Goal: Task Accomplishment & Management: Manage account settings

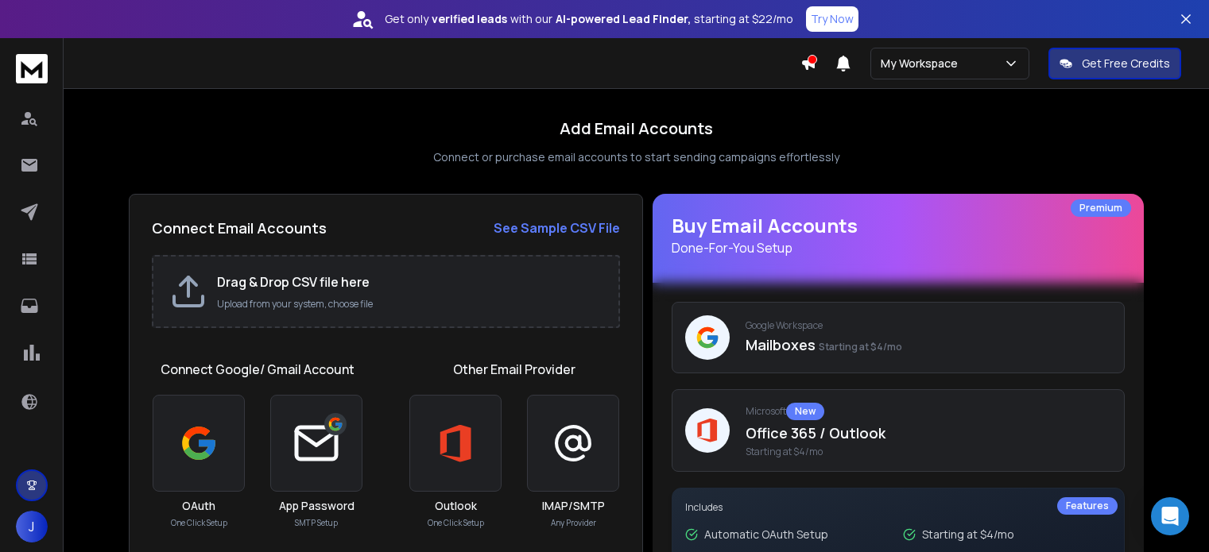
scroll to position [104, 0]
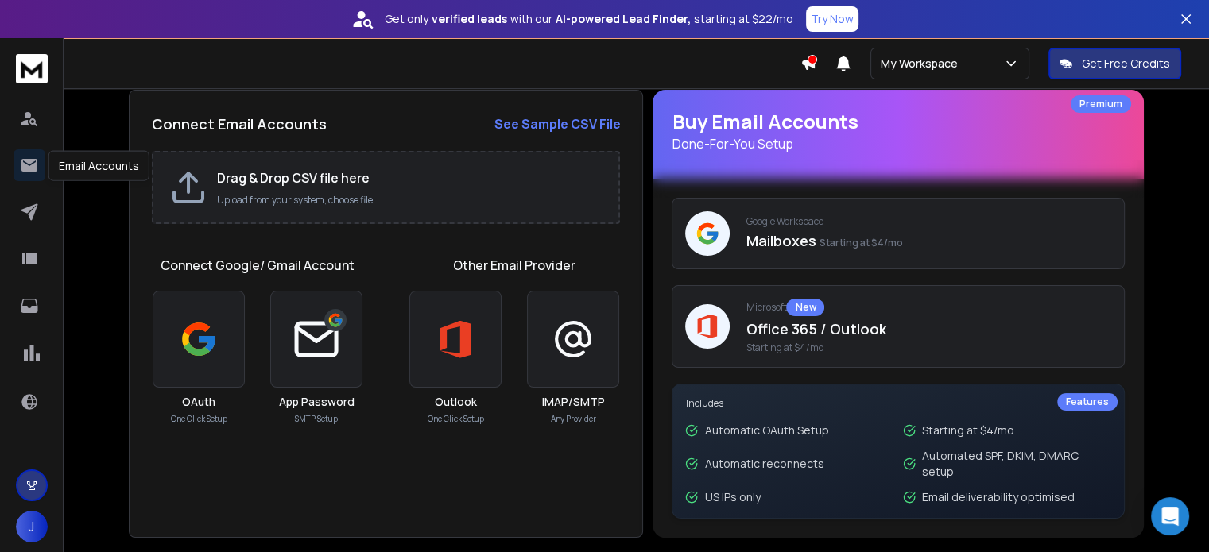
click at [29, 161] on icon at bounding box center [29, 165] width 16 height 13
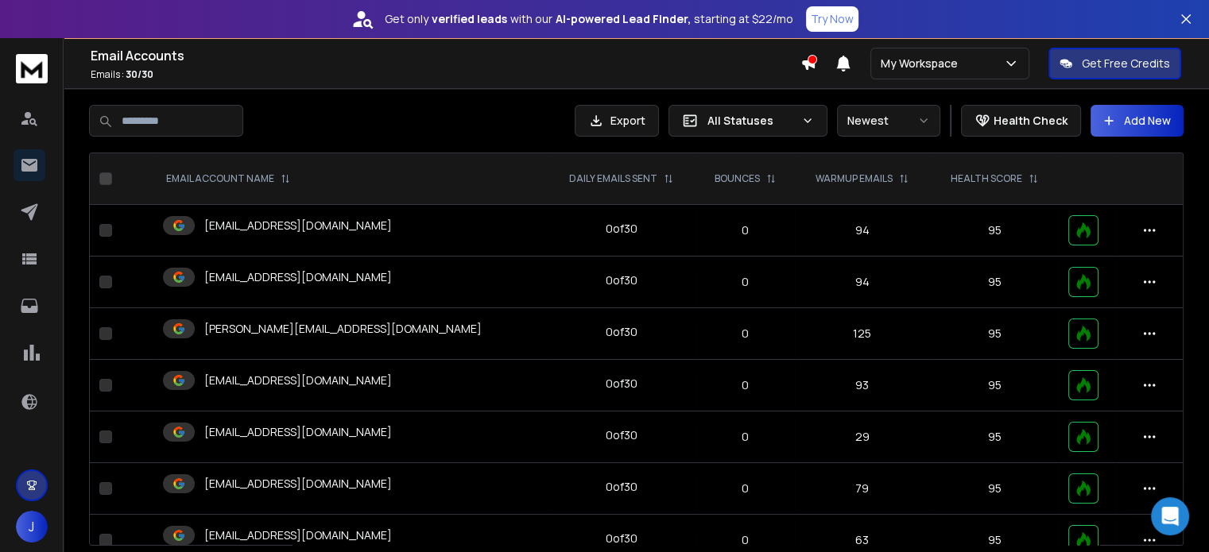
click at [1191, 20] on icon at bounding box center [1186, 19] width 14 height 14
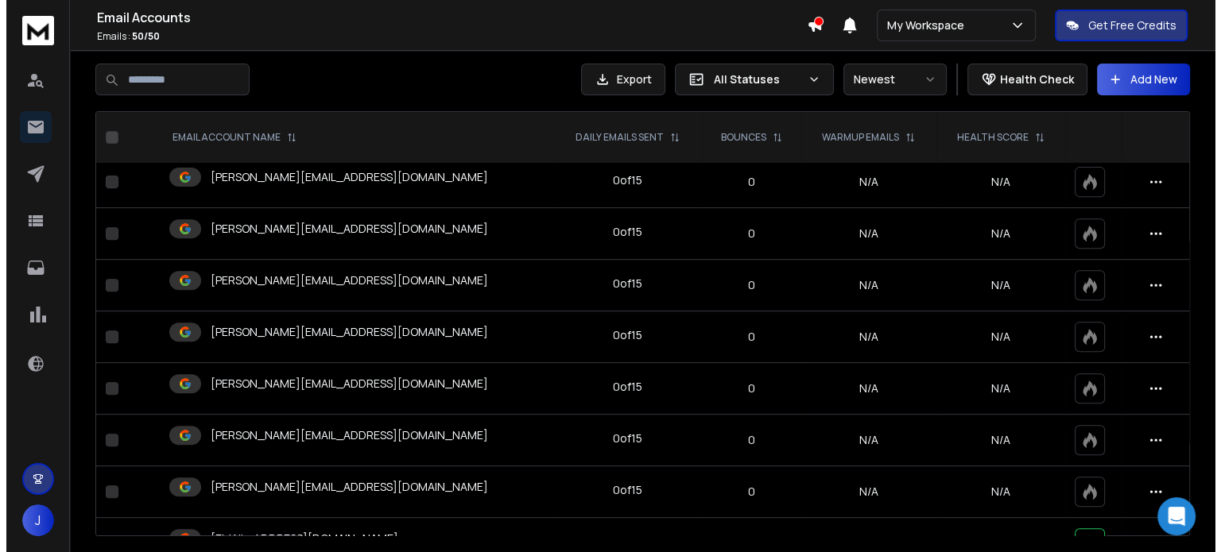
scroll to position [874, 0]
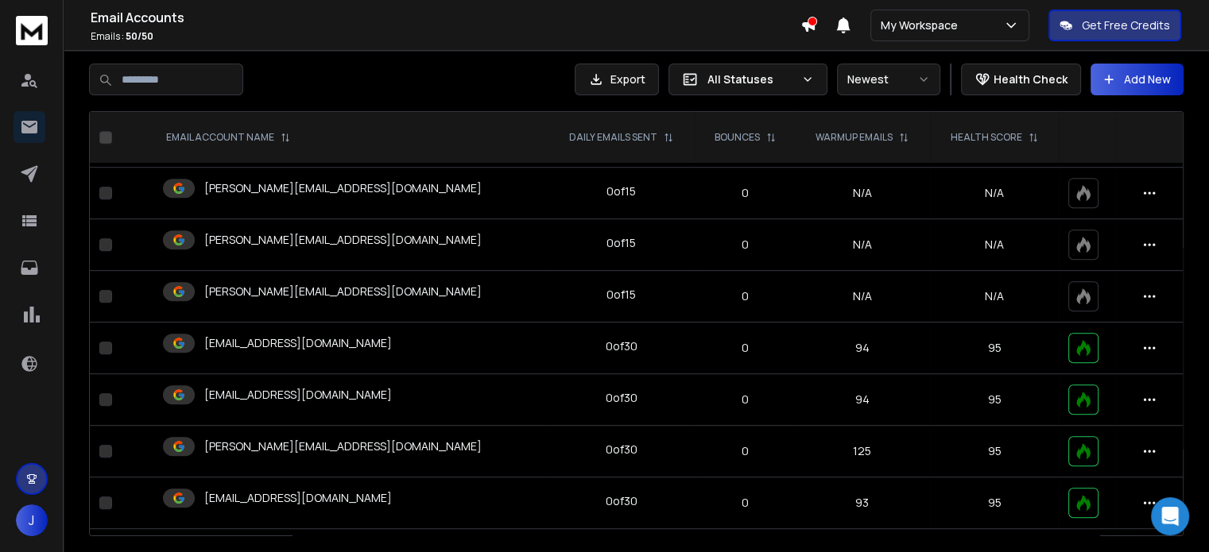
click at [1075, 346] on icon at bounding box center [1083, 348] width 16 height 16
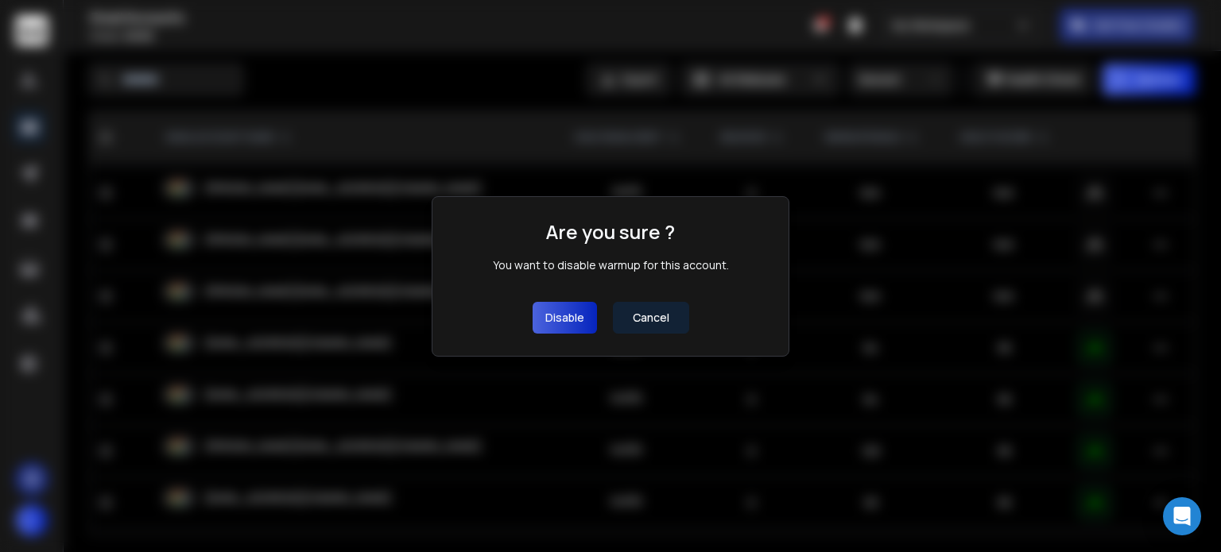
click at [649, 317] on button "Cancel" at bounding box center [651, 318] width 76 height 32
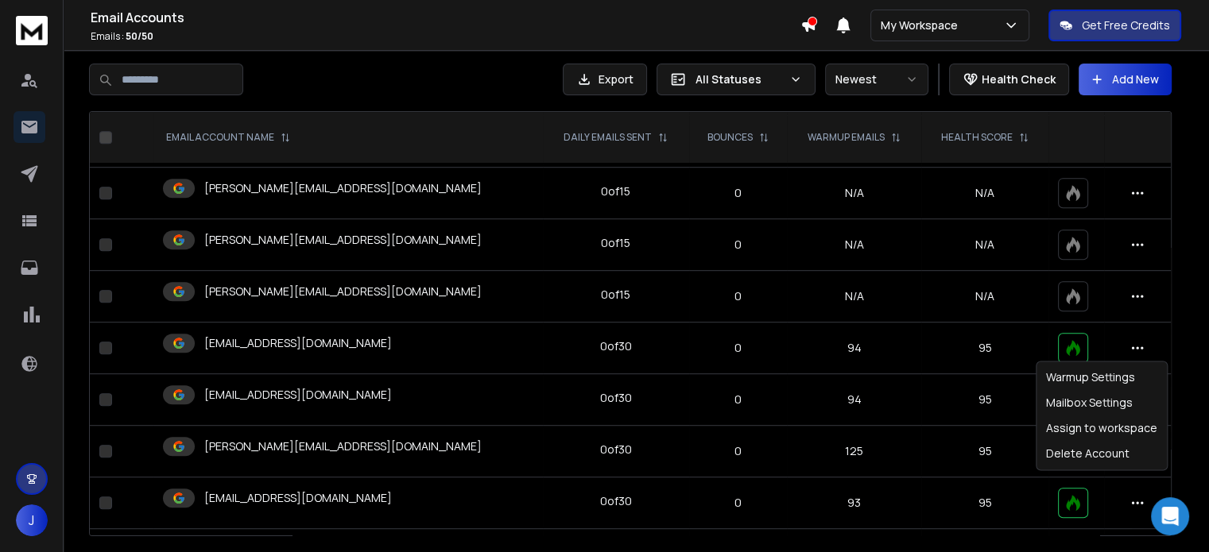
click at [1132, 347] on icon at bounding box center [1138, 348] width 12 height 2
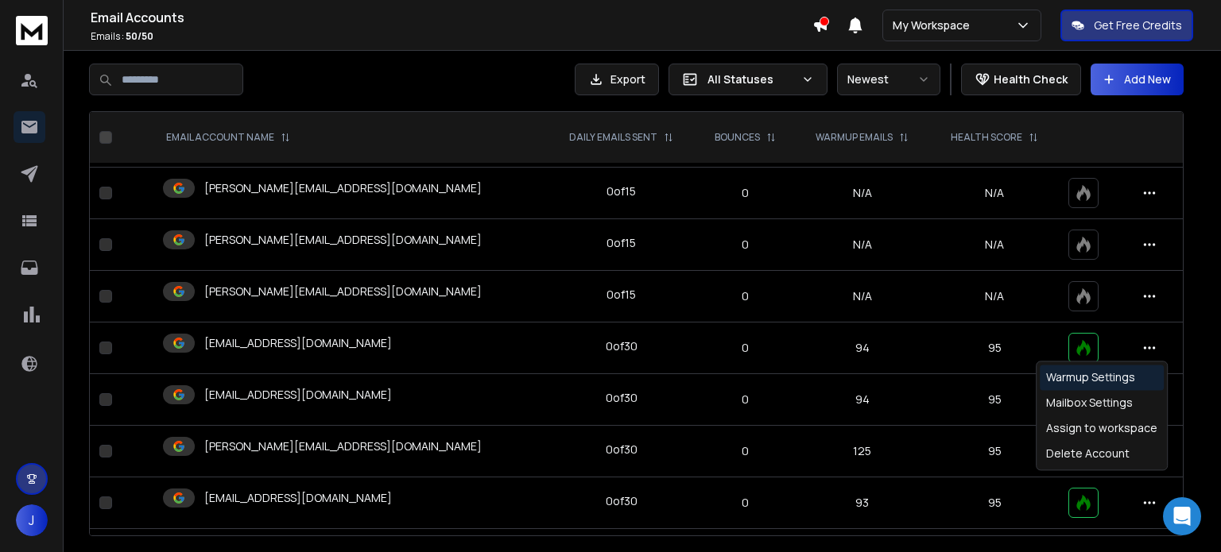
click at [1109, 383] on div "Warmup Settings" at bounding box center [1102, 377] width 124 height 25
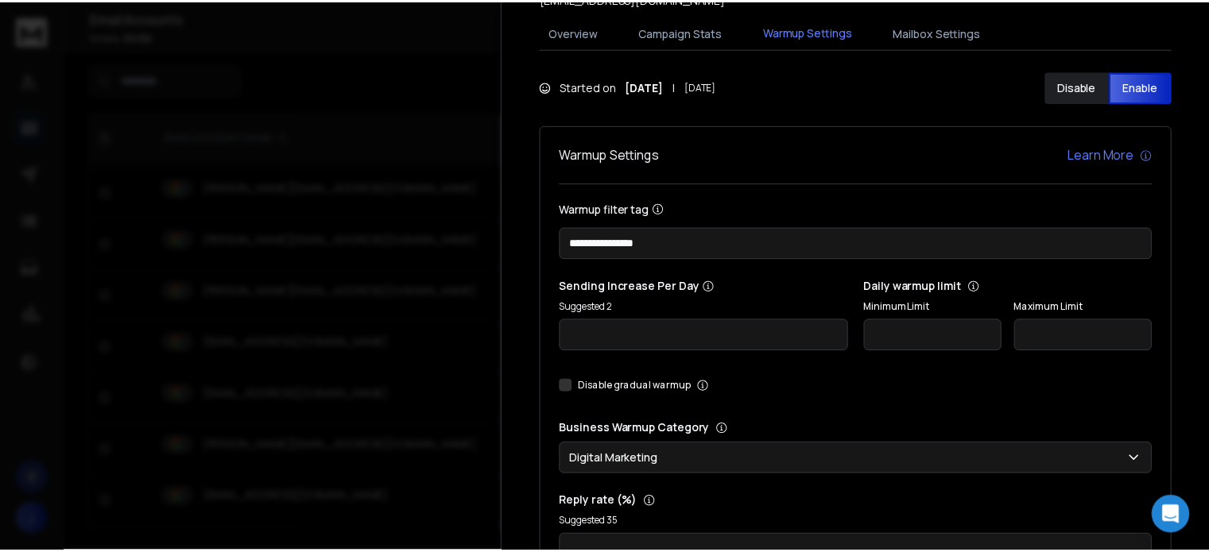
scroll to position [0, 0]
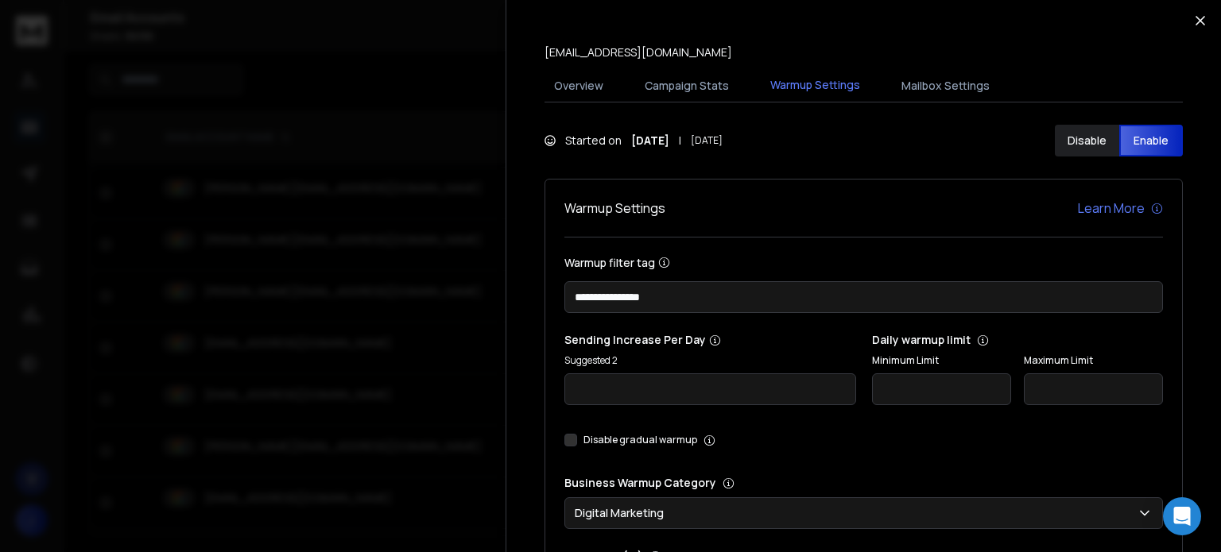
click at [1195, 18] on icon "button" at bounding box center [1200, 21] width 16 height 16
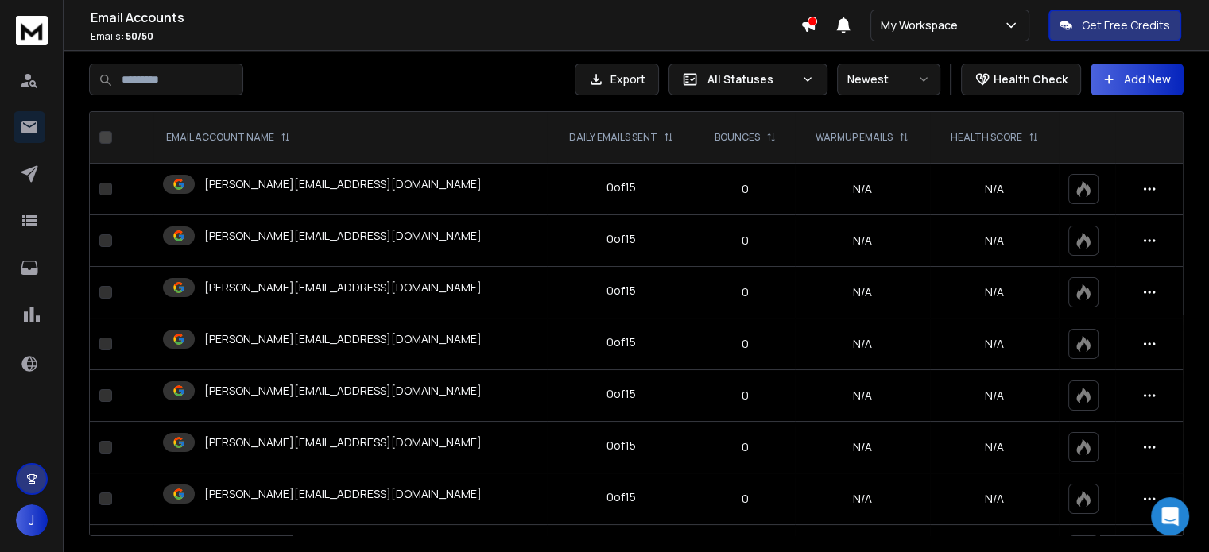
click at [1075, 193] on icon at bounding box center [1083, 189] width 16 height 16
click at [1136, 187] on body "Your warmest leads are on your site – Turn visits into conversations Reach Out …" at bounding box center [604, 273] width 1209 height 552
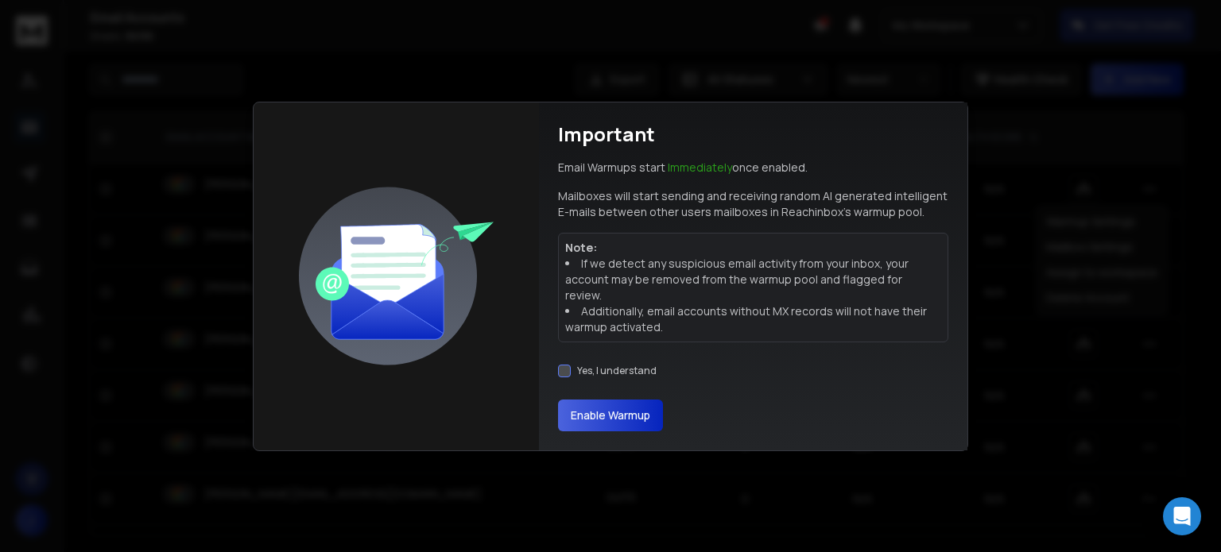
click at [566, 365] on button "Yes, I understand" at bounding box center [564, 371] width 13 height 13
click at [608, 406] on button "Enable Warmup" at bounding box center [610, 416] width 105 height 32
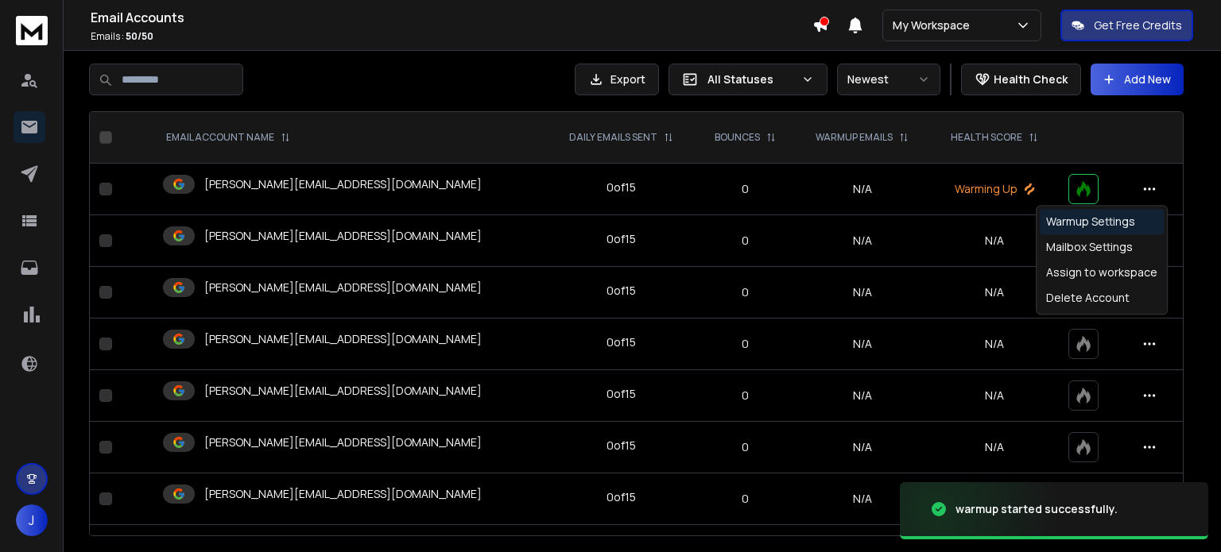
click at [1116, 227] on div "Warmup Settings" at bounding box center [1102, 221] width 124 height 25
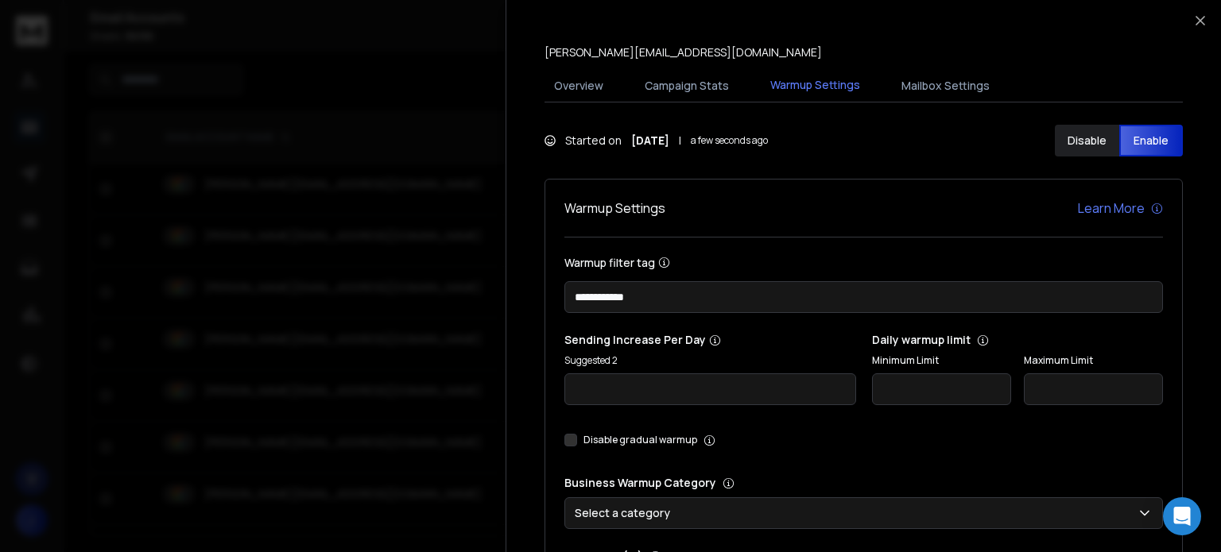
drag, startPoint x: 1065, startPoint y: 388, endPoint x: 990, endPoint y: 393, distance: 74.9
click at [990, 393] on div "Minimum Limit * Maximum Limit **" at bounding box center [1018, 380] width 292 height 51
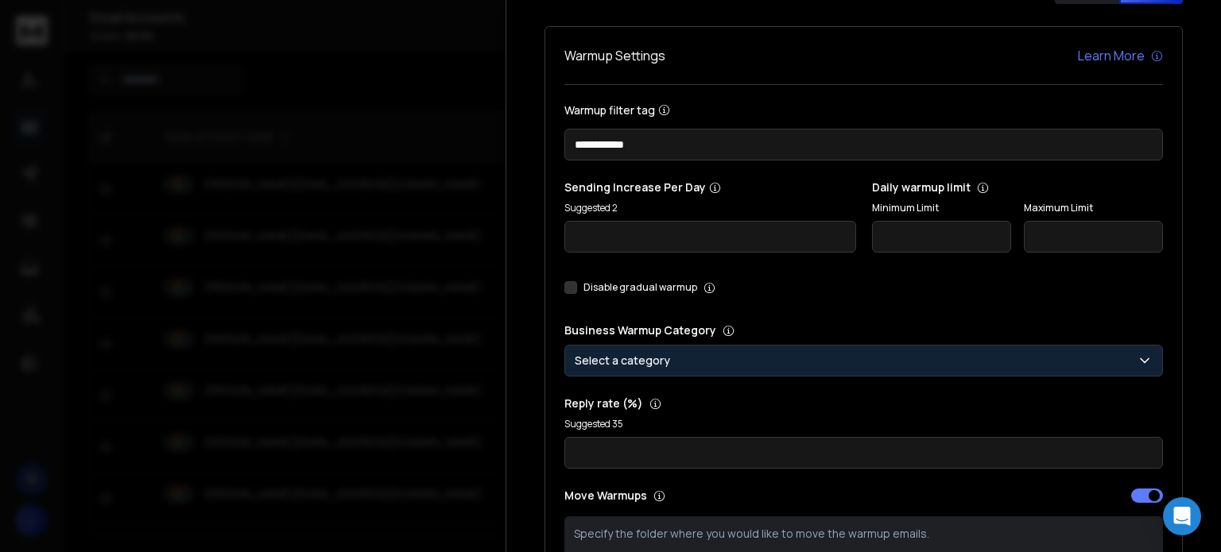
scroll to position [238, 0]
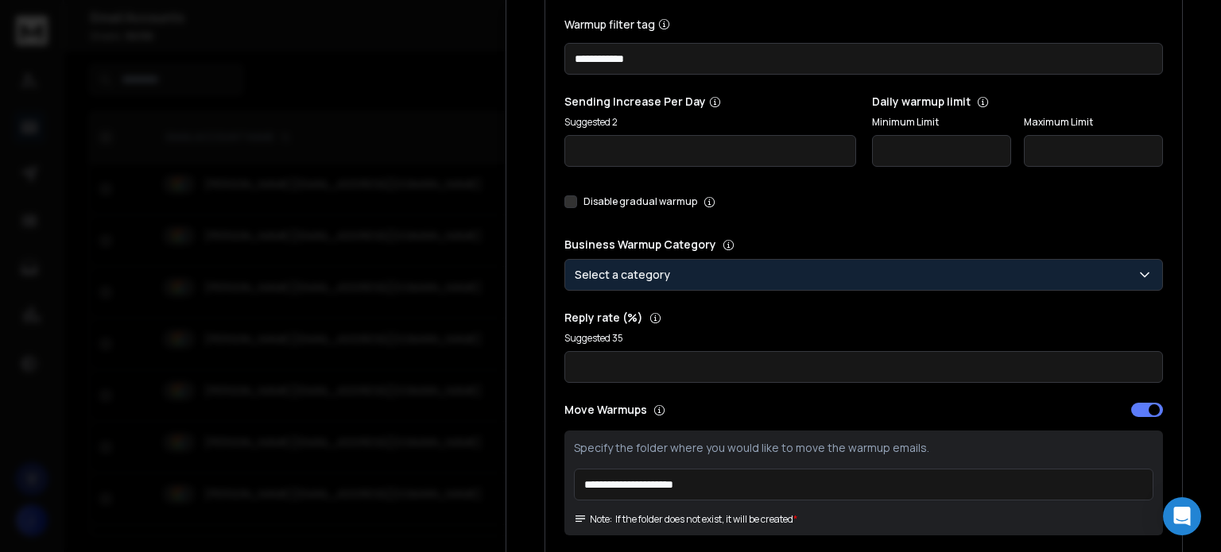
click at [1072, 285] on button "Select a category" at bounding box center [863, 275] width 599 height 32
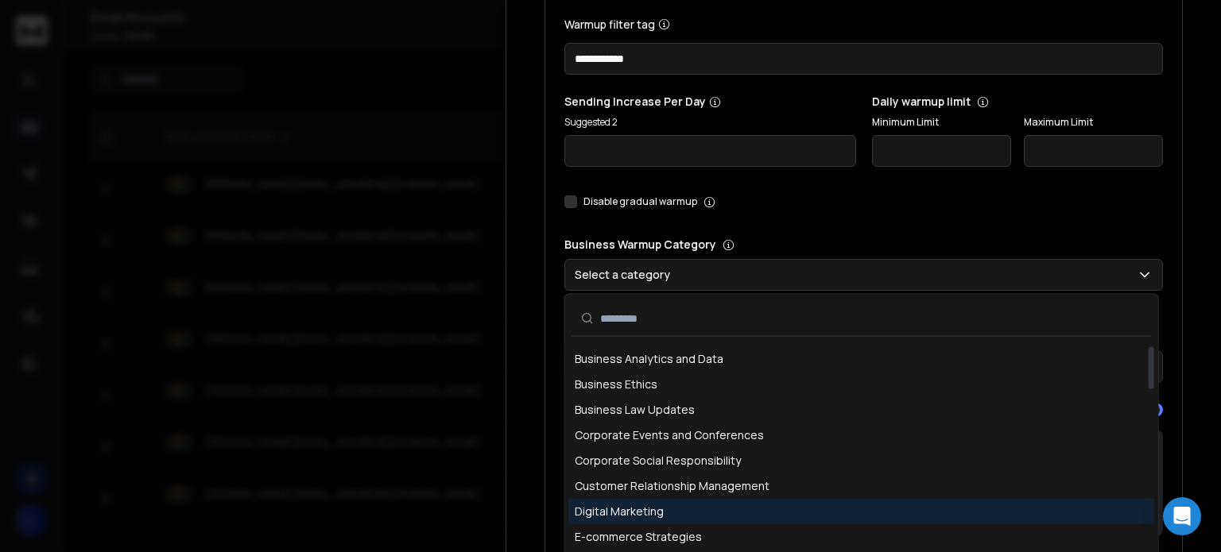
click at [640, 509] on span "Digital Marketing" at bounding box center [619, 512] width 89 height 16
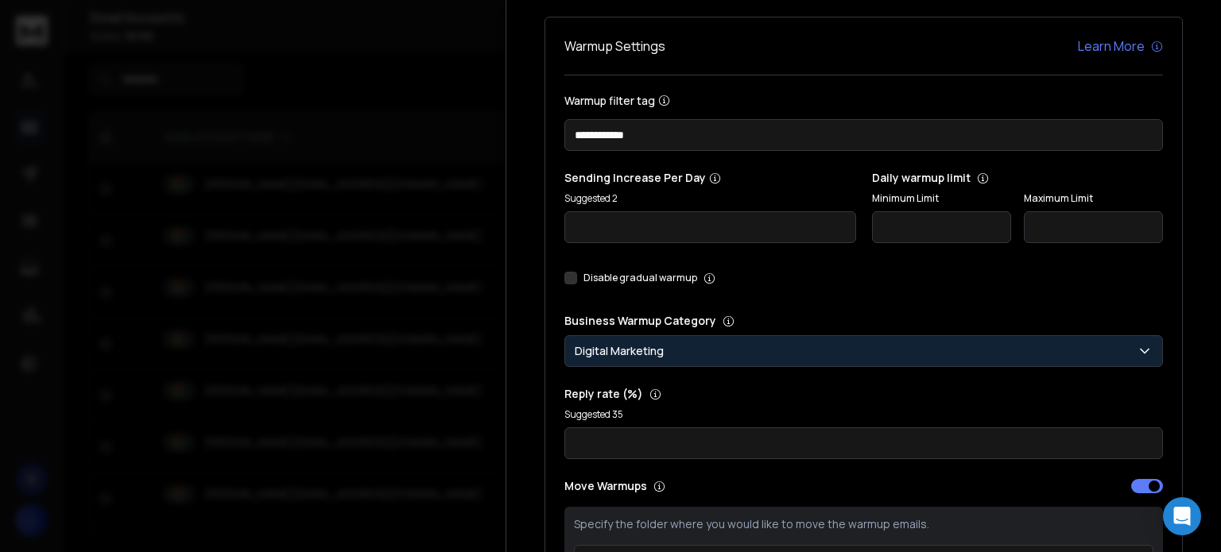
scroll to position [159, 0]
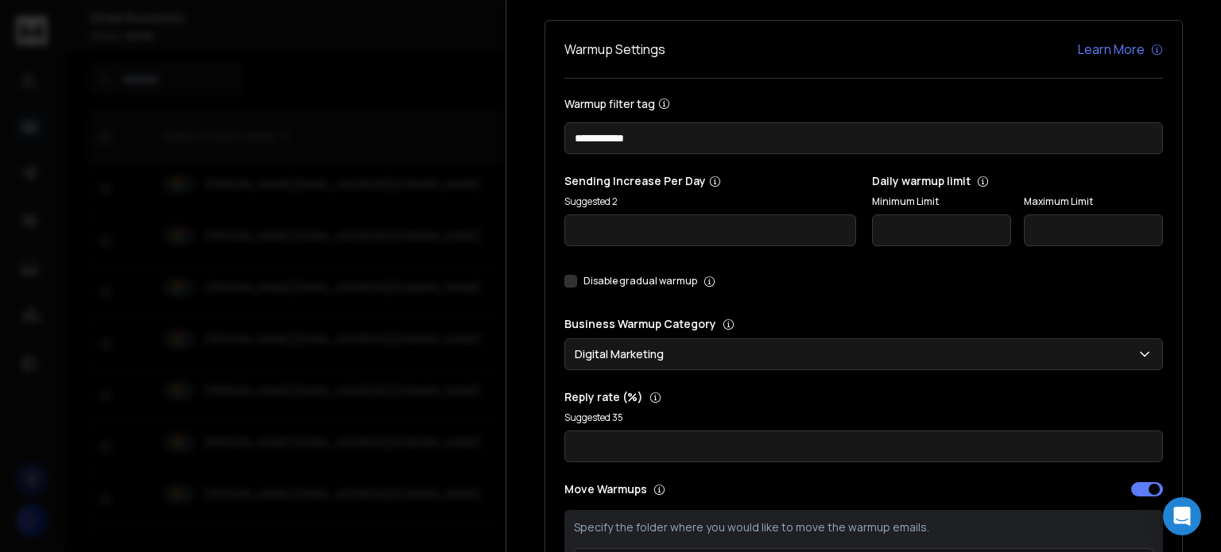
drag, startPoint x: 1060, startPoint y: 229, endPoint x: 991, endPoint y: 219, distance: 69.9
click at [991, 219] on div "Minimum Limit * Maximum Limit **" at bounding box center [1018, 221] width 292 height 51
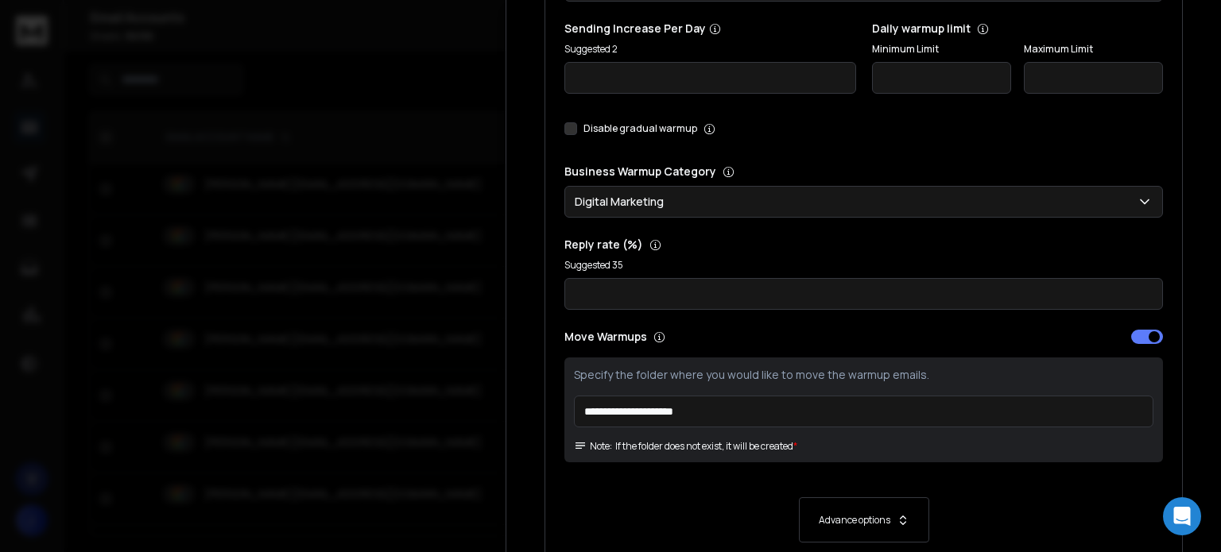
scroll to position [397, 0]
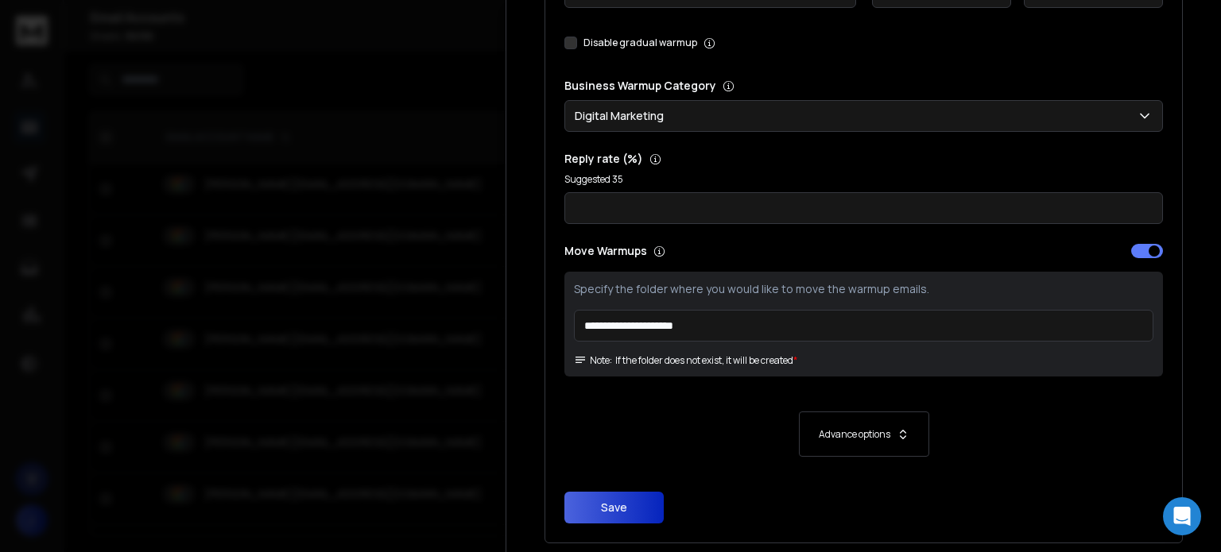
type input "**"
click at [909, 424] on div "Advance options" at bounding box center [864, 434] width 130 height 45
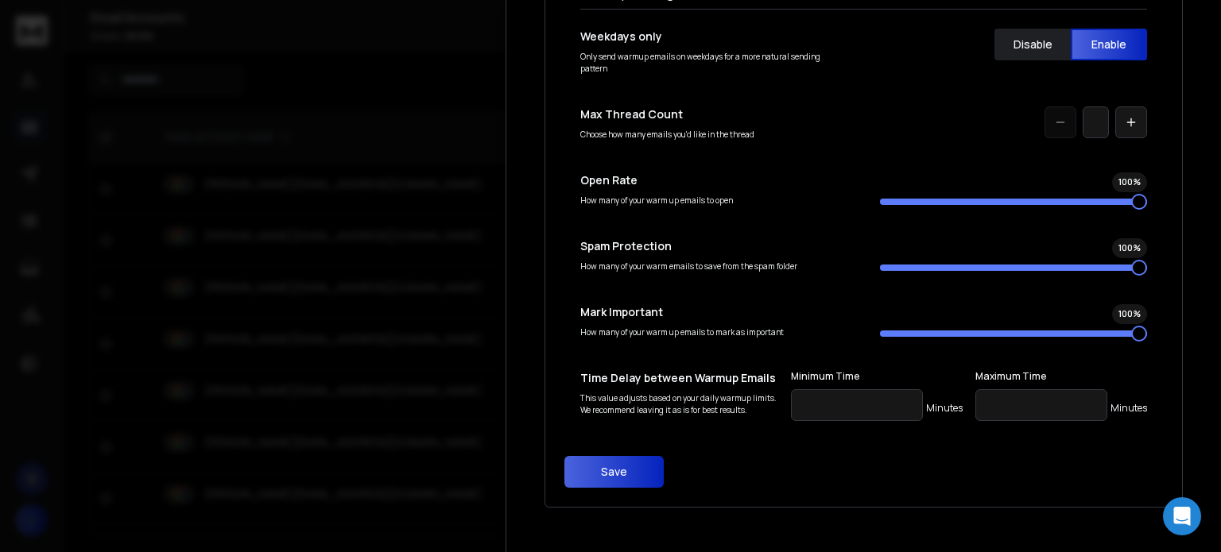
scroll to position [932, 0]
click at [634, 466] on button "Save" at bounding box center [613, 472] width 99 height 32
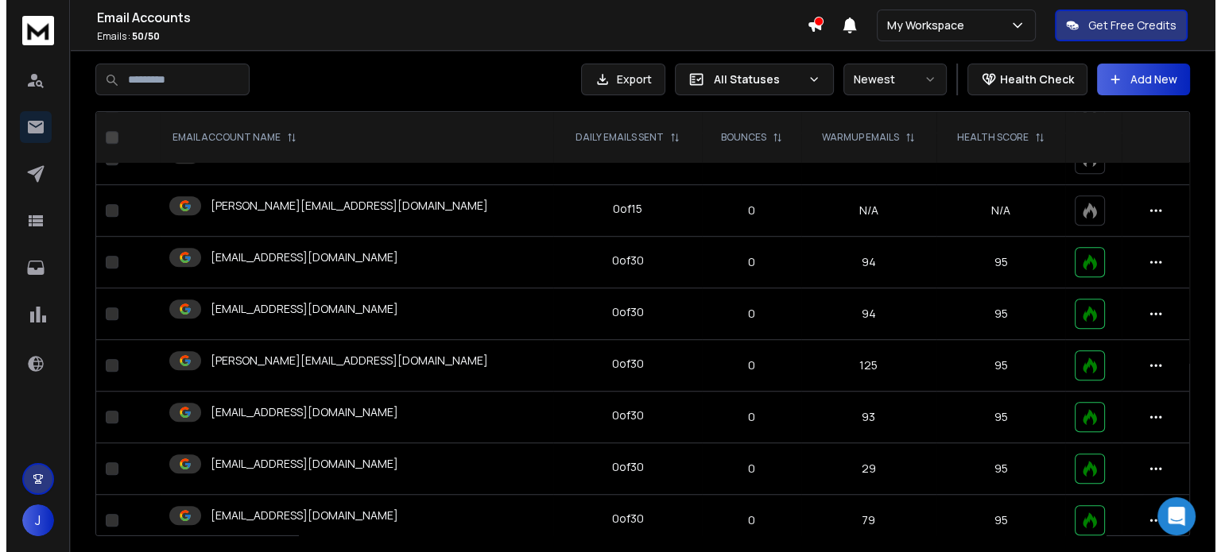
scroll to position [874, 0]
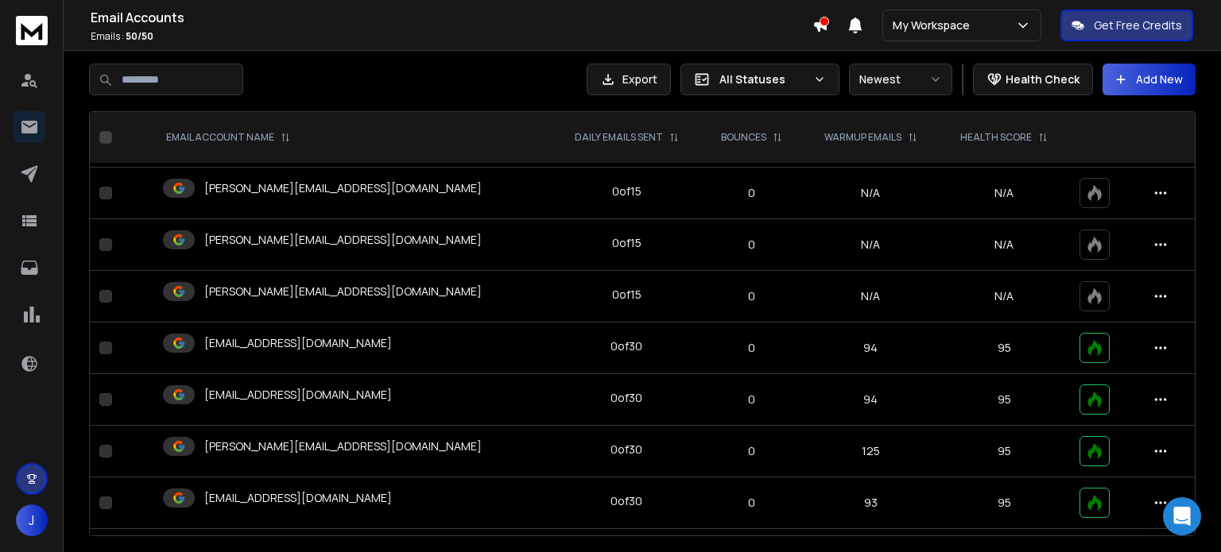
click at [1153, 341] on icon at bounding box center [1160, 348] width 14 height 14
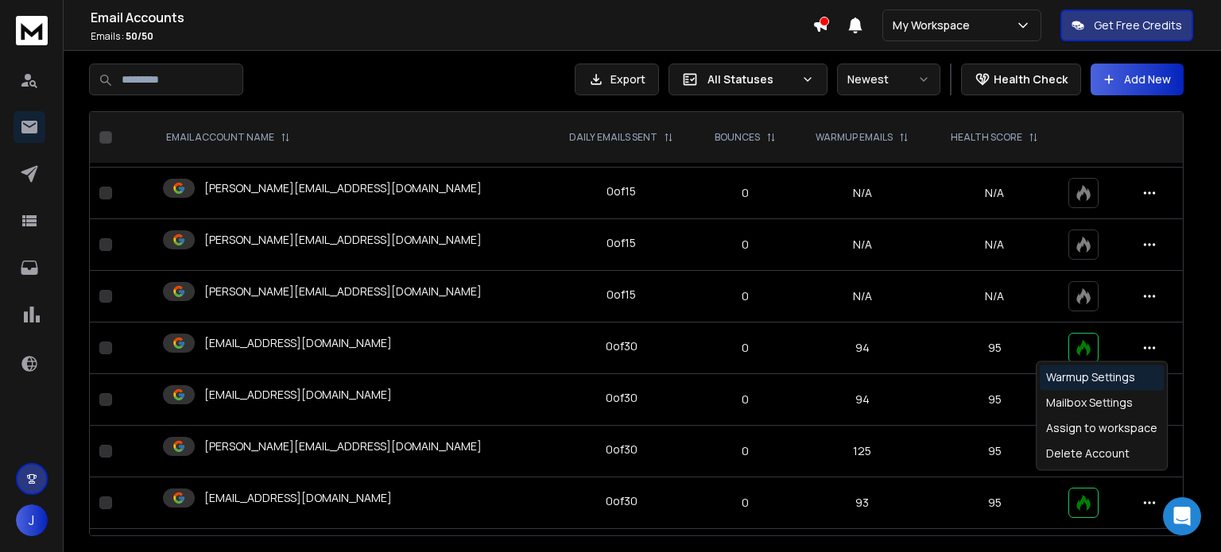
click at [1106, 380] on div "Warmup Settings" at bounding box center [1102, 377] width 124 height 25
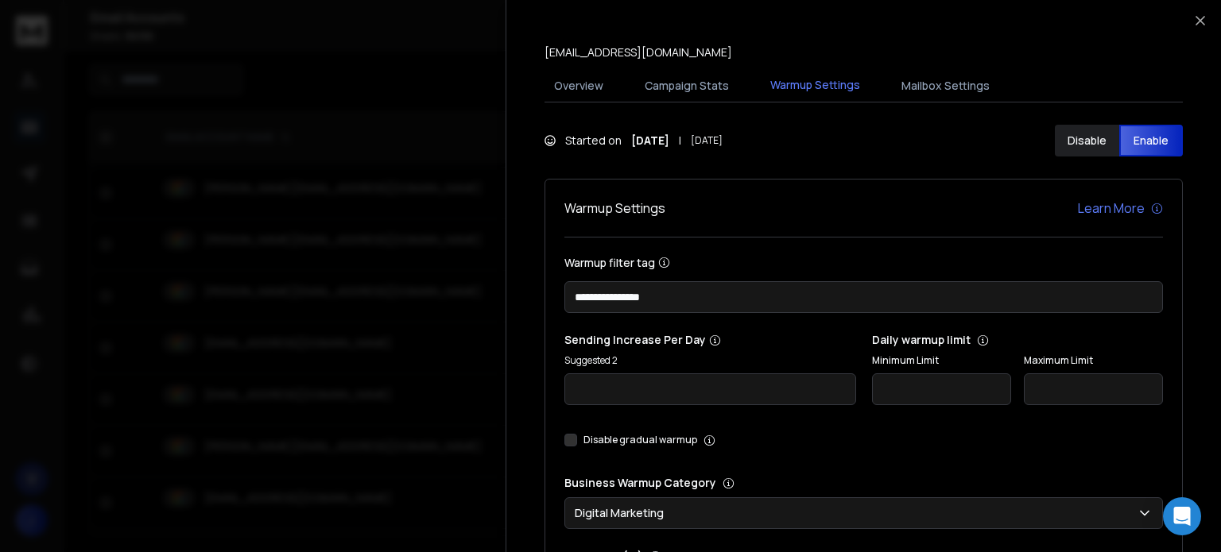
scroll to position [159, 0]
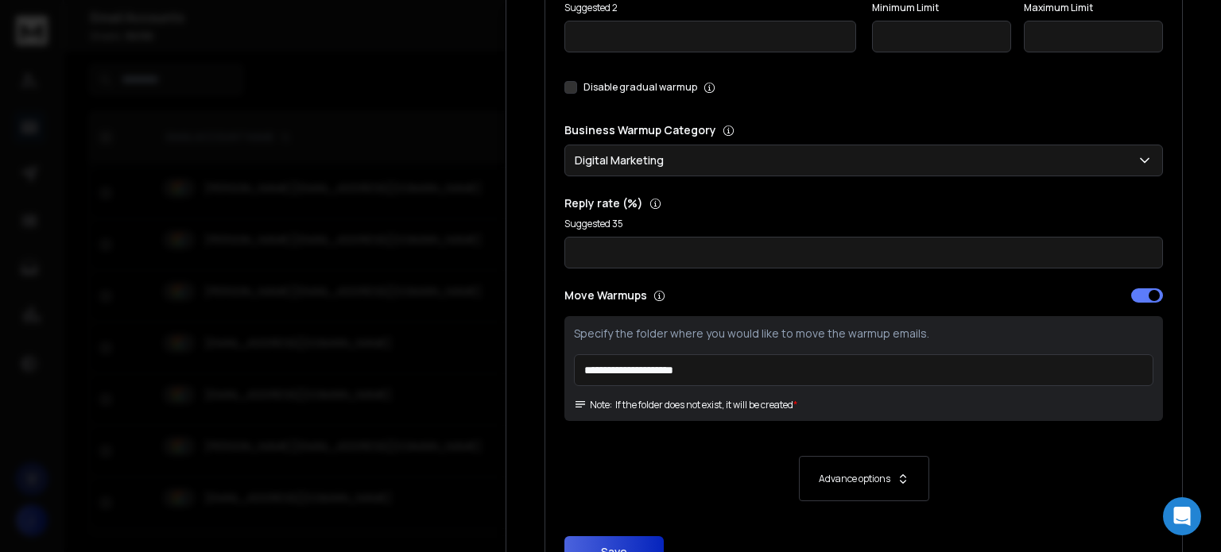
click at [904, 477] on icon "button" at bounding box center [903, 479] width 13 height 13
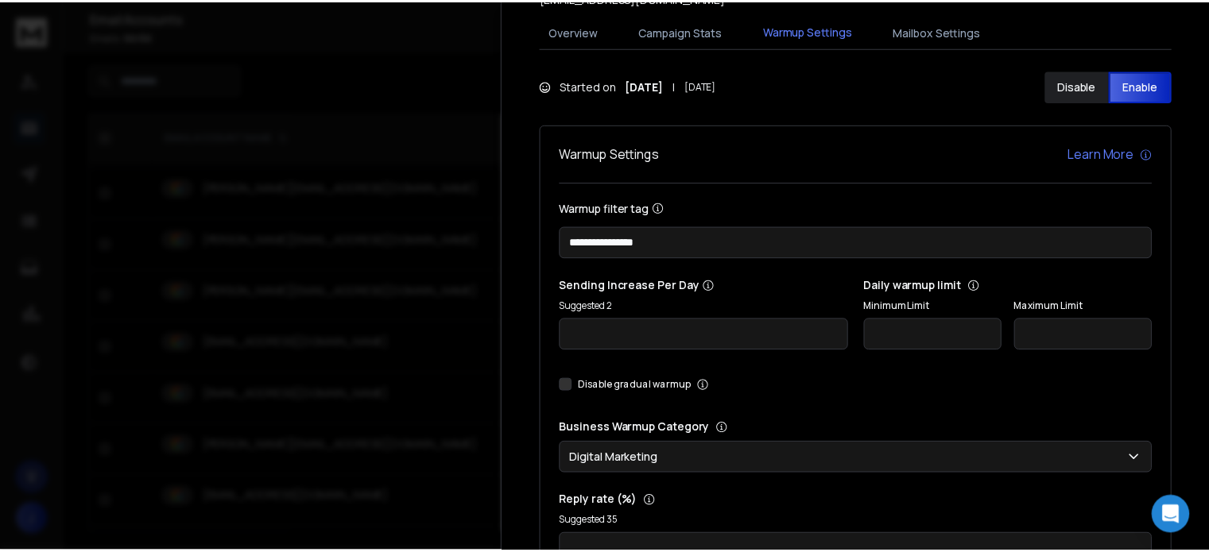
scroll to position [0, 0]
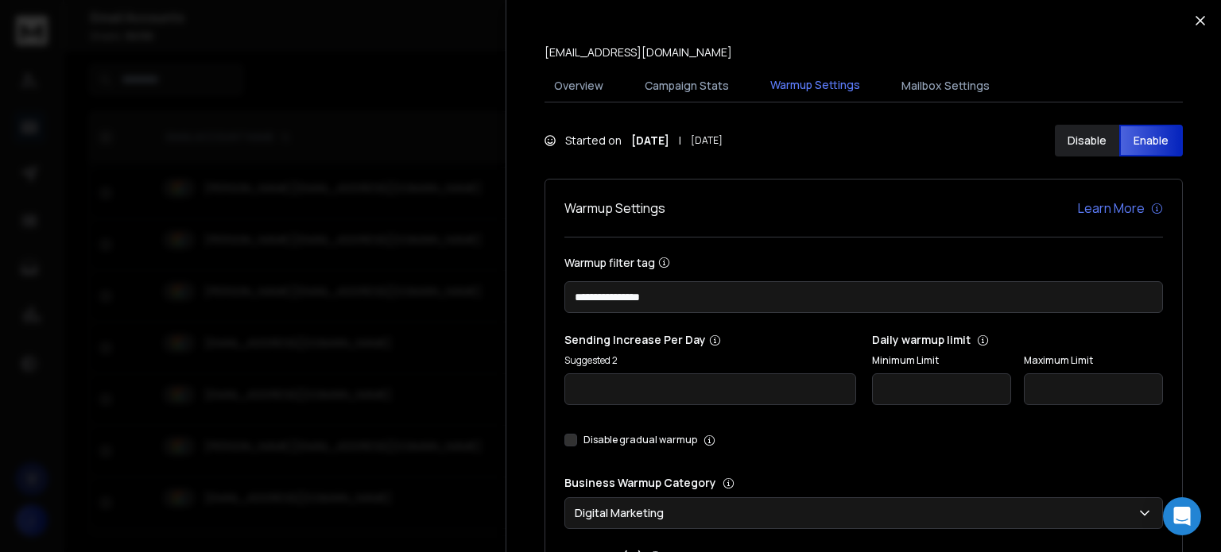
click at [1196, 26] on icon "button" at bounding box center [1200, 21] width 16 height 16
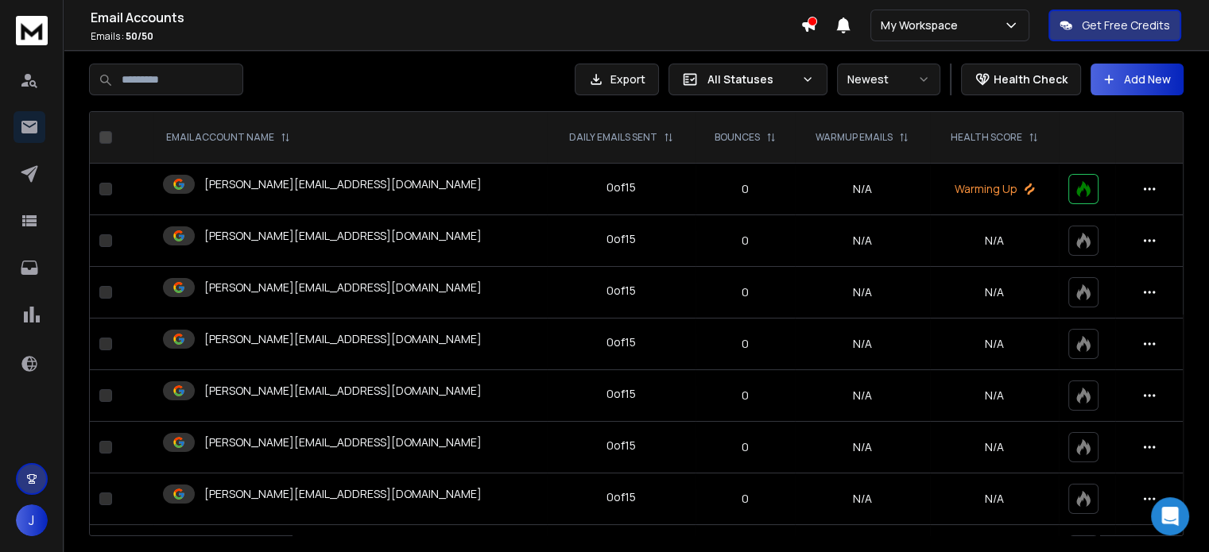
click at [1068, 201] on div at bounding box center [1083, 189] width 30 height 30
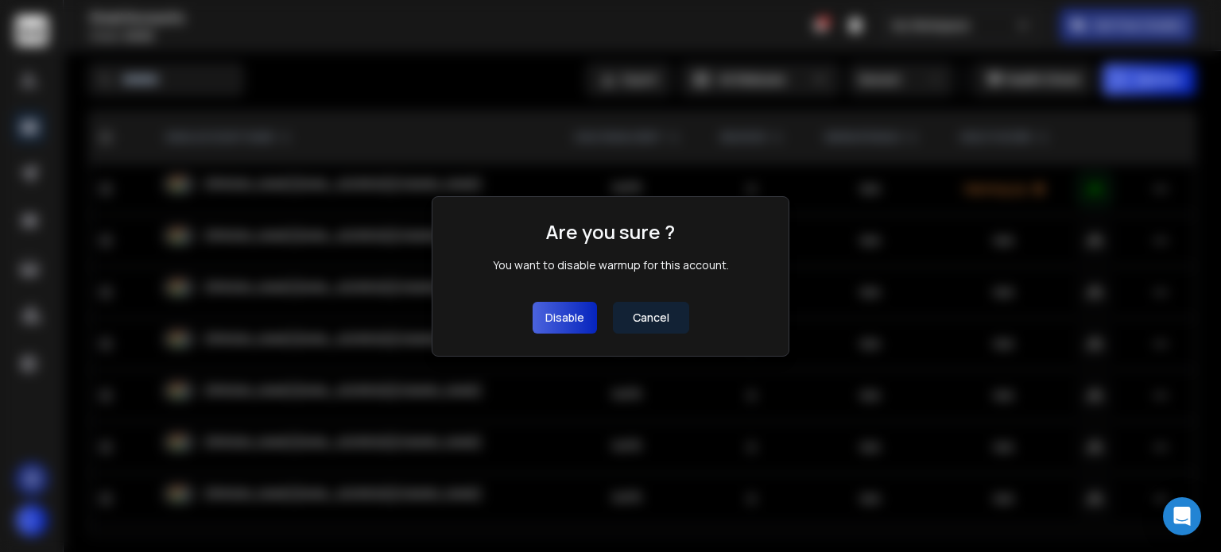
click at [659, 317] on button "Cancel" at bounding box center [651, 318] width 76 height 32
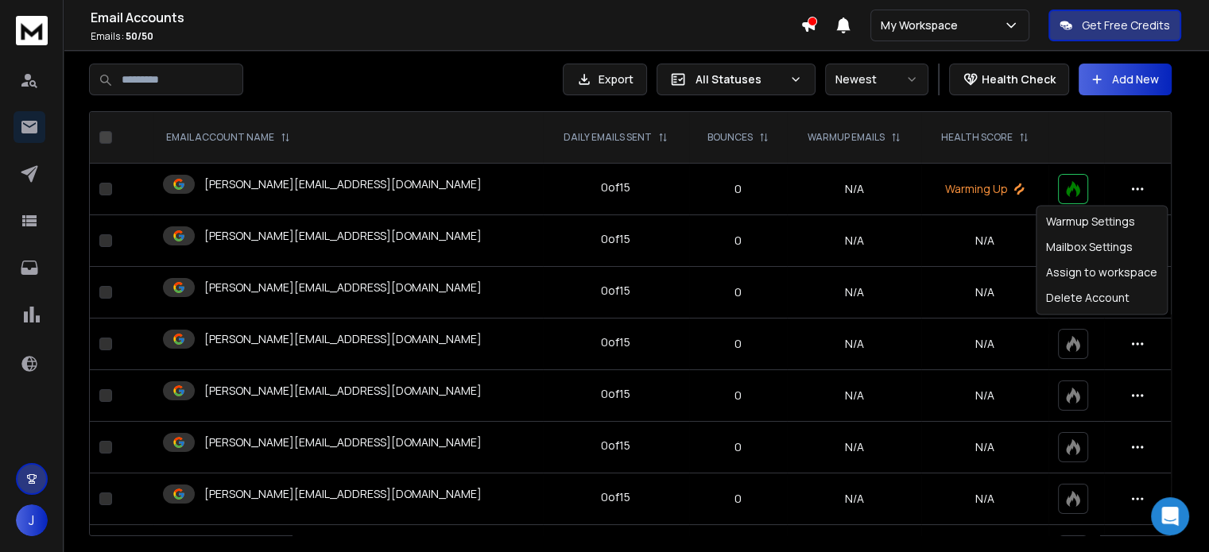
click at [1138, 184] on icon at bounding box center [1137, 189] width 14 height 14
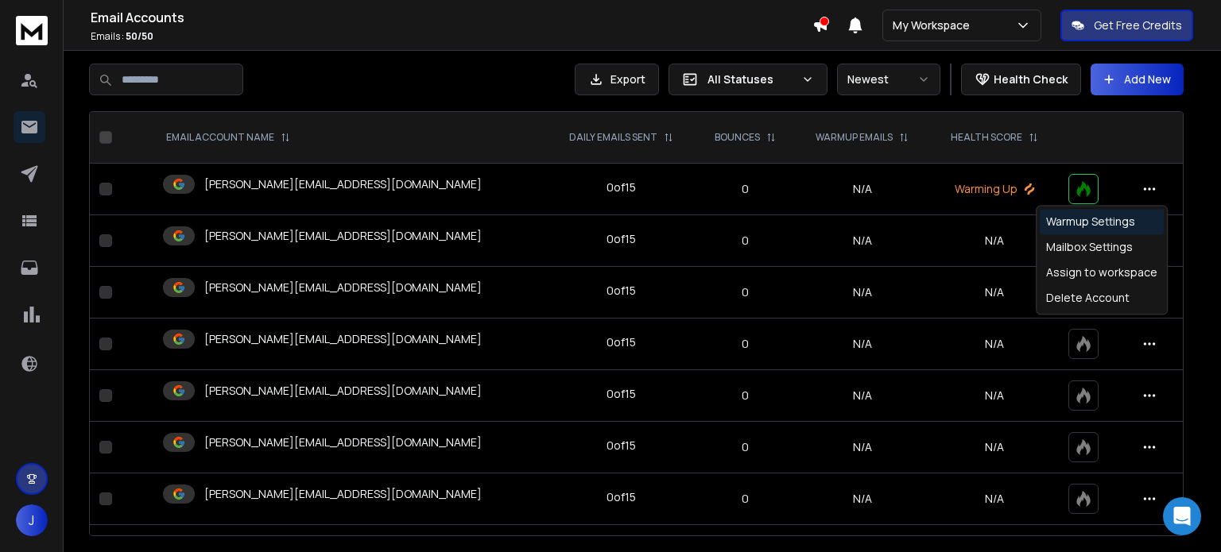
click at [1106, 215] on div "Warmup Settings" at bounding box center [1102, 221] width 124 height 25
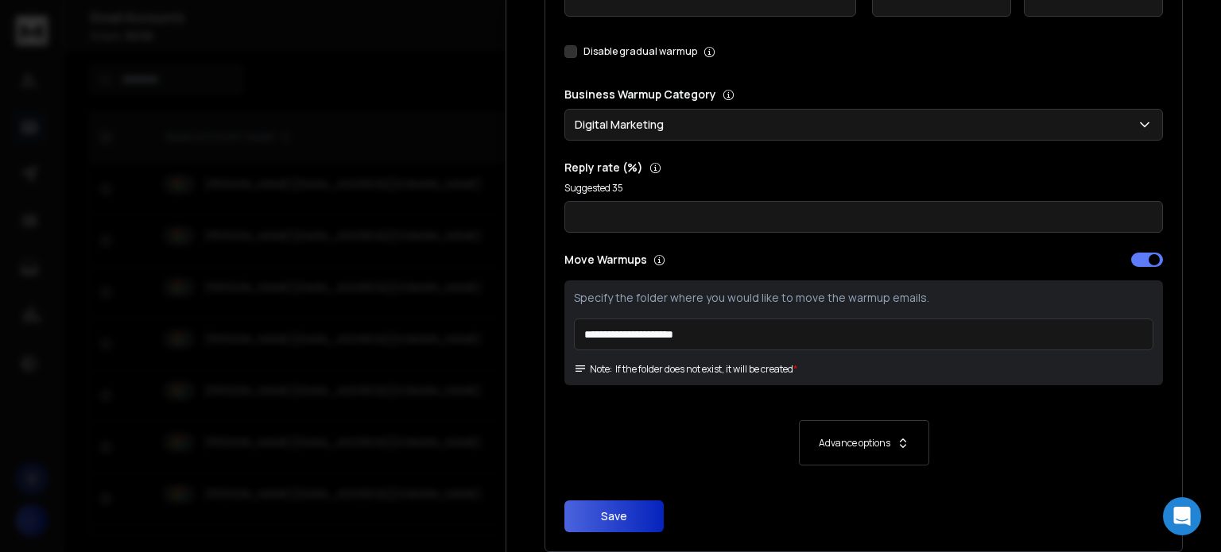
scroll to position [432, 0]
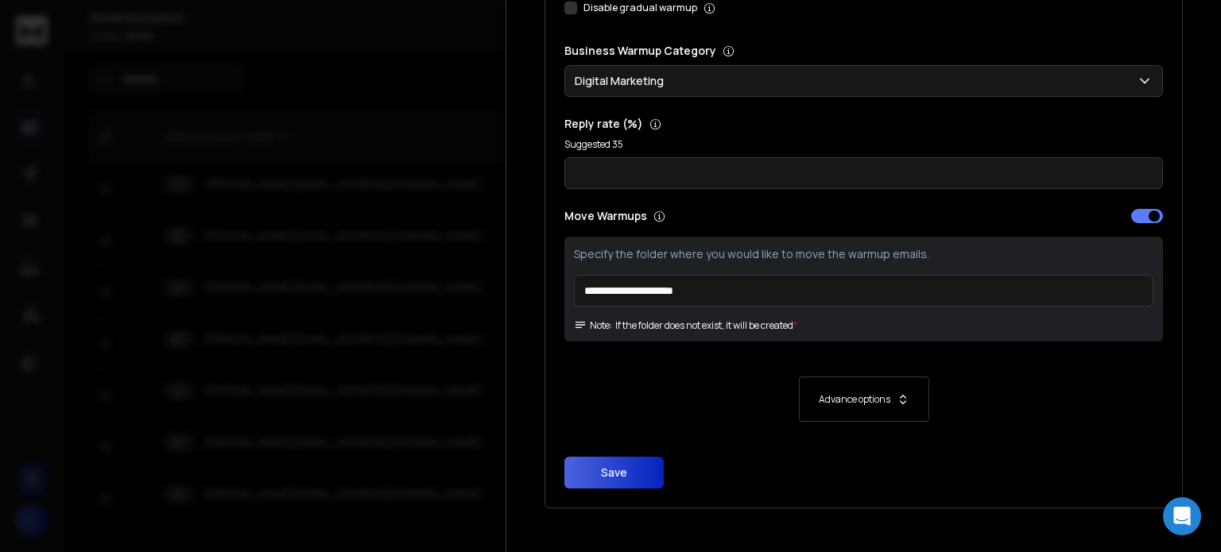
click at [925, 393] on div "Advance options" at bounding box center [864, 399] width 130 height 45
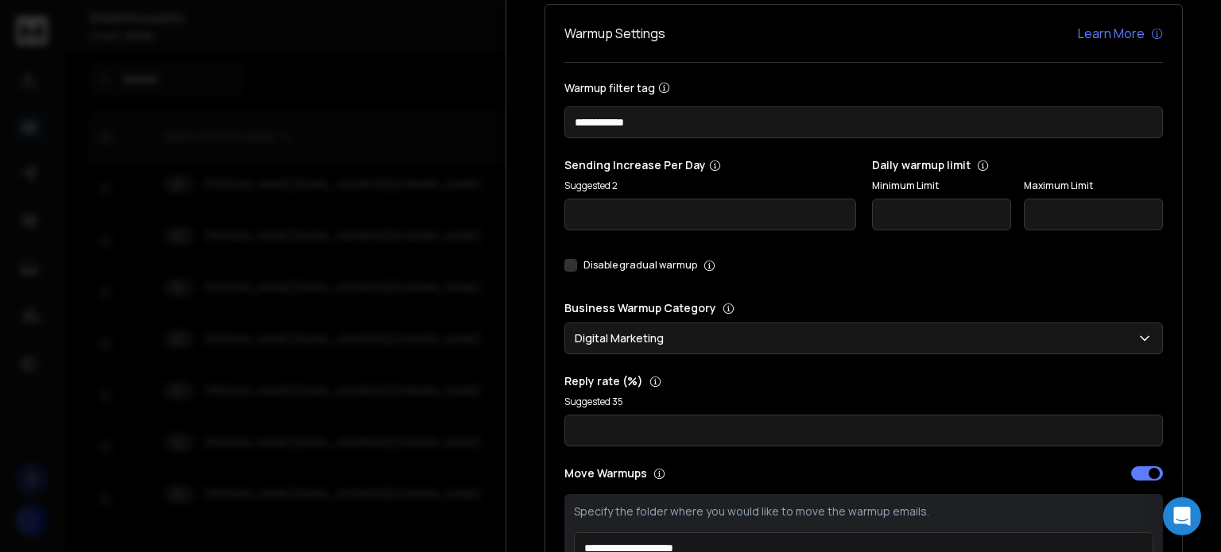
scroll to position [0, 0]
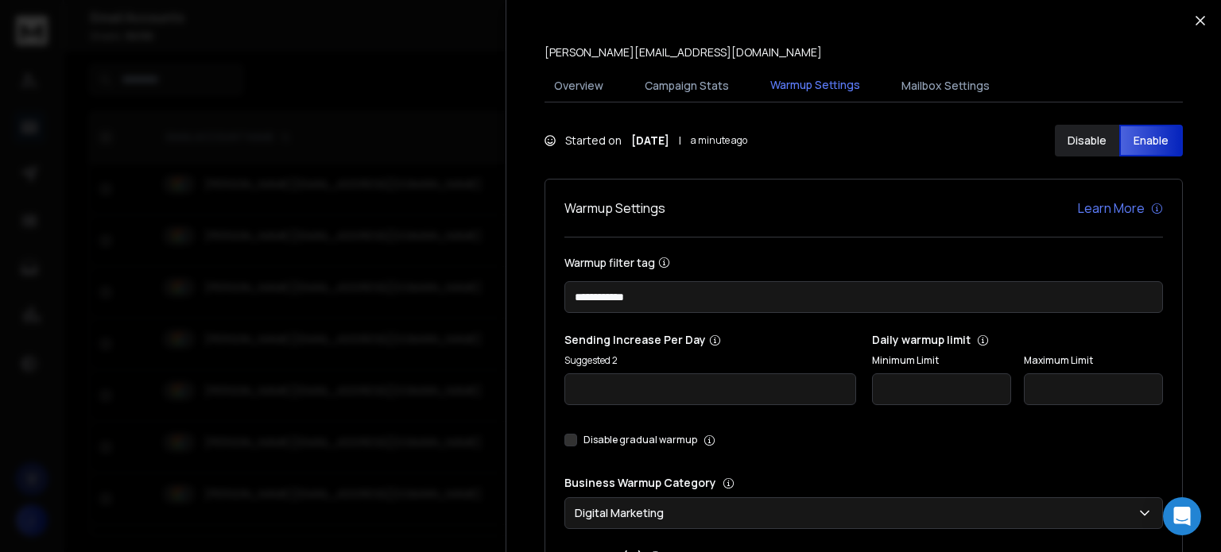
click at [1195, 25] on icon "button" at bounding box center [1200, 21] width 16 height 16
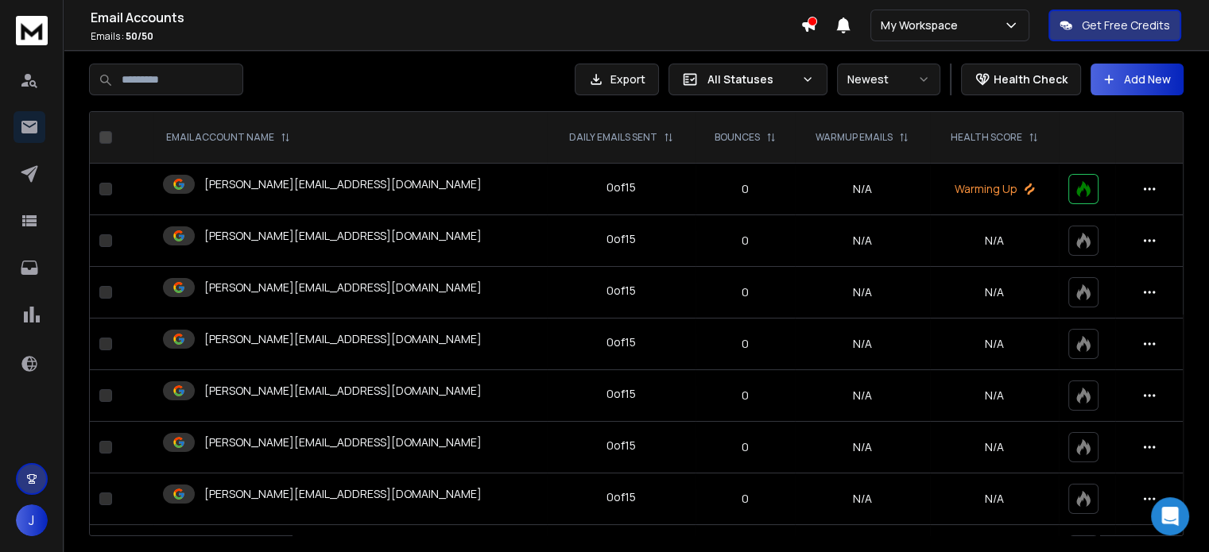
click at [1068, 240] on div at bounding box center [1083, 241] width 30 height 30
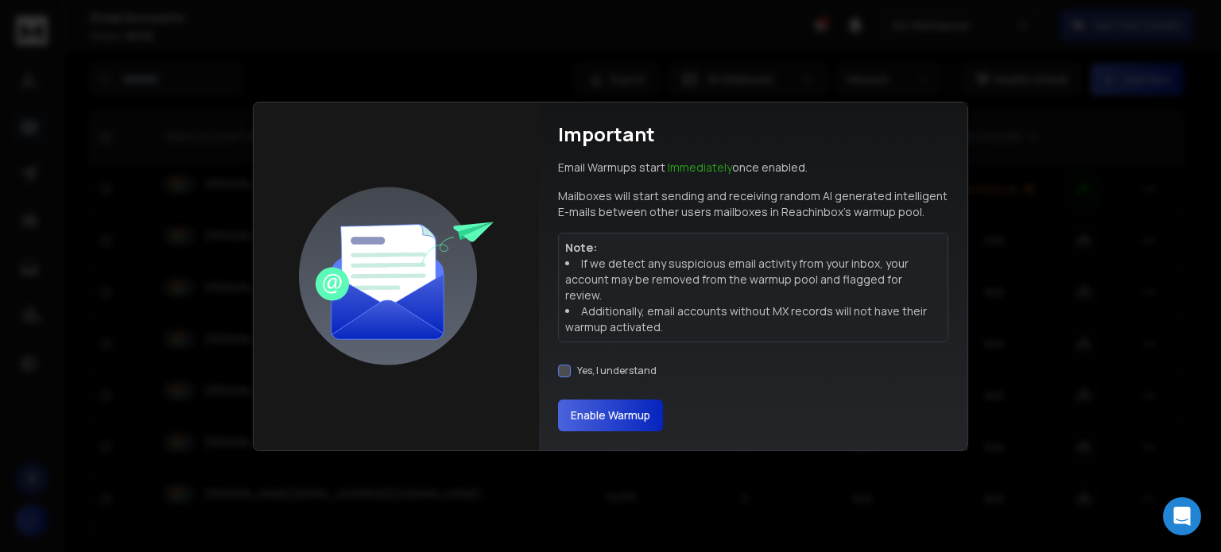
click at [611, 365] on label "Yes, I understand" at bounding box center [616, 371] width 79 height 13
click at [564, 365] on button "Yes, I understand" at bounding box center [564, 371] width 13 height 13
click at [613, 418] on button "Enable Warmup" at bounding box center [610, 416] width 105 height 32
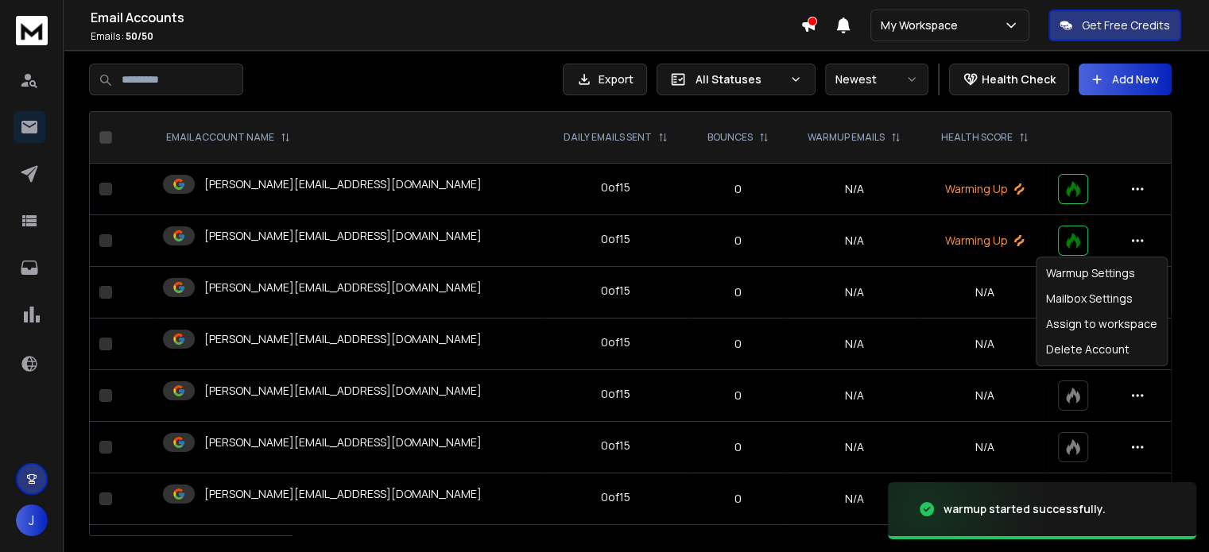
click at [1125, 247] on button at bounding box center [1138, 240] width 48 height 27
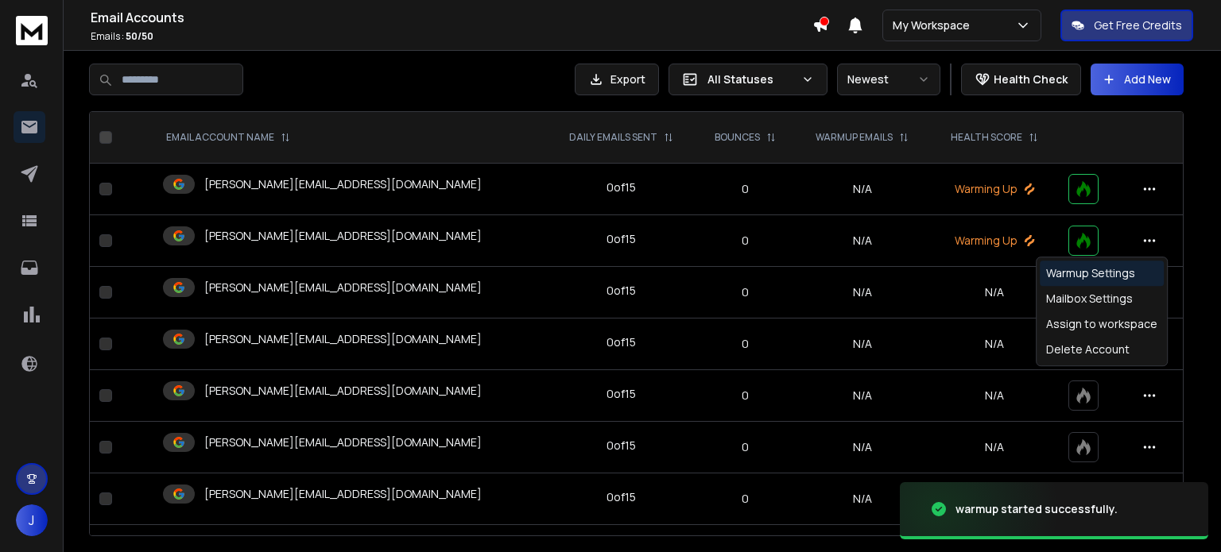
click at [1086, 276] on div "Warmup Settings" at bounding box center [1102, 273] width 124 height 25
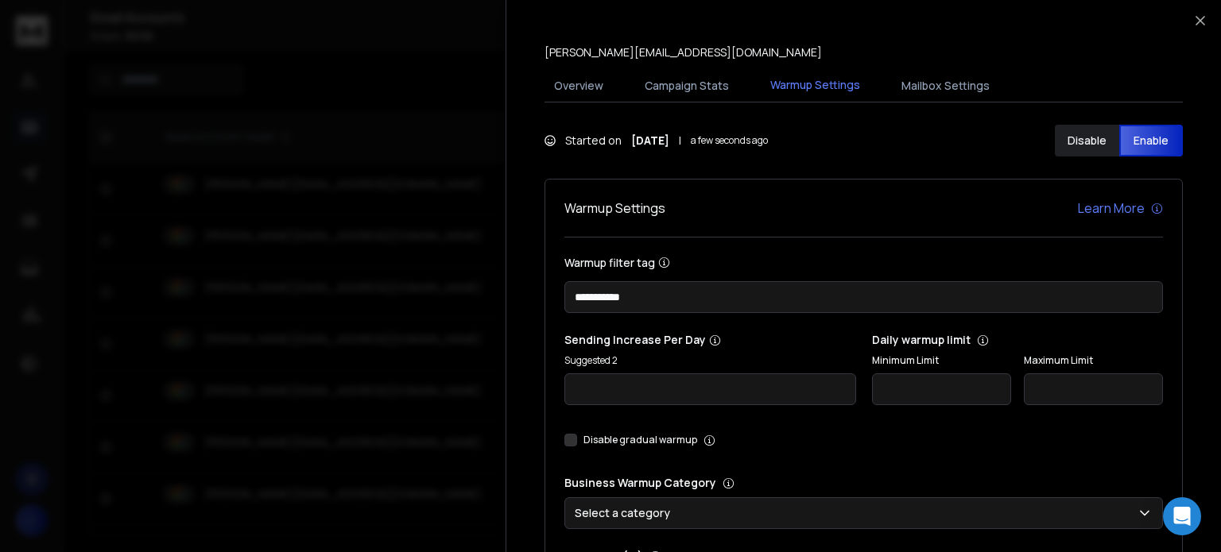
drag, startPoint x: 1062, startPoint y: 391, endPoint x: 989, endPoint y: 389, distance: 73.2
click at [989, 389] on div "Minimum Limit * Maximum Limit **" at bounding box center [1018, 380] width 292 height 51
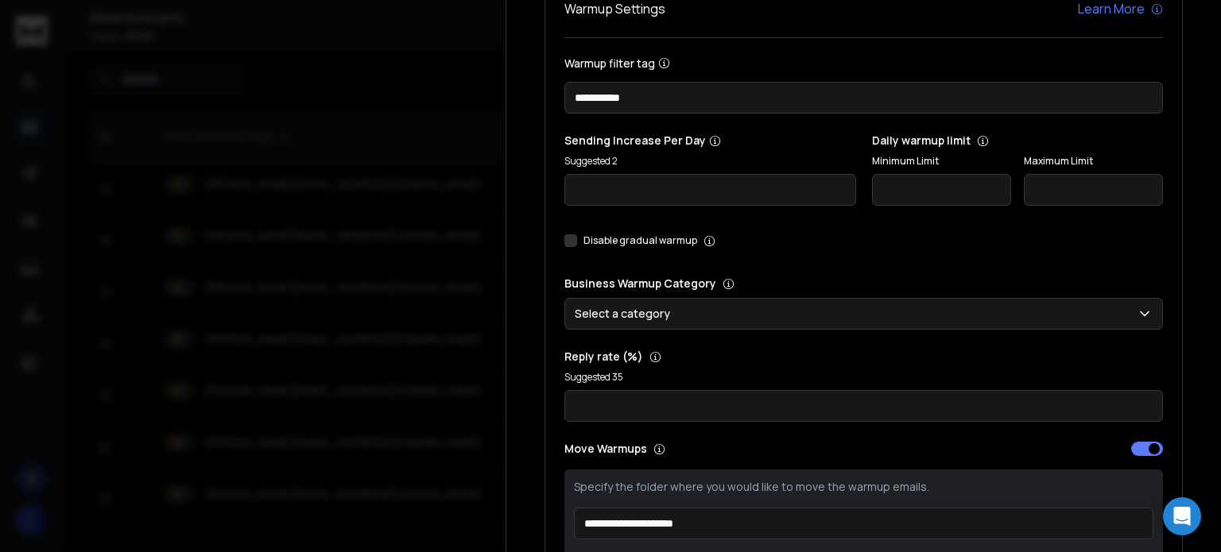
scroll to position [238, 0]
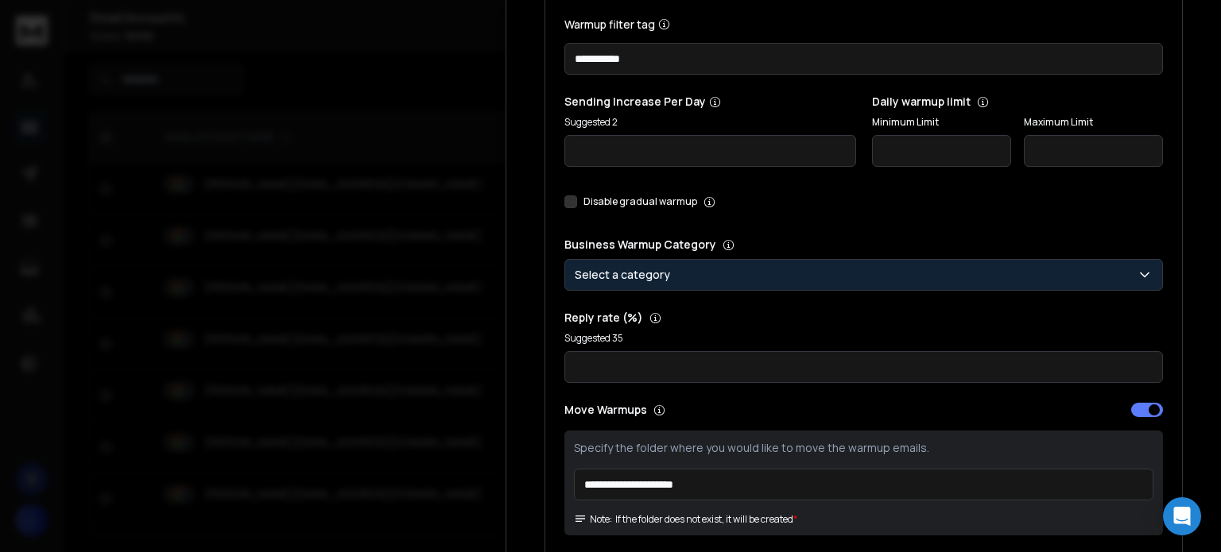
type input "**"
click at [771, 285] on button "Select a category" at bounding box center [863, 275] width 599 height 32
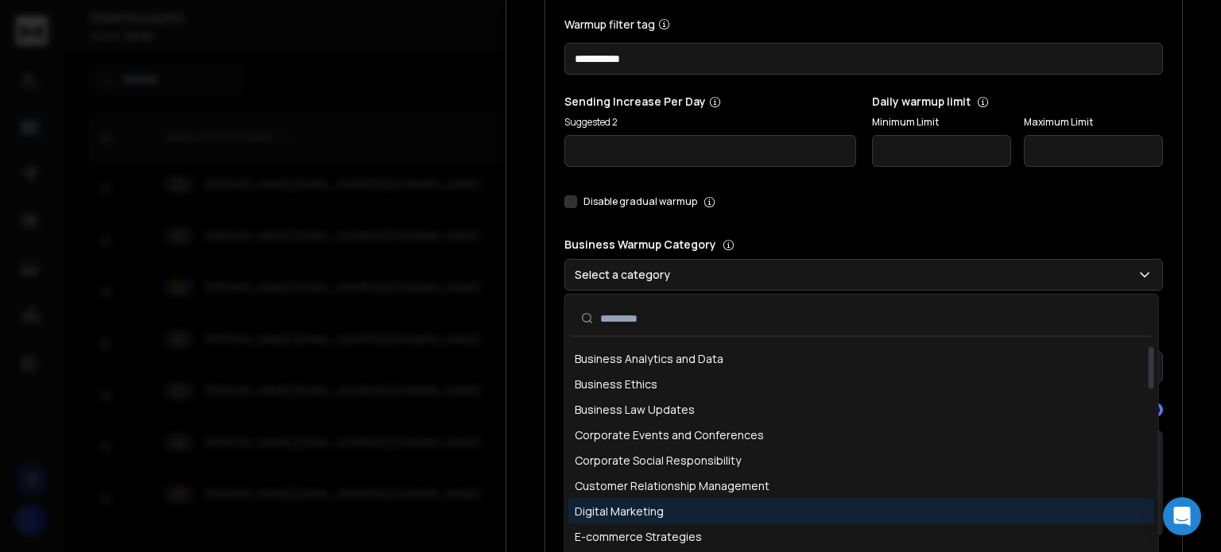
click at [623, 504] on span "Digital Marketing" at bounding box center [619, 512] width 89 height 16
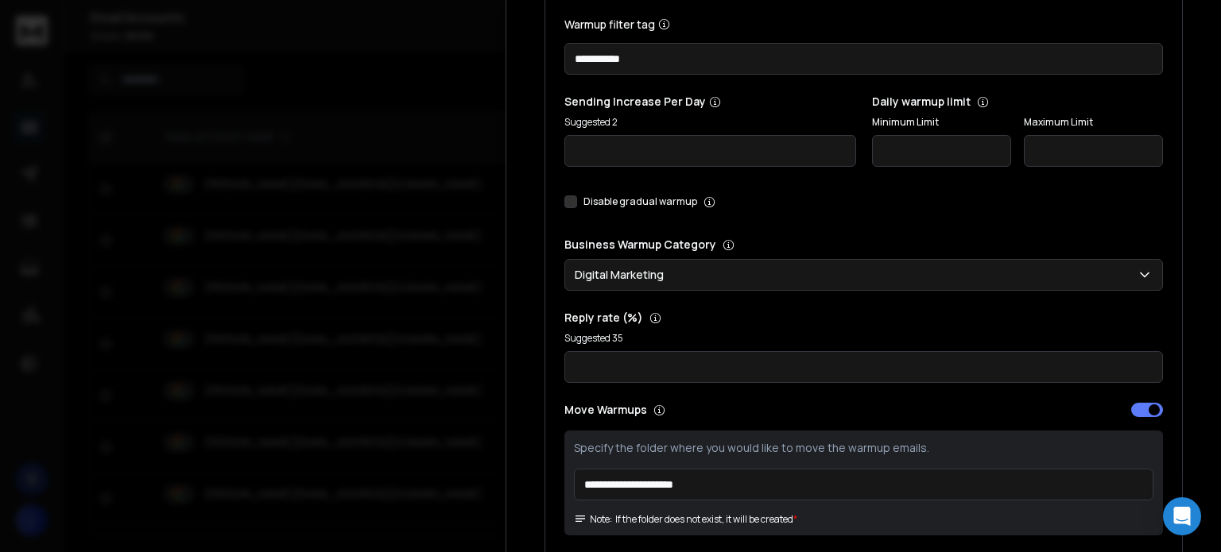
scroll to position [432, 0]
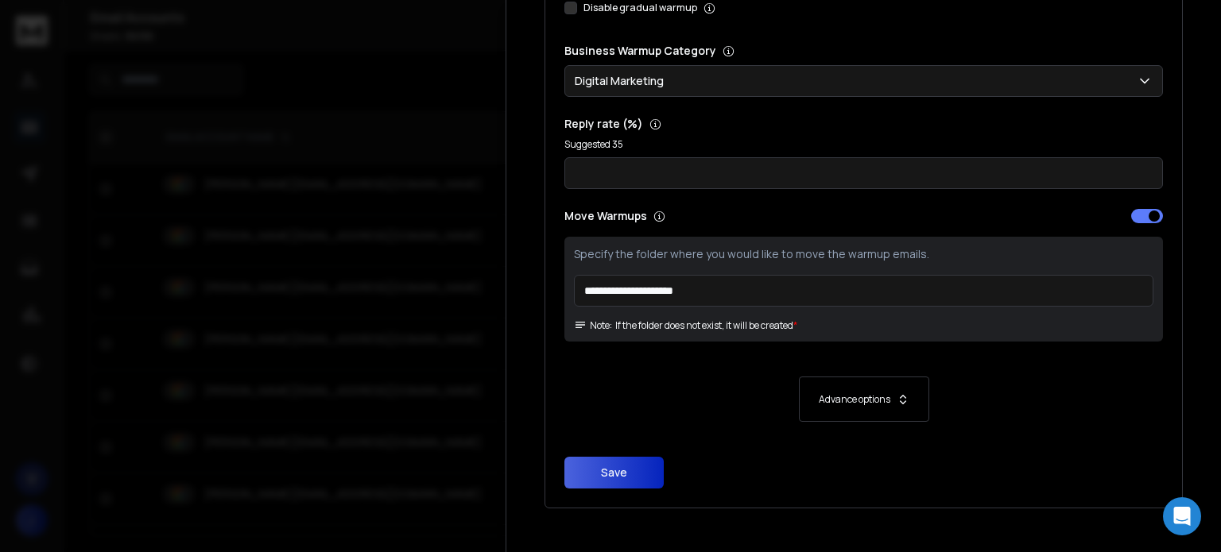
click at [646, 470] on button "Save" at bounding box center [613, 473] width 99 height 32
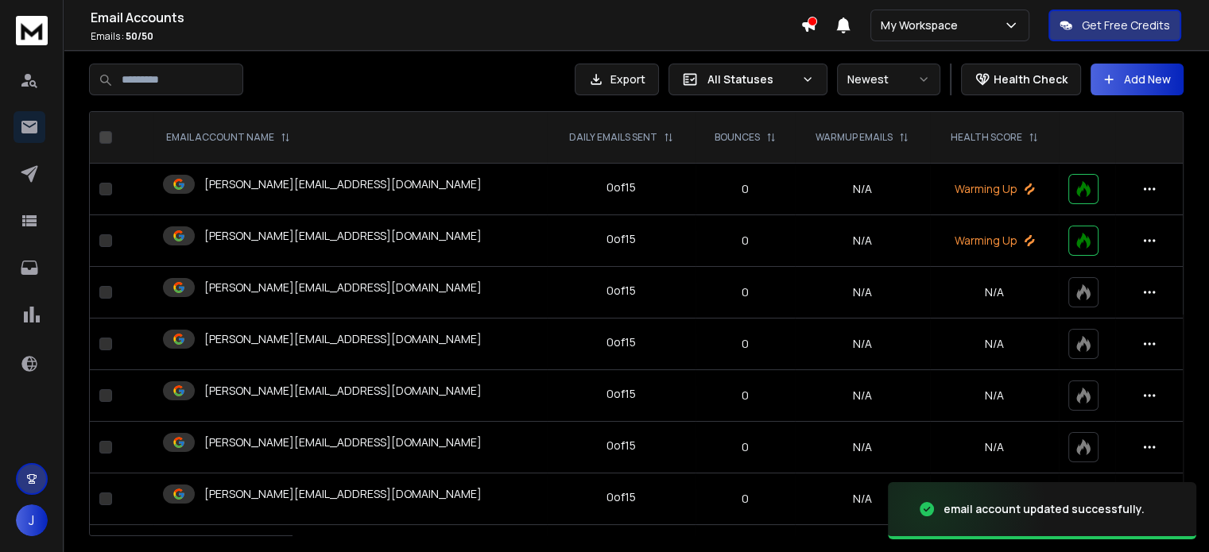
click at [1075, 285] on icon at bounding box center [1083, 293] width 16 height 16
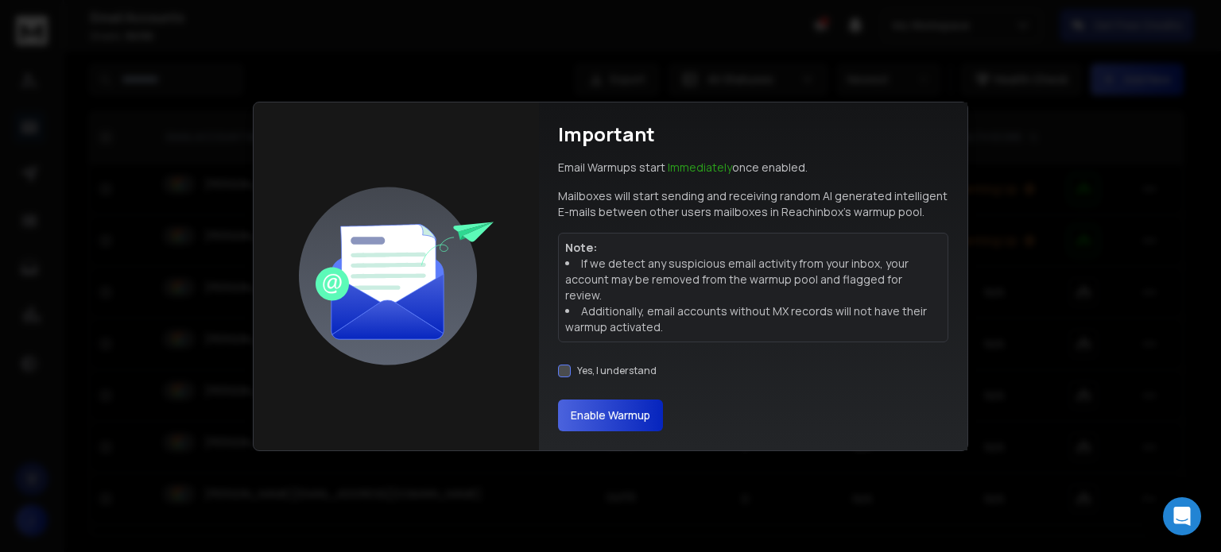
click at [564, 365] on button "Yes, I understand" at bounding box center [564, 371] width 13 height 13
click at [604, 414] on button "Enable Warmup" at bounding box center [610, 416] width 105 height 32
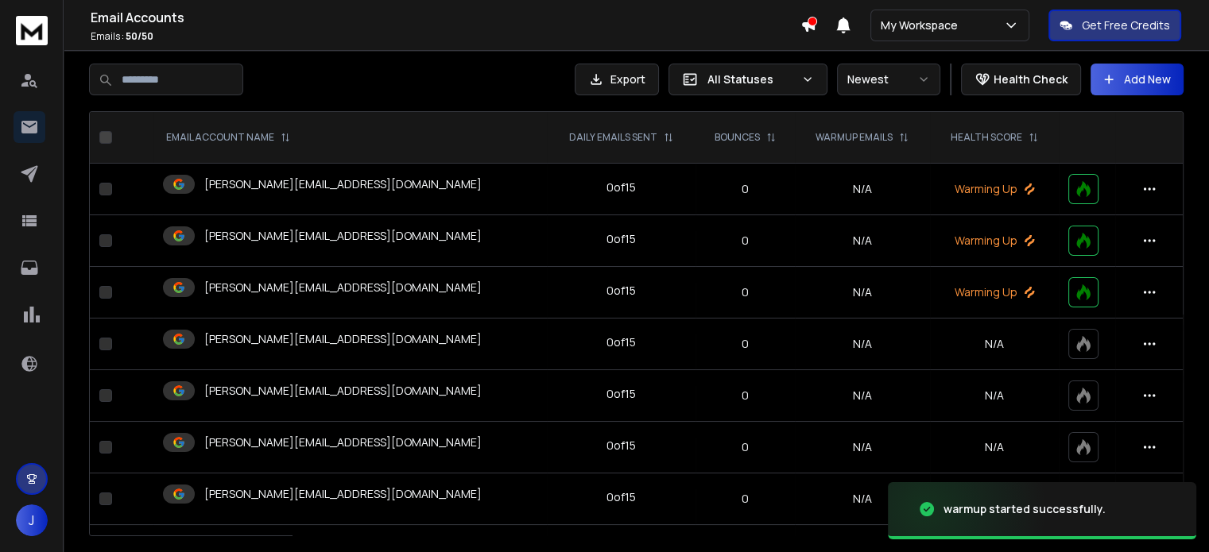
click at [1142, 289] on icon at bounding box center [1149, 292] width 14 height 14
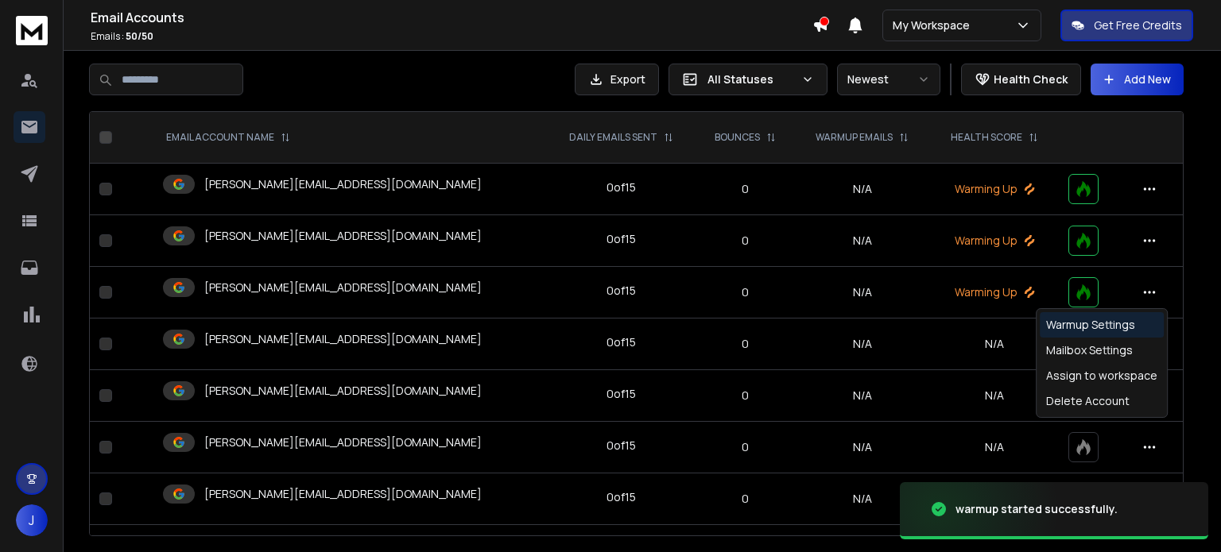
click at [1100, 318] on div "Warmup Settings" at bounding box center [1102, 324] width 124 height 25
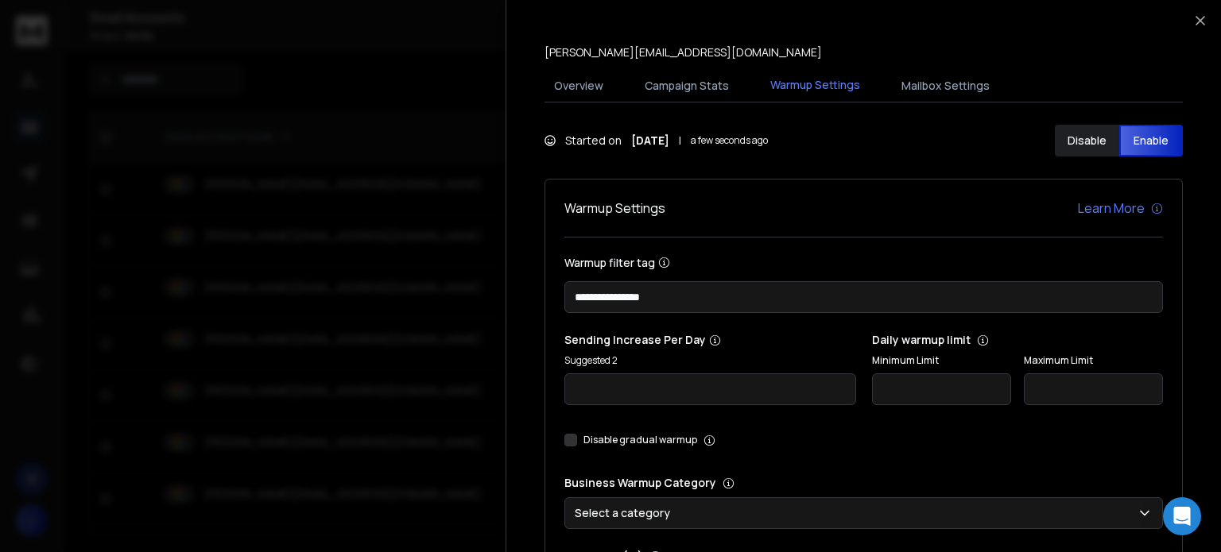
drag, startPoint x: 1040, startPoint y: 387, endPoint x: 976, endPoint y: 404, distance: 66.5
click at [982, 400] on div "Minimum Limit * Maximum Limit **" at bounding box center [1018, 380] width 292 height 51
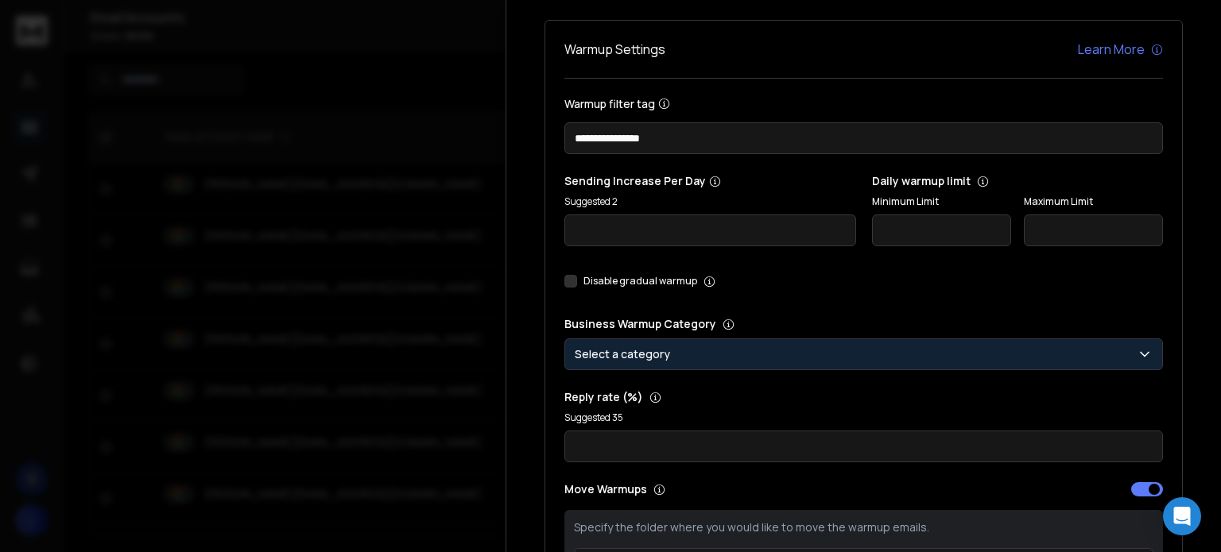
type input "**"
click at [798, 346] on button "Select a category" at bounding box center [863, 355] width 599 height 32
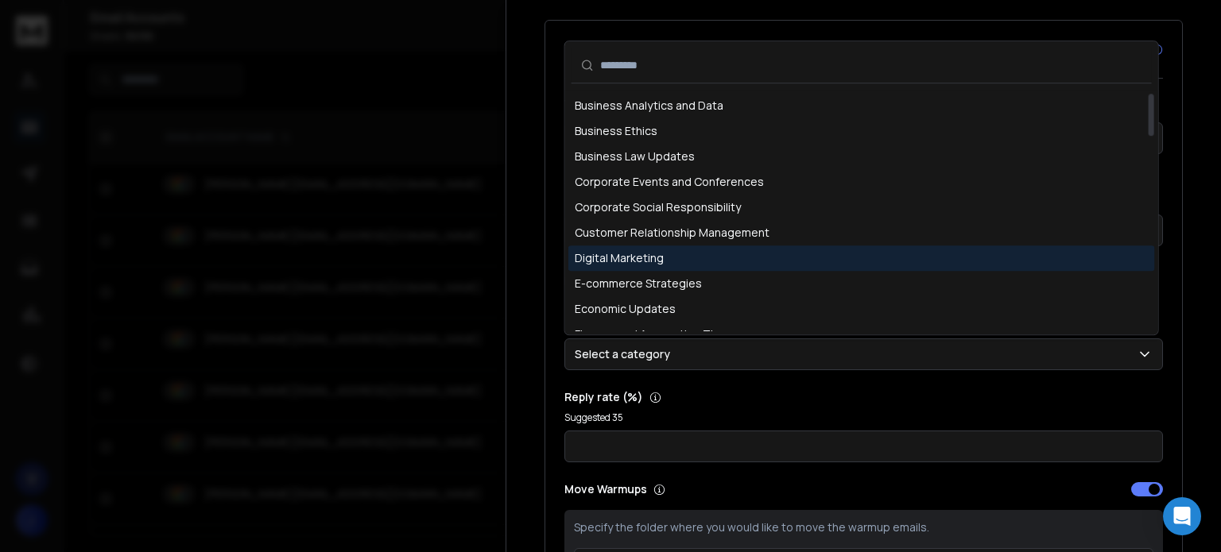
click at [639, 257] on span "Digital Marketing" at bounding box center [619, 258] width 89 height 16
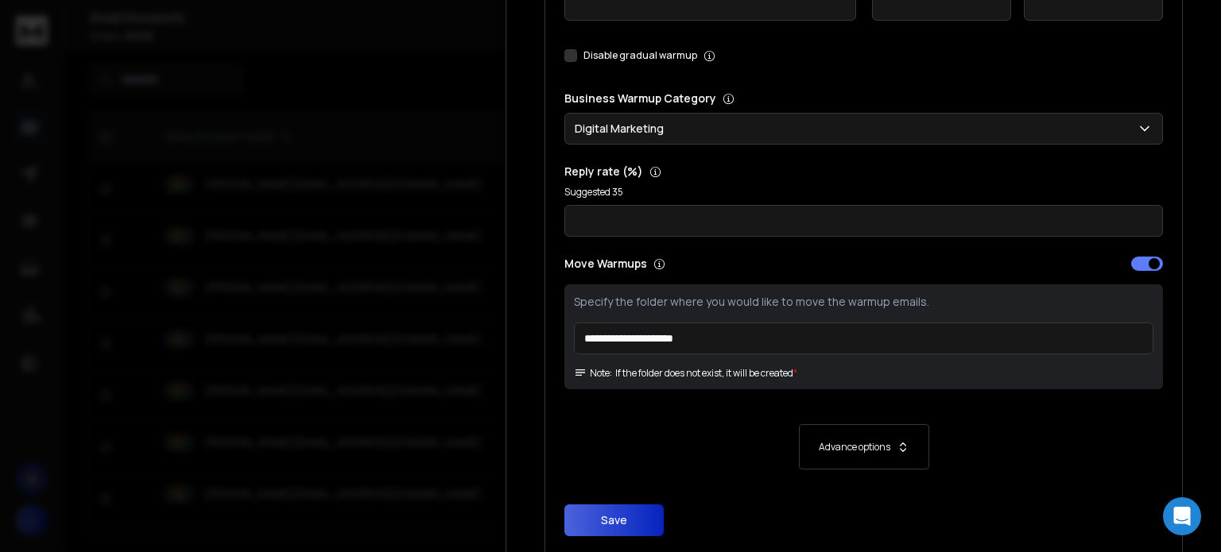
scroll to position [432, 0]
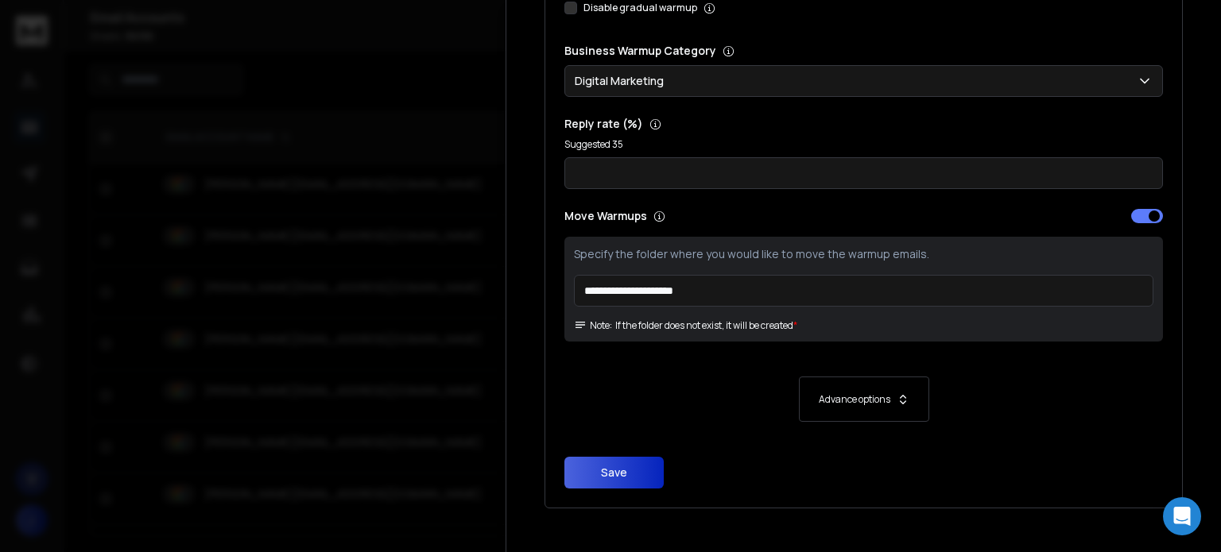
click at [630, 468] on button "Save" at bounding box center [613, 473] width 99 height 32
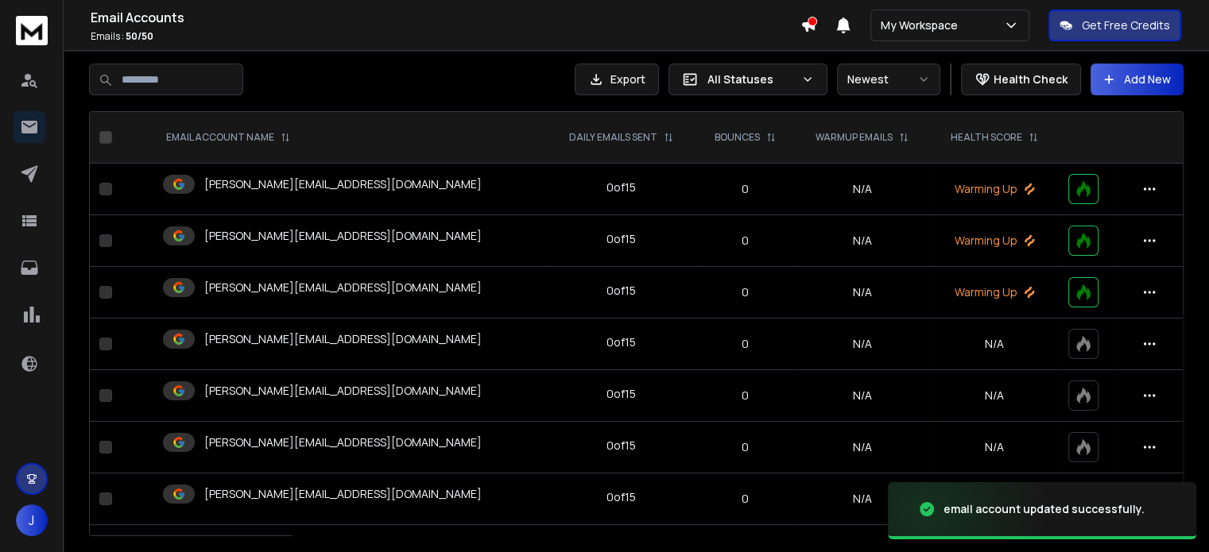
click at [1075, 347] on icon at bounding box center [1083, 344] width 16 height 16
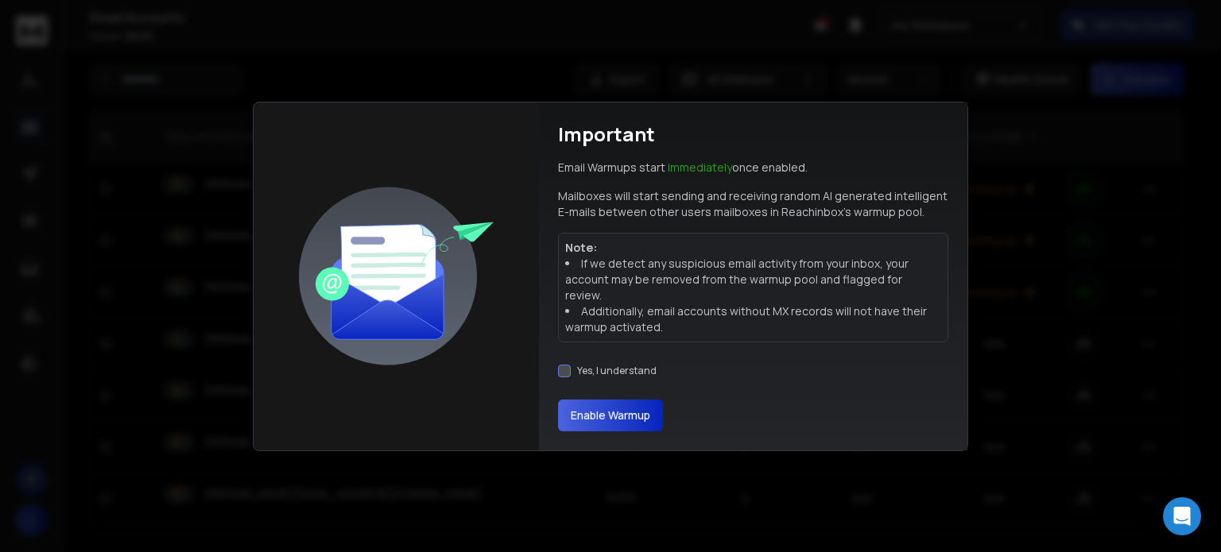
click at [563, 365] on button "Yes, I understand" at bounding box center [564, 371] width 13 height 13
click at [601, 420] on button "Enable Warmup" at bounding box center [610, 416] width 105 height 32
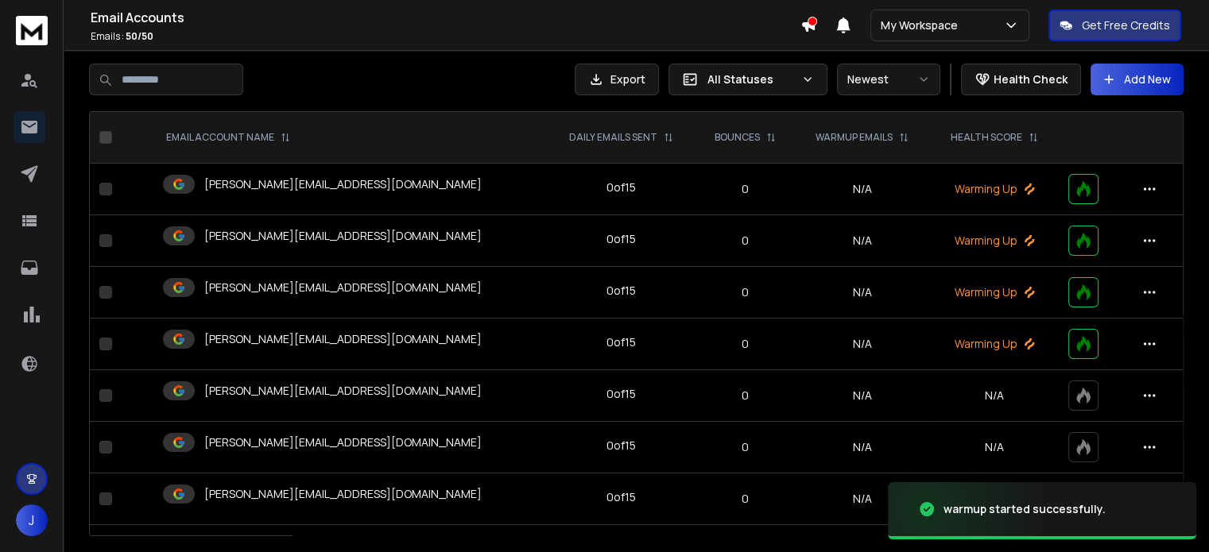
click at [1142, 347] on icon at bounding box center [1149, 344] width 14 height 14
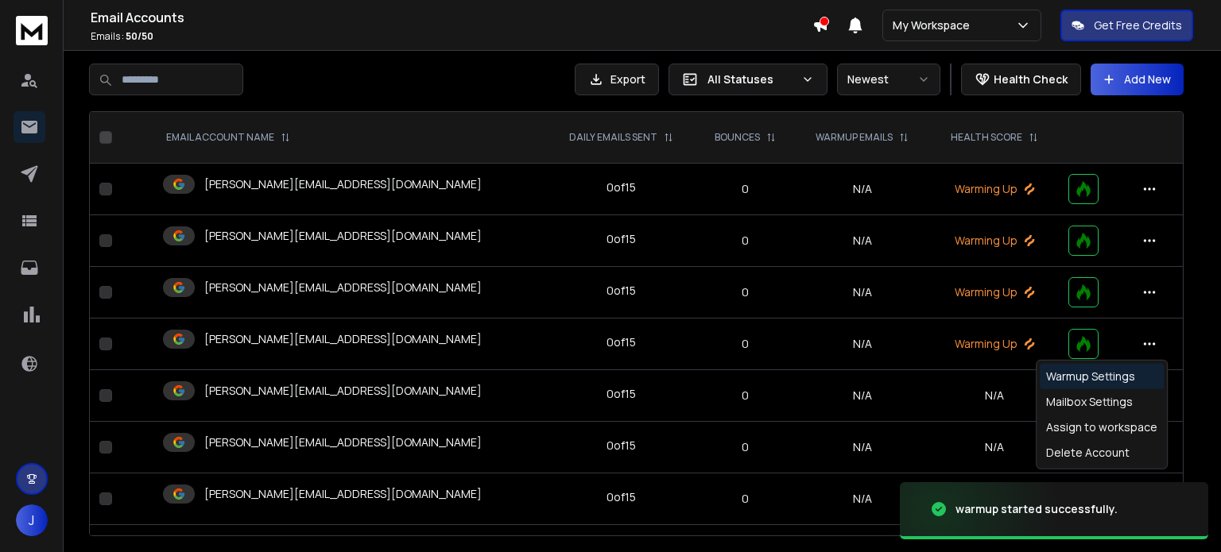
click at [1102, 384] on div "Warmup Settings" at bounding box center [1102, 376] width 124 height 25
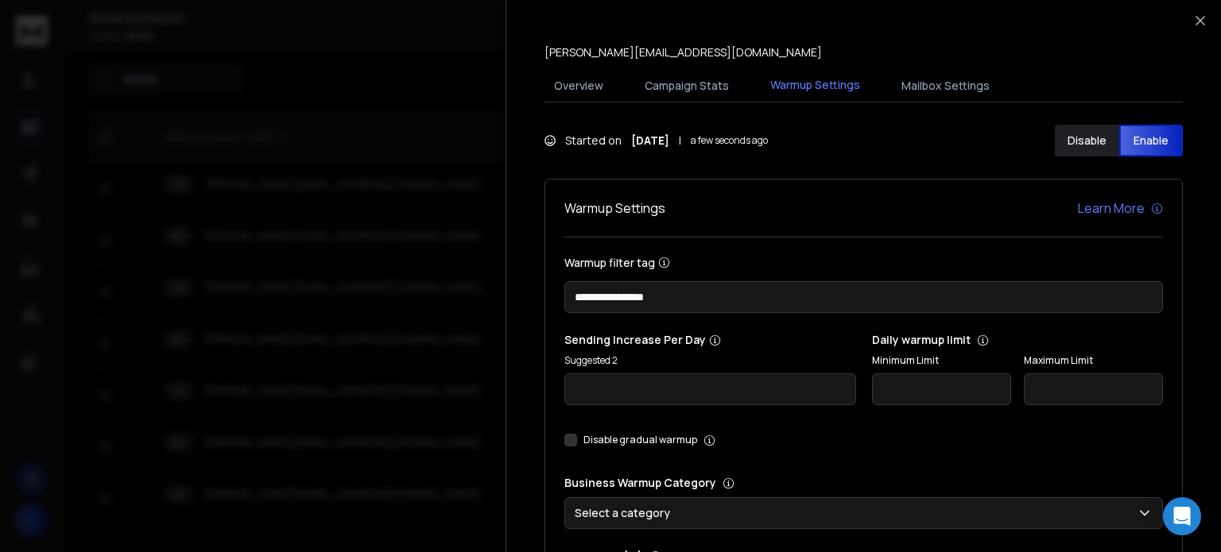
drag, startPoint x: 1052, startPoint y: 393, endPoint x: 970, endPoint y: 401, distance: 82.3
click at [971, 401] on div "Minimum Limit * Maximum Limit **" at bounding box center [1018, 380] width 292 height 51
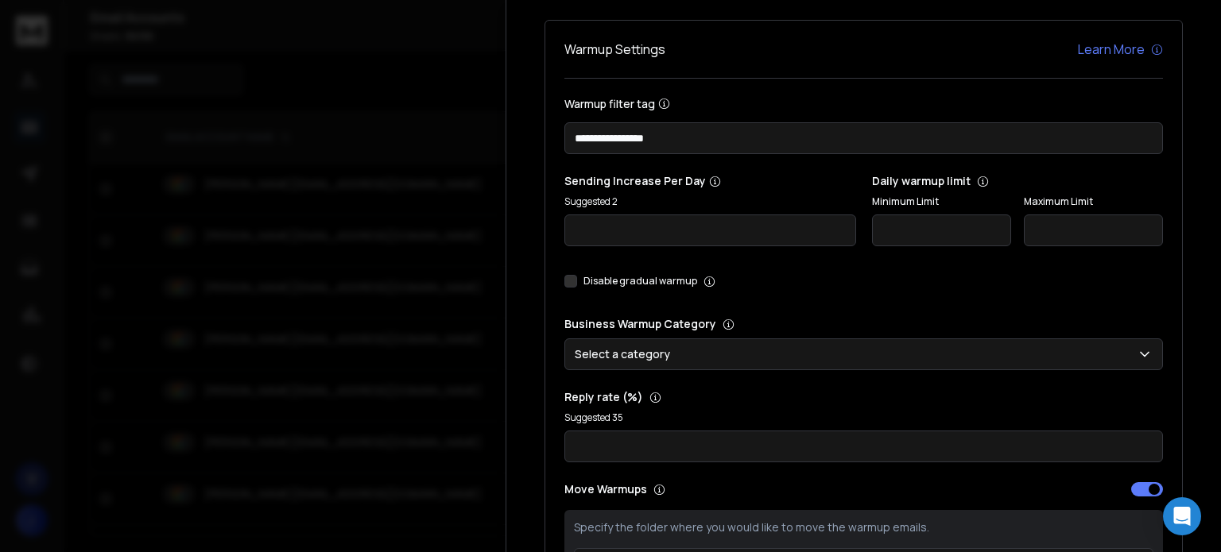
scroll to position [238, 0]
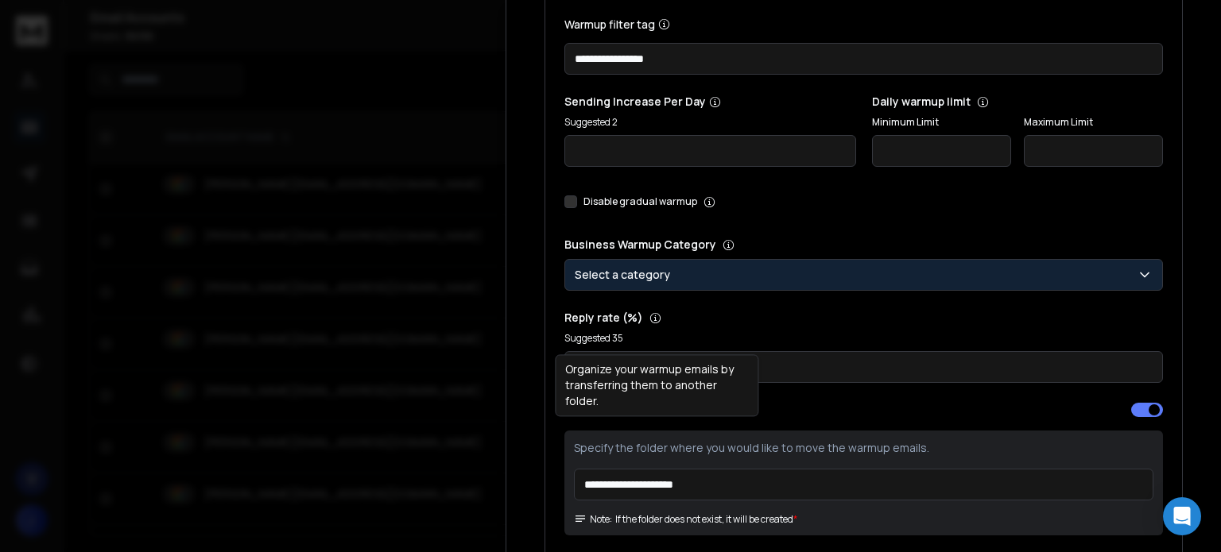
type input "**"
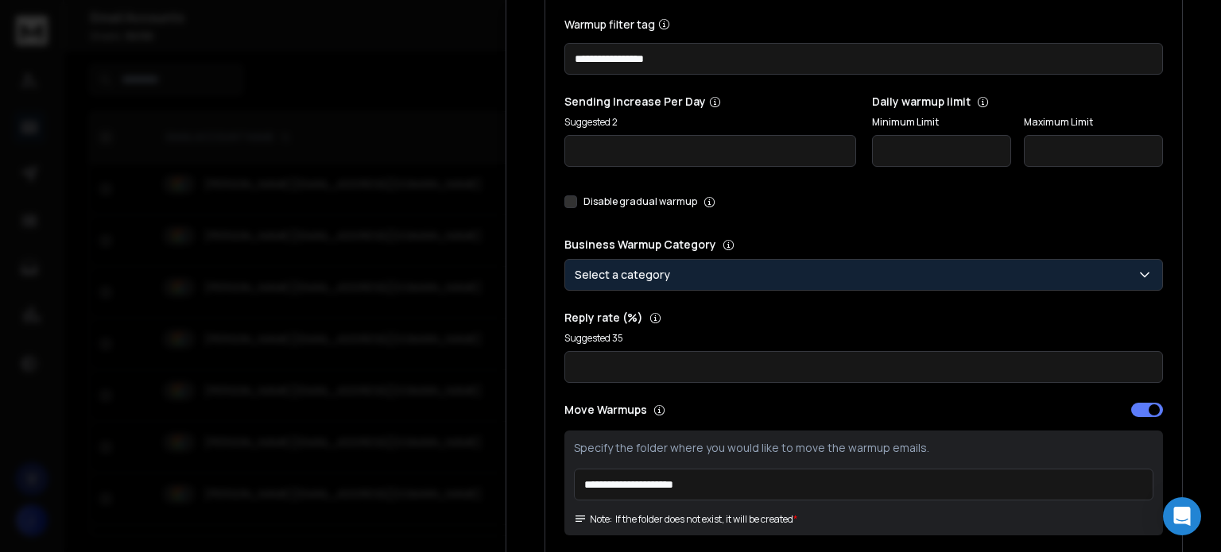
click at [637, 285] on button "Select a category" at bounding box center [863, 275] width 599 height 32
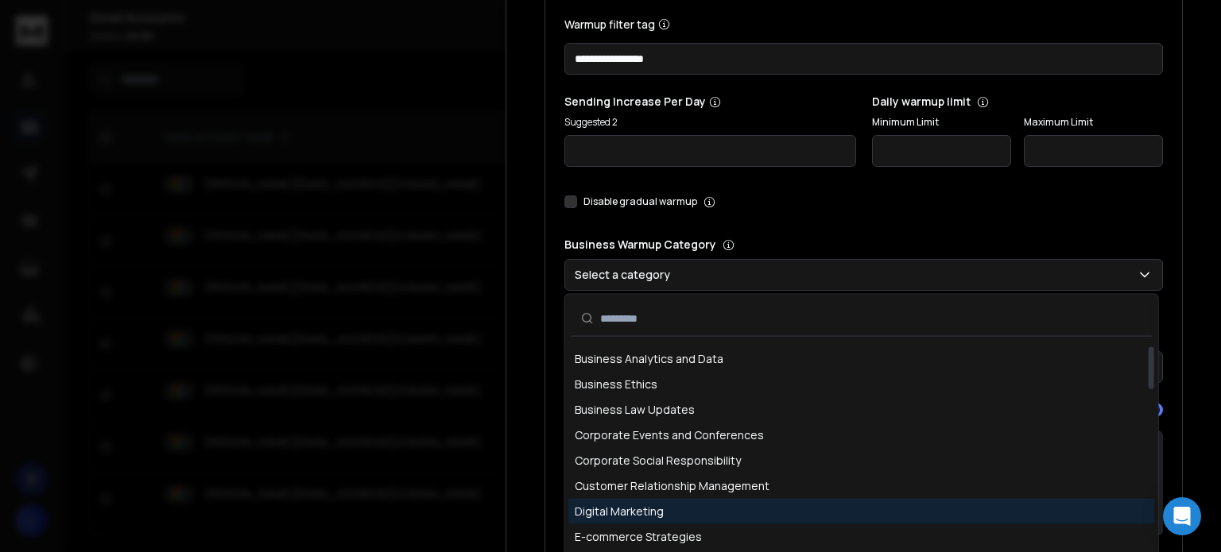
click at [629, 505] on span "Digital Marketing" at bounding box center [619, 512] width 89 height 16
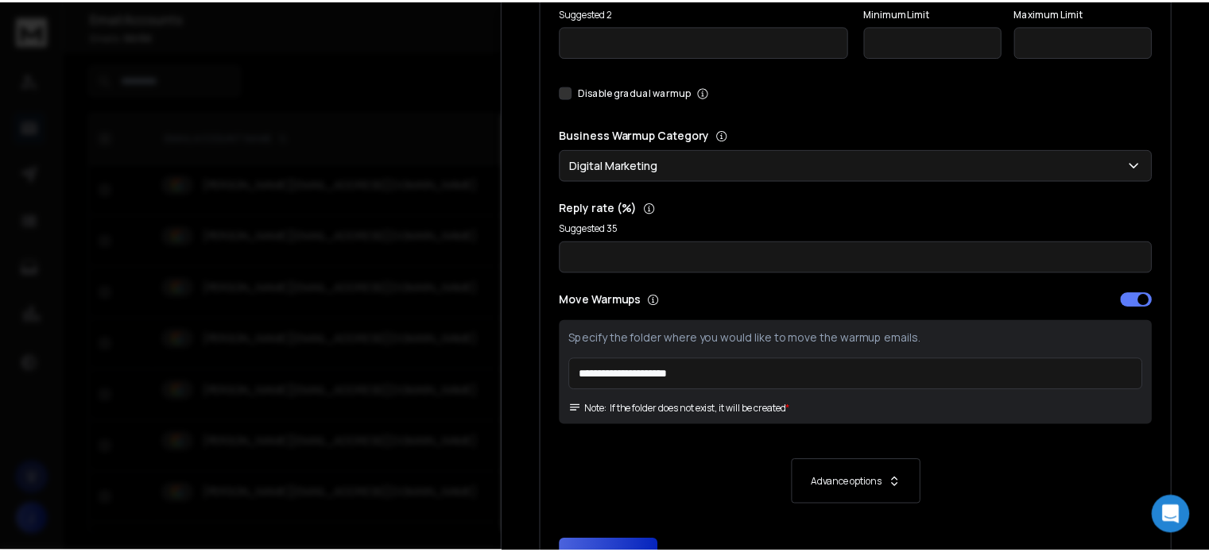
scroll to position [432, 0]
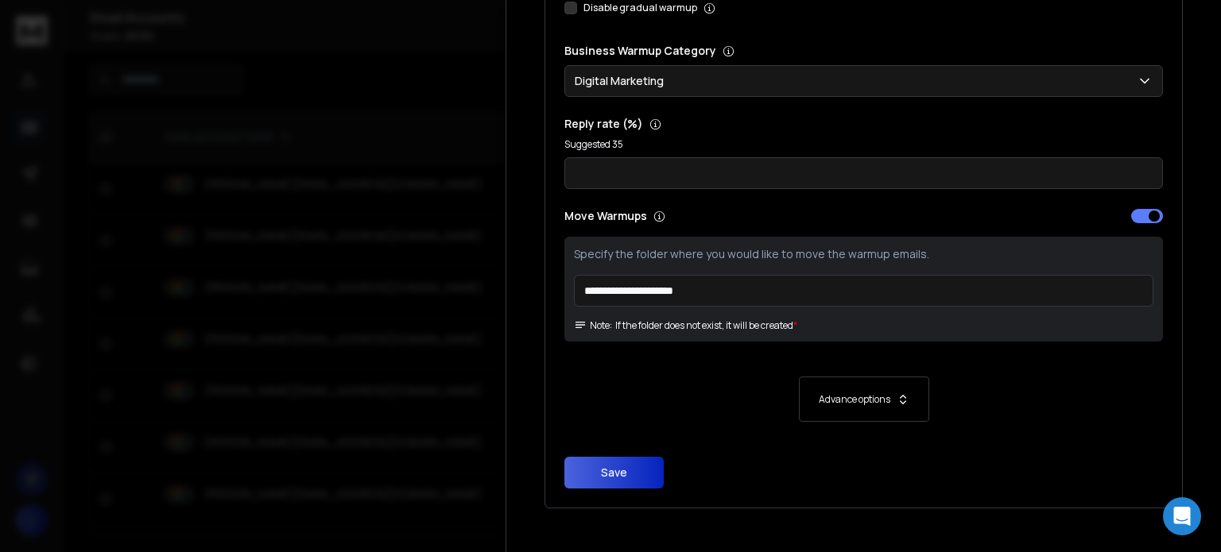
click at [630, 482] on button "Save" at bounding box center [613, 473] width 99 height 32
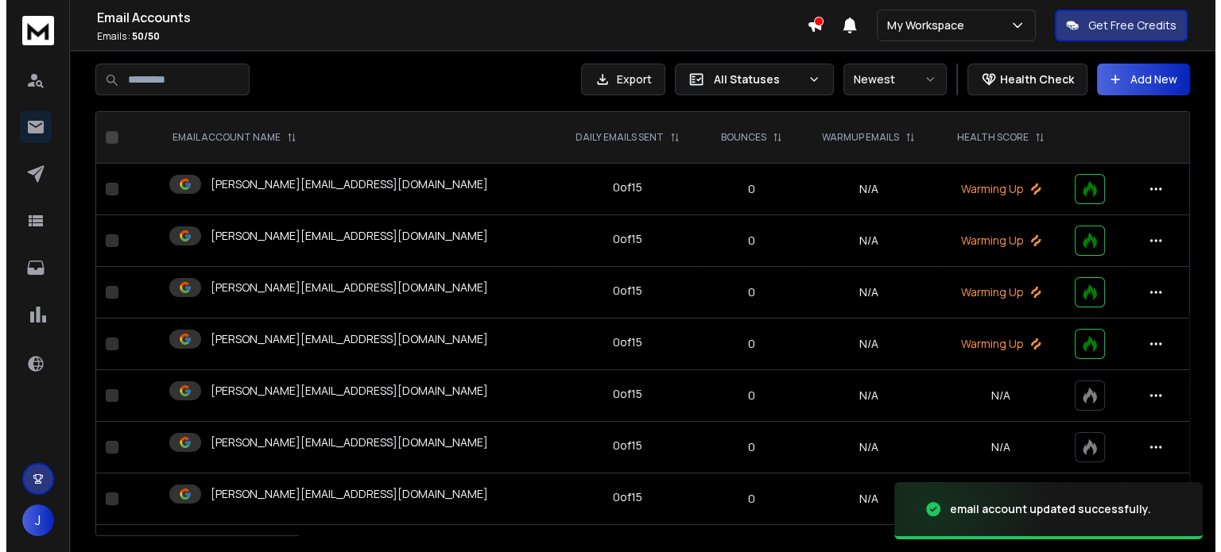
scroll to position [159, 0]
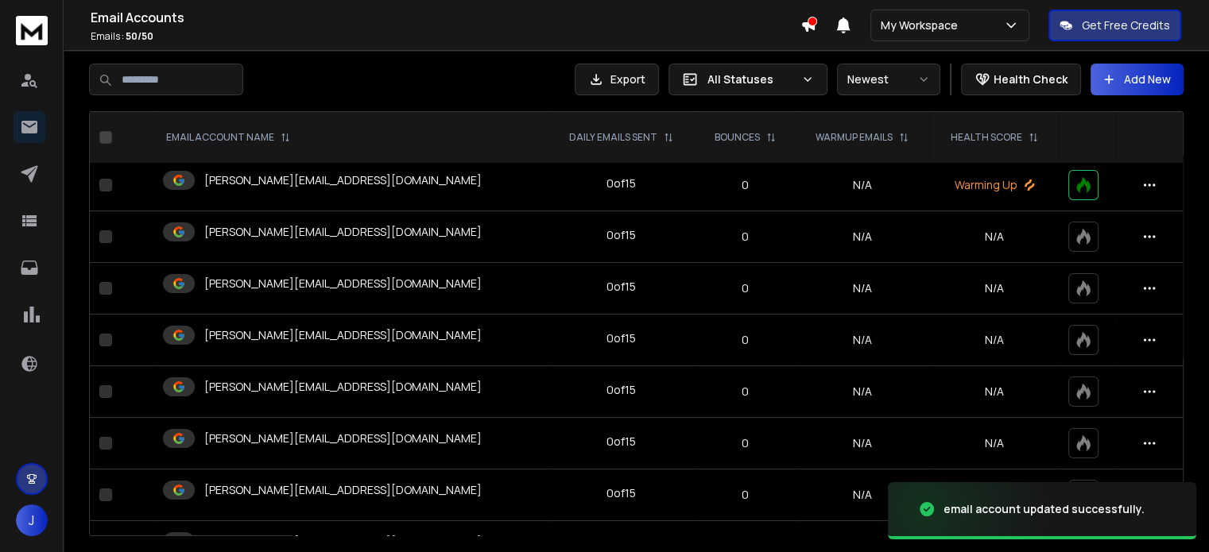
click at [1077, 241] on icon at bounding box center [1084, 237] width 14 height 16
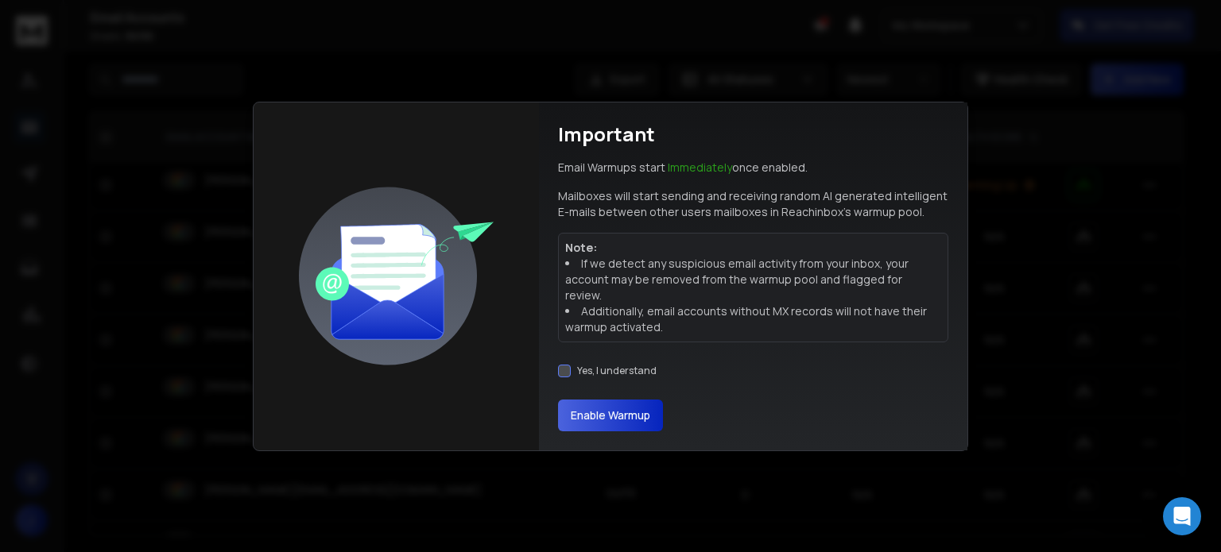
click at [569, 366] on button "Yes, I understand" at bounding box center [564, 371] width 13 height 13
click at [592, 403] on button "Enable Warmup" at bounding box center [610, 416] width 105 height 32
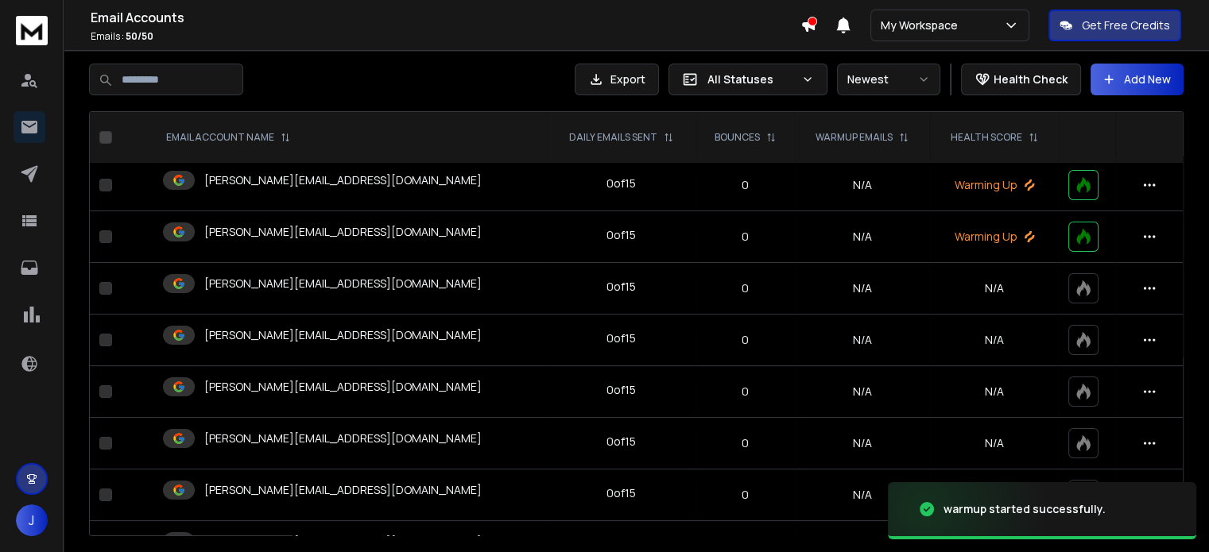
click at [1142, 236] on icon at bounding box center [1149, 237] width 14 height 14
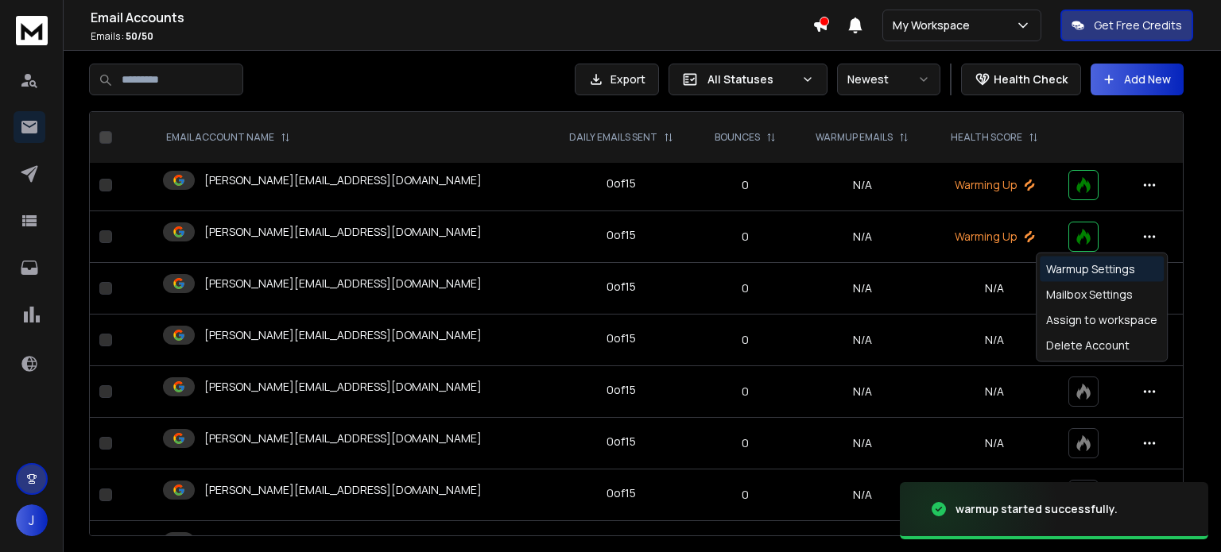
click at [1101, 273] on div "Warmup Settings" at bounding box center [1102, 269] width 124 height 25
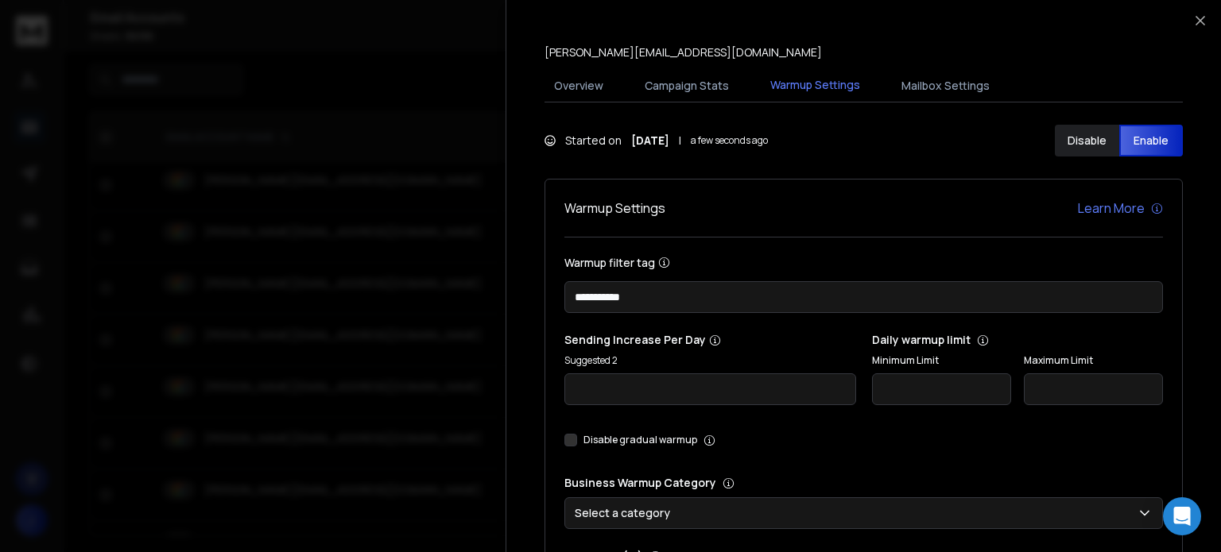
drag, startPoint x: 1060, startPoint y: 397, endPoint x: 977, endPoint y: 387, distance: 84.0
click at [975, 385] on div "Minimum Limit * Maximum Limit **" at bounding box center [1018, 380] width 292 height 51
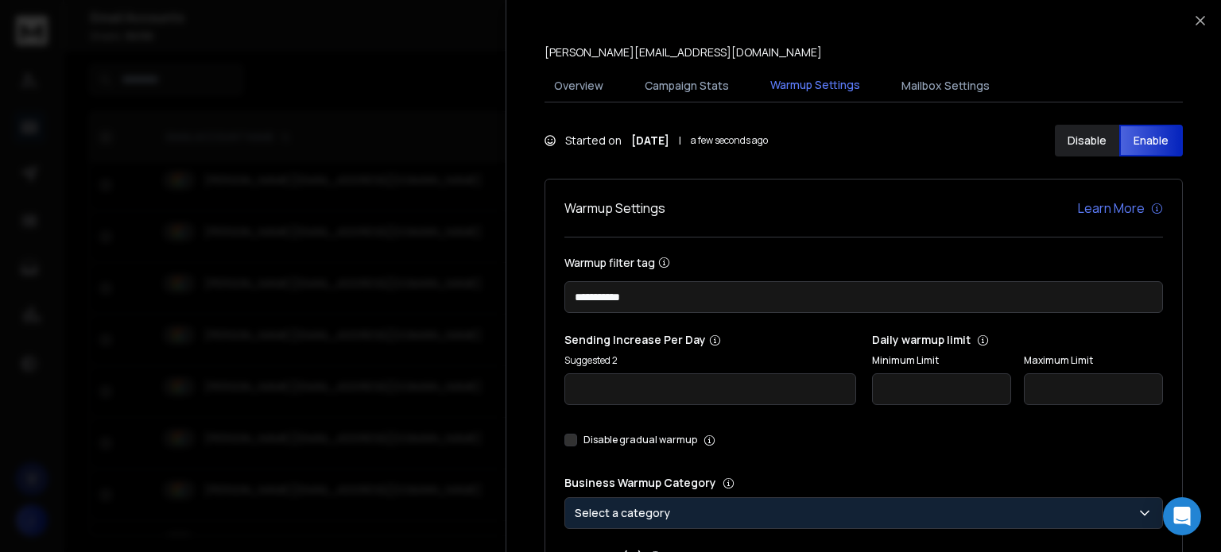
type input "**"
click at [667, 505] on button "Select a category" at bounding box center [863, 514] width 599 height 32
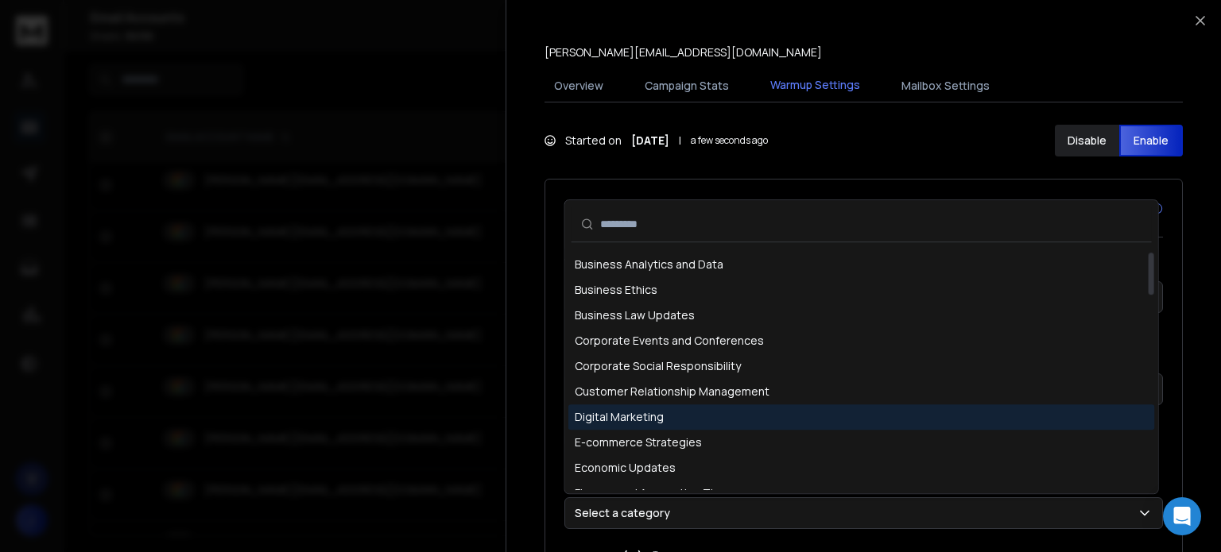
click at [601, 422] on span "Digital Marketing" at bounding box center [619, 417] width 89 height 16
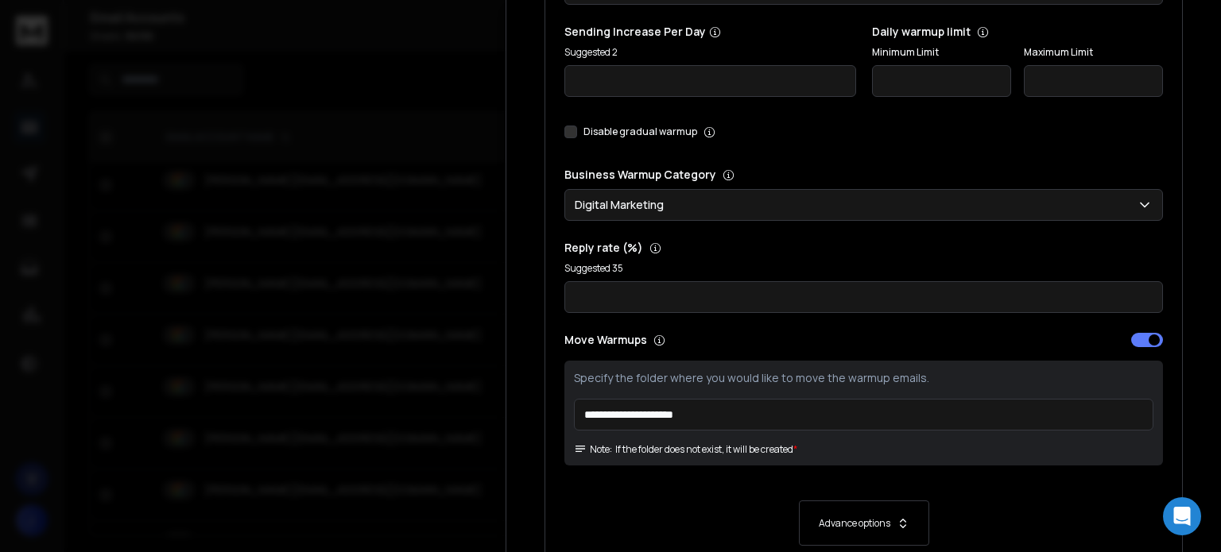
scroll to position [397, 0]
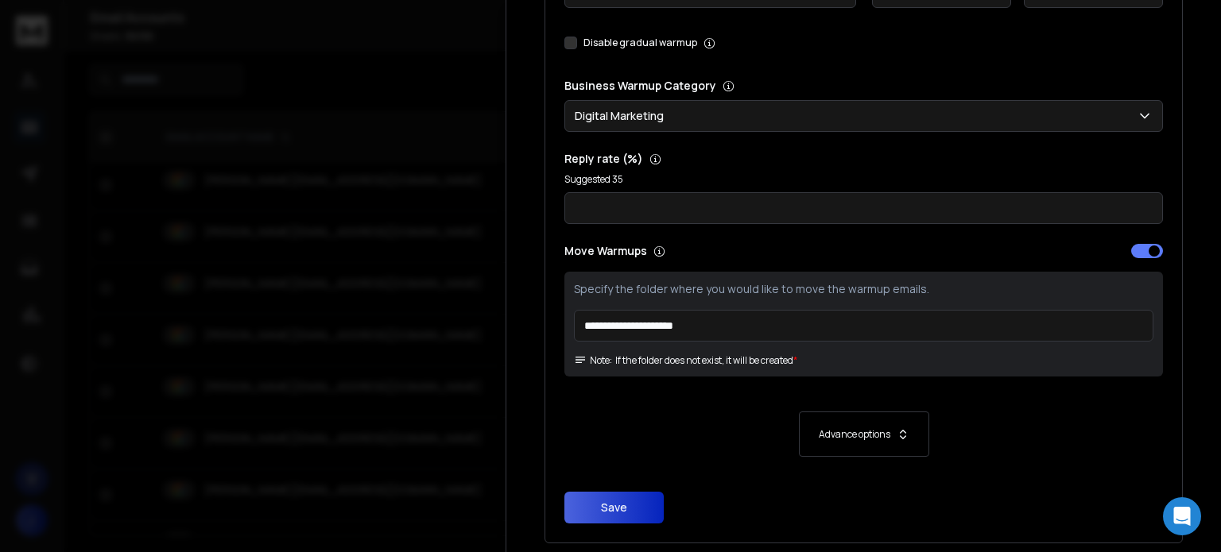
click at [633, 514] on button "Save" at bounding box center [613, 508] width 99 height 32
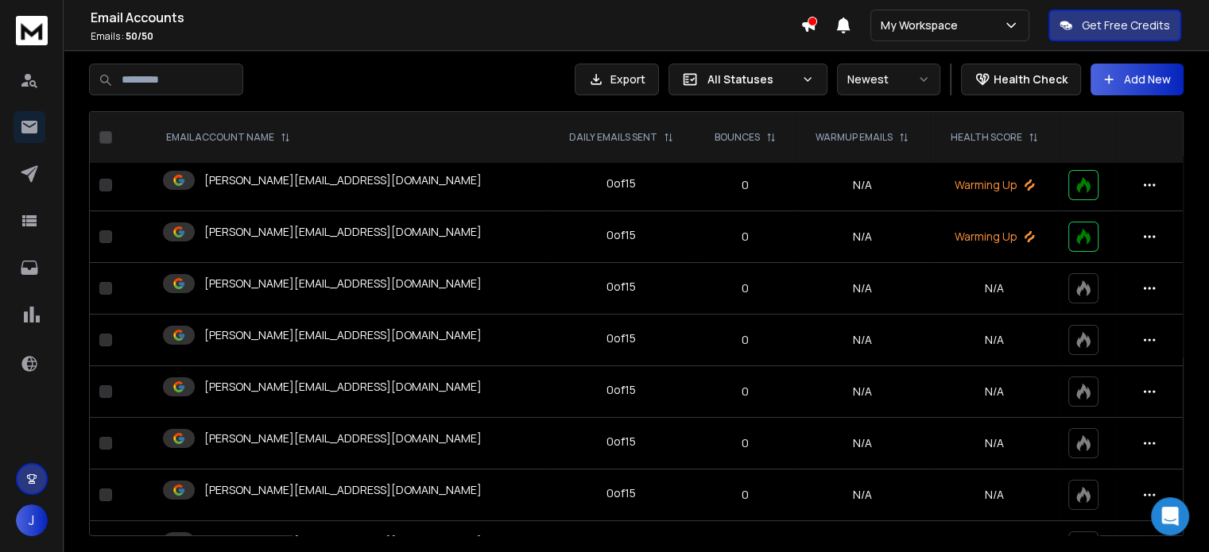
click at [1075, 289] on icon at bounding box center [1083, 289] width 16 height 16
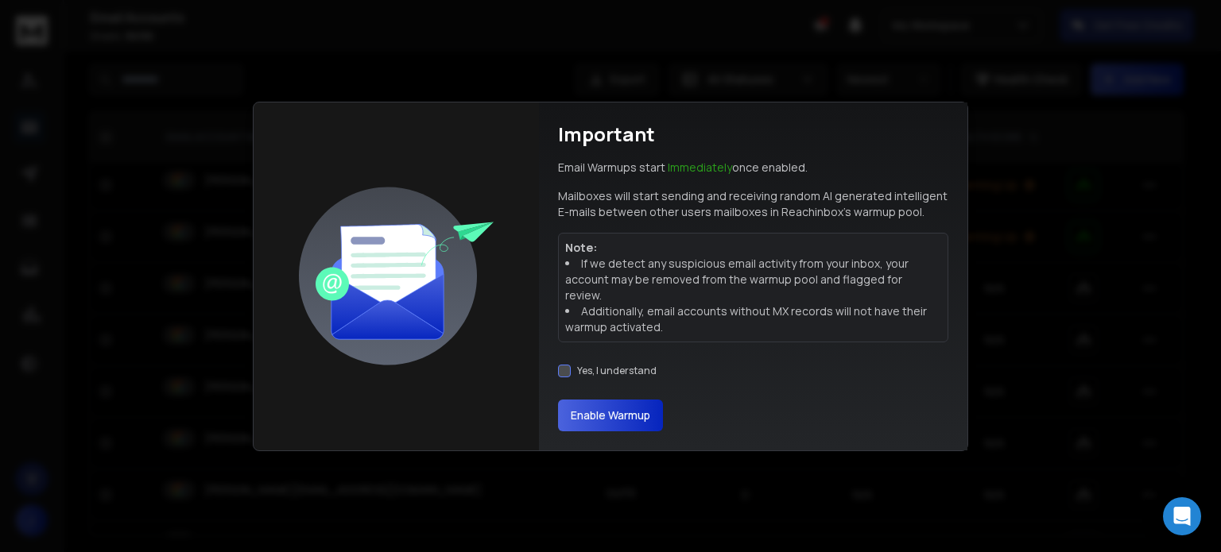
click at [560, 365] on button "Yes, I understand" at bounding box center [564, 371] width 13 height 13
click at [587, 419] on button "Enable Warmup" at bounding box center [610, 416] width 105 height 32
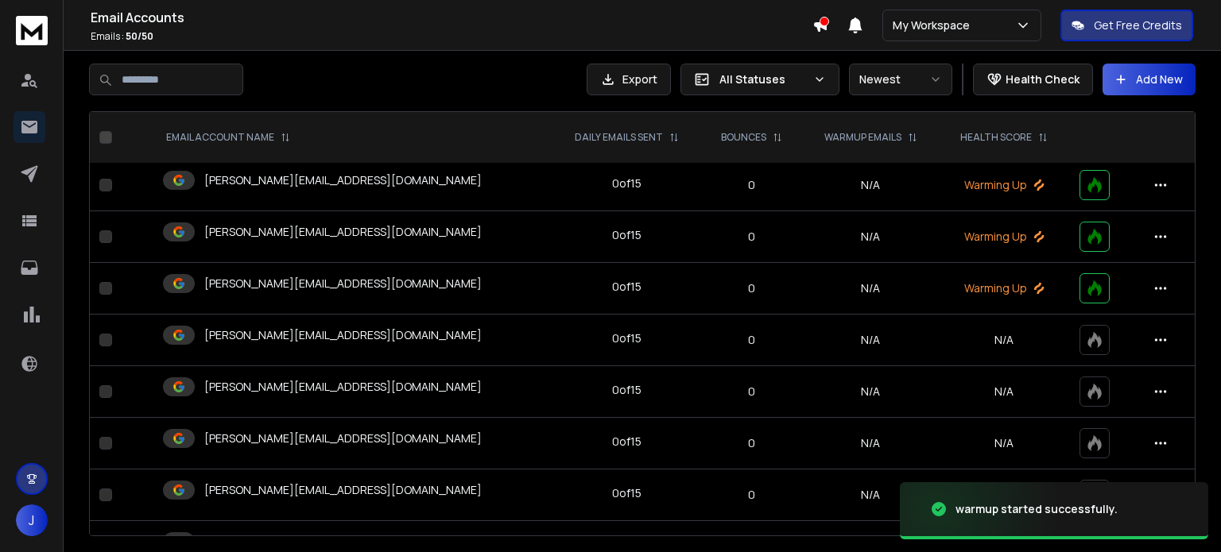
click at [1155, 289] on icon at bounding box center [1161, 288] width 12 height 2
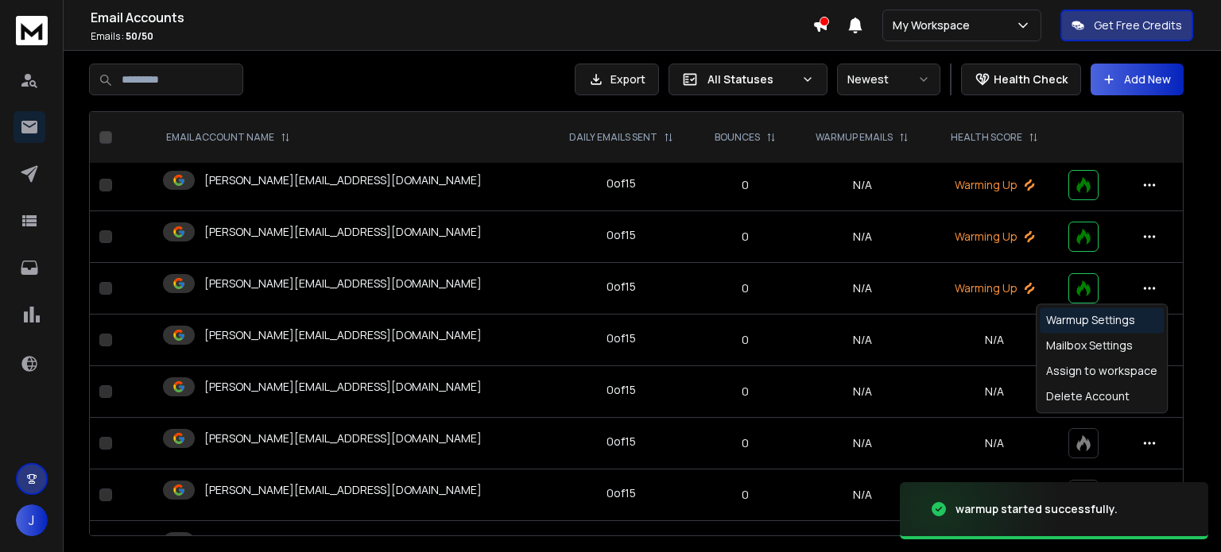
click at [1082, 320] on div "Warmup Settings" at bounding box center [1102, 320] width 124 height 25
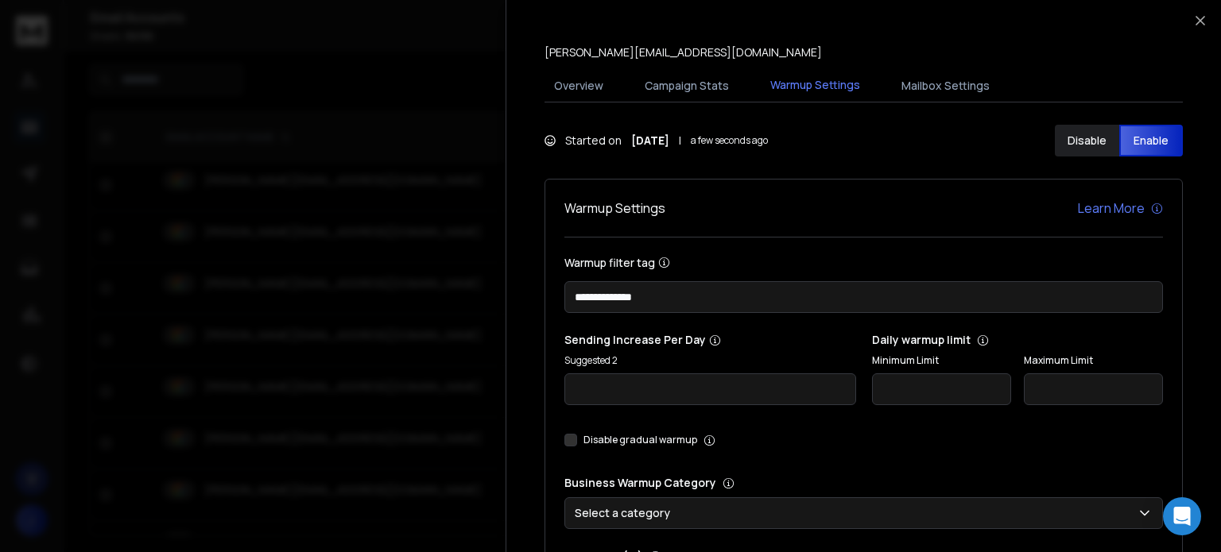
drag, startPoint x: 1060, startPoint y: 397, endPoint x: 978, endPoint y: 406, distance: 82.3
click at [984, 405] on div "Minimum Limit * Maximum Limit **" at bounding box center [1018, 380] width 292 height 51
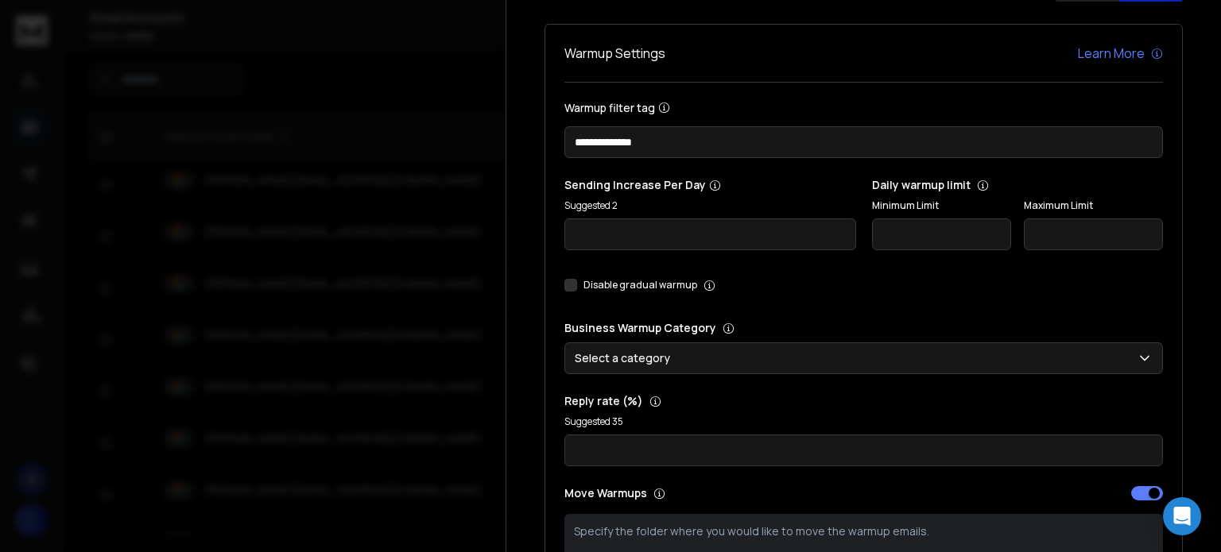
scroll to position [159, 0]
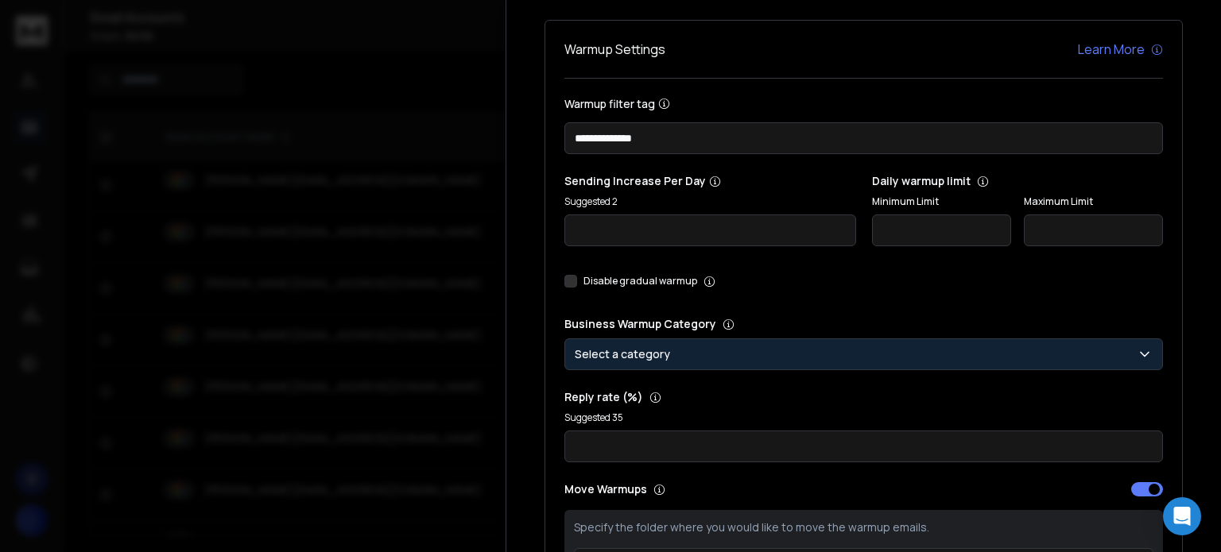
type input "**"
click at [620, 351] on p "Select a category" at bounding box center [626, 355] width 102 height 16
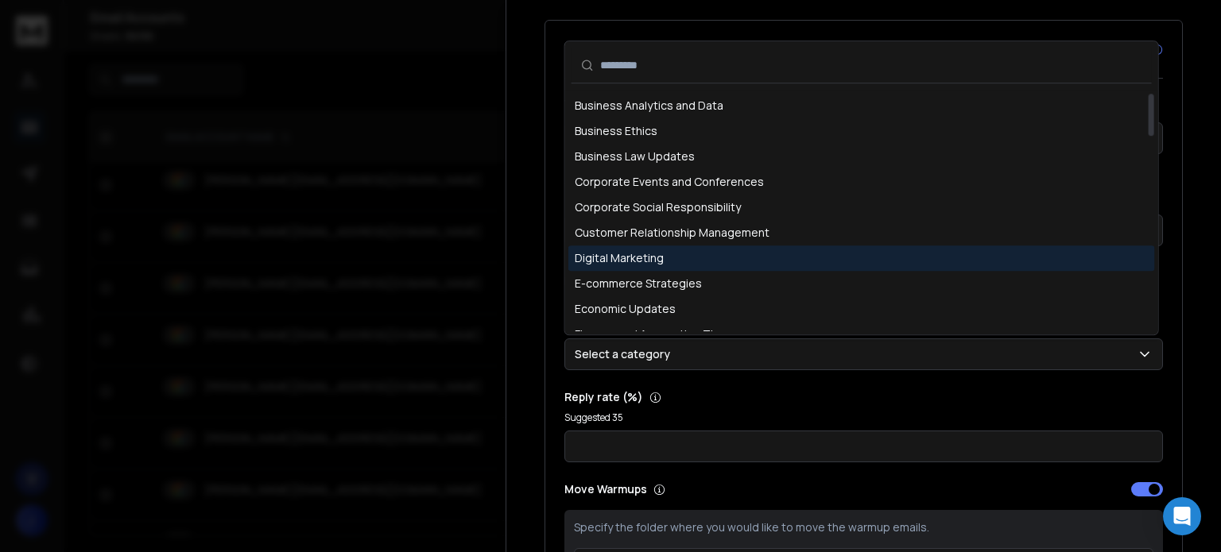
click at [607, 259] on span "Digital Marketing" at bounding box center [619, 258] width 89 height 16
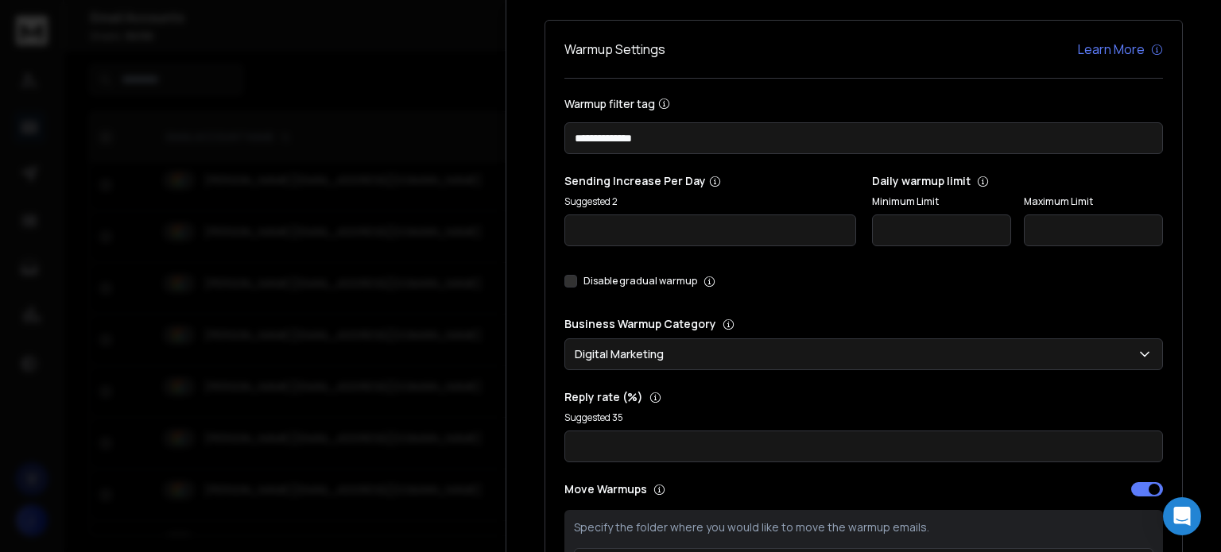
scroll to position [432, 0]
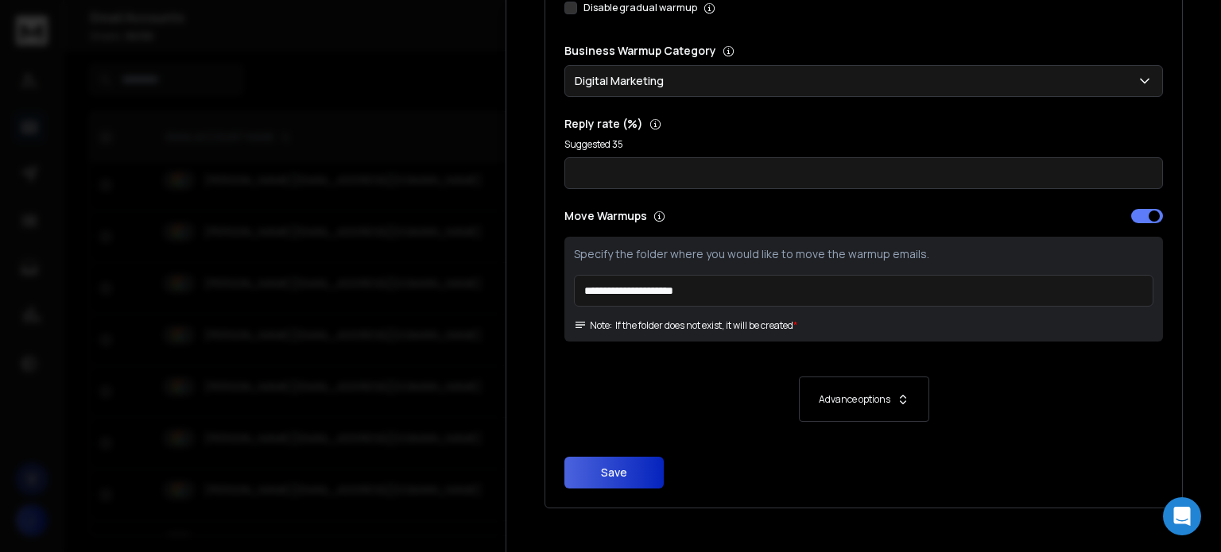
click at [595, 467] on button "Save" at bounding box center [613, 473] width 99 height 32
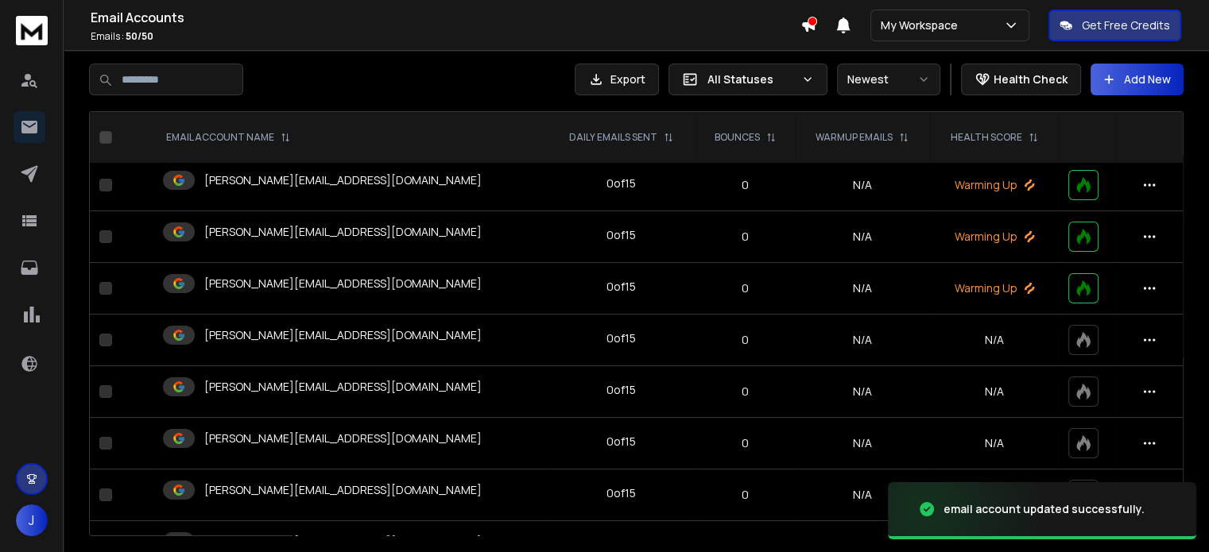
click at [1077, 343] on icon at bounding box center [1084, 340] width 14 height 16
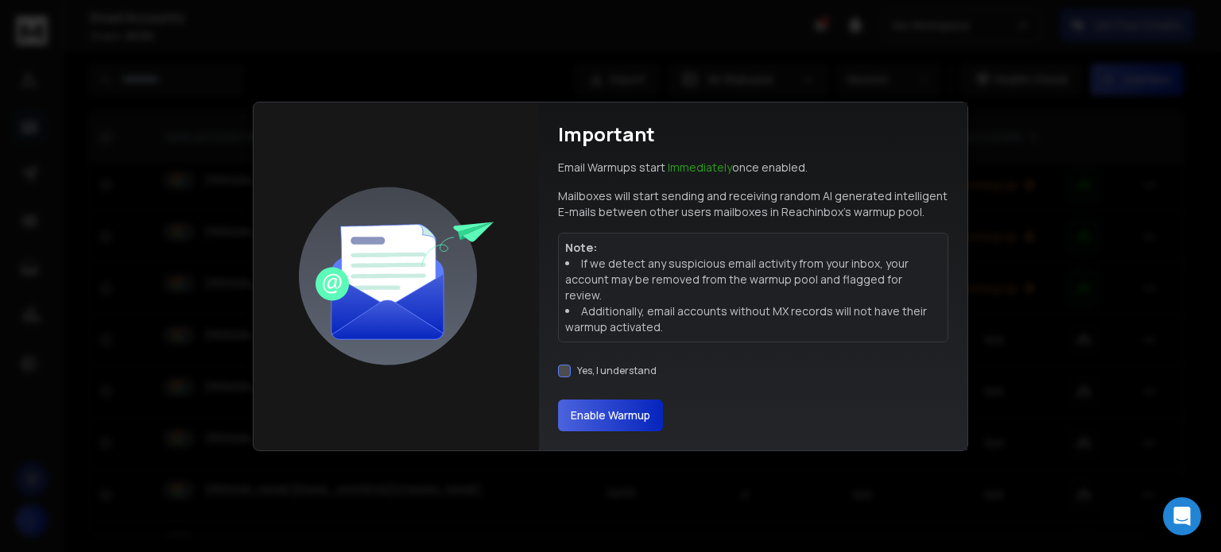
click at [565, 365] on button "Yes, I understand" at bounding box center [564, 371] width 13 height 13
click at [602, 403] on button "Enable Warmup" at bounding box center [610, 416] width 105 height 32
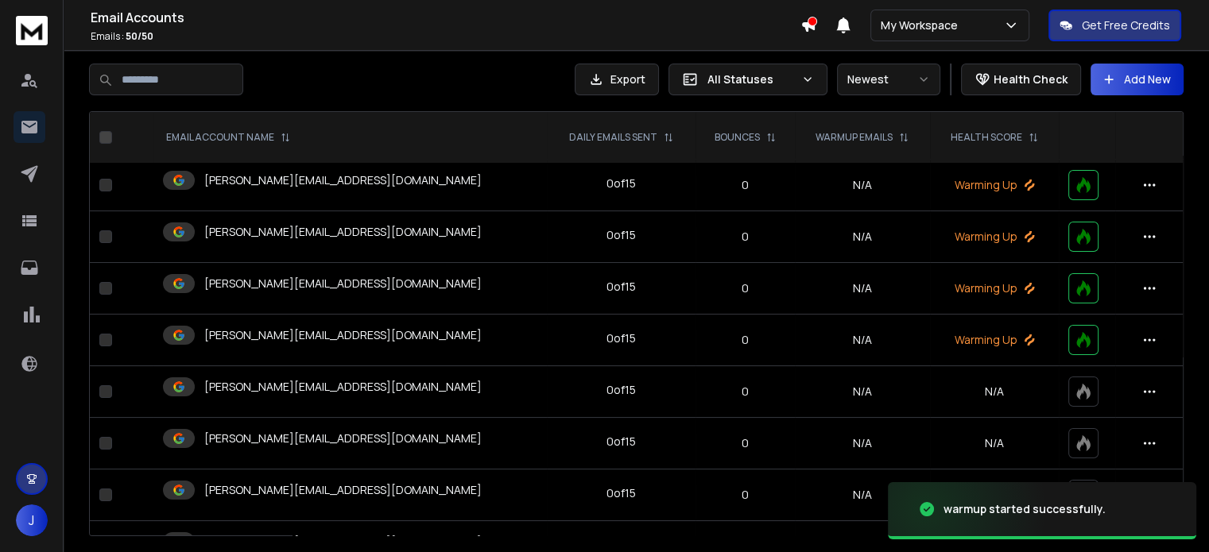
click at [1125, 331] on button at bounding box center [1149, 340] width 48 height 27
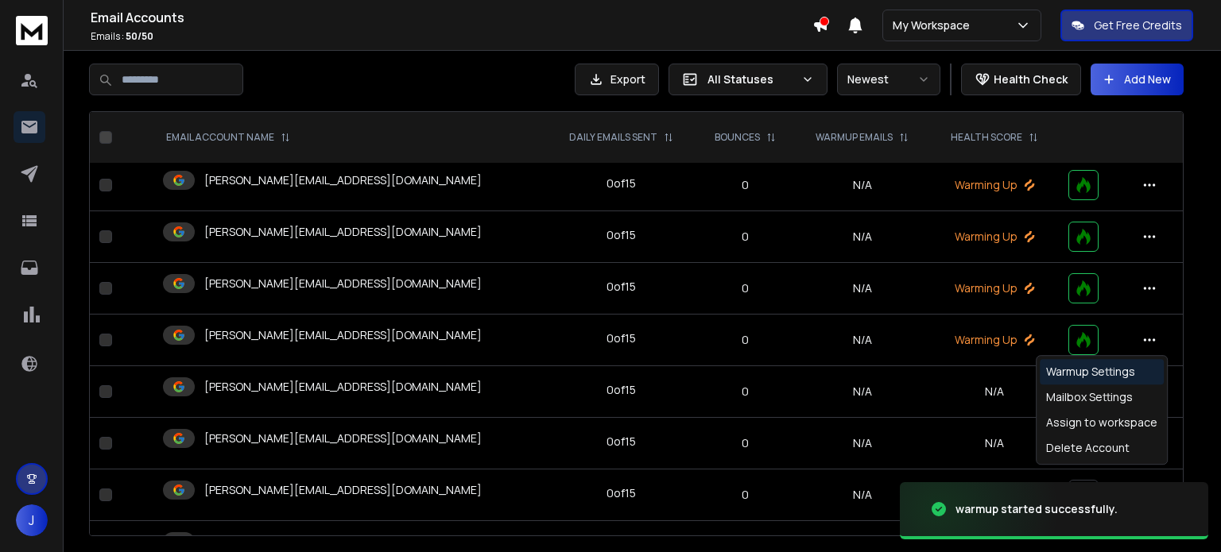
click at [1102, 359] on div "Warmup Settings" at bounding box center [1102, 371] width 124 height 25
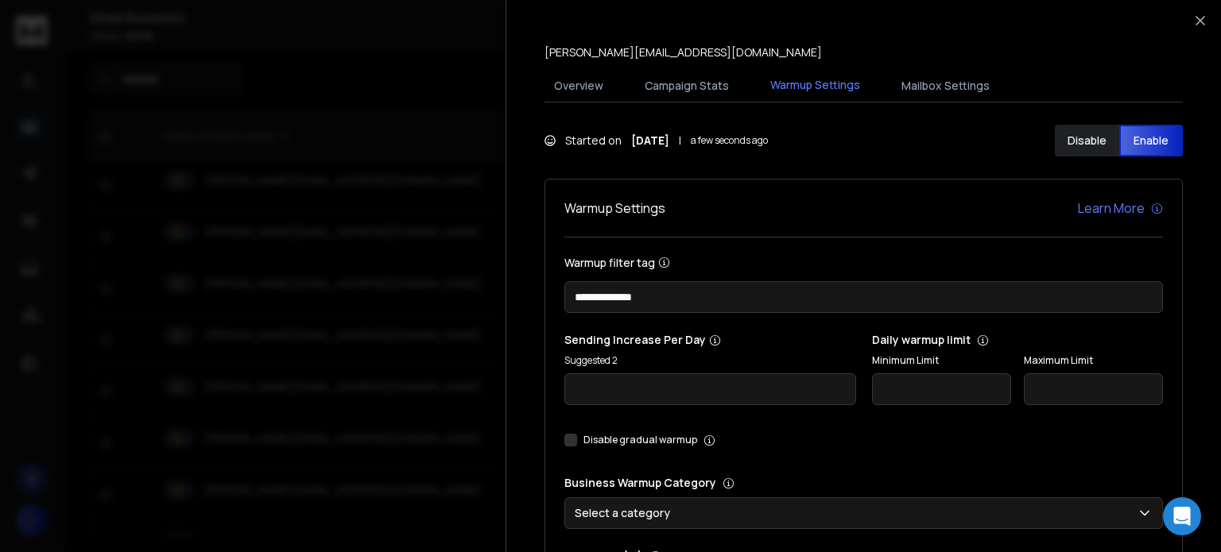
drag, startPoint x: 1053, startPoint y: 384, endPoint x: 955, endPoint y: 390, distance: 98.0
click at [958, 389] on div "Minimum Limit * Maximum Limit **" at bounding box center [1018, 380] width 292 height 51
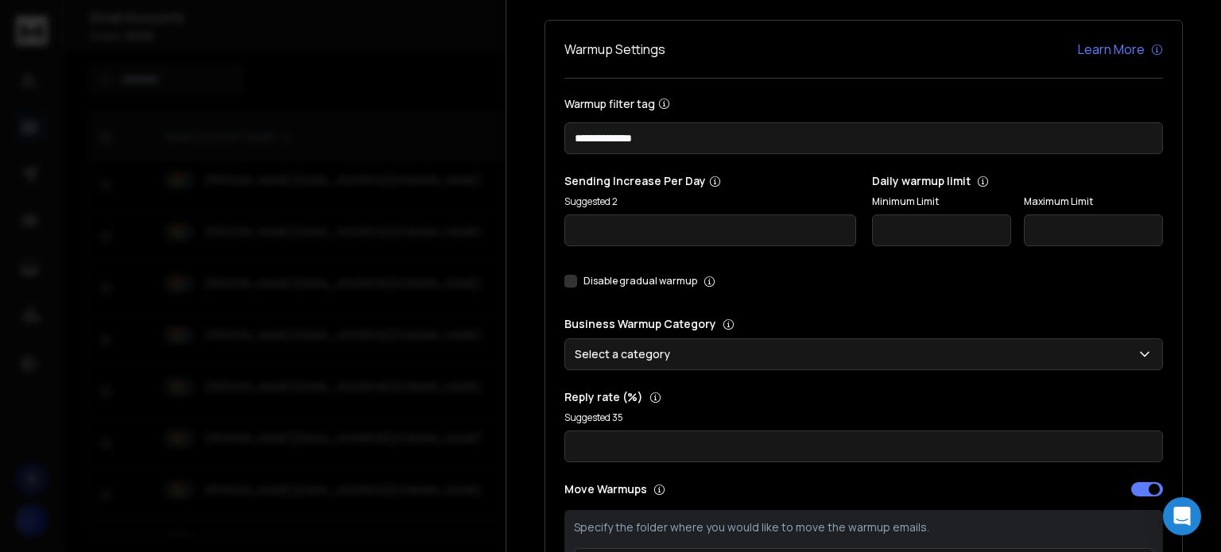
scroll to position [238, 0]
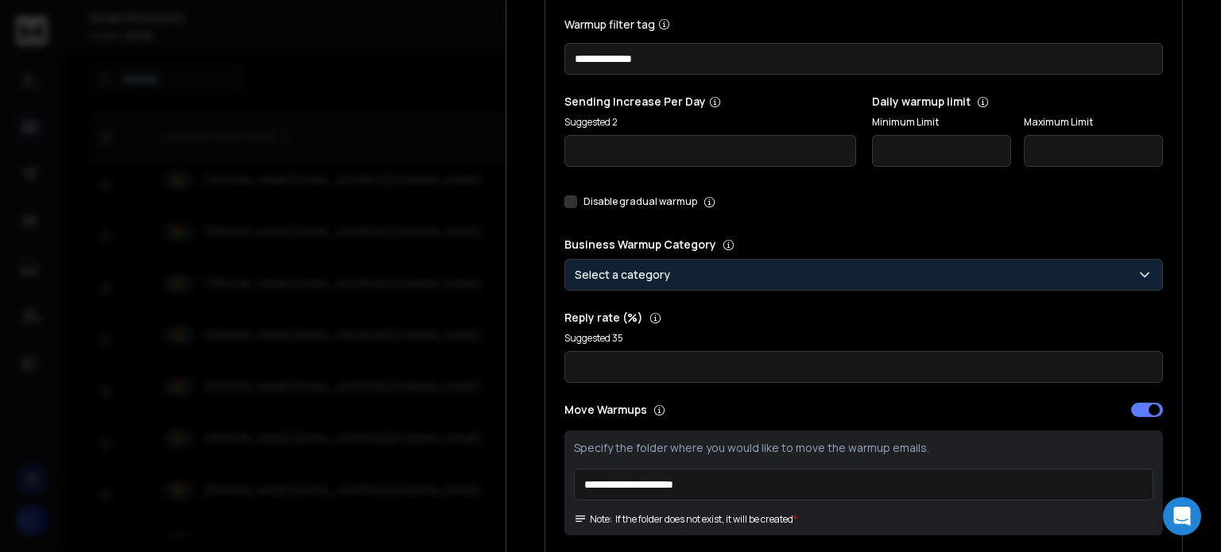
type input "**"
click at [693, 284] on button "Select a category" at bounding box center [863, 275] width 599 height 32
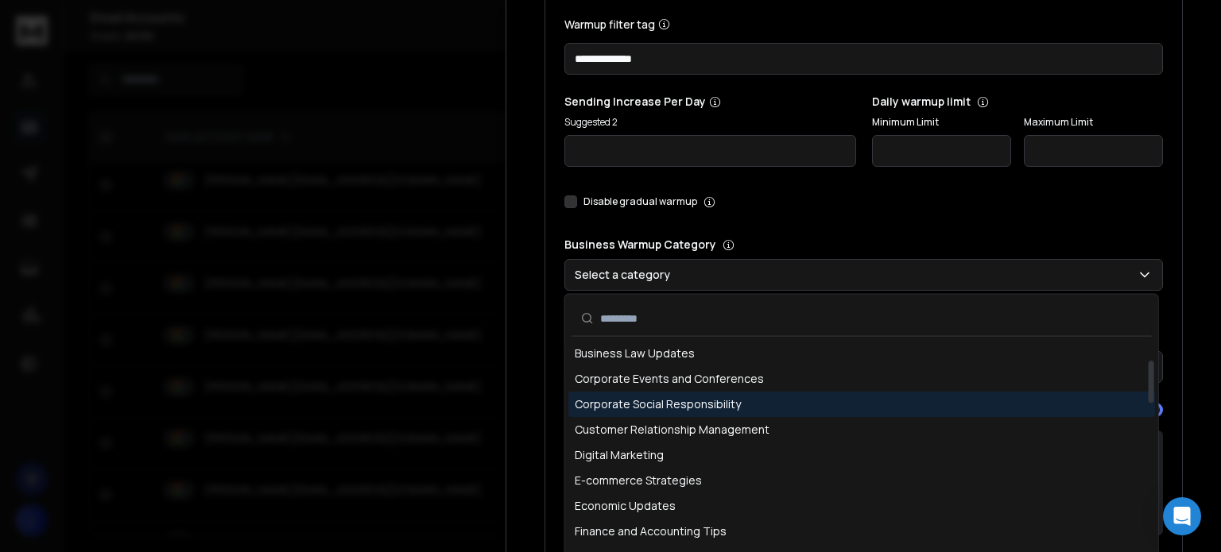
scroll to position [79, 0]
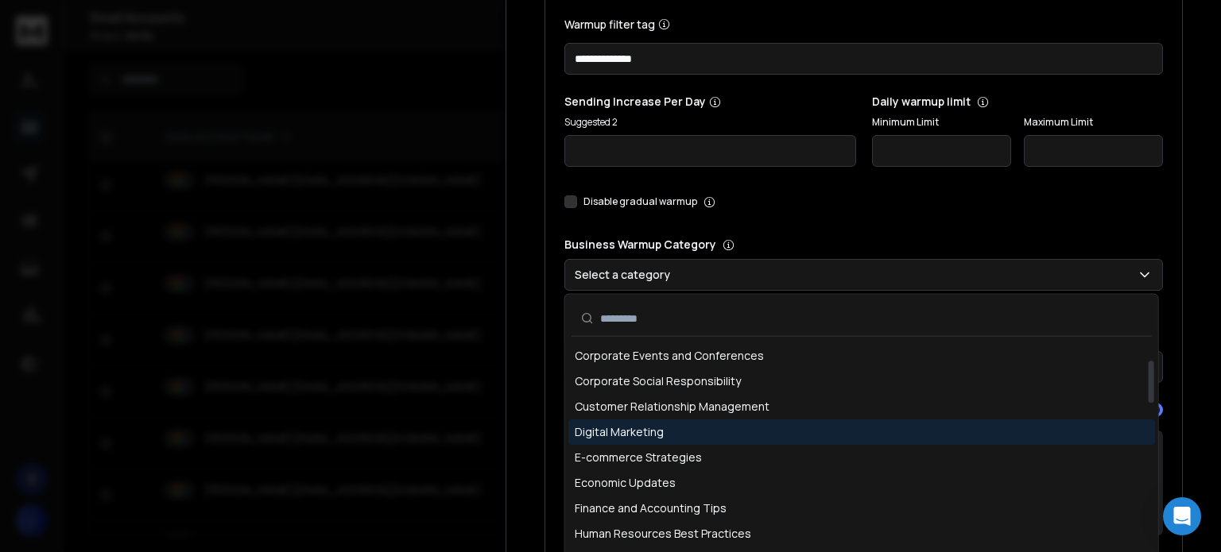
click at [620, 430] on span "Digital Marketing" at bounding box center [619, 432] width 89 height 16
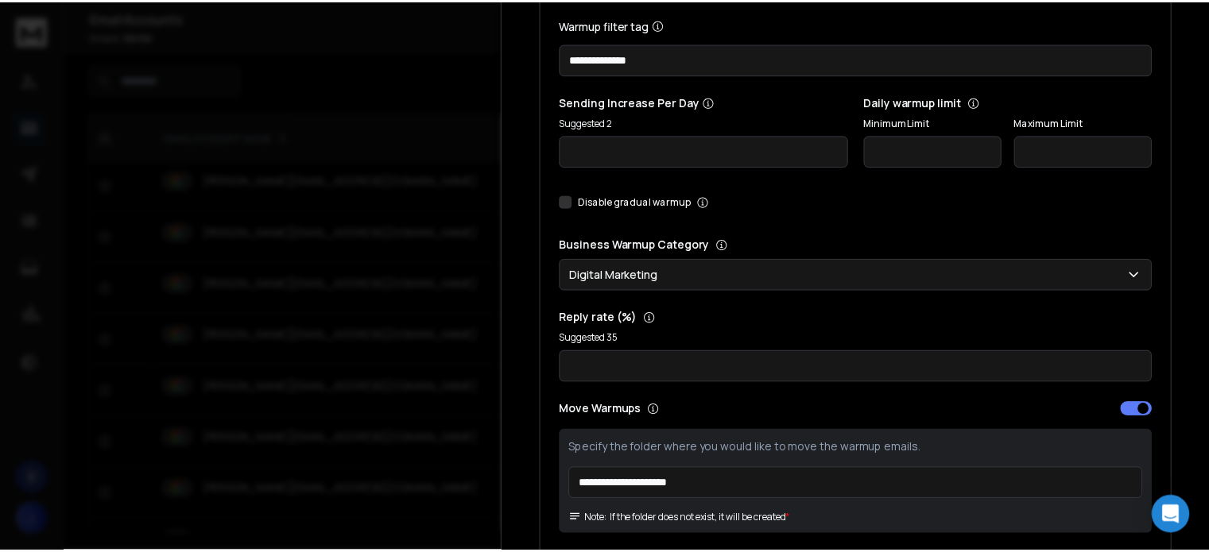
scroll to position [432, 0]
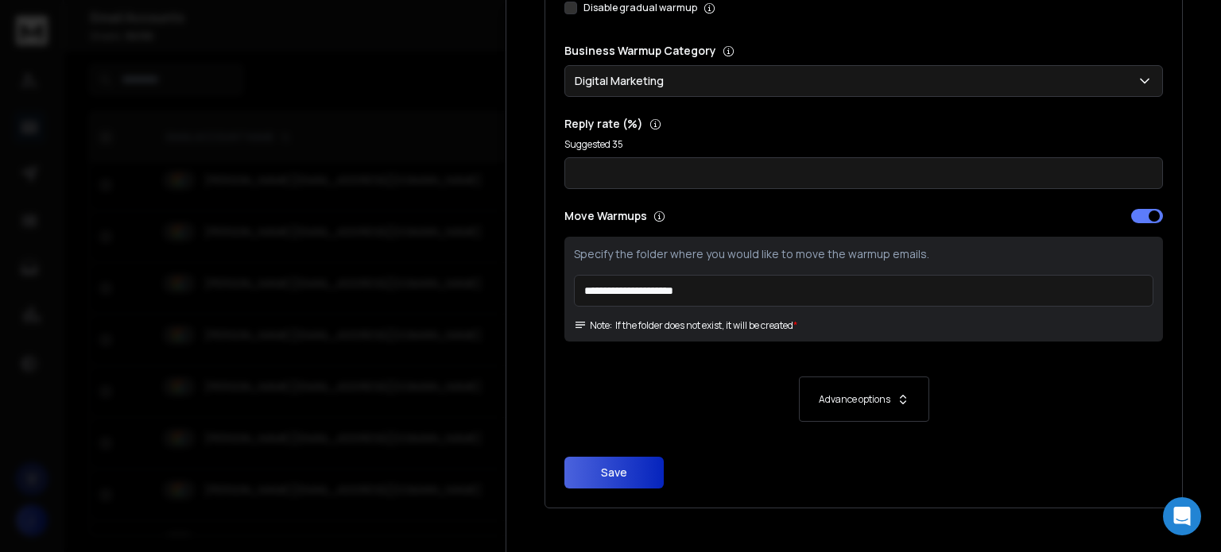
click at [618, 470] on button "Save" at bounding box center [613, 473] width 99 height 32
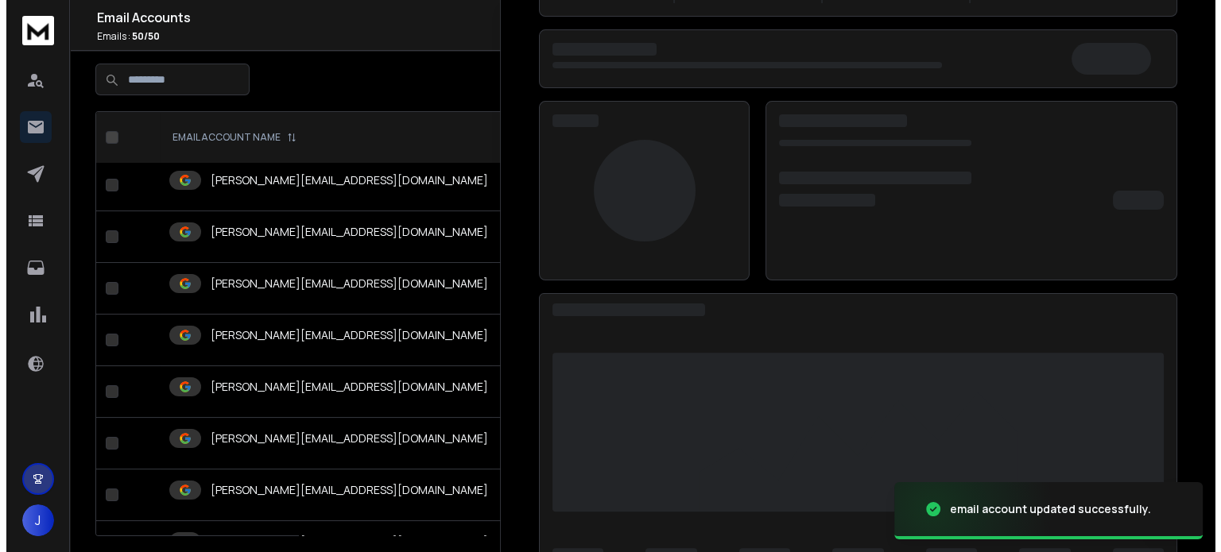
scroll to position [0, 0]
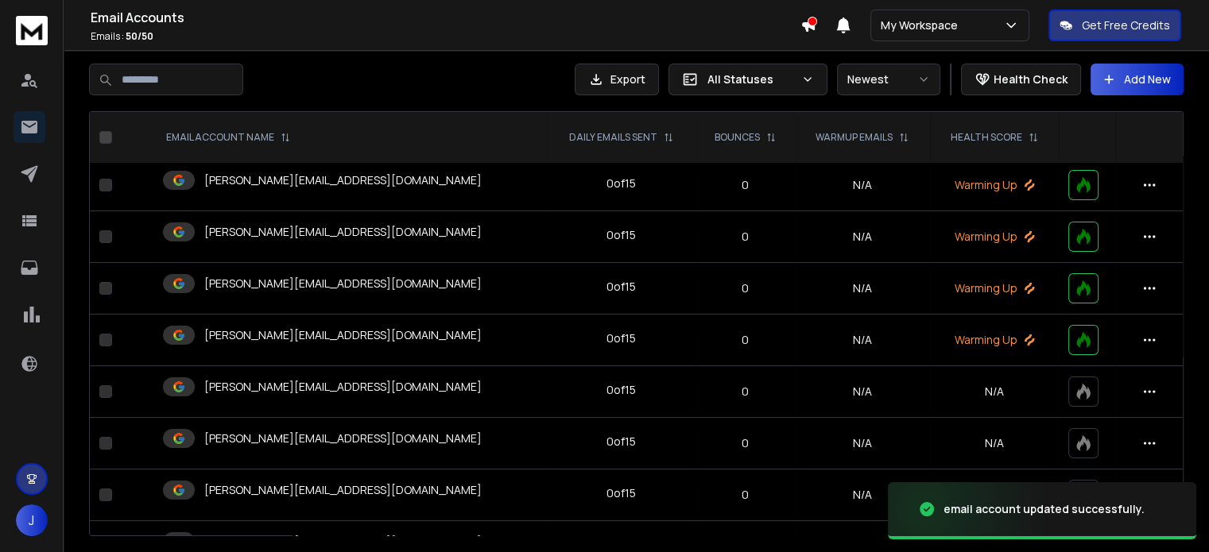
click at [1077, 392] on icon at bounding box center [1084, 392] width 14 height 16
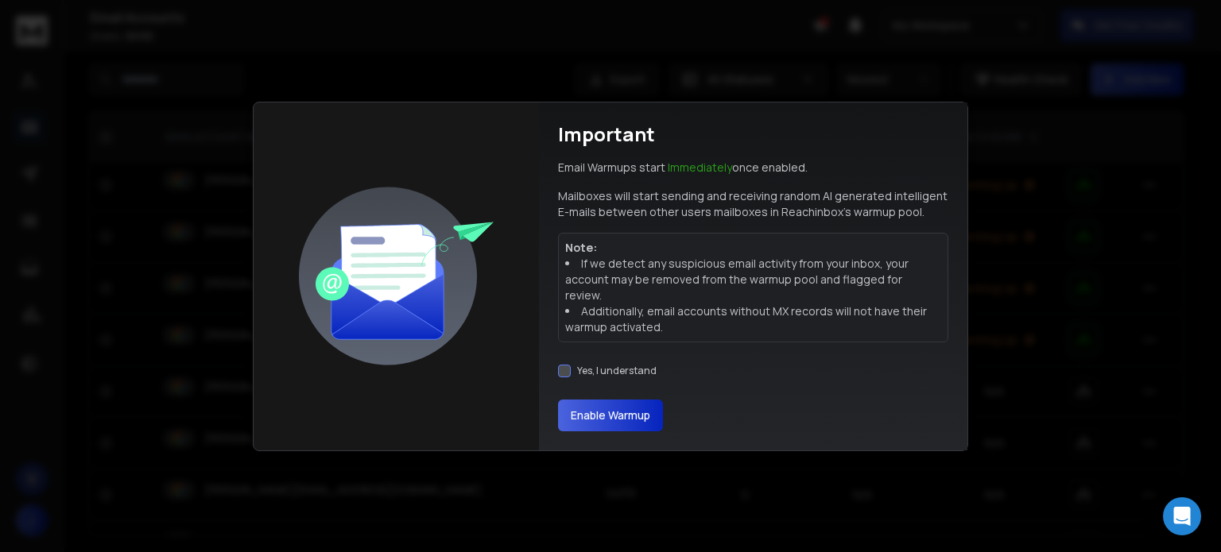
click at [567, 366] on button "Yes, I understand" at bounding box center [564, 371] width 13 height 13
click at [591, 411] on button "Enable Warmup" at bounding box center [610, 416] width 105 height 32
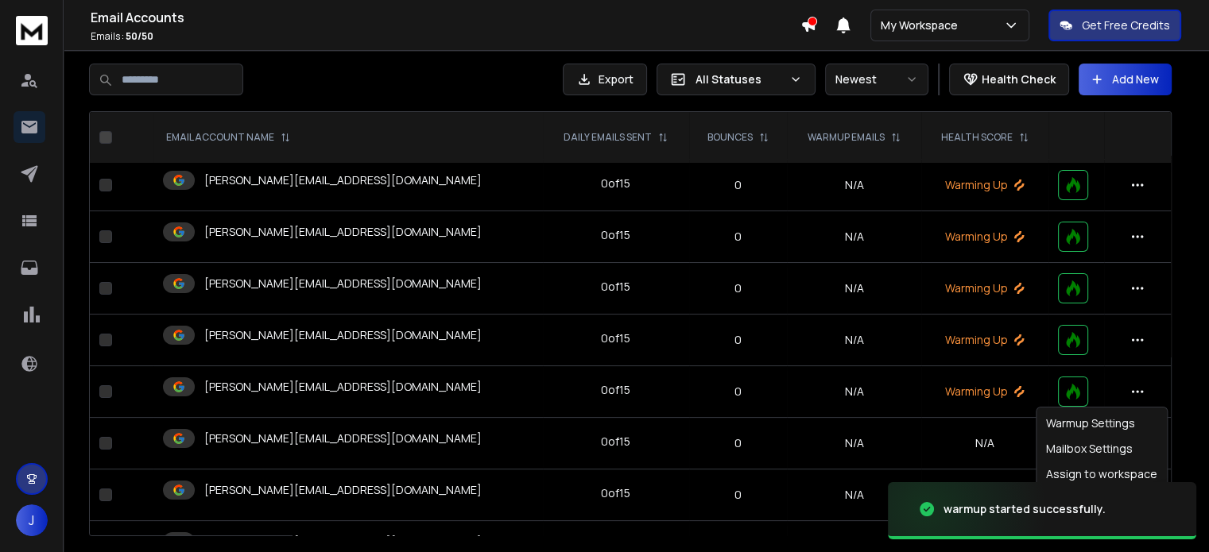
click at [1130, 389] on icon at bounding box center [1137, 392] width 14 height 14
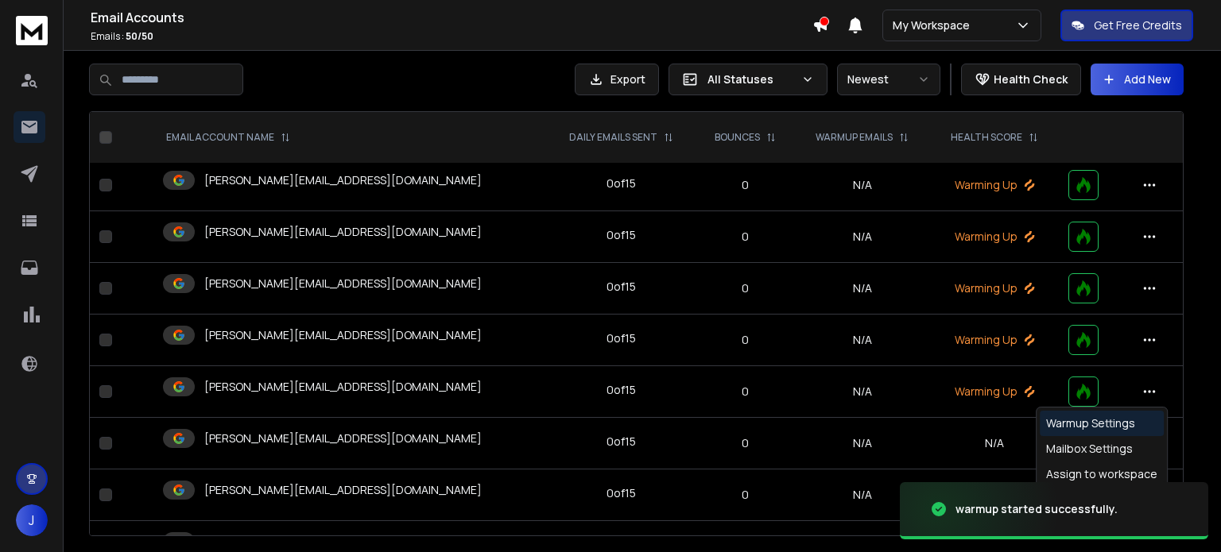
click at [1097, 413] on div "Warmup Settings" at bounding box center [1102, 423] width 124 height 25
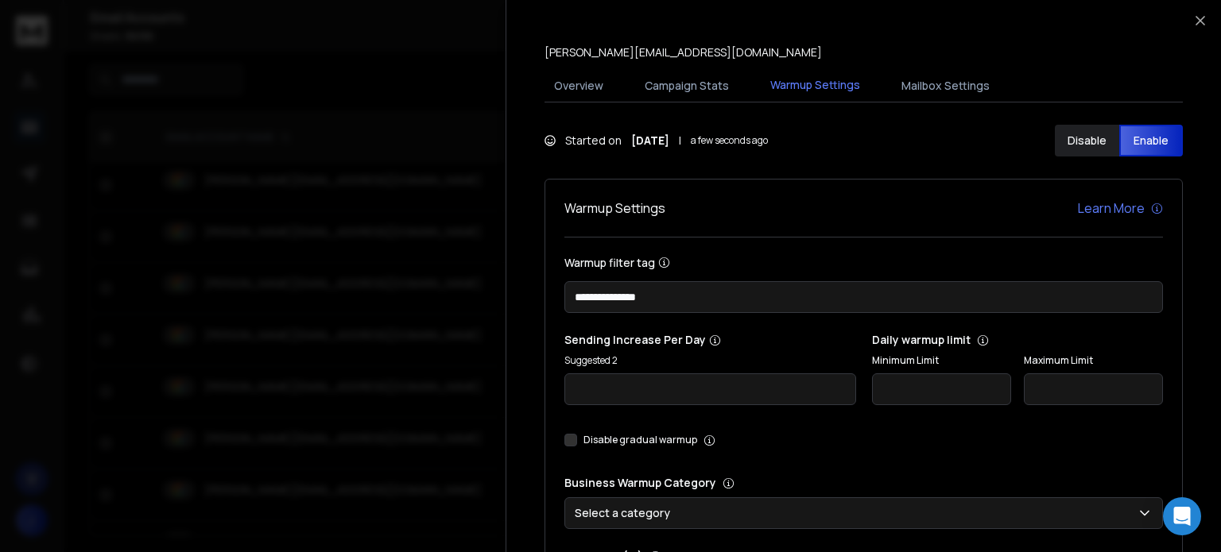
drag, startPoint x: 1052, startPoint y: 390, endPoint x: 982, endPoint y: 397, distance: 70.3
click at [982, 396] on div "Minimum Limit * Maximum Limit **" at bounding box center [1018, 380] width 292 height 51
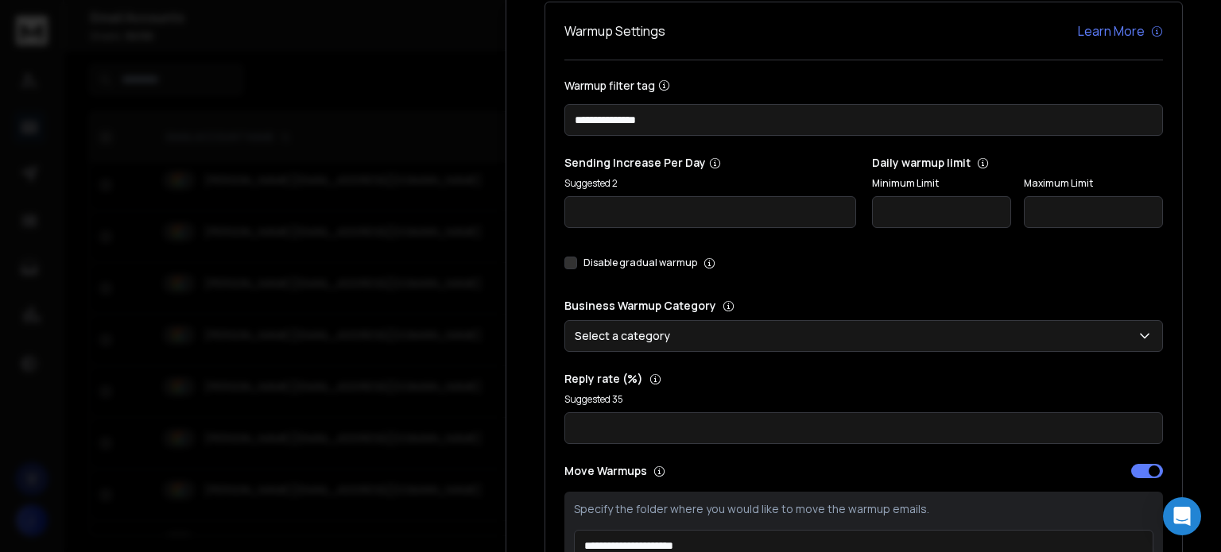
scroll to position [238, 0]
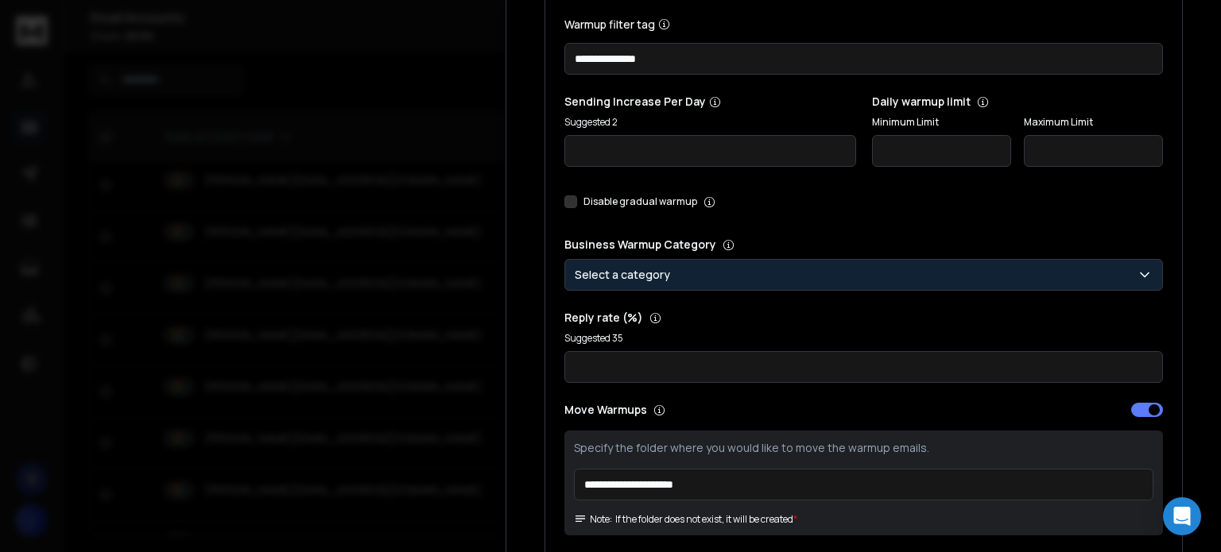
type input "**"
click at [814, 287] on button "Select a category" at bounding box center [863, 275] width 599 height 32
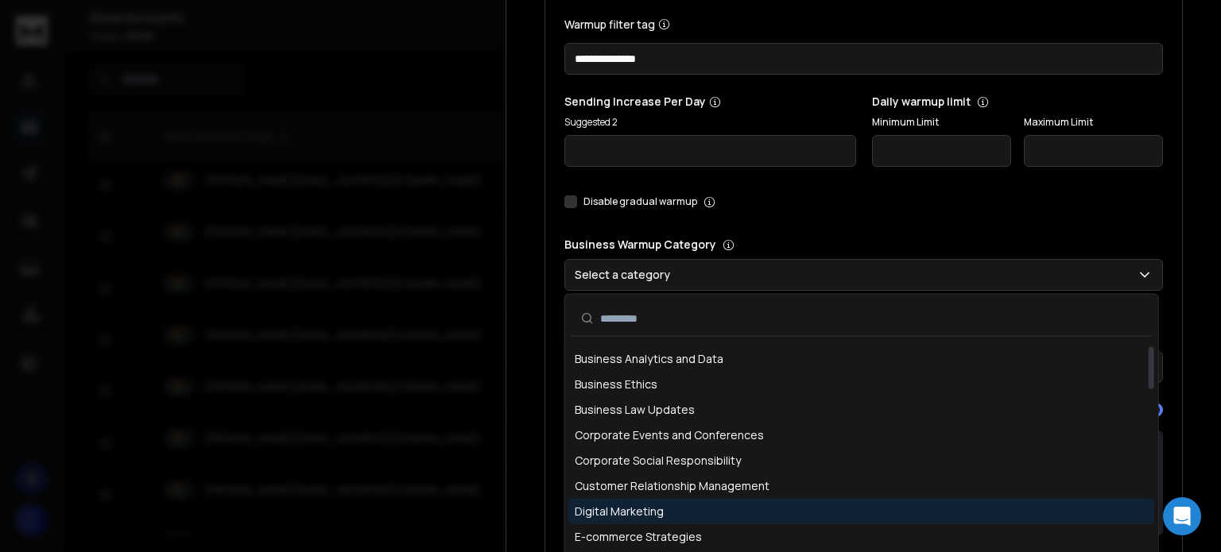
click at [606, 509] on span "Digital Marketing" at bounding box center [619, 512] width 89 height 16
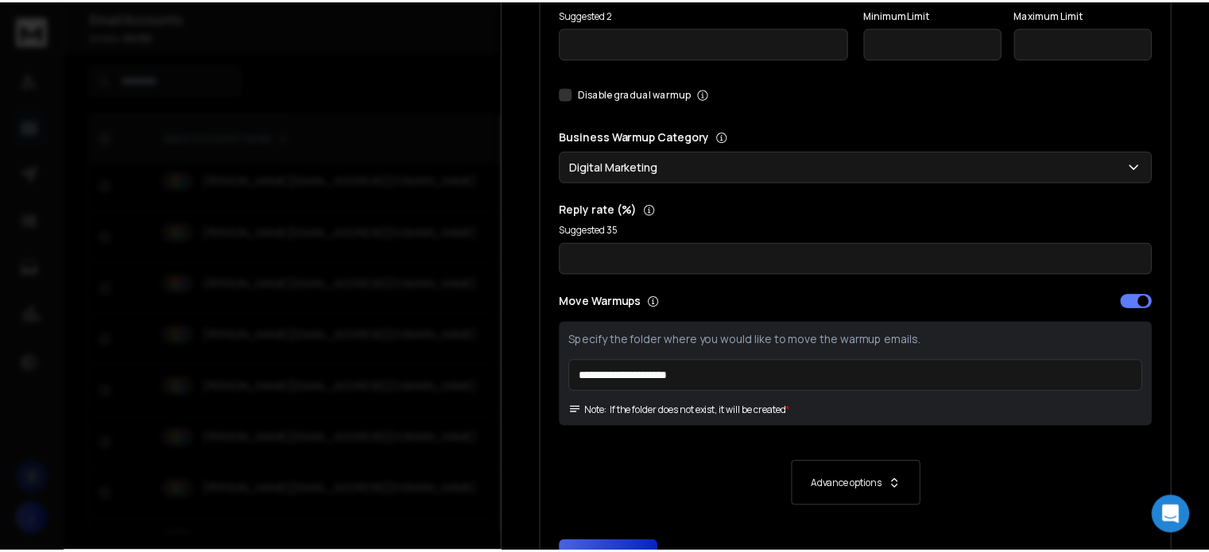
scroll to position [432, 0]
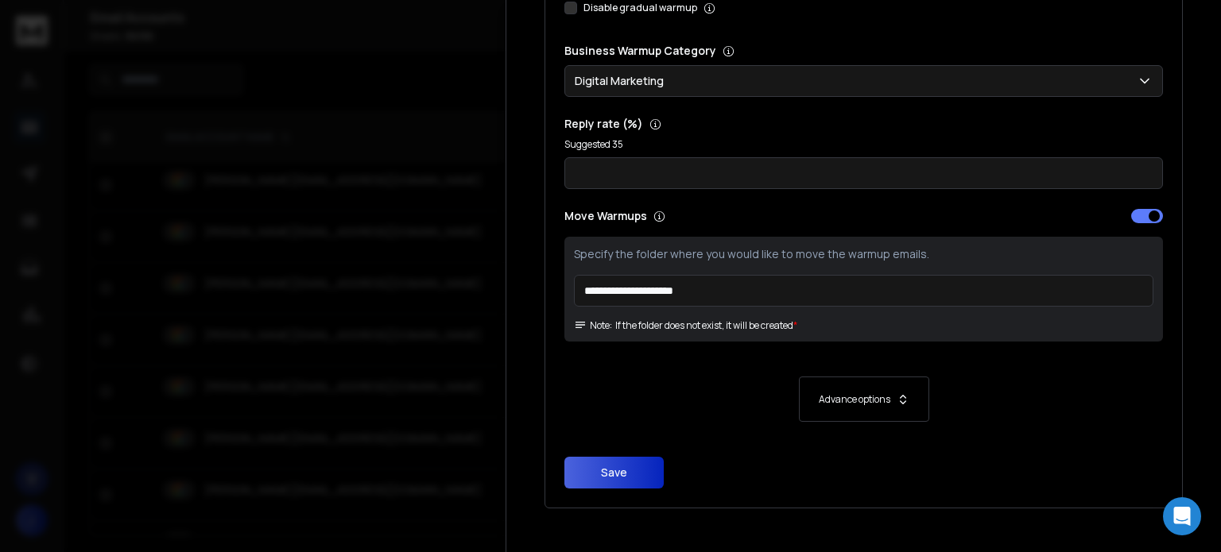
click at [606, 469] on button "Save" at bounding box center [613, 473] width 99 height 32
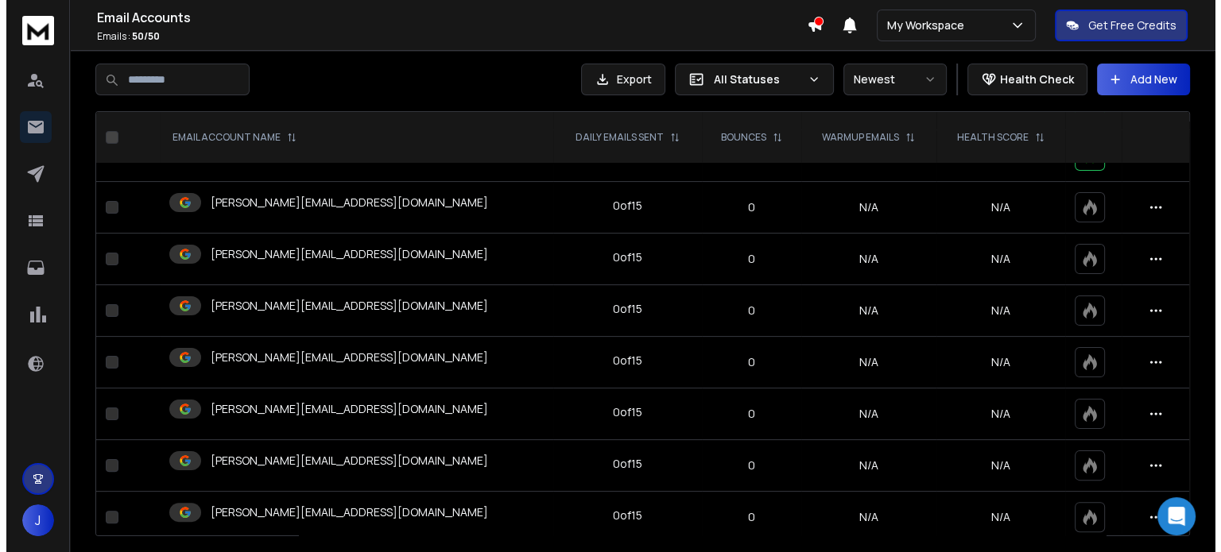
scroll to position [397, 0]
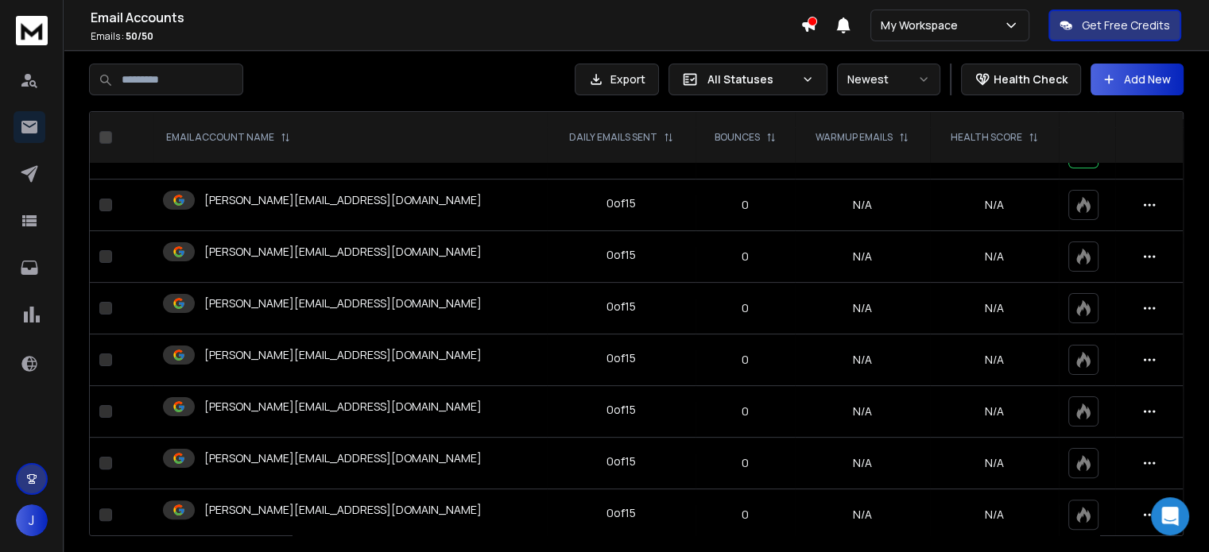
click at [1068, 212] on div at bounding box center [1083, 205] width 30 height 30
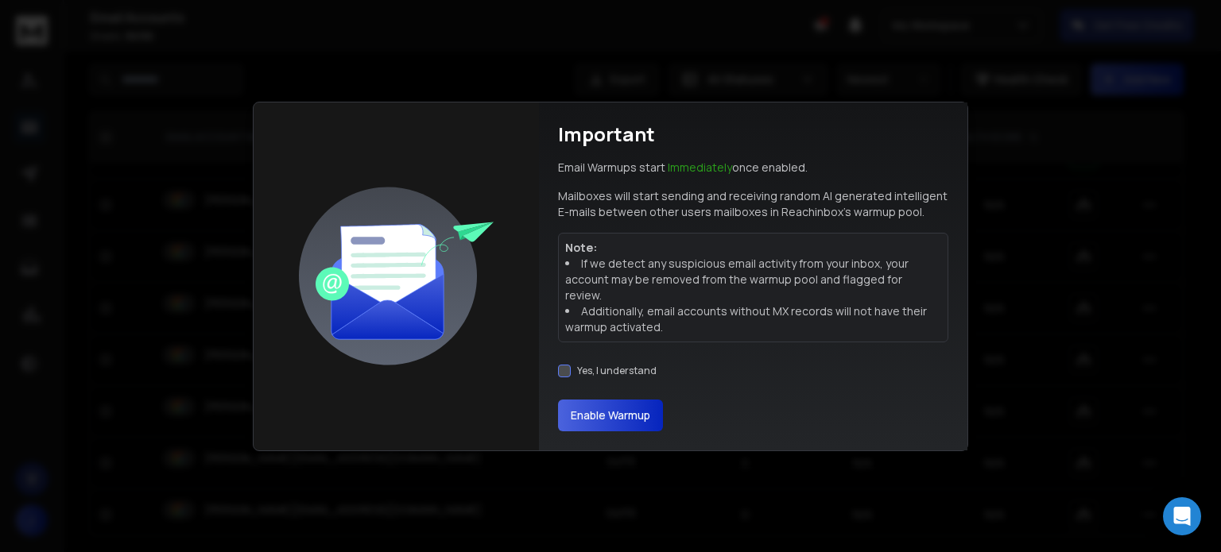
click at [563, 365] on button "Yes, I understand" at bounding box center [564, 371] width 13 height 13
click at [598, 409] on button "Enable Warmup" at bounding box center [610, 416] width 105 height 32
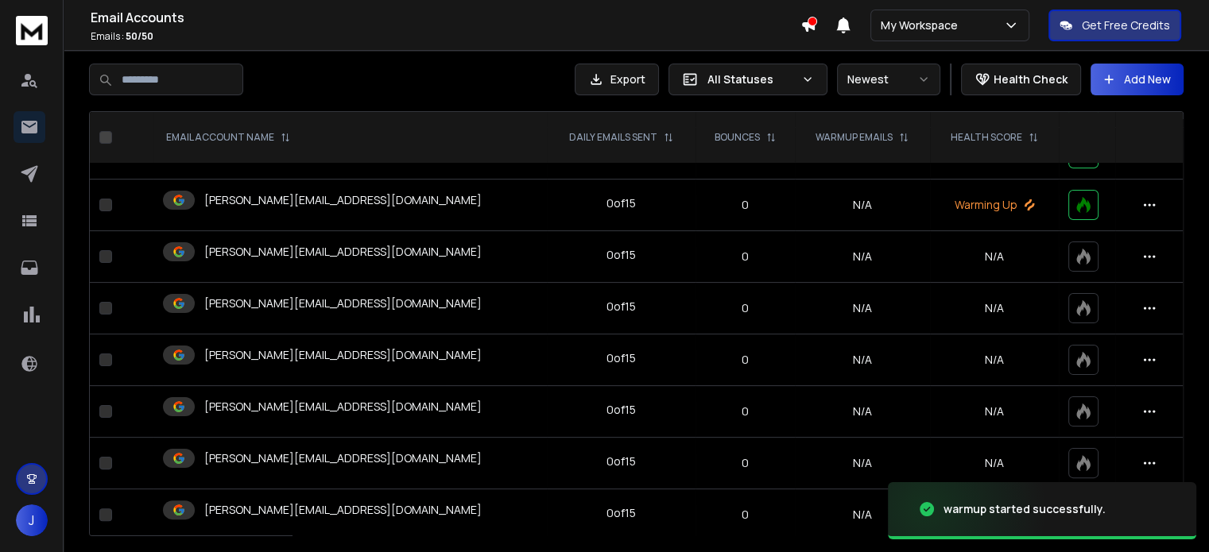
click at [1142, 200] on icon at bounding box center [1149, 205] width 14 height 14
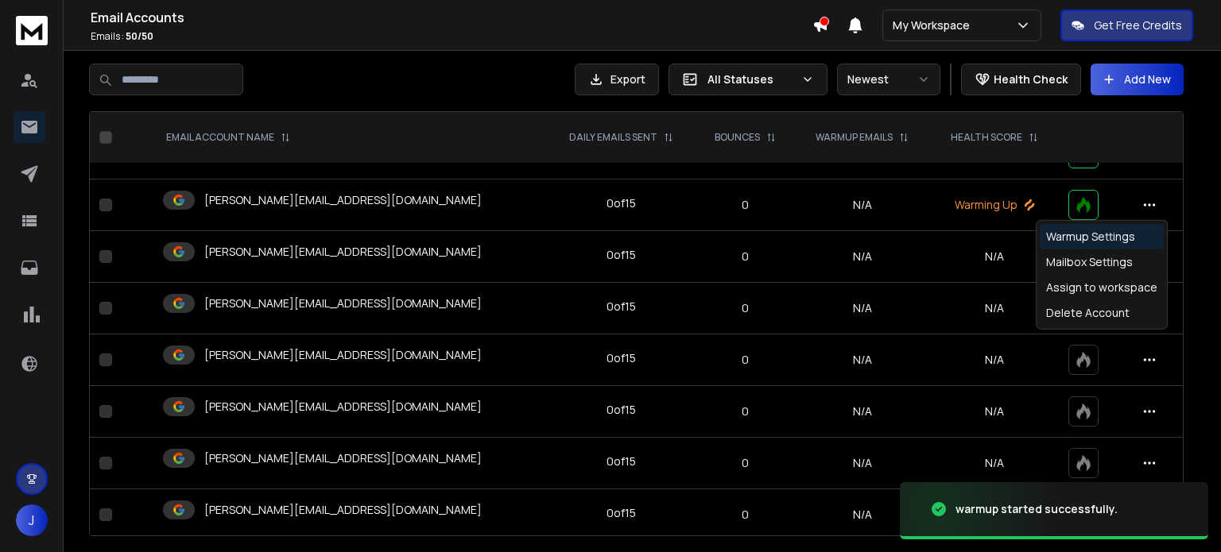
click at [1103, 234] on div "Warmup Settings" at bounding box center [1102, 236] width 124 height 25
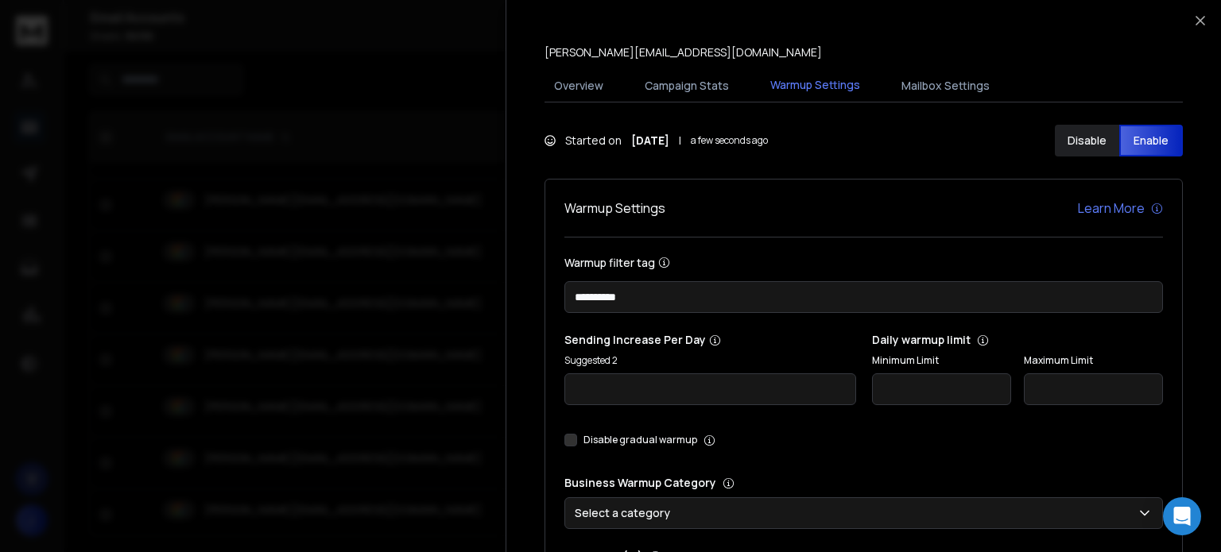
drag, startPoint x: 1046, startPoint y: 393, endPoint x: 951, endPoint y: 393, distance: 95.4
click at [953, 392] on div "Minimum Limit * Maximum Limit **" at bounding box center [1018, 380] width 292 height 51
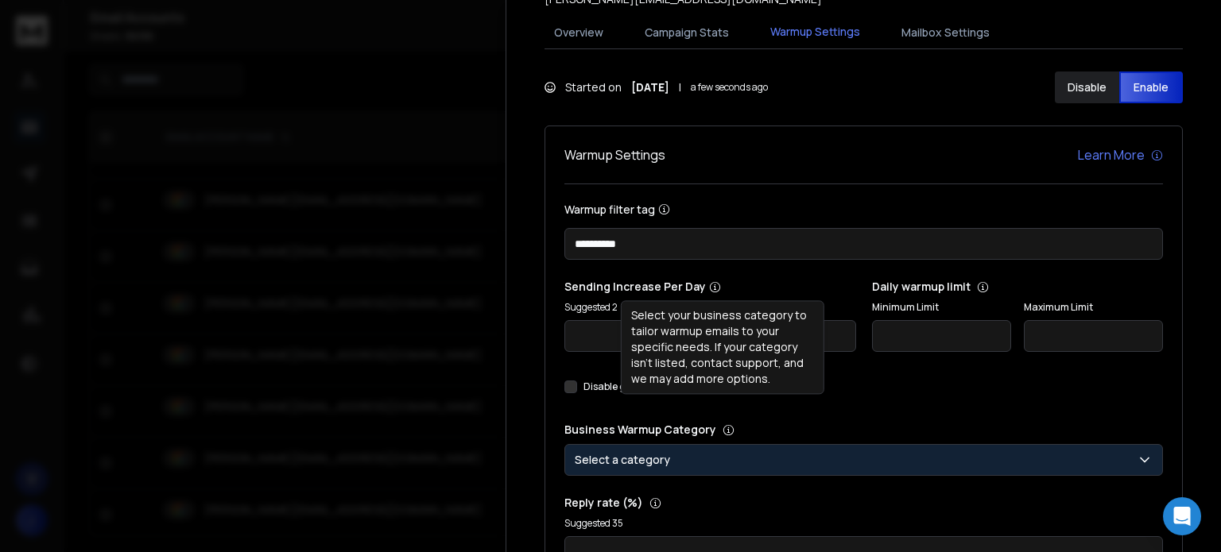
scroll to position [79, 0]
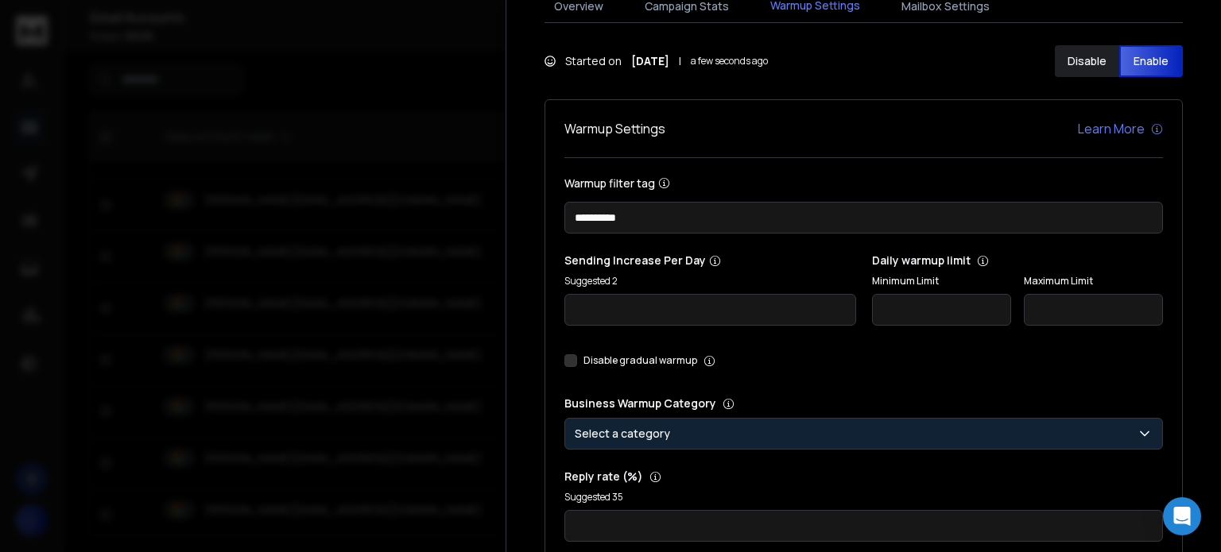
type input "**"
click at [668, 425] on button "Select a category" at bounding box center [863, 434] width 599 height 32
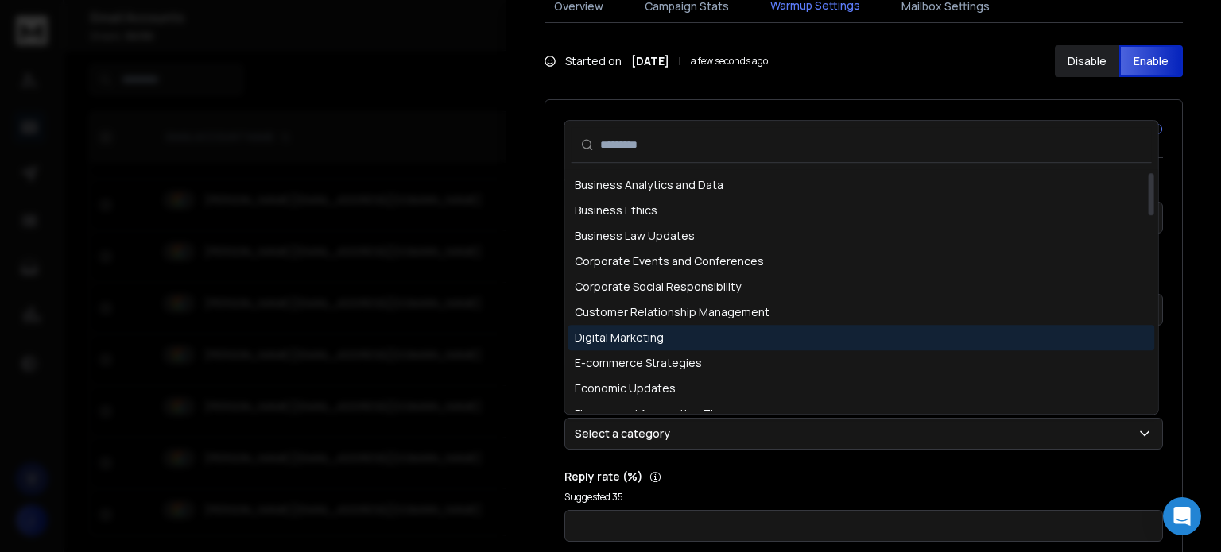
click at [612, 335] on span "Digital Marketing" at bounding box center [619, 338] width 89 height 16
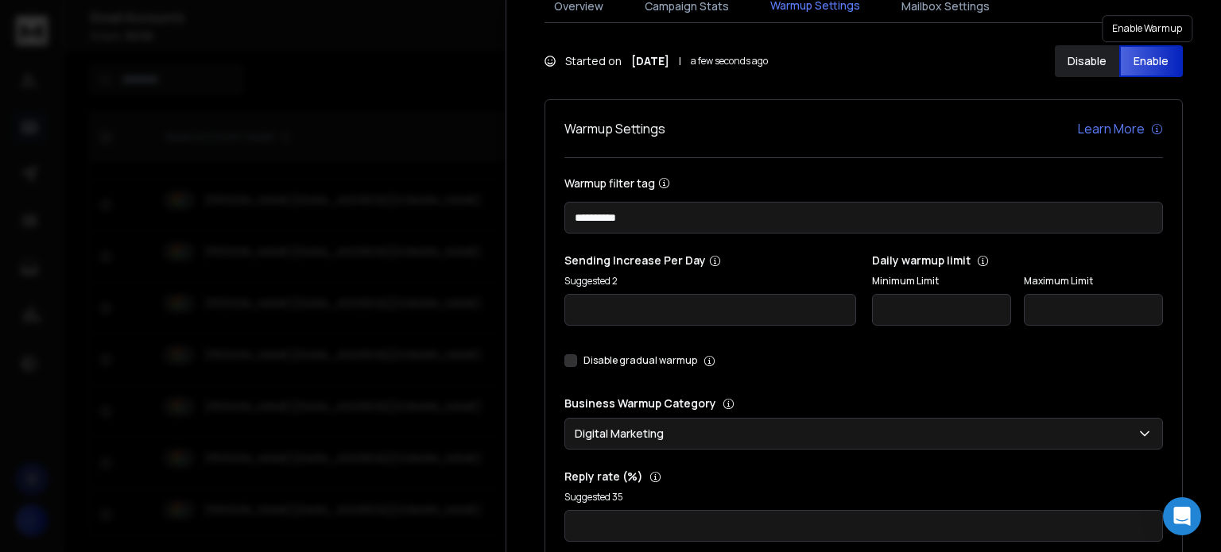
click at [1160, 61] on button "Enable" at bounding box center [1151, 61] width 64 height 32
click at [1144, 66] on button "Enable" at bounding box center [1151, 61] width 64 height 32
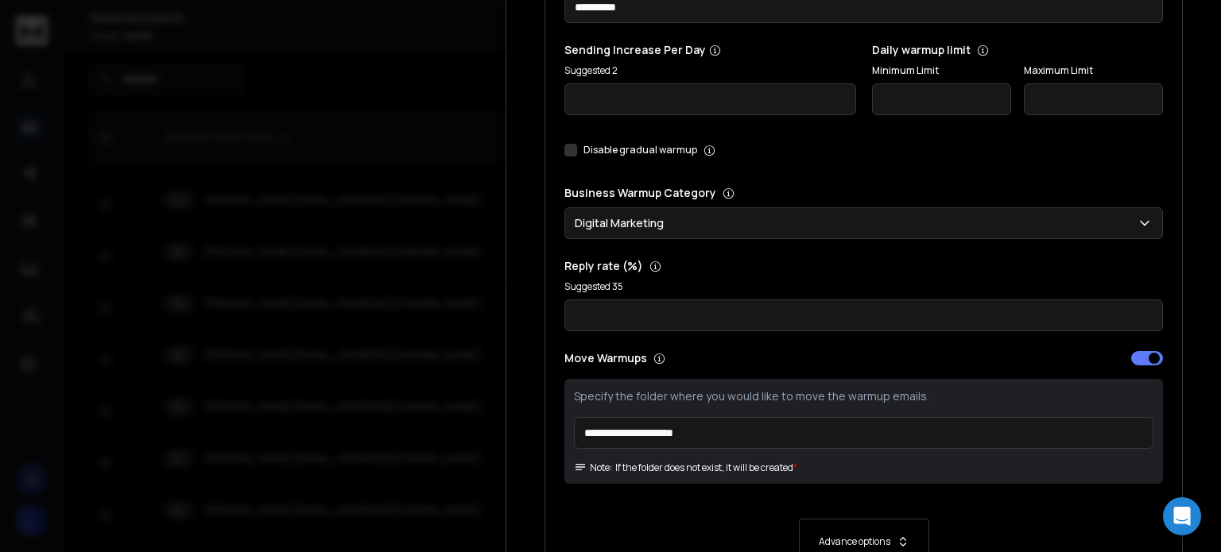
scroll to position [432, 0]
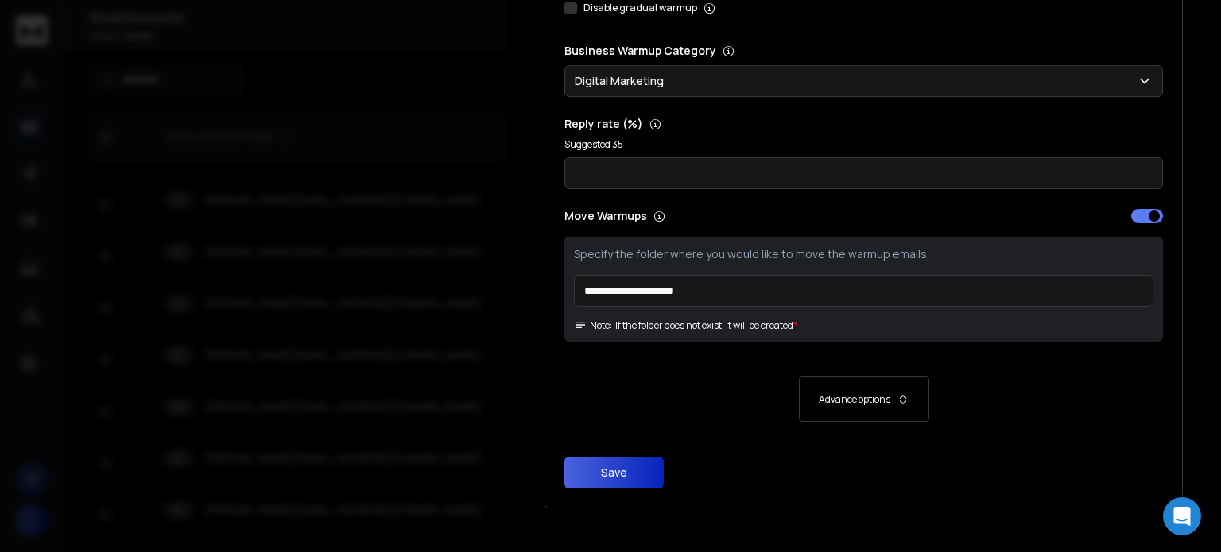
click at [649, 473] on button "Save" at bounding box center [613, 473] width 99 height 32
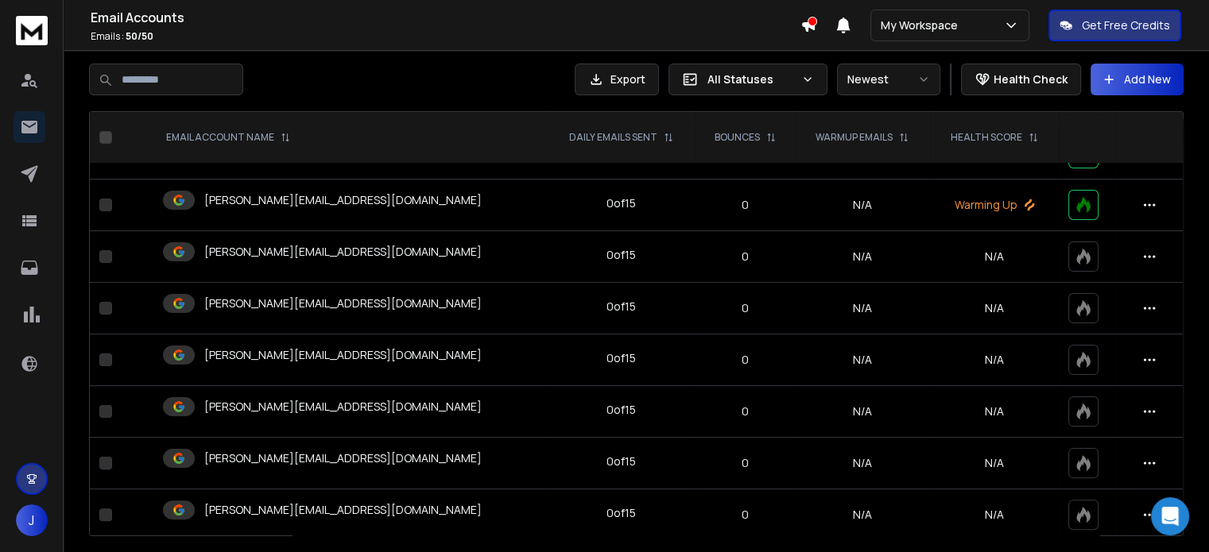
click at [1075, 253] on icon at bounding box center [1083, 257] width 16 height 16
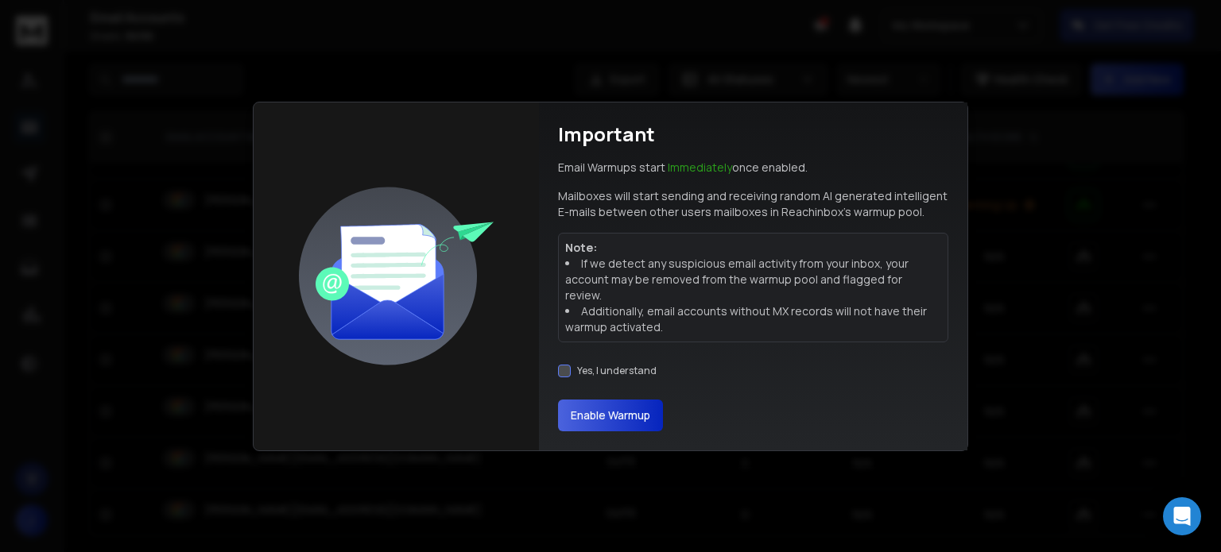
click at [565, 365] on button "Yes, I understand" at bounding box center [564, 371] width 13 height 13
click at [586, 409] on button "Enable Warmup" at bounding box center [610, 416] width 105 height 32
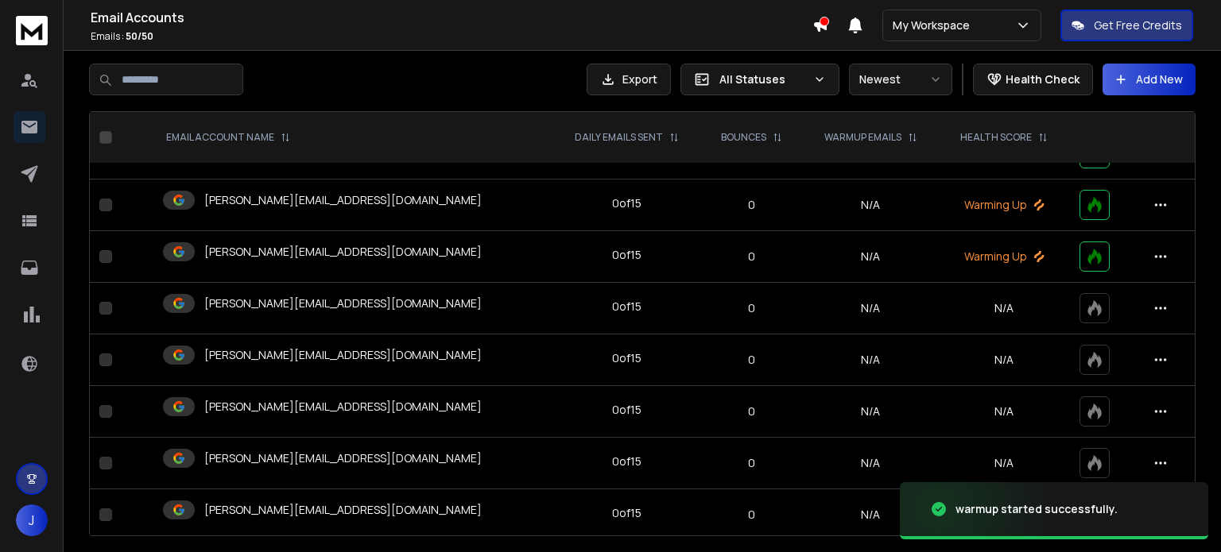
click at [1153, 254] on icon at bounding box center [1160, 257] width 14 height 14
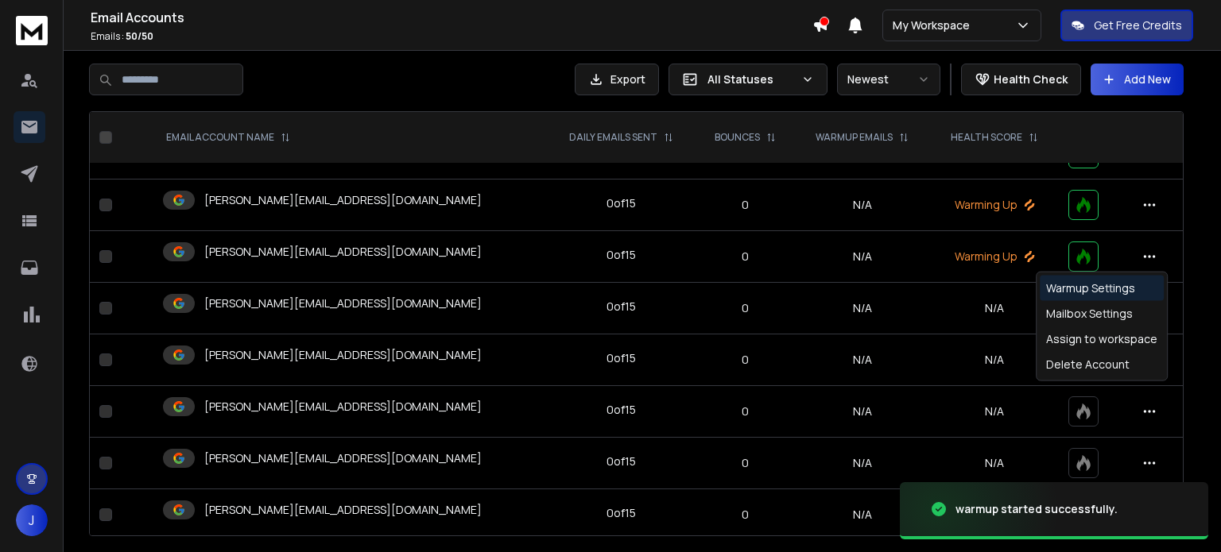
click at [1071, 285] on div "Warmup Settings" at bounding box center [1102, 288] width 124 height 25
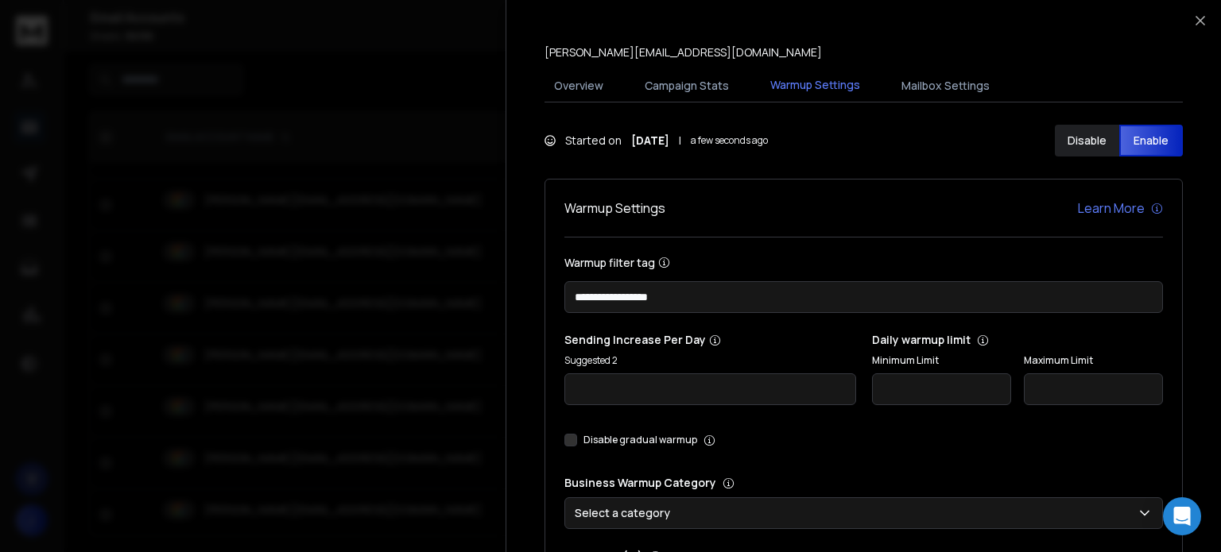
drag, startPoint x: 1030, startPoint y: 393, endPoint x: 982, endPoint y: 397, distance: 47.9
click at [984, 397] on div "Minimum Limit * Maximum Limit **" at bounding box center [1018, 380] width 292 height 51
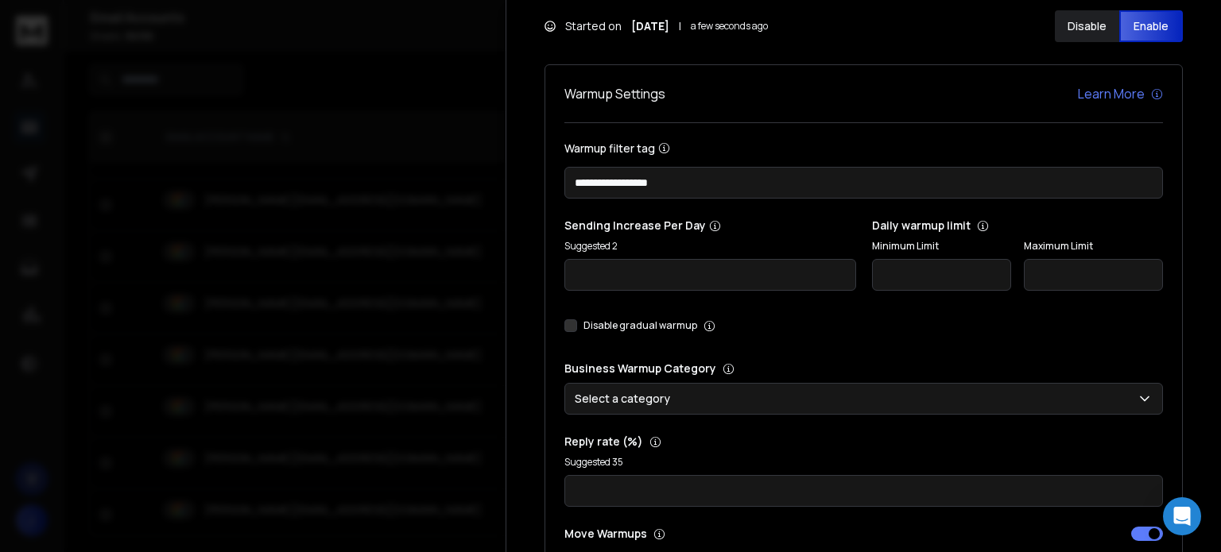
scroll to position [318, 0]
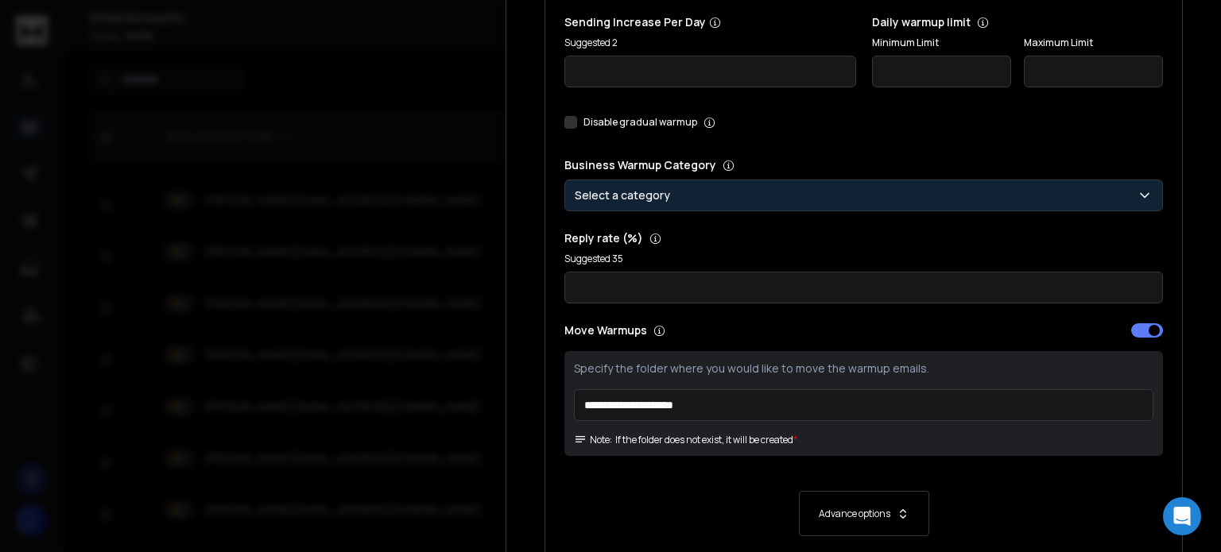
type input "**"
click at [653, 197] on p "Select a category" at bounding box center [626, 196] width 102 height 16
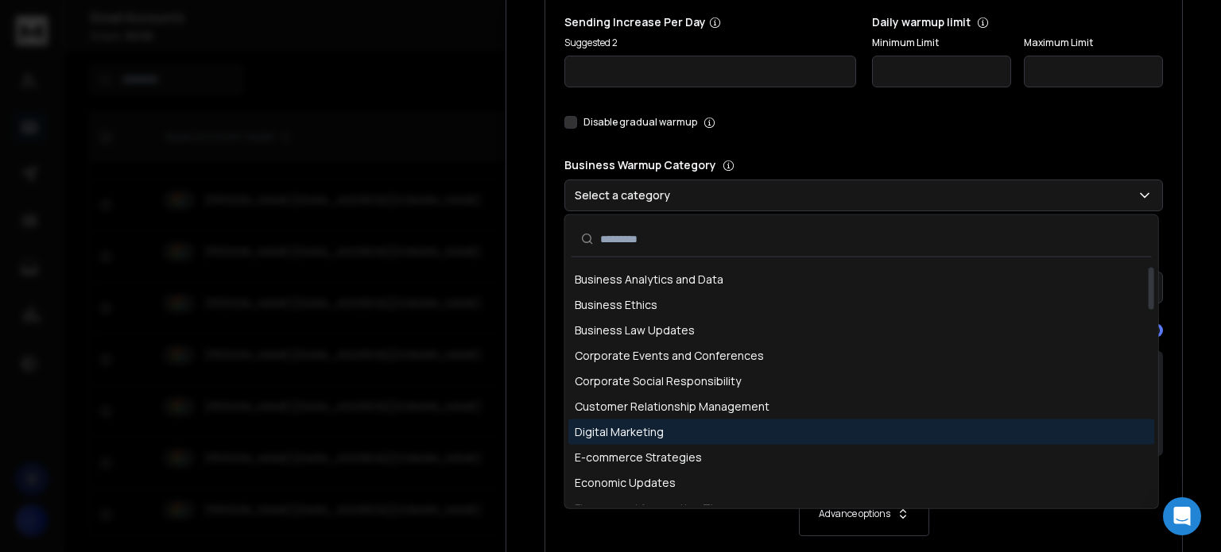
click at [610, 428] on span "Digital Marketing" at bounding box center [619, 432] width 89 height 16
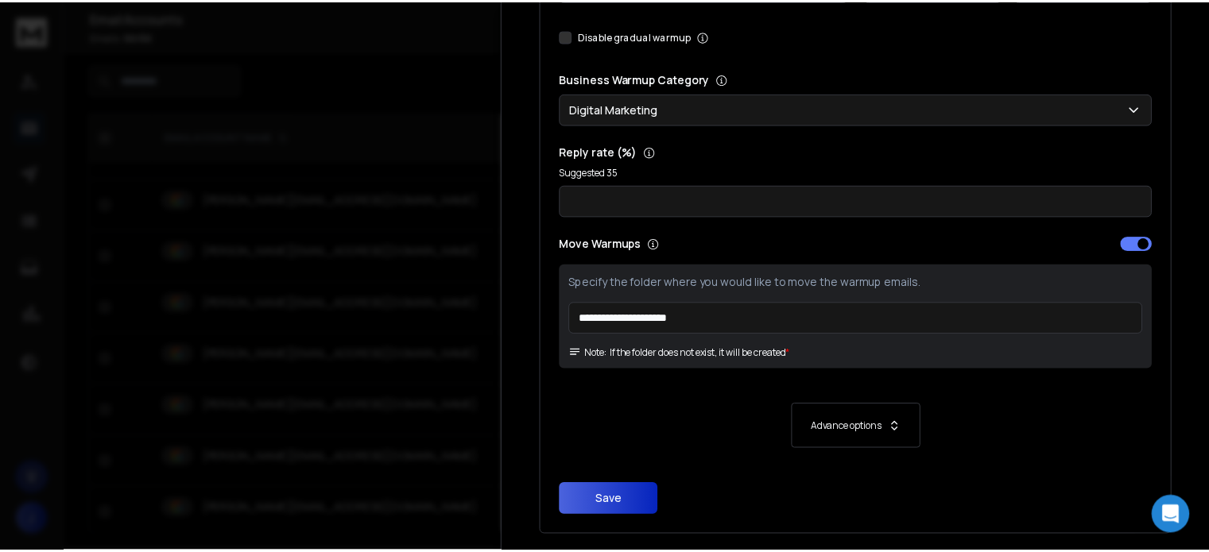
scroll to position [432, 0]
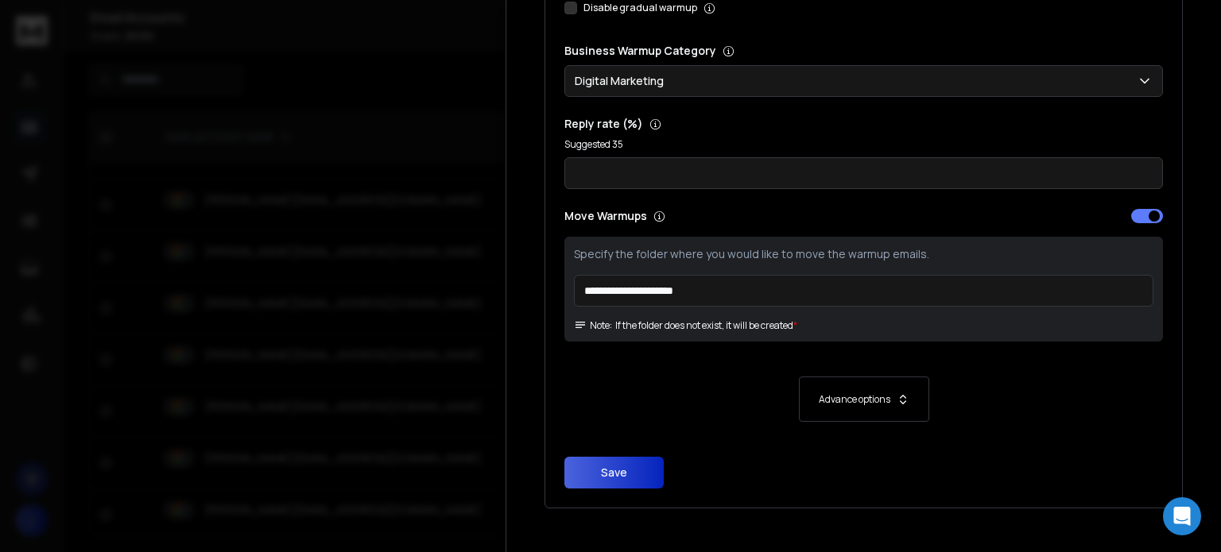
click at [623, 470] on button "Save" at bounding box center [613, 473] width 99 height 32
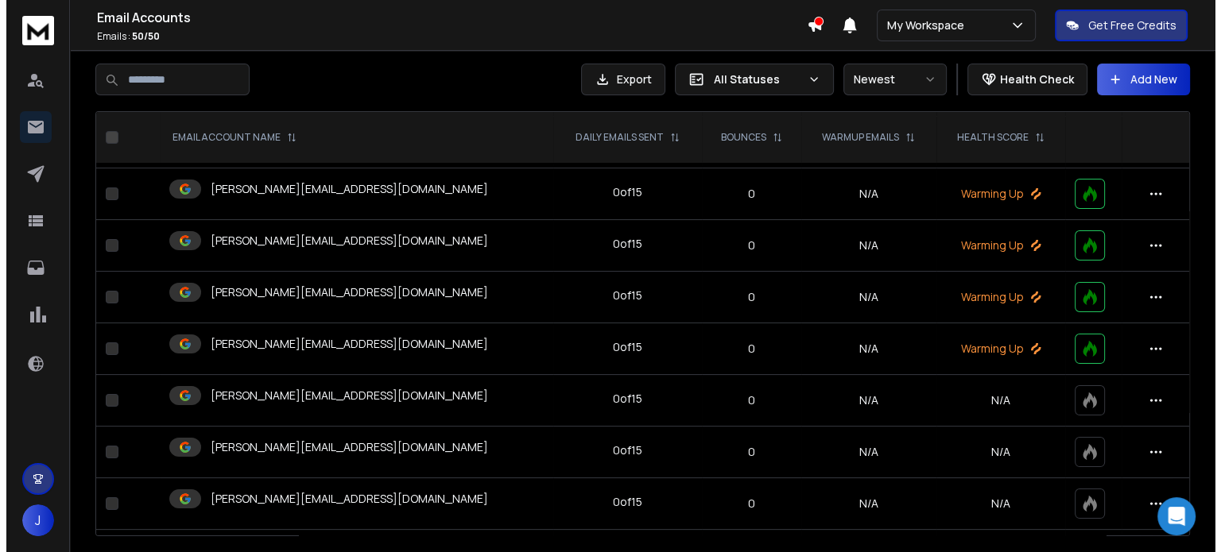
scroll to position [318, 0]
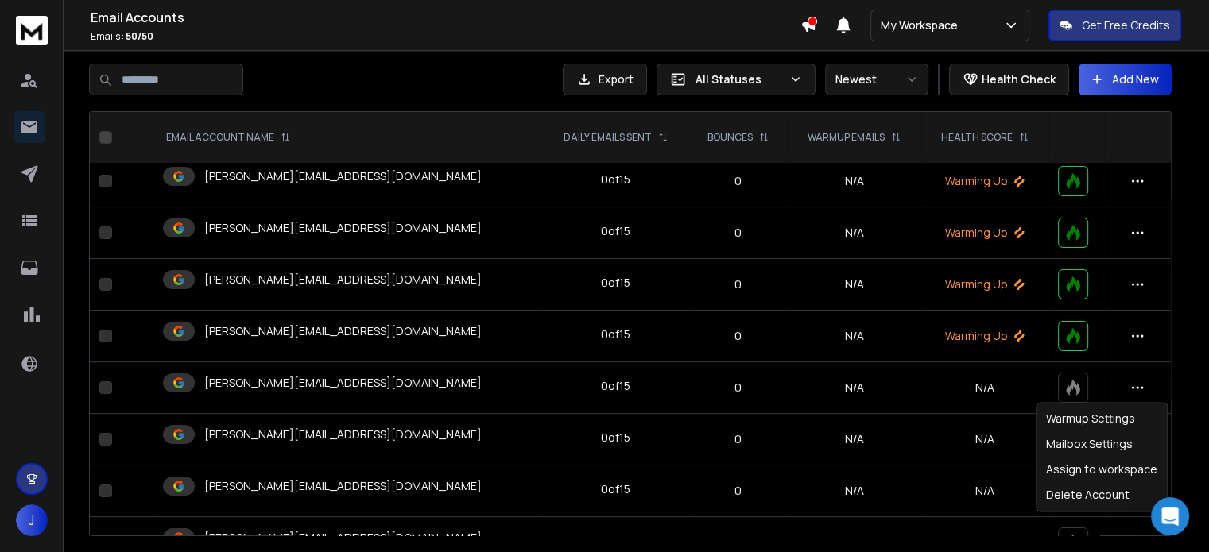
click at [1133, 386] on icon at bounding box center [1138, 387] width 12 height 2
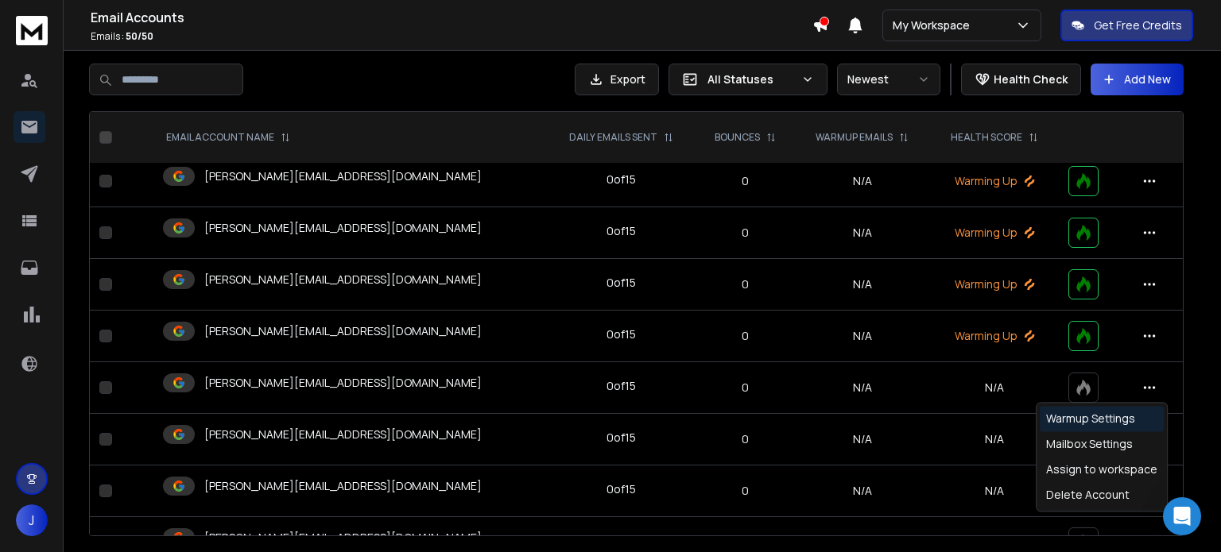
click at [1106, 423] on div "Warmup Settings" at bounding box center [1102, 418] width 124 height 25
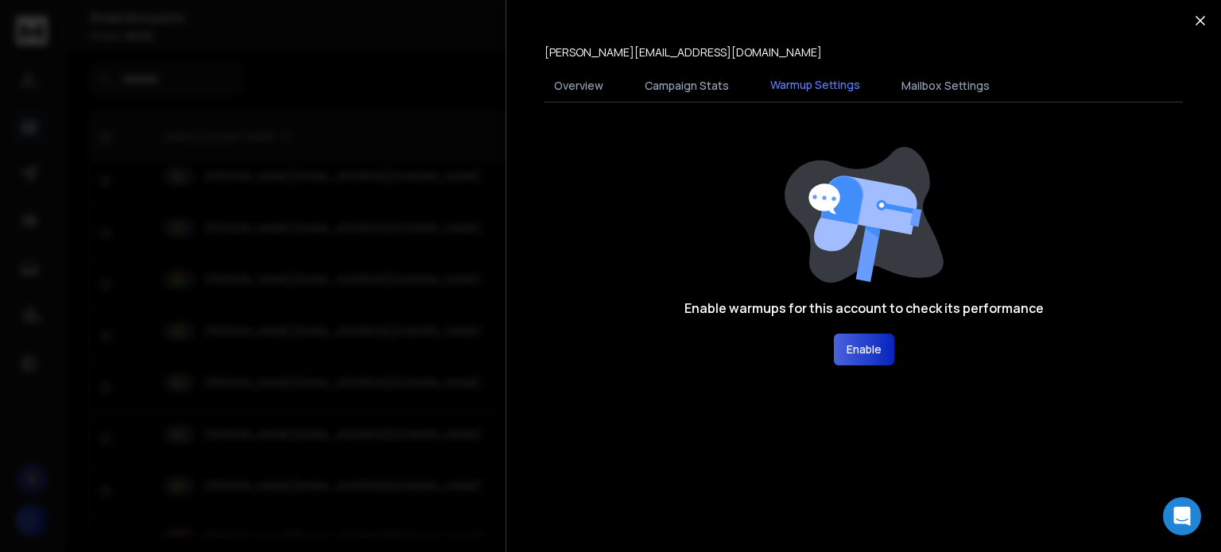
click at [1192, 21] on icon "button" at bounding box center [1200, 21] width 16 height 16
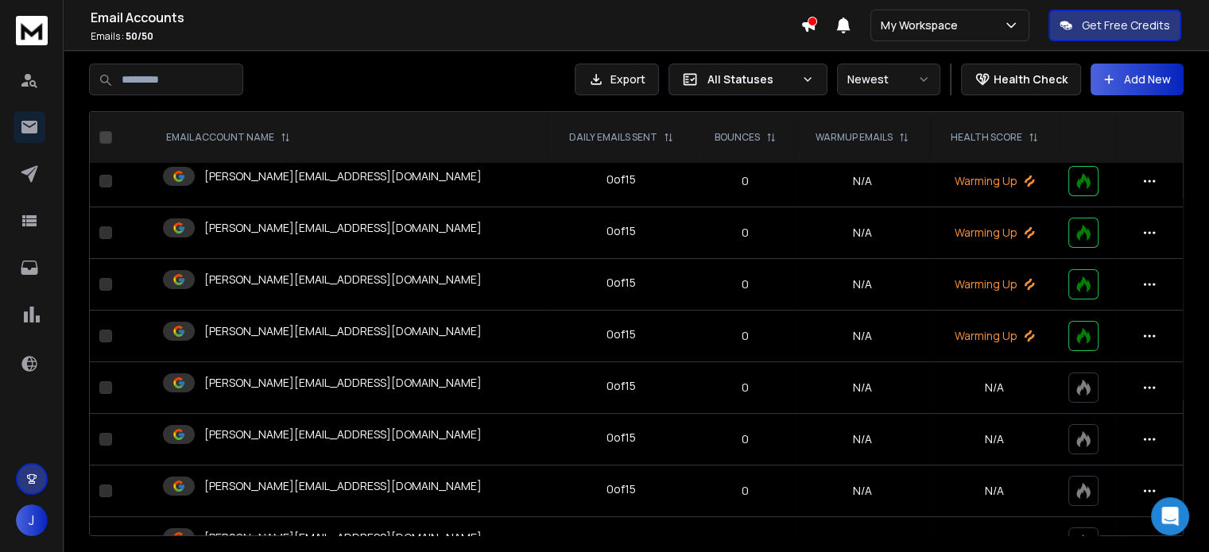
click at [1077, 385] on icon at bounding box center [1084, 388] width 14 height 16
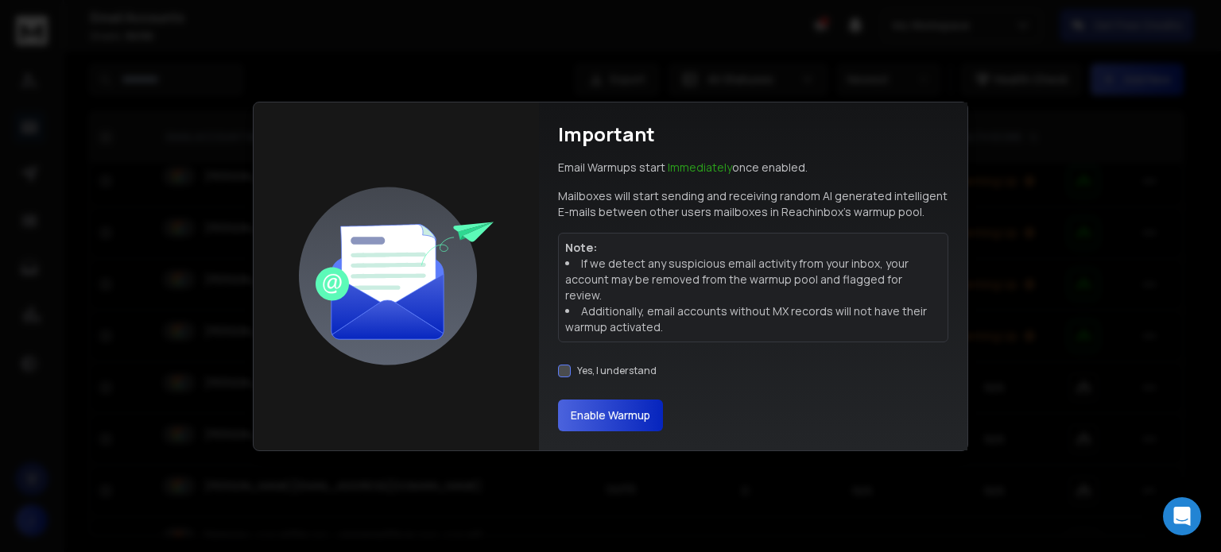
click at [559, 365] on button "Yes, I understand" at bounding box center [564, 371] width 13 height 13
click at [602, 416] on button "Enable Warmup" at bounding box center [610, 416] width 105 height 32
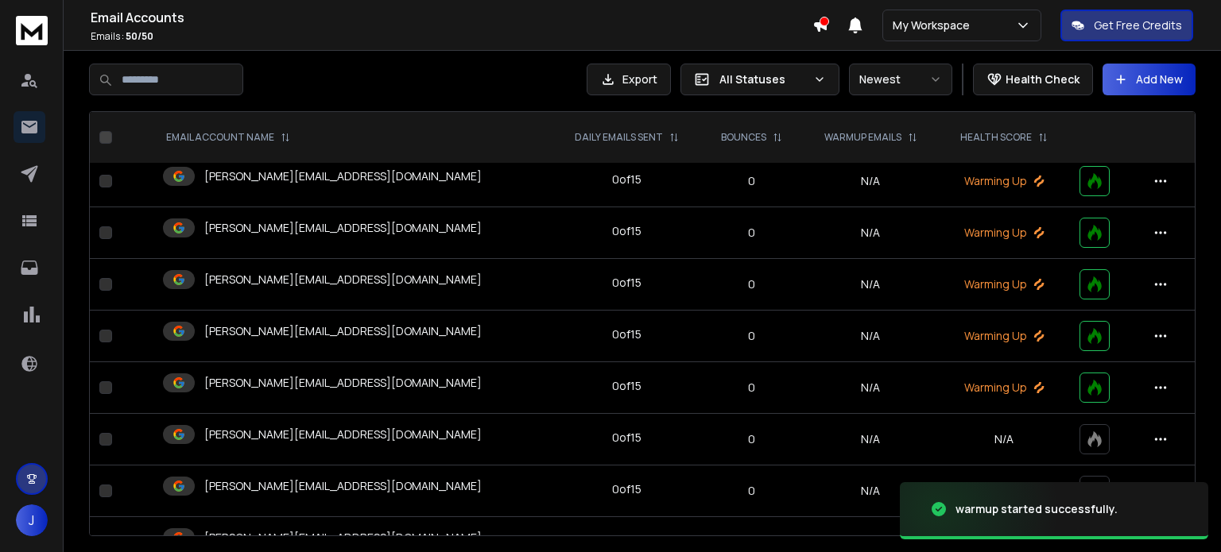
click at [1153, 389] on icon at bounding box center [1160, 388] width 14 height 14
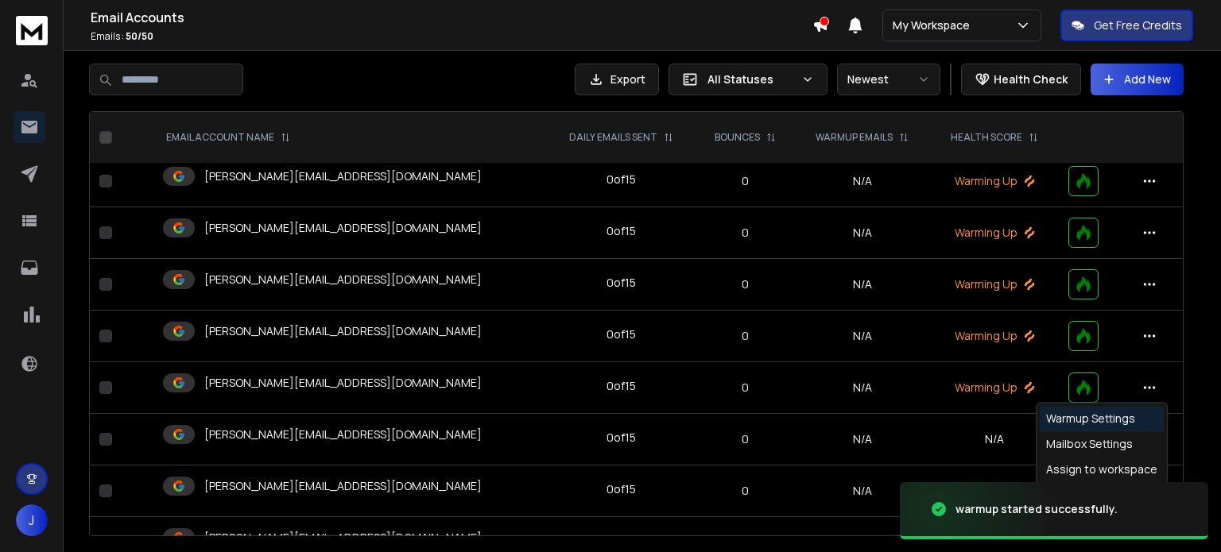
click at [1094, 416] on div "Warmup Settings" at bounding box center [1102, 418] width 124 height 25
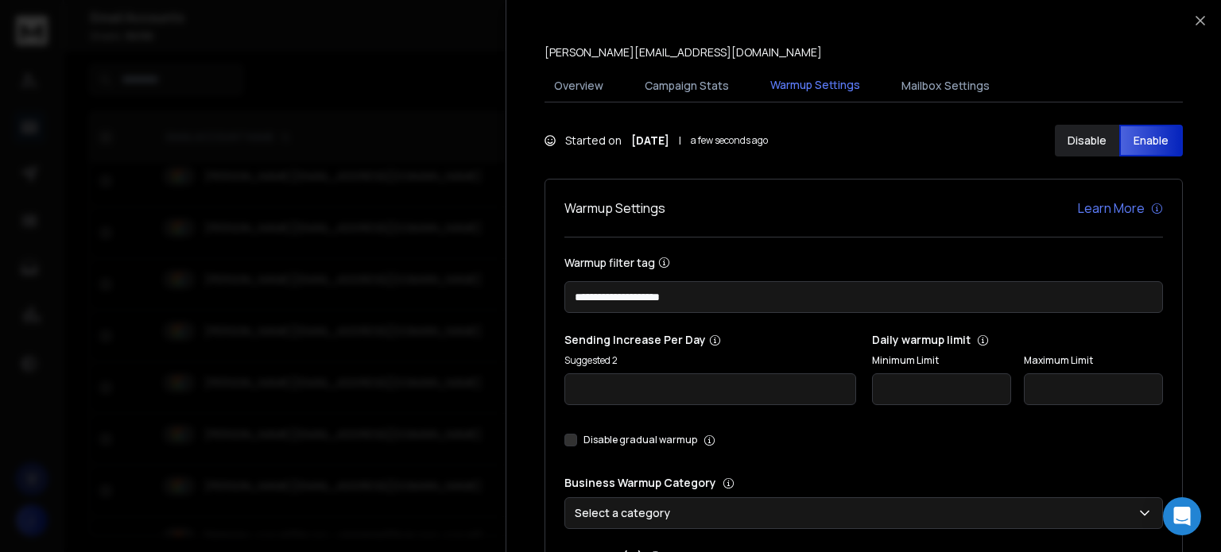
drag, startPoint x: 1072, startPoint y: 397, endPoint x: 932, endPoint y: 400, distance: 140.7
click at [934, 400] on div "Minimum Limit * Maximum Limit **" at bounding box center [1018, 380] width 292 height 51
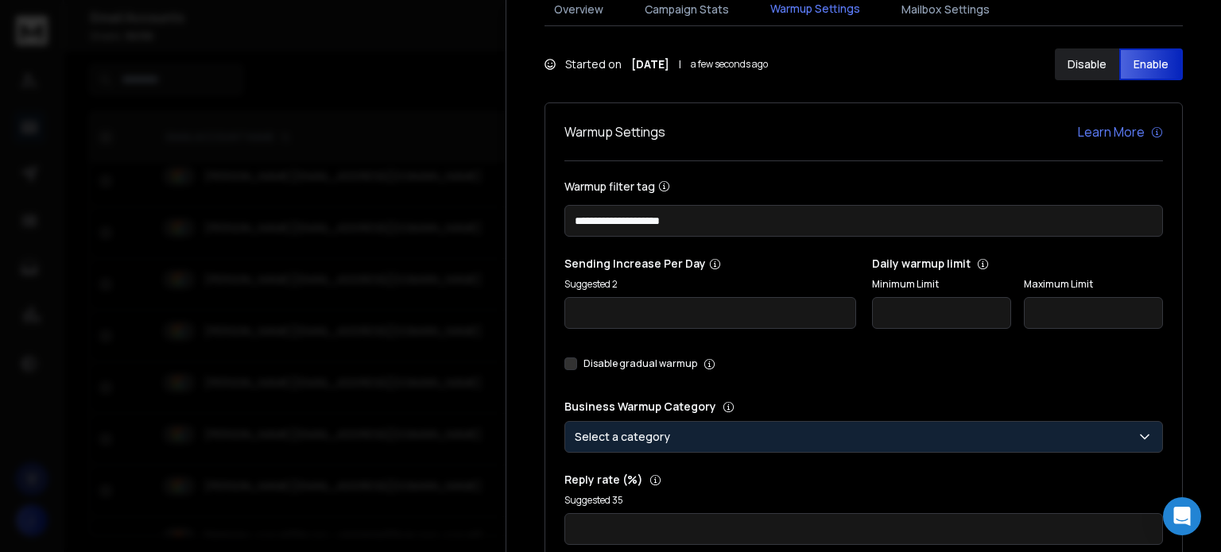
scroll to position [159, 0]
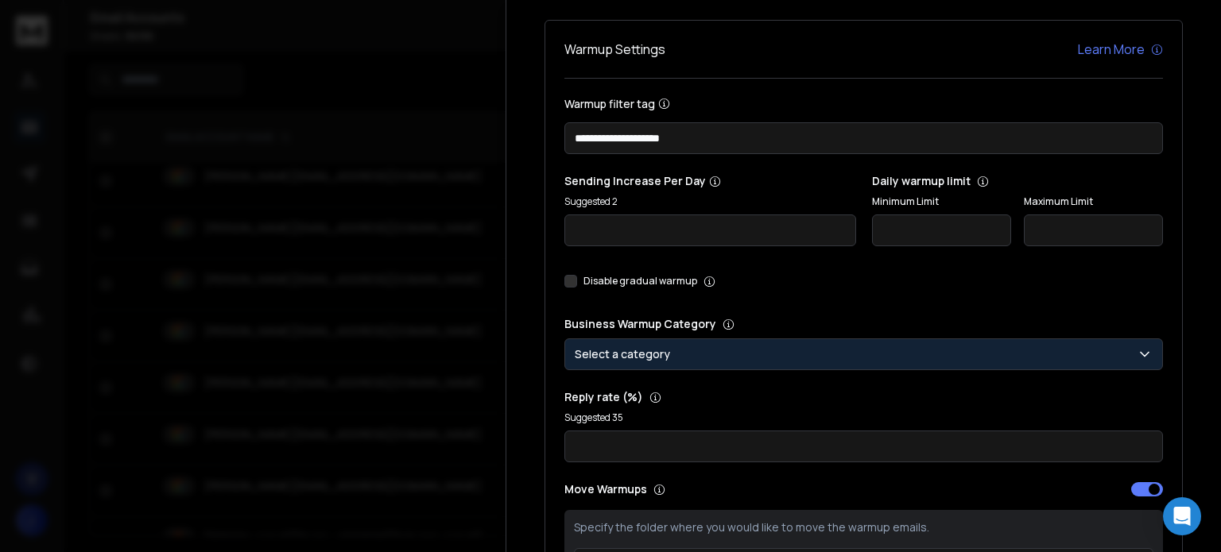
type input "**"
click at [618, 358] on p "Select a category" at bounding box center [626, 355] width 102 height 16
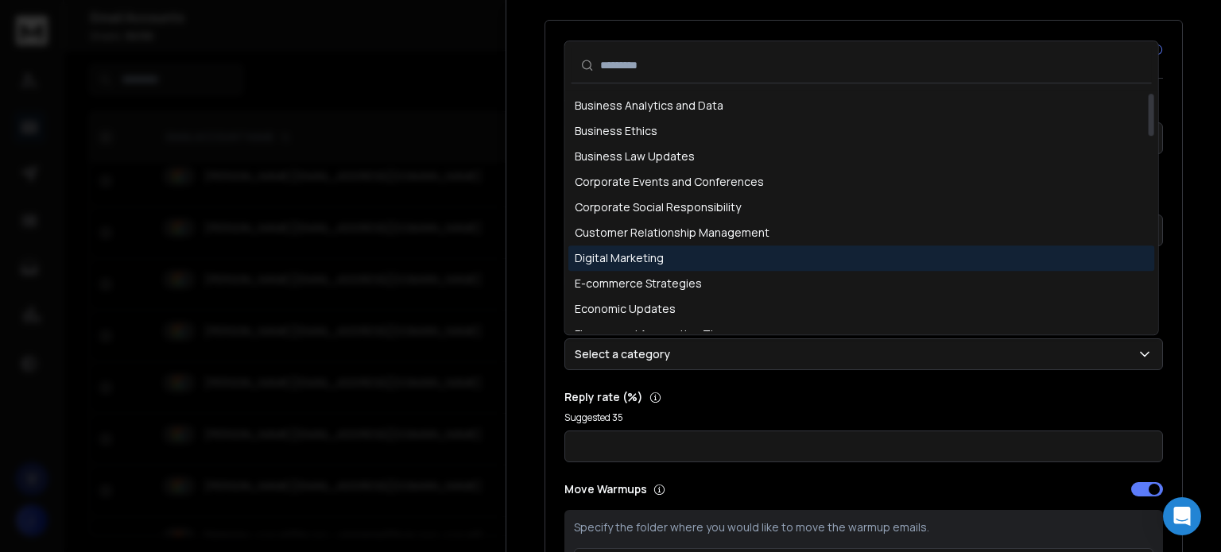
click at [623, 262] on span "Digital Marketing" at bounding box center [619, 258] width 89 height 16
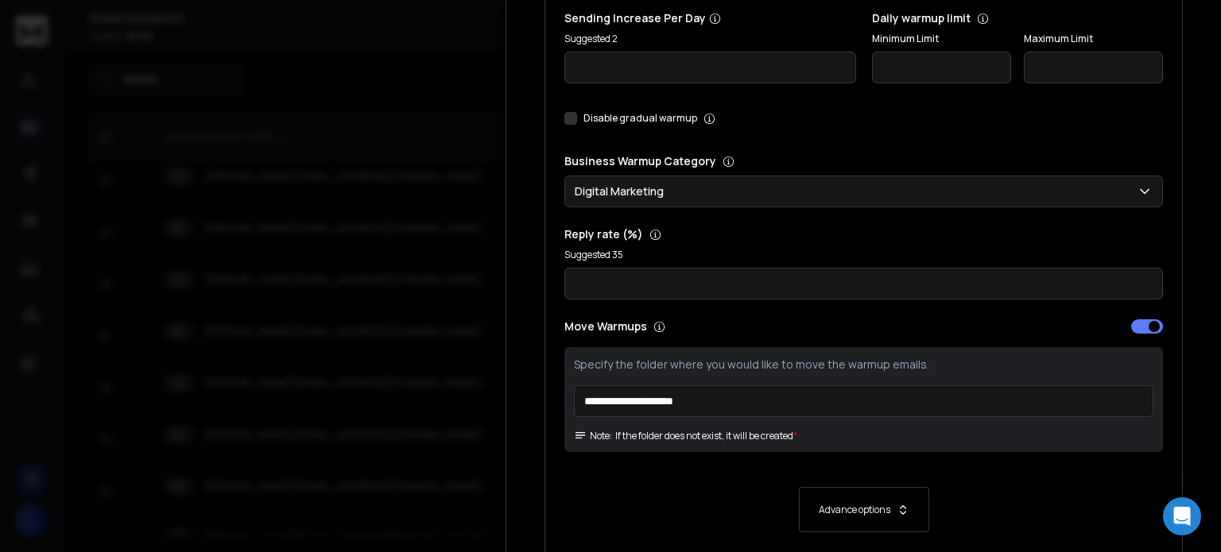
scroll to position [432, 0]
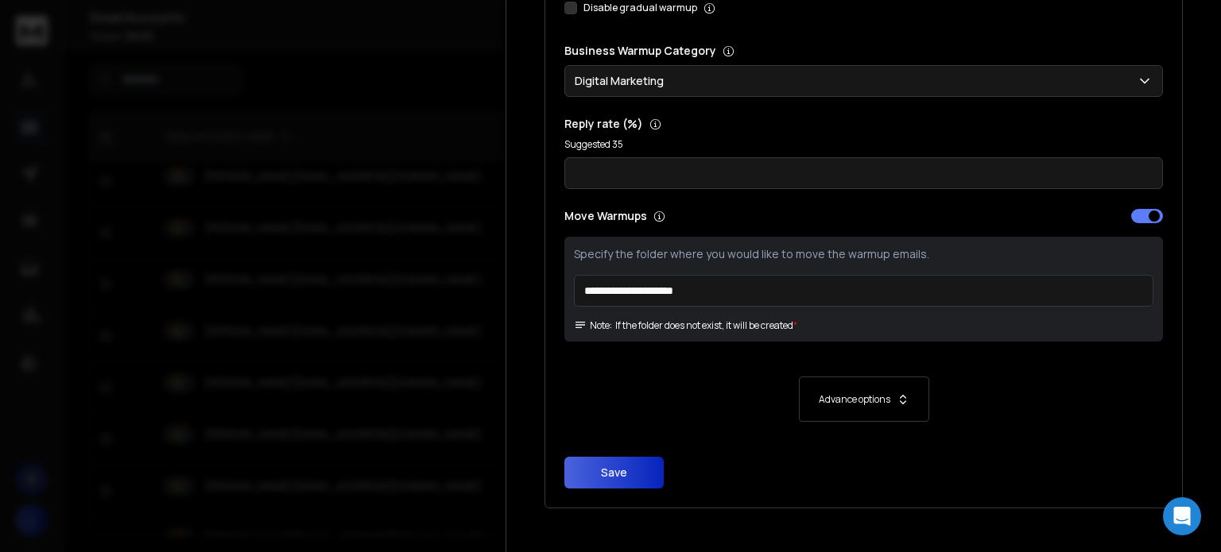
click at [642, 470] on button "Save" at bounding box center [613, 473] width 99 height 32
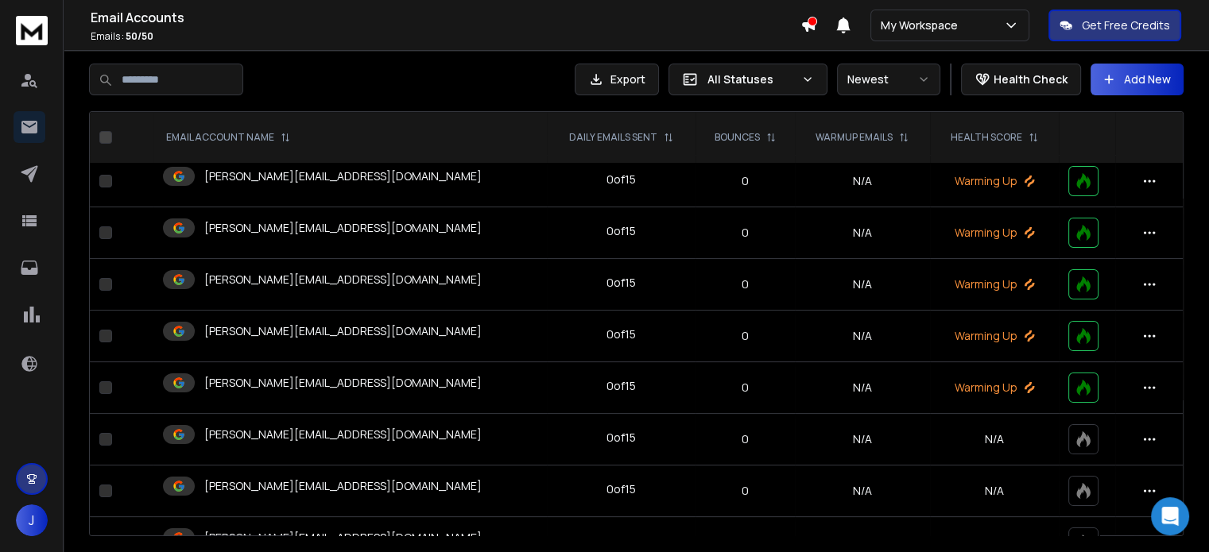
click at [1077, 435] on icon at bounding box center [1084, 440] width 14 height 16
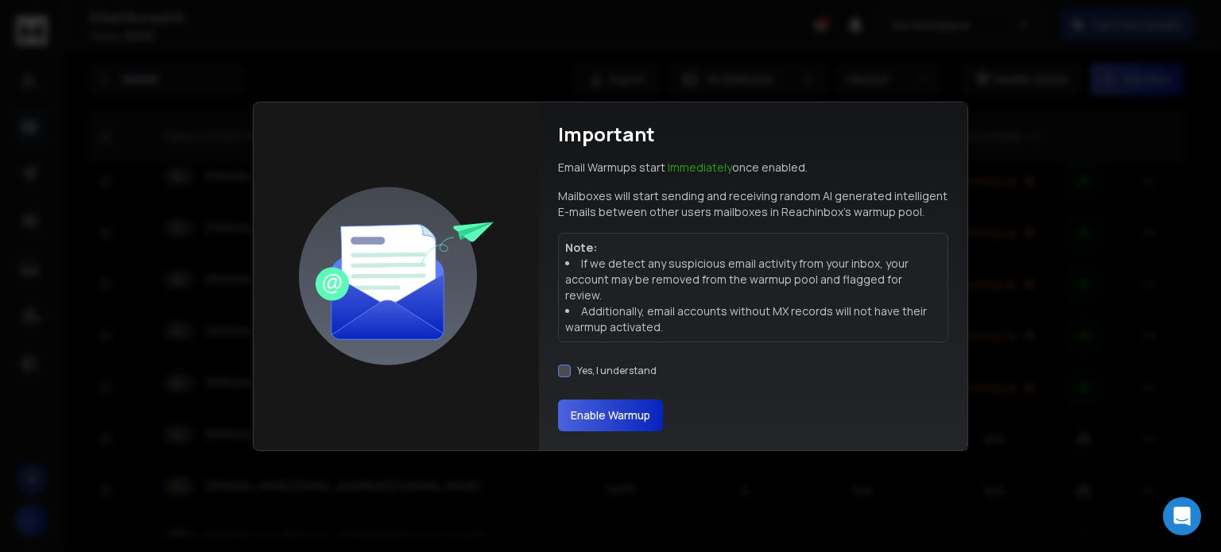
click at [568, 365] on button "Yes, I understand" at bounding box center [564, 371] width 13 height 13
click at [601, 404] on button "Enable Warmup" at bounding box center [610, 416] width 105 height 32
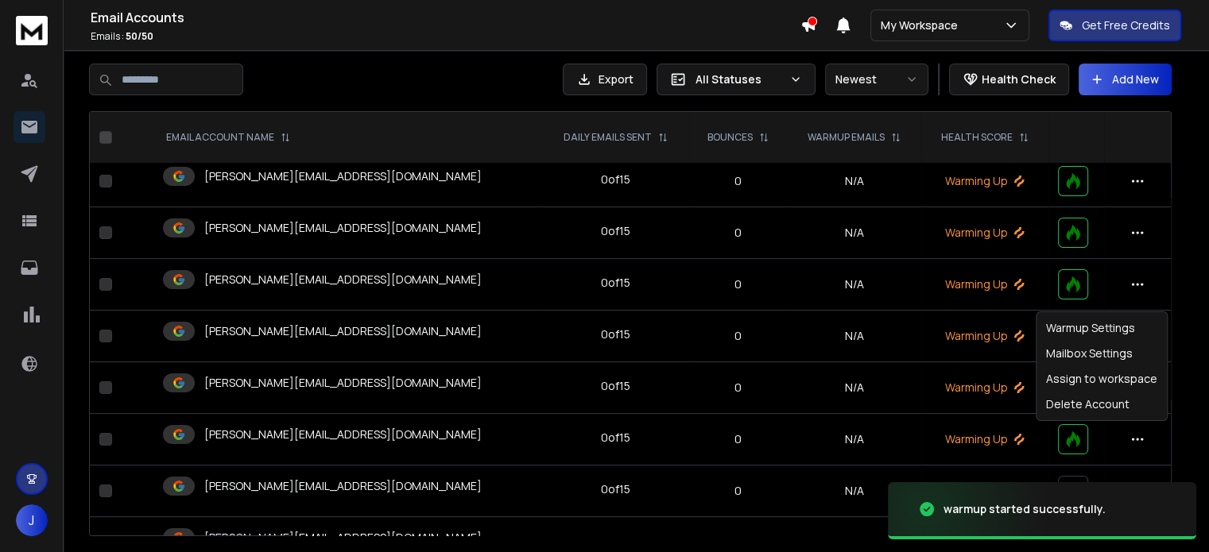
click at [1133, 433] on icon at bounding box center [1137, 439] width 14 height 14
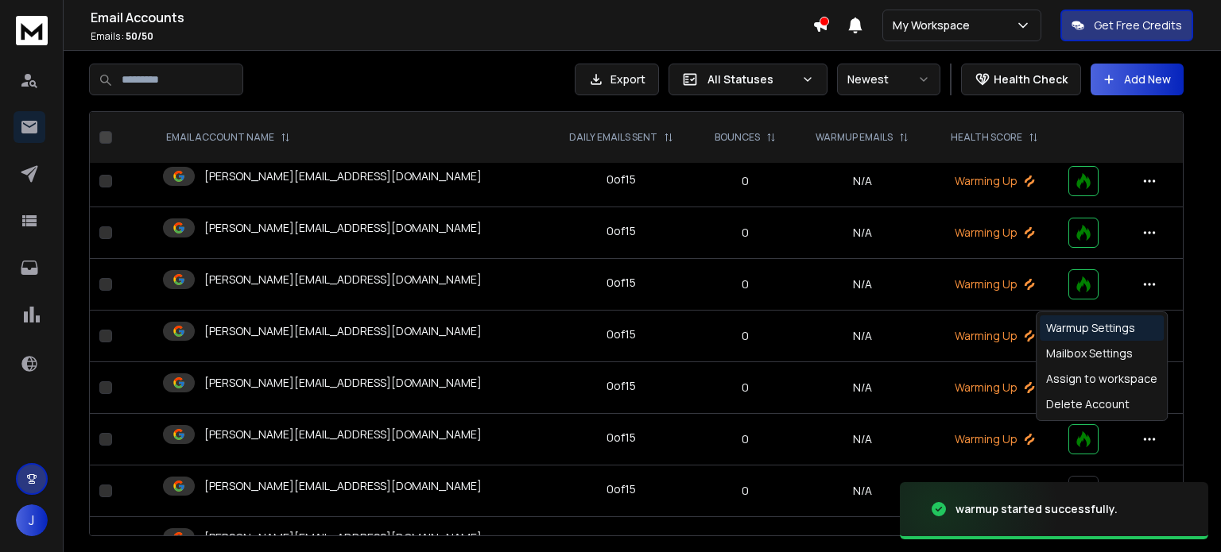
click at [1093, 331] on div "Warmup Settings" at bounding box center [1102, 328] width 124 height 25
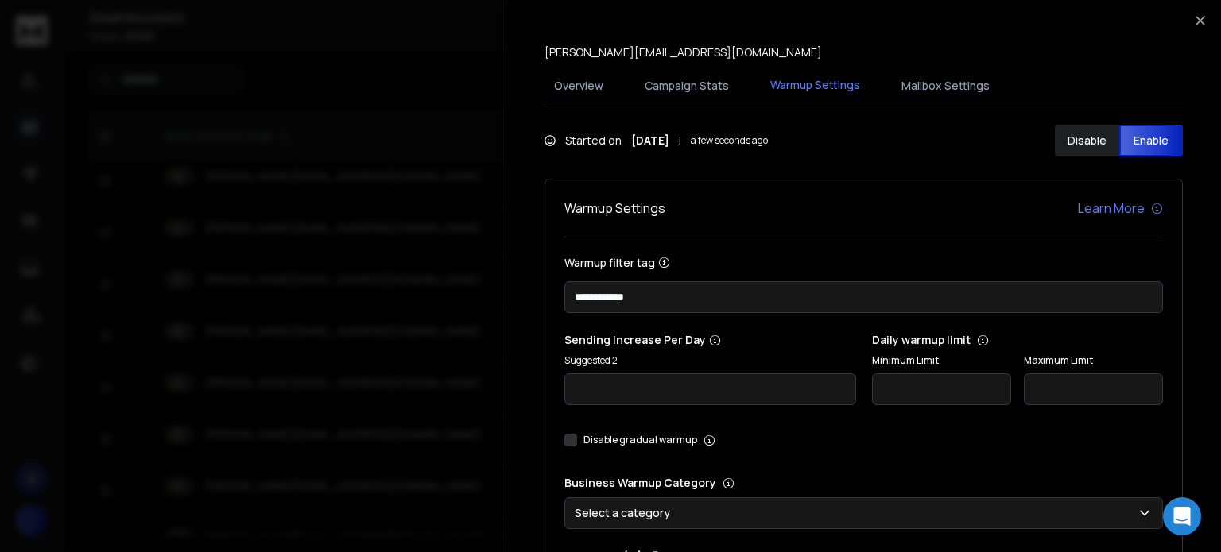
drag, startPoint x: 1045, startPoint y: 389, endPoint x: 992, endPoint y: 392, distance: 53.3
click at [992, 392] on div "Minimum Limit * Maximum Limit **" at bounding box center [1018, 380] width 292 height 51
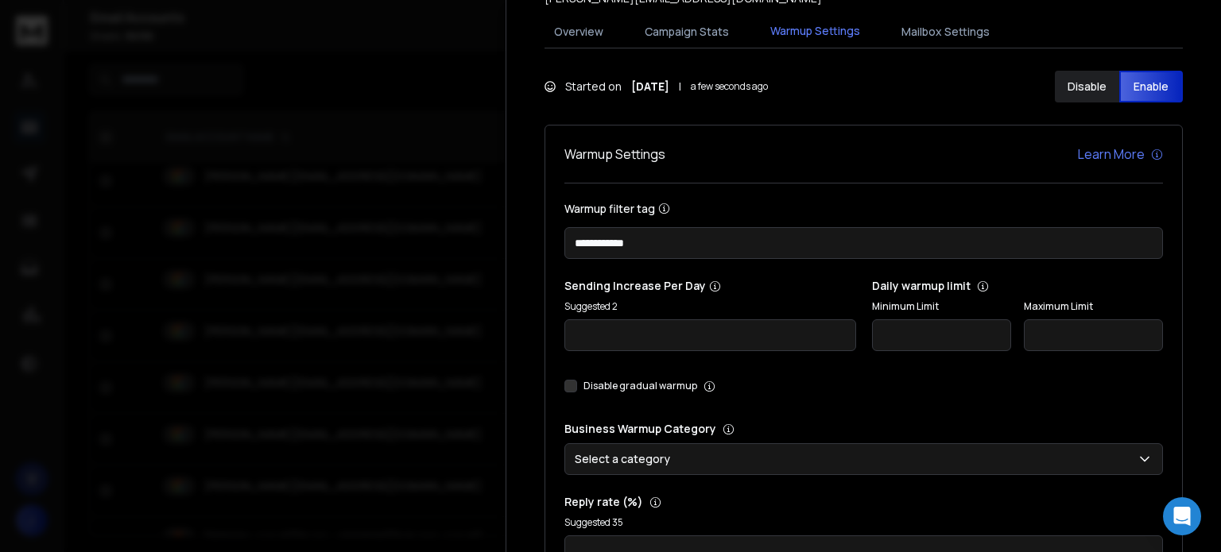
scroll to position [79, 0]
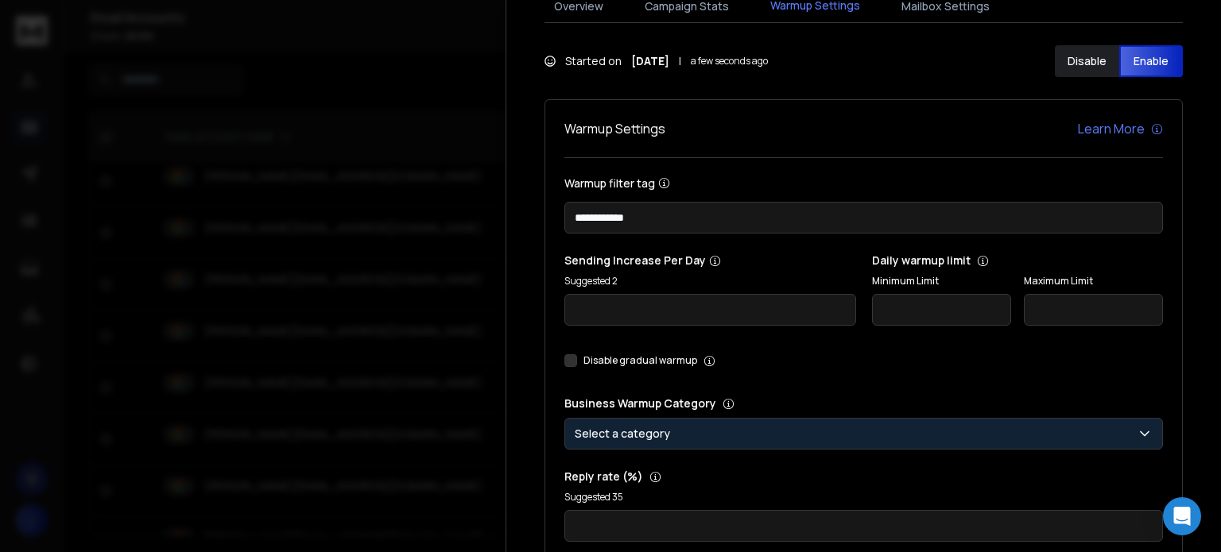
type input "**"
click at [692, 419] on button "Select a category" at bounding box center [863, 434] width 599 height 32
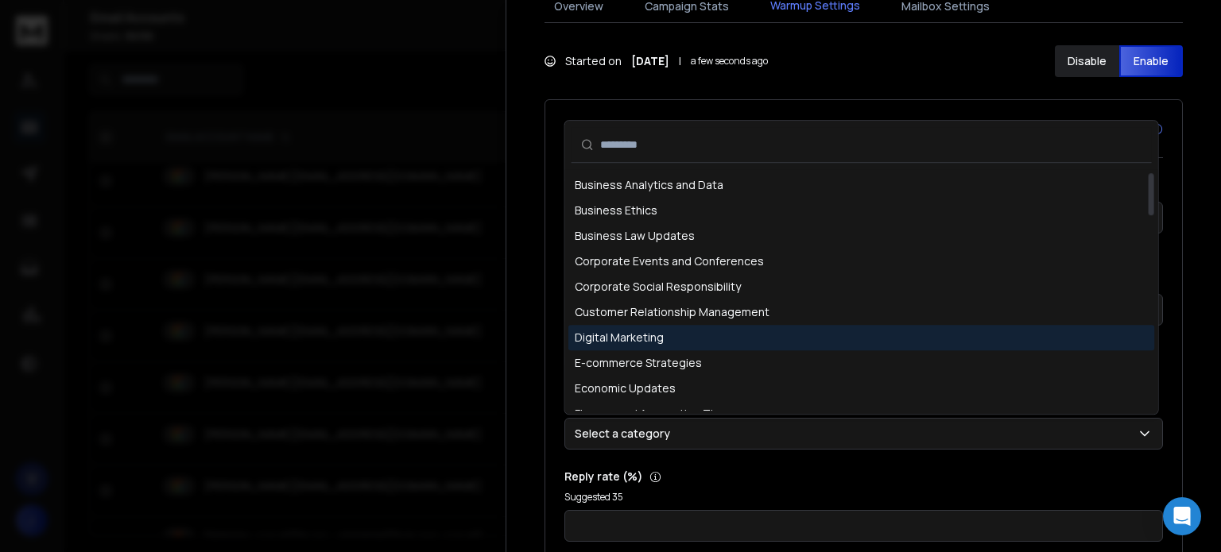
click at [612, 331] on span "Digital Marketing" at bounding box center [619, 338] width 89 height 16
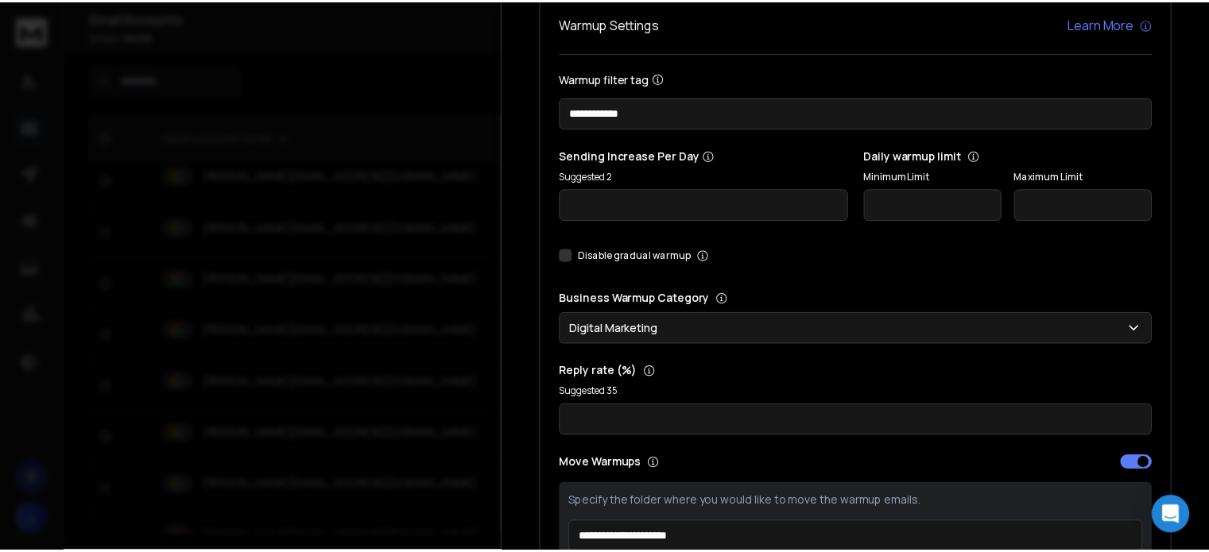
scroll to position [397, 0]
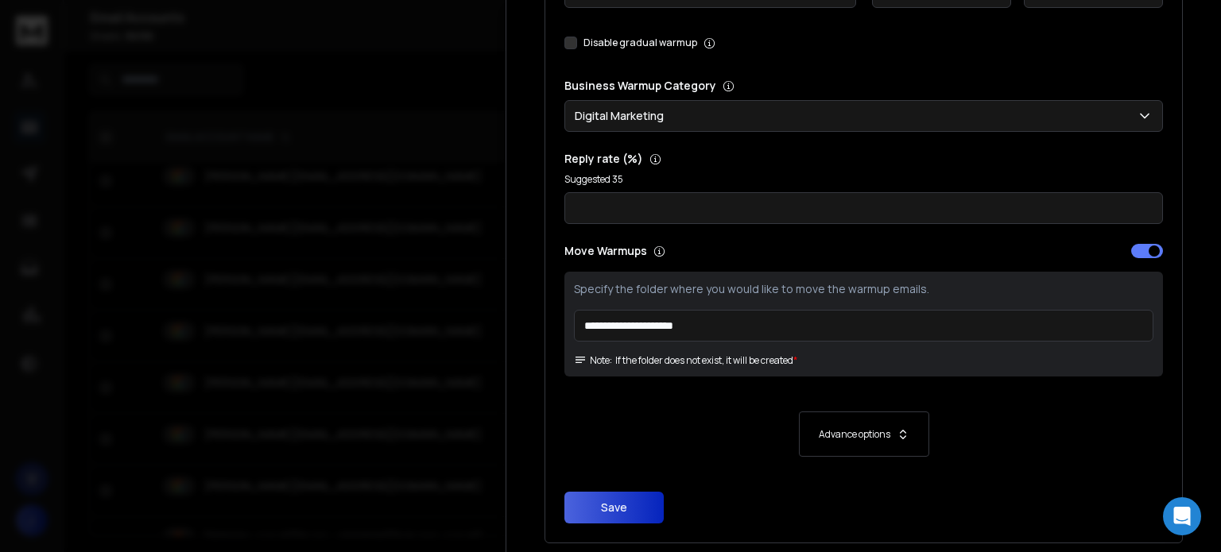
click at [640, 502] on button "Save" at bounding box center [613, 508] width 99 height 32
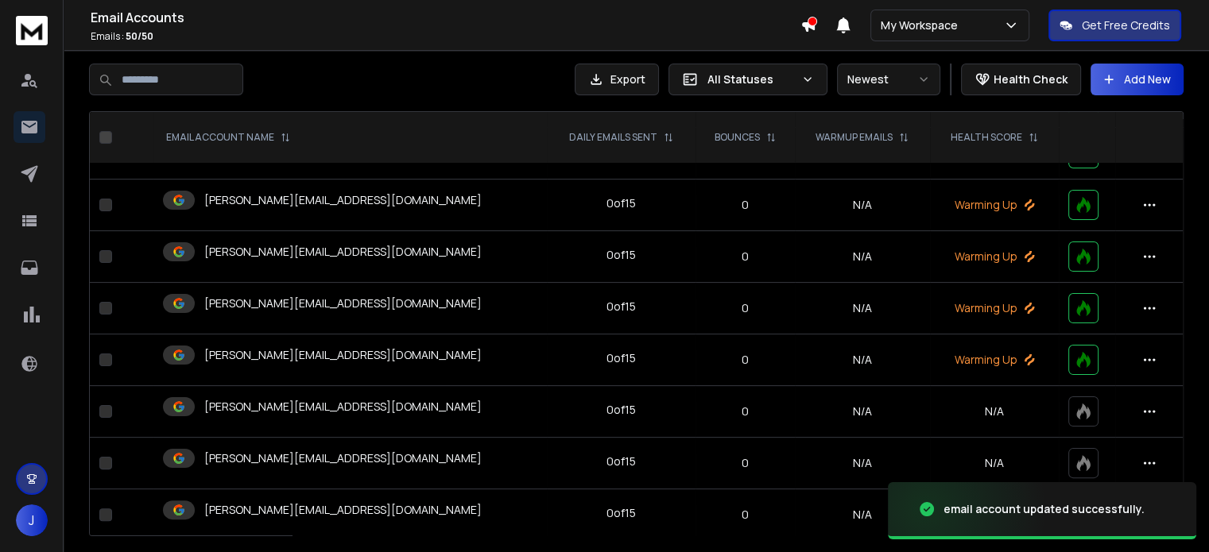
click at [1075, 413] on icon at bounding box center [1083, 412] width 16 height 16
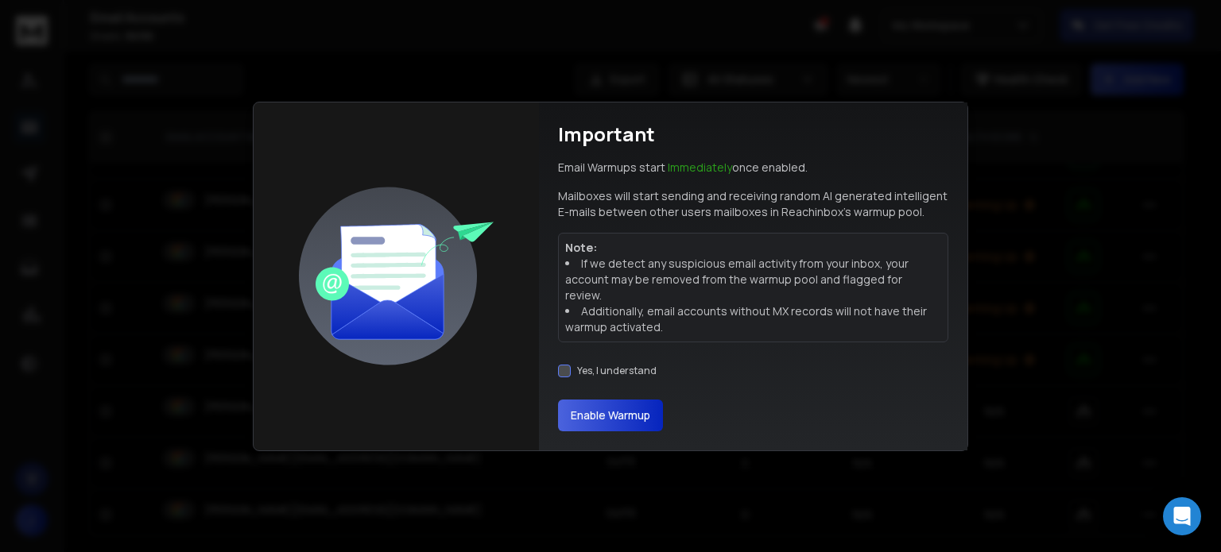
click at [565, 365] on button "Yes, I understand" at bounding box center [564, 371] width 13 height 13
click at [605, 412] on button "Enable Warmup" at bounding box center [610, 416] width 105 height 32
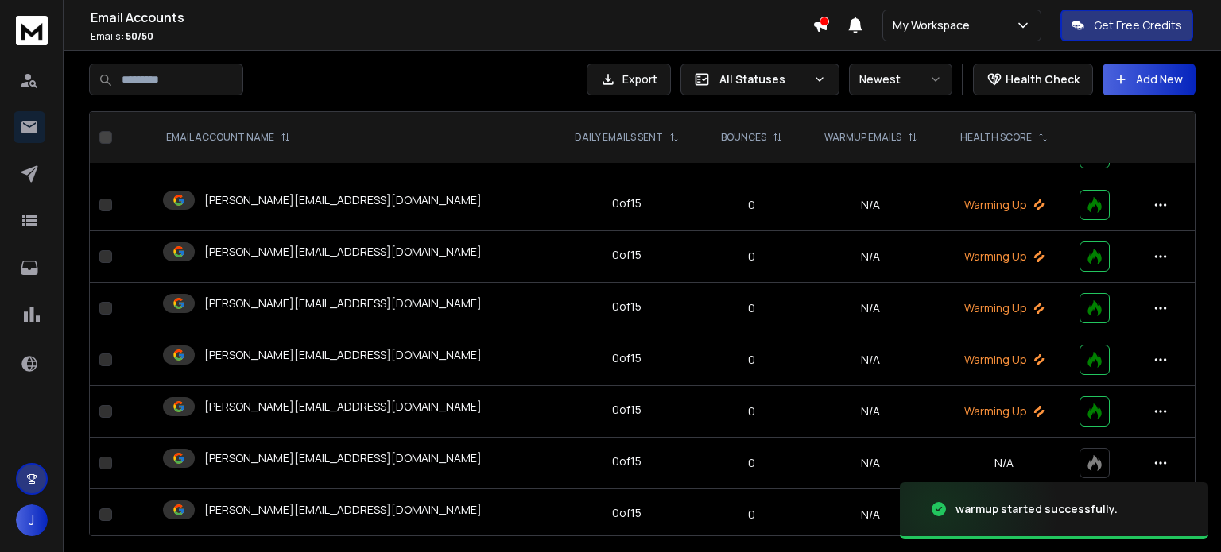
click at [1153, 413] on icon at bounding box center [1160, 412] width 14 height 14
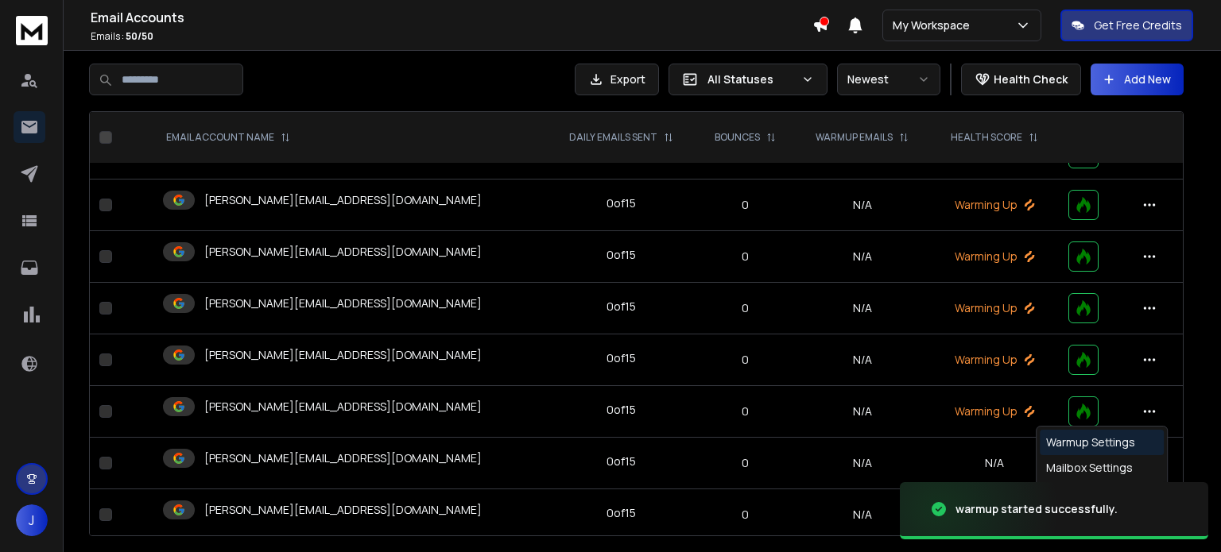
click at [1095, 443] on div "Warmup Settings" at bounding box center [1102, 442] width 124 height 25
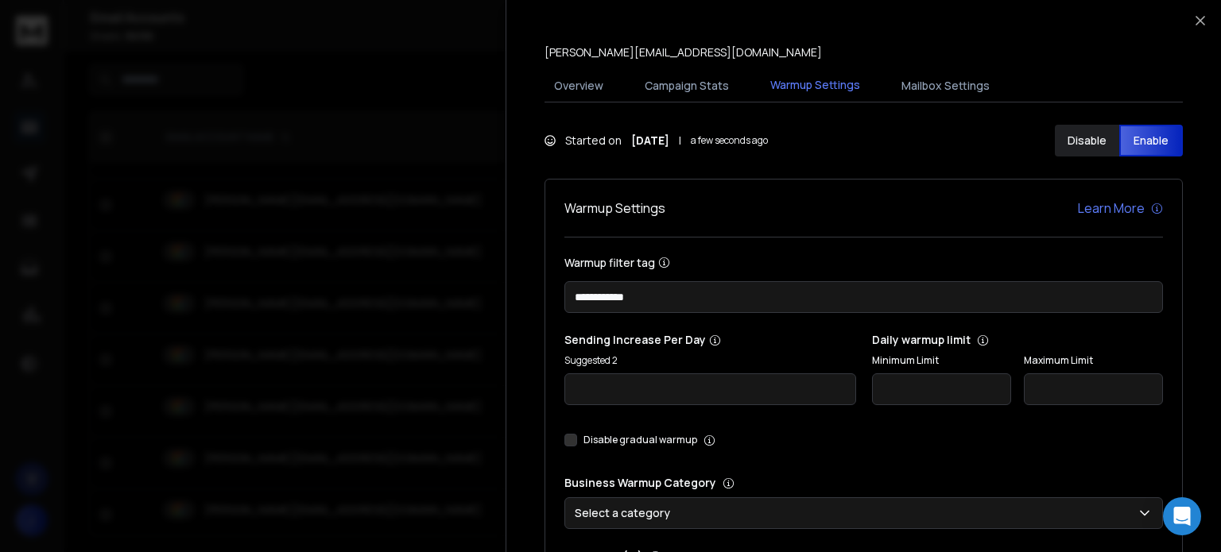
drag, startPoint x: 1075, startPoint y: 397, endPoint x: 917, endPoint y: 401, distance: 157.4
click at [922, 401] on div "Minimum Limit * Maximum Limit **" at bounding box center [1018, 380] width 292 height 51
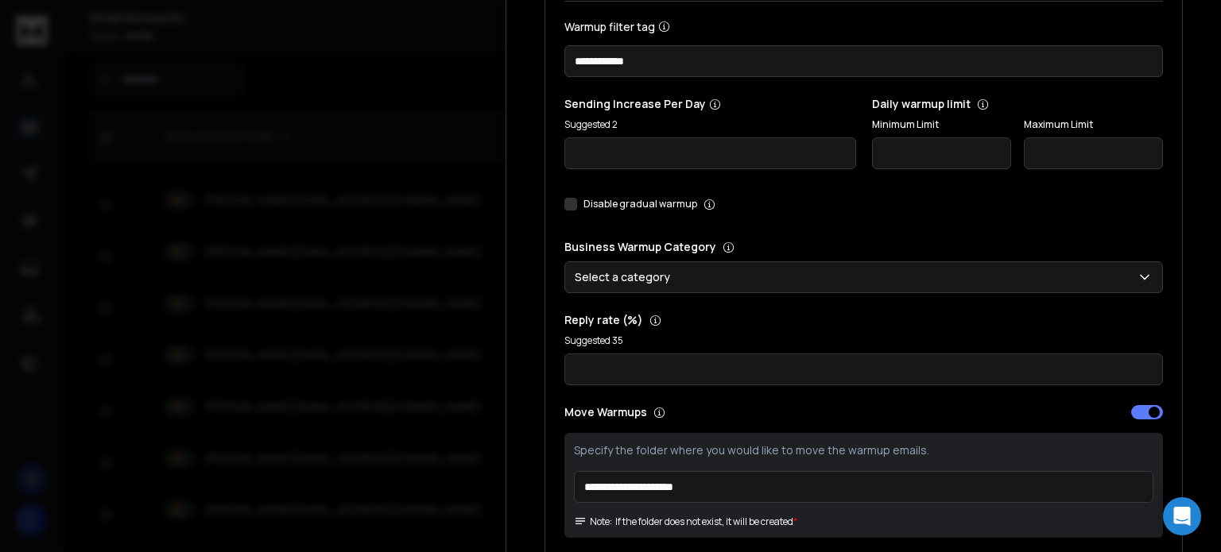
scroll to position [238, 0]
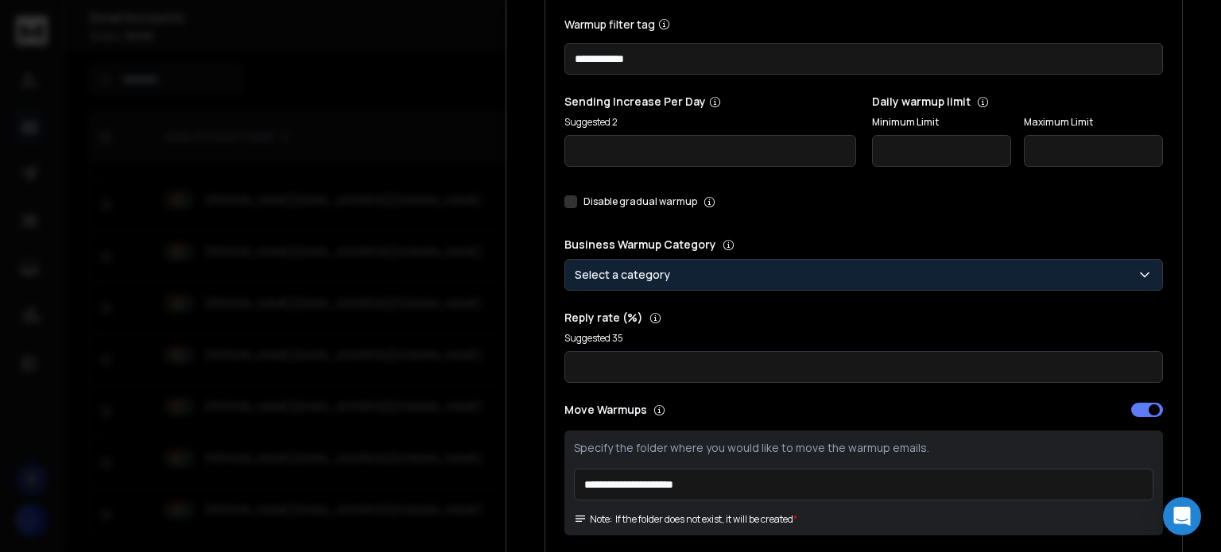
type input "**"
click at [682, 273] on div "Select a category" at bounding box center [864, 275] width 578 height 16
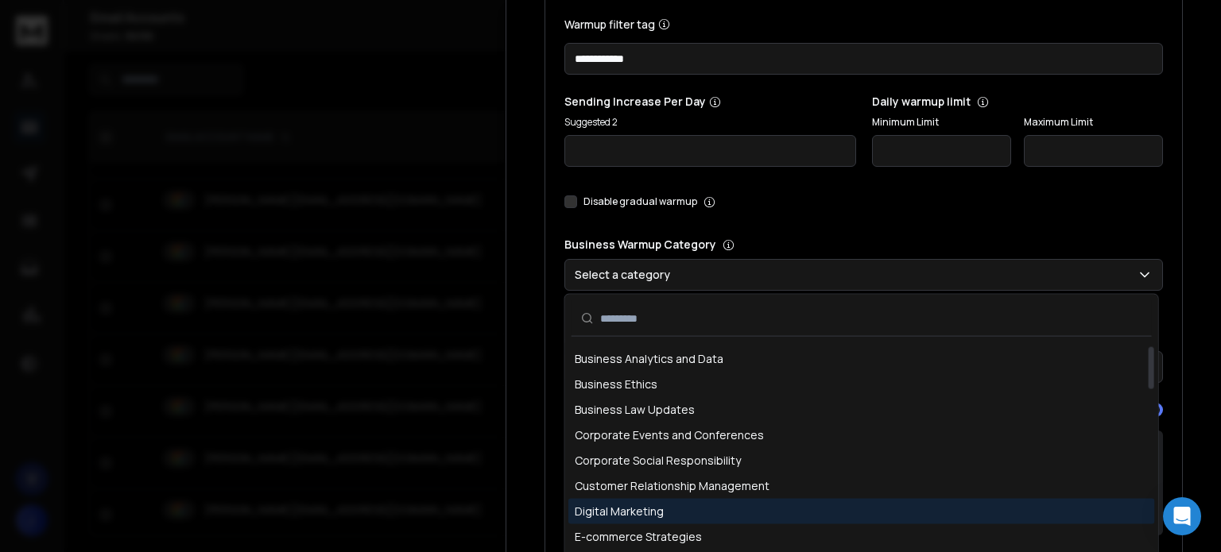
click at [606, 509] on span "Digital Marketing" at bounding box center [619, 512] width 89 height 16
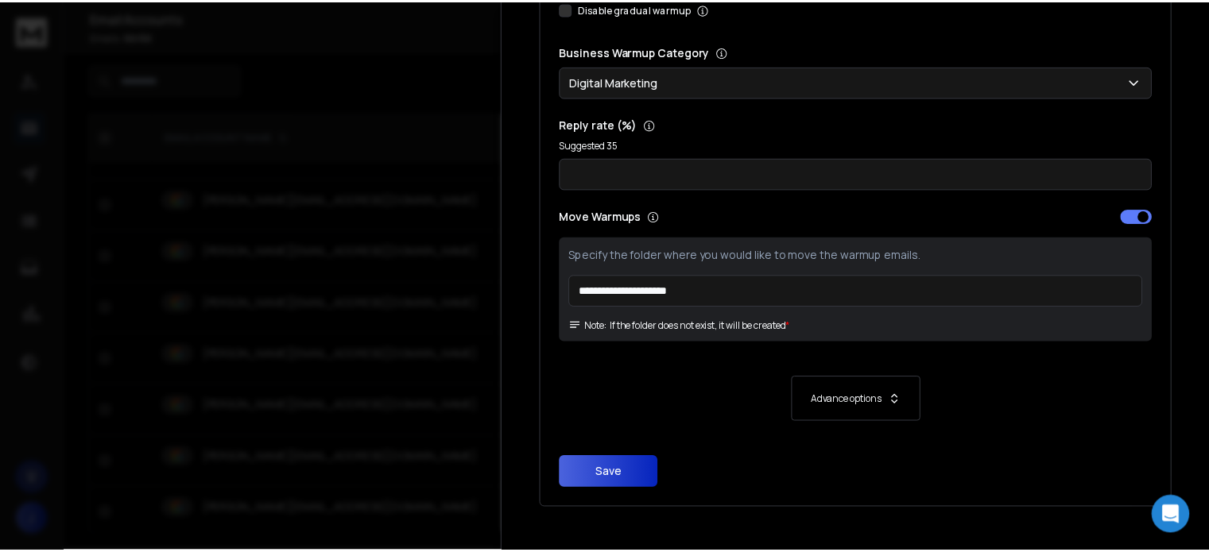
scroll to position [432, 0]
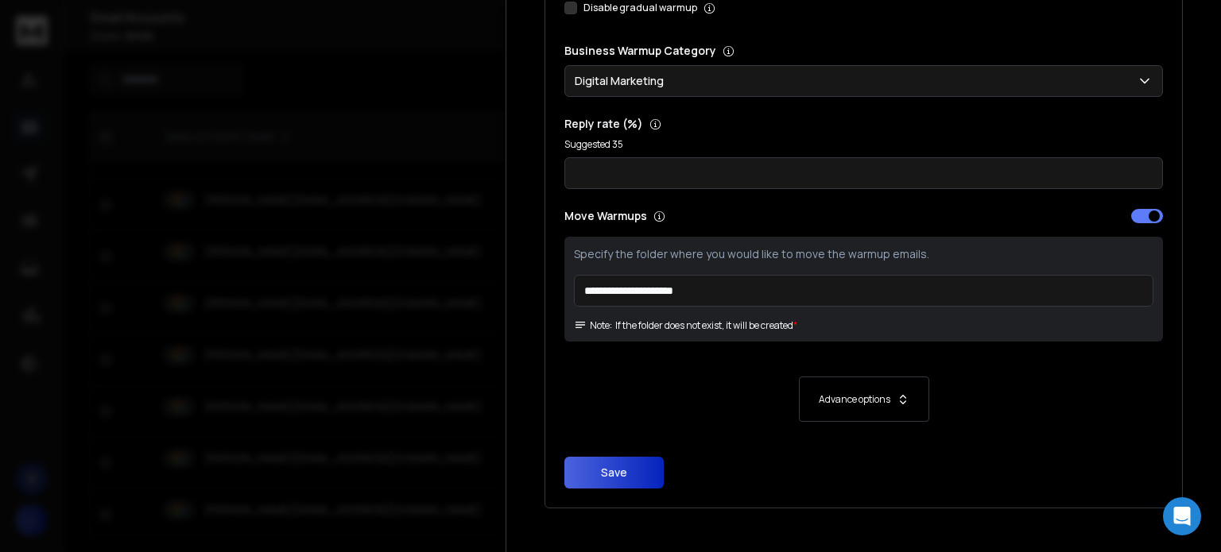
click at [630, 484] on button "Save" at bounding box center [613, 473] width 99 height 32
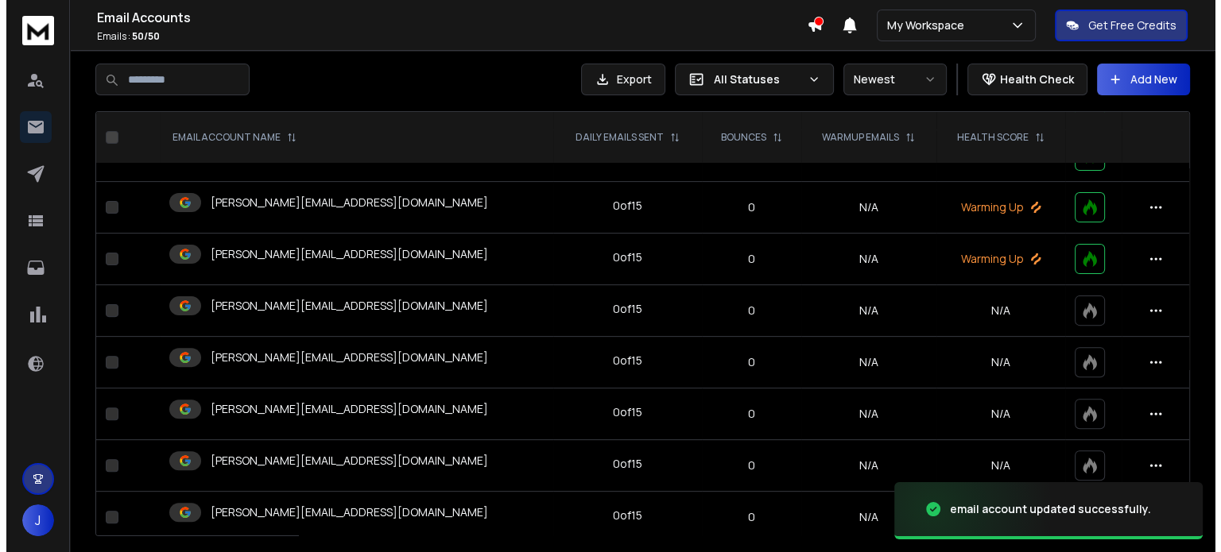
scroll to position [556, 0]
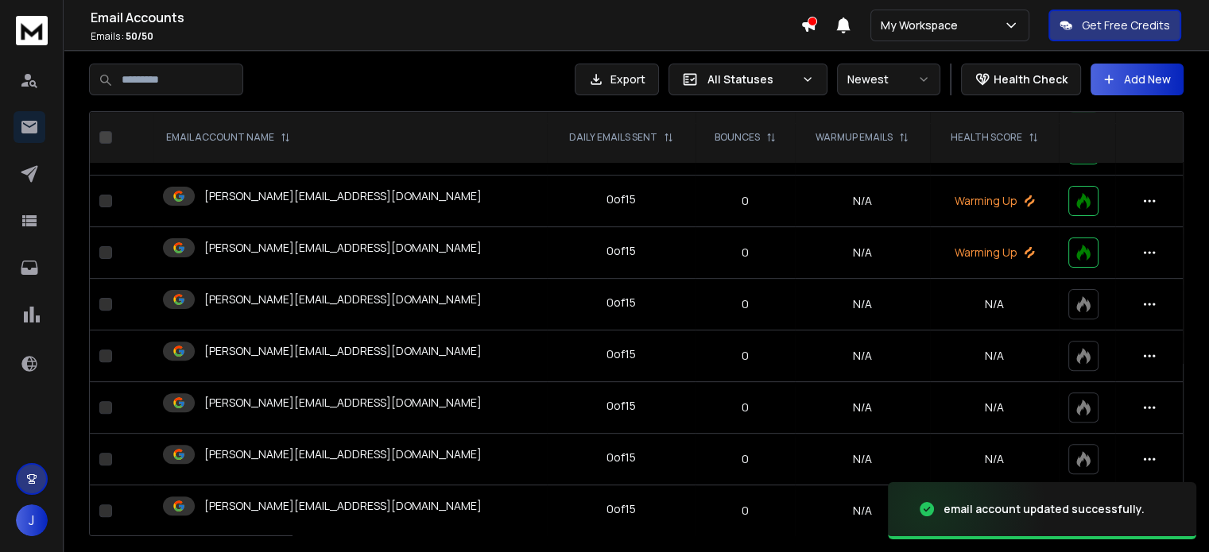
click at [1075, 304] on icon at bounding box center [1083, 304] width 16 height 16
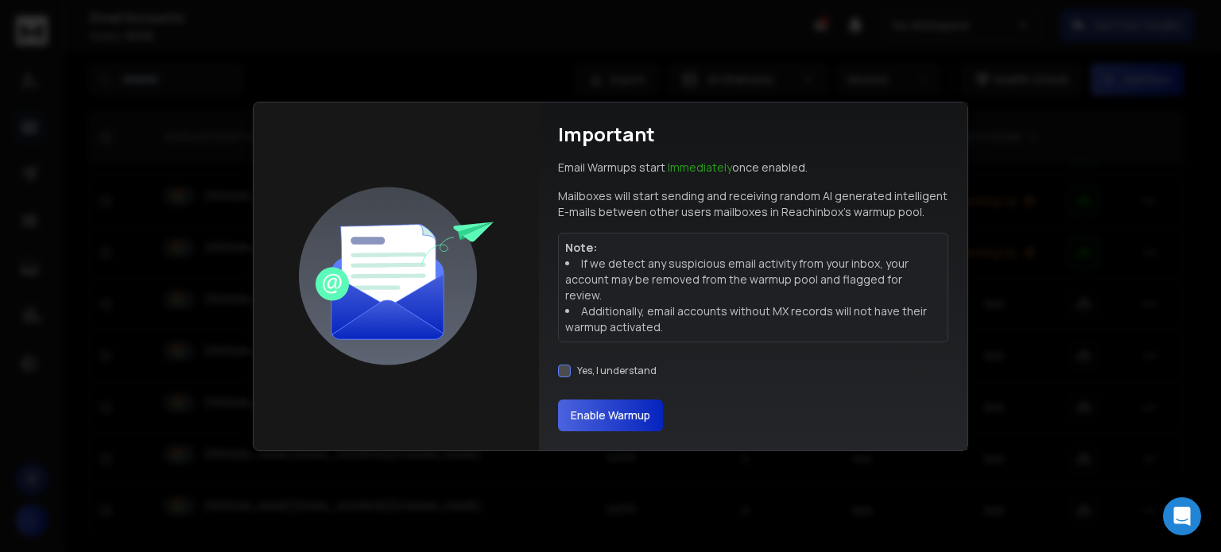
click at [567, 365] on button "Yes, I understand" at bounding box center [564, 371] width 13 height 13
click at [609, 405] on button "Enable Warmup" at bounding box center [610, 416] width 105 height 32
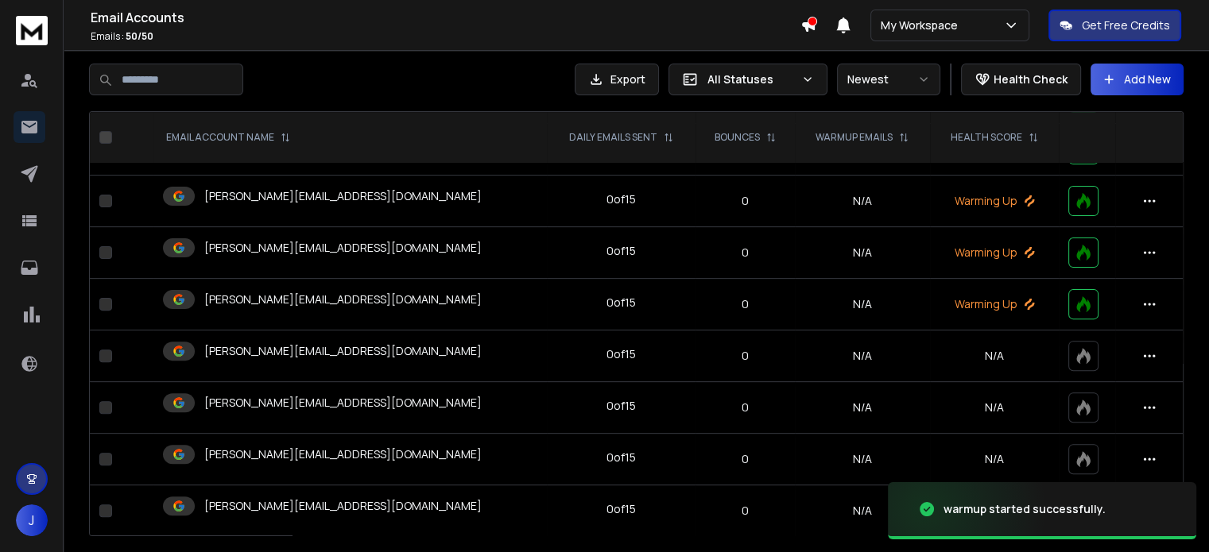
click at [1142, 304] on icon at bounding box center [1149, 304] width 14 height 14
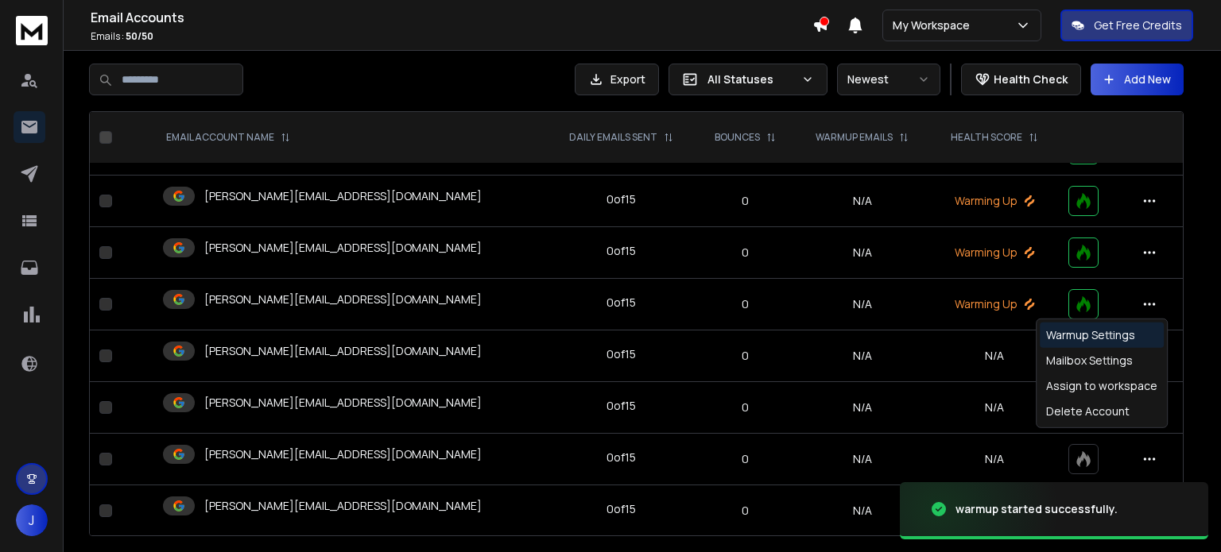
click at [1083, 331] on div "Warmup Settings" at bounding box center [1102, 335] width 124 height 25
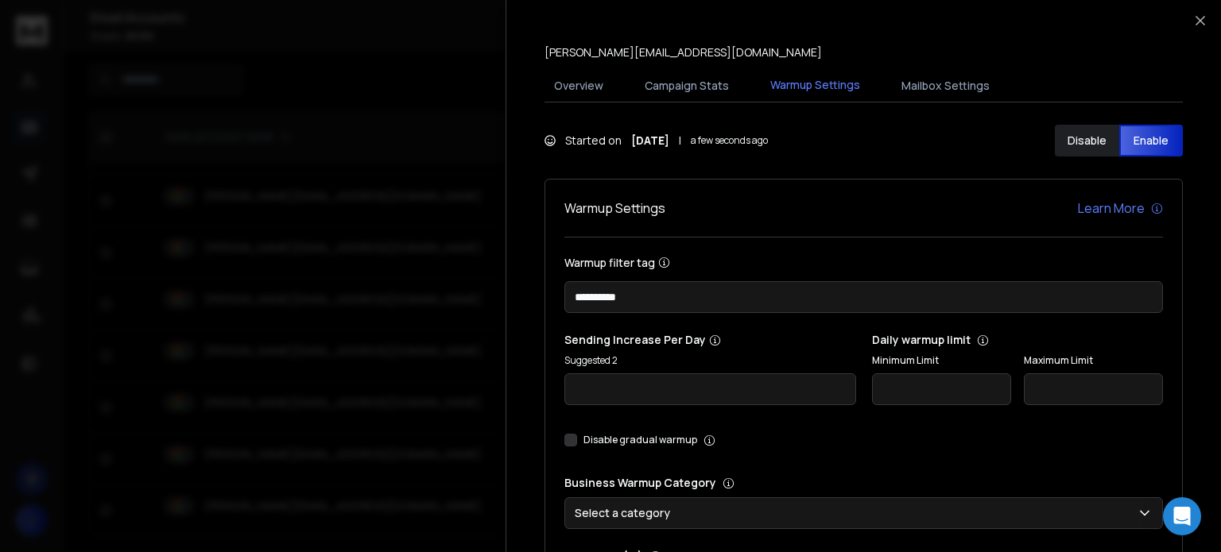
drag, startPoint x: 1106, startPoint y: 396, endPoint x: 795, endPoint y: 427, distance: 313.1
click at [803, 420] on form "**********" at bounding box center [863, 560] width 599 height 723
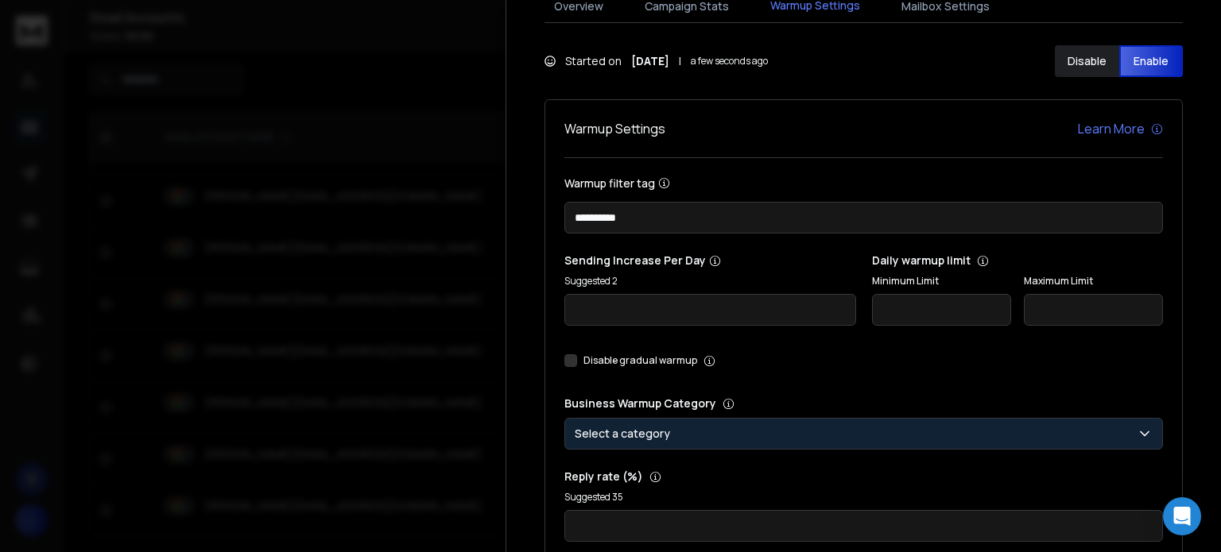
type input "**"
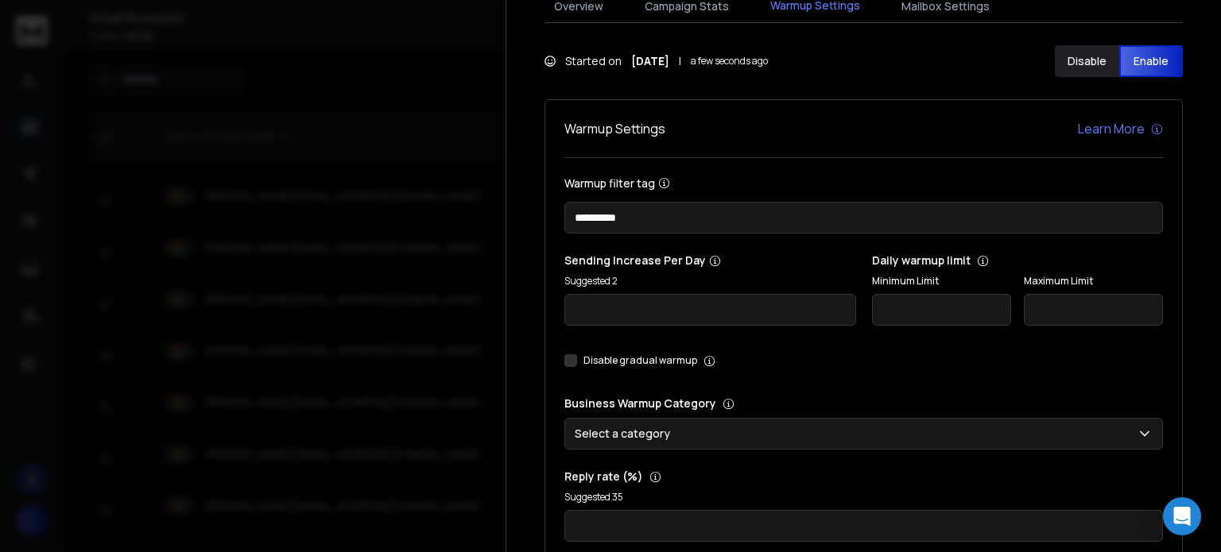
click at [716, 438] on form "**********" at bounding box center [863, 480] width 599 height 723
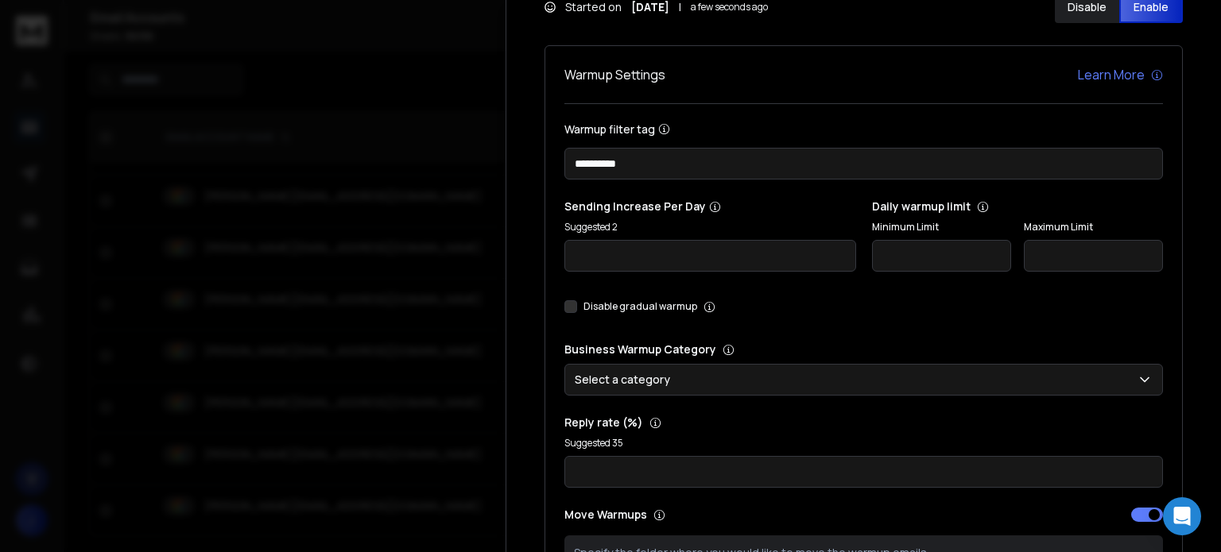
scroll to position [159, 0]
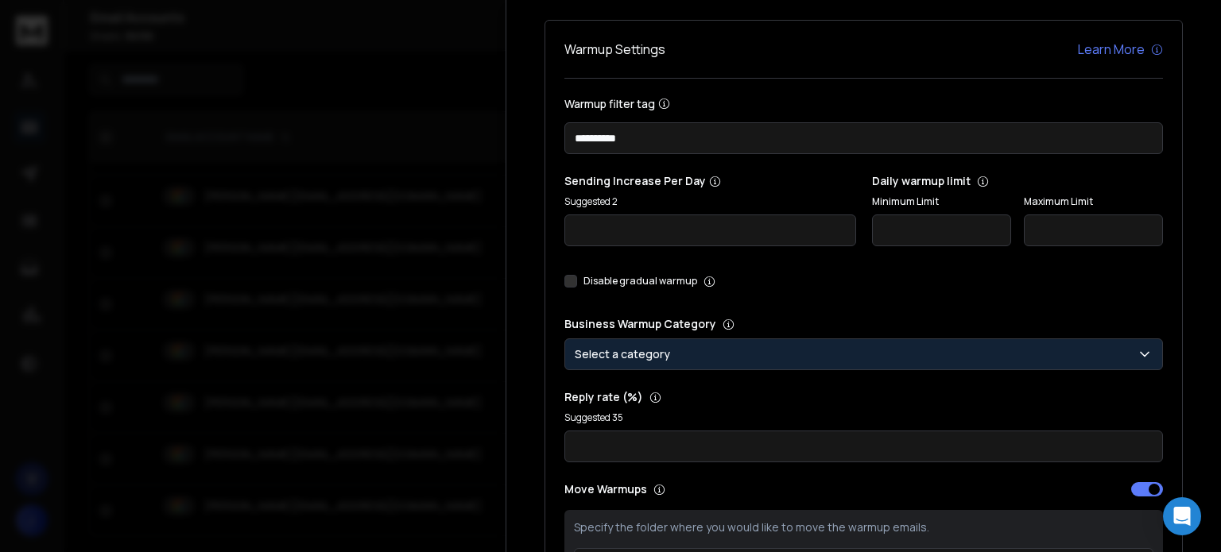
click at [702, 354] on div "Select a category" at bounding box center [864, 355] width 578 height 16
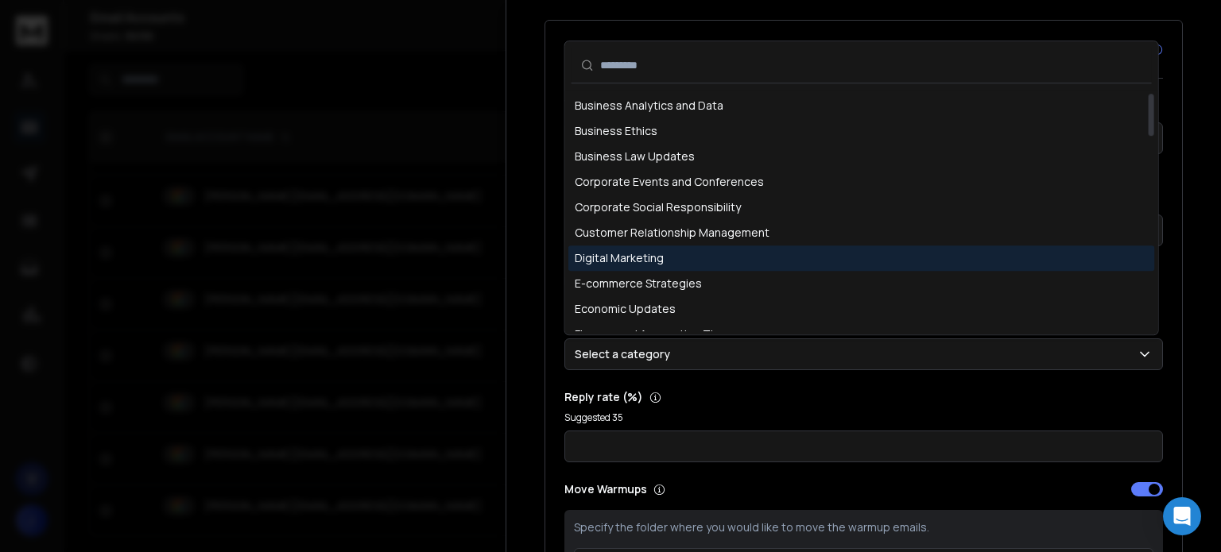
click at [621, 255] on span "Digital Marketing" at bounding box center [619, 258] width 89 height 16
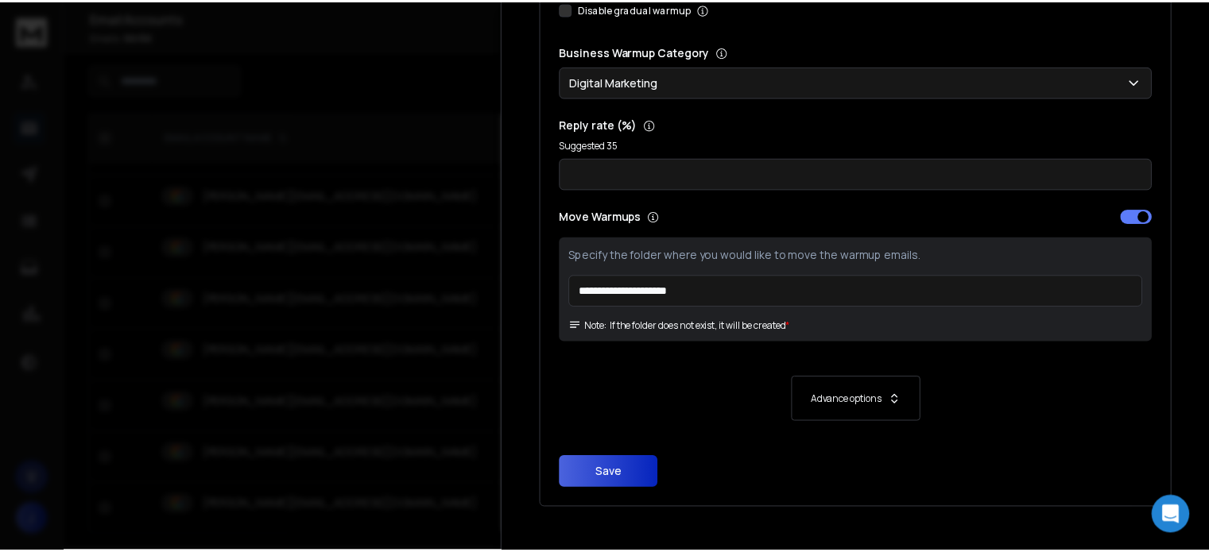
scroll to position [432, 0]
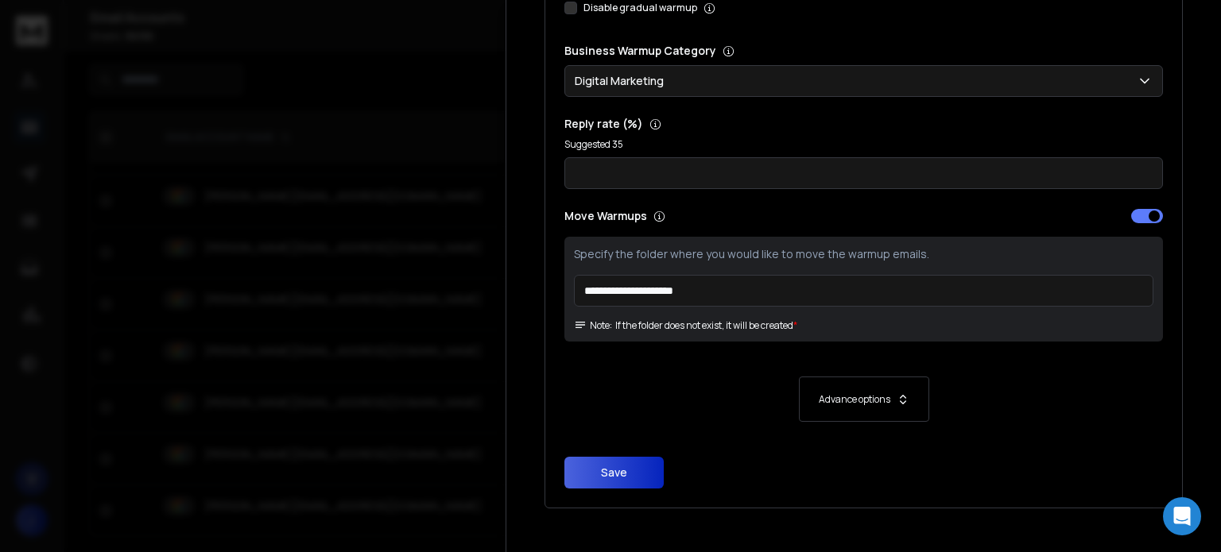
click at [651, 463] on button "Save" at bounding box center [613, 473] width 99 height 32
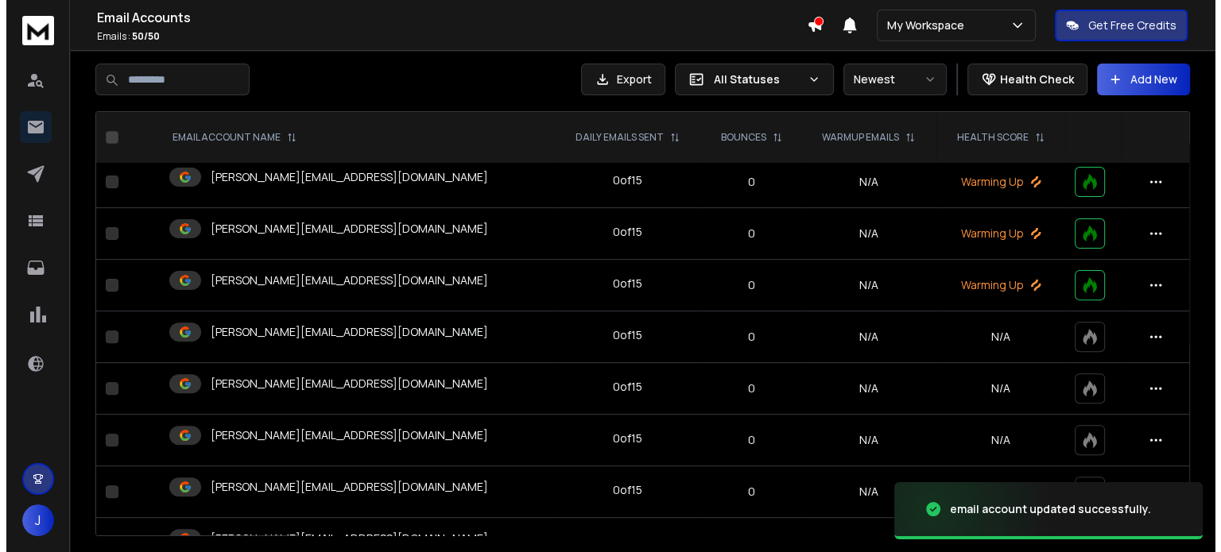
scroll to position [556, 0]
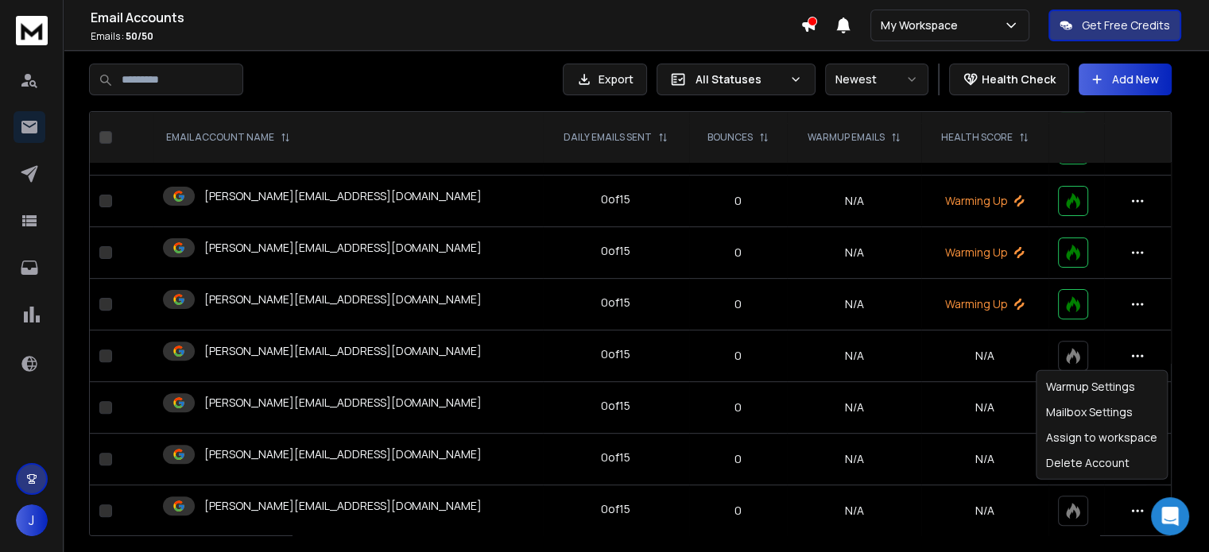
click at [1133, 349] on icon at bounding box center [1137, 356] width 14 height 14
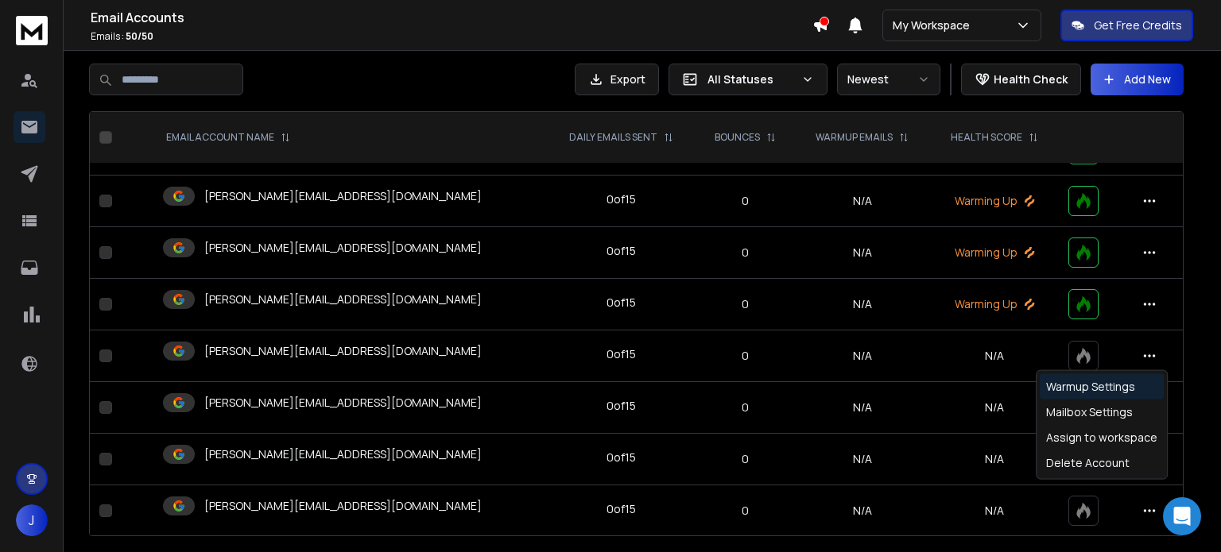
click at [1093, 392] on div "Warmup Settings" at bounding box center [1102, 386] width 124 height 25
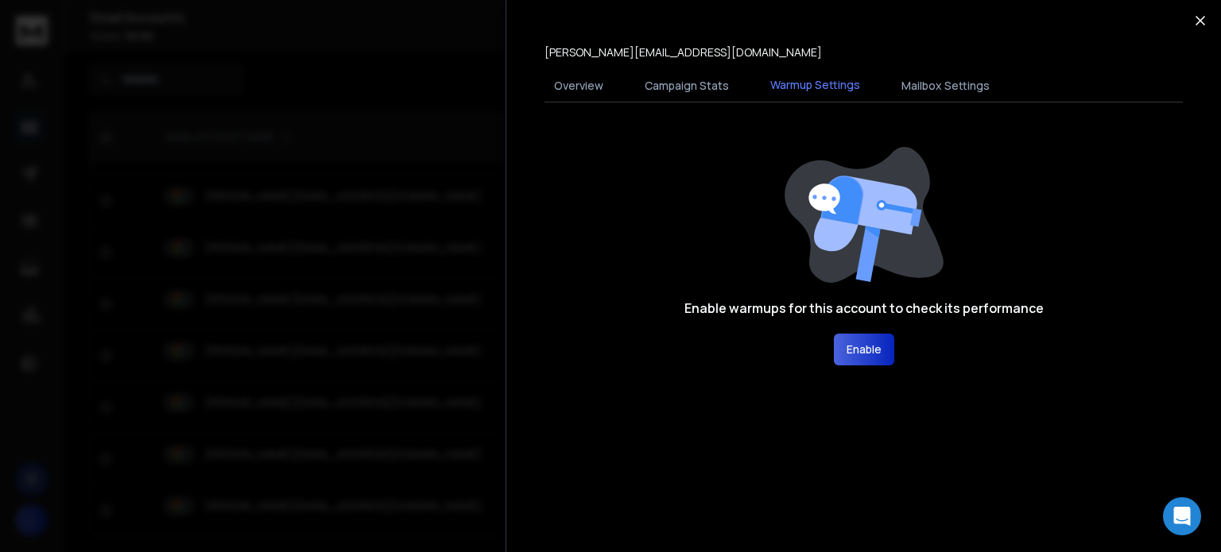
click at [1199, 18] on icon "button" at bounding box center [1200, 21] width 16 height 16
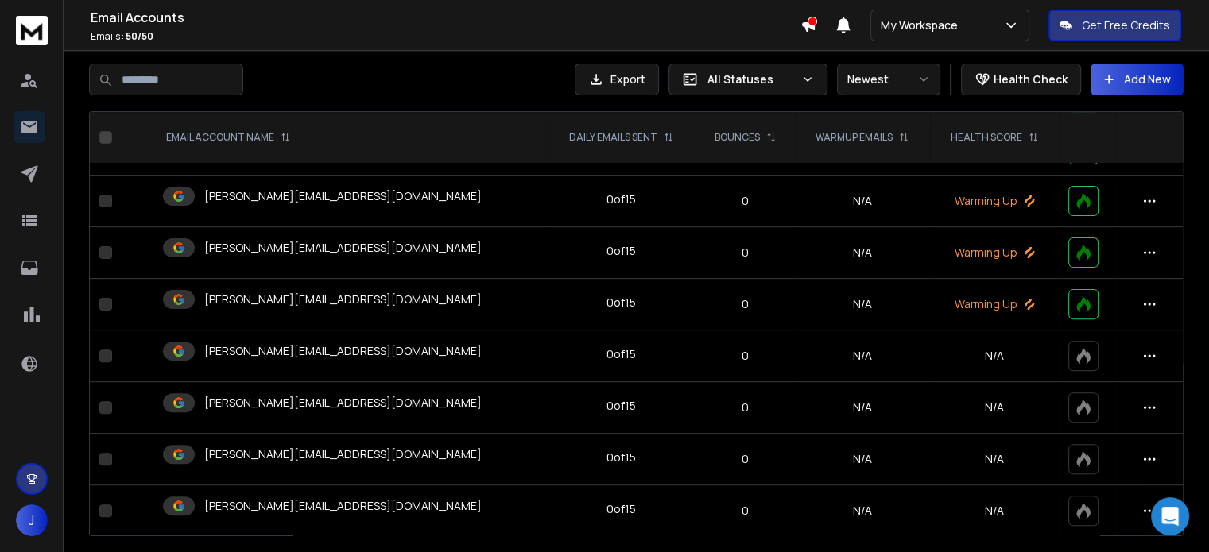
click at [1068, 344] on div at bounding box center [1083, 356] width 30 height 30
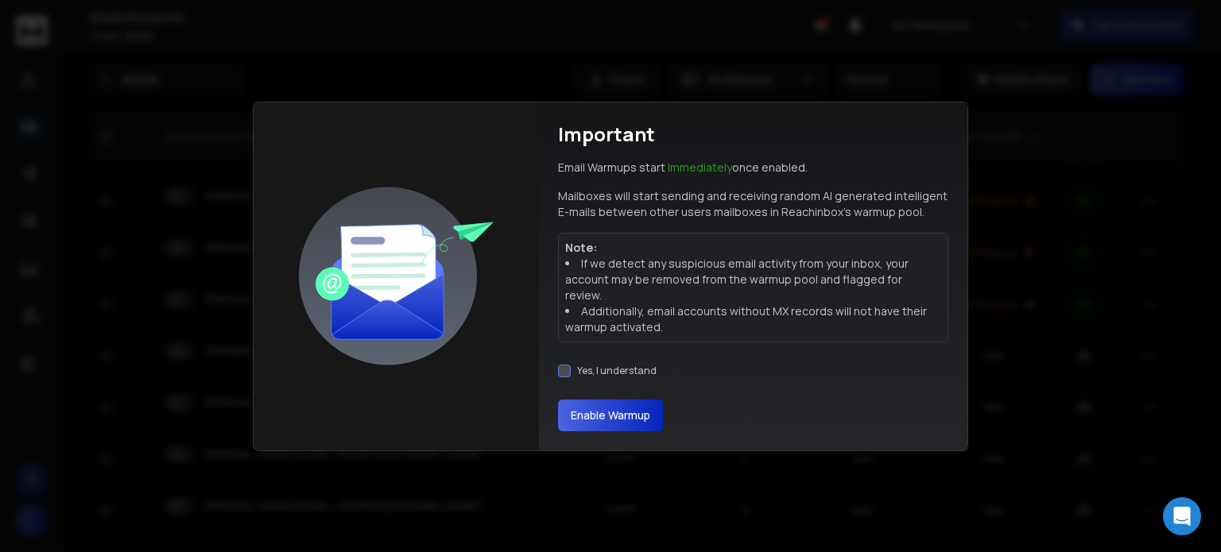
click at [569, 365] on div "Yes, I understand" at bounding box center [607, 371] width 99 height 13
click at [564, 365] on button "Yes, I understand" at bounding box center [564, 371] width 13 height 13
click at [591, 409] on button "Enable Warmup" at bounding box center [610, 416] width 105 height 32
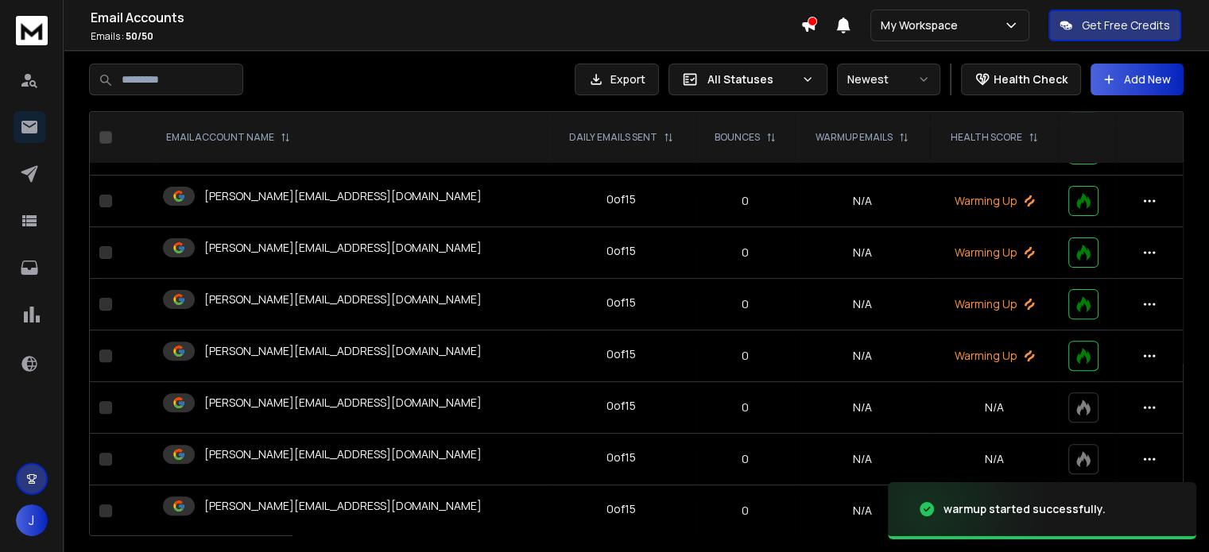
click at [1143, 355] on icon at bounding box center [1149, 356] width 12 height 2
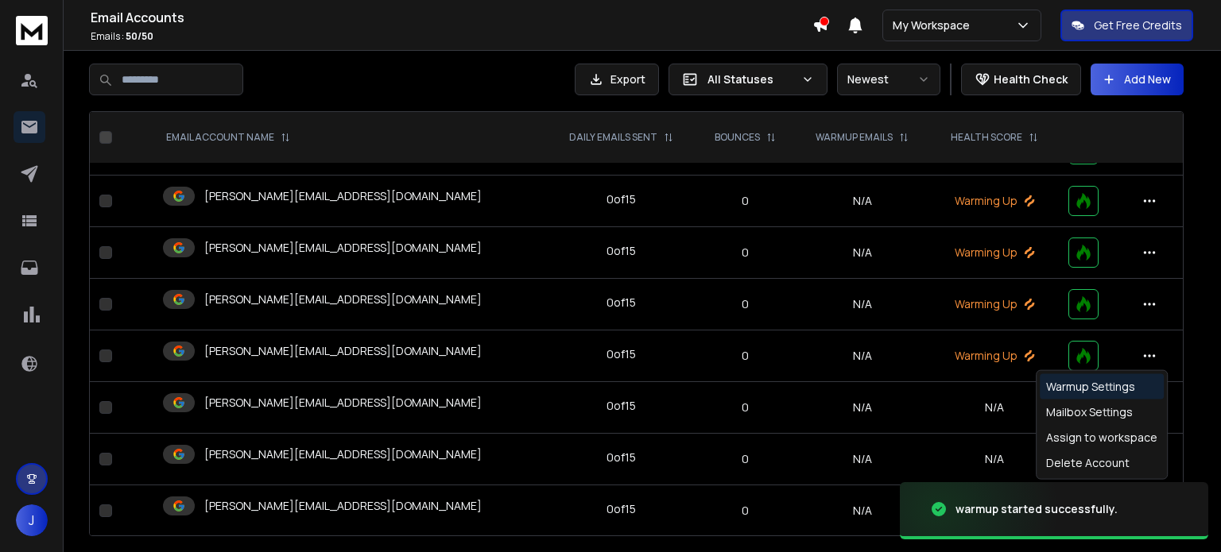
click at [1095, 382] on div "Warmup Settings" at bounding box center [1102, 386] width 124 height 25
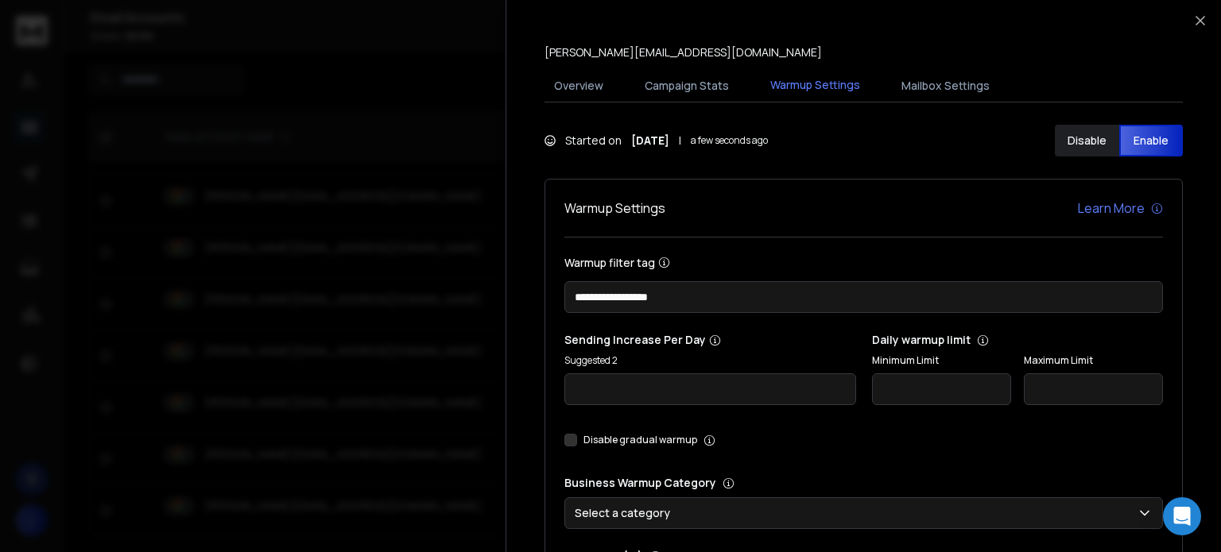
drag, startPoint x: 1007, startPoint y: 394, endPoint x: 960, endPoint y: 401, distance: 47.4
click at [953, 397] on div "Minimum Limit * Maximum Limit **" at bounding box center [1018, 380] width 292 height 51
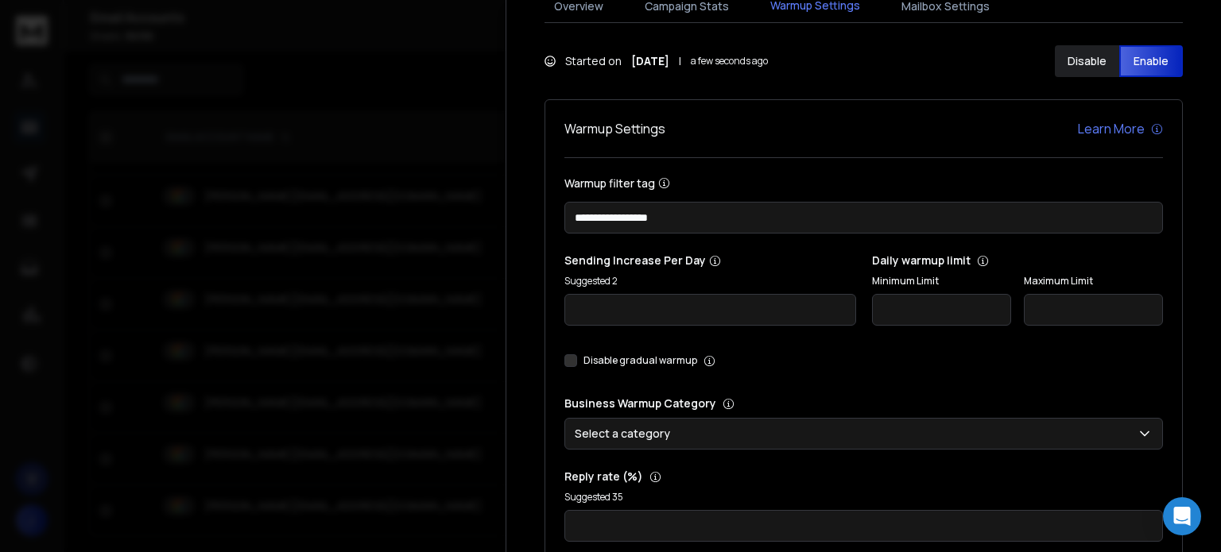
scroll to position [159, 0]
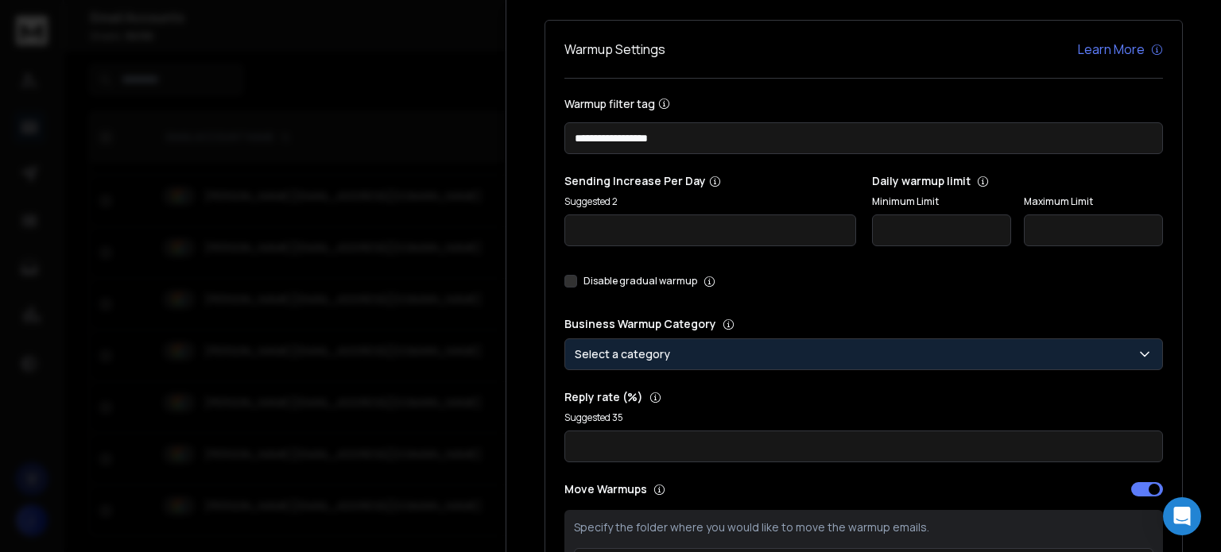
type input "**"
click at [657, 361] on p "Select a category" at bounding box center [626, 355] width 102 height 16
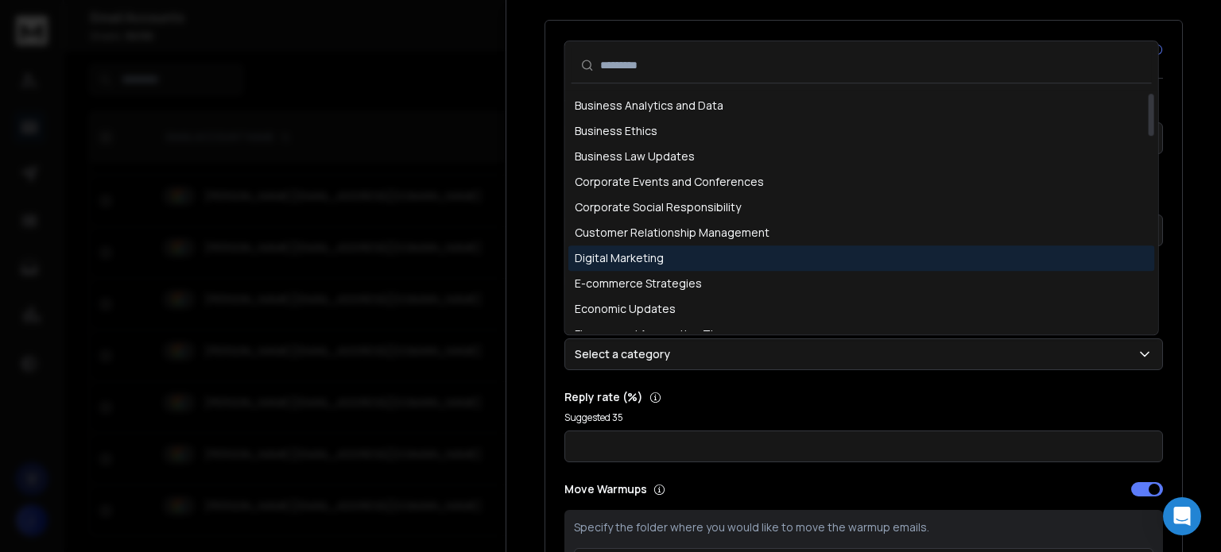
click at [626, 257] on span "Digital Marketing" at bounding box center [619, 258] width 89 height 16
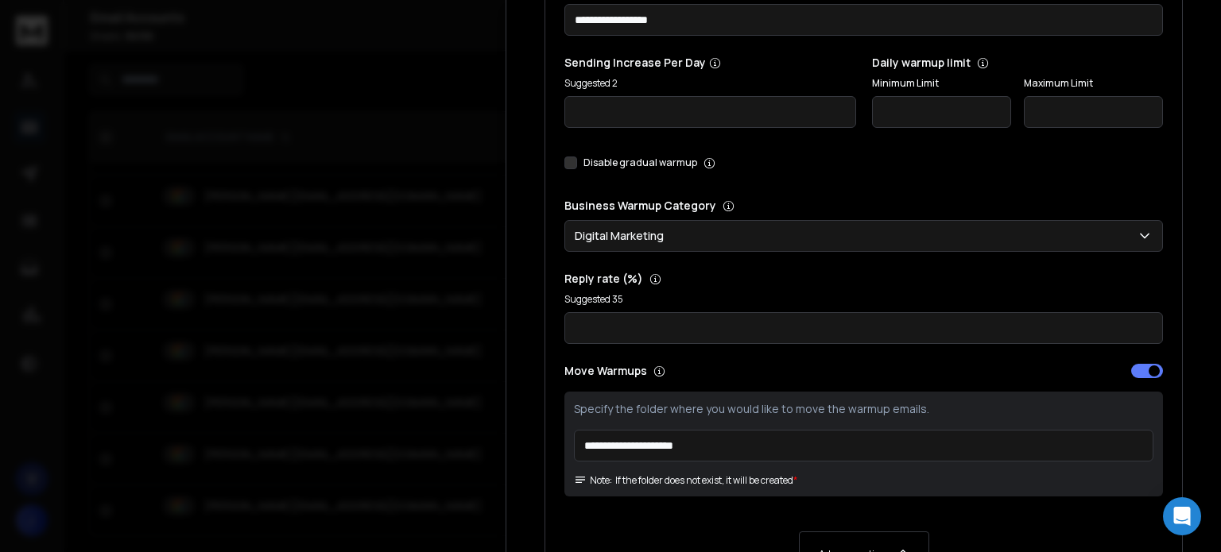
scroll to position [432, 0]
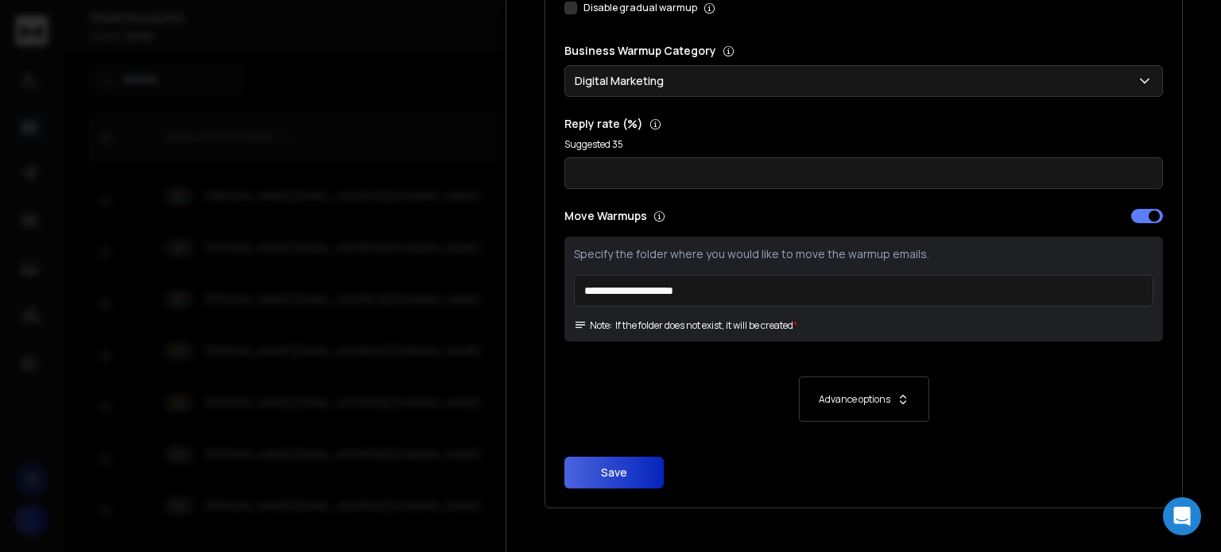
click at [636, 484] on button "Save" at bounding box center [613, 473] width 99 height 32
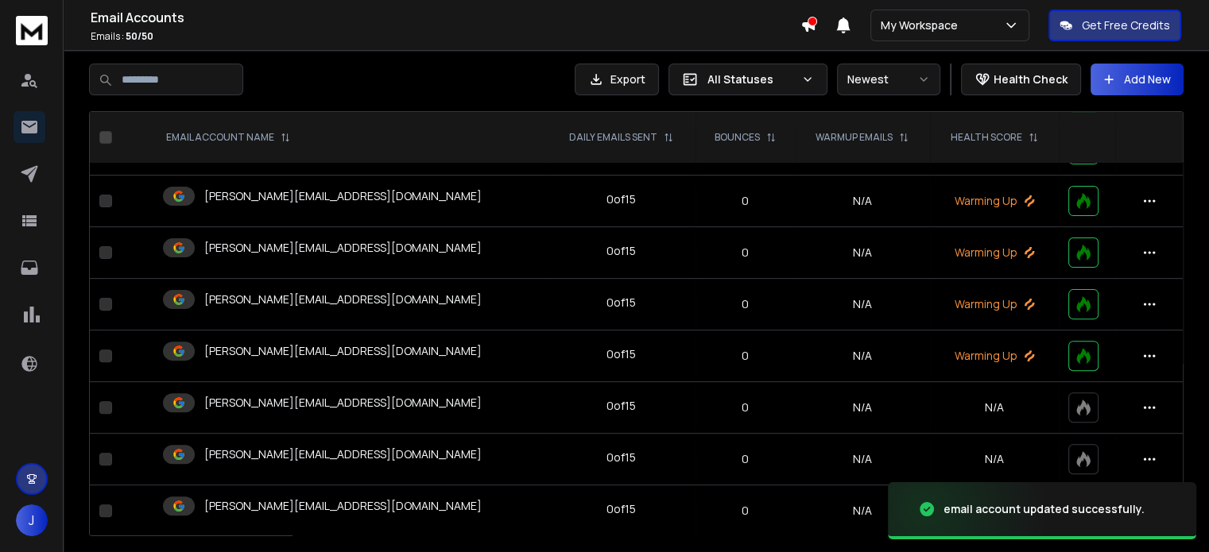
click at [1075, 406] on icon at bounding box center [1083, 408] width 16 height 16
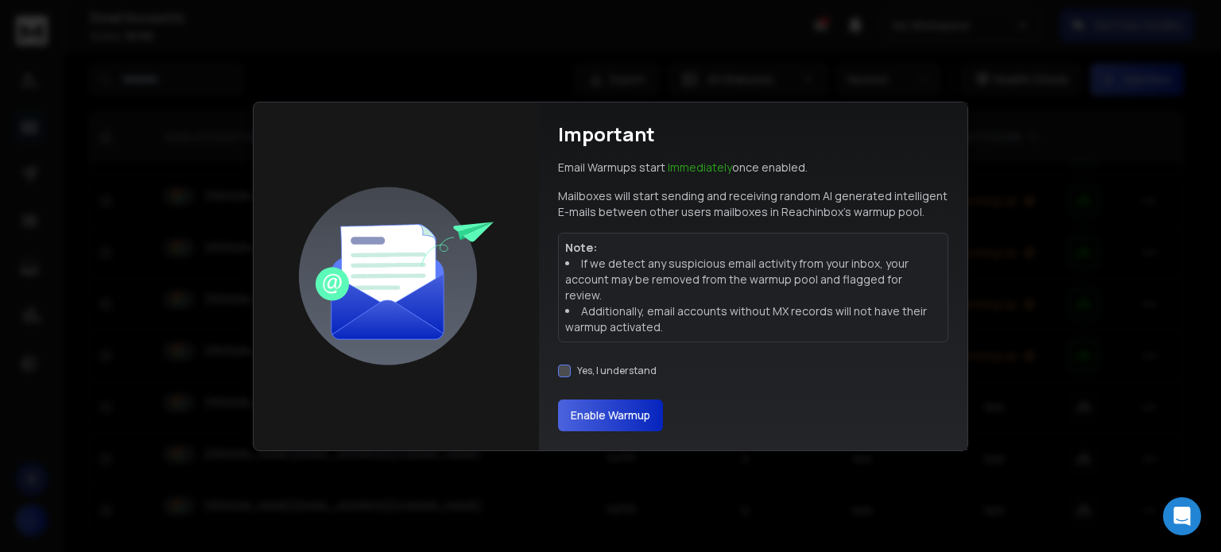
click at [628, 366] on label "Yes, I understand" at bounding box center [616, 371] width 79 height 13
click at [566, 365] on button "Yes, I understand" at bounding box center [564, 371] width 13 height 13
click at [585, 409] on button "Enable Warmup" at bounding box center [610, 416] width 105 height 32
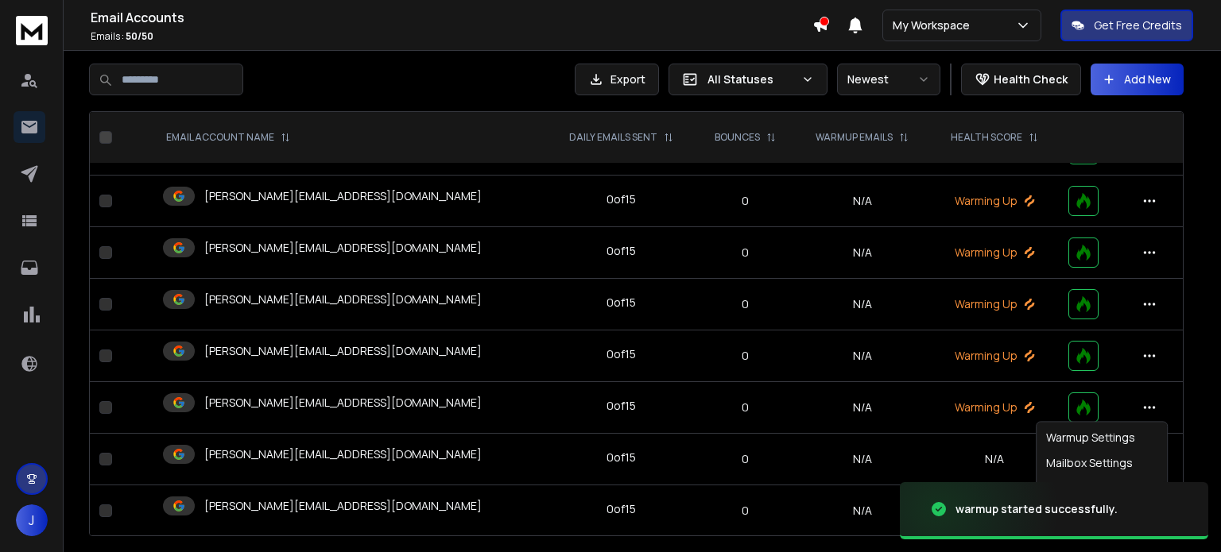
click at [1125, 403] on button at bounding box center [1149, 407] width 48 height 27
click at [1081, 432] on div "Warmup Settings" at bounding box center [1102, 437] width 124 height 25
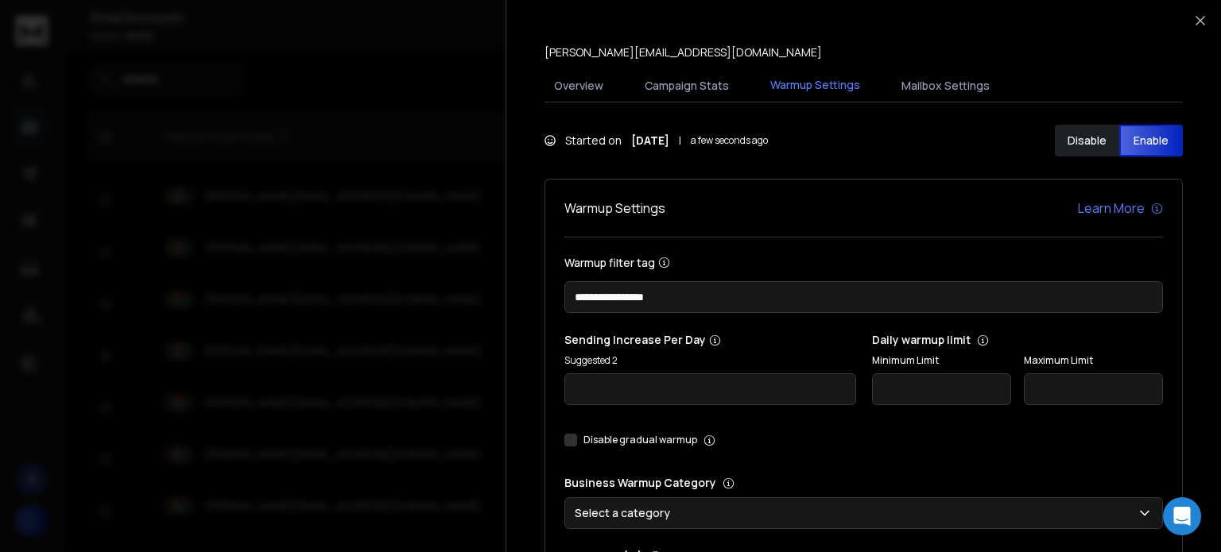
drag, startPoint x: 1070, startPoint y: 394, endPoint x: 947, endPoint y: 397, distance: 123.2
click at [947, 397] on div "Minimum Limit * Maximum Limit **" at bounding box center [1018, 380] width 292 height 51
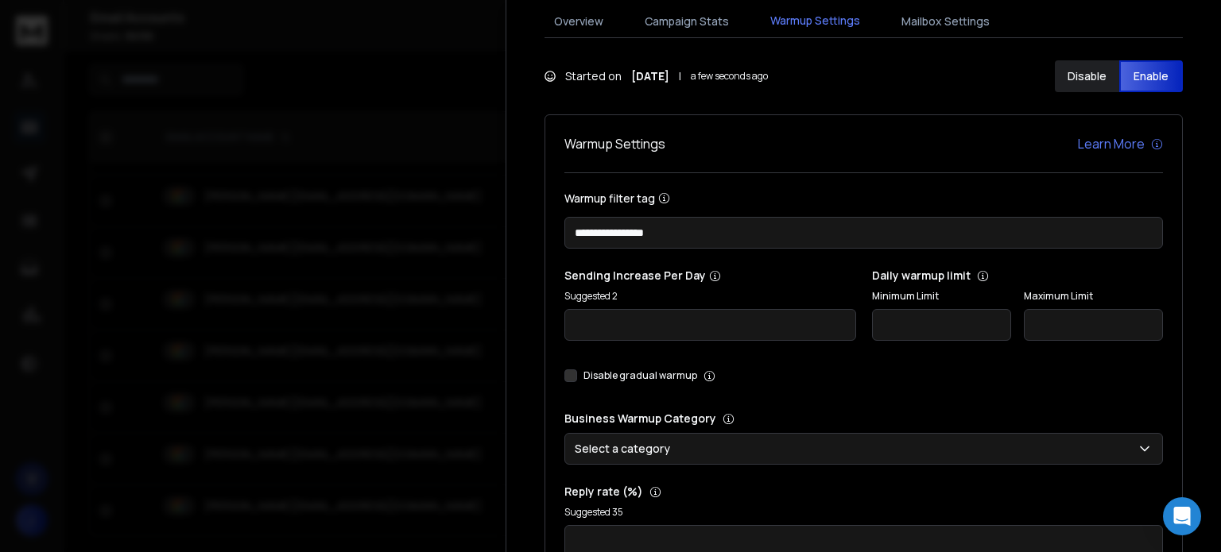
scroll to position [159, 0]
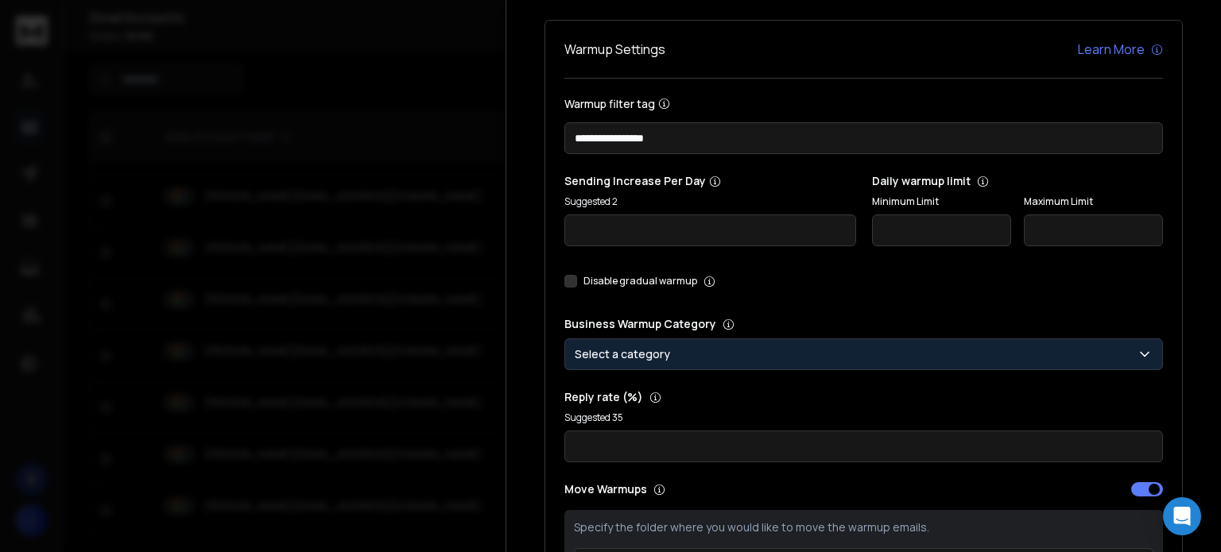
type input "**"
click at [626, 339] on button "Select a category" at bounding box center [863, 355] width 599 height 32
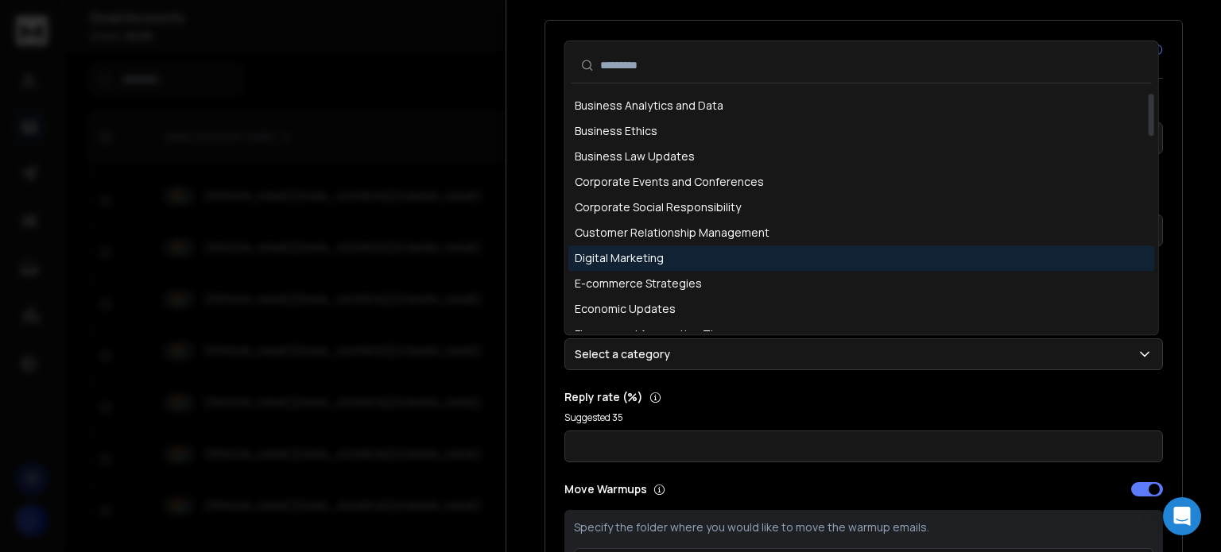
click at [613, 265] on span "Digital Marketing" at bounding box center [619, 258] width 89 height 16
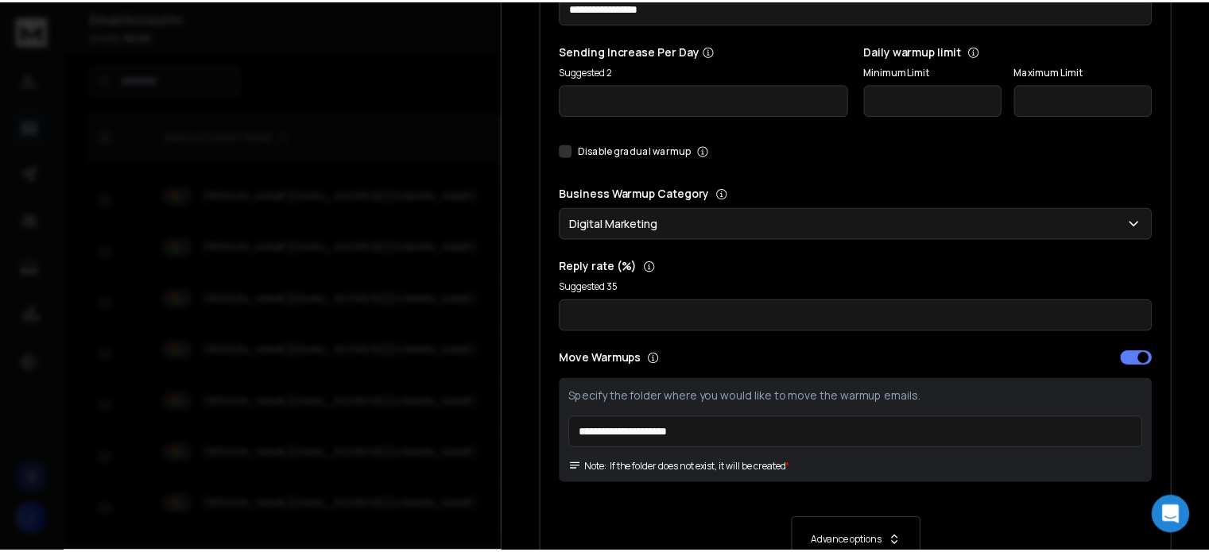
scroll to position [432, 0]
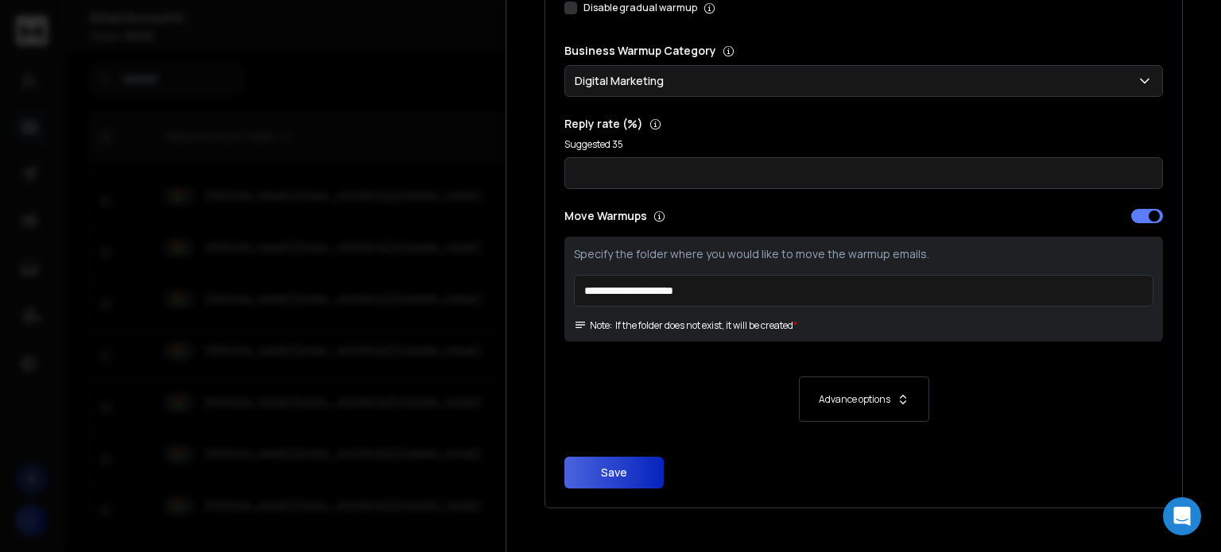
click at [617, 484] on button "Save" at bounding box center [613, 473] width 99 height 32
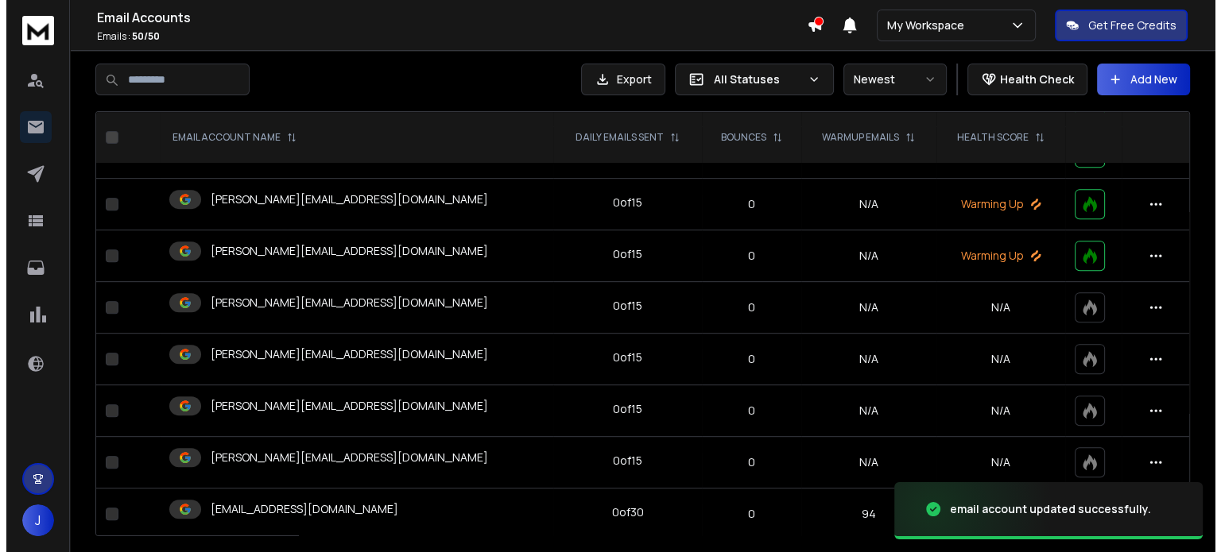
scroll to position [715, 0]
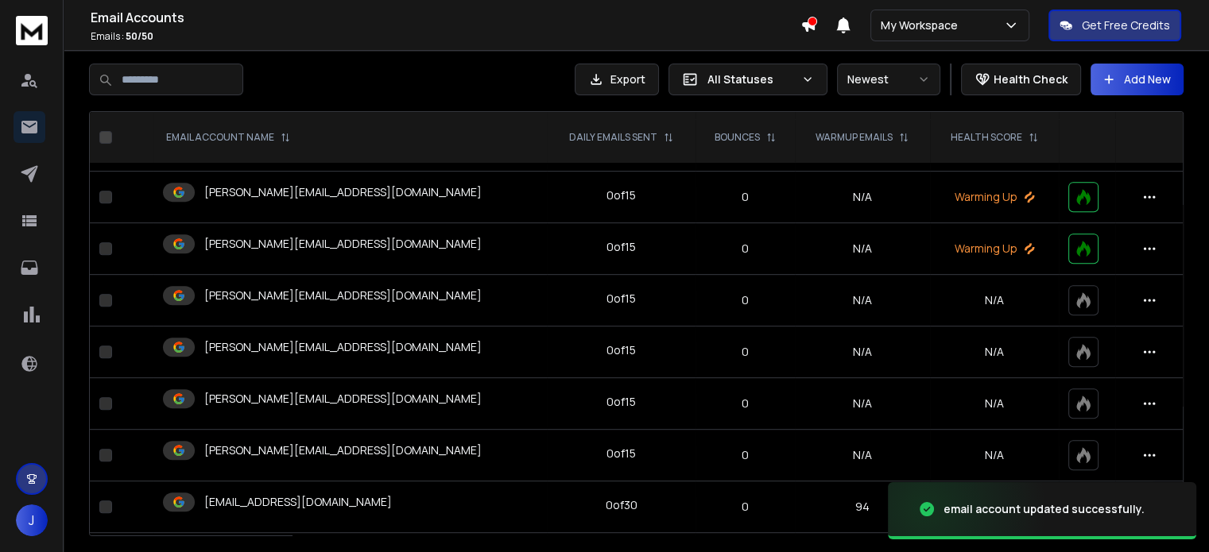
click at [1075, 294] on icon at bounding box center [1083, 301] width 16 height 16
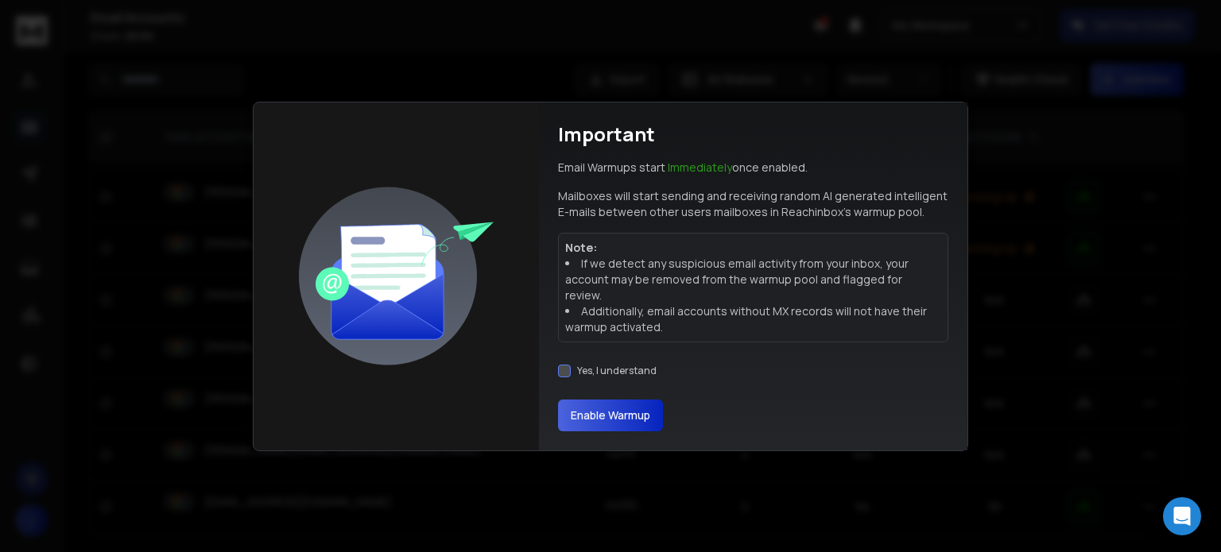
click at [560, 365] on button "Yes, I understand" at bounding box center [564, 371] width 13 height 13
click at [598, 409] on button "Enable Warmup" at bounding box center [610, 416] width 105 height 32
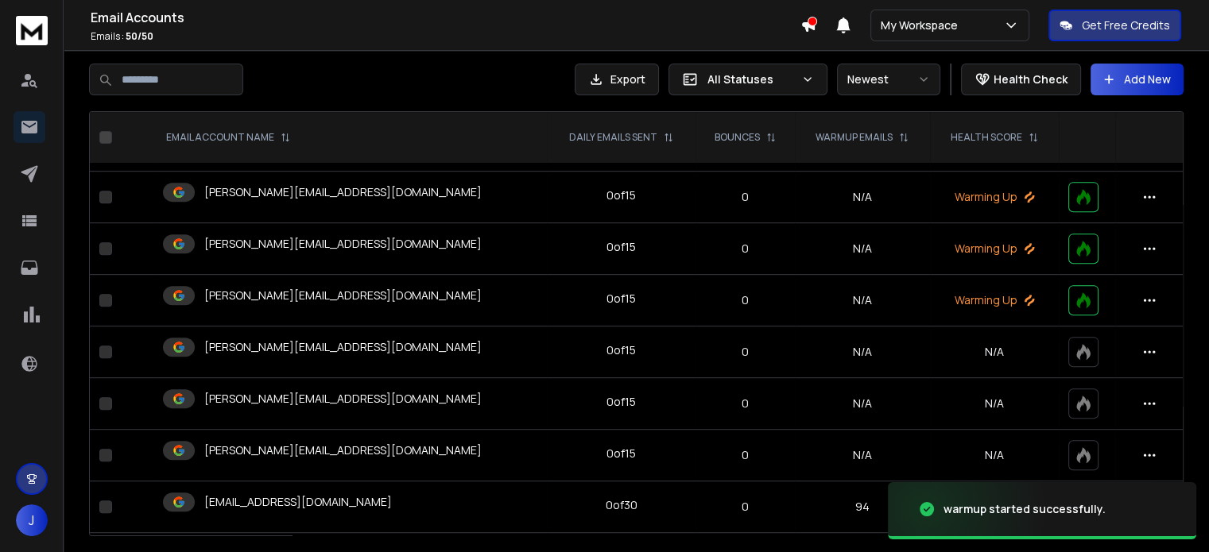
click at [1142, 299] on icon at bounding box center [1149, 300] width 14 height 14
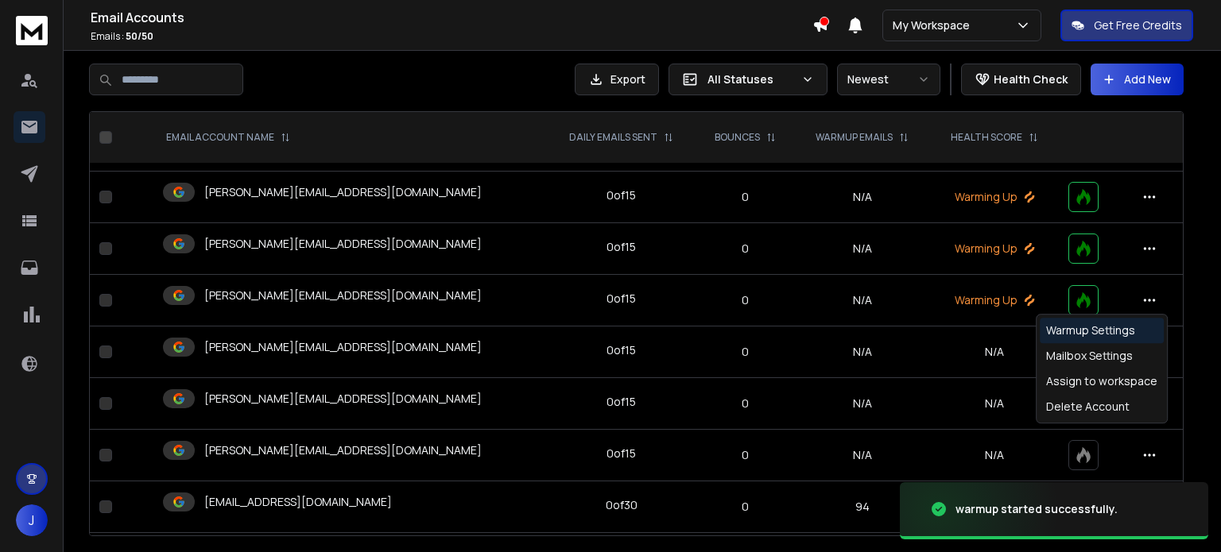
click at [1071, 328] on div "Warmup Settings" at bounding box center [1102, 330] width 124 height 25
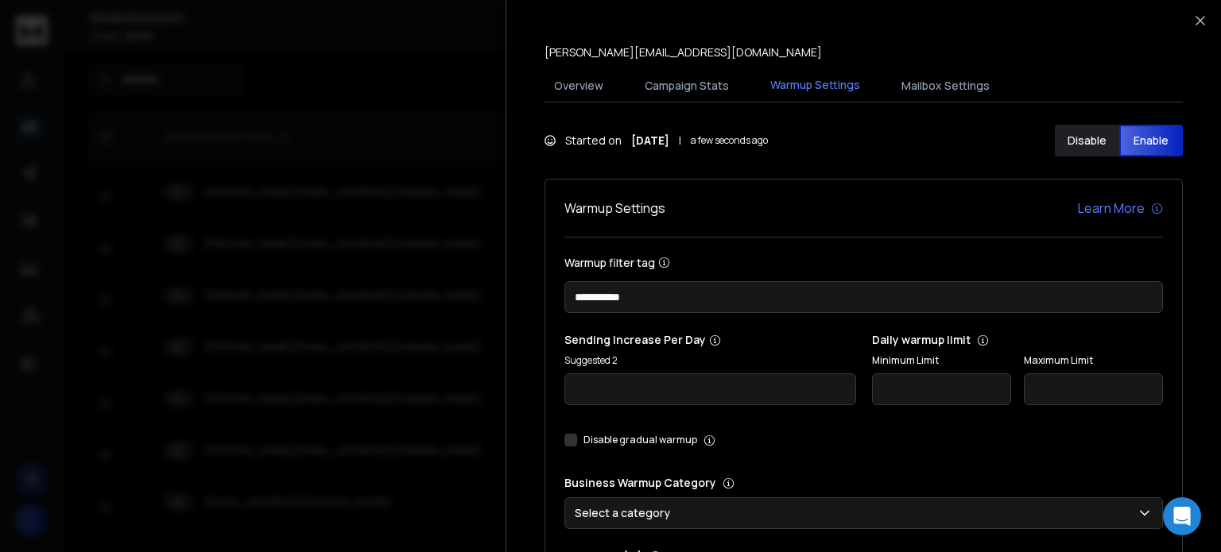
drag, startPoint x: 1099, startPoint y: 393, endPoint x: 833, endPoint y: 403, distance: 266.5
click at [840, 403] on div "Sending Increase Per Day Suggested 2 * Daily warmup limit Minimum Limit * Maxim…" at bounding box center [863, 368] width 599 height 73
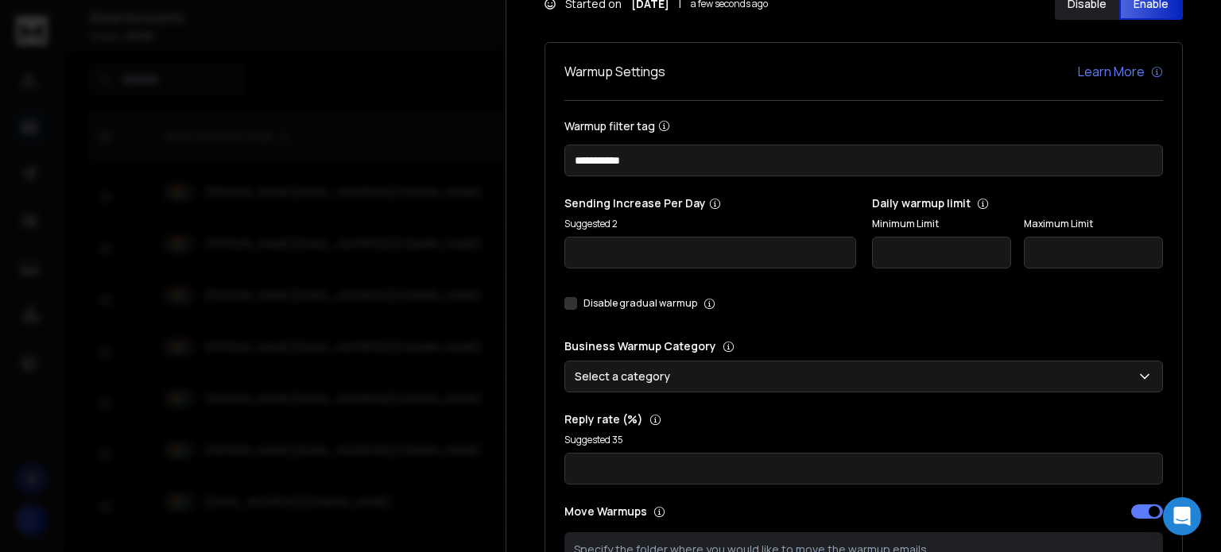
scroll to position [159, 0]
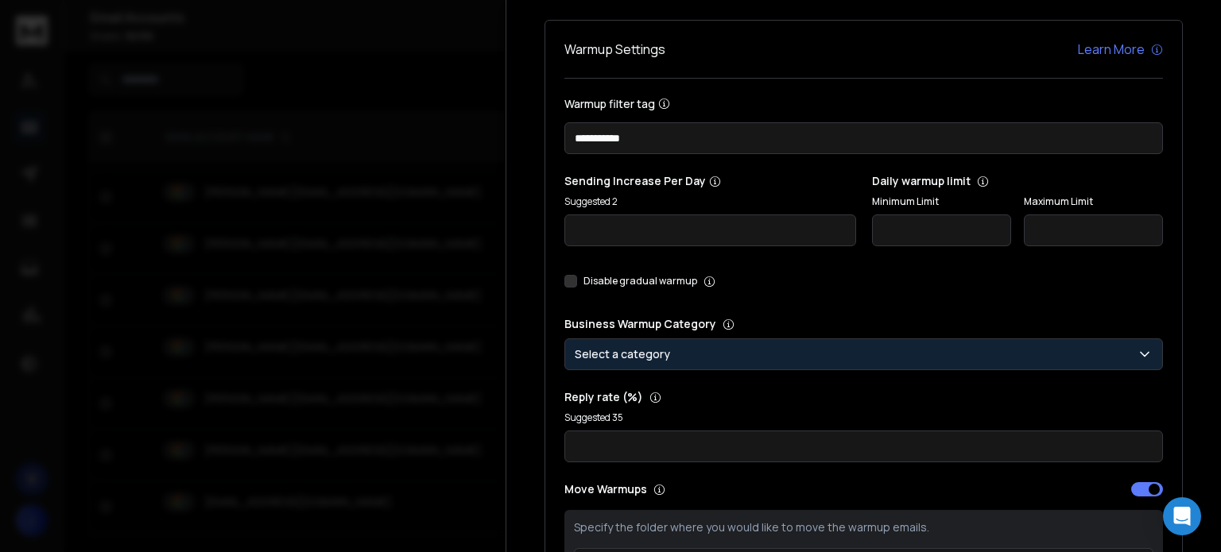
type input "**"
click at [989, 361] on div "Select a category" at bounding box center [864, 355] width 578 height 16
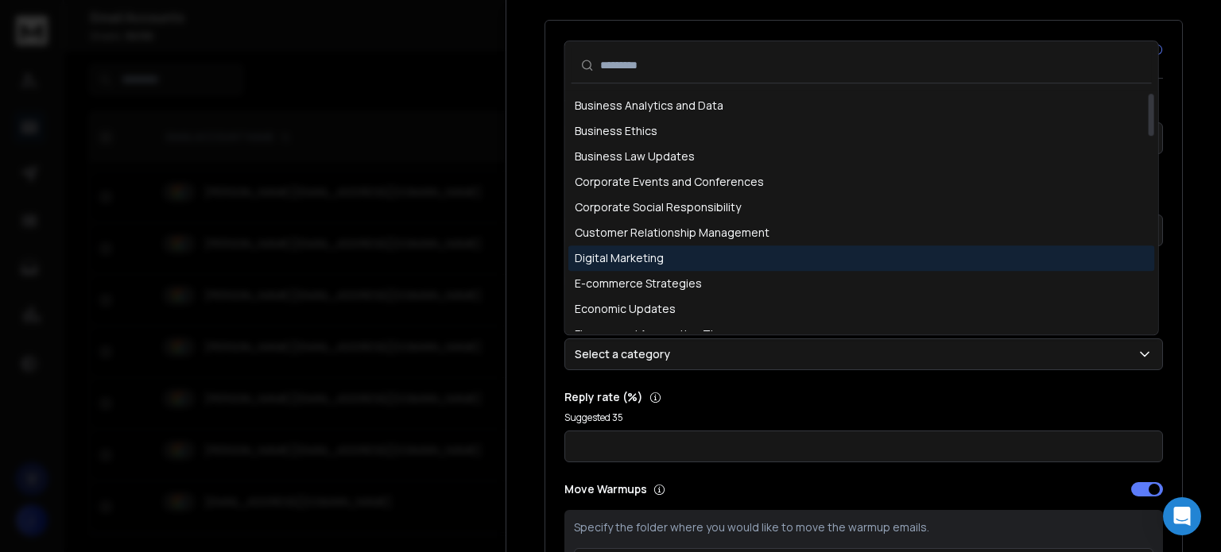
click at [661, 257] on div "Digital Marketing" at bounding box center [861, 258] width 587 height 25
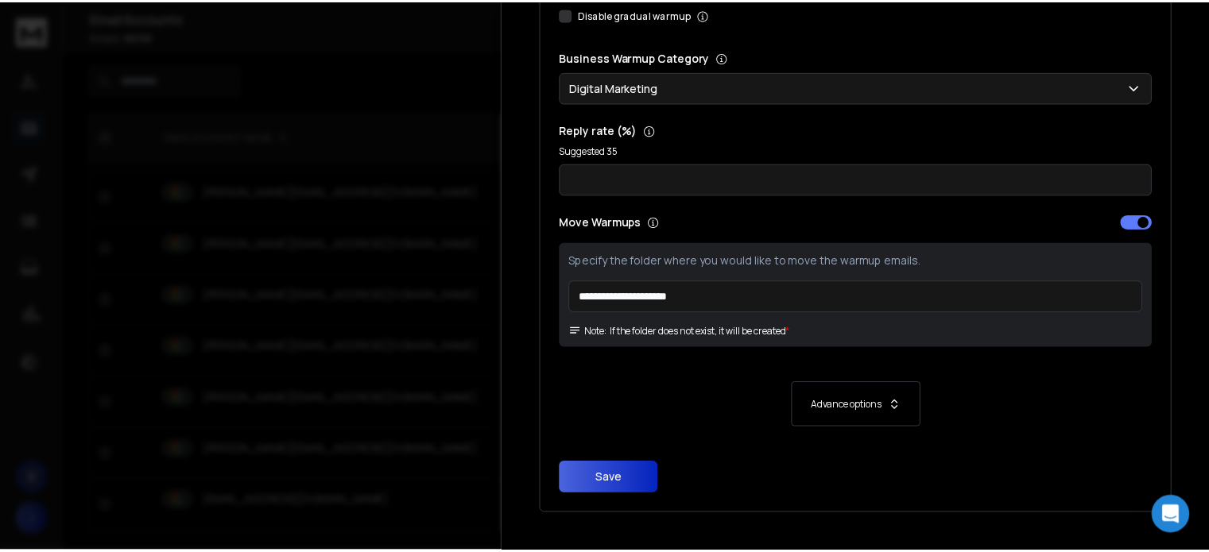
scroll to position [432, 0]
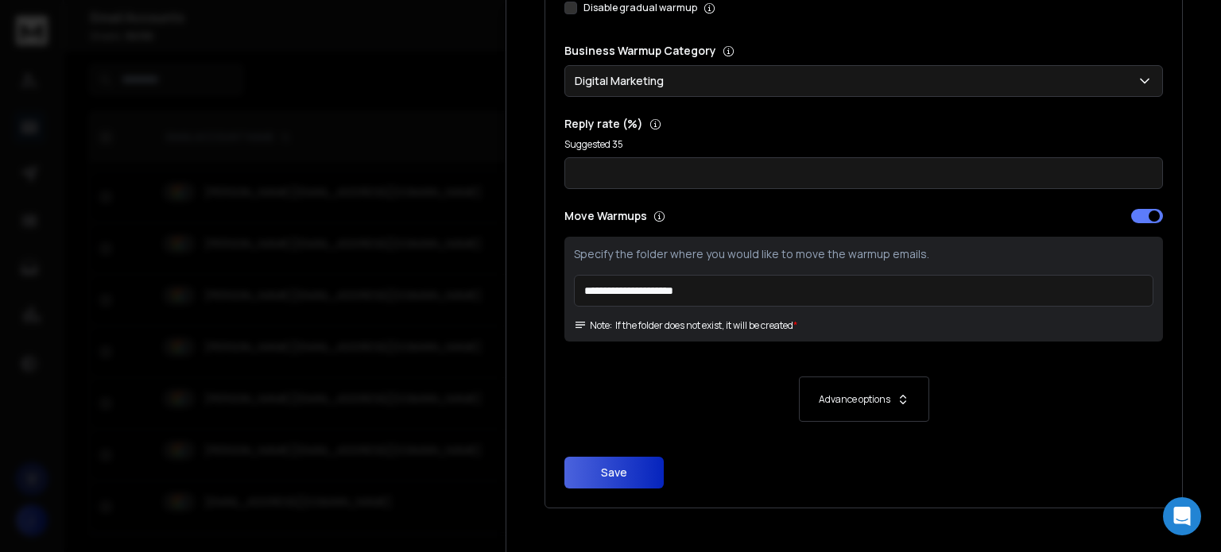
click at [575, 486] on button "Save" at bounding box center [613, 473] width 99 height 32
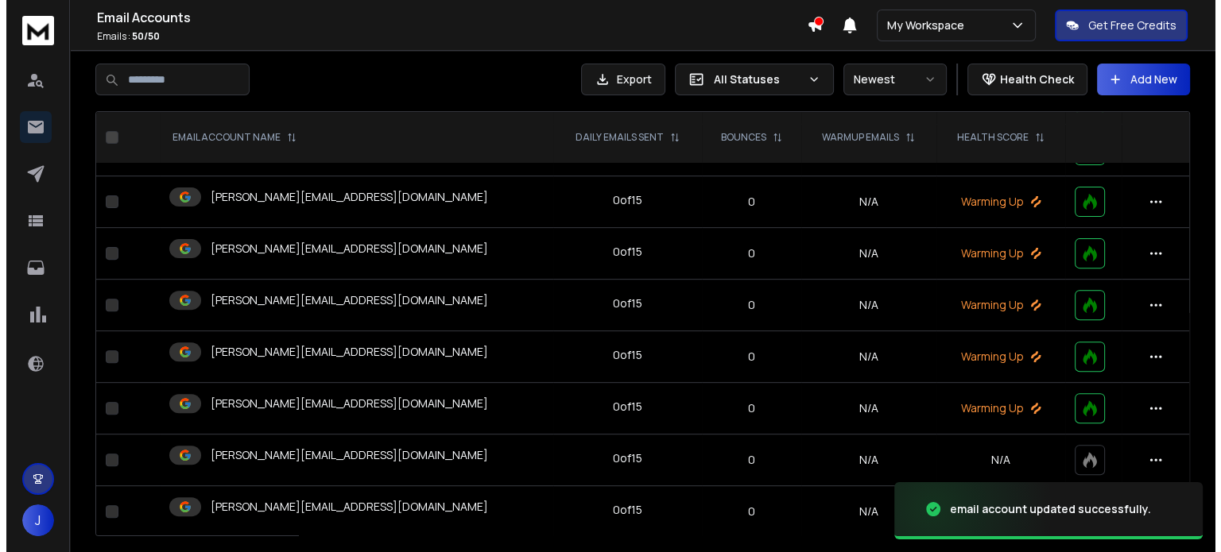
scroll to position [636, 0]
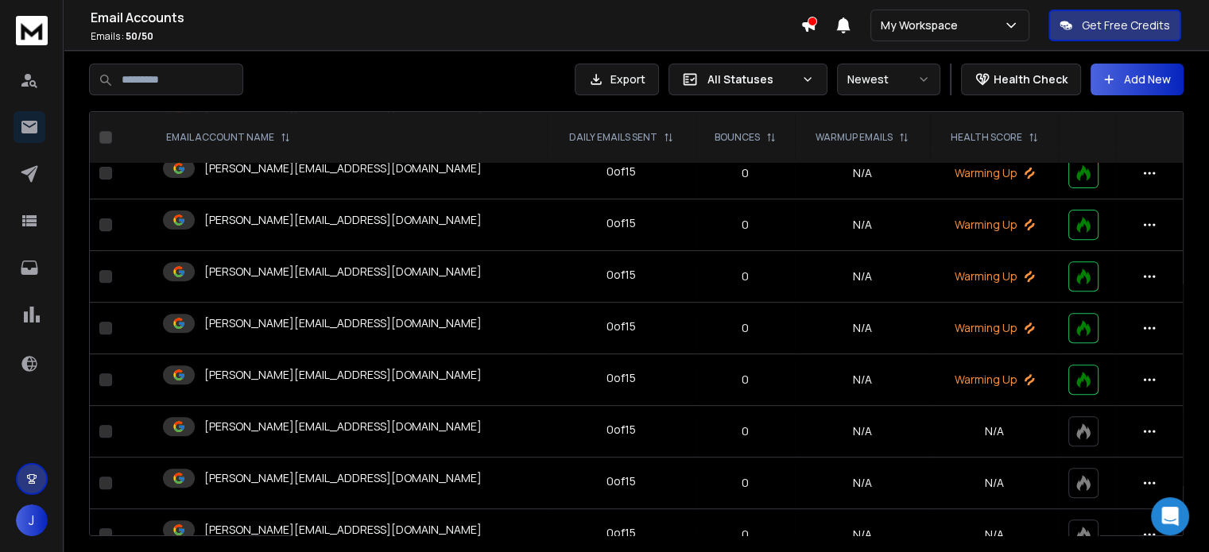
click at [1075, 425] on icon at bounding box center [1083, 432] width 16 height 16
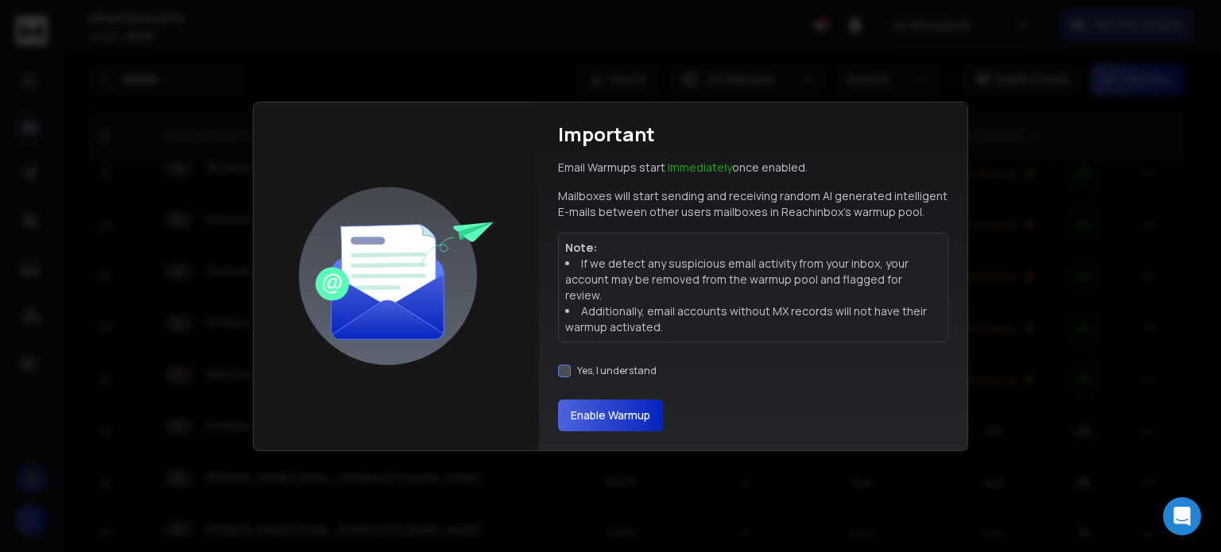
click at [563, 365] on button "Yes, I understand" at bounding box center [564, 371] width 13 height 13
click at [586, 420] on button "Enable Warmup" at bounding box center [610, 416] width 105 height 32
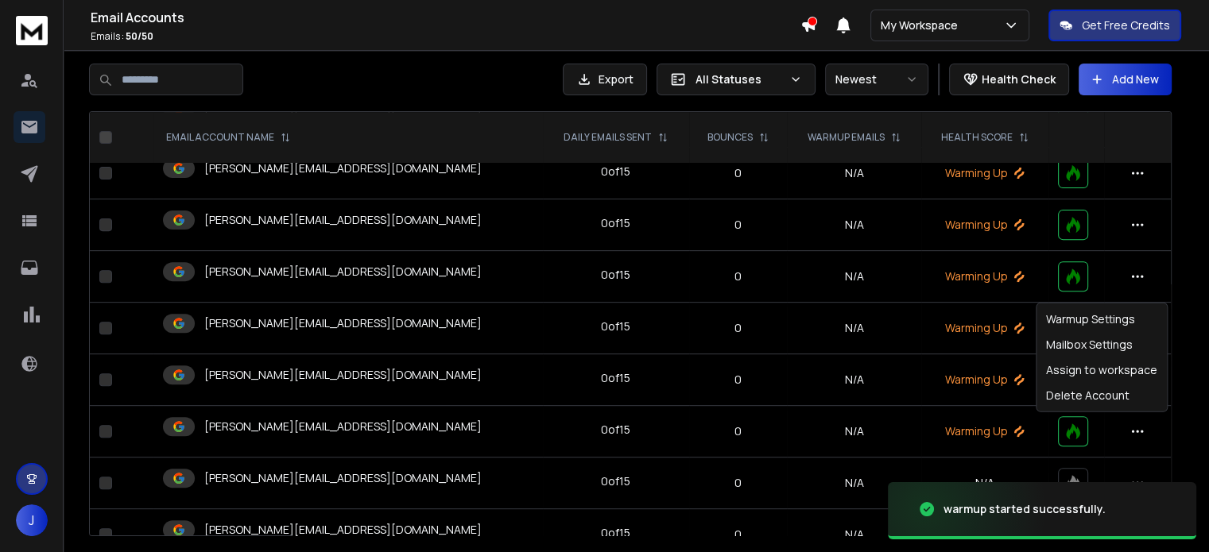
click at [1136, 428] on icon at bounding box center [1137, 431] width 14 height 14
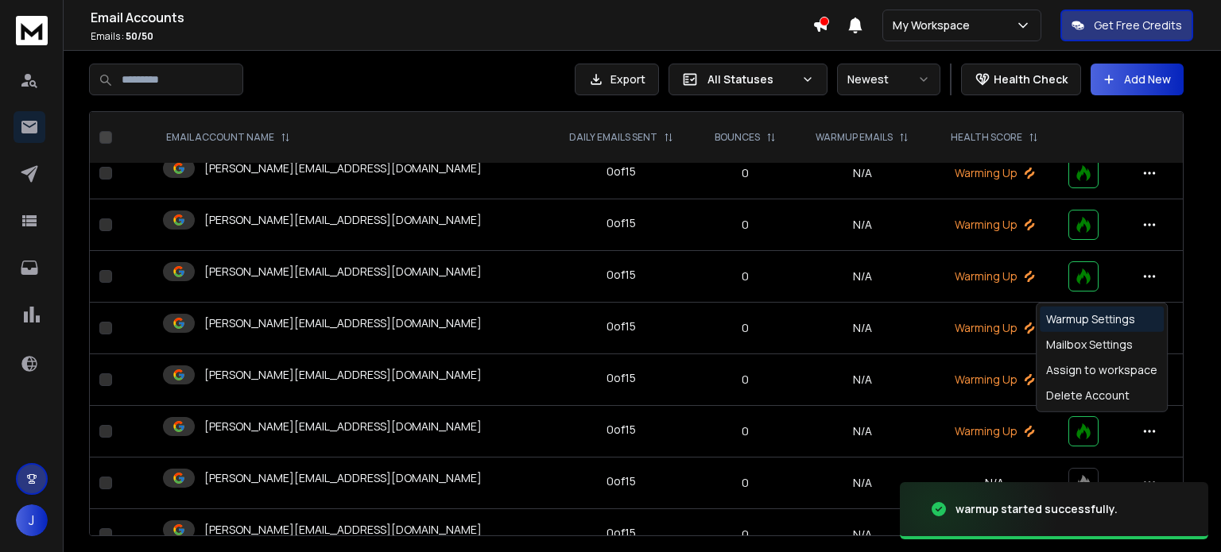
click at [1065, 320] on div "Warmup Settings" at bounding box center [1102, 319] width 124 height 25
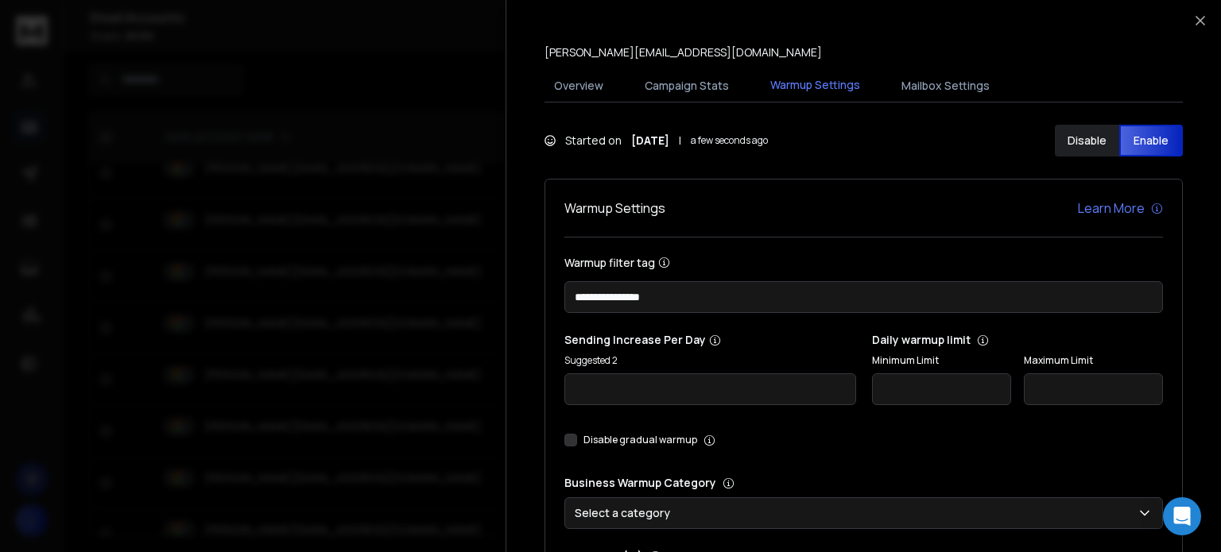
drag, startPoint x: 979, startPoint y: 397, endPoint x: 885, endPoint y: 414, distance: 96.0
click at [893, 412] on form "**********" at bounding box center [863, 560] width 599 height 723
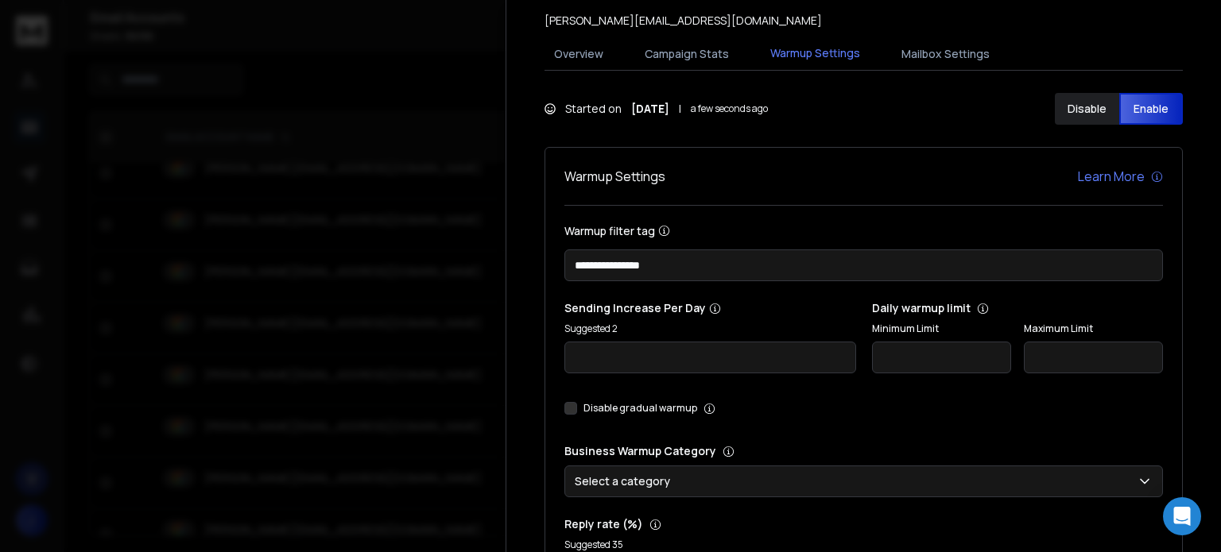
scroll to position [159, 0]
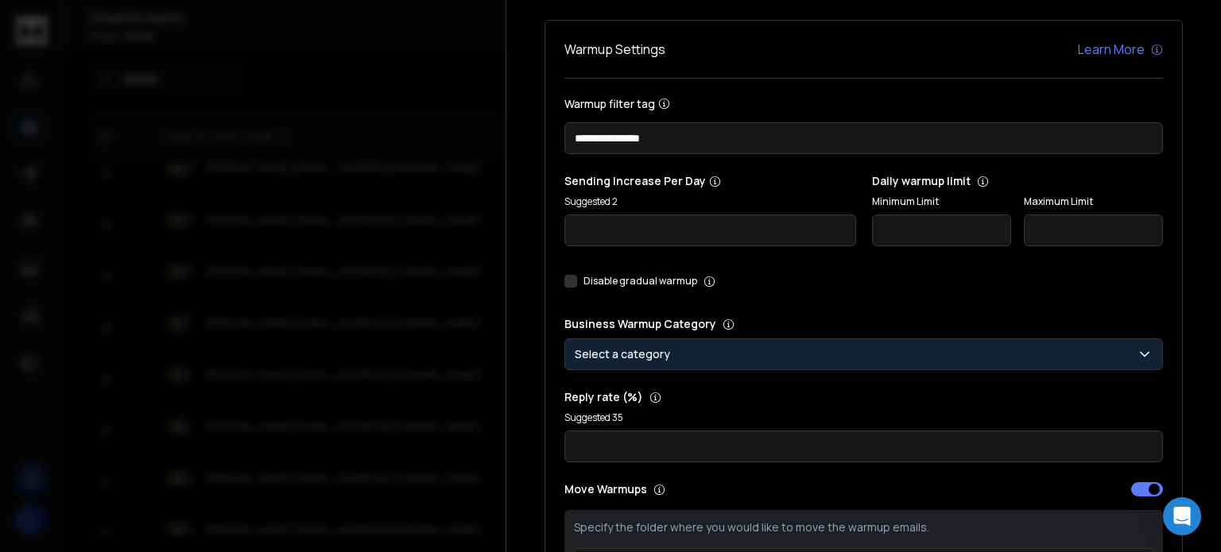
type input "**"
click at [703, 347] on div "Select a category" at bounding box center [864, 355] width 578 height 16
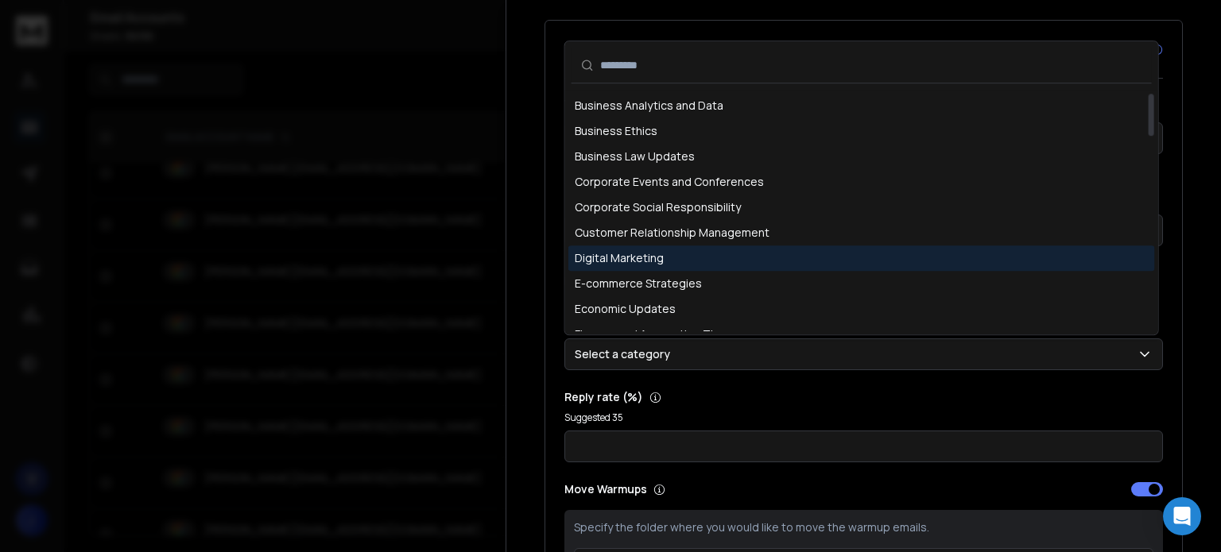
click at [626, 260] on span "Digital Marketing" at bounding box center [619, 258] width 89 height 16
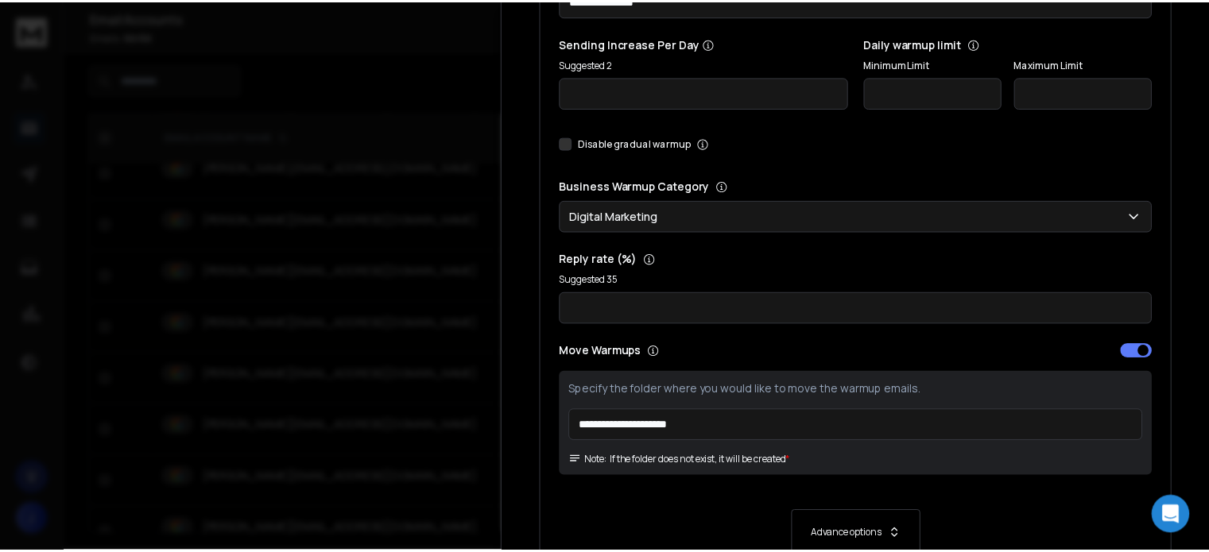
scroll to position [432, 0]
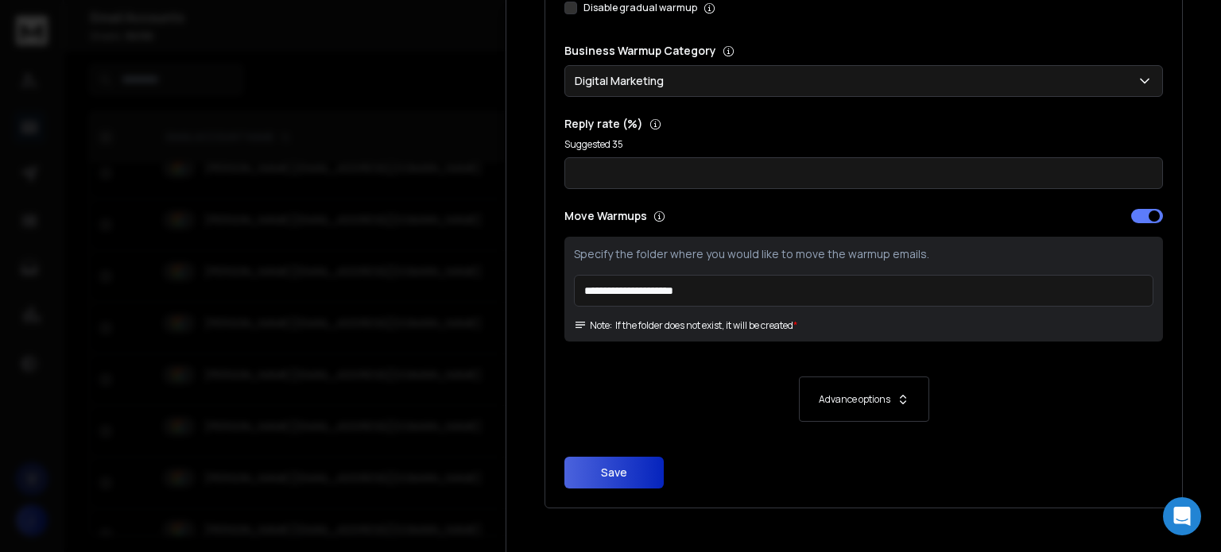
click at [646, 473] on button "Save" at bounding box center [613, 473] width 99 height 32
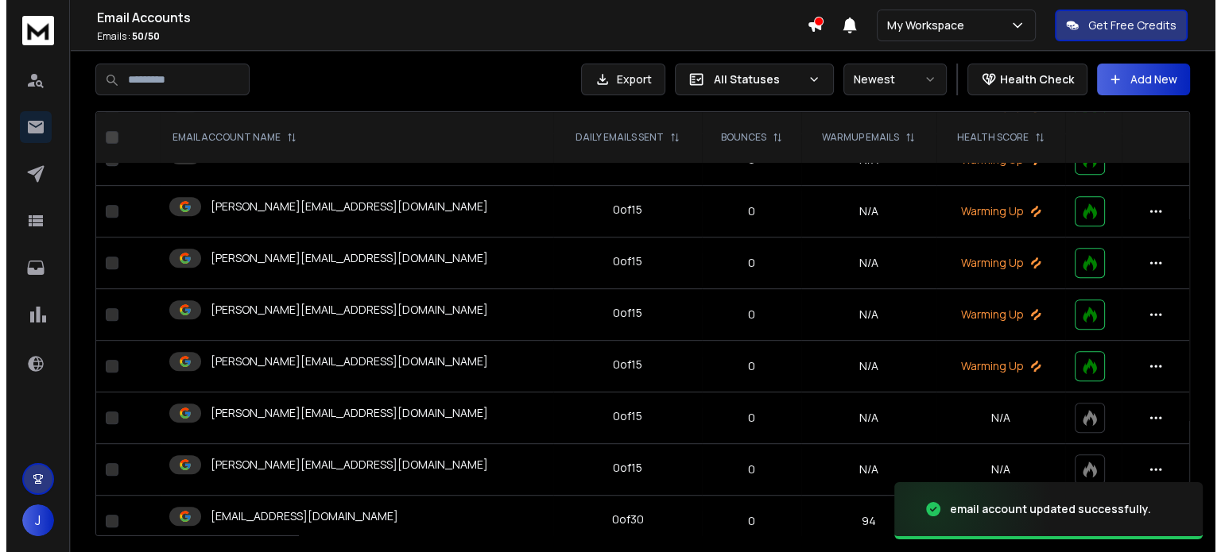
scroll to position [795, 0]
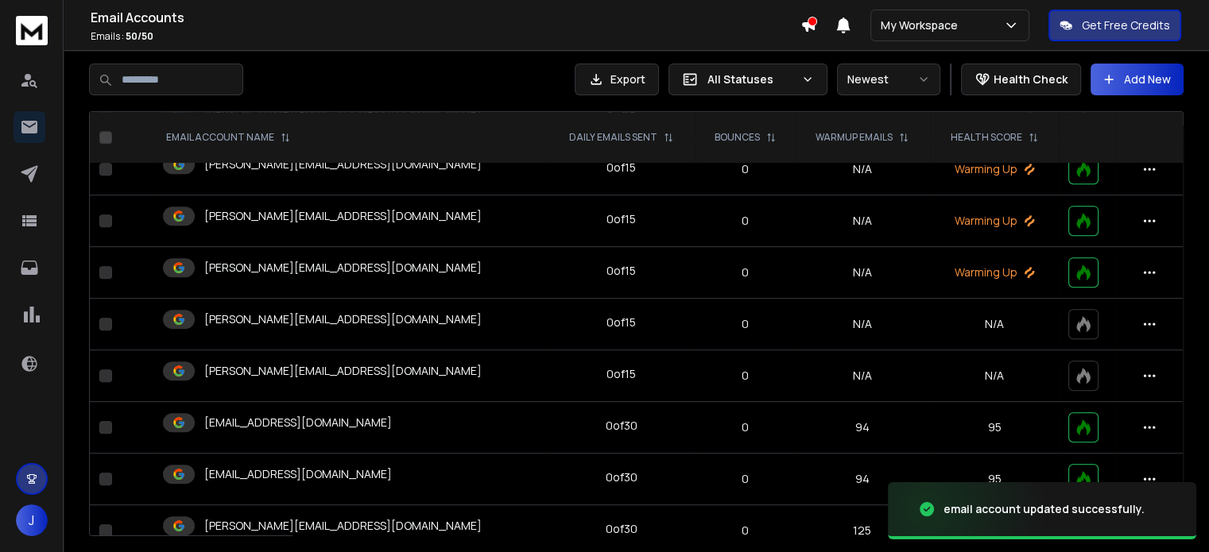
click at [1068, 324] on div at bounding box center [1083, 324] width 30 height 30
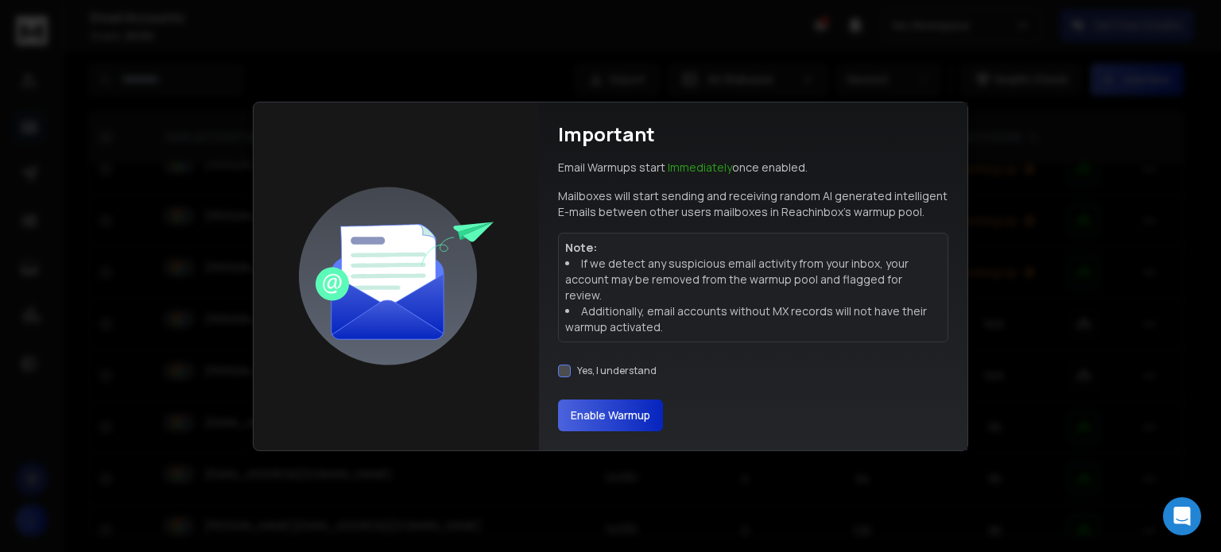
click at [641, 365] on label "Yes, I understand" at bounding box center [616, 371] width 79 height 13
click at [559, 365] on button "Yes, I understand" at bounding box center [564, 371] width 13 height 13
click at [583, 409] on button "Enable Warmup" at bounding box center [610, 416] width 105 height 32
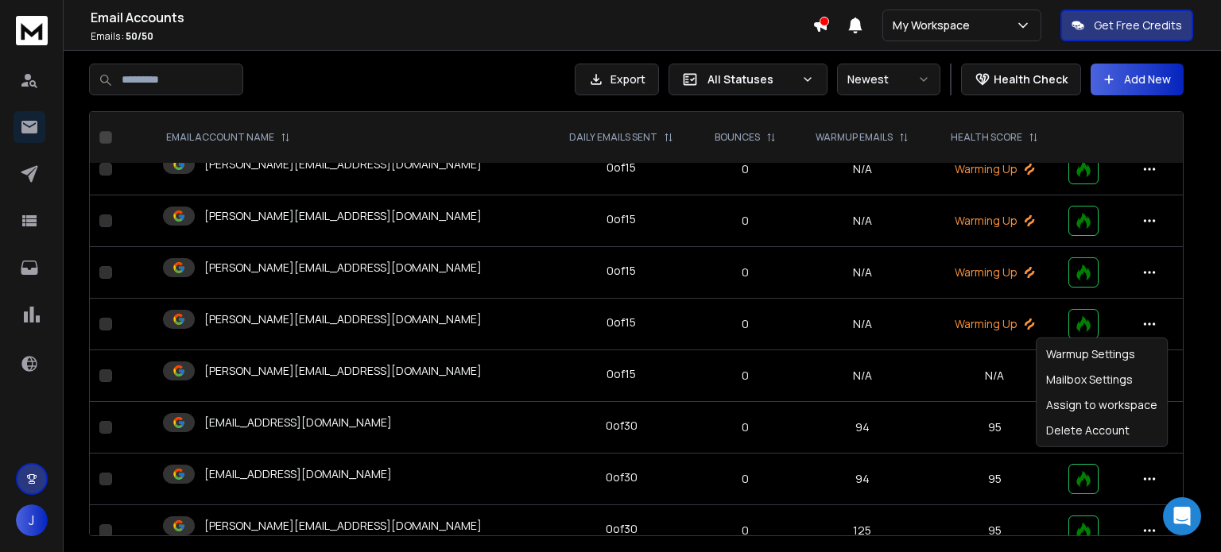
click at [1142, 327] on icon at bounding box center [1149, 324] width 14 height 14
click at [1081, 354] on div "Warmup Settings" at bounding box center [1102, 354] width 124 height 25
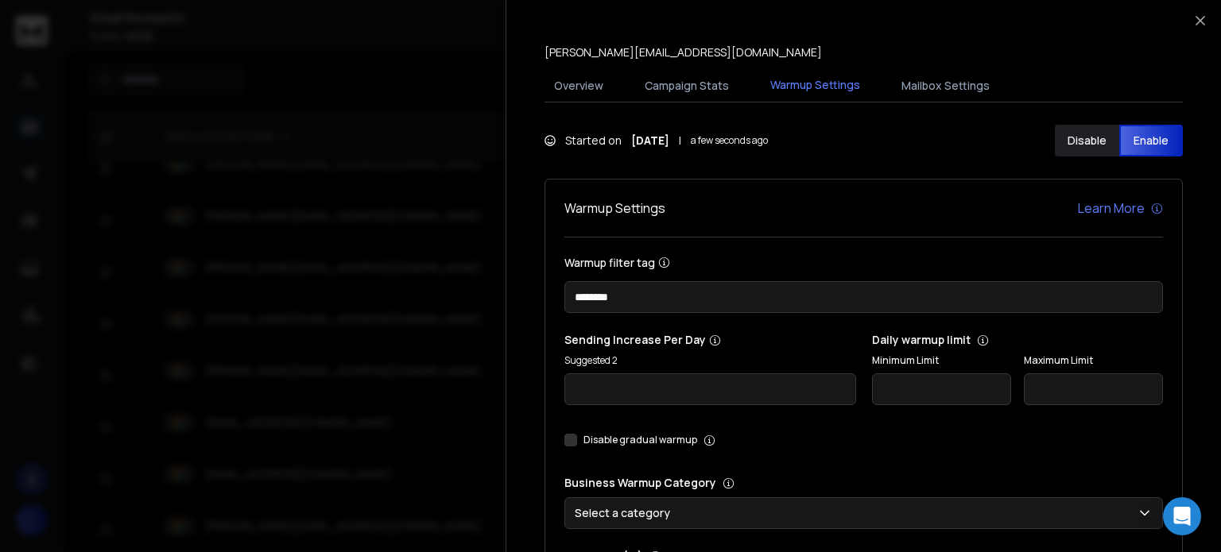
drag, startPoint x: 1054, startPoint y: 392, endPoint x: 950, endPoint y: 397, distance: 104.2
click at [953, 397] on div "Minimum Limit * Maximum Limit **" at bounding box center [1018, 380] width 292 height 51
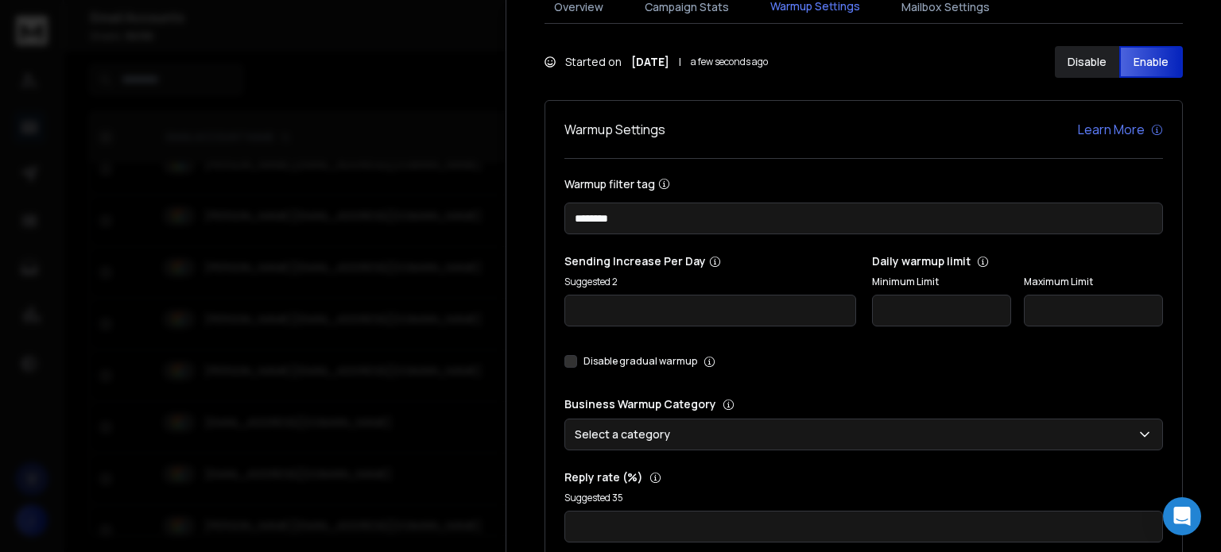
scroll to position [159, 0]
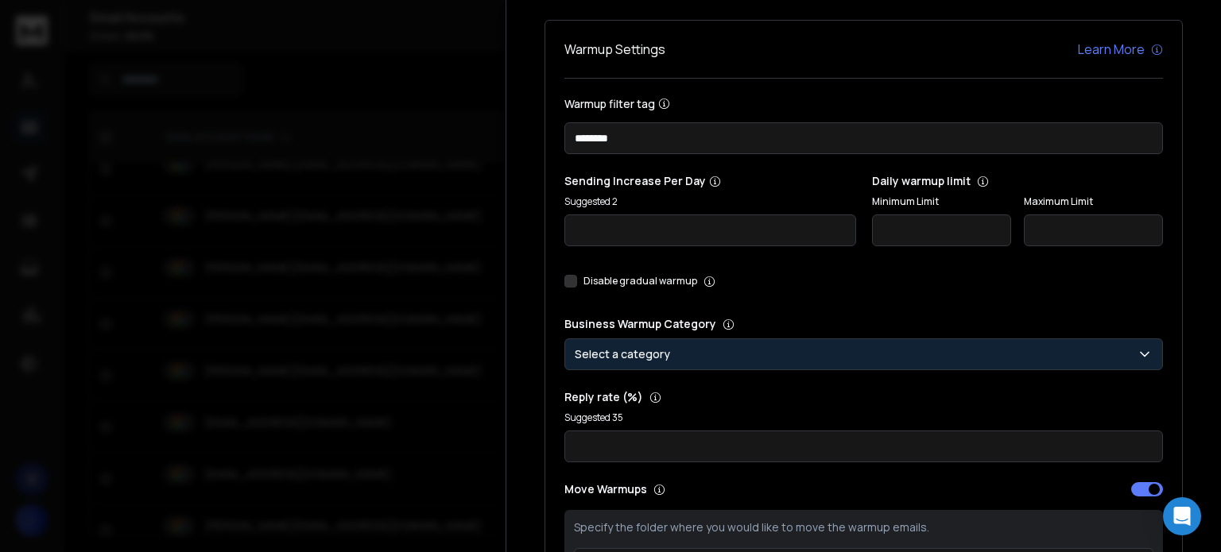
type input "**"
click at [675, 367] on button "Select a category" at bounding box center [863, 355] width 599 height 32
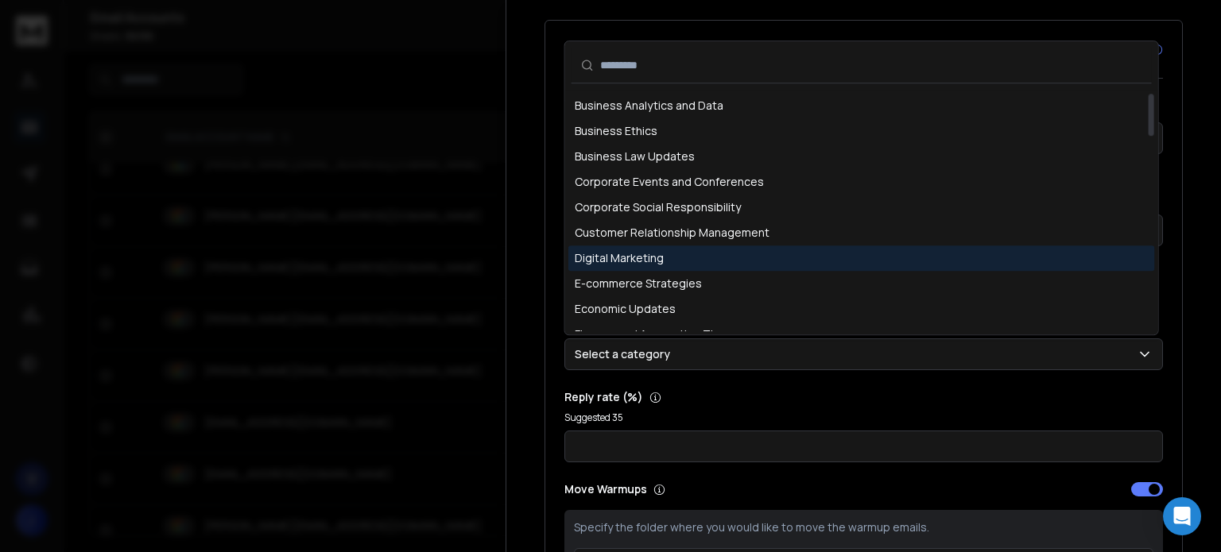
click at [610, 263] on span "Digital Marketing" at bounding box center [619, 258] width 89 height 16
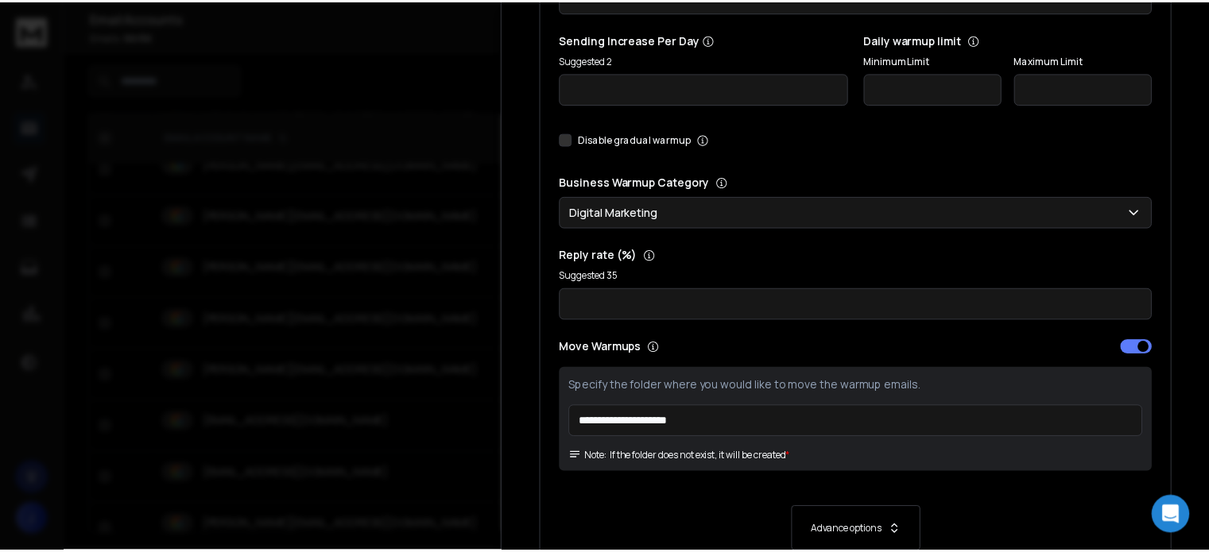
scroll to position [432, 0]
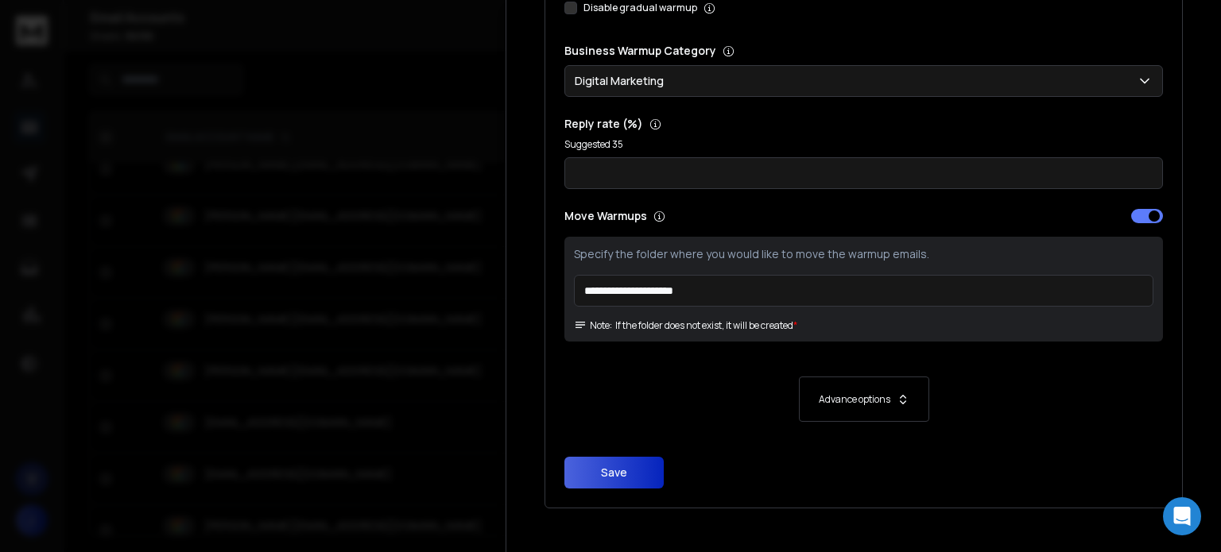
click at [636, 466] on button "Save" at bounding box center [613, 473] width 99 height 32
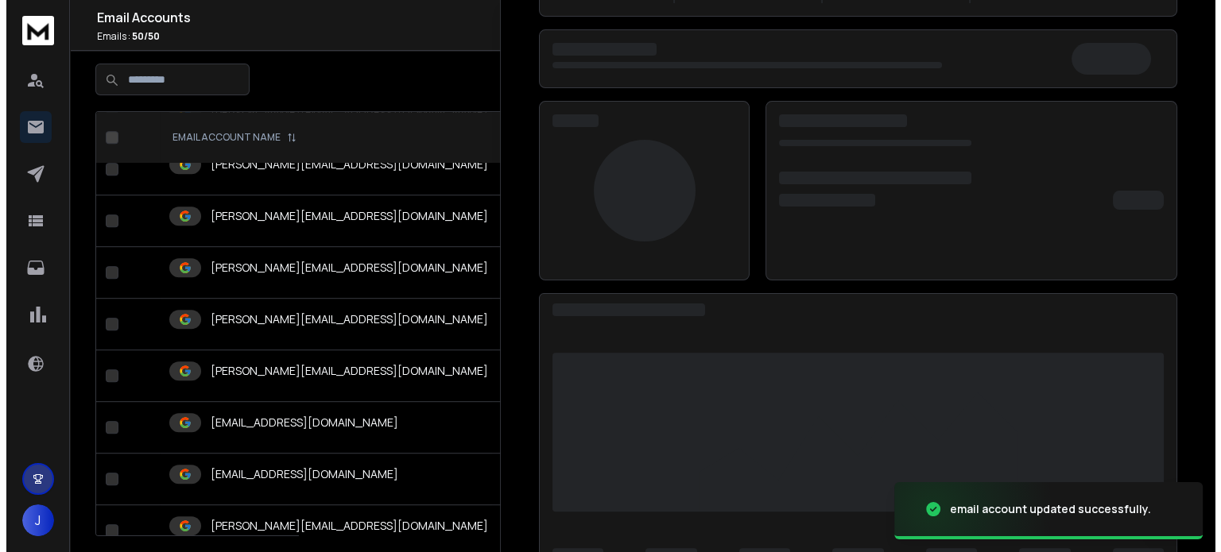
scroll to position [0, 0]
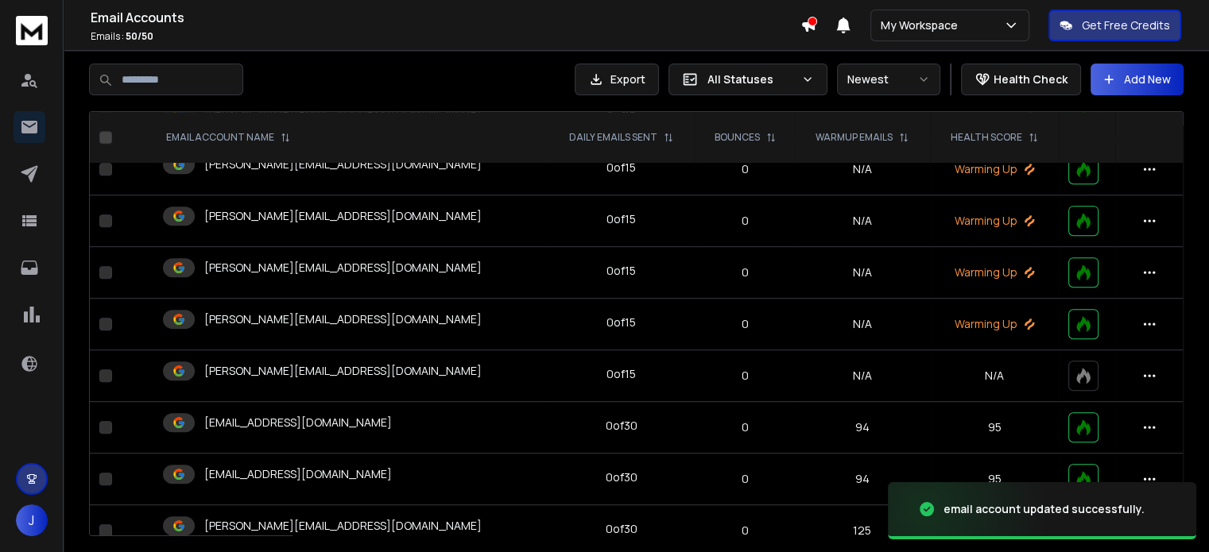
click at [1075, 378] on icon at bounding box center [1083, 376] width 16 height 16
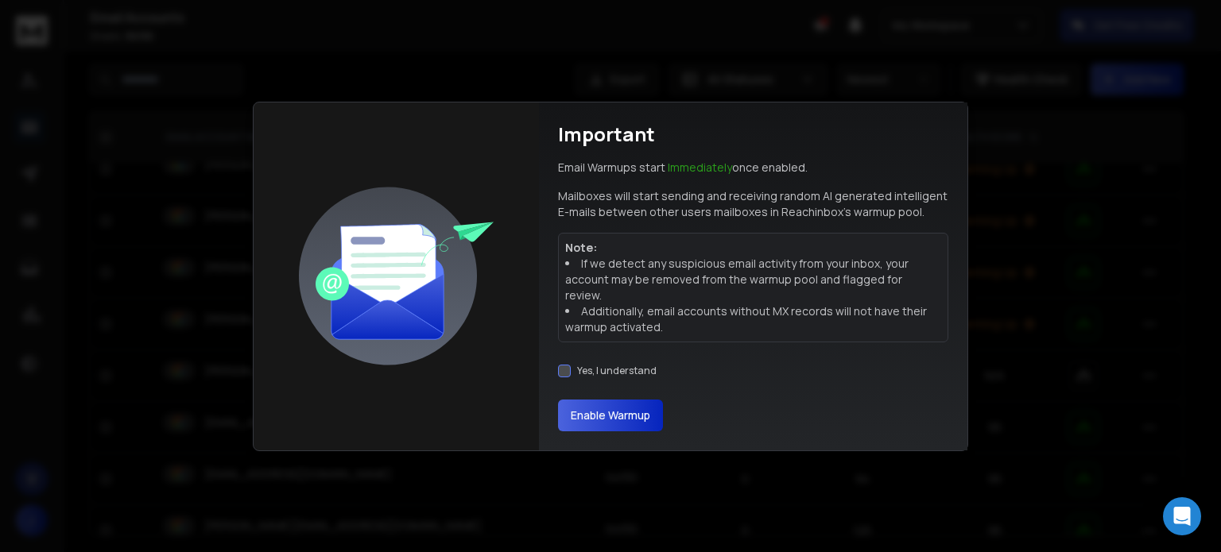
click at [569, 365] on button "Yes, I understand" at bounding box center [564, 371] width 13 height 13
click at [588, 406] on button "Enable Warmup" at bounding box center [610, 416] width 105 height 32
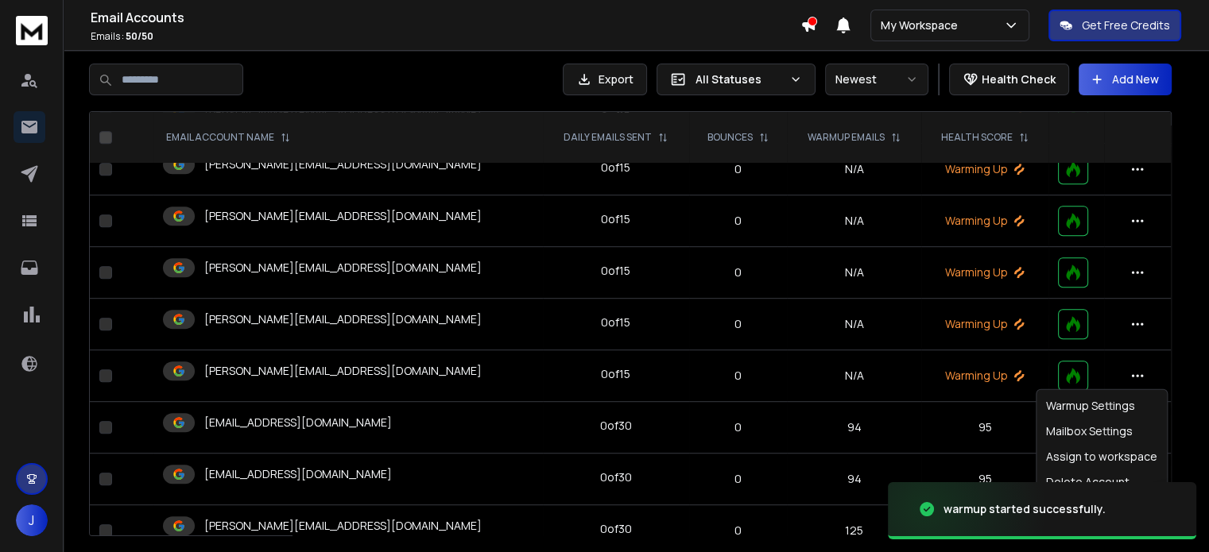
click at [1136, 376] on icon at bounding box center [1137, 376] width 14 height 14
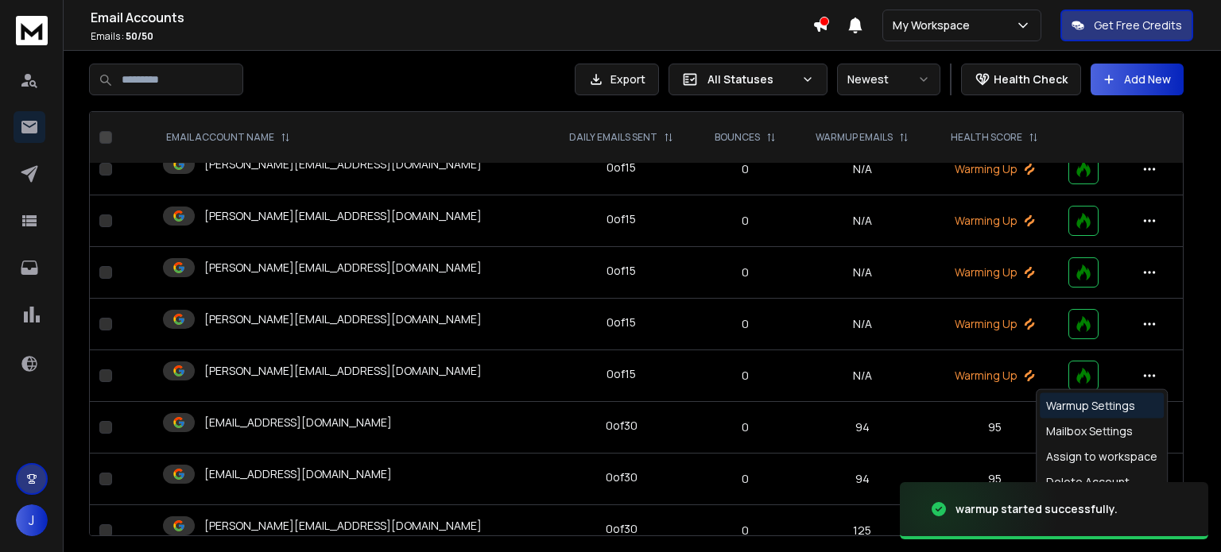
click at [1088, 401] on div "Warmup Settings" at bounding box center [1102, 405] width 124 height 25
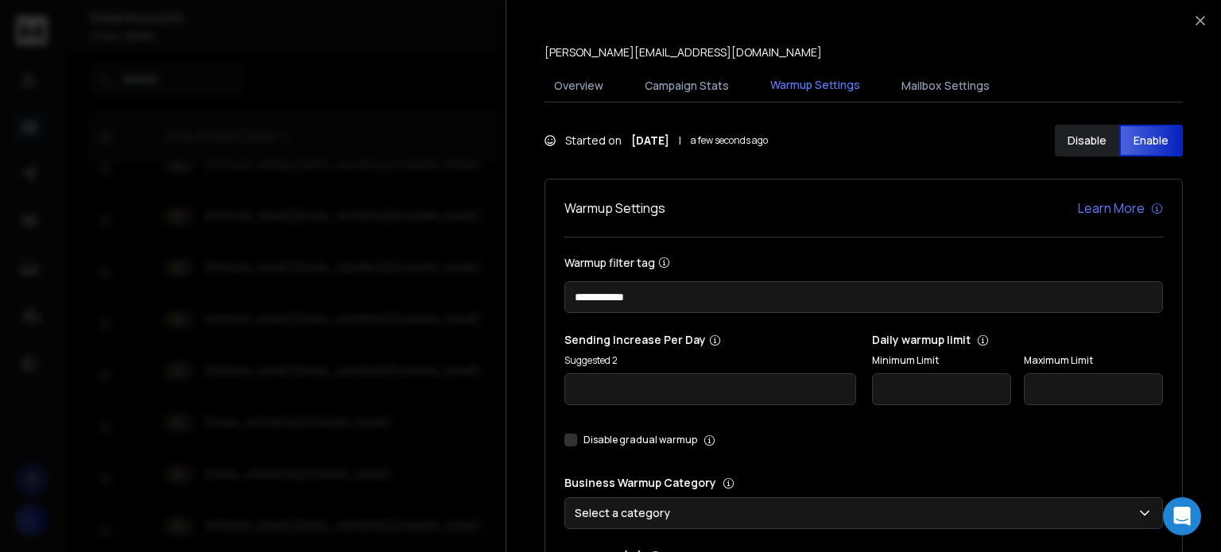
drag, startPoint x: 1062, startPoint y: 383, endPoint x: 940, endPoint y: 415, distance: 126.5
click at [943, 400] on div "Minimum Limit * Maximum Limit **" at bounding box center [1018, 380] width 292 height 51
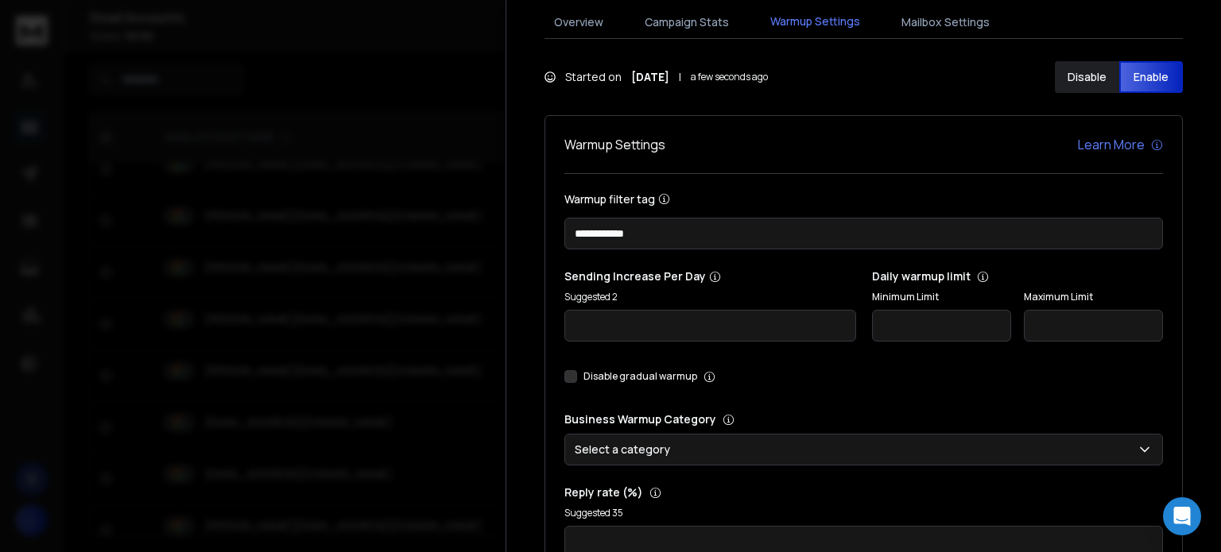
scroll to position [159, 0]
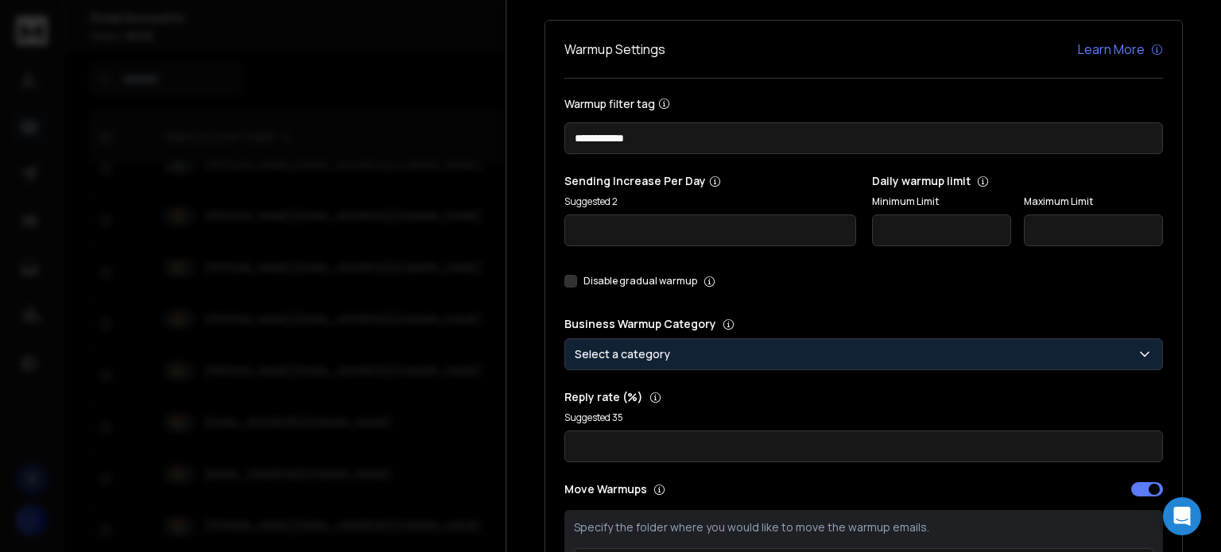
type input "**"
click at [634, 366] on button "Select a category" at bounding box center [863, 355] width 599 height 32
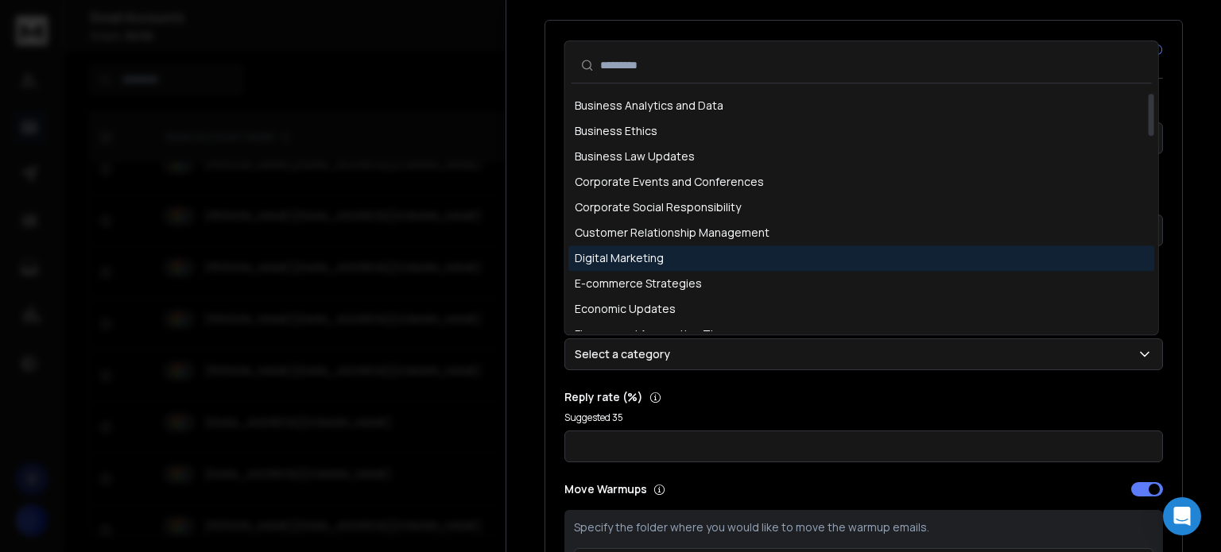
click at [616, 254] on span "Digital Marketing" at bounding box center [619, 258] width 89 height 16
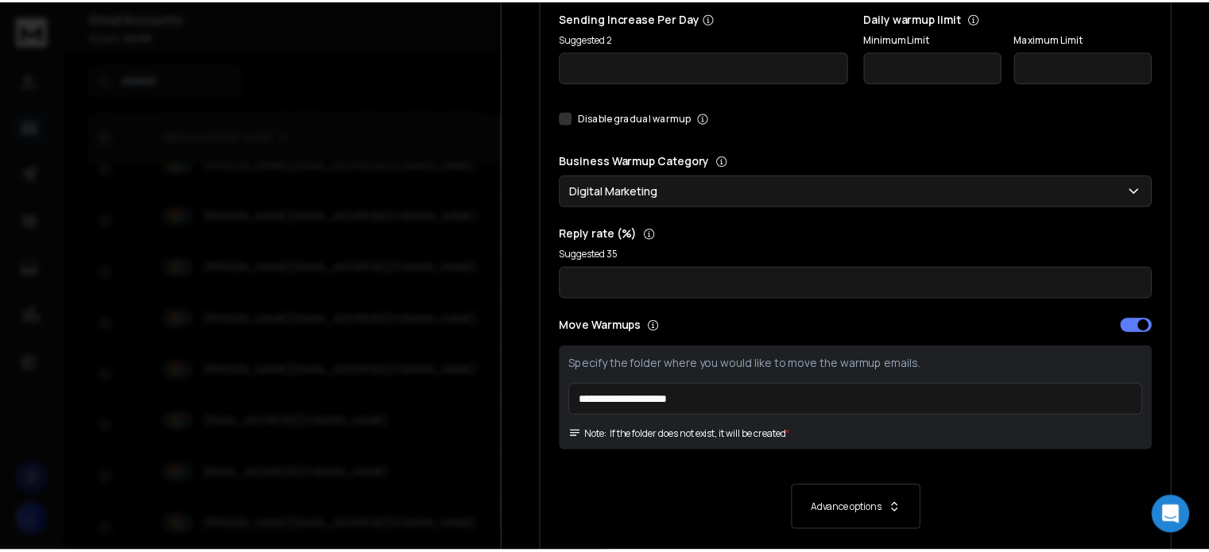
scroll to position [432, 0]
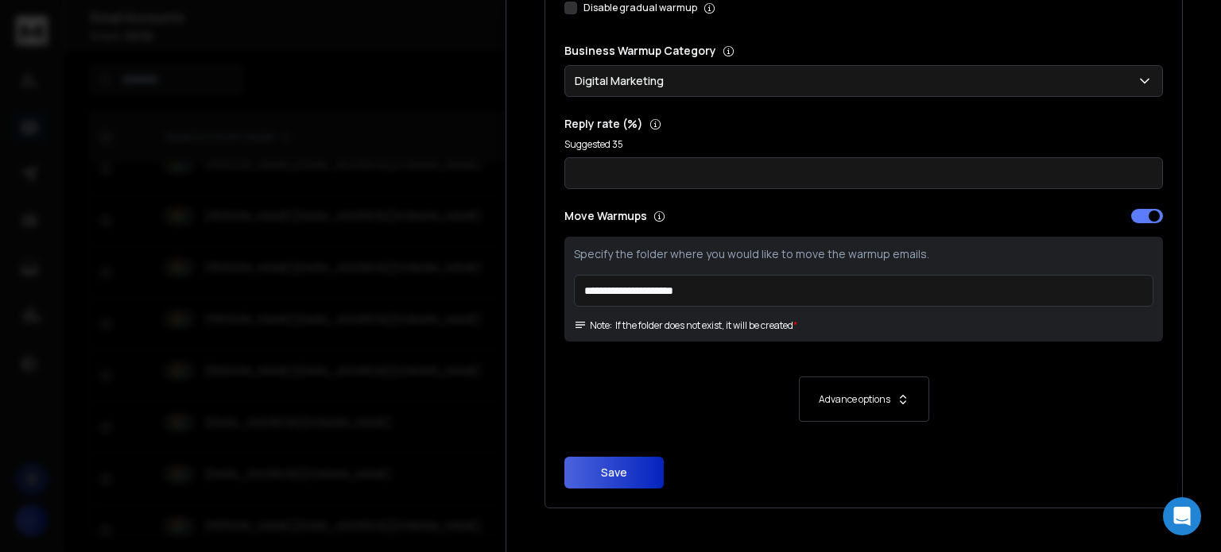
click at [631, 470] on button "Save" at bounding box center [613, 473] width 99 height 32
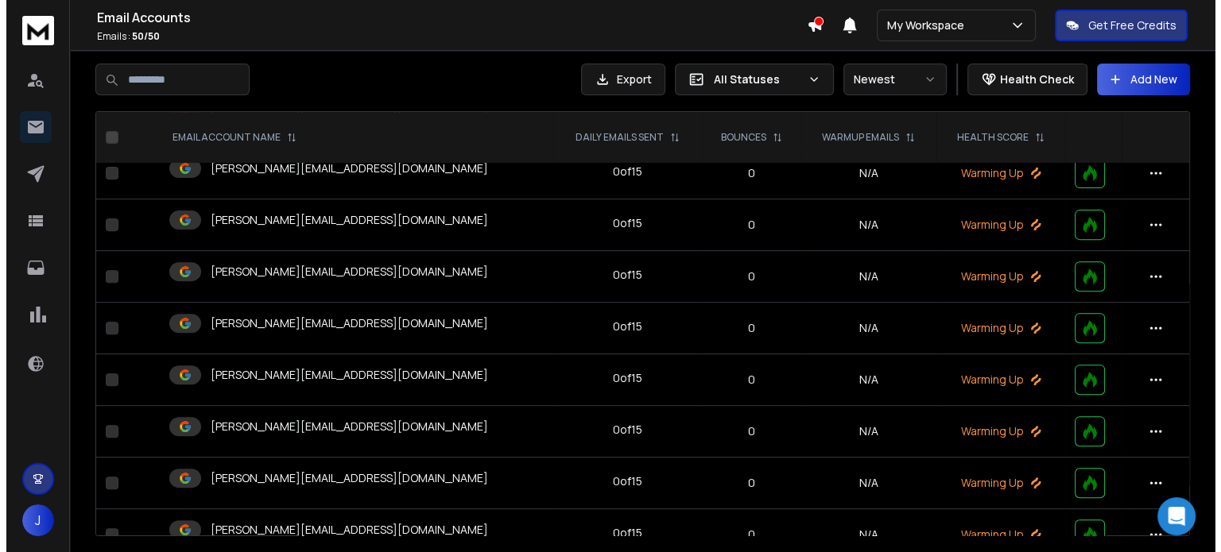
scroll to position [0, 0]
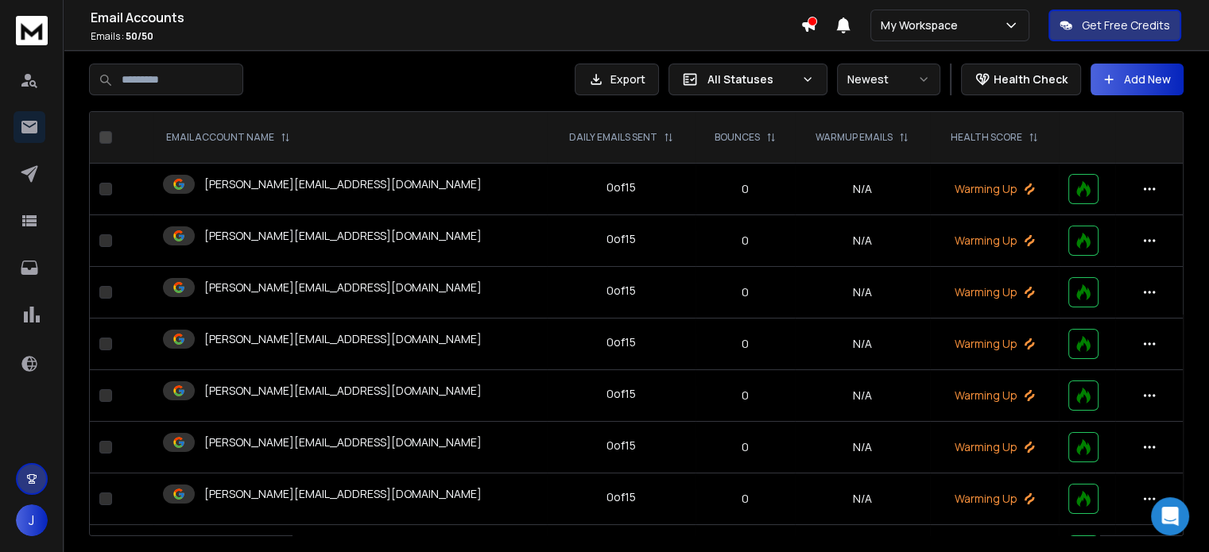
click at [1142, 186] on icon at bounding box center [1149, 189] width 14 height 14
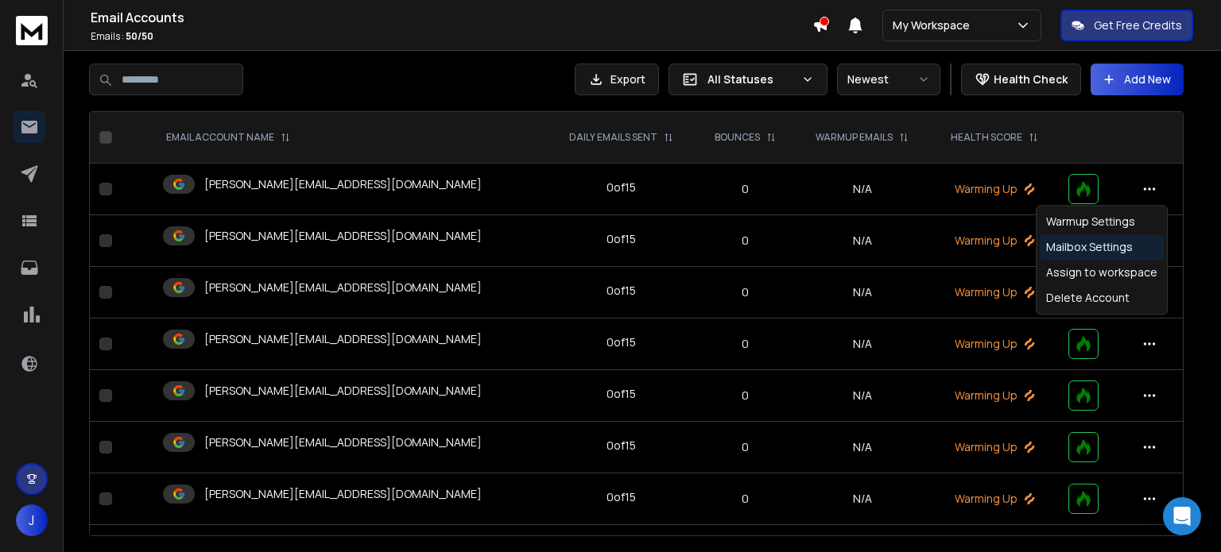
click at [1090, 244] on div "Mailbox Settings" at bounding box center [1102, 246] width 124 height 25
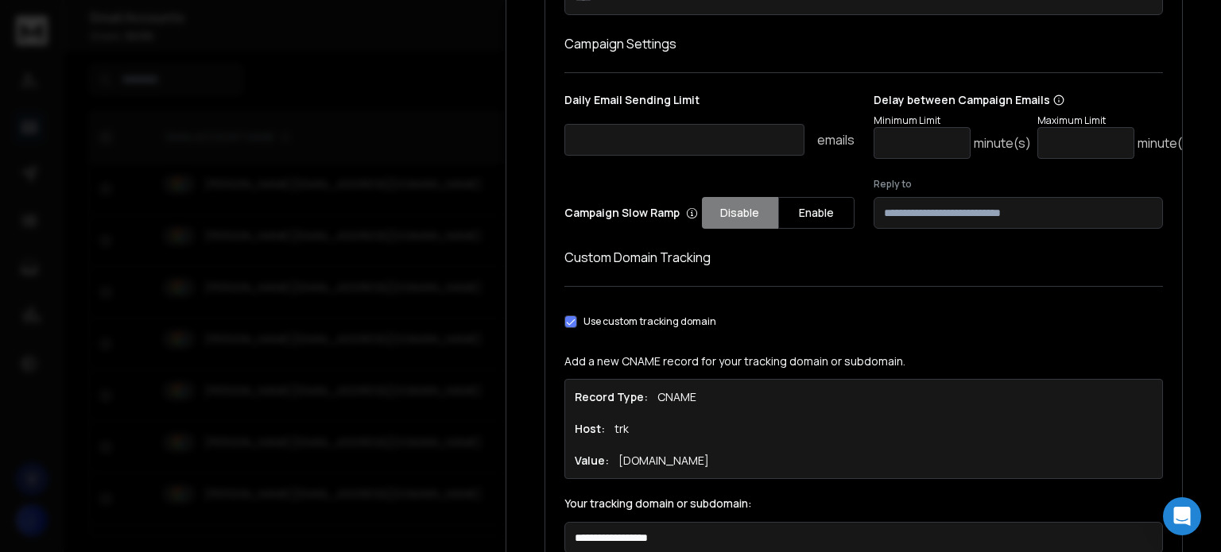
scroll to position [556, 0]
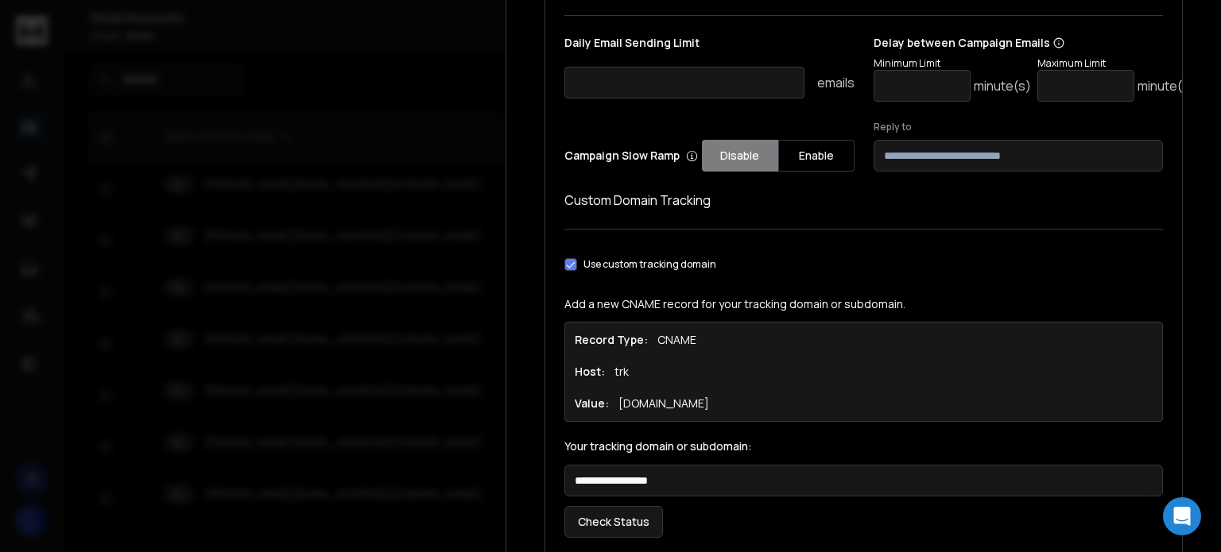
drag, startPoint x: 677, startPoint y: 79, endPoint x: 311, endPoint y: 119, distance: 368.7
click at [311, 119] on body "Your warmest leads are on your site – Turn visits into conversations Reach Out …" at bounding box center [604, 273] width 1209 height 552
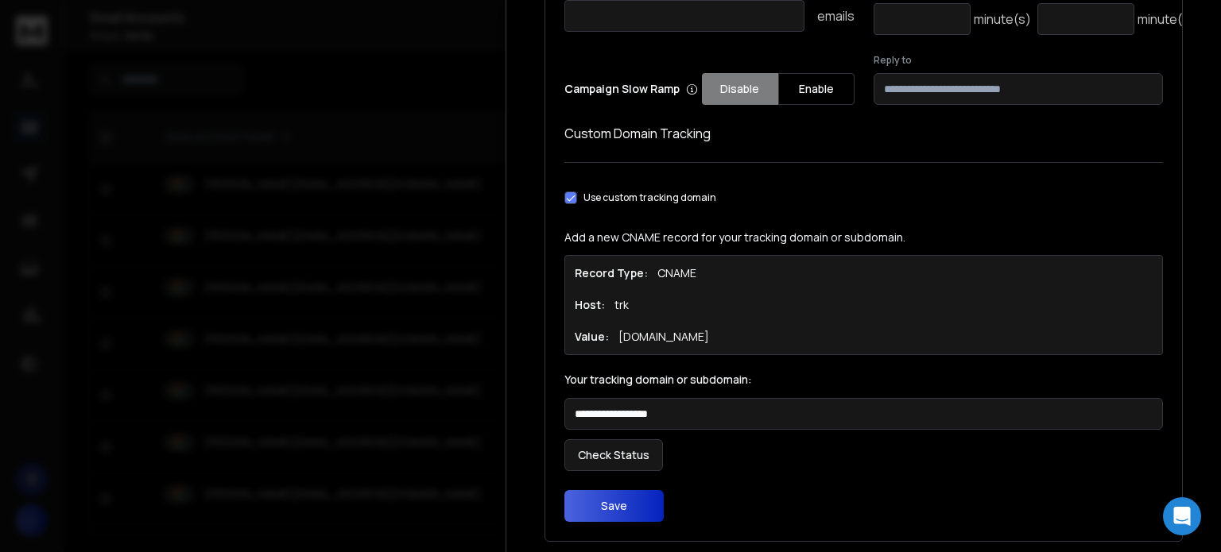
scroll to position [668, 0]
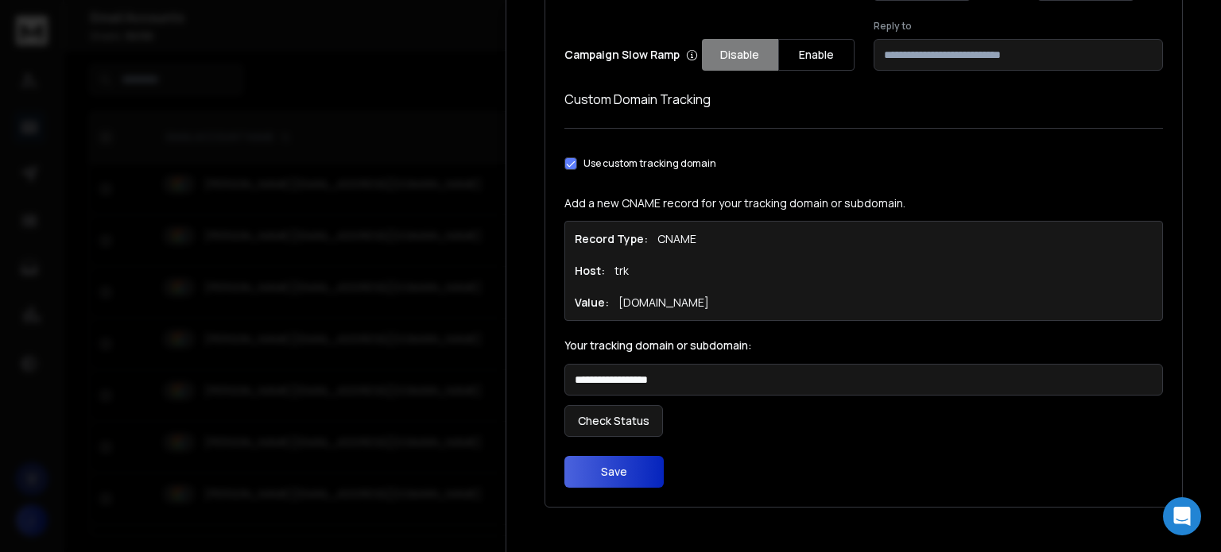
type input "**"
click at [641, 456] on button "Save" at bounding box center [613, 472] width 99 height 32
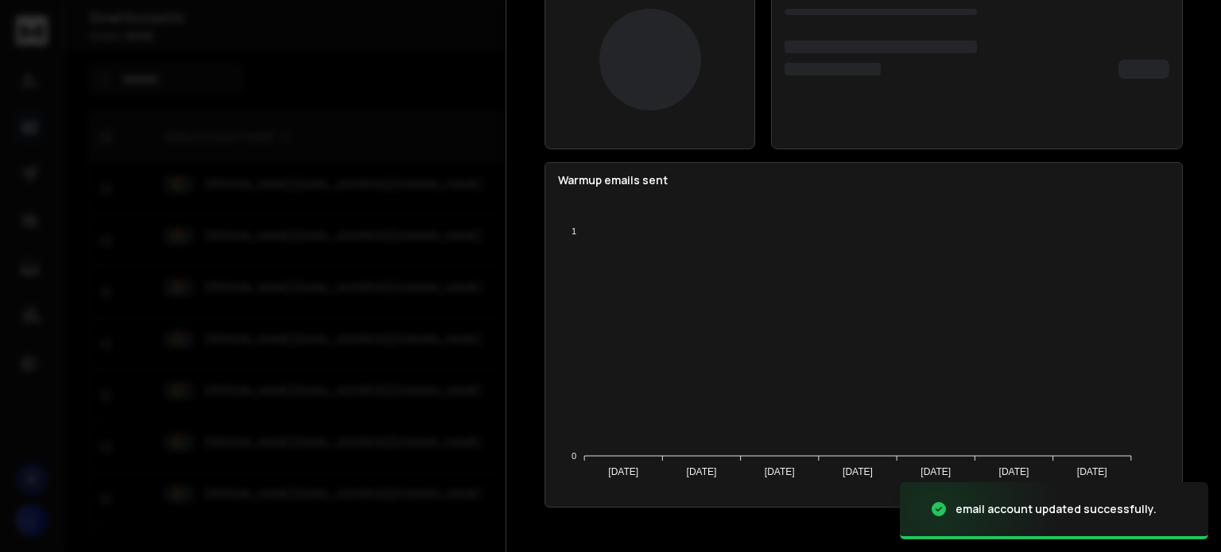
scroll to position [494, 0]
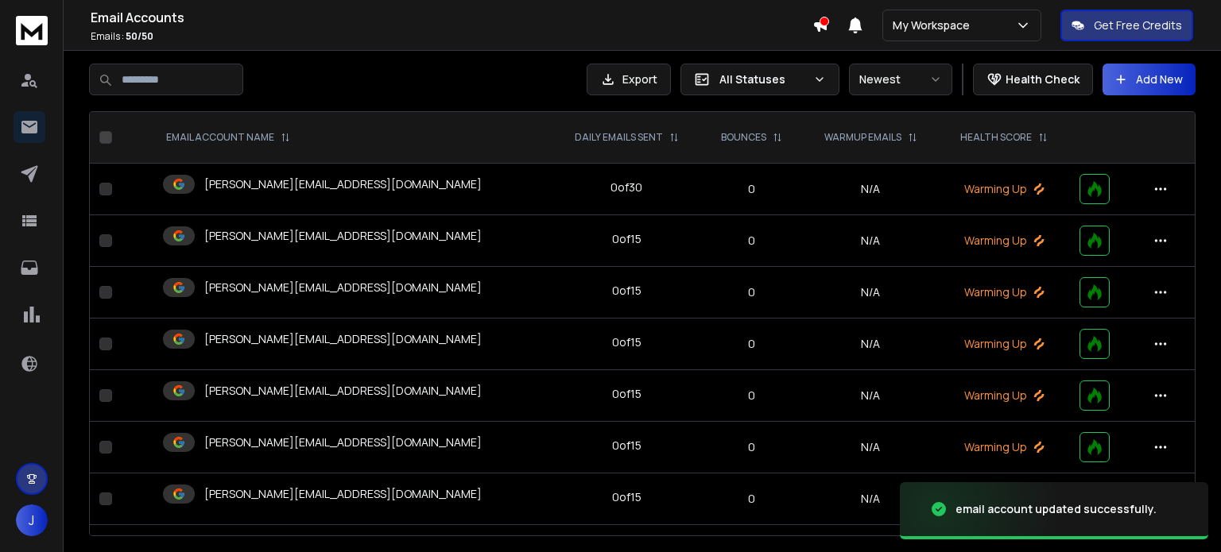
click at [1155, 240] on icon at bounding box center [1161, 240] width 12 height 2
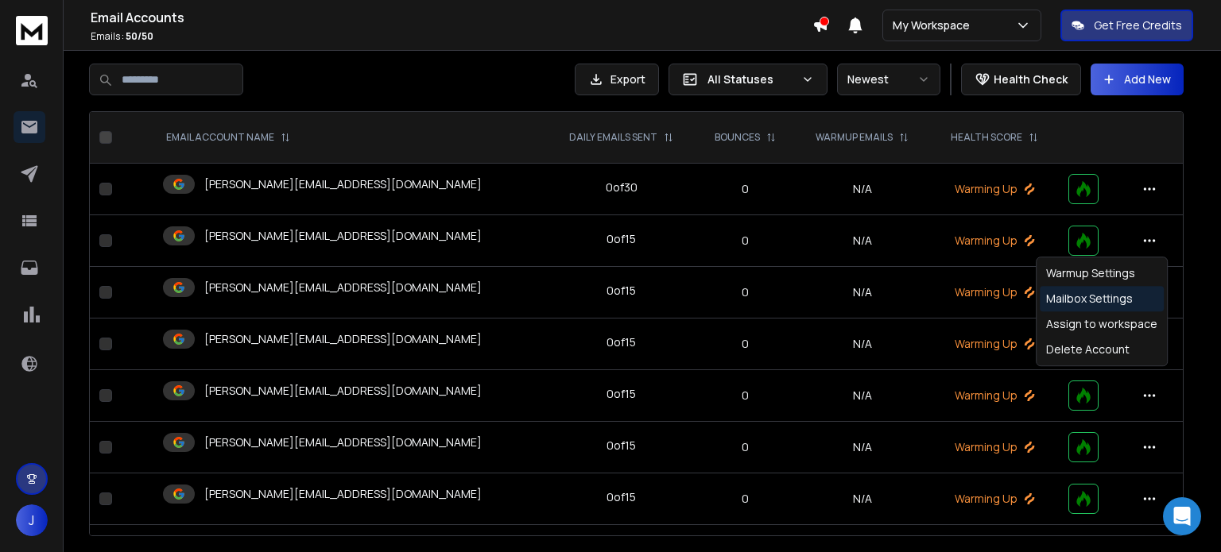
click at [1081, 293] on div "Mailbox Settings" at bounding box center [1102, 298] width 124 height 25
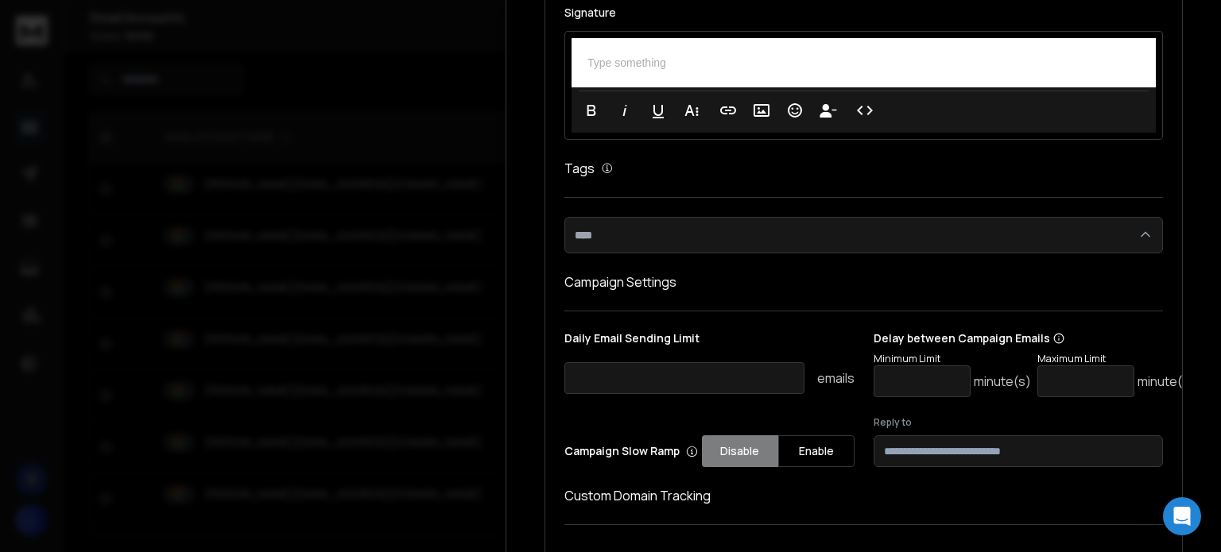
scroll to position [318, 0]
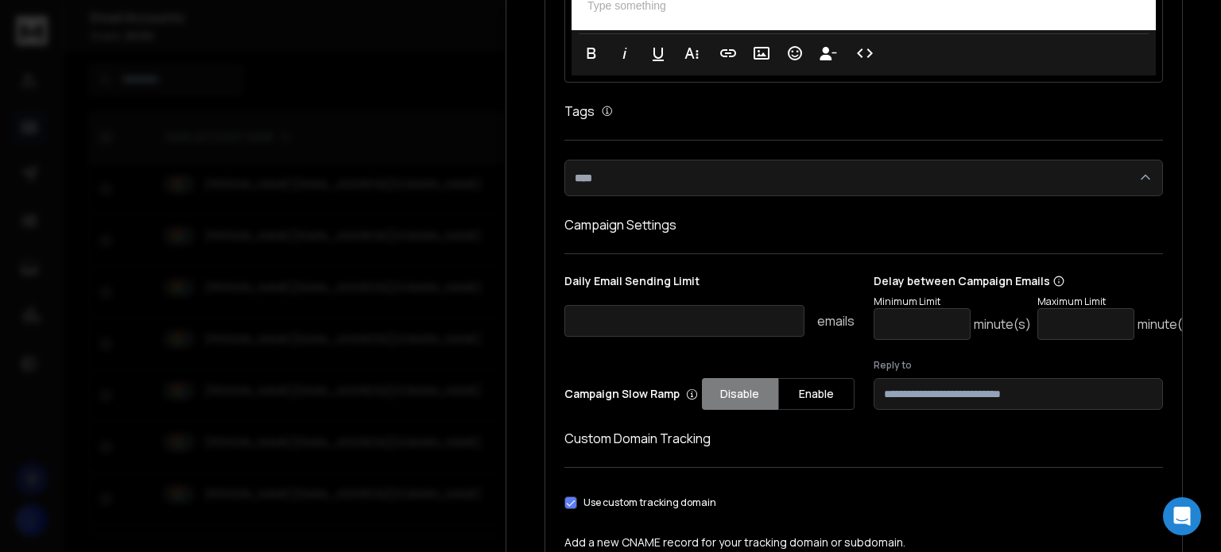
click at [444, 338] on body "Your warmest leads are on your site – Turn visits into conversations Reach Out …" at bounding box center [604, 273] width 1209 height 552
drag, startPoint x: 622, startPoint y: 320, endPoint x: 517, endPoint y: 332, distance: 105.6
click at [517, 332] on div "**********" at bounding box center [863, 276] width 715 height 552
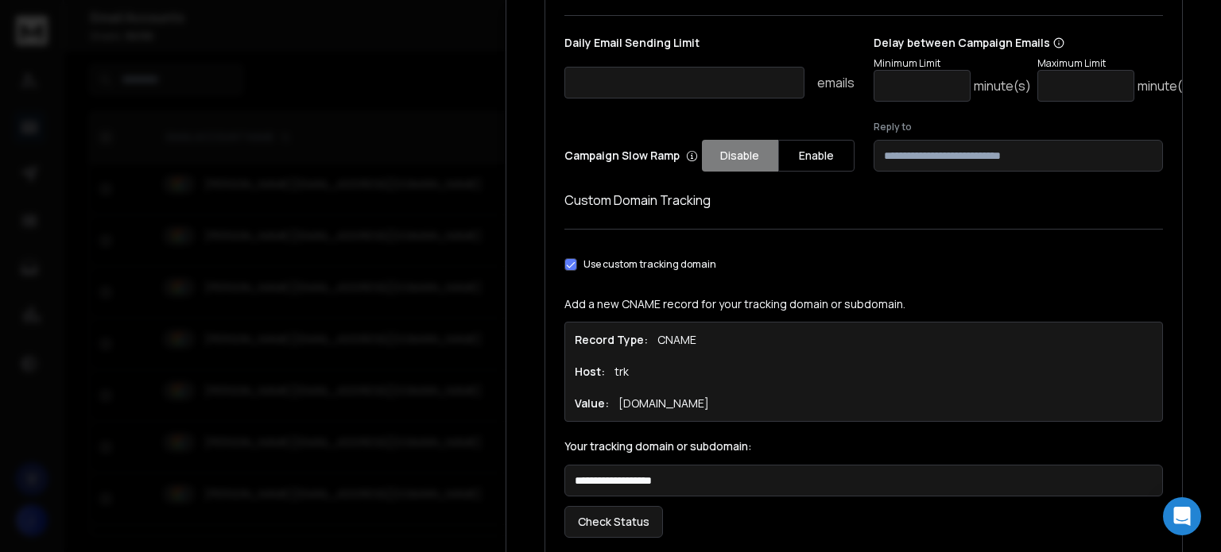
scroll to position [636, 0]
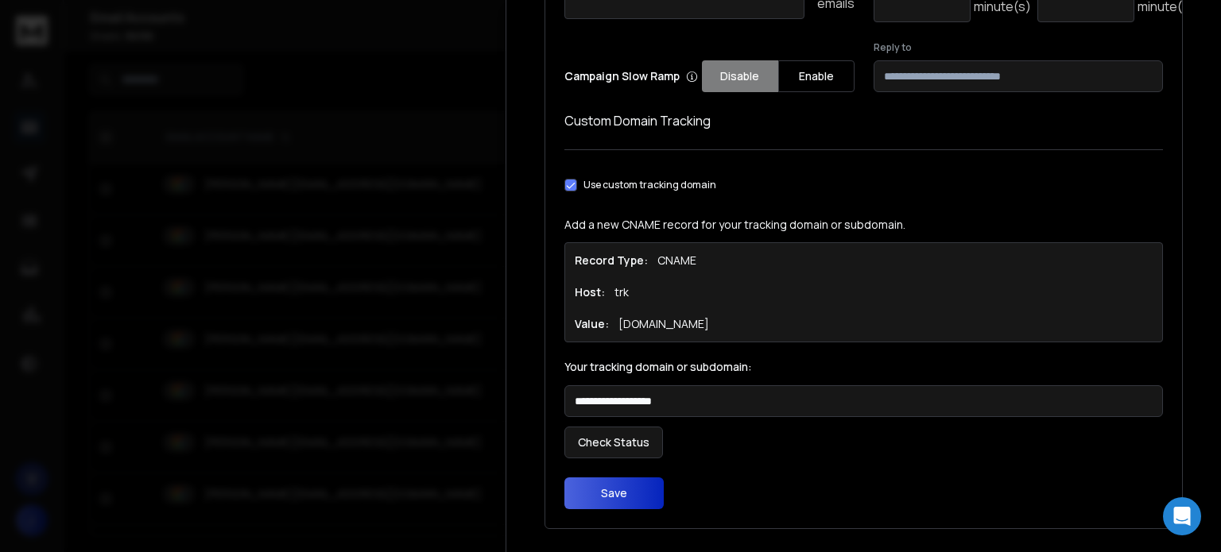
type input "**"
click at [606, 486] on button "Save" at bounding box center [613, 494] width 99 height 32
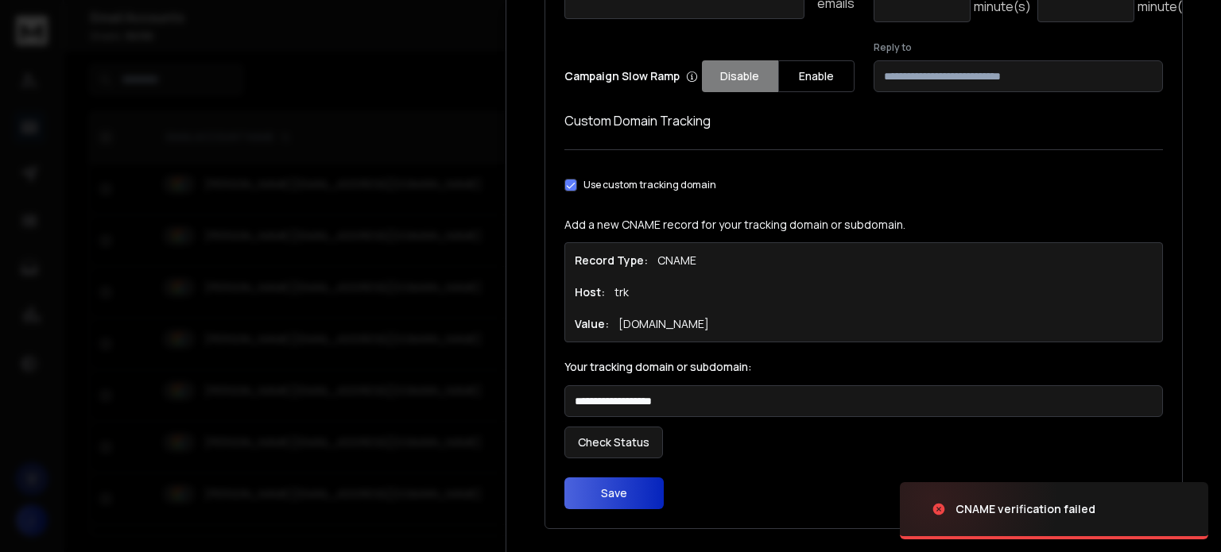
click at [614, 502] on button "Save" at bounding box center [613, 494] width 99 height 32
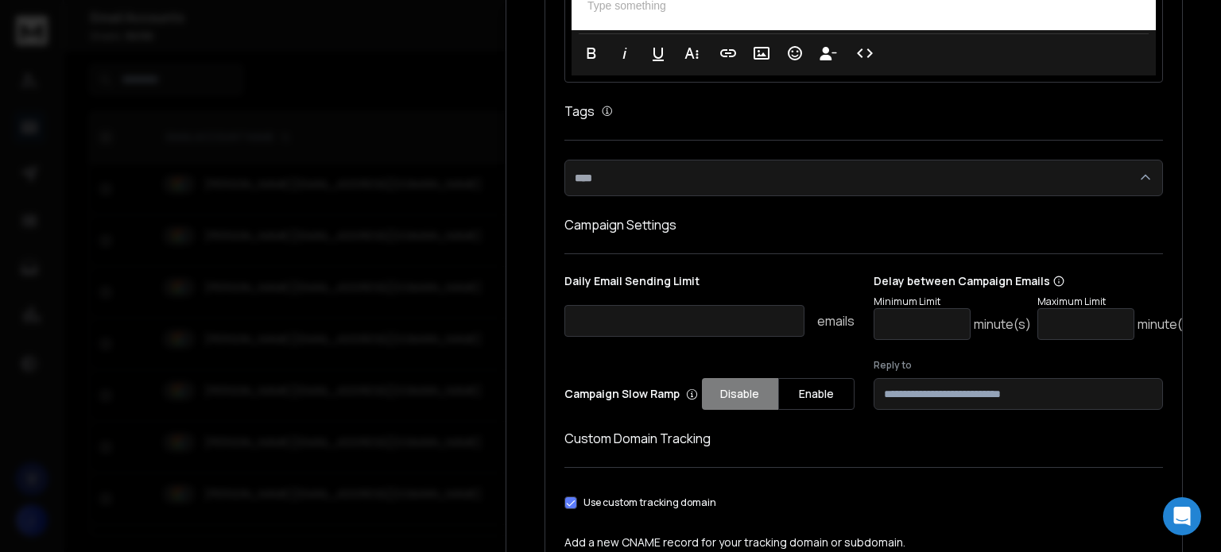
scroll to position [0, 0]
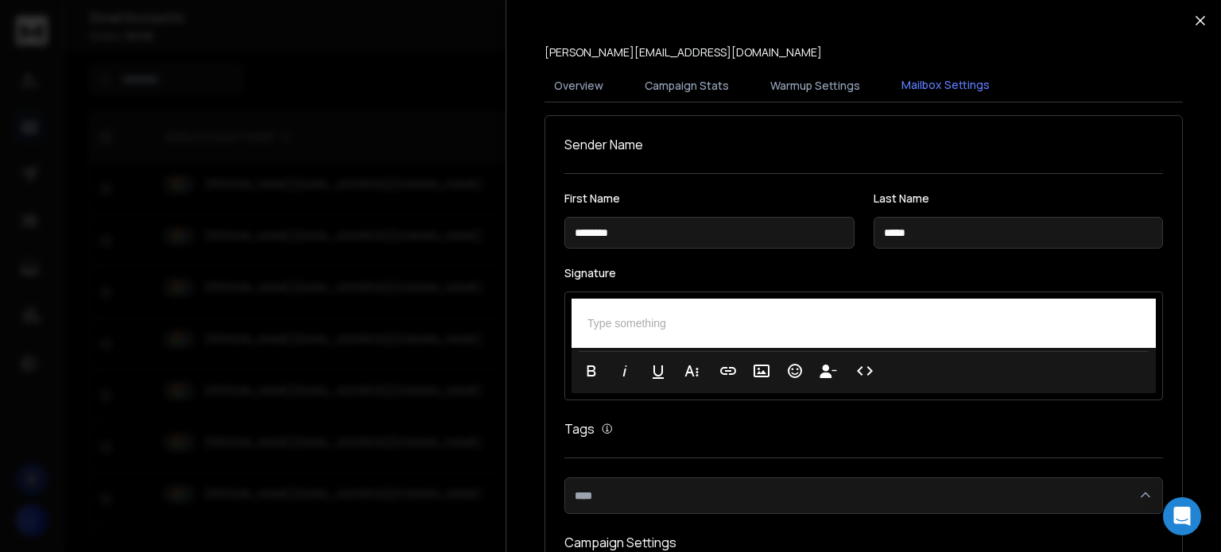
click at [1196, 17] on icon "button" at bounding box center [1200, 21] width 8 height 8
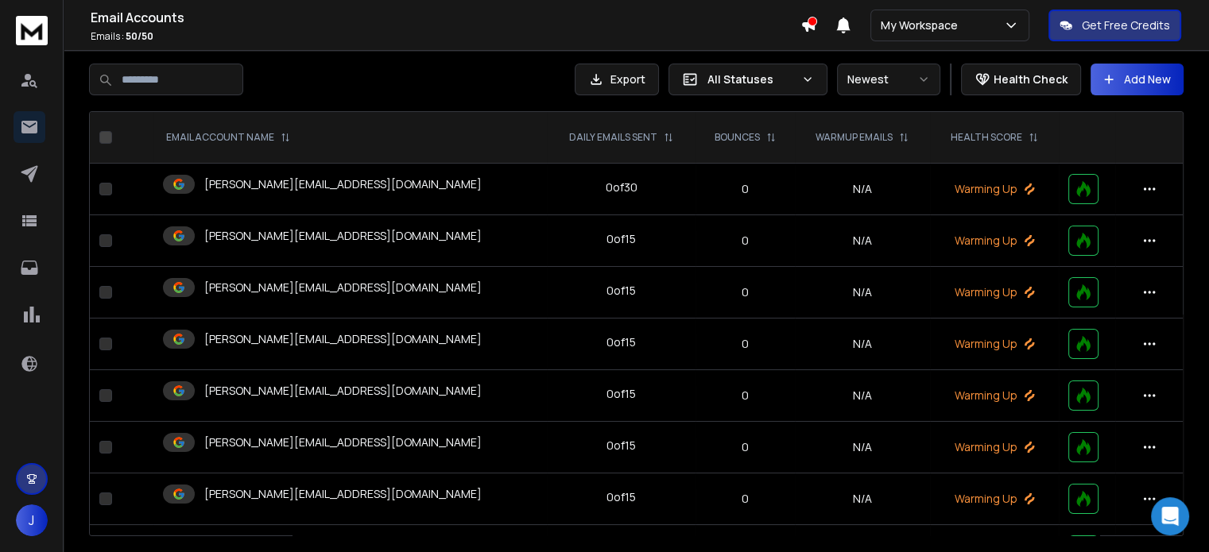
click at [1142, 238] on icon at bounding box center [1149, 241] width 14 height 14
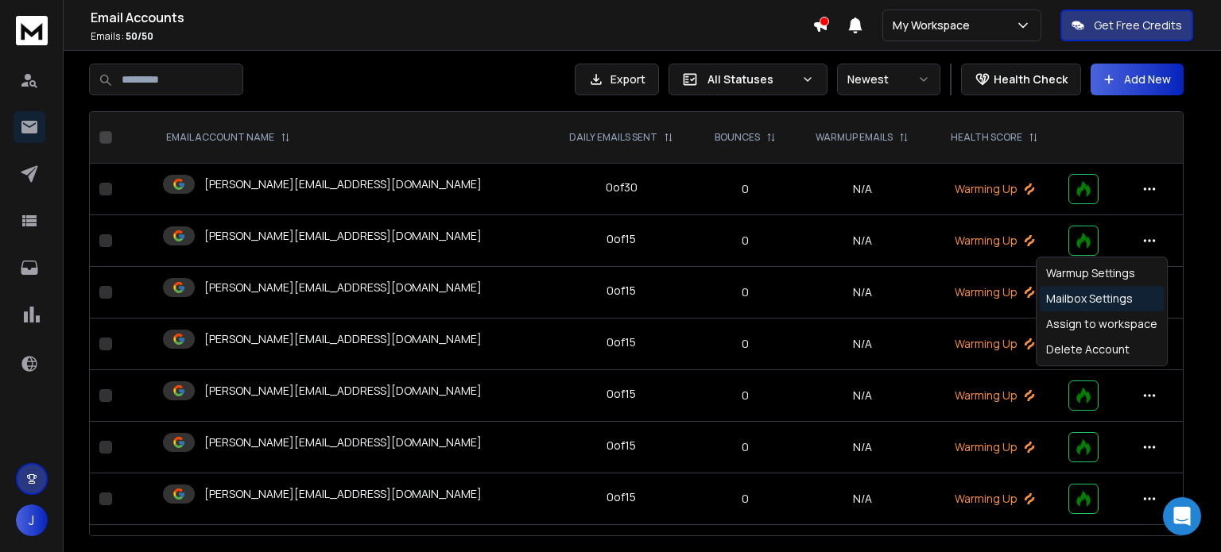
click at [1087, 300] on div "Mailbox Settings" at bounding box center [1102, 298] width 124 height 25
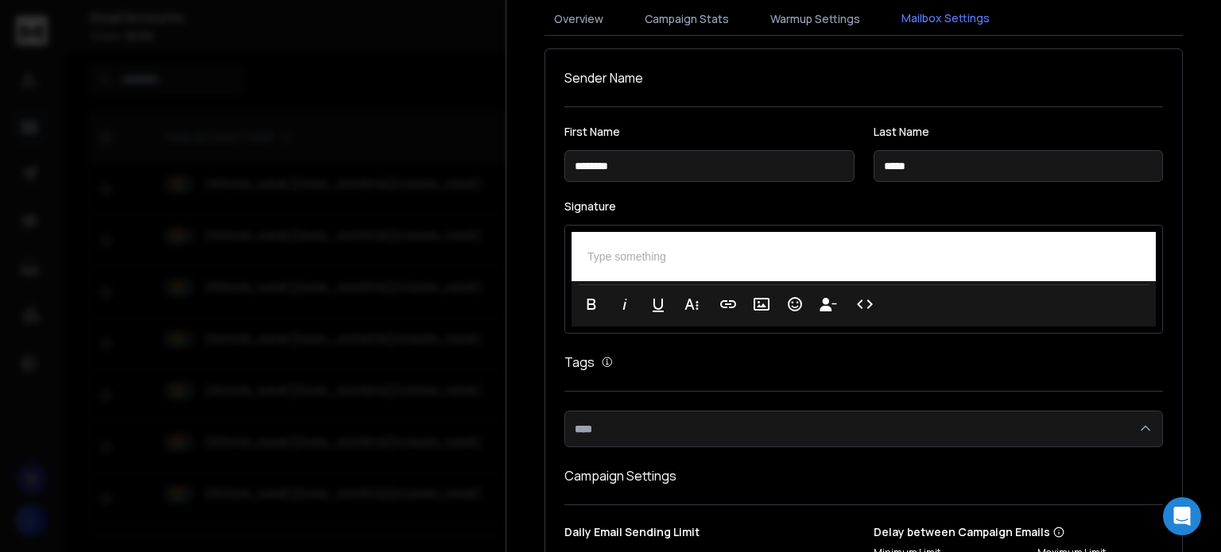
scroll to position [159, 0]
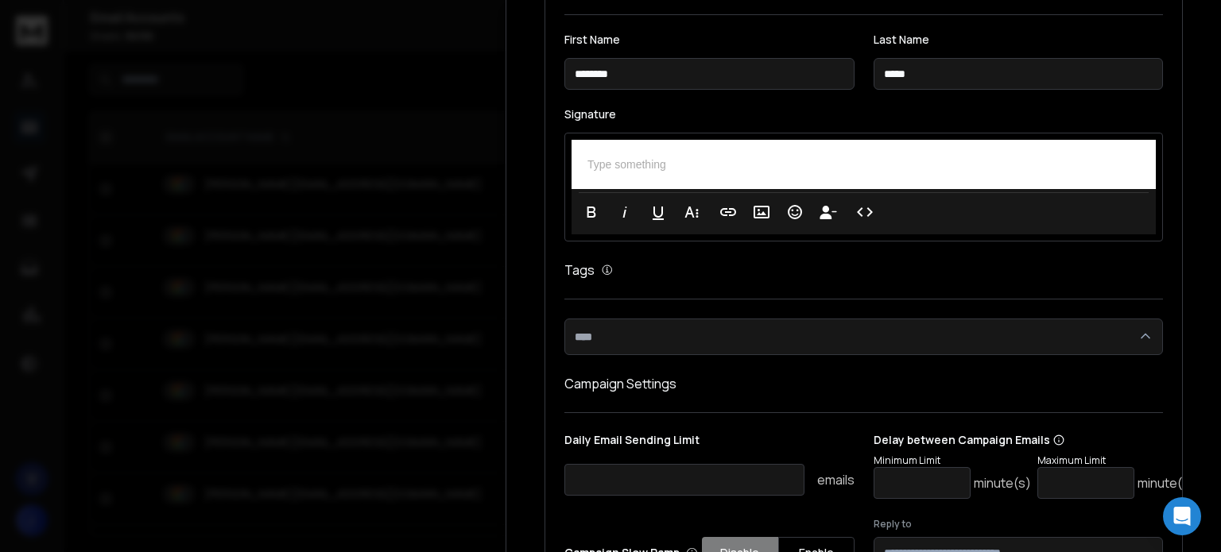
drag, startPoint x: 617, startPoint y: 476, endPoint x: 528, endPoint y: 492, distance: 90.4
click at [529, 491] on div "[PERSON_NAME][EMAIL_ADDRESS][DOMAIN_NAME] Overview Campaign Stats Warmup Settin…" at bounding box center [863, 446] width 676 height 1172
paste input "number"
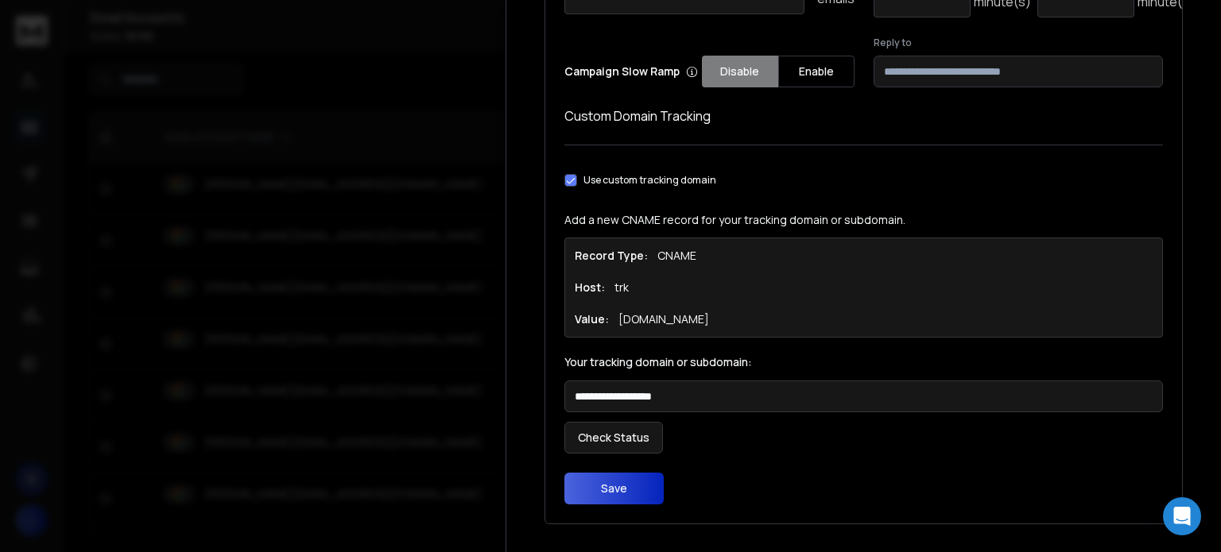
scroll to position [668, 0]
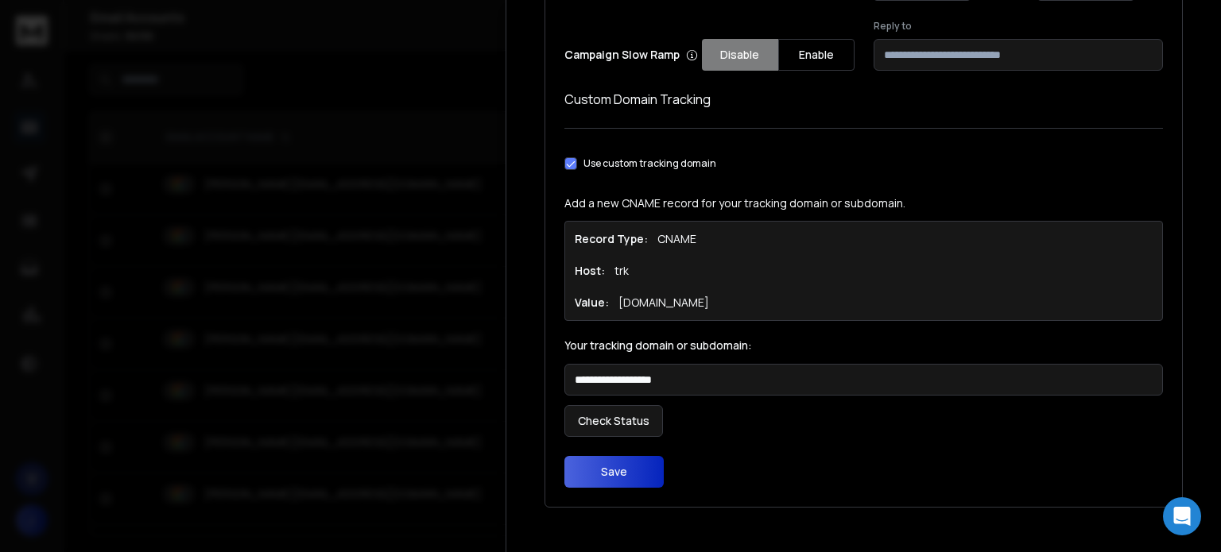
type input "**"
click at [622, 469] on button "Save" at bounding box center [613, 472] width 99 height 32
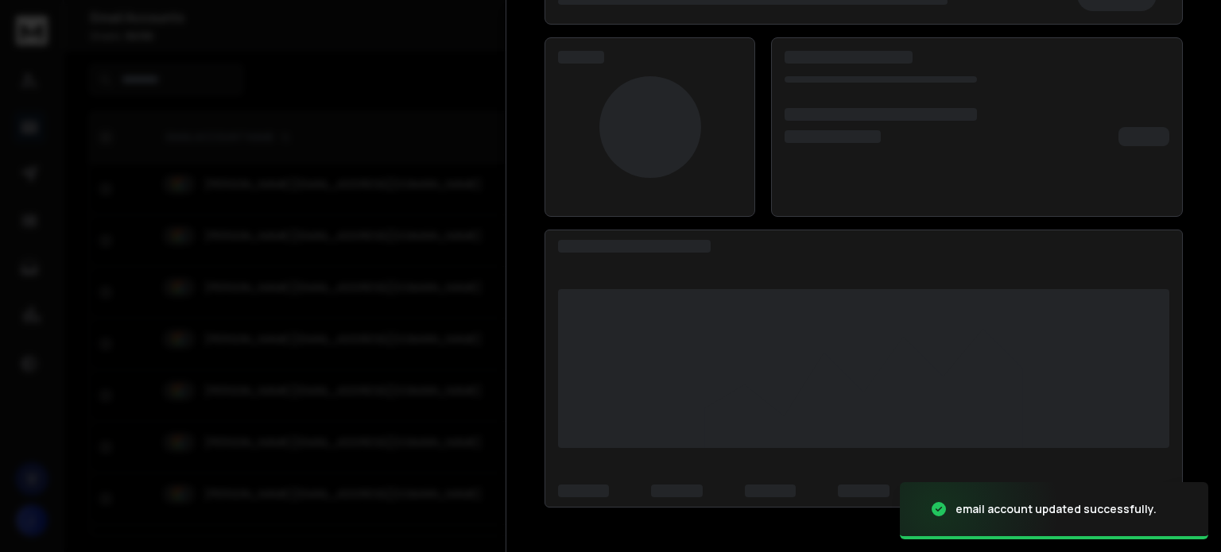
scroll to position [494, 0]
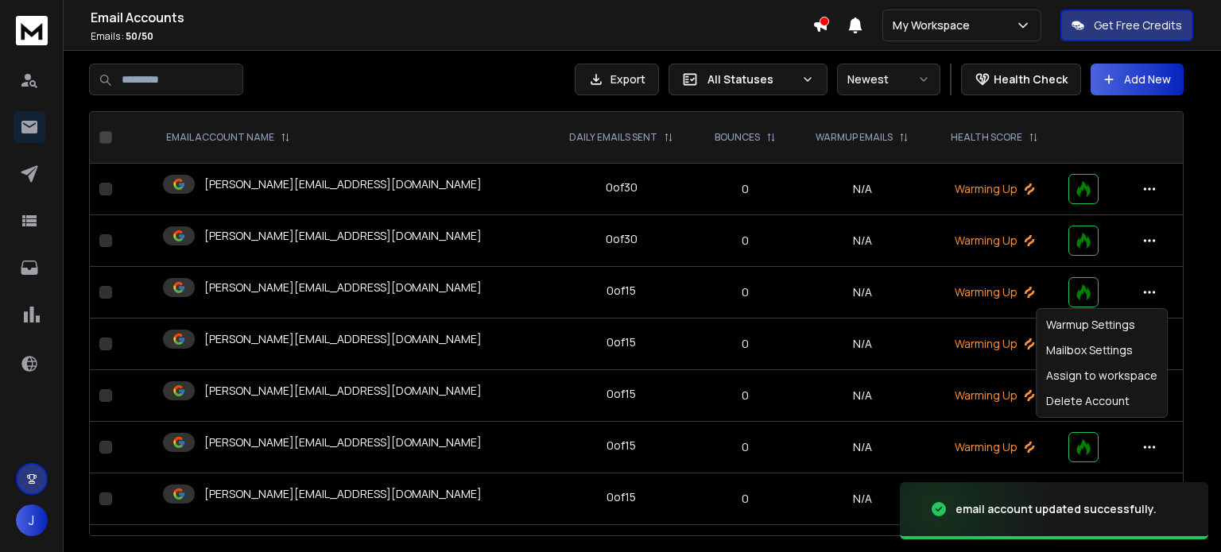
click at [1143, 292] on icon at bounding box center [1149, 292] width 12 height 2
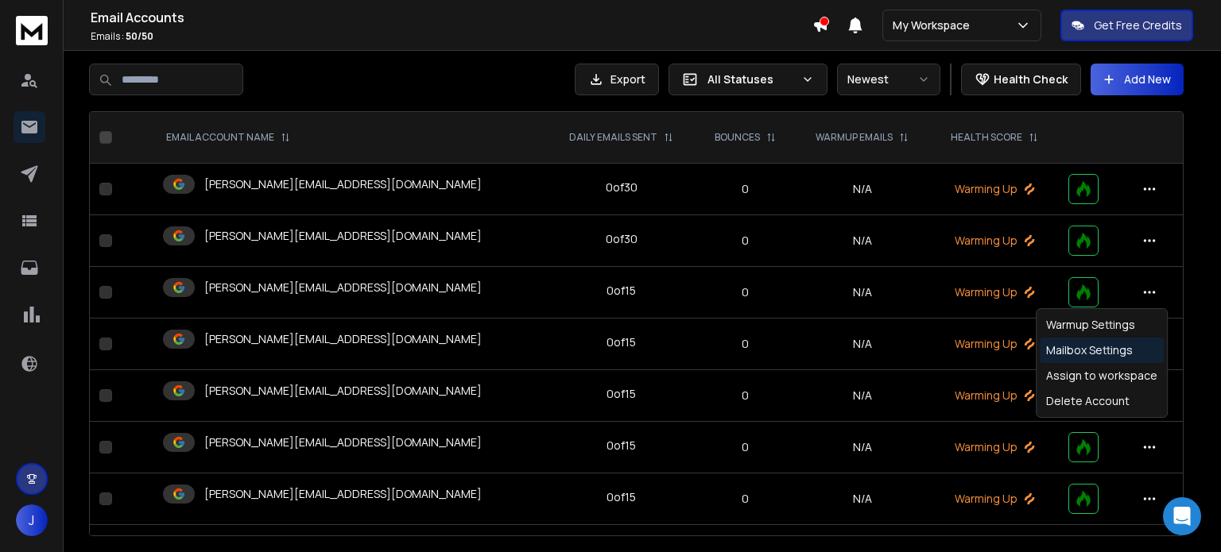
click at [1087, 347] on div "Mailbox Settings" at bounding box center [1102, 350] width 124 height 25
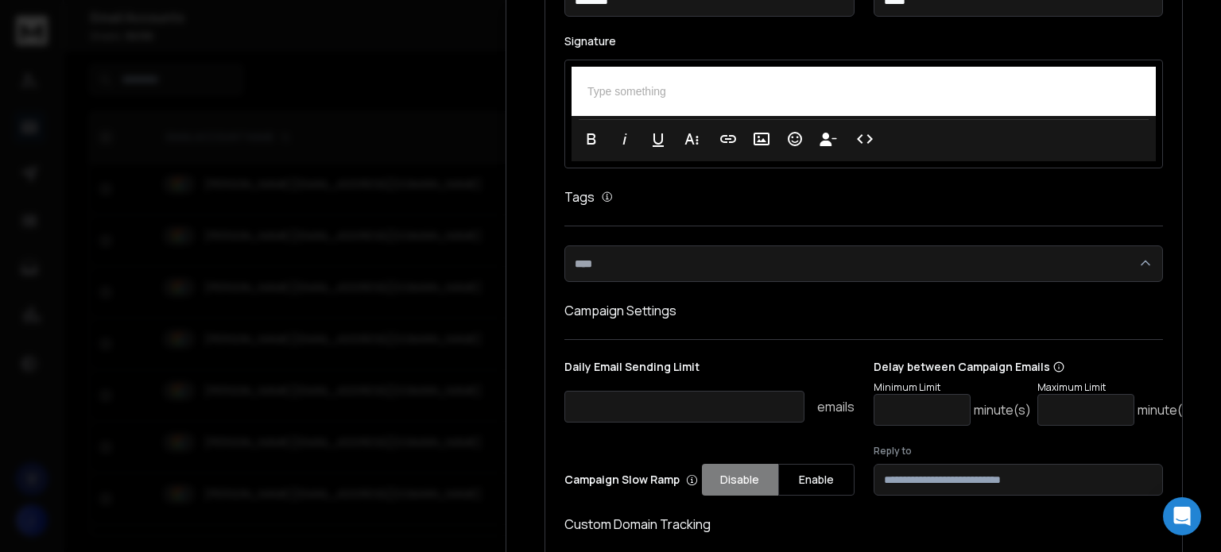
scroll to position [318, 0]
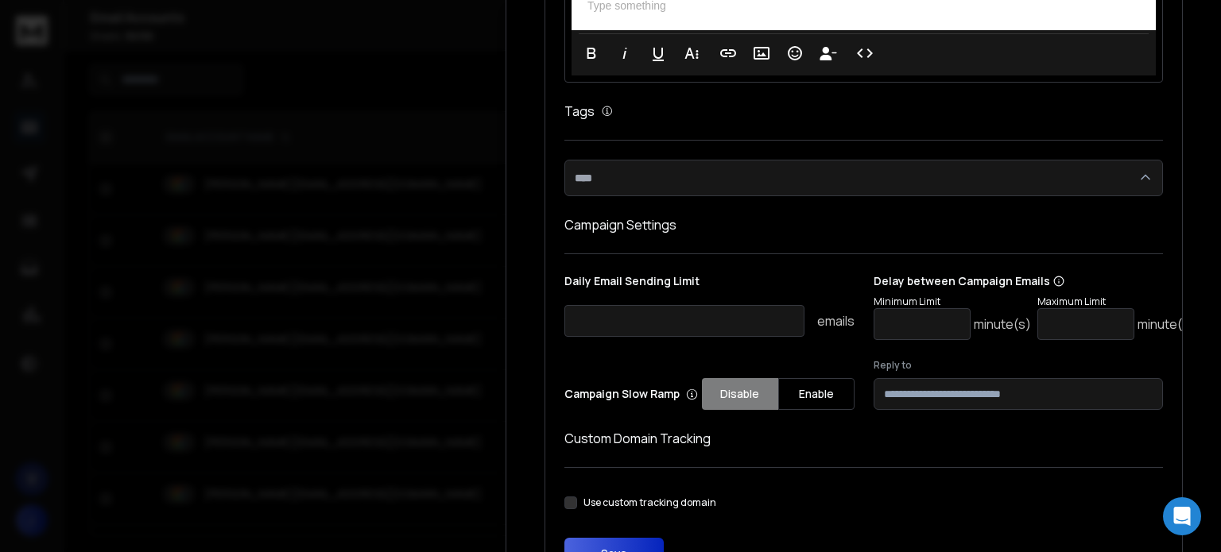
drag, startPoint x: 598, startPoint y: 322, endPoint x: 532, endPoint y: 327, distance: 66.1
click at [532, 327] on div "[PERSON_NAME][EMAIL_ADDRESS][DOMAIN_NAME] Overview Campaign Stats Warmup Settin…" at bounding box center [863, 158] width 676 height 914
paste input "number"
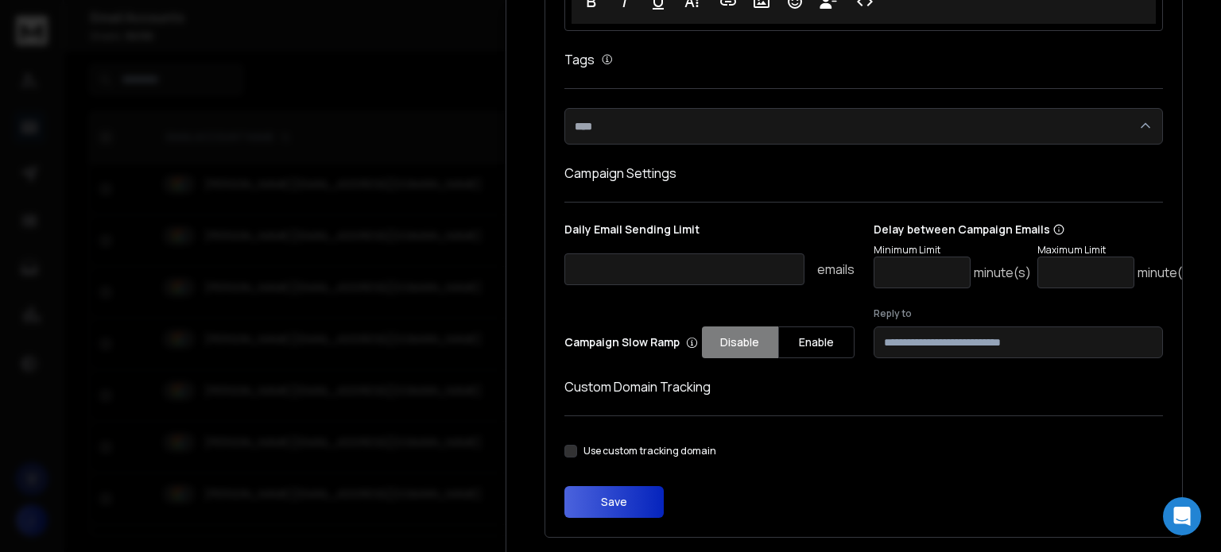
scroll to position [411, 0]
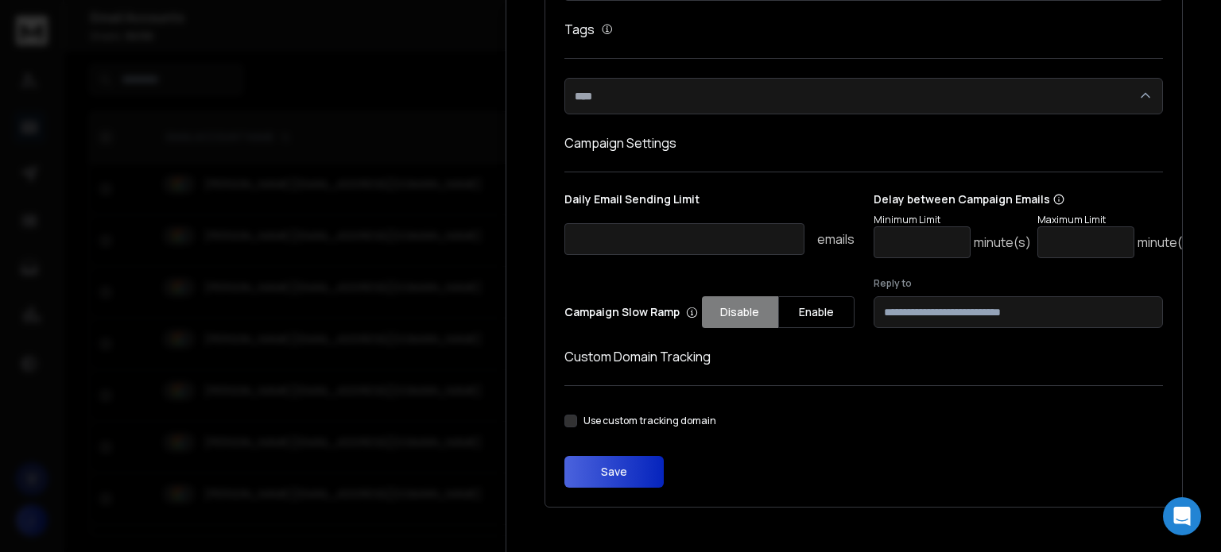
type input "**"
click at [627, 458] on button "Save" at bounding box center [613, 472] width 99 height 32
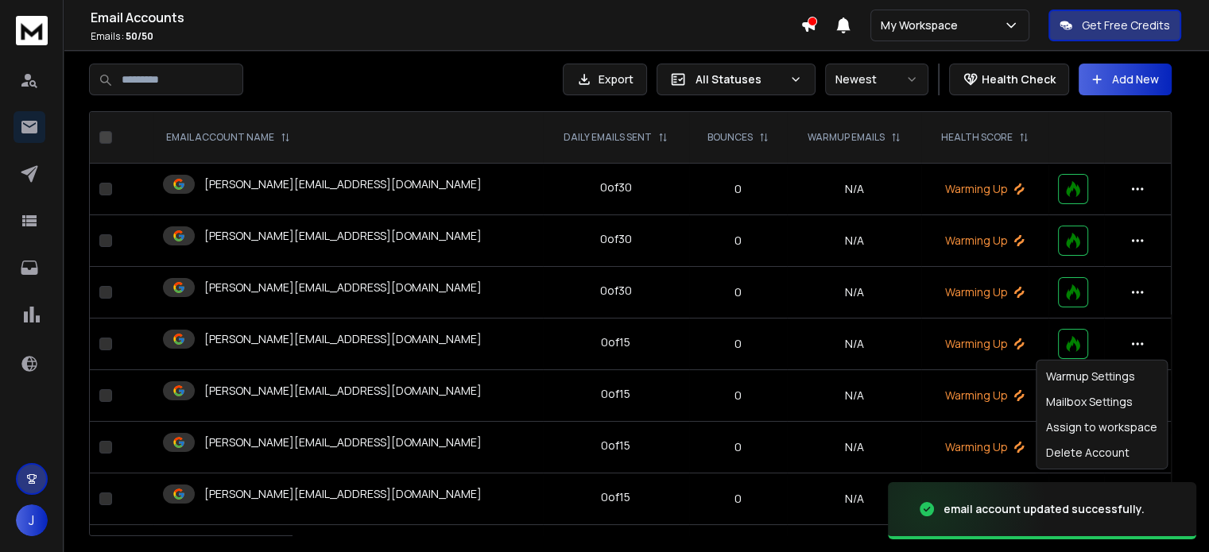
click at [1130, 348] on icon at bounding box center [1137, 344] width 14 height 14
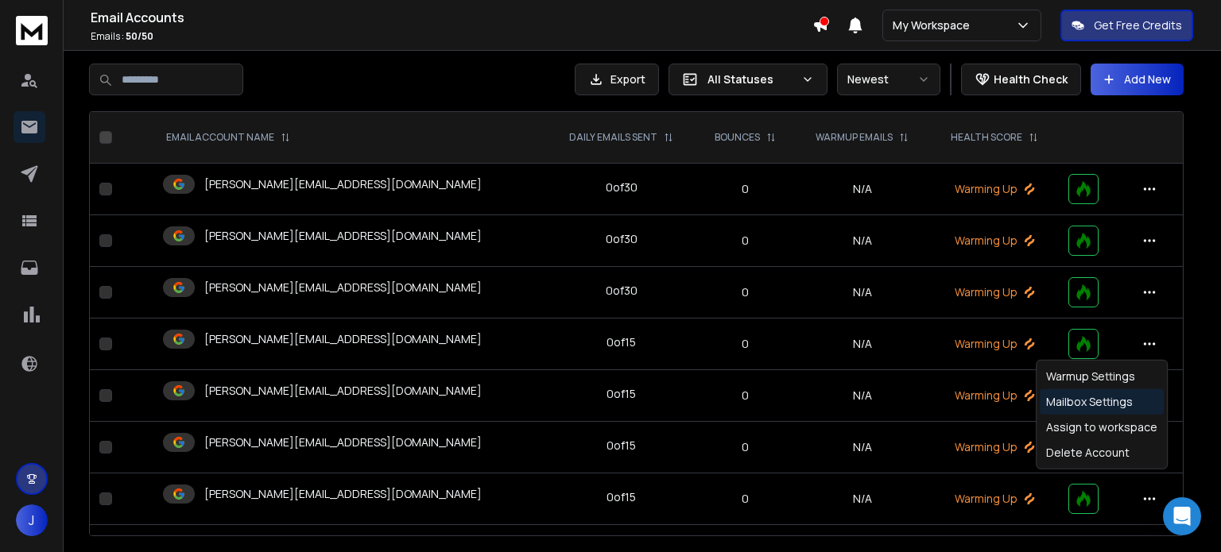
click at [1094, 405] on div "Mailbox Settings" at bounding box center [1102, 401] width 124 height 25
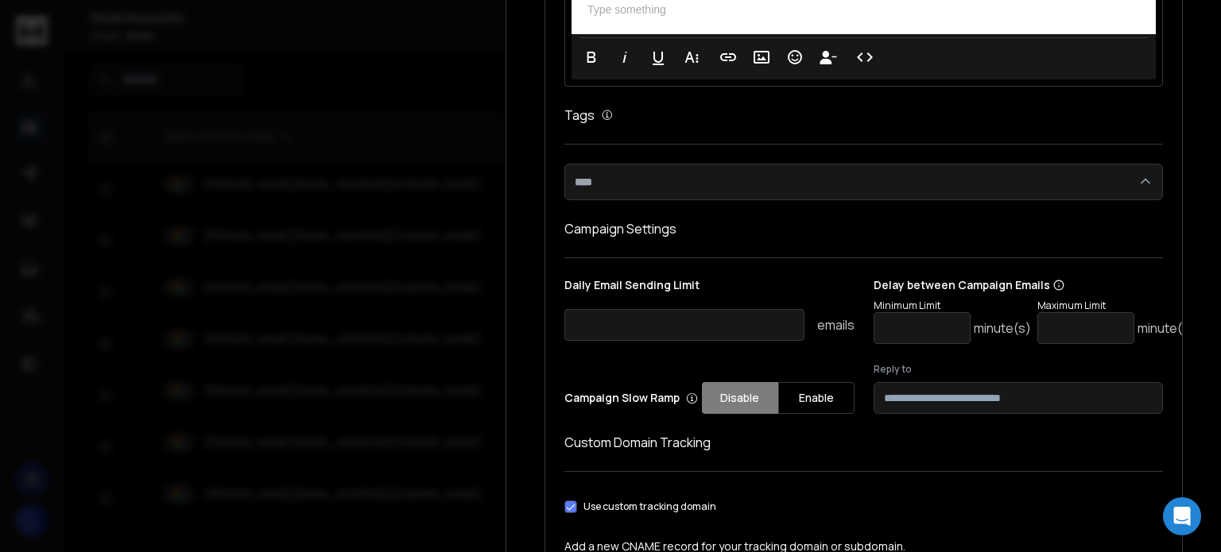
scroll to position [318, 0]
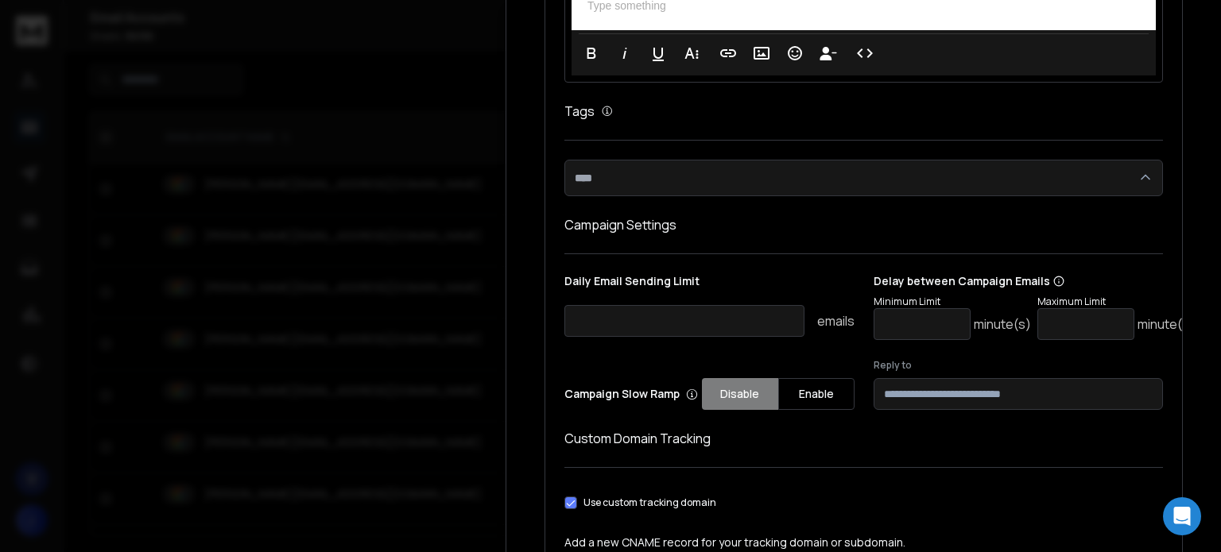
drag, startPoint x: 593, startPoint y: 330, endPoint x: 526, endPoint y: 343, distance: 68.0
click at [531, 341] on div "**********" at bounding box center [863, 287] width 676 height 1172
paste input "number"
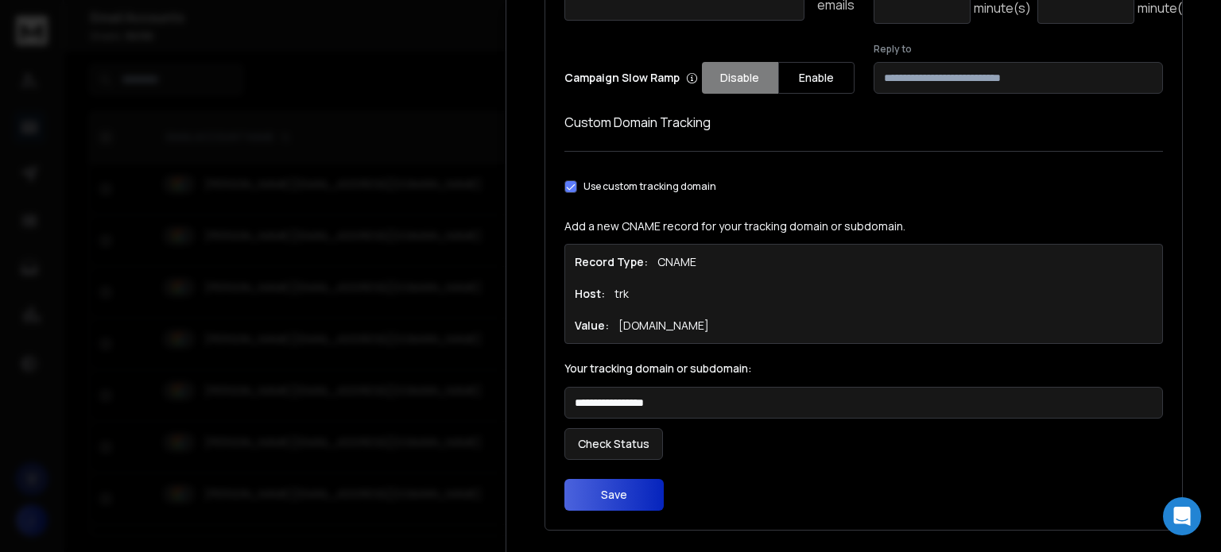
scroll to position [636, 0]
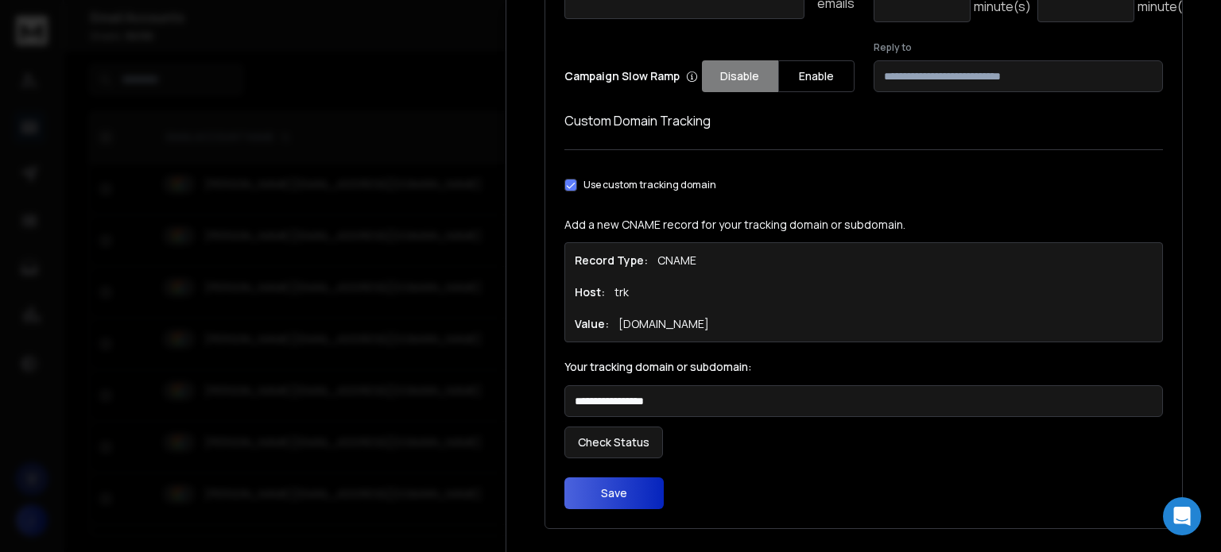
type input "**"
click at [639, 495] on button "Save" at bounding box center [613, 494] width 99 height 32
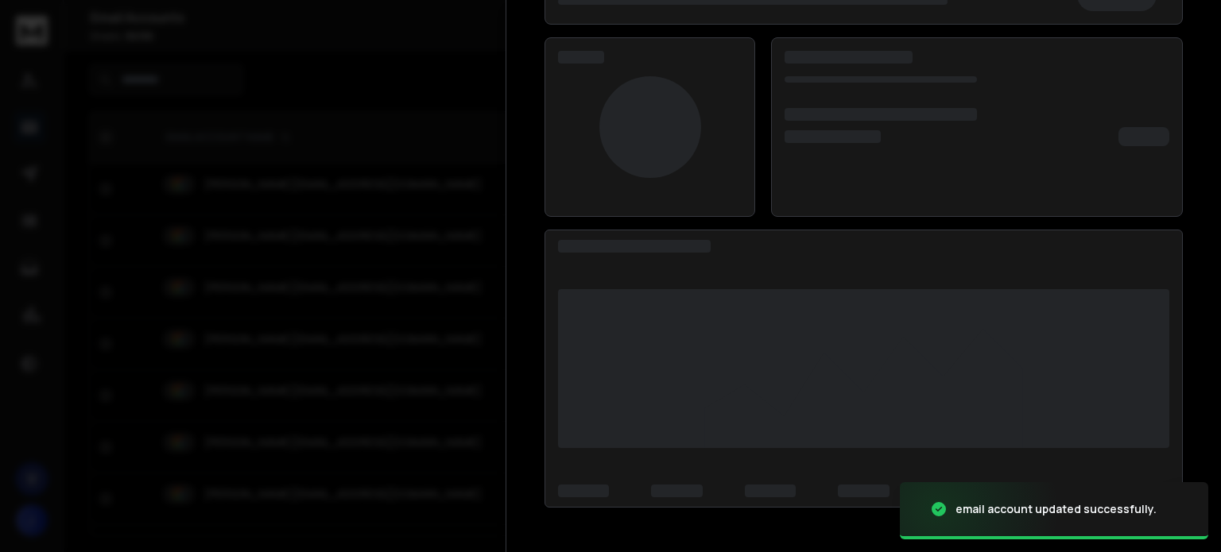
scroll to position [494, 0]
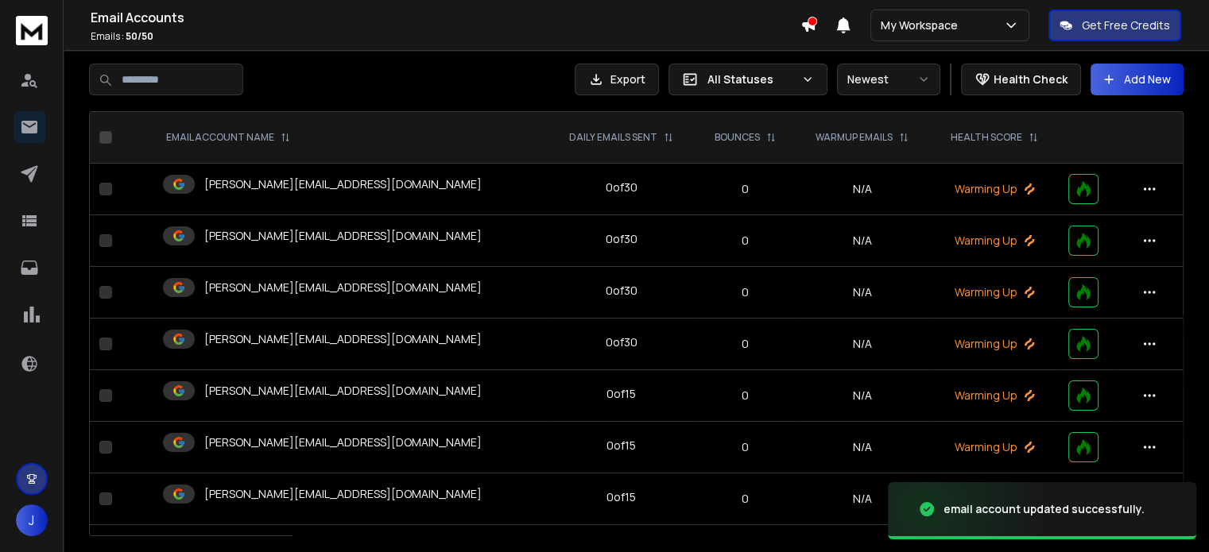
click at [1125, 398] on button at bounding box center [1149, 395] width 48 height 27
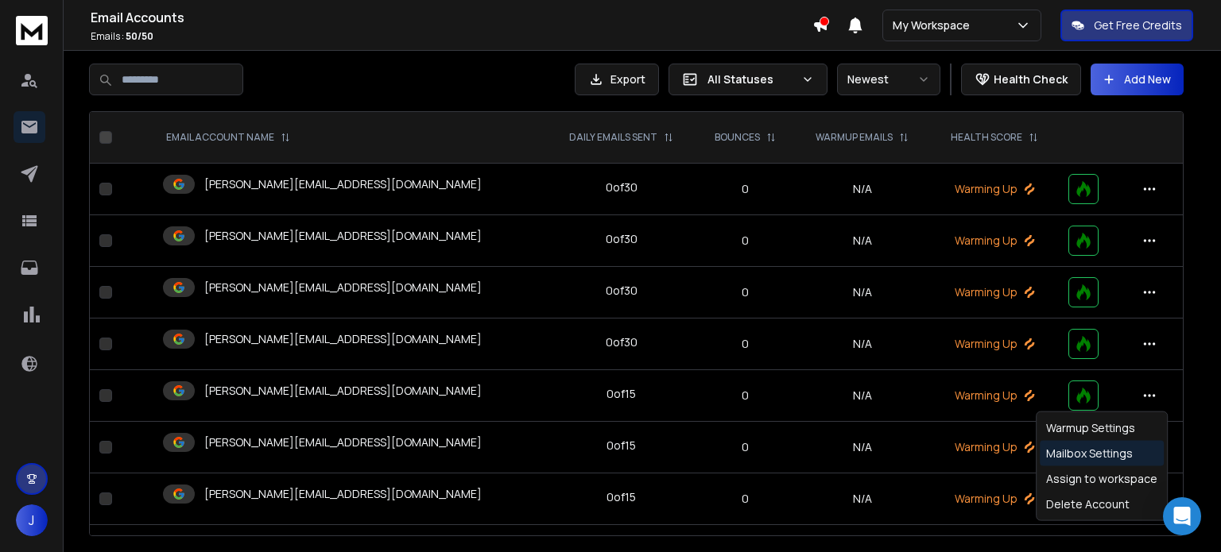
click at [1084, 454] on div "Mailbox Settings" at bounding box center [1102, 453] width 124 height 25
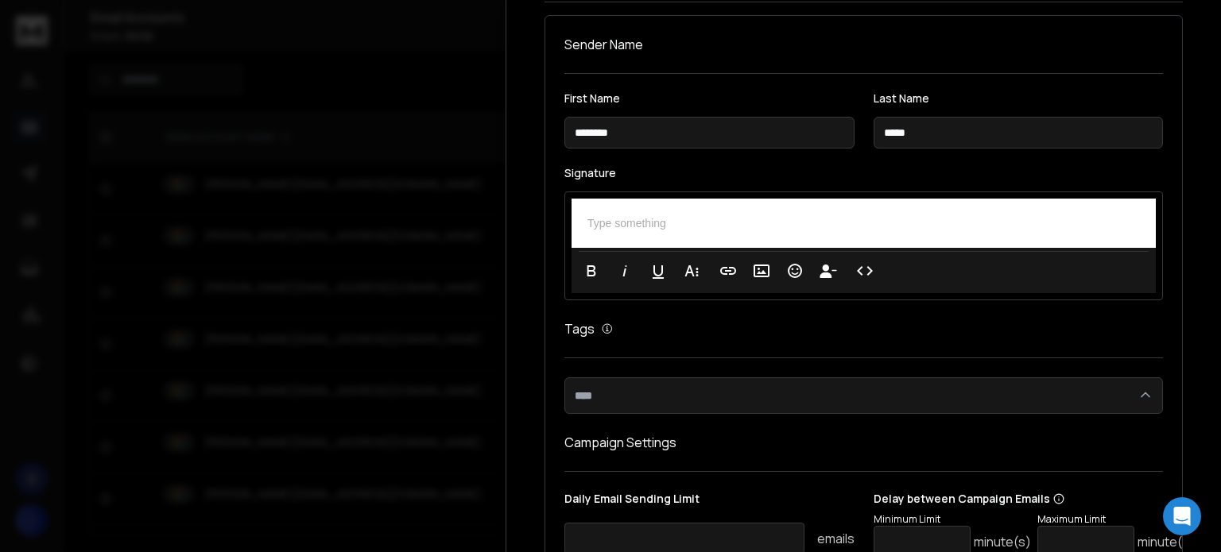
scroll to position [238, 0]
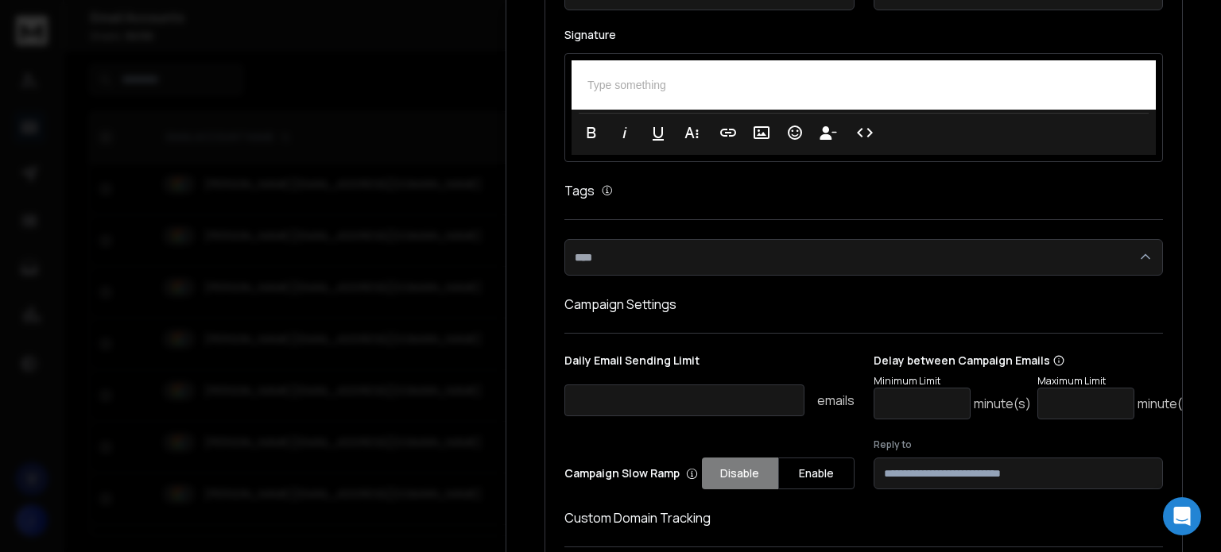
click at [618, 417] on div "** emails" at bounding box center [709, 401] width 290 height 38
drag, startPoint x: 569, startPoint y: 409, endPoint x: 534, endPoint y: 413, distance: 35.2
click at [540, 412] on div "[PERSON_NAME][EMAIL_ADDRESS][DOMAIN_NAME] Overview Campaign Stats Warmup Settin…" at bounding box center [863, 238] width 676 height 914
paste input "number"
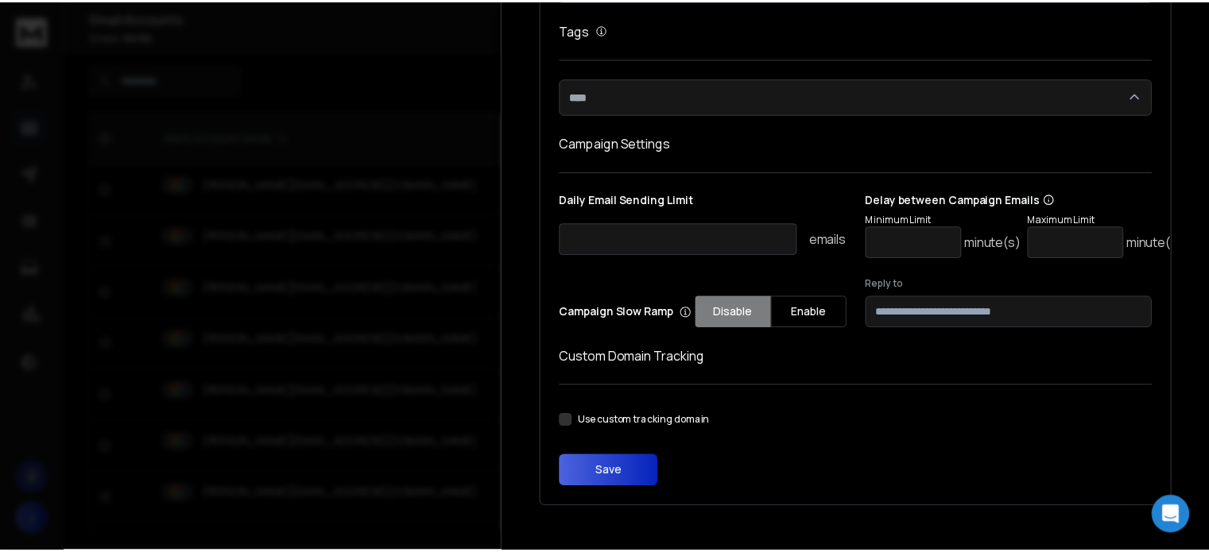
scroll to position [411, 0]
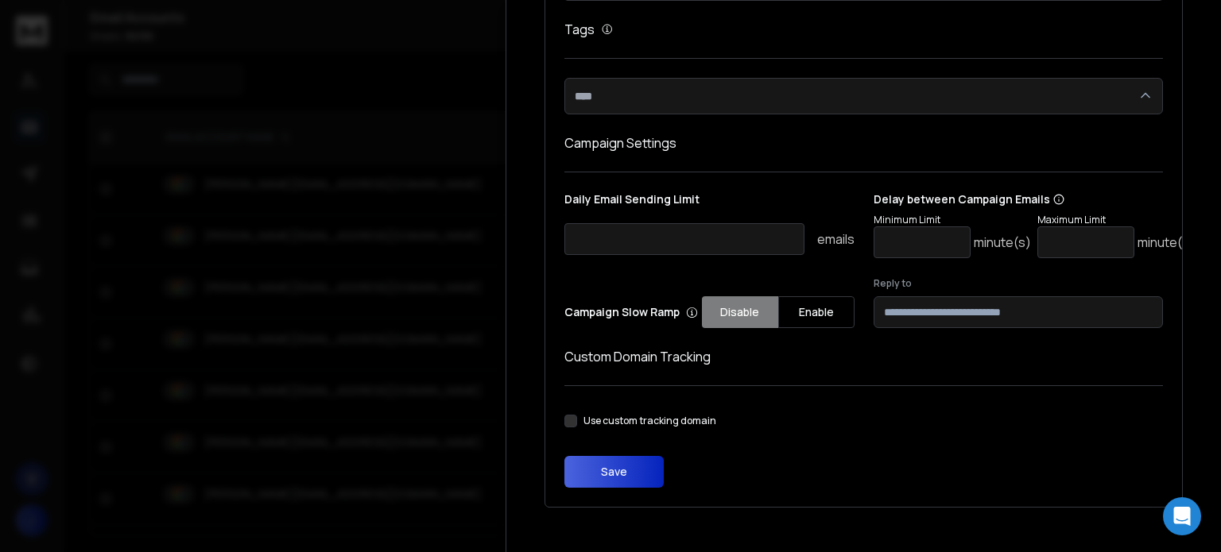
type input "**"
click at [605, 457] on button "Save" at bounding box center [613, 472] width 99 height 32
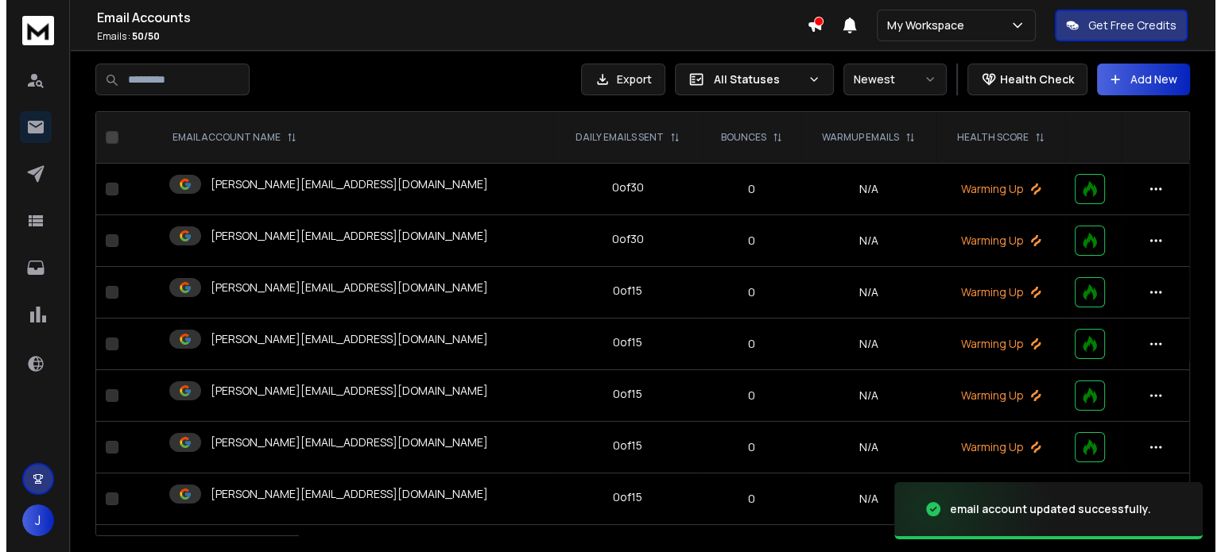
scroll to position [159, 0]
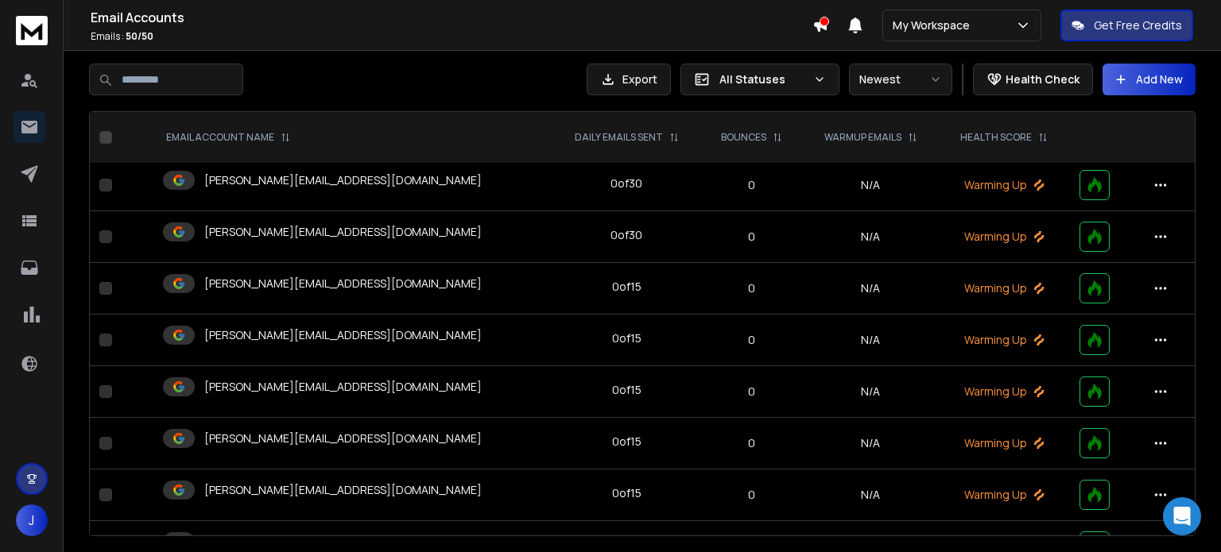
click at [1142, 293] on button at bounding box center [1160, 288] width 49 height 27
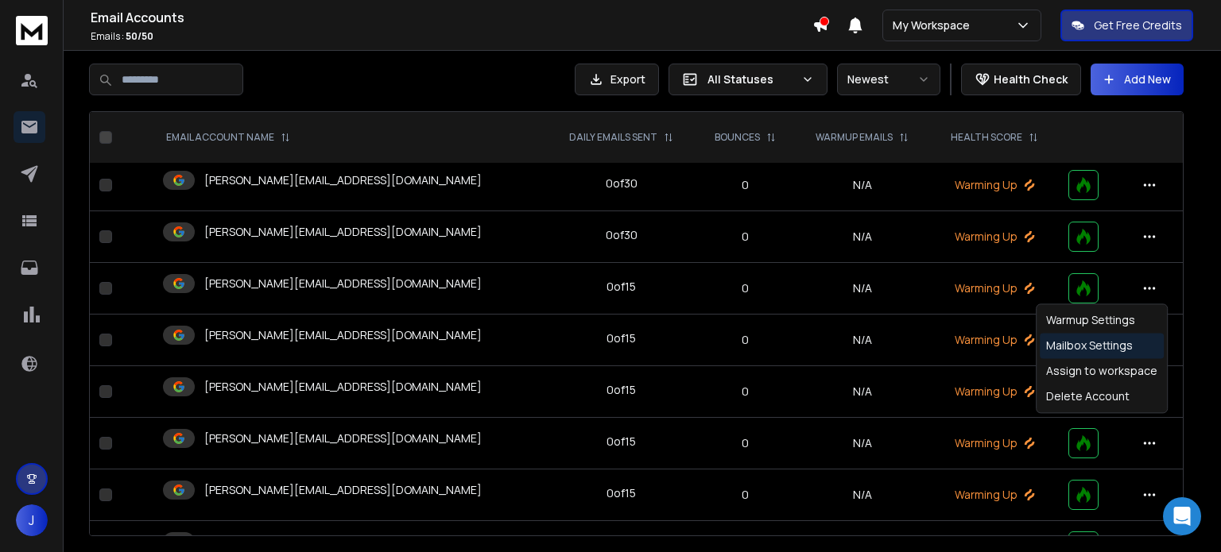
click at [1098, 345] on div "Mailbox Settings" at bounding box center [1102, 345] width 124 height 25
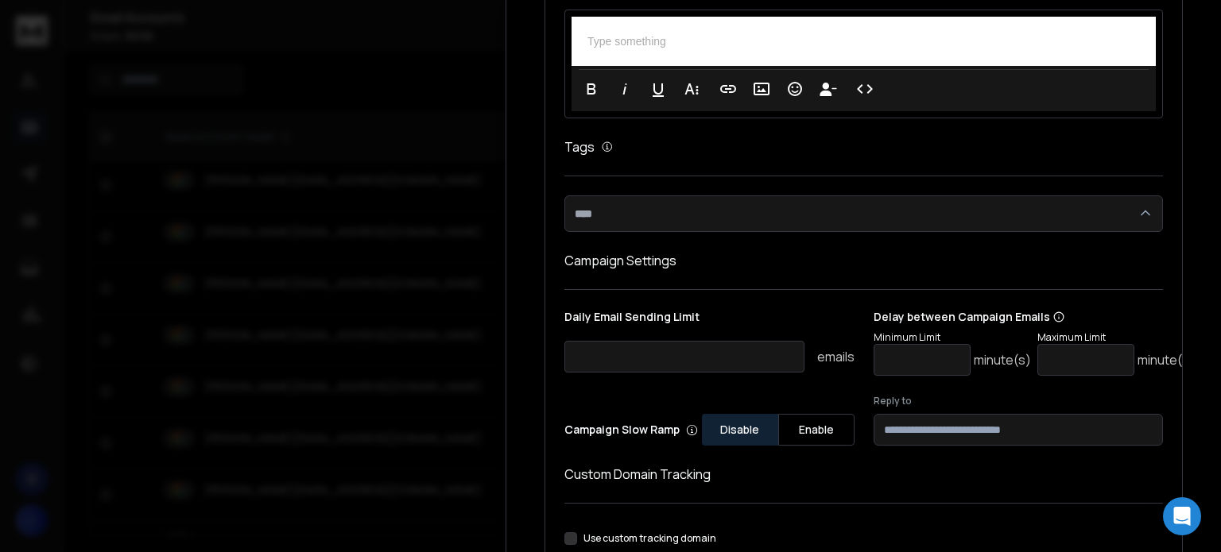
scroll to position [318, 0]
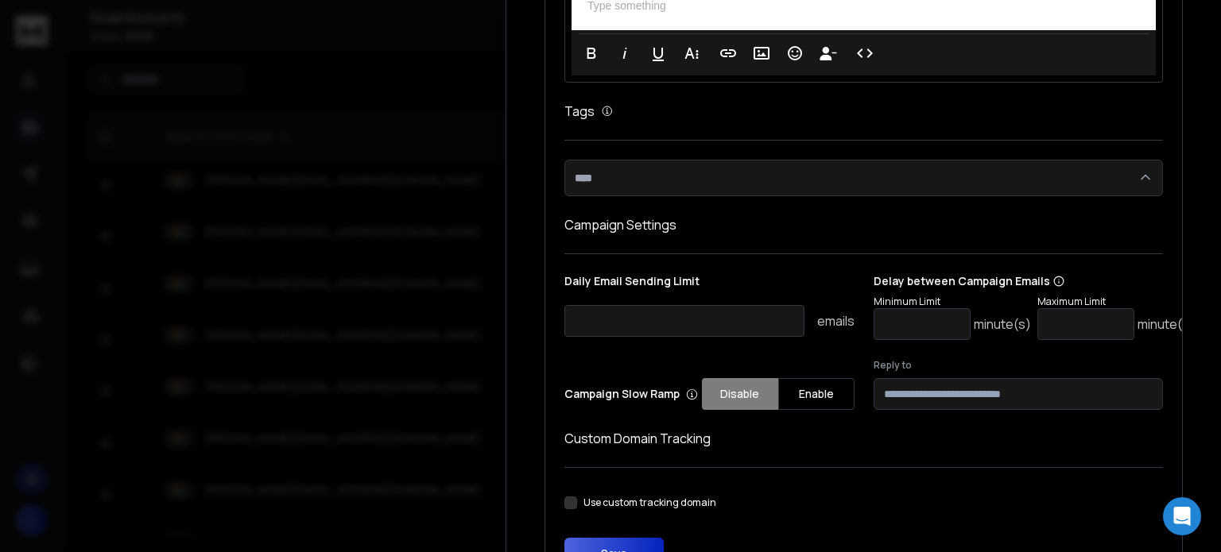
drag, startPoint x: 696, startPoint y: 321, endPoint x: 444, endPoint y: 343, distance: 253.7
click at [455, 341] on body "Your warmest leads are on your site – Turn visits into conversations Reach Out …" at bounding box center [604, 273] width 1209 height 552
paste input "number"
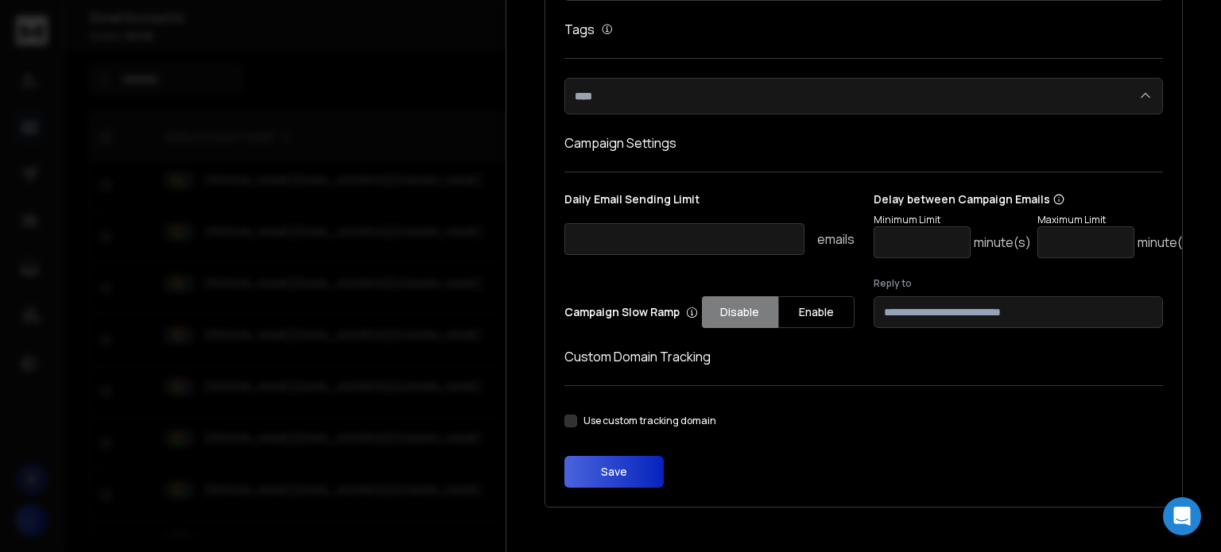
scroll to position [411, 0]
type input "**"
click at [630, 461] on button "Save" at bounding box center [613, 472] width 99 height 32
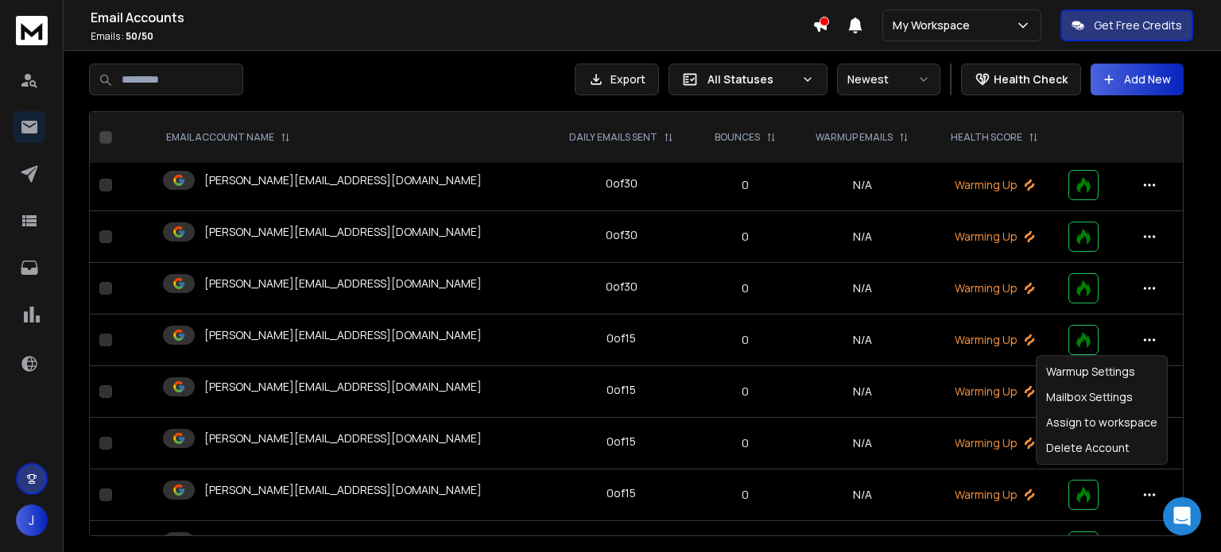
click at [1142, 340] on icon at bounding box center [1149, 340] width 14 height 14
click at [1075, 397] on div "Mailbox Settings" at bounding box center [1102, 397] width 124 height 25
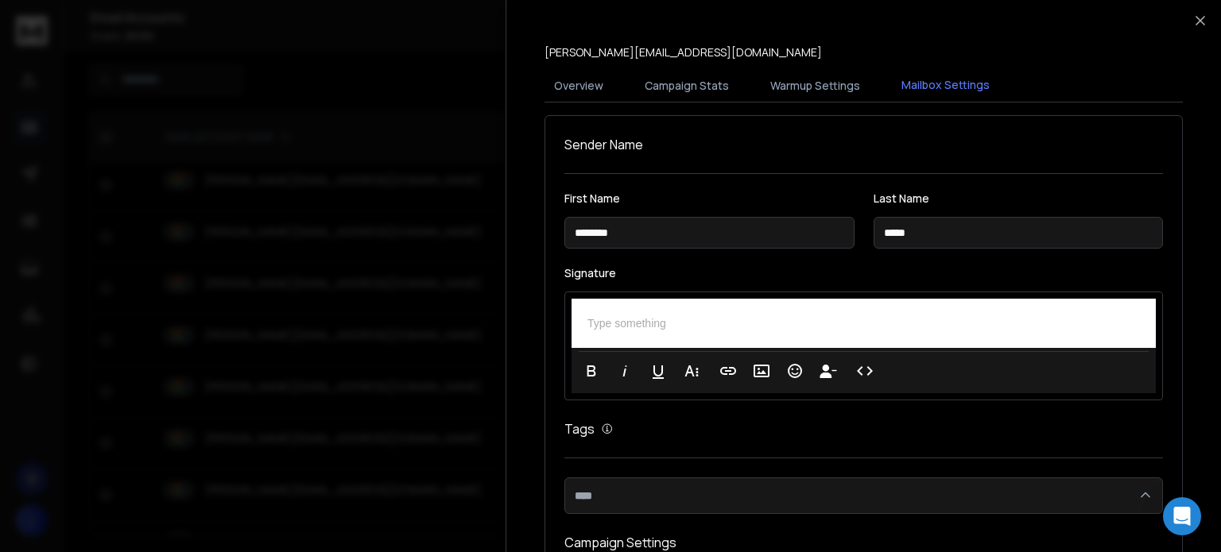
scroll to position [238, 0]
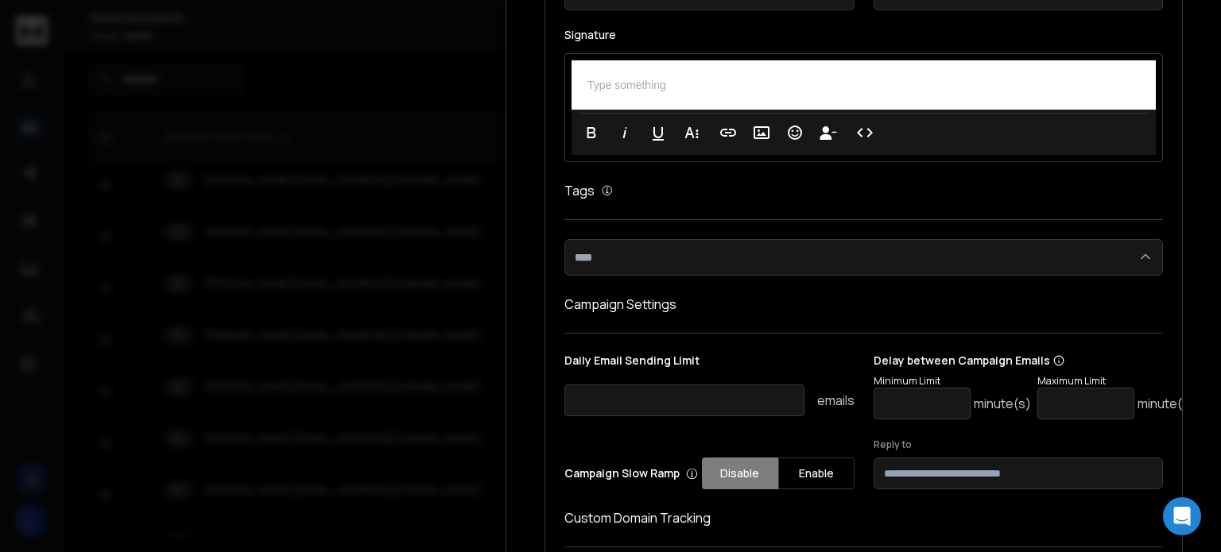
drag, startPoint x: 610, startPoint y: 408, endPoint x: 529, endPoint y: 409, distance: 81.9
click at [529, 409] on div "[PERSON_NAME][EMAIL_ADDRESS][DOMAIN_NAME] Overview Campaign Stats Warmup Settin…" at bounding box center [863, 238] width 676 height 914
paste input "number"
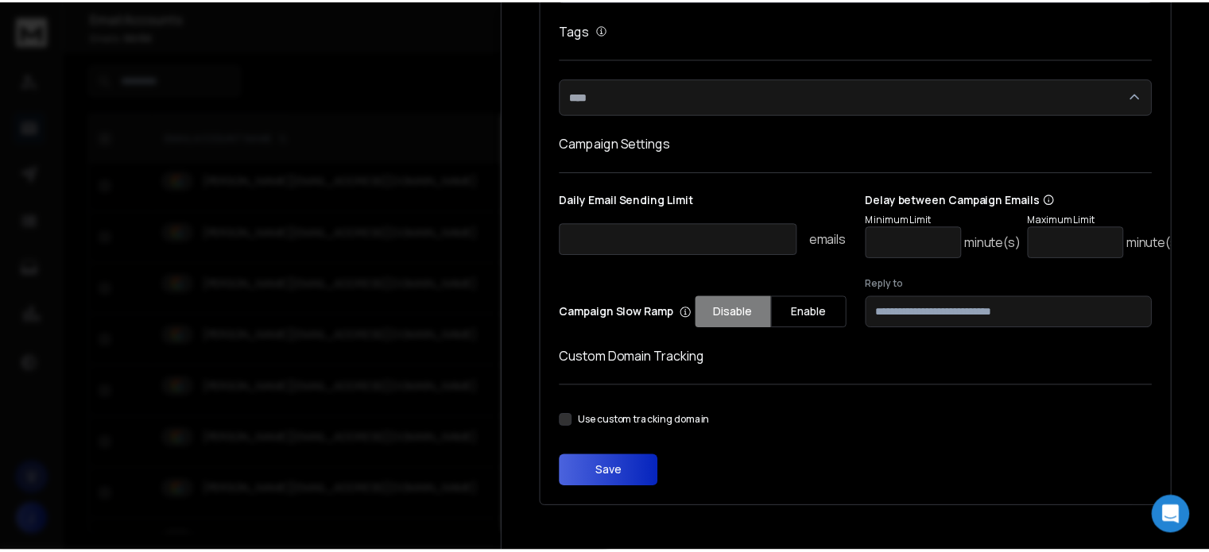
scroll to position [411, 0]
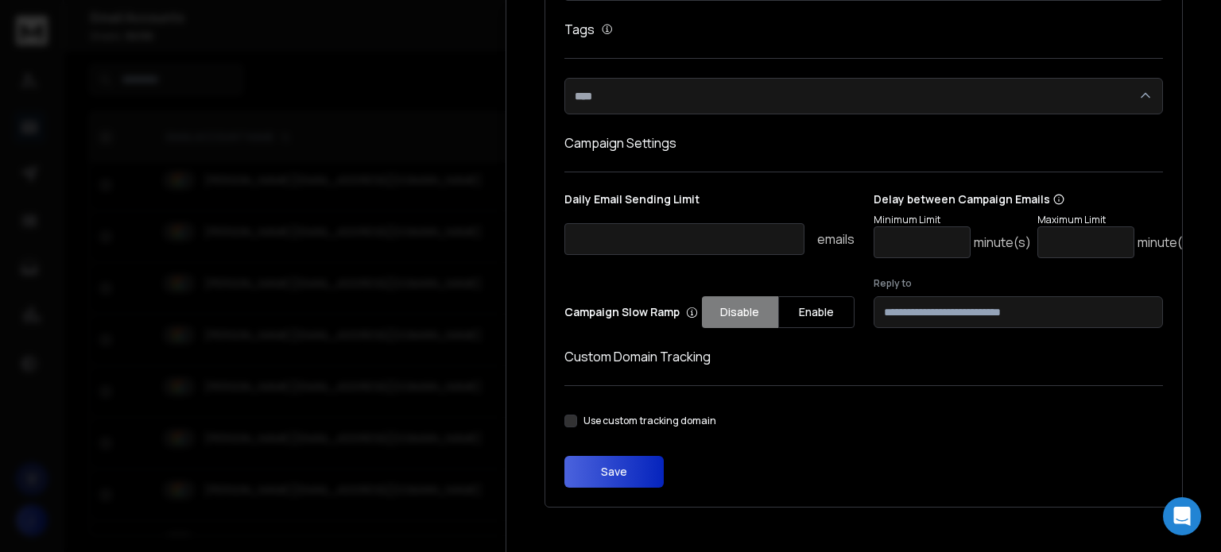
type input "**"
click at [630, 461] on button "Save" at bounding box center [613, 472] width 99 height 32
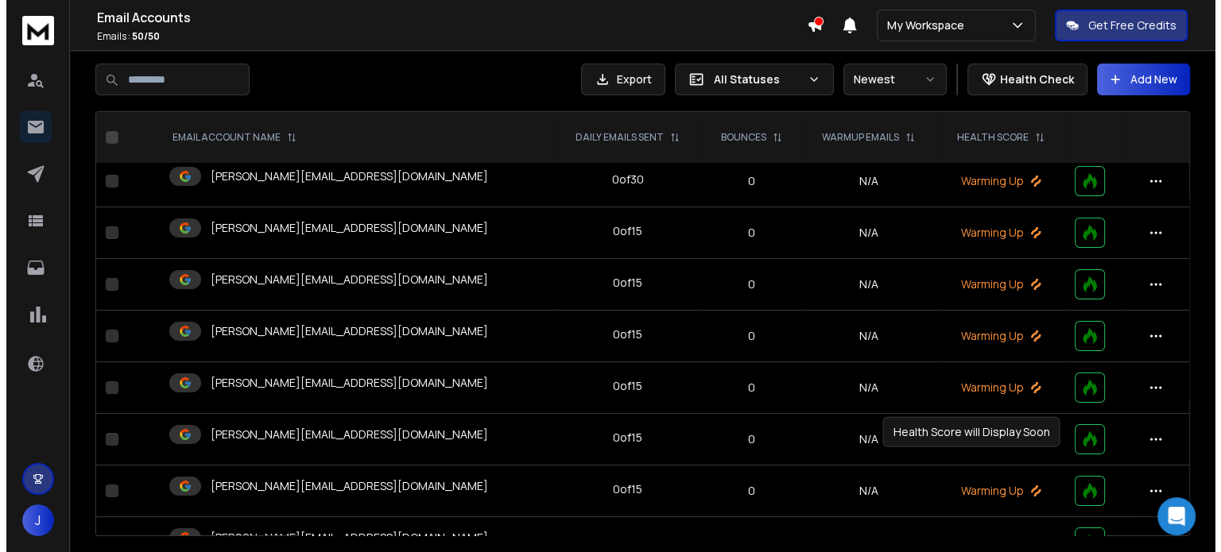
scroll to position [159, 0]
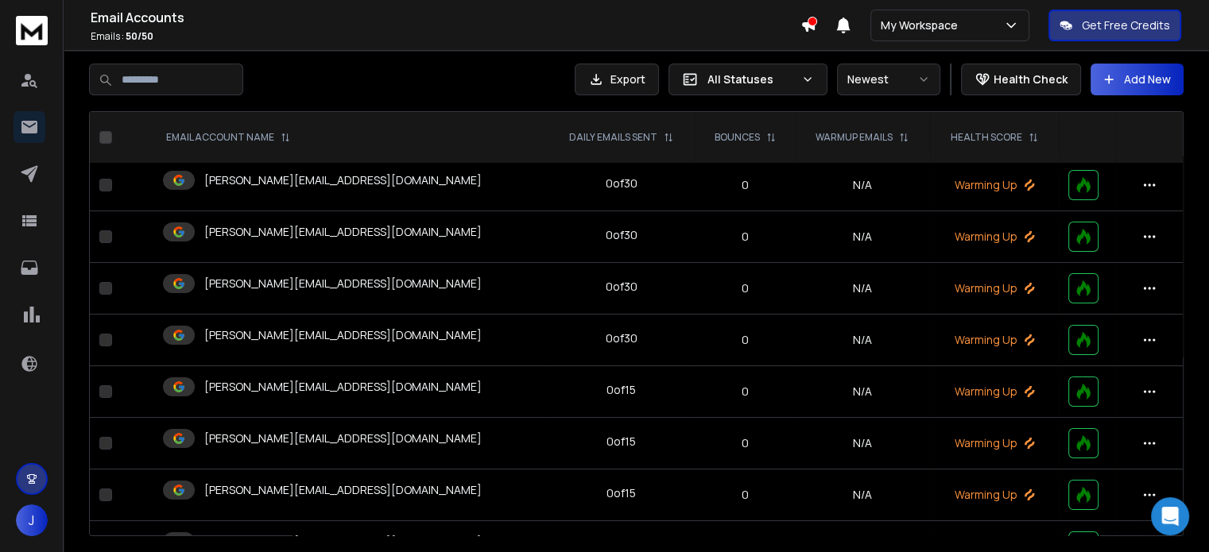
click at [1142, 386] on icon at bounding box center [1149, 392] width 14 height 14
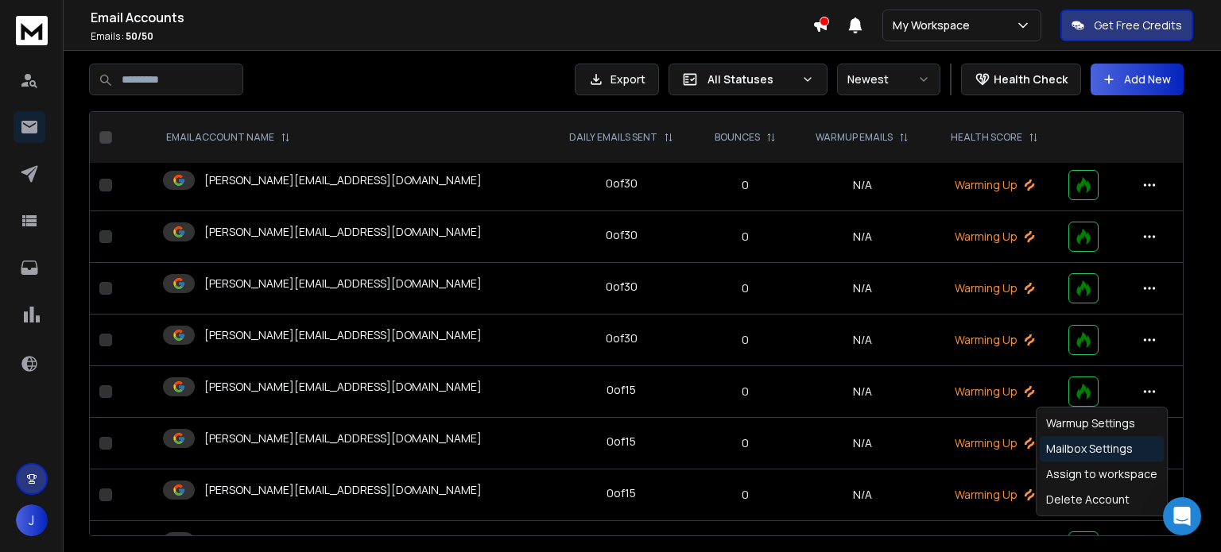
click at [1095, 443] on div "Mailbox Settings" at bounding box center [1102, 448] width 124 height 25
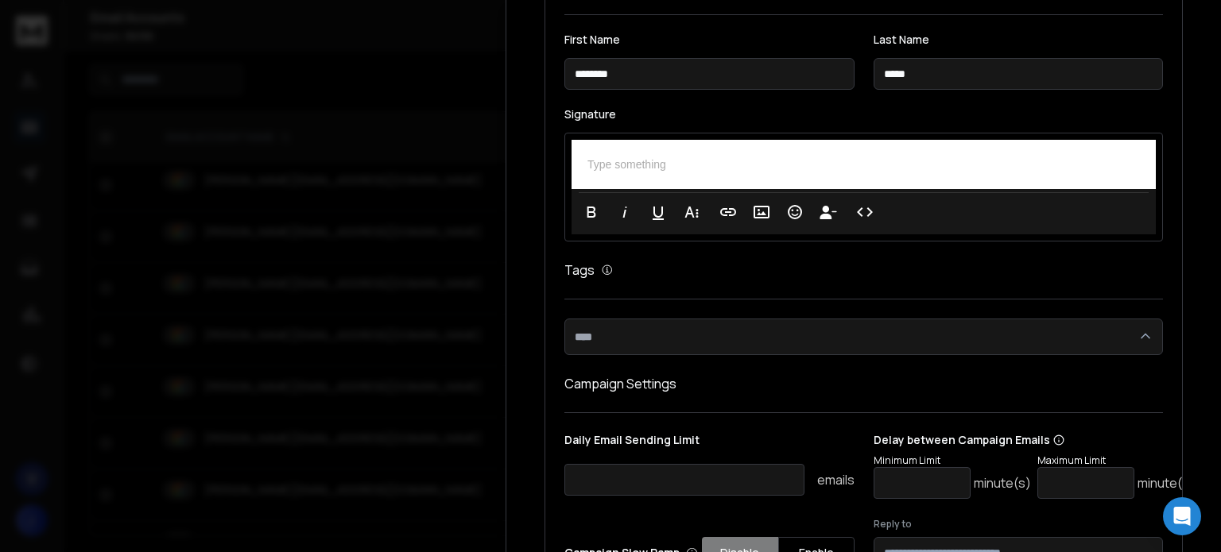
scroll to position [318, 0]
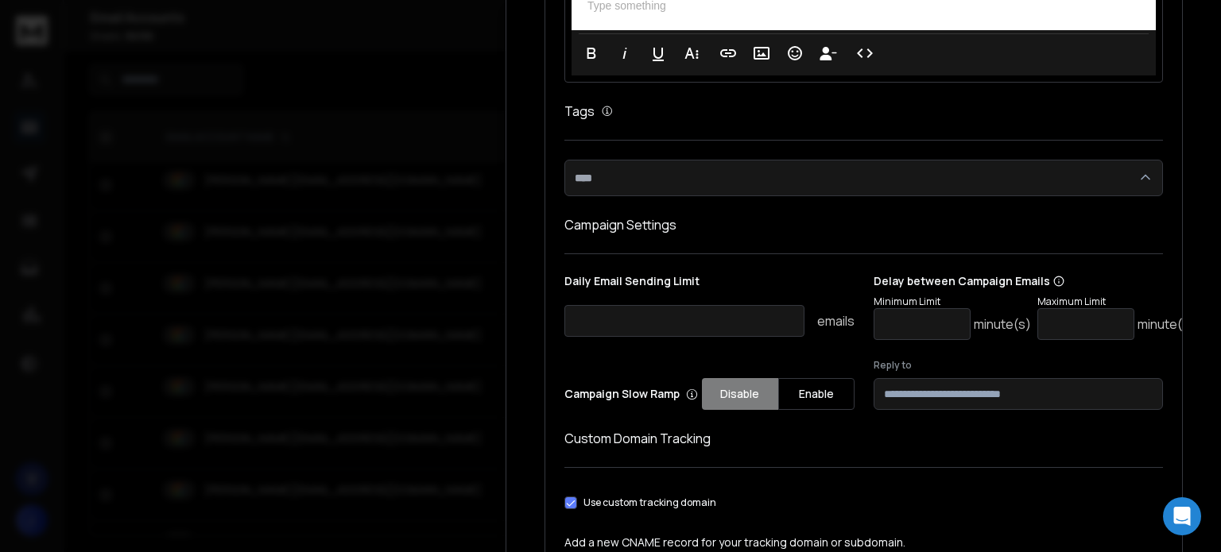
drag, startPoint x: 617, startPoint y: 320, endPoint x: 444, endPoint y: 353, distance: 175.5
click at [484, 342] on body "Your warmest leads are on your site – Turn visits into conversations Reach Out …" at bounding box center [604, 273] width 1209 height 552
paste input "number"
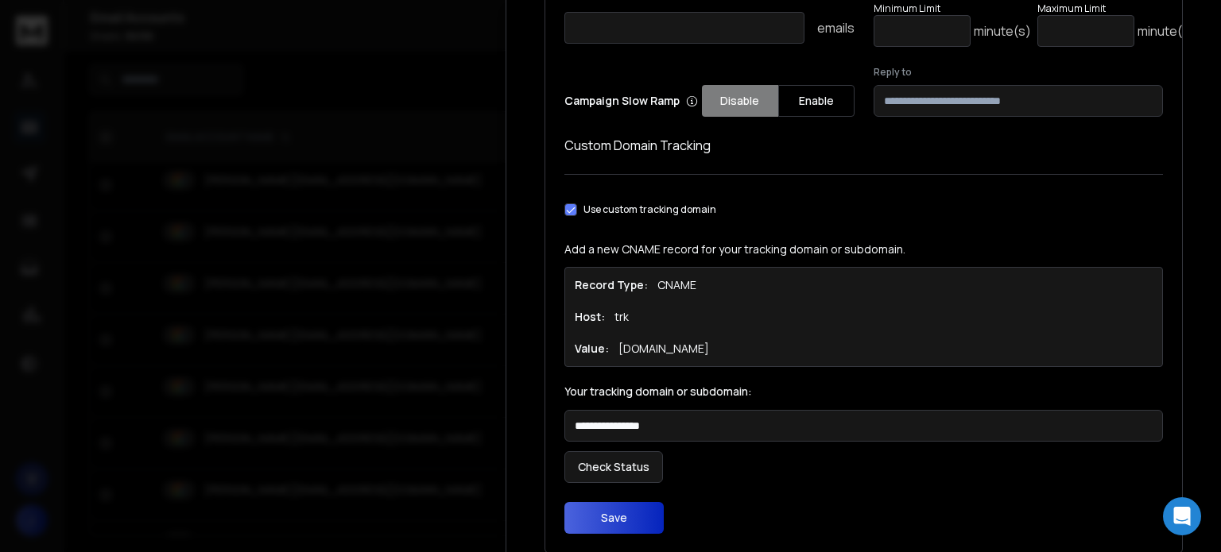
scroll to position [668, 0]
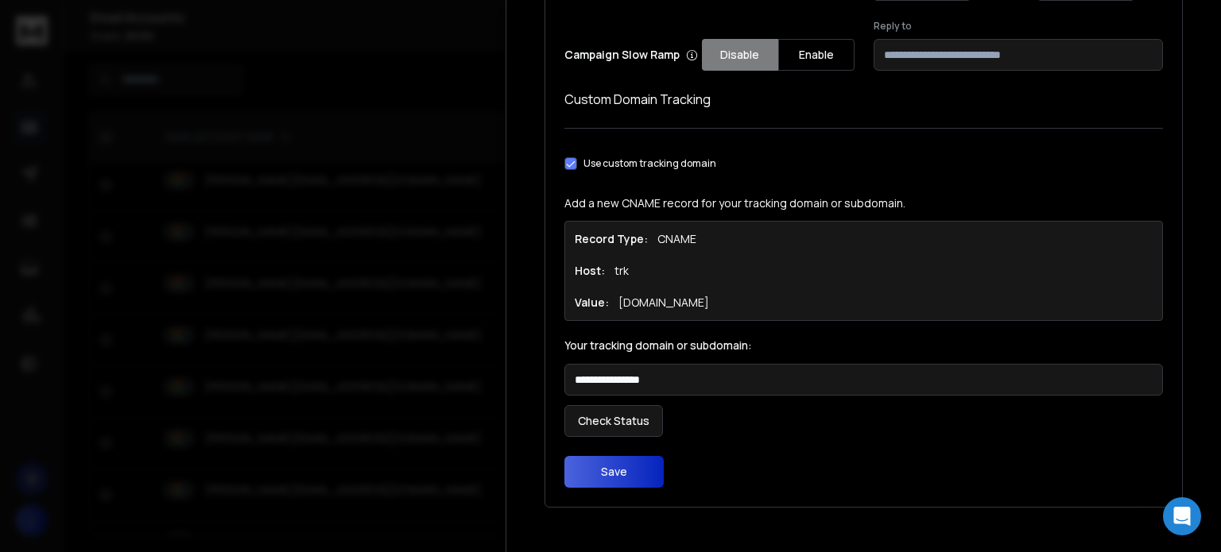
type input "**"
click at [636, 464] on button "Save" at bounding box center [613, 472] width 99 height 32
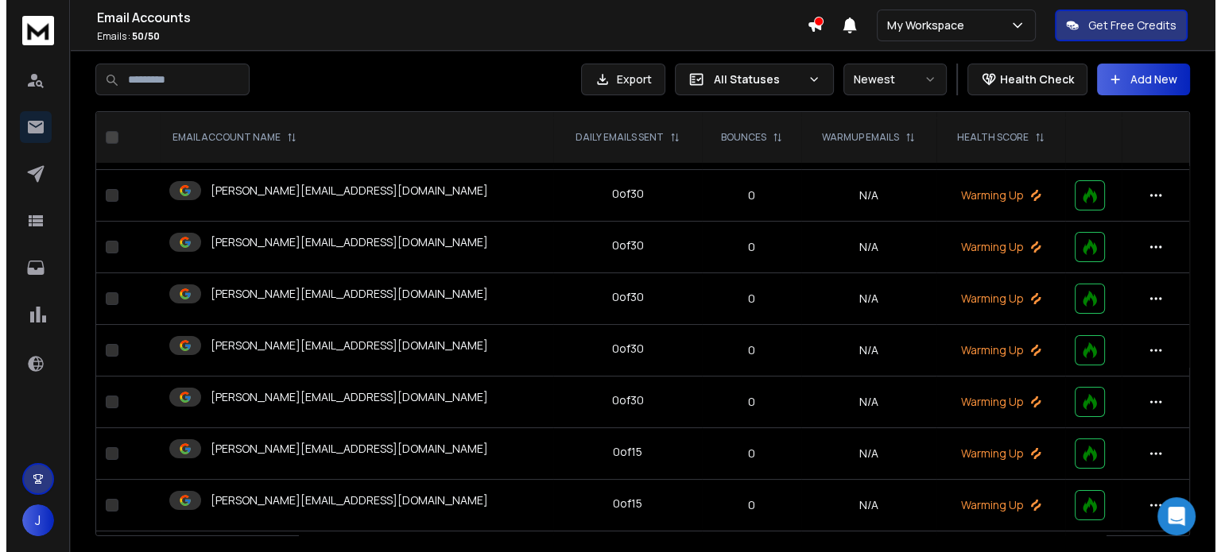
scroll to position [159, 0]
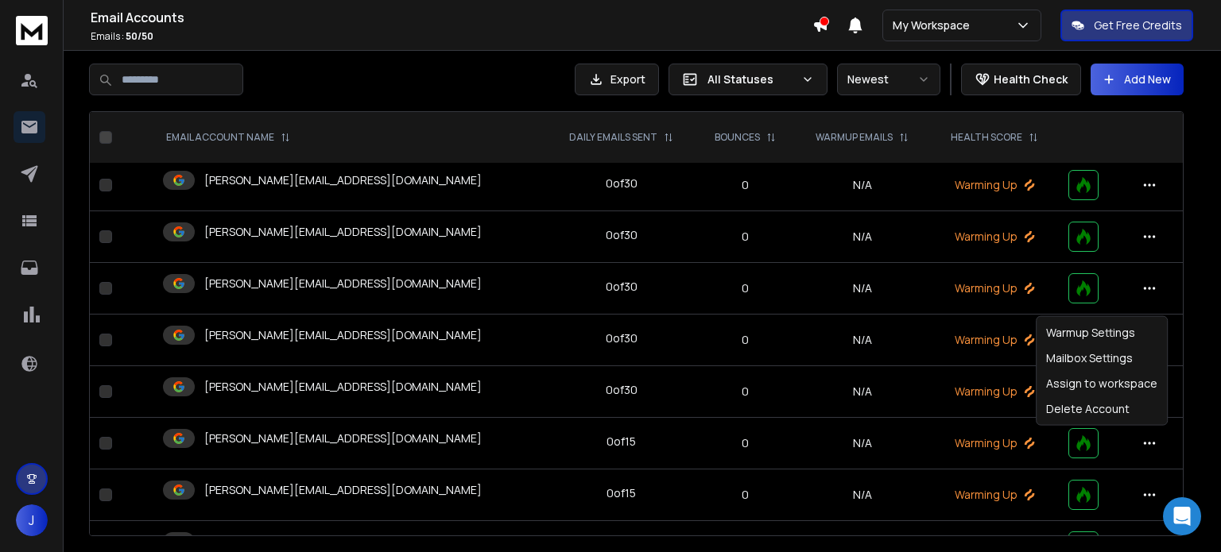
click at [1143, 442] on icon at bounding box center [1149, 443] width 12 height 2
click at [1089, 357] on div "Mailbox Settings" at bounding box center [1102, 358] width 124 height 25
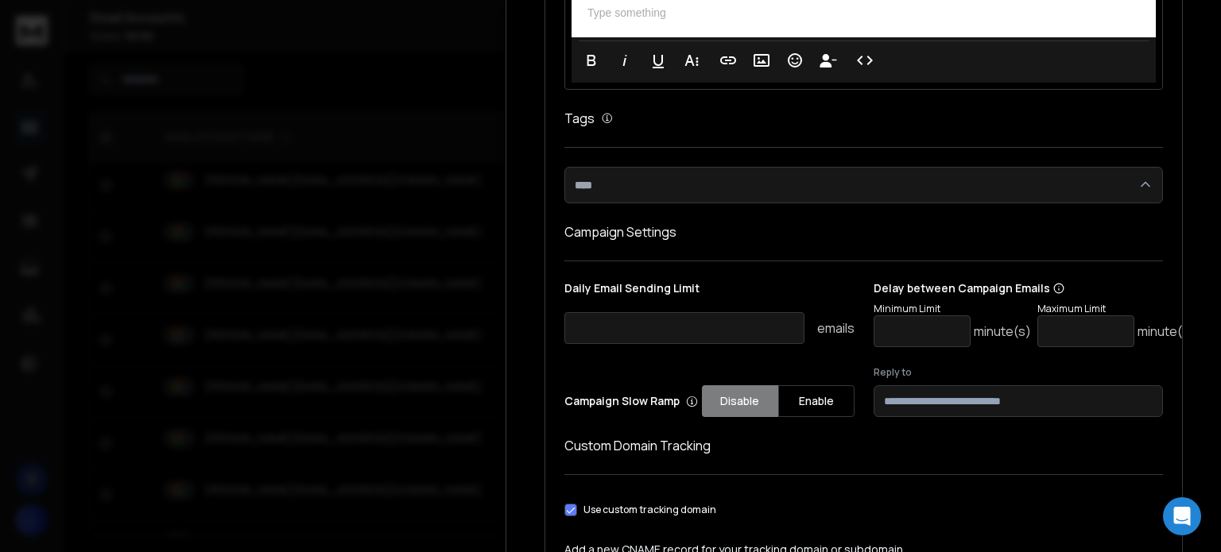
scroll to position [318, 0]
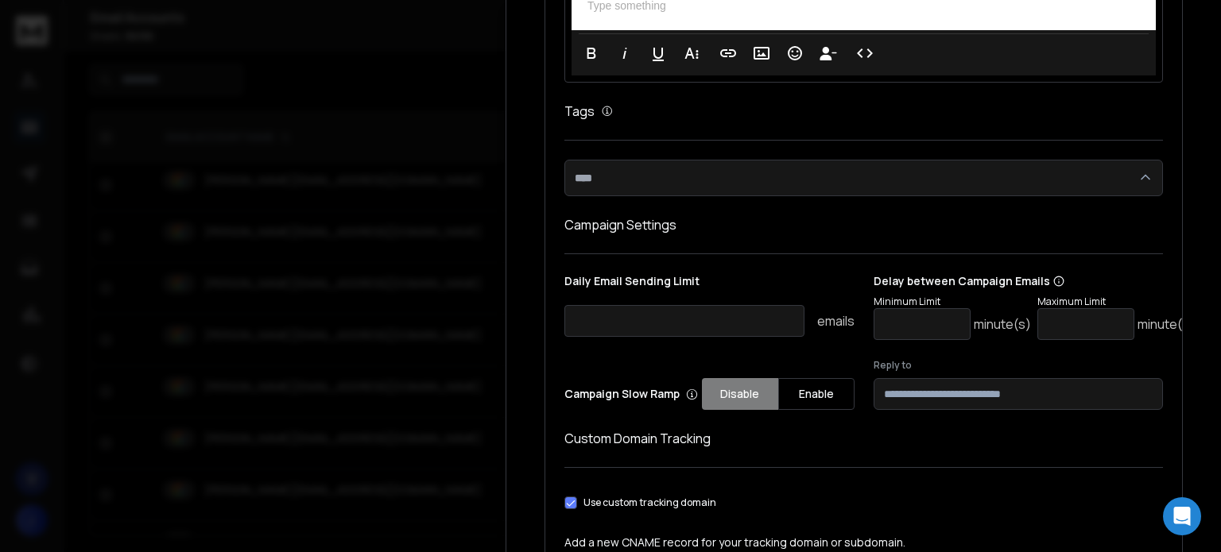
drag, startPoint x: 633, startPoint y: 323, endPoint x: 492, endPoint y: 335, distance: 141.3
click at [495, 335] on body "Your warmest leads are on your site – Turn visits into conversations Reach Out …" at bounding box center [604, 273] width 1209 height 552
paste input "number"
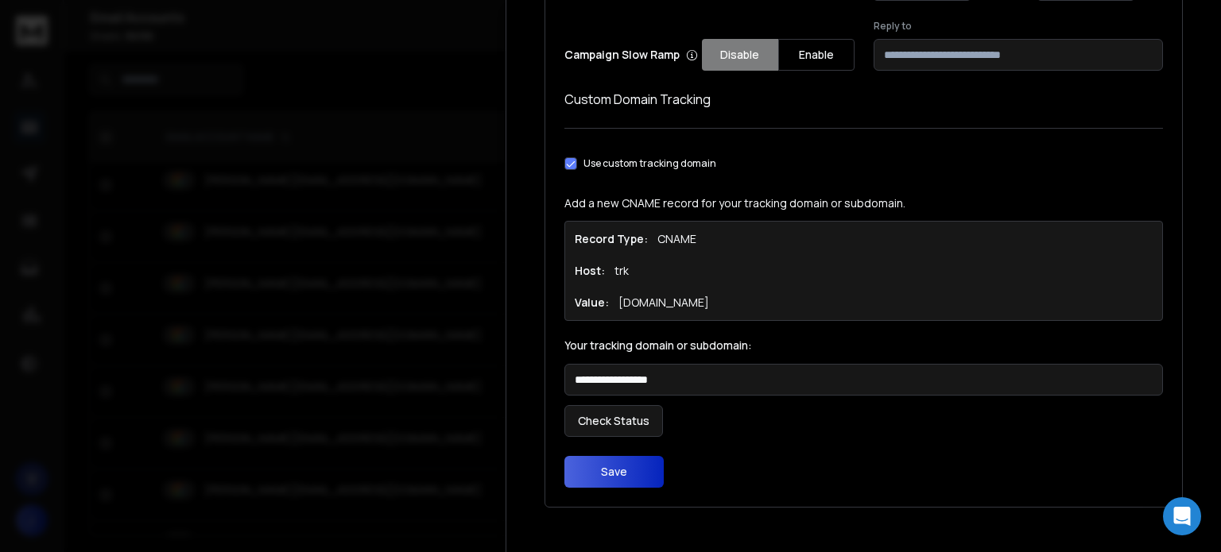
scroll to position [668, 0]
type input "**"
click at [614, 456] on button "Save" at bounding box center [613, 472] width 99 height 32
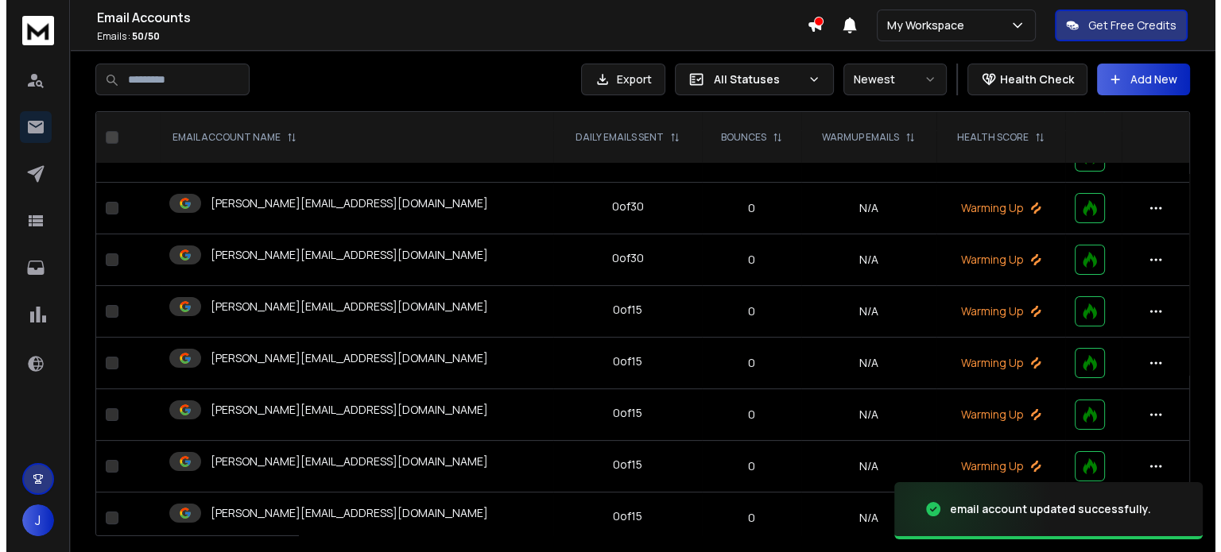
scroll to position [397, 0]
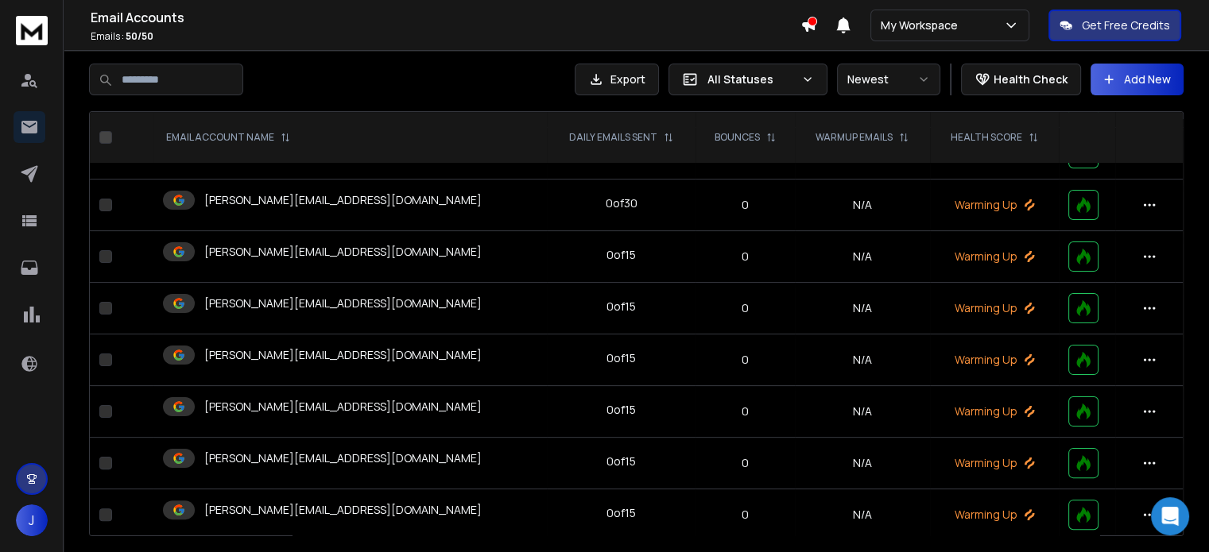
click at [1142, 259] on icon at bounding box center [1149, 257] width 14 height 14
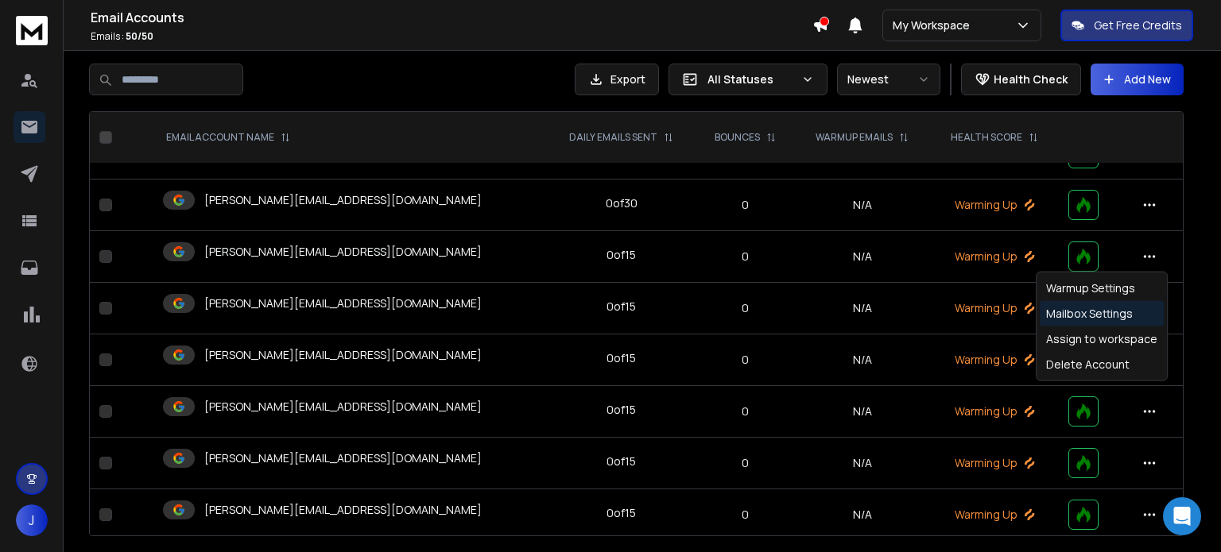
click at [1099, 312] on div "Mailbox Settings" at bounding box center [1102, 313] width 124 height 25
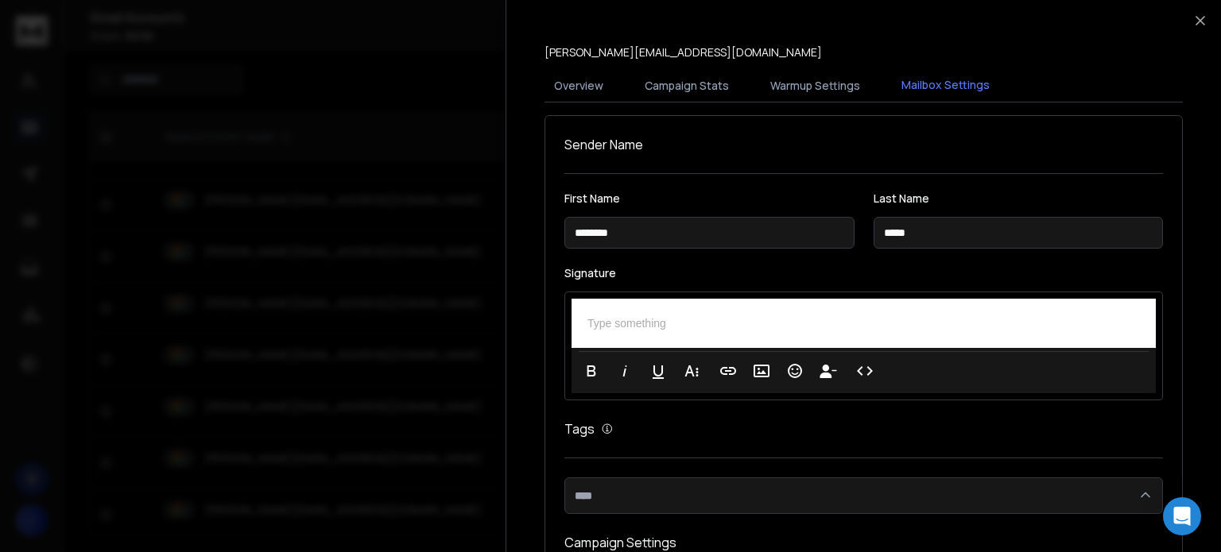
scroll to position [477, 0]
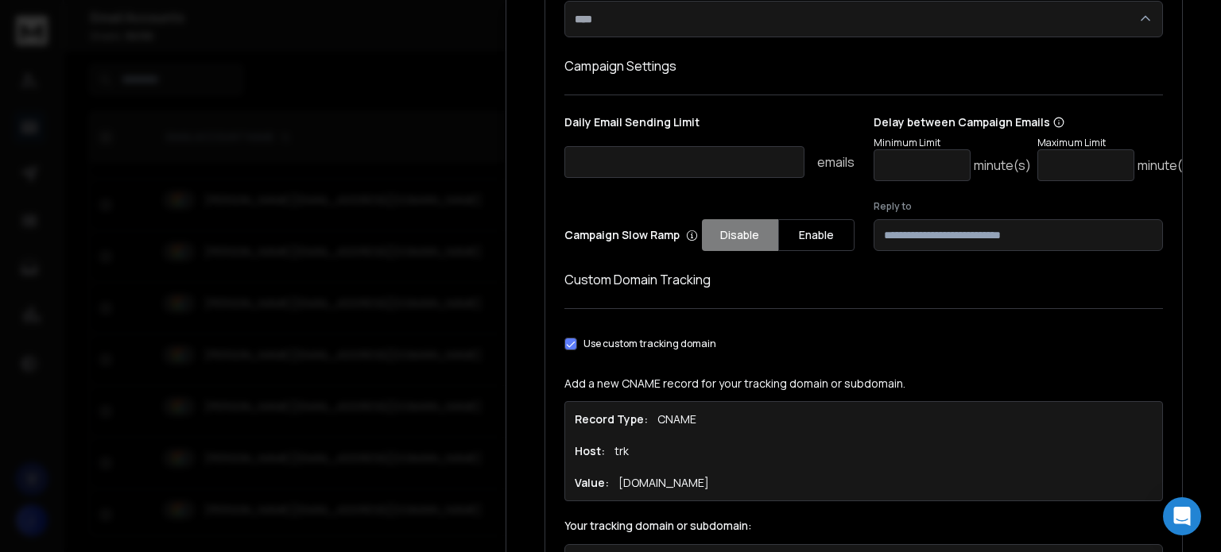
drag, startPoint x: 602, startPoint y: 167, endPoint x: 521, endPoint y: 167, distance: 81.1
click at [521, 167] on div "**********" at bounding box center [863, 276] width 715 height 552
paste input "number"
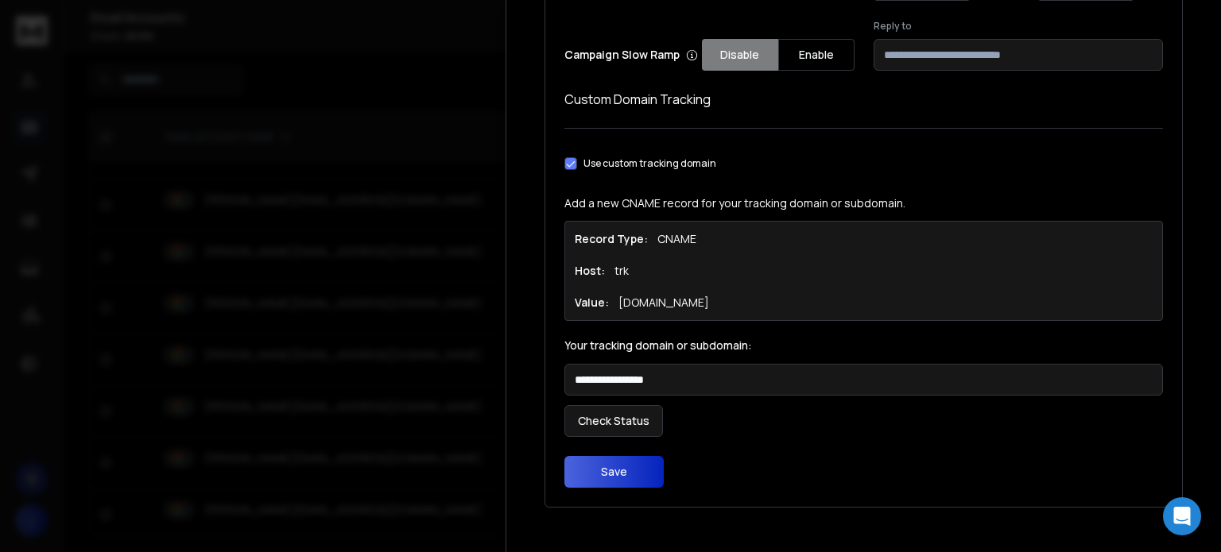
type input "**"
click at [626, 457] on button "Save" at bounding box center [613, 472] width 99 height 32
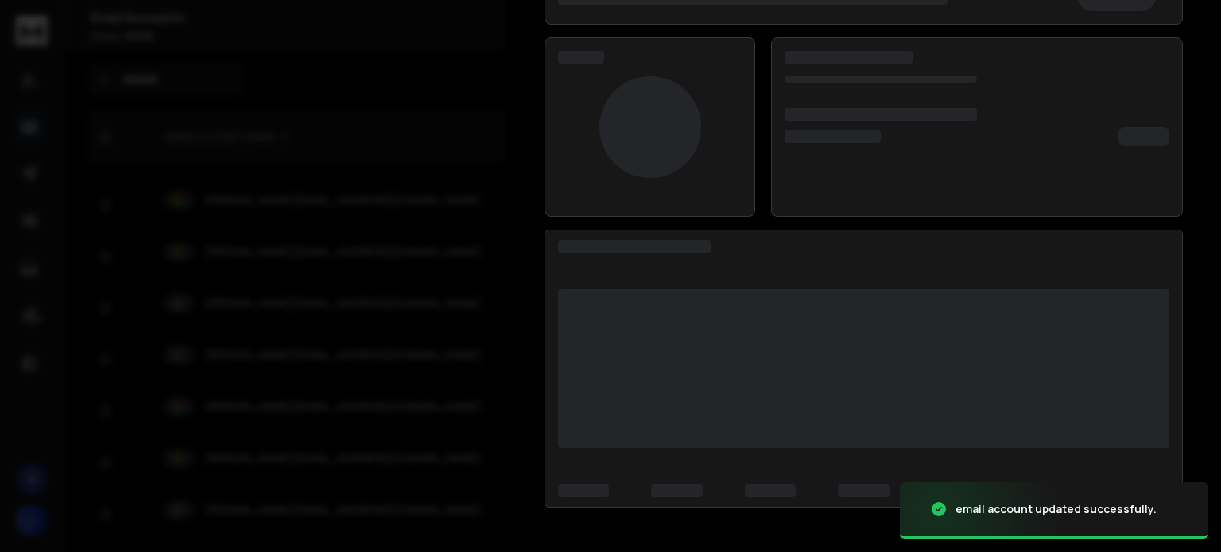
scroll to position [494, 0]
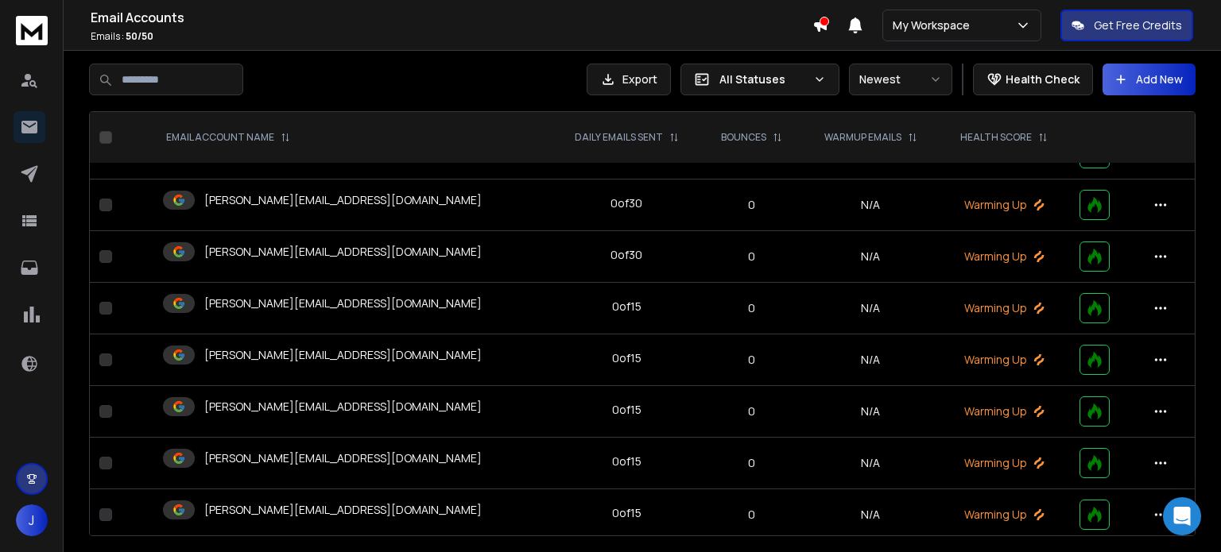
click at [1136, 311] on button at bounding box center [1160, 308] width 49 height 27
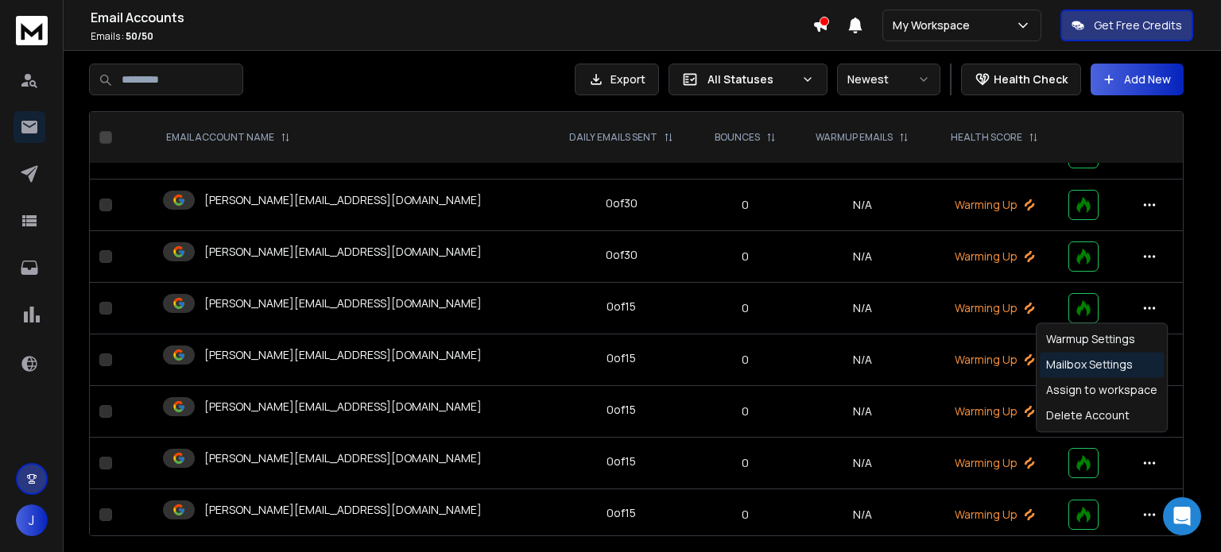
click at [1106, 366] on div "Mailbox Settings" at bounding box center [1102, 364] width 124 height 25
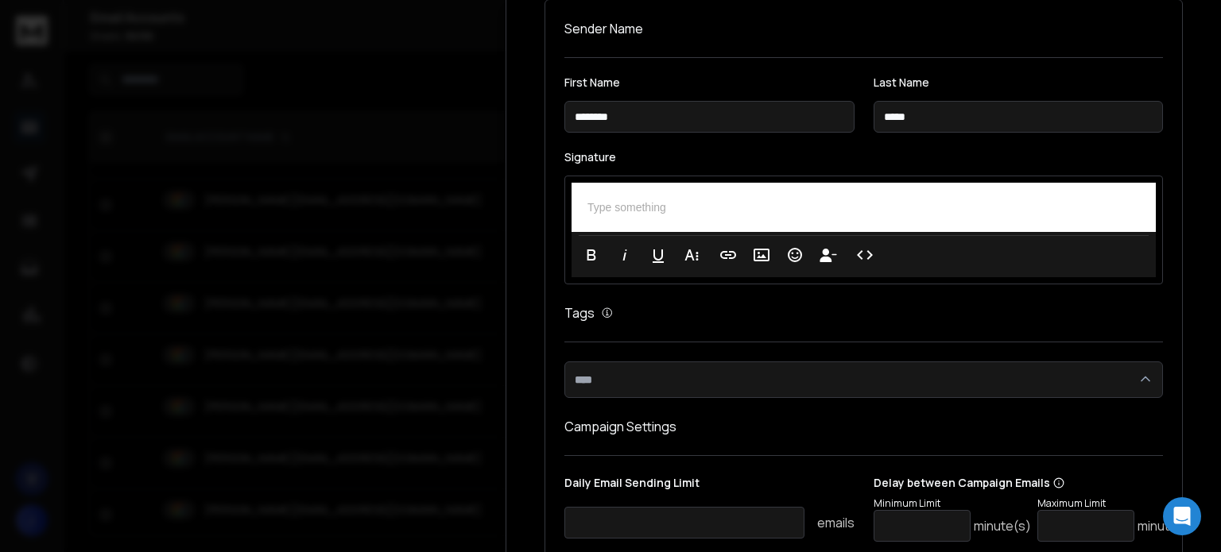
scroll to position [238, 0]
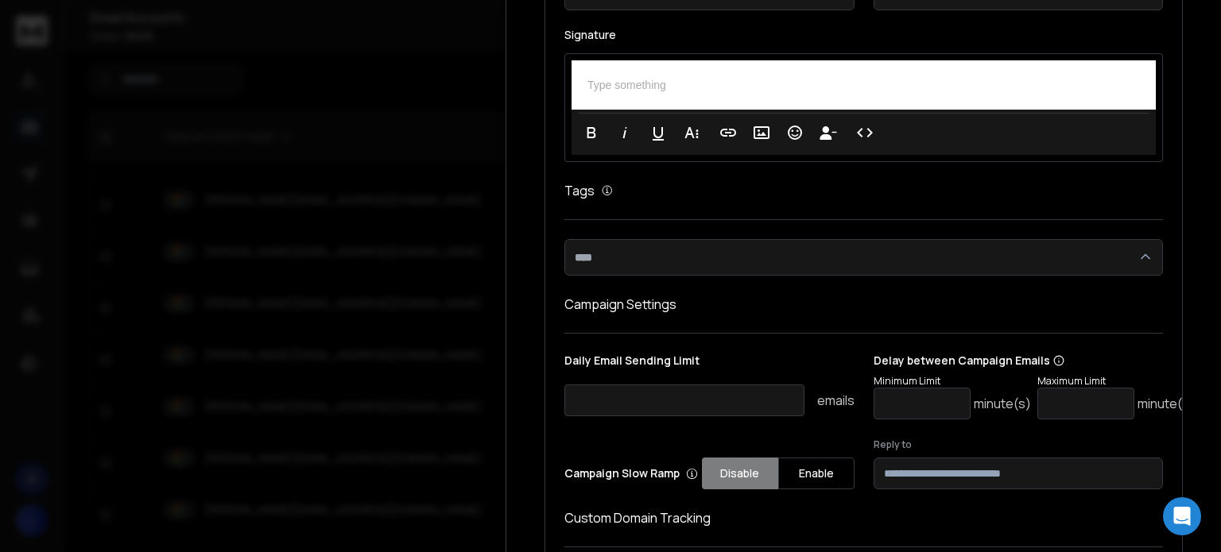
drag, startPoint x: 605, startPoint y: 406, endPoint x: 516, endPoint y: 419, distance: 89.9
click at [508, 418] on div "**********" at bounding box center [863, 276] width 715 height 552
paste input "number"
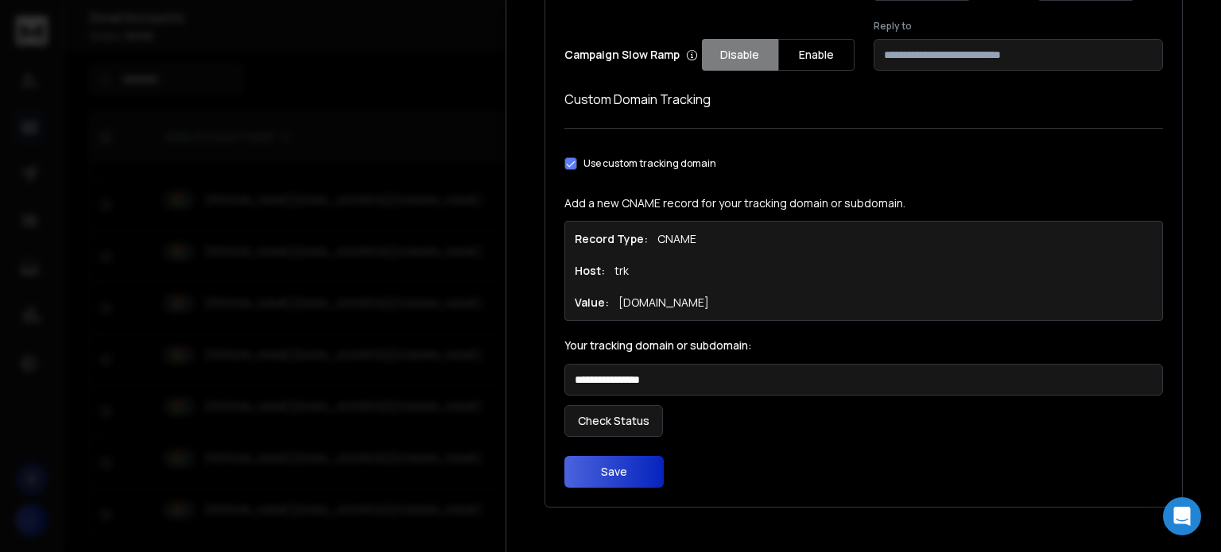
scroll to position [668, 0]
type input "**"
click at [641, 472] on button "Save" at bounding box center [613, 472] width 99 height 32
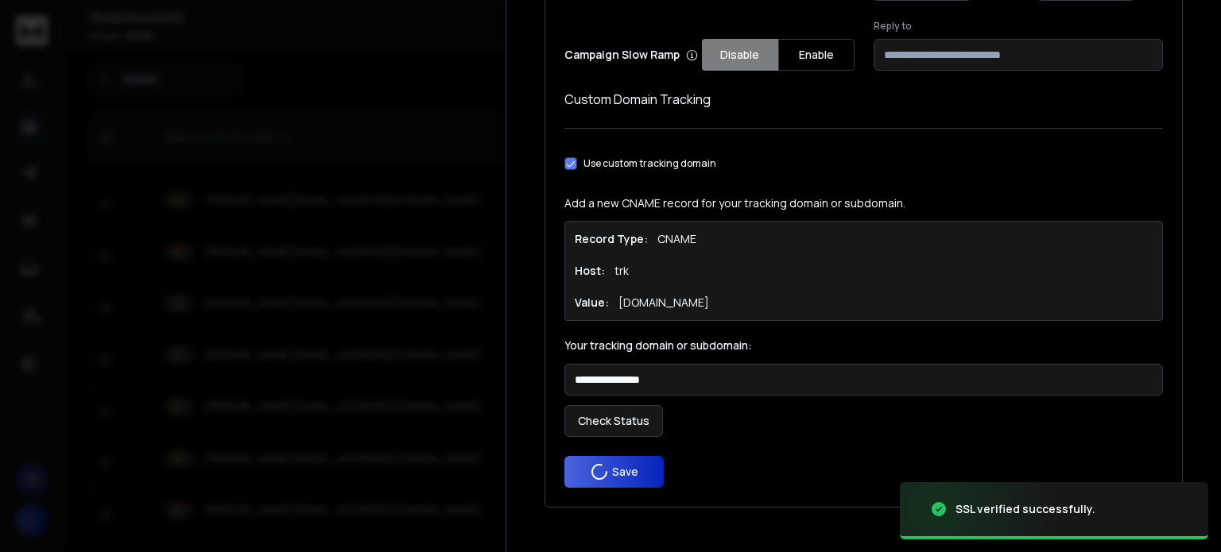
scroll to position [494, 0]
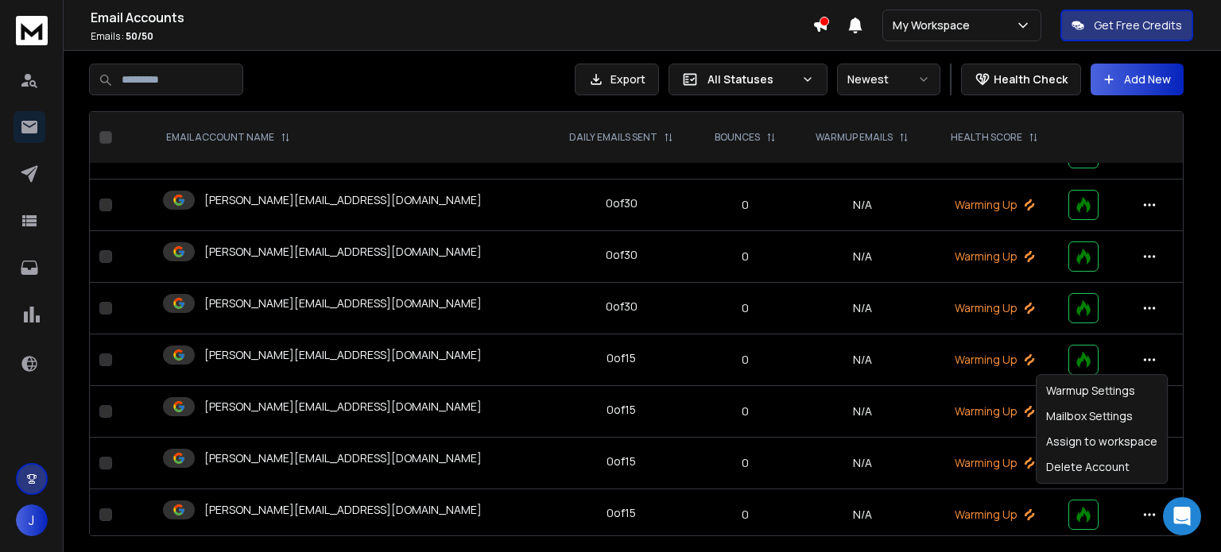
click at [1142, 359] on icon at bounding box center [1149, 360] width 14 height 14
click at [1079, 416] on div "Mailbox Settings" at bounding box center [1102, 416] width 124 height 25
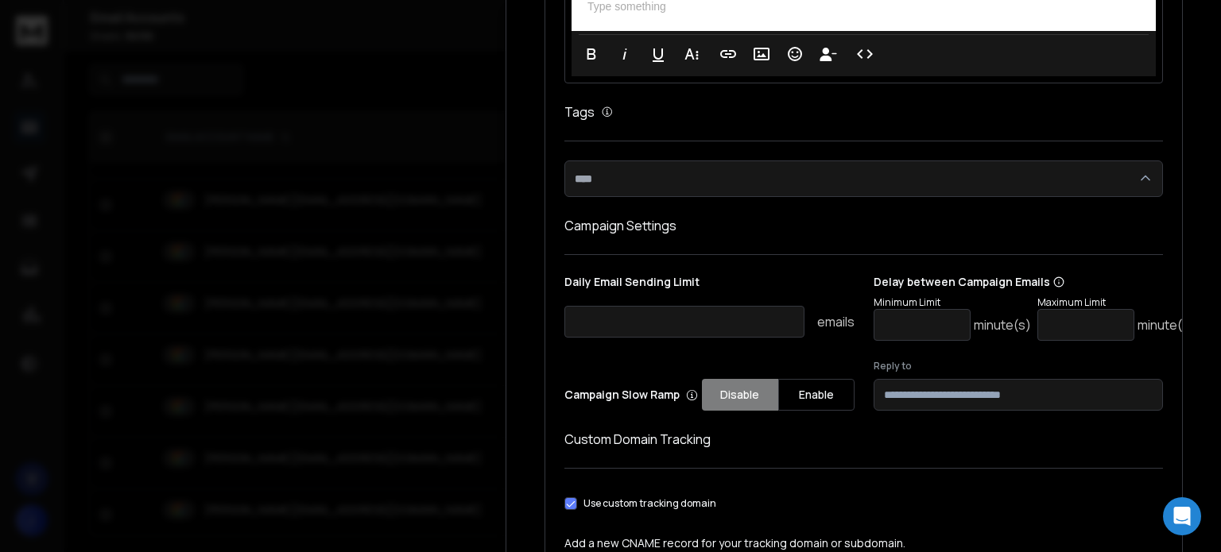
scroll to position [318, 0]
drag, startPoint x: 635, startPoint y: 329, endPoint x: 530, endPoint y: 333, distance: 105.0
click at [530, 333] on div "**********" at bounding box center [863, 287] width 676 height 1172
paste input "number"
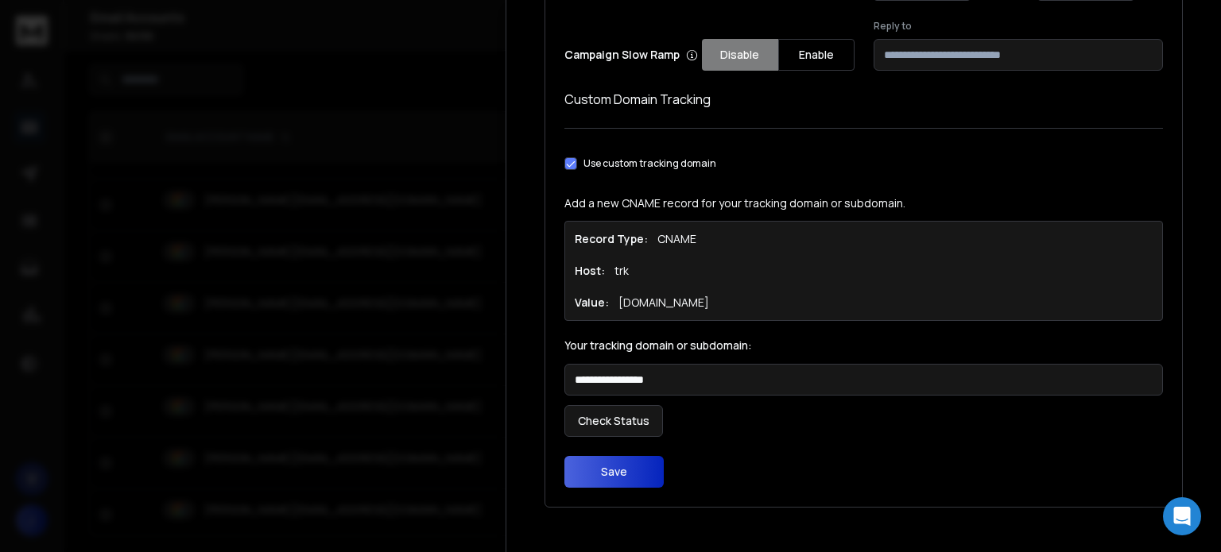
scroll to position [668, 0]
type input "**"
click at [652, 457] on button "Save" at bounding box center [613, 472] width 99 height 32
click at [618, 463] on button "Save" at bounding box center [613, 472] width 99 height 32
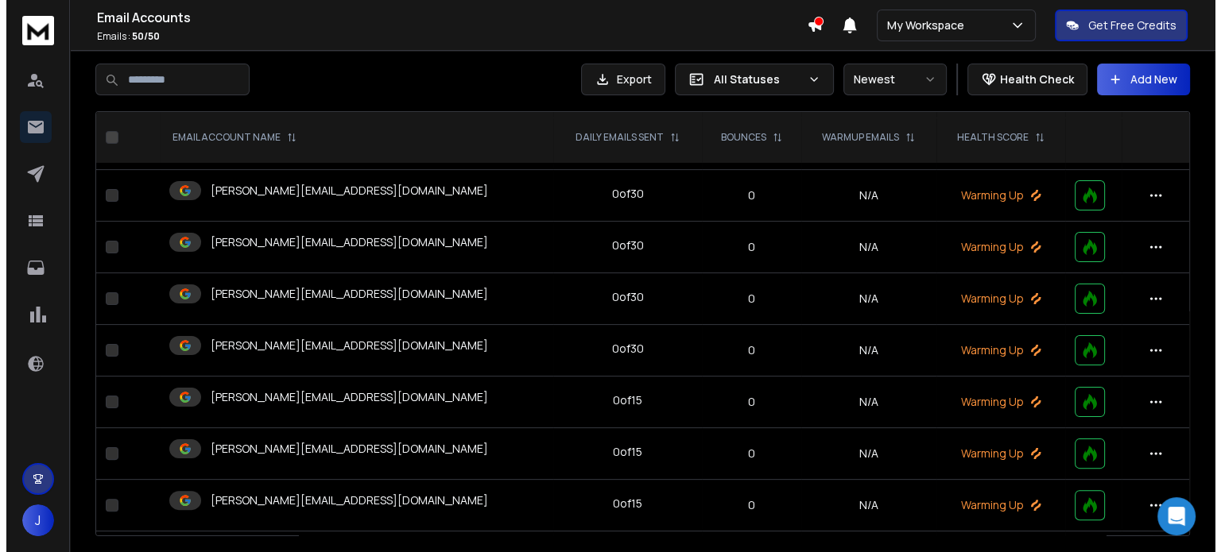
scroll to position [477, 0]
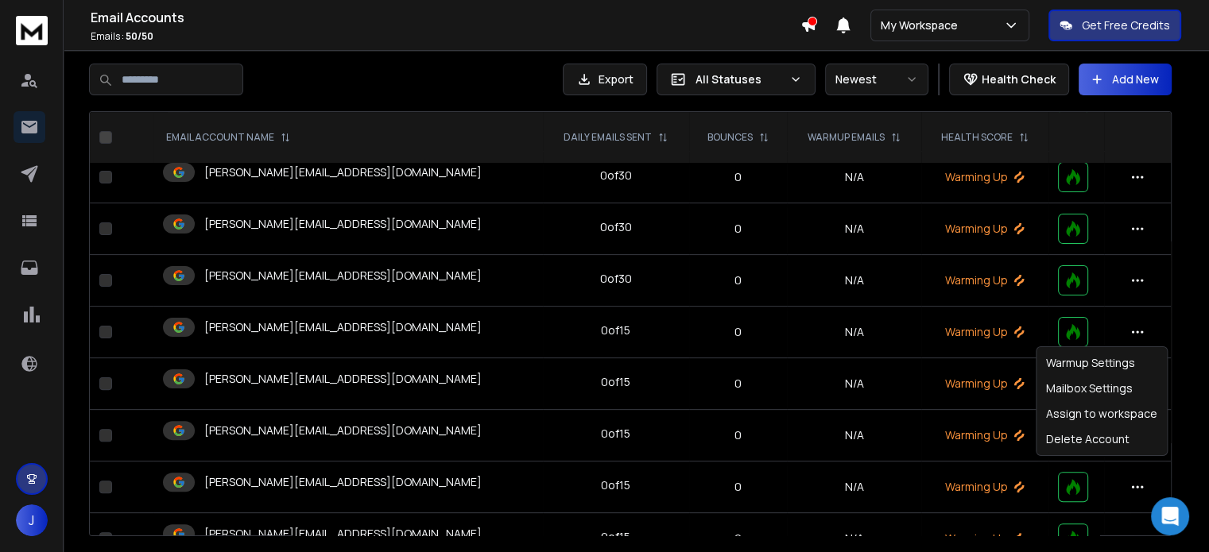
click at [1134, 327] on icon at bounding box center [1137, 332] width 14 height 14
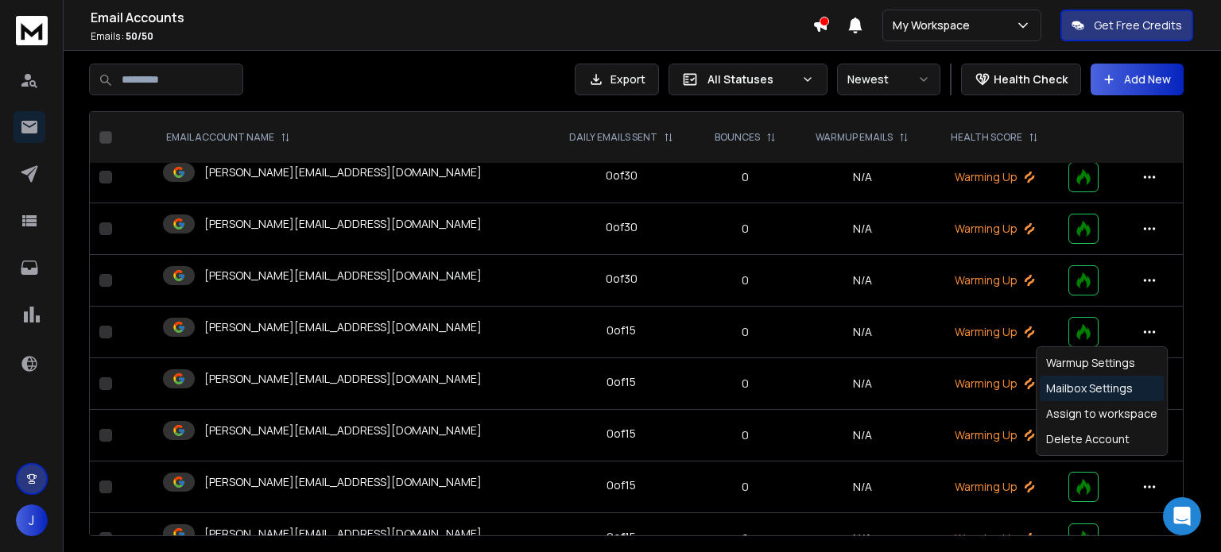
click at [1087, 393] on div "Mailbox Settings" at bounding box center [1102, 388] width 124 height 25
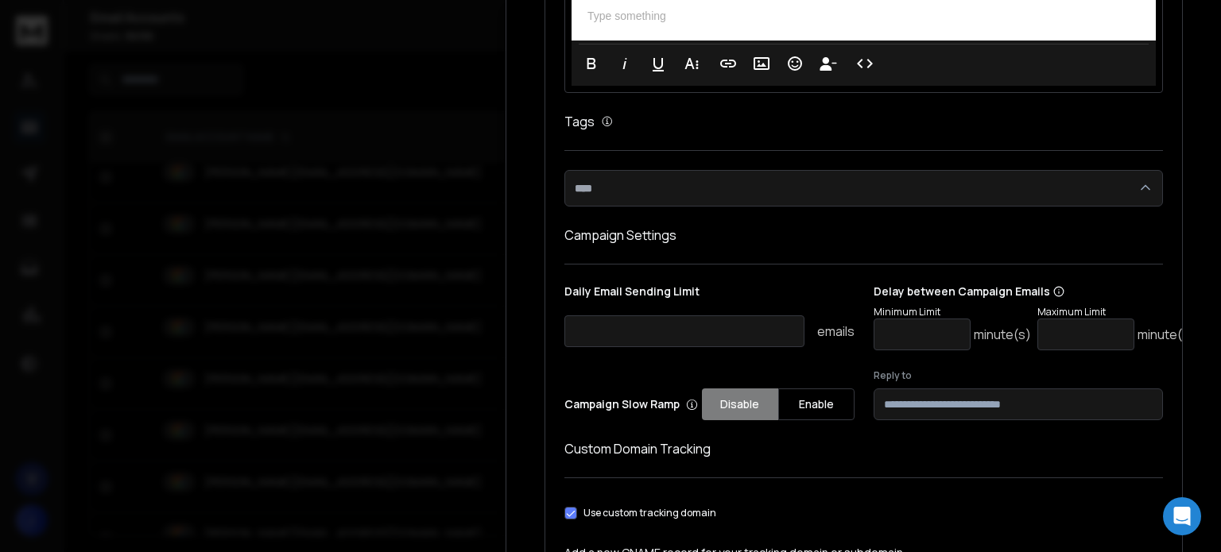
scroll to position [318, 0]
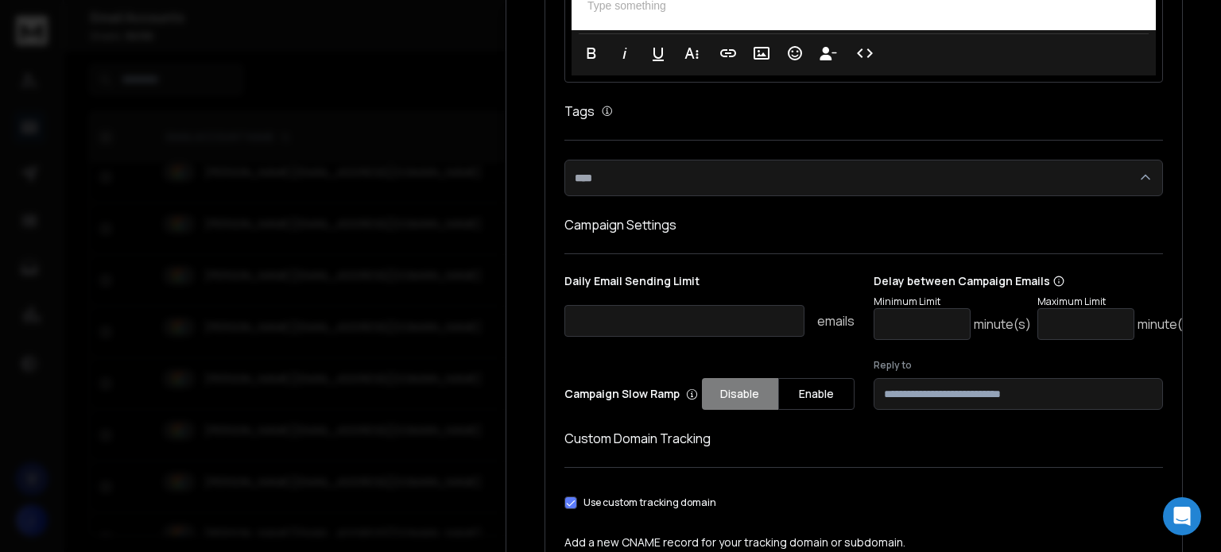
drag, startPoint x: 608, startPoint y: 312, endPoint x: 474, endPoint y: 324, distance: 134.9
click at [491, 322] on body "Your warmest leads are on your site – Turn visits into conversations Reach Out …" at bounding box center [604, 273] width 1209 height 552
paste input "number"
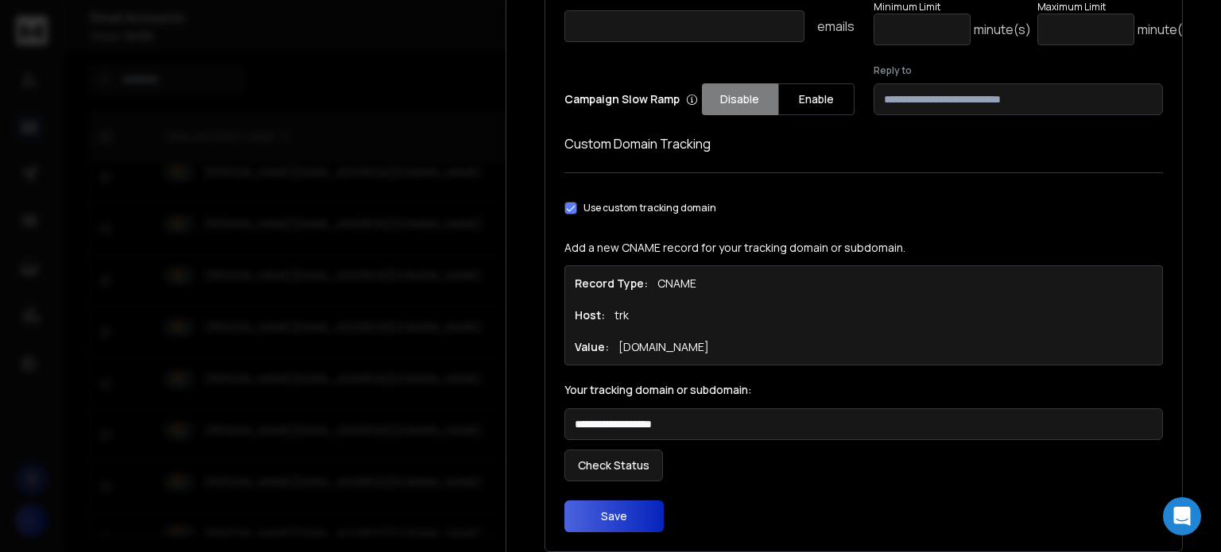
scroll to position [668, 0]
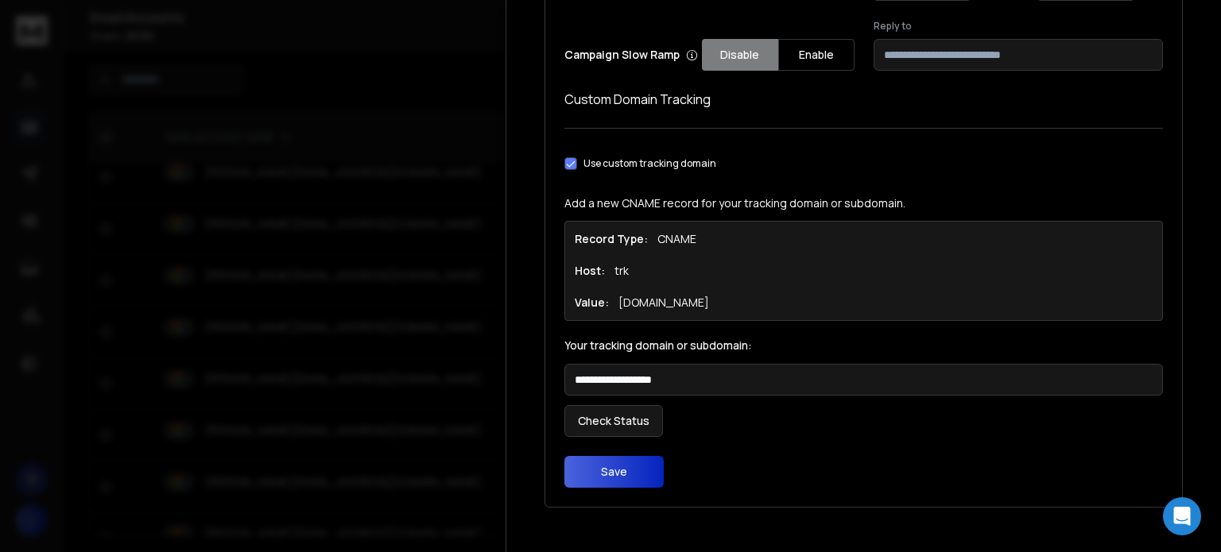
type input "**"
click at [626, 464] on button "Save" at bounding box center [613, 472] width 99 height 32
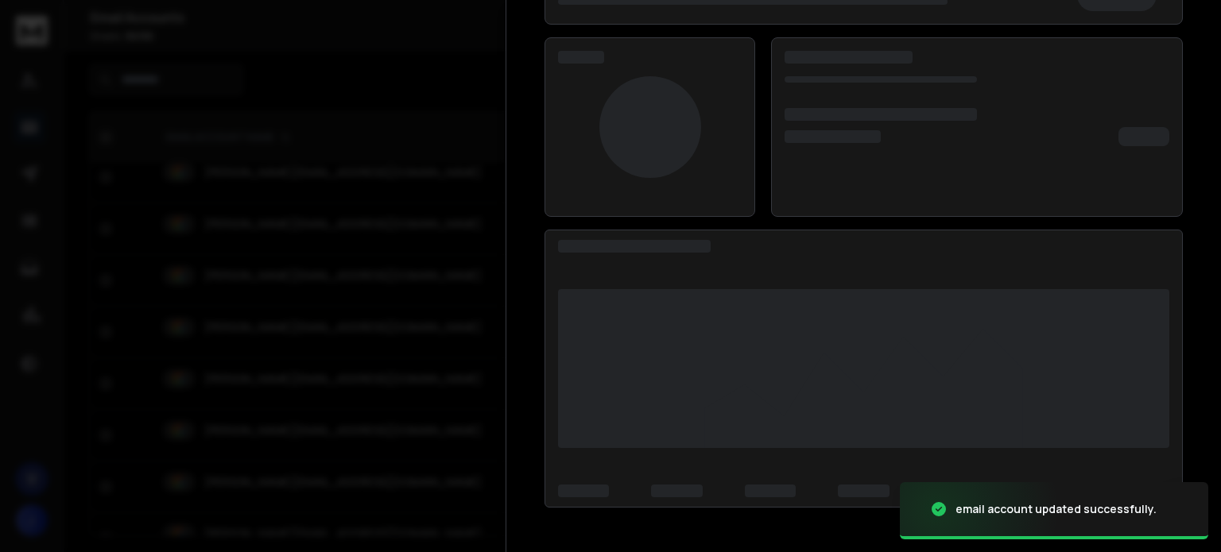
scroll to position [494, 0]
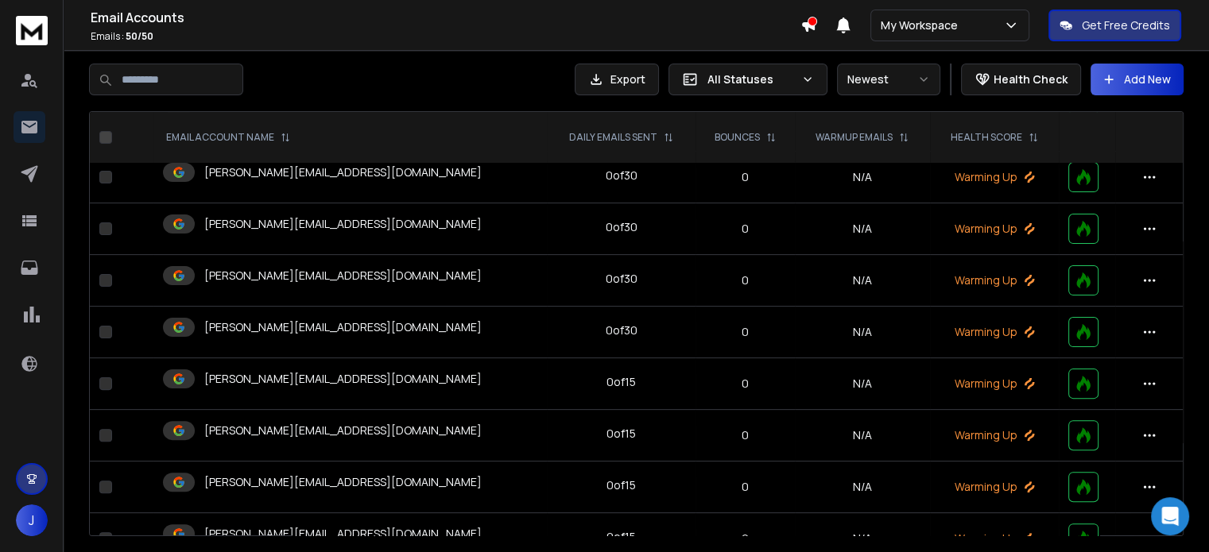
click at [1142, 377] on icon at bounding box center [1149, 384] width 14 height 14
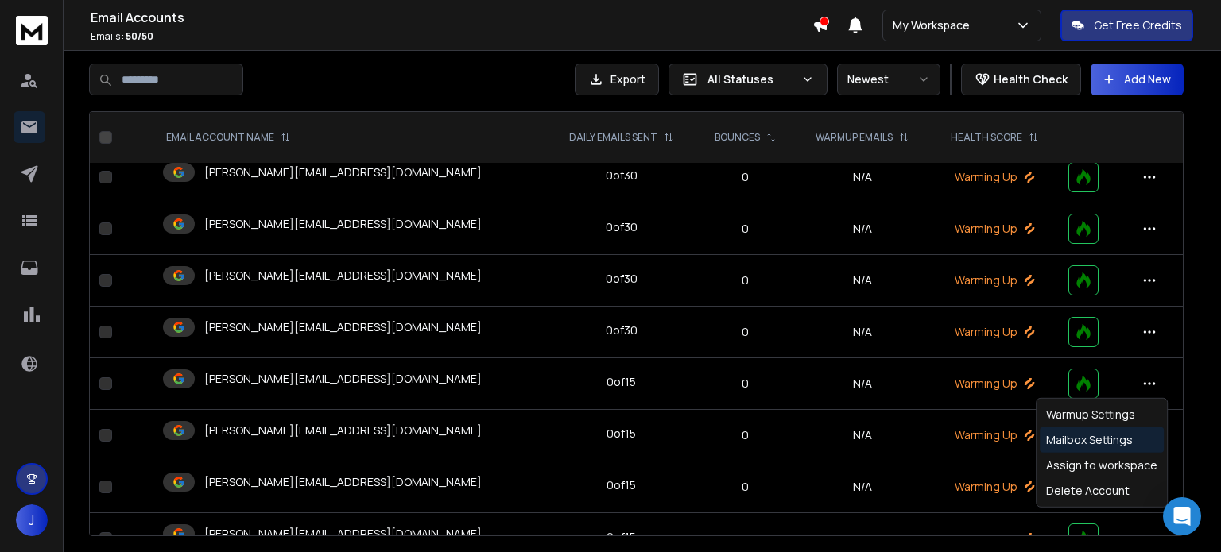
click at [1107, 441] on div "Mailbox Settings" at bounding box center [1102, 440] width 124 height 25
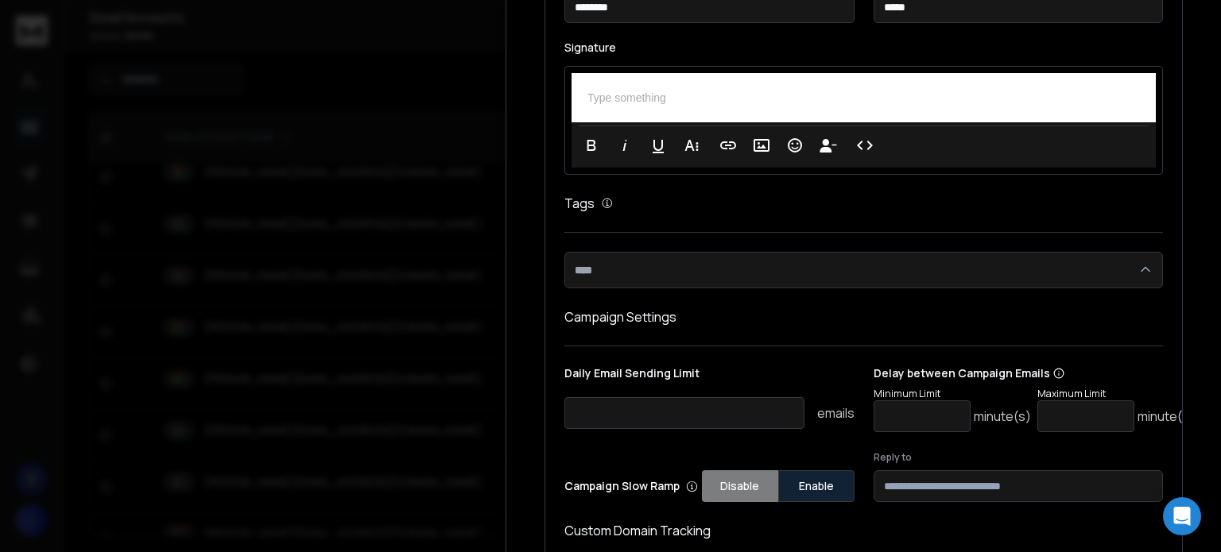
scroll to position [477, 0]
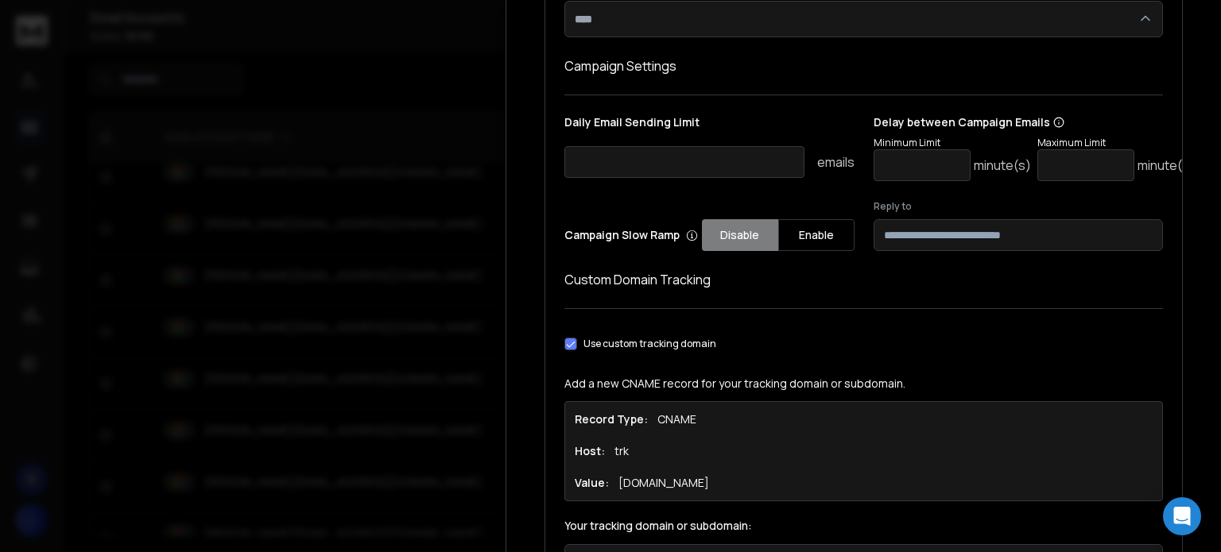
drag, startPoint x: 681, startPoint y: 167, endPoint x: 493, endPoint y: 172, distance: 188.5
click at [525, 167] on div "**********" at bounding box center [863, 276] width 715 height 552
paste input "number"
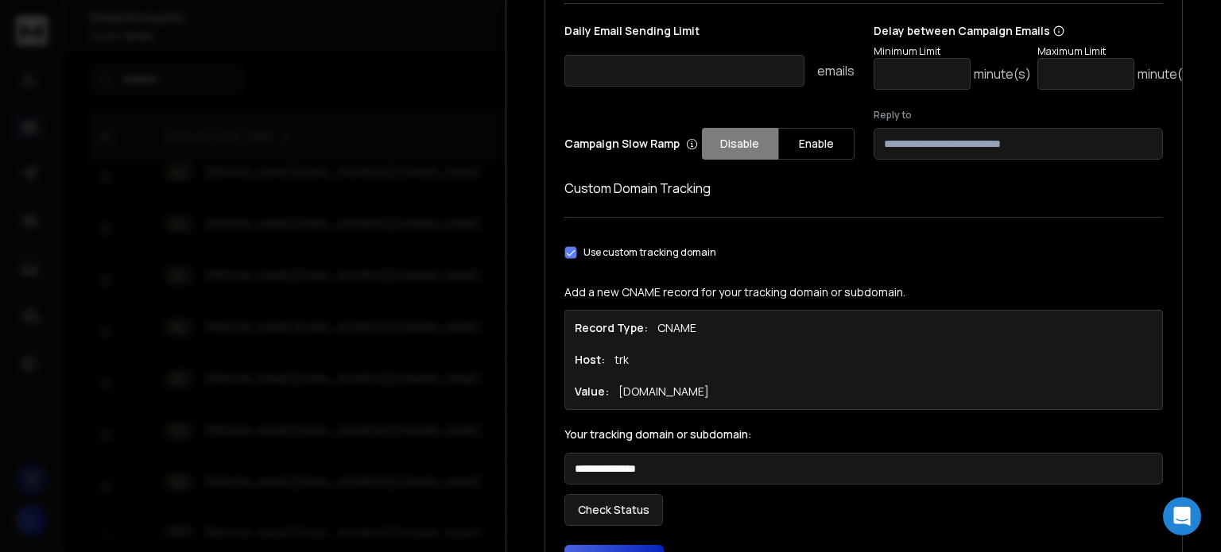
scroll to position [668, 0]
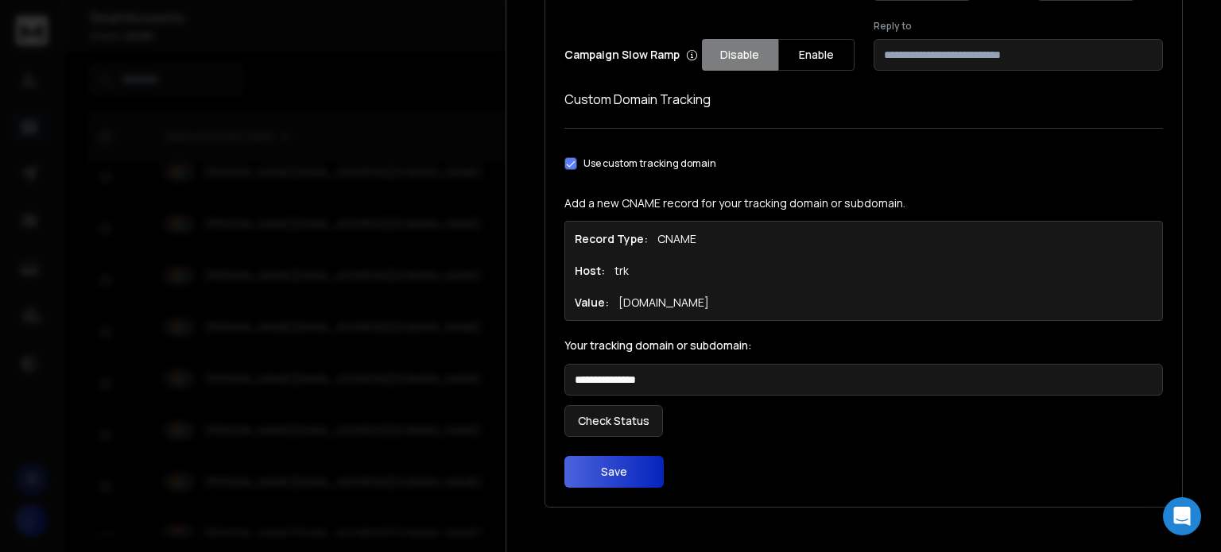
type input "**"
click at [583, 467] on button "Save" at bounding box center [613, 472] width 99 height 32
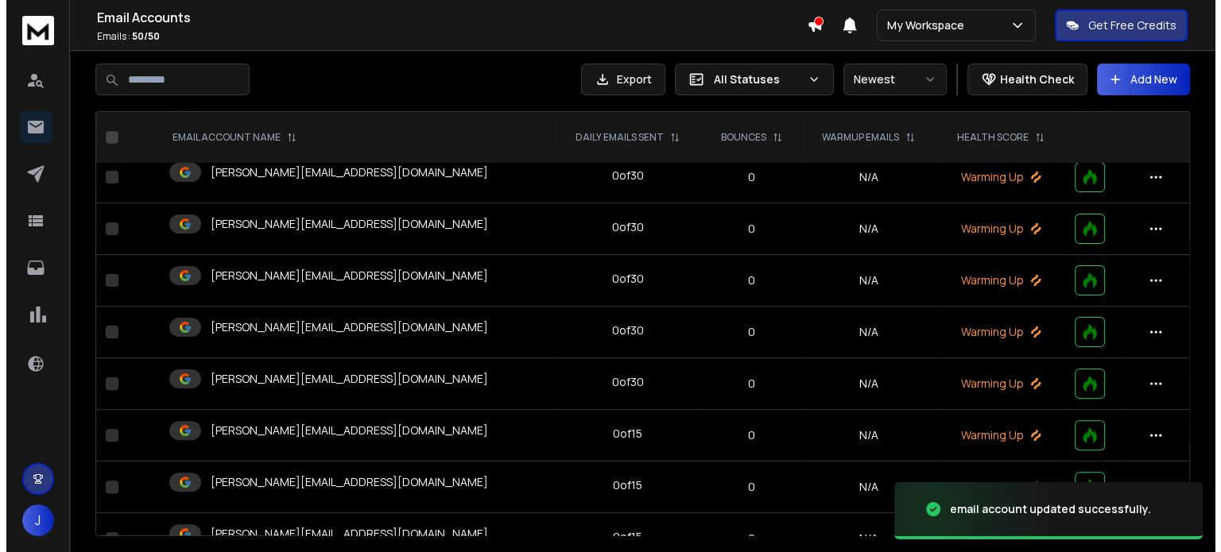
scroll to position [556, 0]
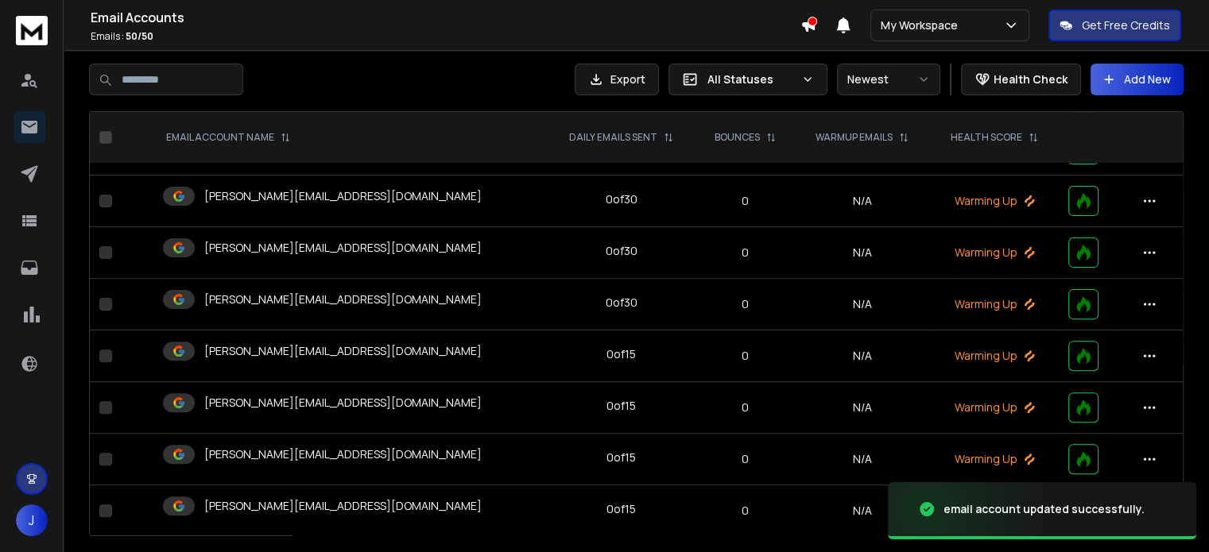
click at [1141, 351] on button at bounding box center [1149, 356] width 48 height 27
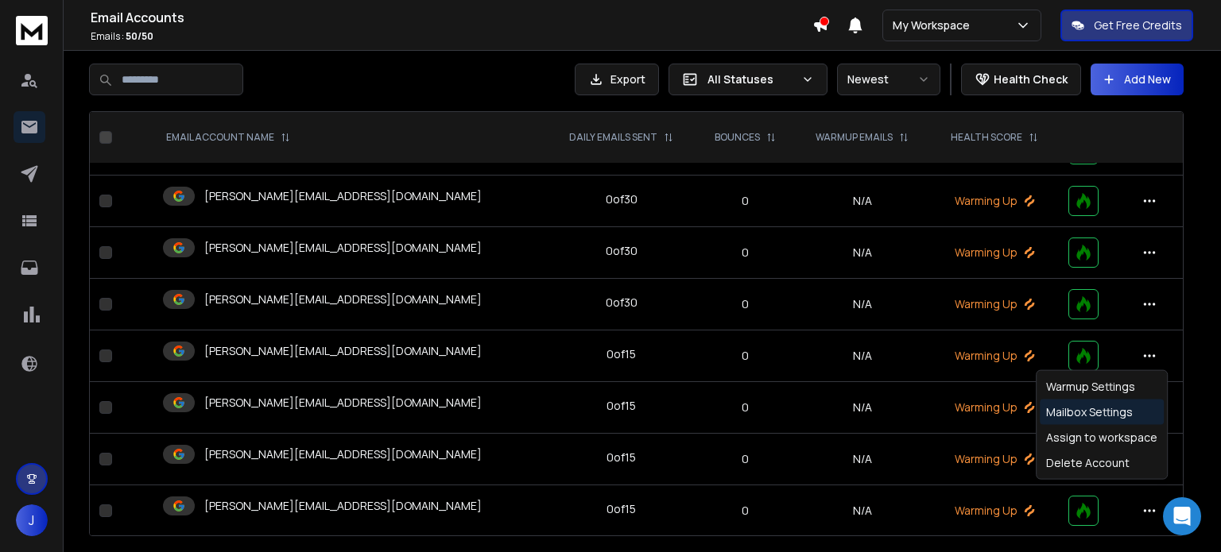
click at [1075, 416] on div "Mailbox Settings" at bounding box center [1102, 412] width 124 height 25
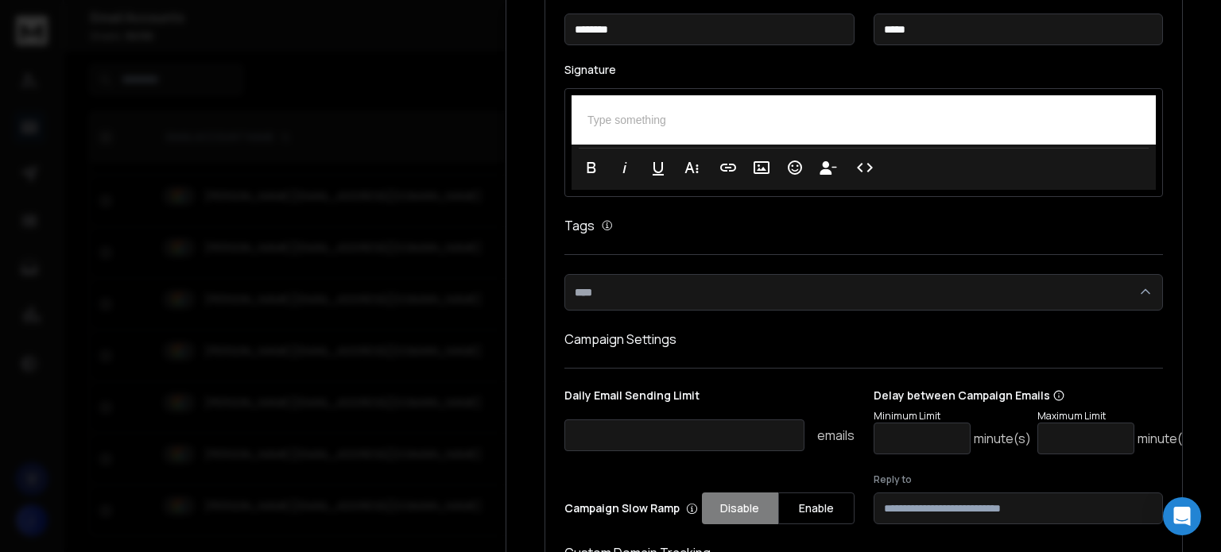
scroll to position [238, 0]
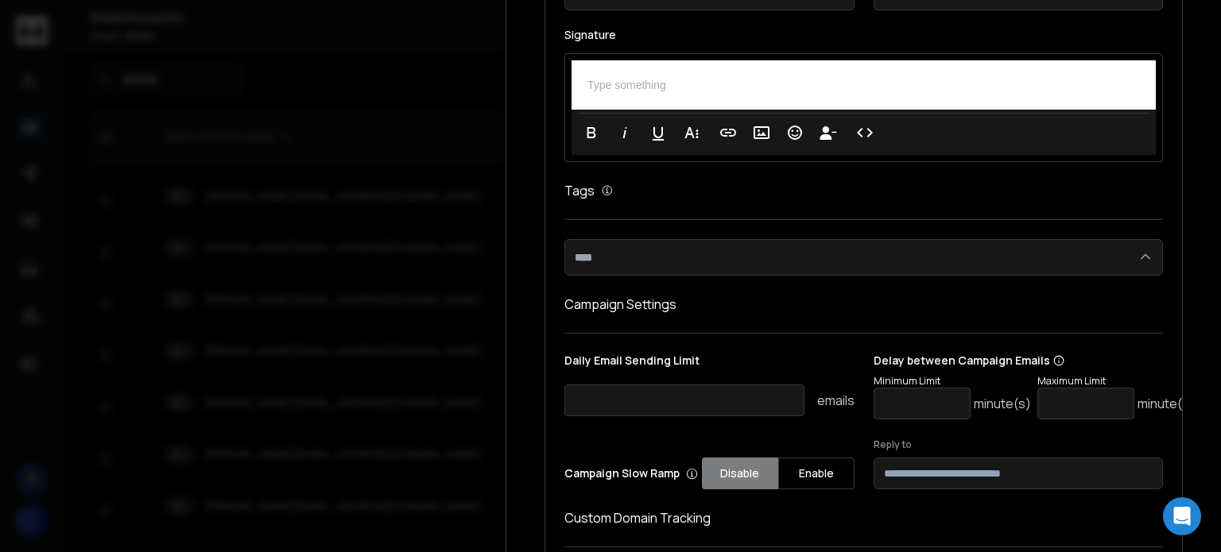
drag, startPoint x: 615, startPoint y: 409, endPoint x: 490, endPoint y: 418, distance: 125.9
click at [489, 419] on body "Your warmest leads are on your site – Turn visits into conversations Reach Out …" at bounding box center [604, 273] width 1209 height 552
paste input "number"
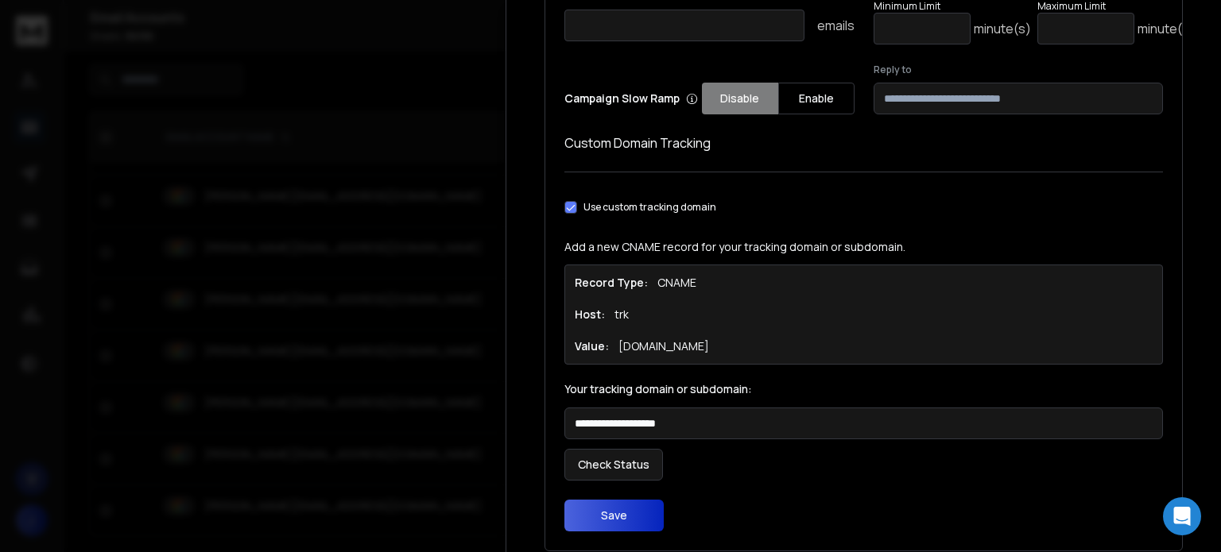
scroll to position [636, 0]
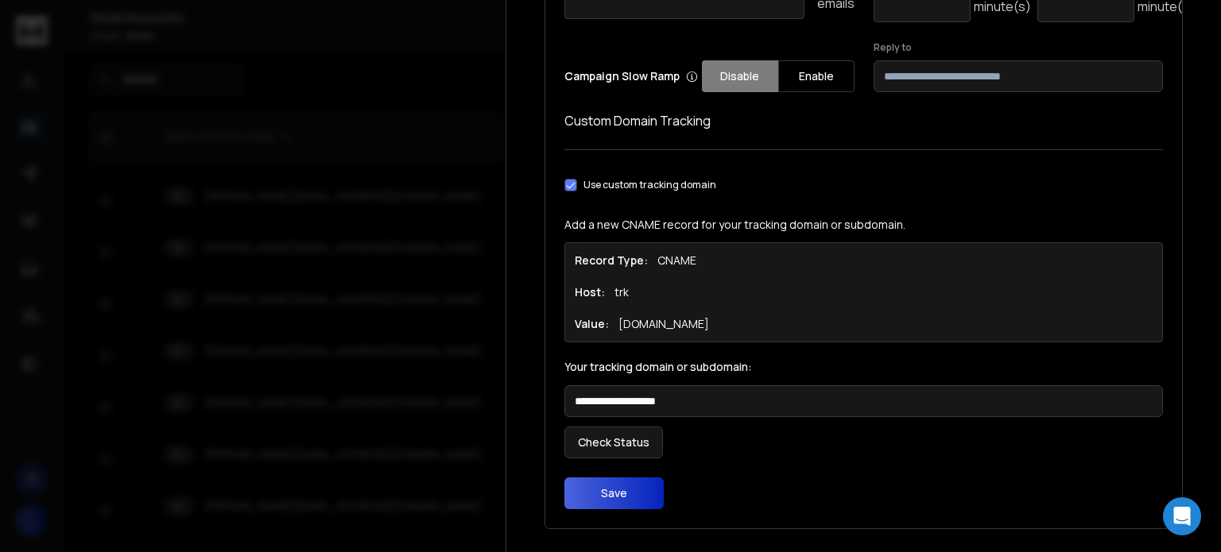
type input "**"
click at [625, 489] on button "Save" at bounding box center [613, 494] width 99 height 32
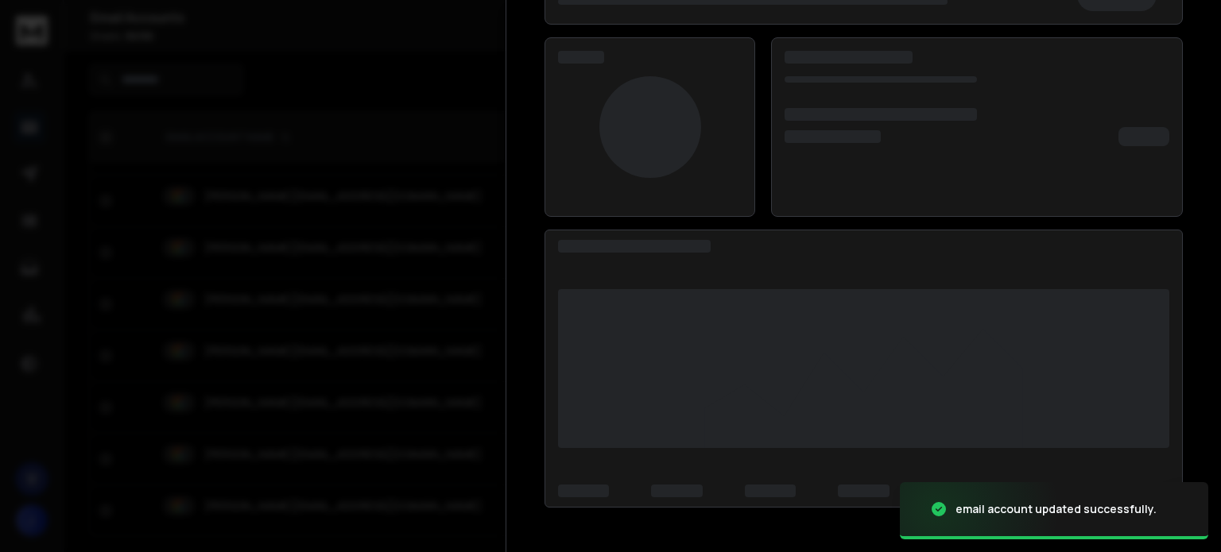
scroll to position [494, 0]
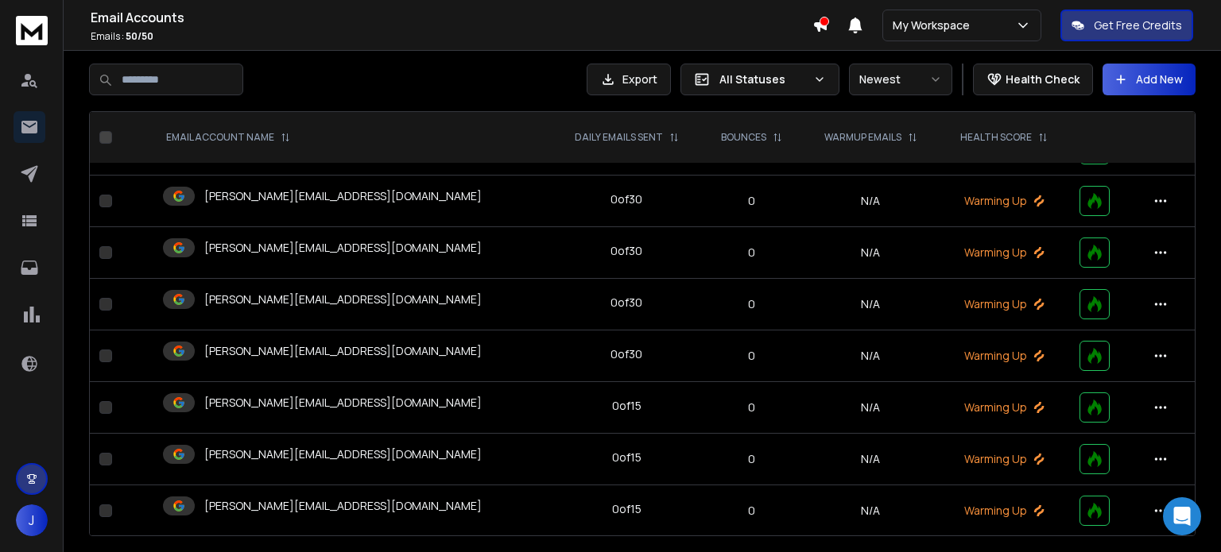
click at [1136, 404] on button at bounding box center [1160, 407] width 49 height 27
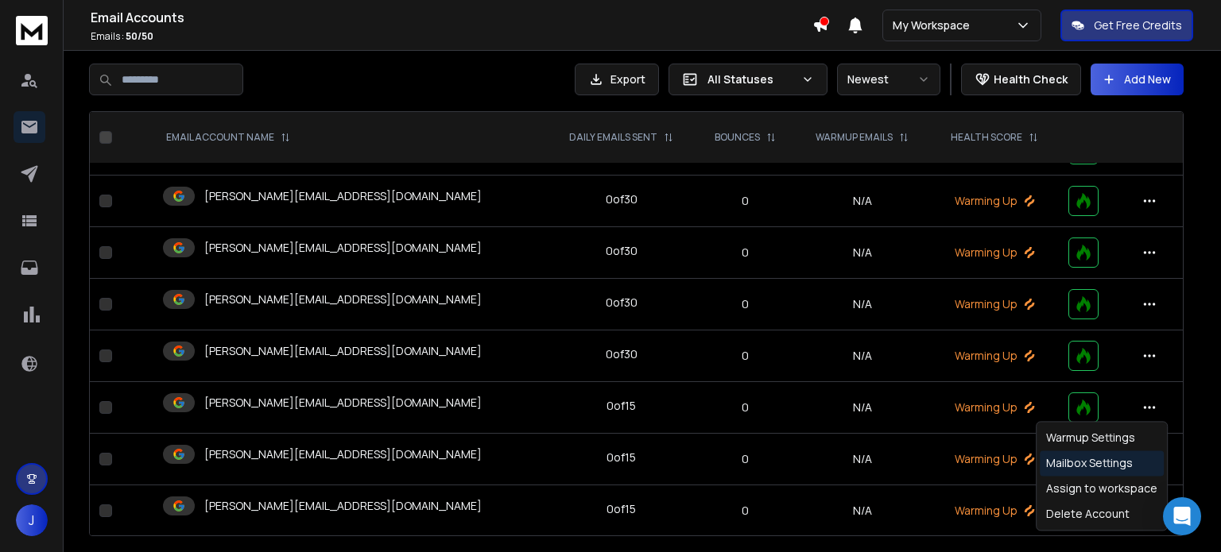
click at [1106, 463] on div "Mailbox Settings" at bounding box center [1102, 463] width 124 height 25
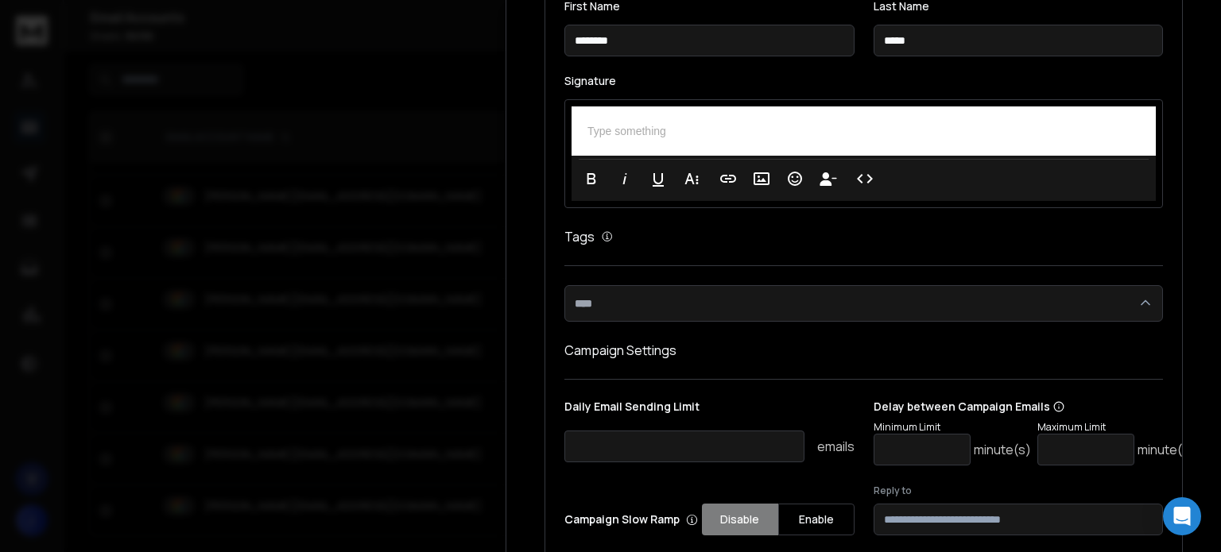
scroll to position [238, 0]
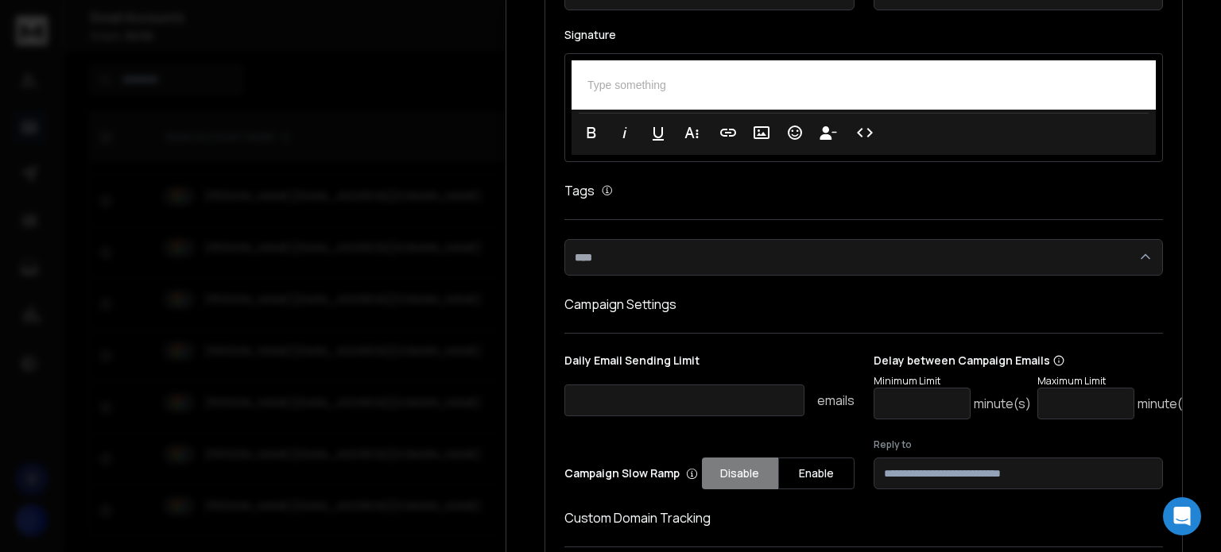
drag, startPoint x: 604, startPoint y: 397, endPoint x: 464, endPoint y: 387, distance: 140.3
click at [464, 387] on body "Your warmest leads are on your site – Turn visits into conversations Reach Out …" at bounding box center [604, 273] width 1209 height 552
paste input "number"
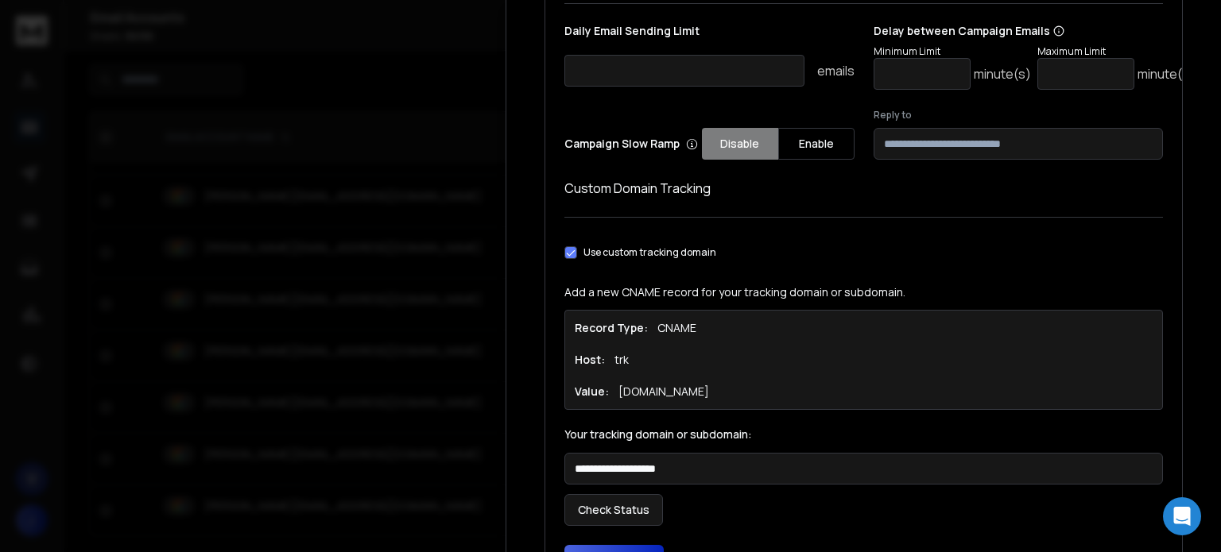
scroll to position [668, 0]
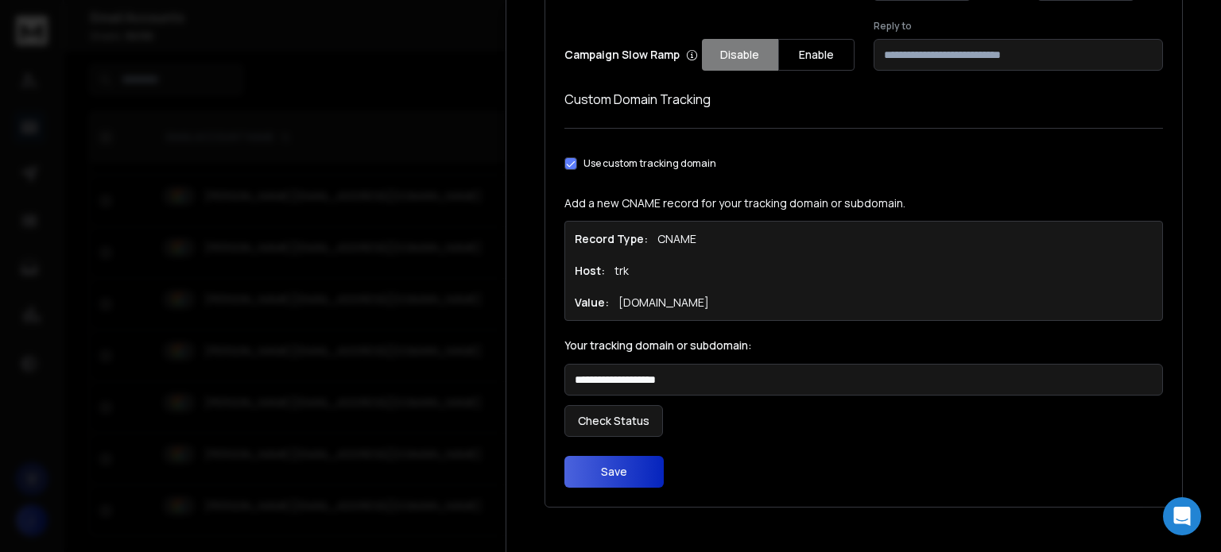
type input "**"
click at [642, 467] on button "Save" at bounding box center [613, 472] width 99 height 32
click at [601, 458] on button "Save" at bounding box center [613, 472] width 99 height 32
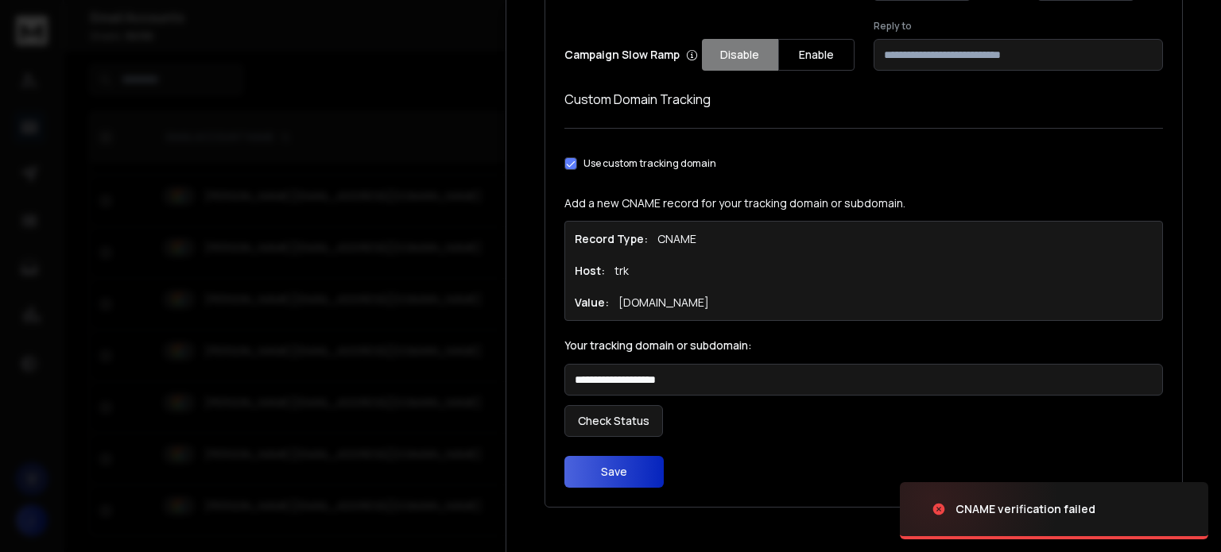
click at [620, 467] on button "Save" at bounding box center [613, 472] width 99 height 32
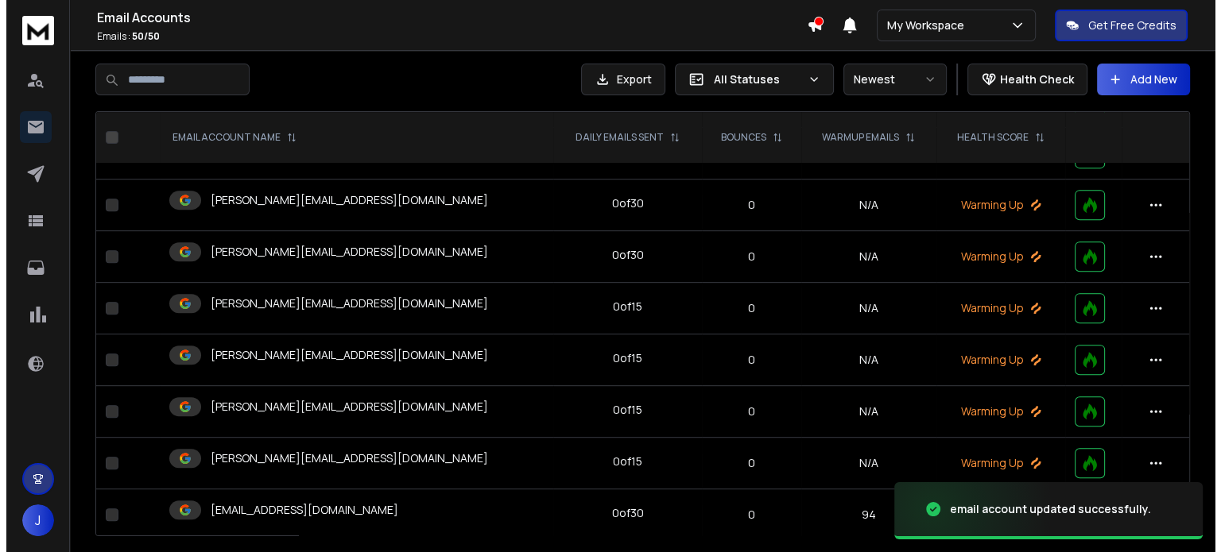
scroll to position [715, 0]
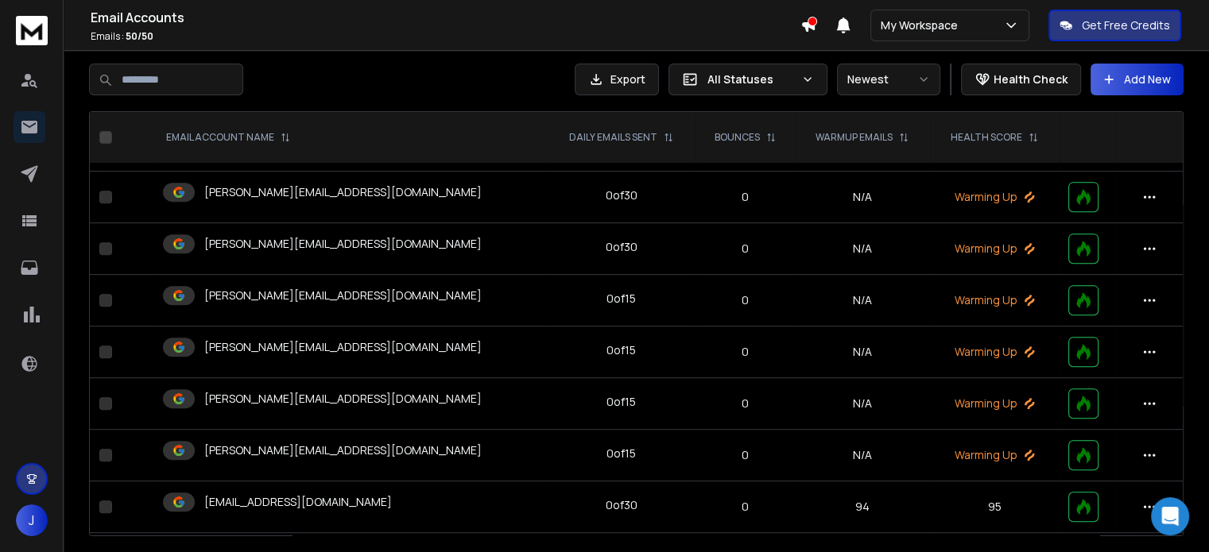
click at [1142, 298] on icon at bounding box center [1149, 300] width 14 height 14
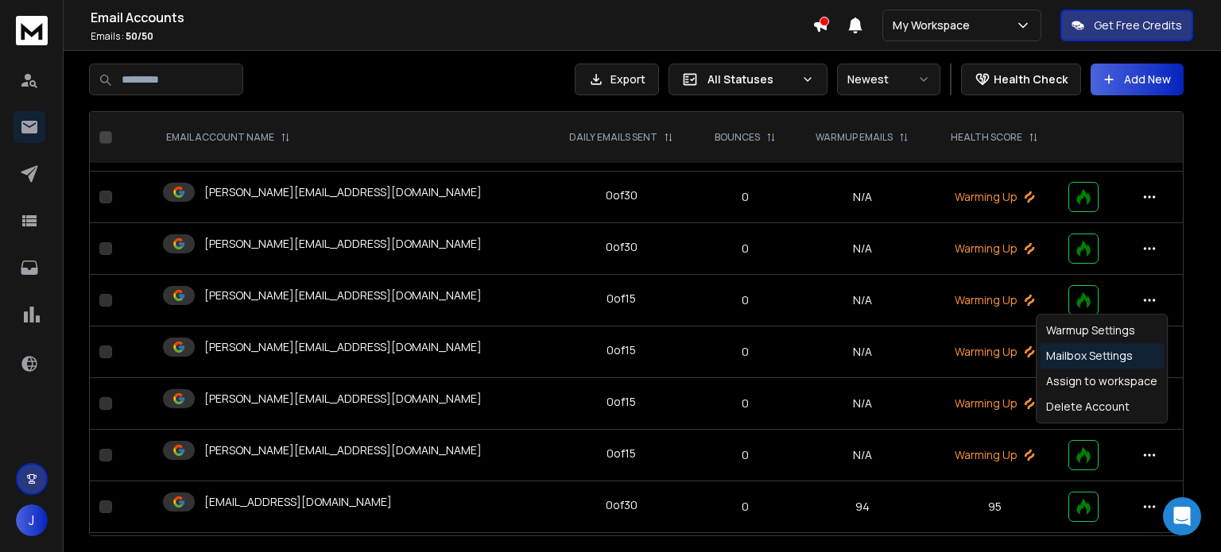
click at [1081, 358] on div "Mailbox Settings" at bounding box center [1102, 355] width 124 height 25
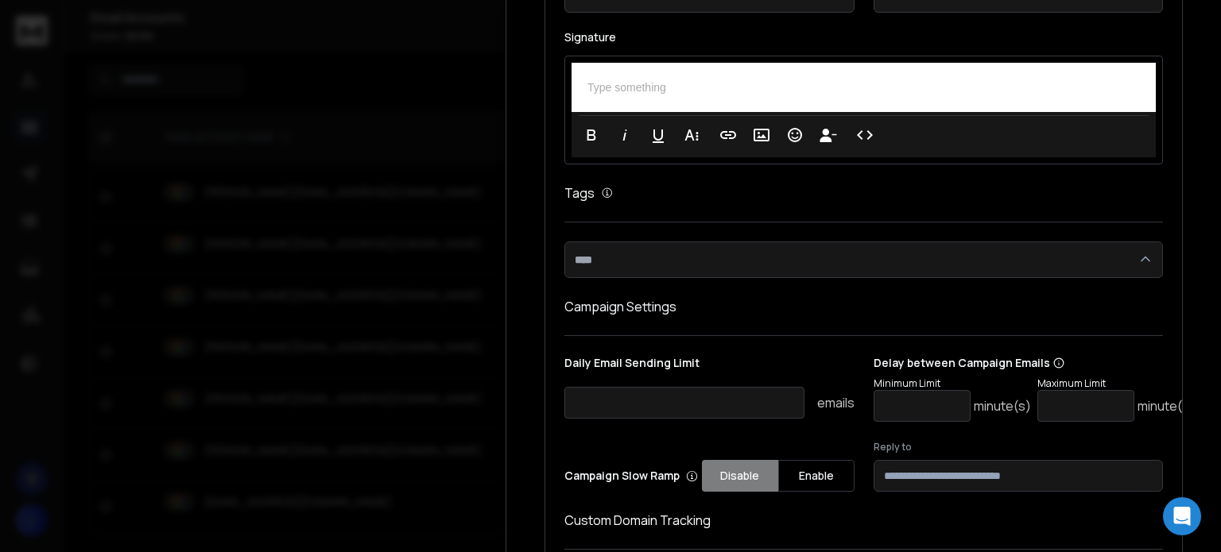
scroll to position [238, 0]
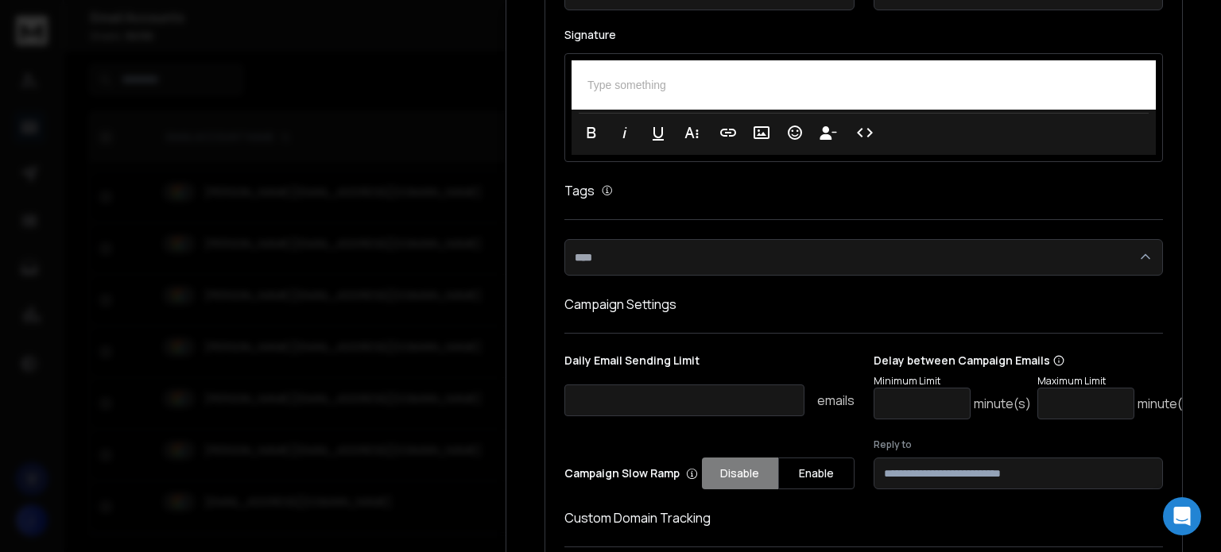
click at [534, 403] on div "[EMAIL_ADDRESS][DOMAIN_NAME] Overview Campaign Stats Warmup Settings Mailbox Se…" at bounding box center [863, 367] width 676 height 1172
drag, startPoint x: 614, startPoint y: 398, endPoint x: 555, endPoint y: 393, distance: 59.0
click at [560, 393] on div "**********" at bounding box center [863, 402] width 638 height 1050
paste input "number"
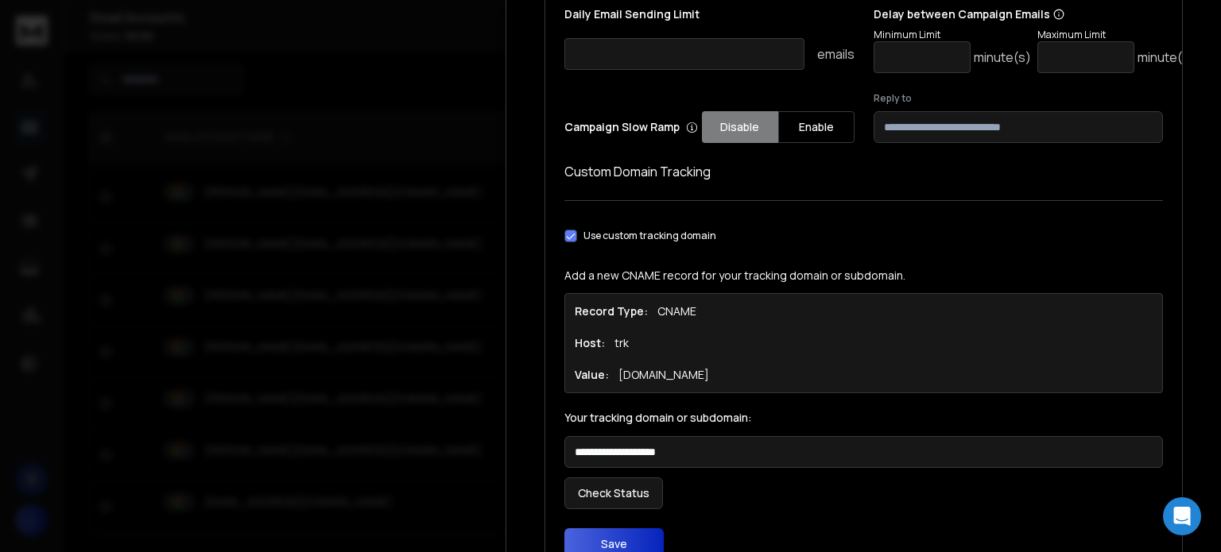
scroll to position [668, 0]
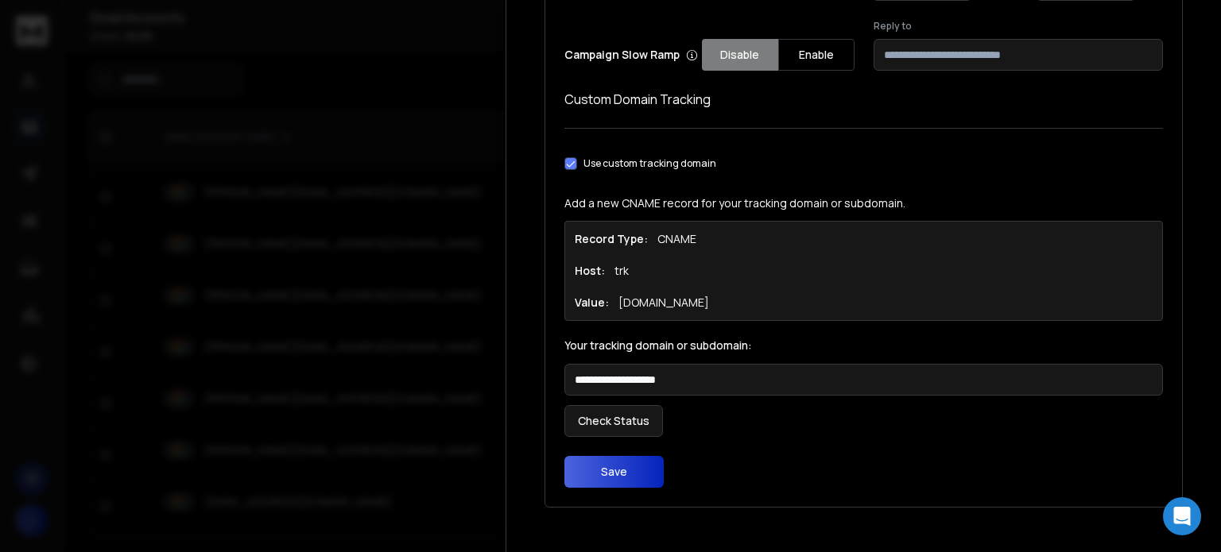
type input "**"
click at [617, 470] on button "Save" at bounding box center [613, 472] width 99 height 32
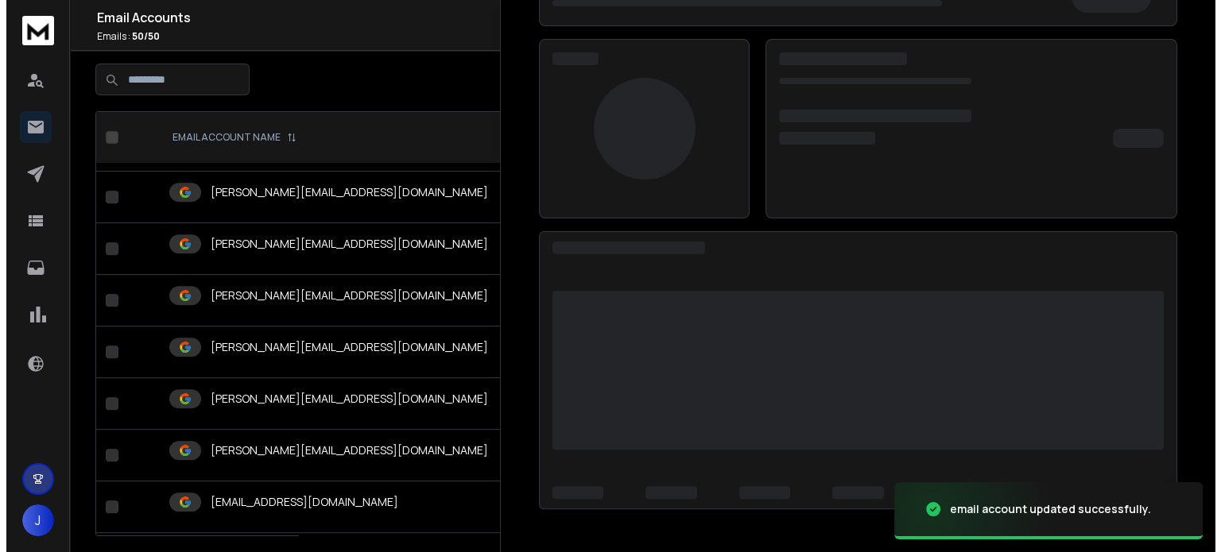
scroll to position [0, 0]
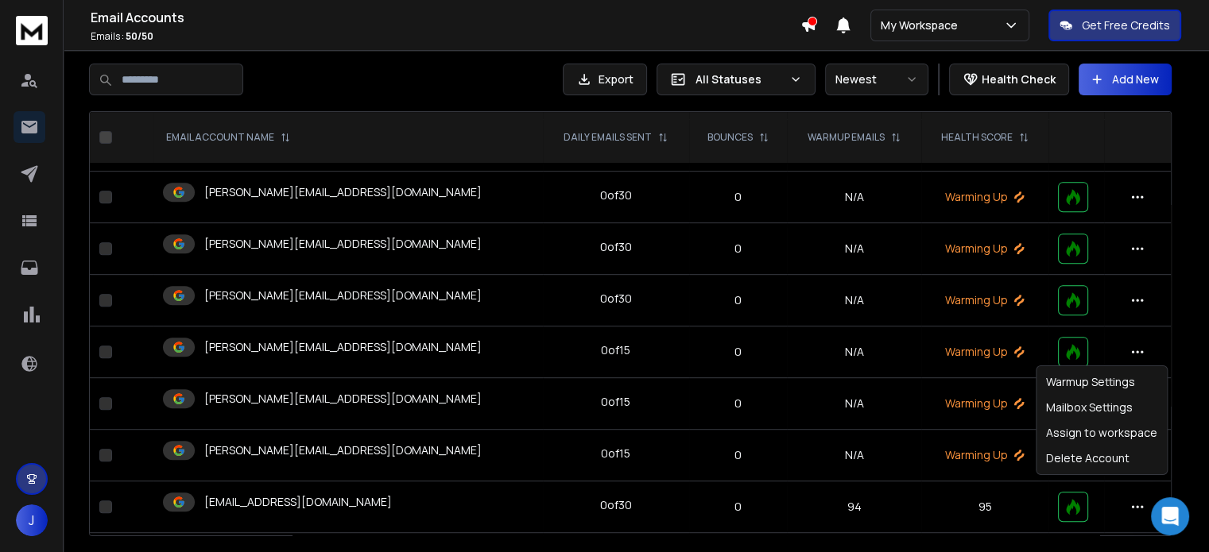
click at [1133, 347] on icon at bounding box center [1137, 352] width 14 height 14
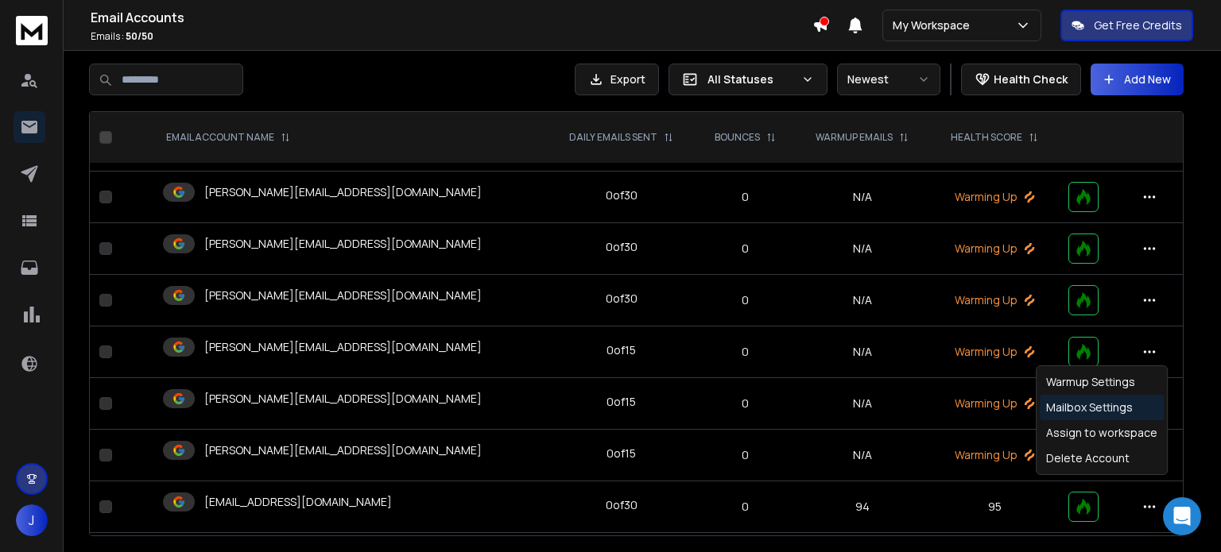
click at [1106, 406] on div "Mailbox Settings" at bounding box center [1102, 407] width 124 height 25
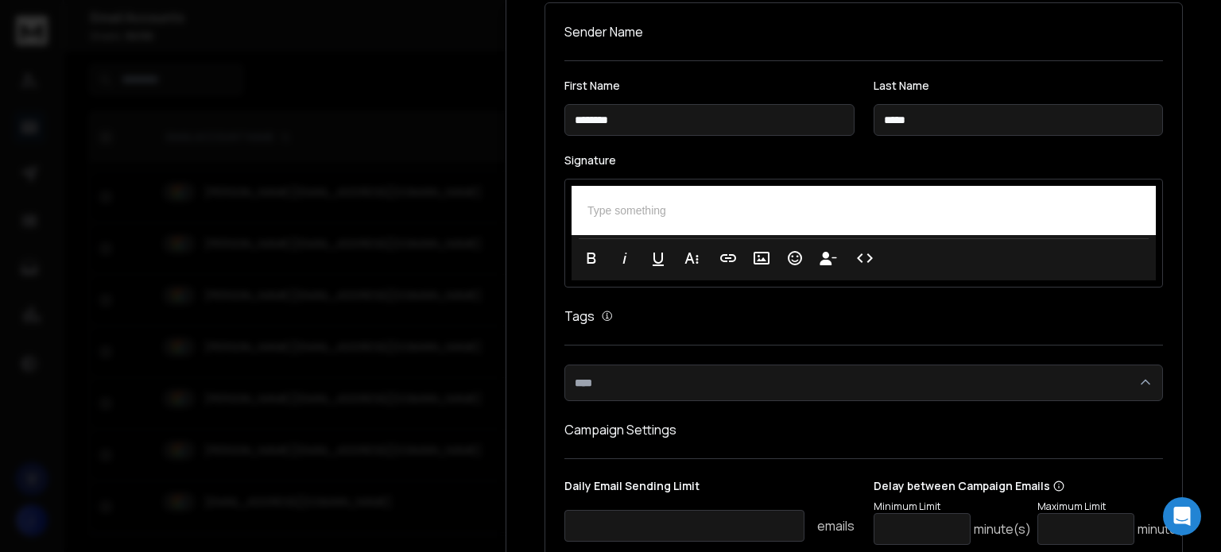
scroll to position [238, 0]
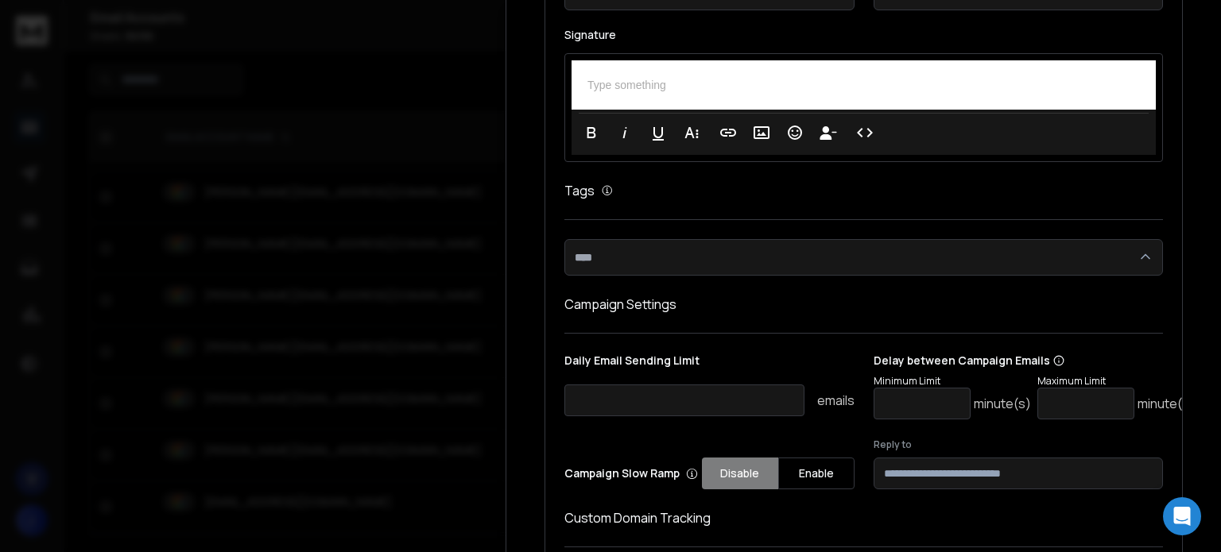
drag, startPoint x: 615, startPoint y: 409, endPoint x: 490, endPoint y: 418, distance: 125.9
click at [506, 416] on div "**********" at bounding box center [863, 276] width 715 height 552
paste input "number"
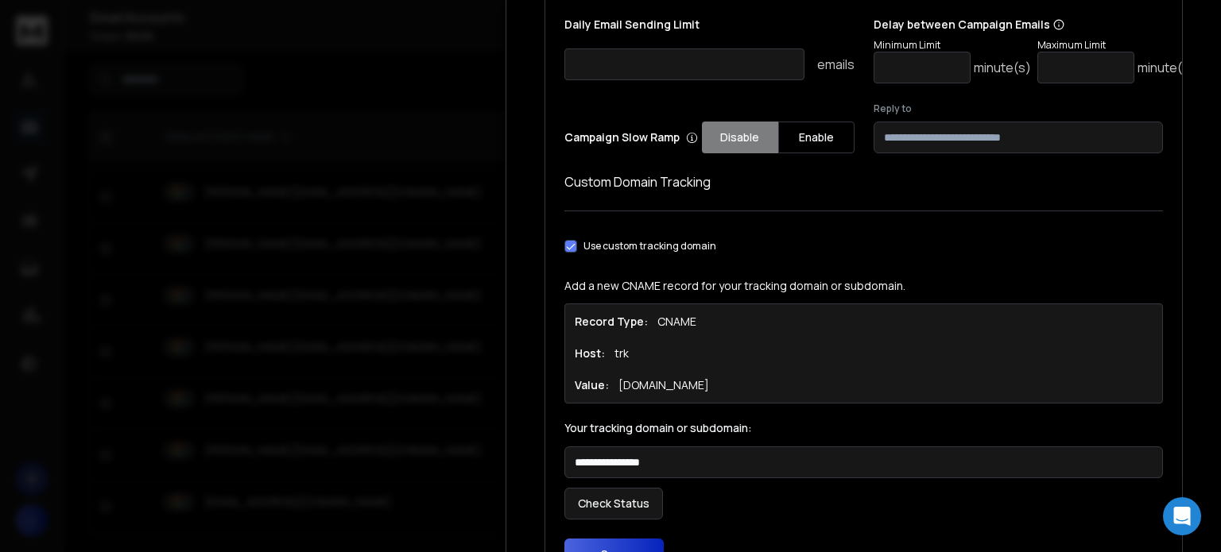
scroll to position [668, 0]
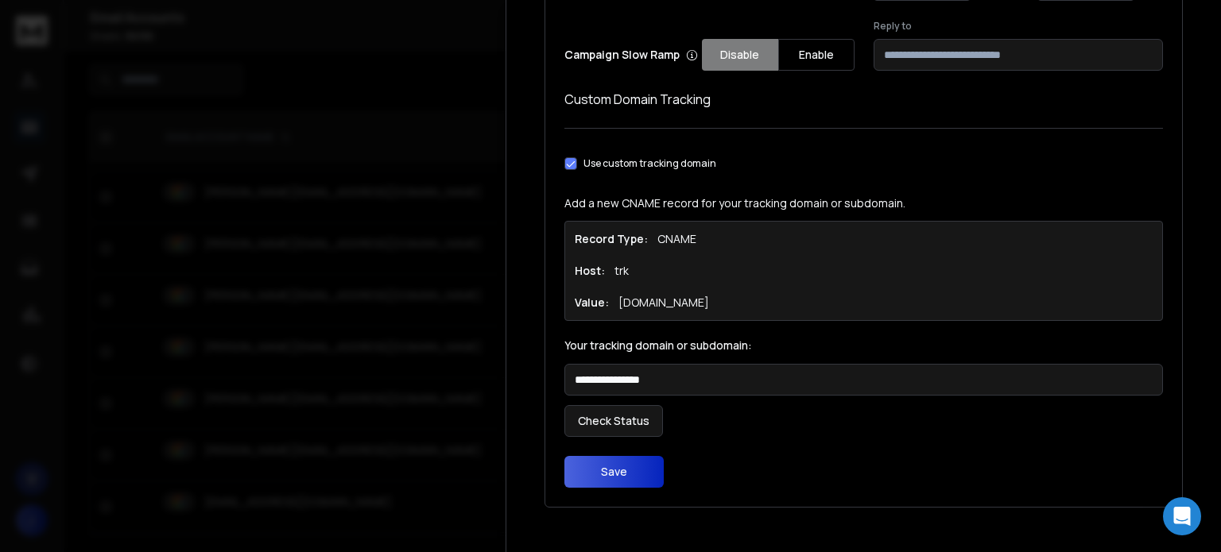
type input "**"
click at [606, 462] on button "Save" at bounding box center [613, 472] width 99 height 32
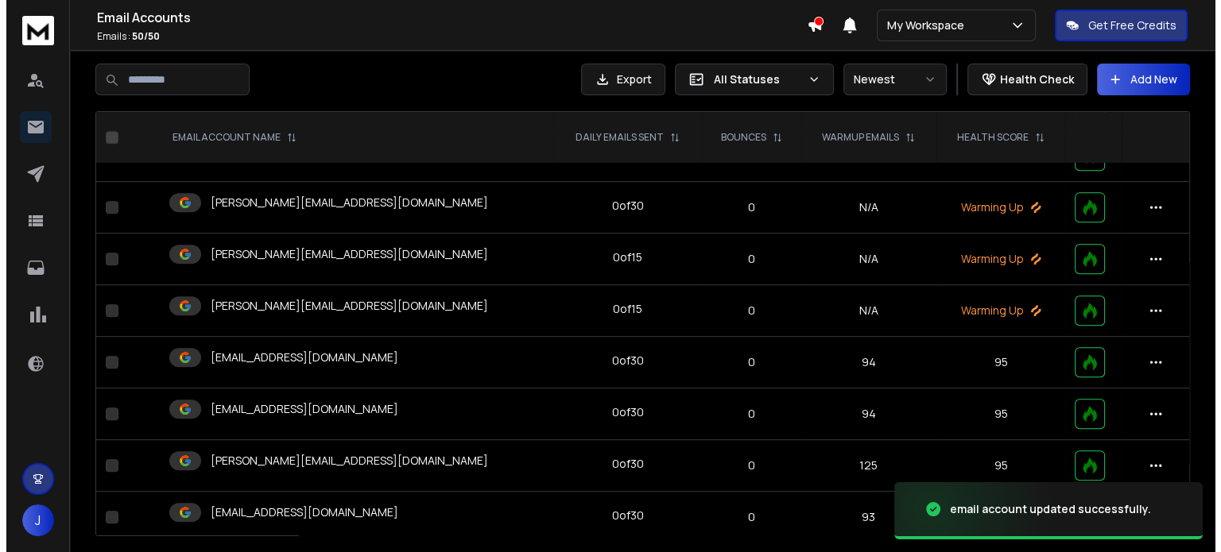
scroll to position [874, 0]
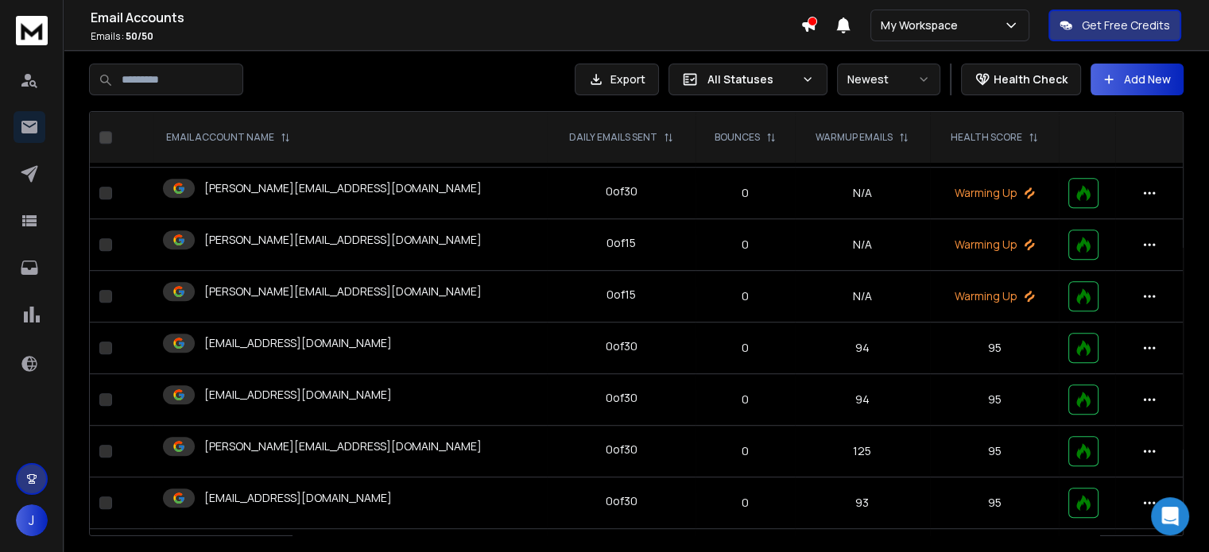
click at [1142, 244] on icon at bounding box center [1149, 245] width 14 height 14
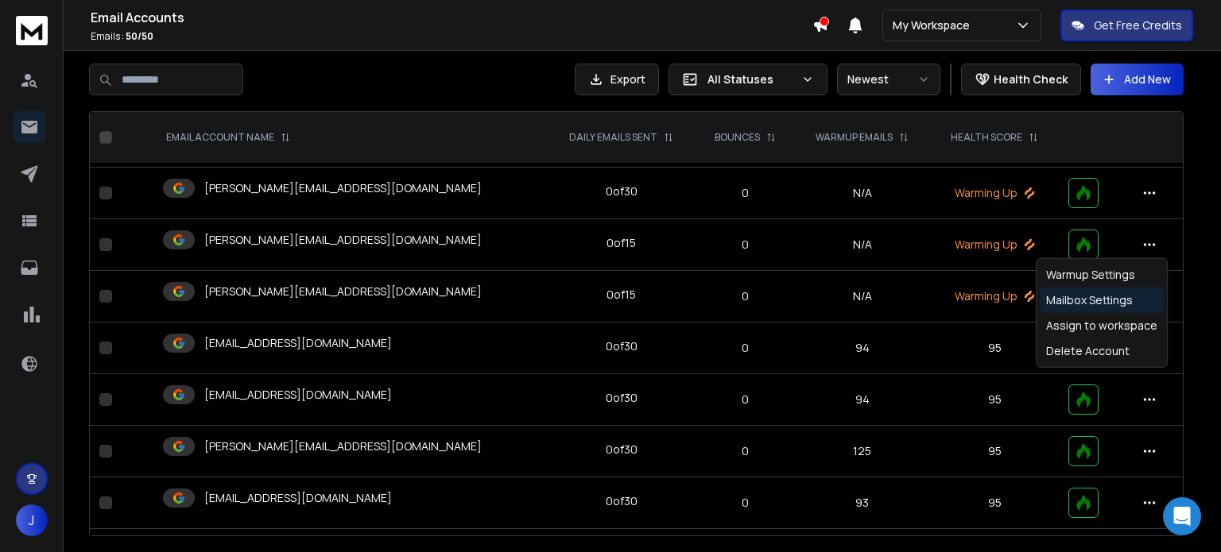
click at [1101, 303] on div "Mailbox Settings" at bounding box center [1102, 300] width 124 height 25
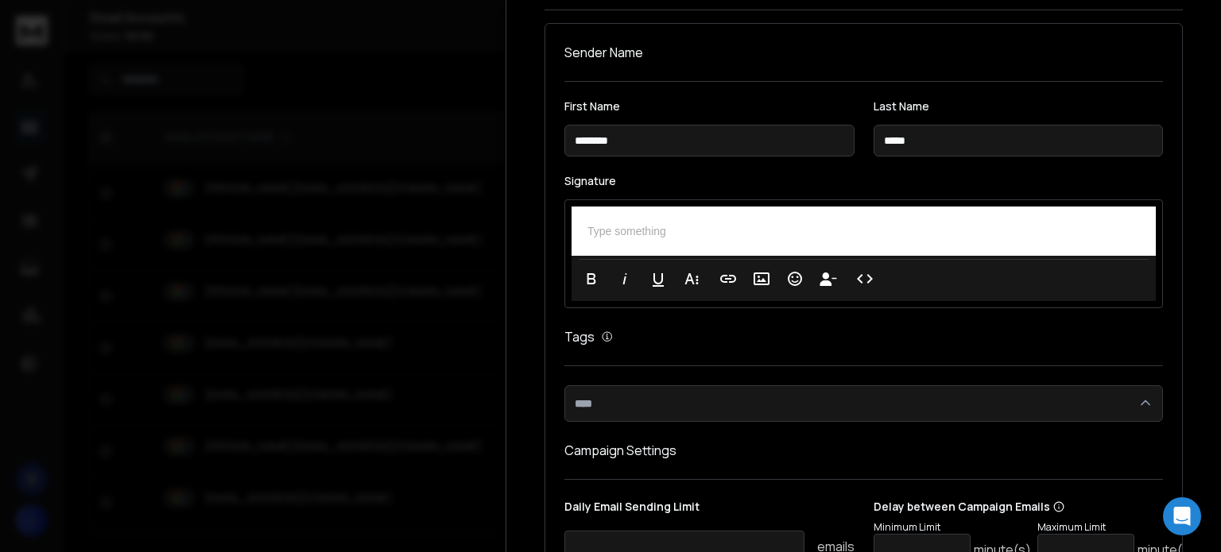
scroll to position [159, 0]
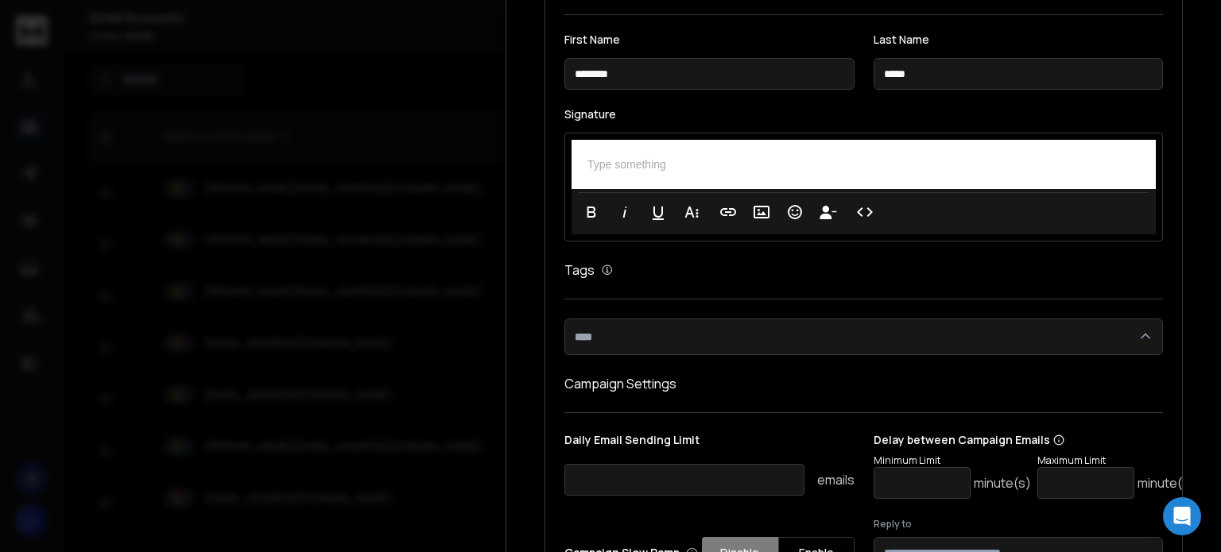
drag, startPoint x: 607, startPoint y: 472, endPoint x: 507, endPoint y: 488, distance: 101.4
click at [511, 487] on div "**********" at bounding box center [863, 276] width 715 height 552
paste input "number"
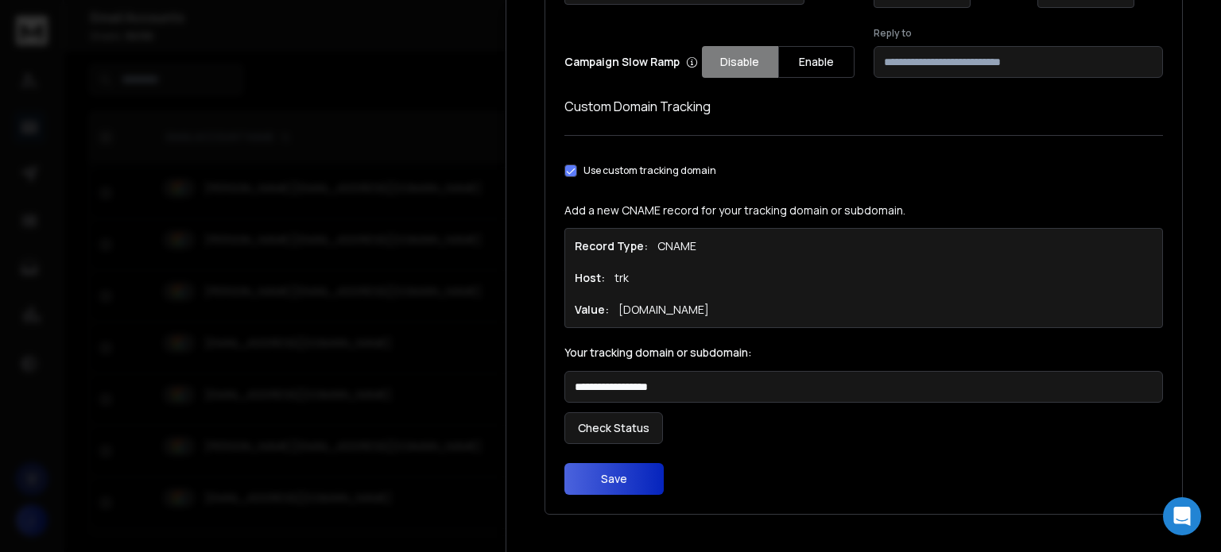
scroll to position [668, 0]
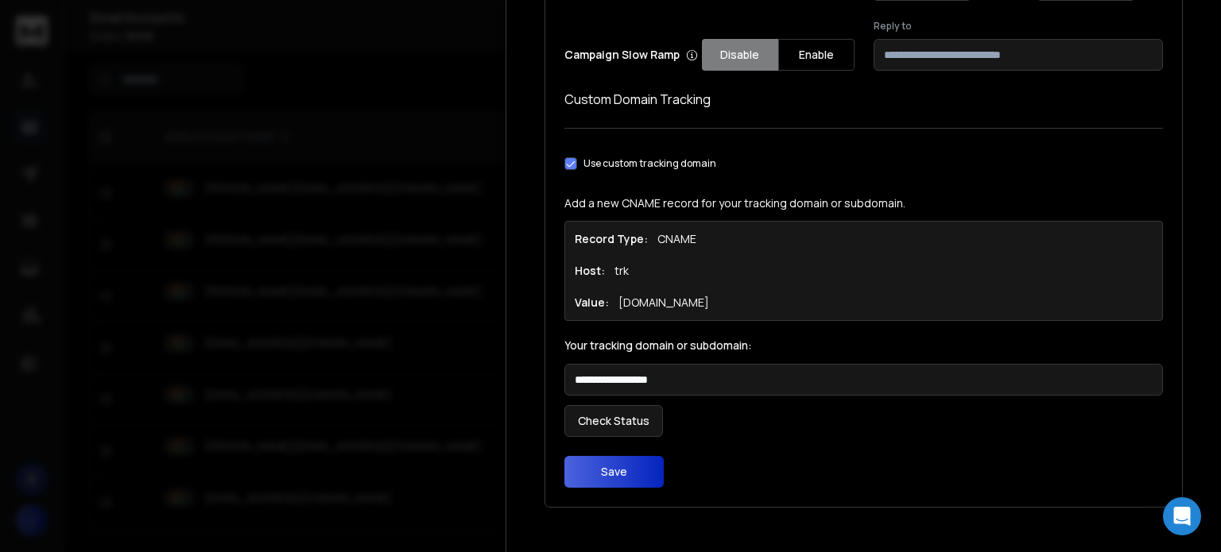
type input "**"
click at [624, 464] on button "Save" at bounding box center [613, 472] width 99 height 32
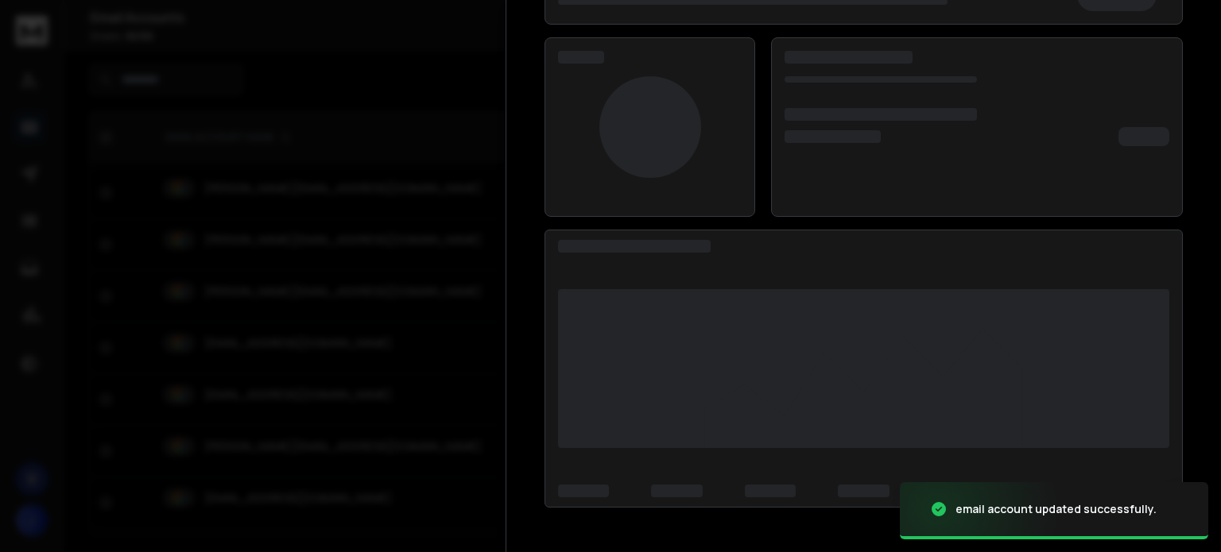
scroll to position [494, 0]
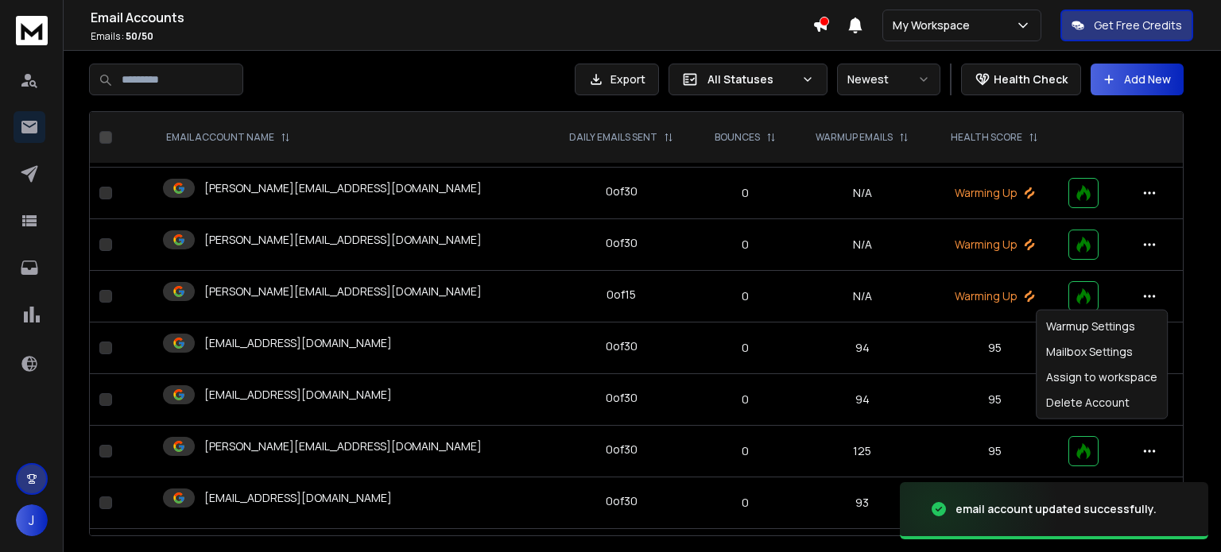
click at [1142, 298] on icon at bounding box center [1149, 296] width 14 height 14
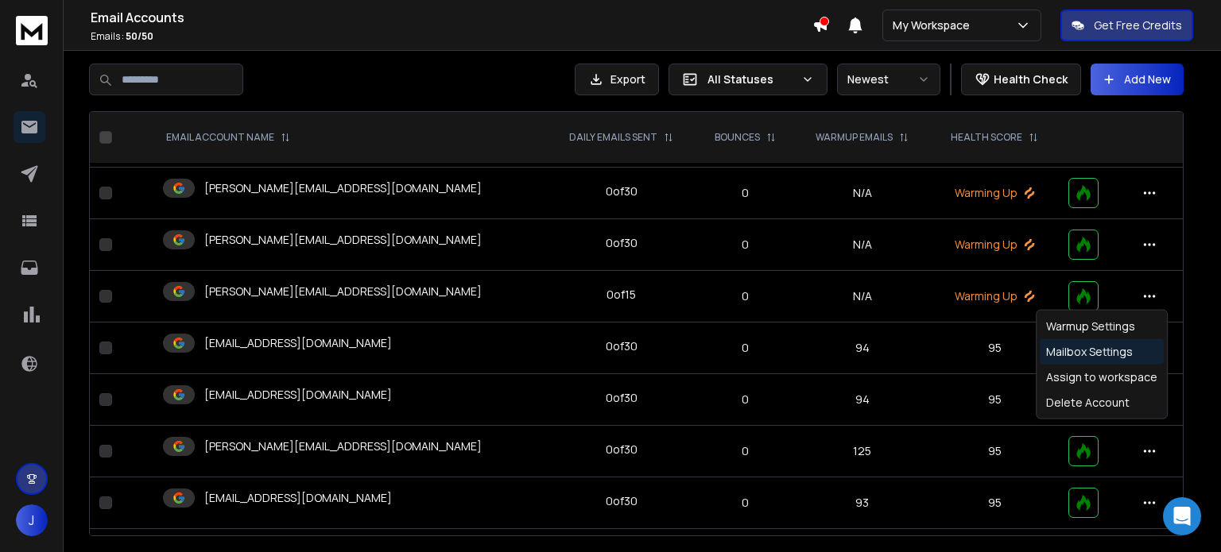
click at [1095, 356] on div "Mailbox Settings" at bounding box center [1102, 351] width 124 height 25
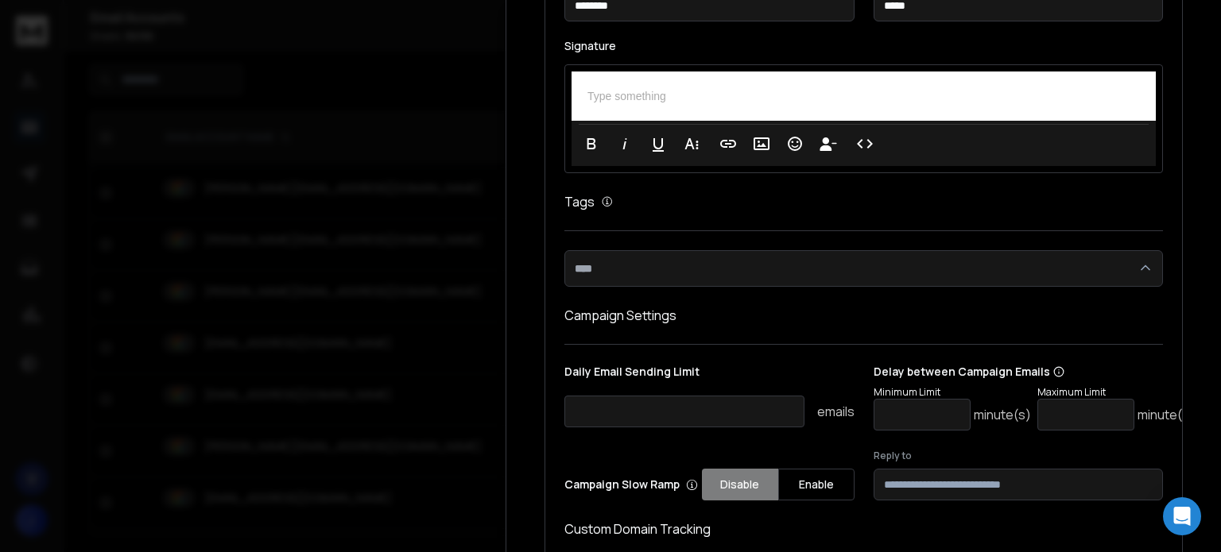
scroll to position [238, 0]
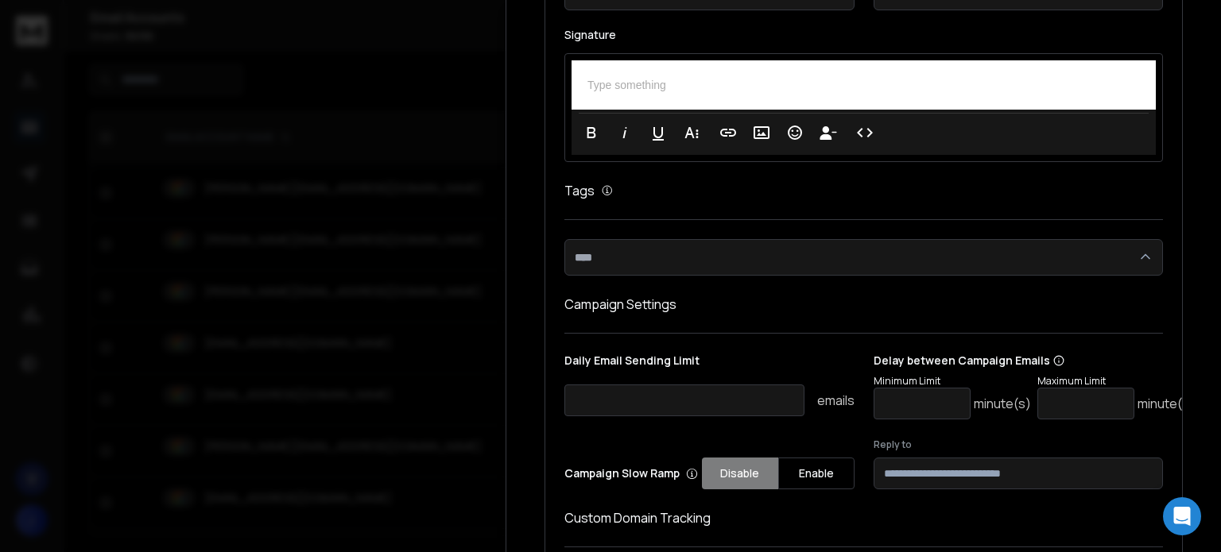
drag, startPoint x: 649, startPoint y: 405, endPoint x: 471, endPoint y: 421, distance: 178.8
click at [480, 420] on body "Your warmest leads are on your site – Turn visits into conversations Reach Out …" at bounding box center [604, 273] width 1209 height 552
paste input "number"
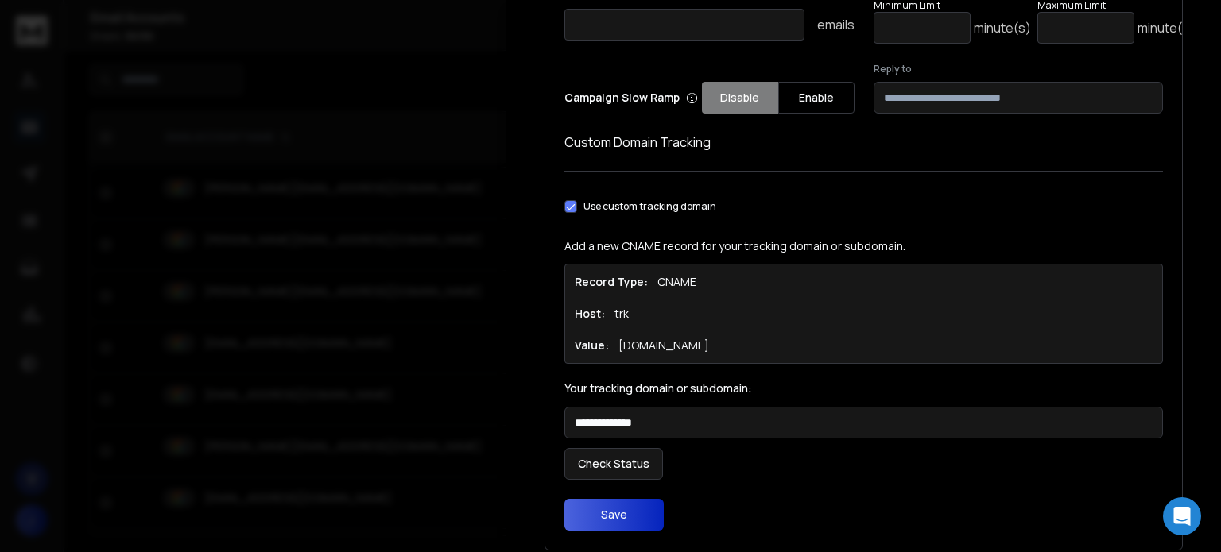
scroll to position [668, 0]
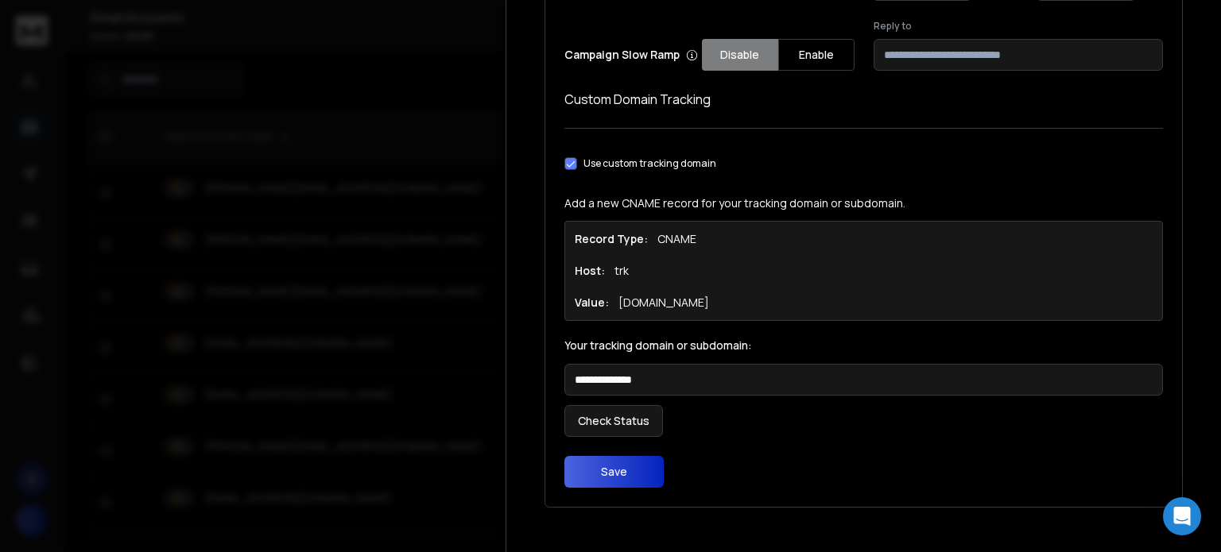
type input "**"
click at [636, 467] on button "Save" at bounding box center [613, 472] width 99 height 32
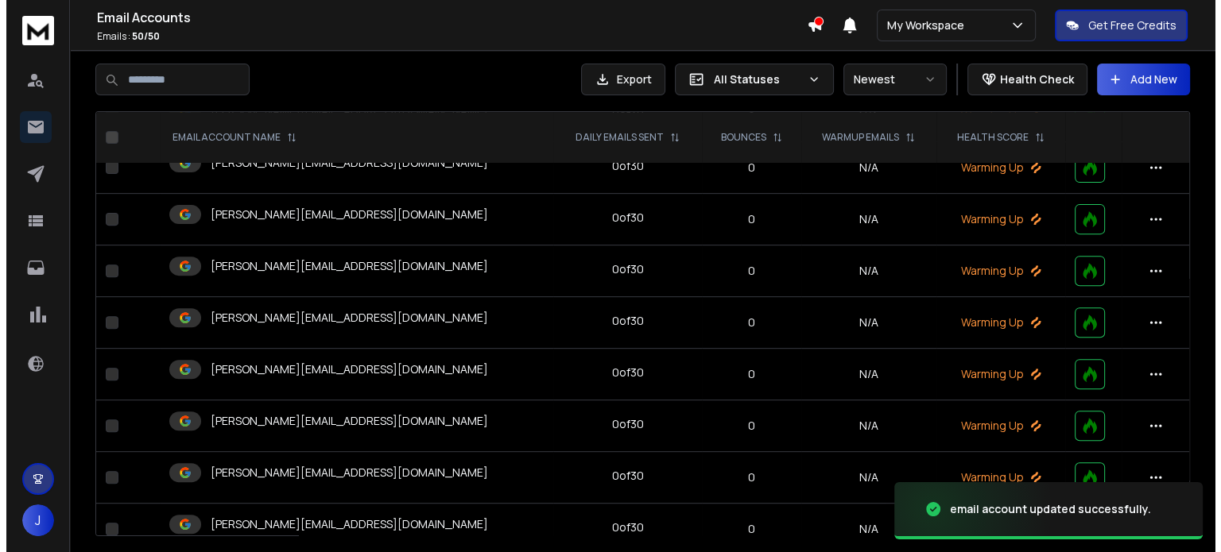
scroll to position [636, 0]
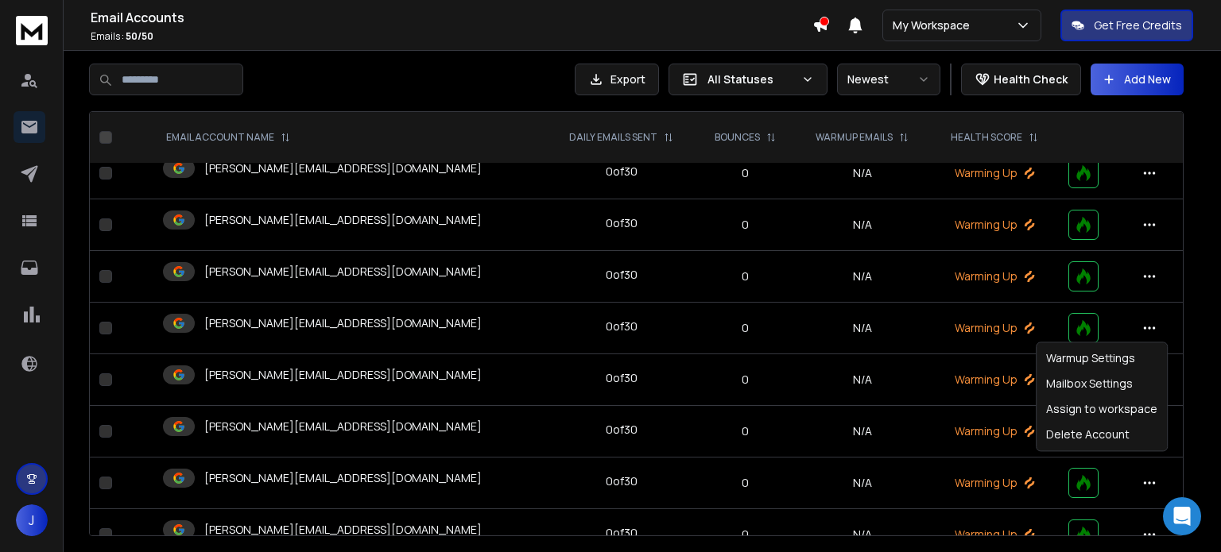
click at [1125, 324] on button at bounding box center [1149, 328] width 48 height 27
click at [1094, 384] on div "Mailbox Settings" at bounding box center [1102, 383] width 124 height 25
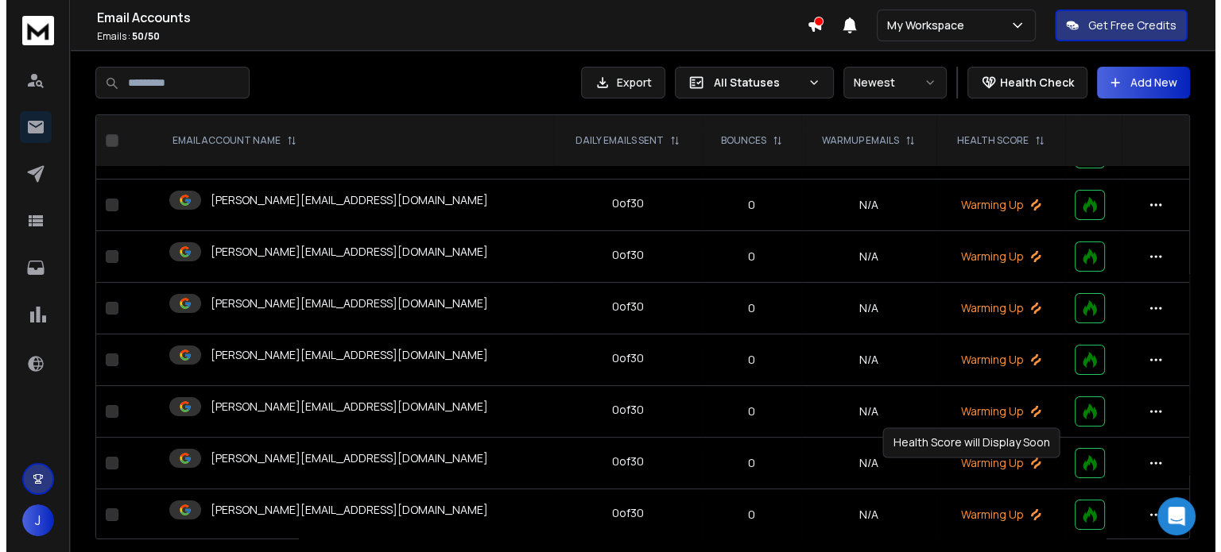
scroll to position [238, 0]
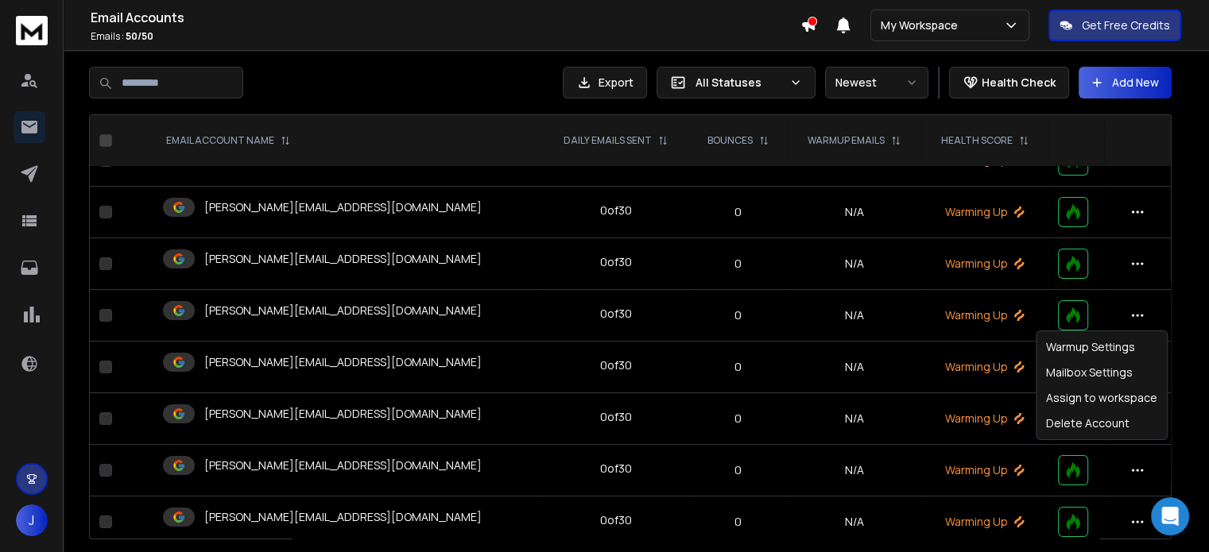
click at [1133, 312] on icon at bounding box center [1137, 315] width 14 height 14
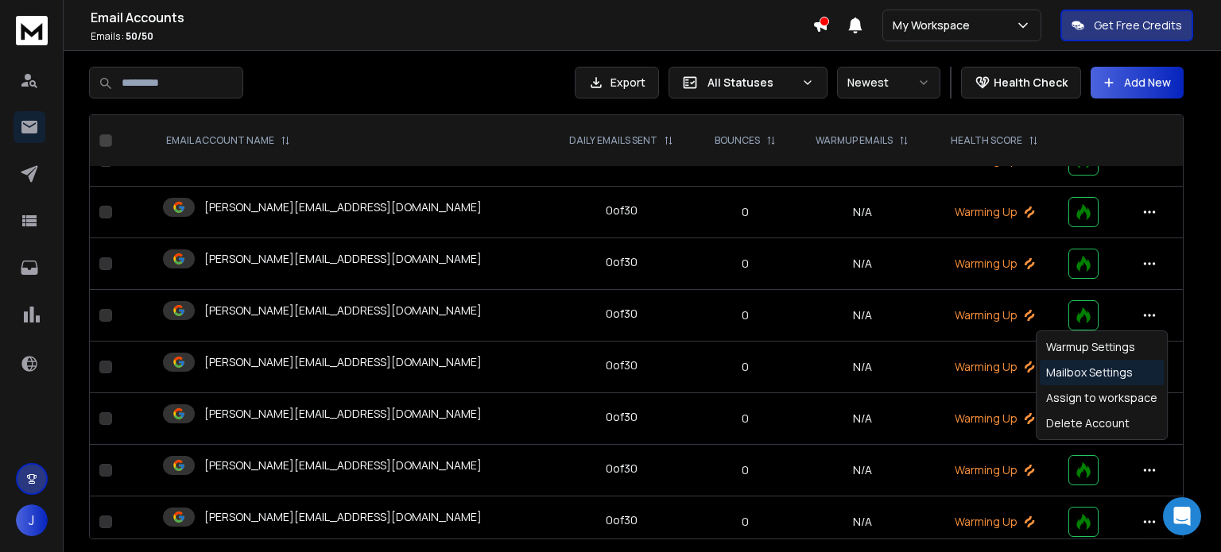
click at [1106, 374] on div "Mailbox Settings" at bounding box center [1102, 372] width 124 height 25
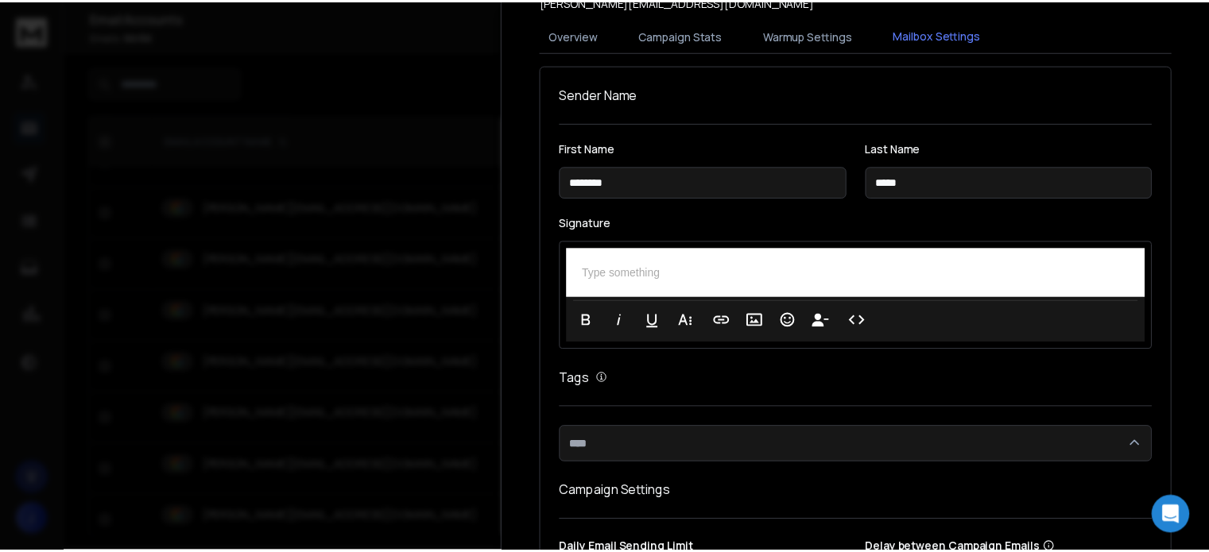
scroll to position [0, 0]
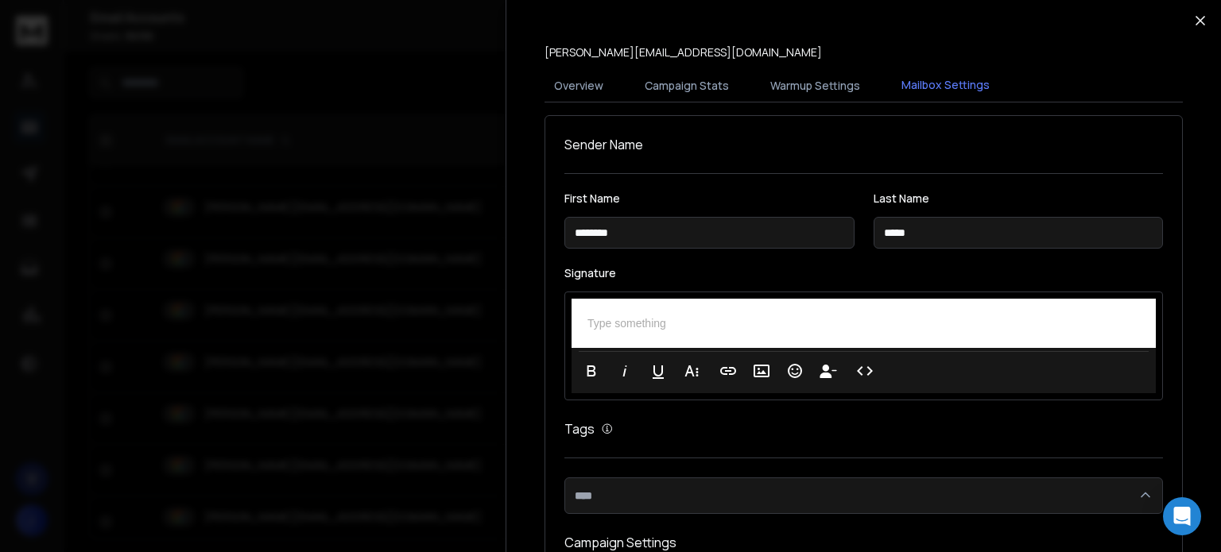
click at [1196, 24] on icon "button" at bounding box center [1200, 21] width 8 height 8
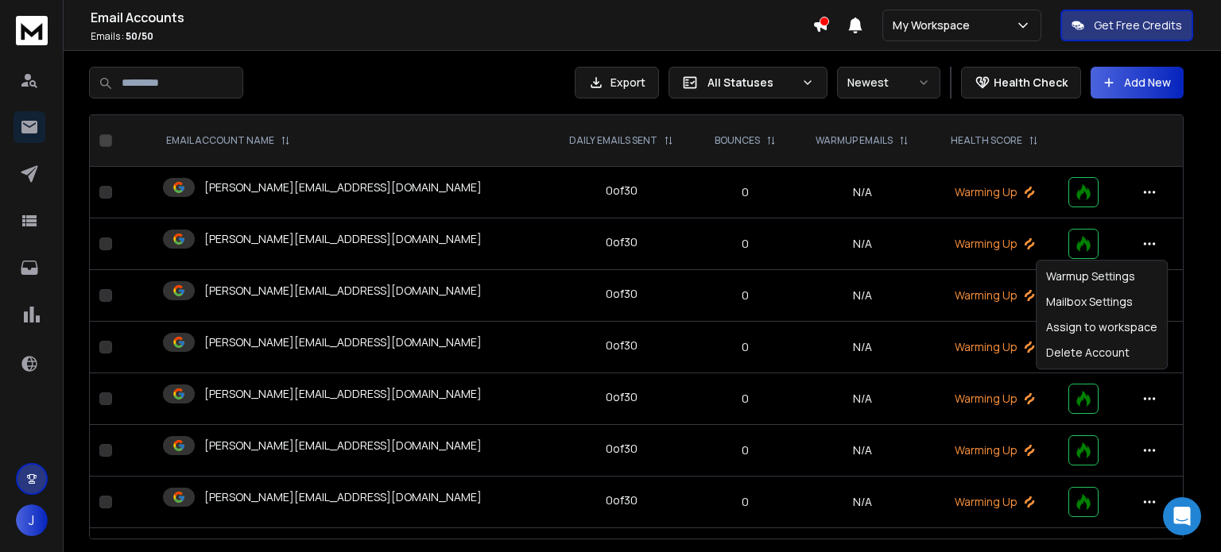
click at [1143, 244] on icon at bounding box center [1149, 243] width 12 height 2
click at [1142, 393] on icon at bounding box center [1149, 399] width 14 height 14
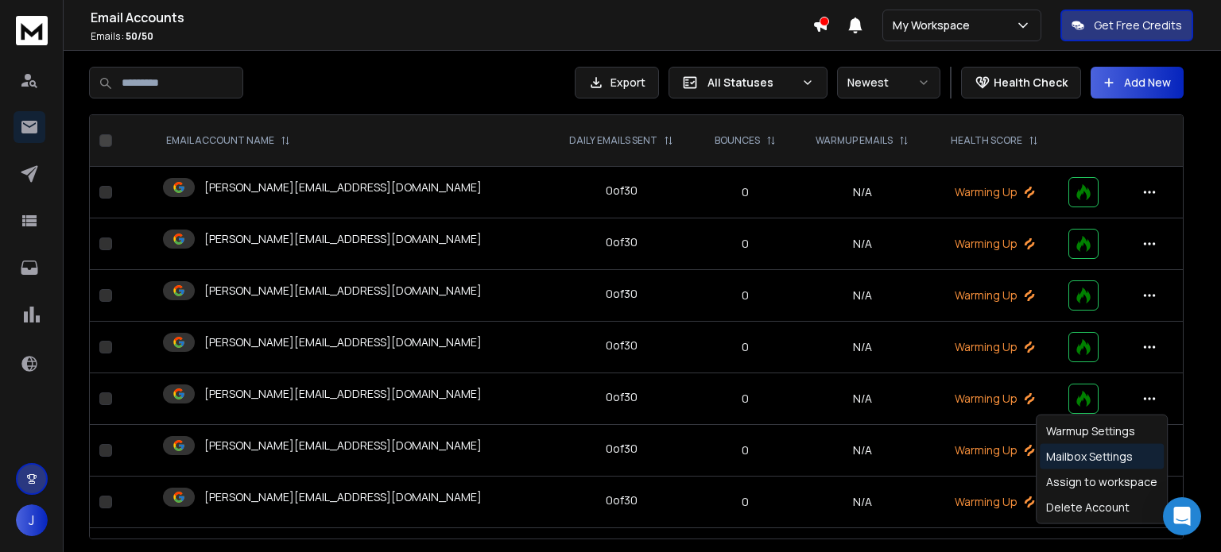
click at [1094, 460] on div "Mailbox Settings" at bounding box center [1102, 456] width 124 height 25
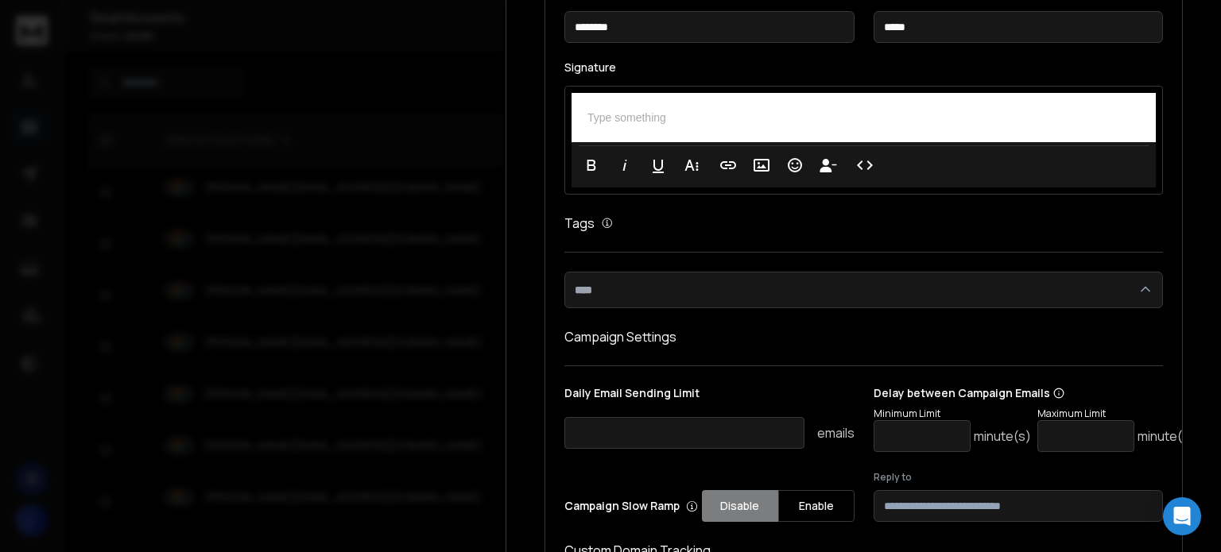
scroll to position [411, 0]
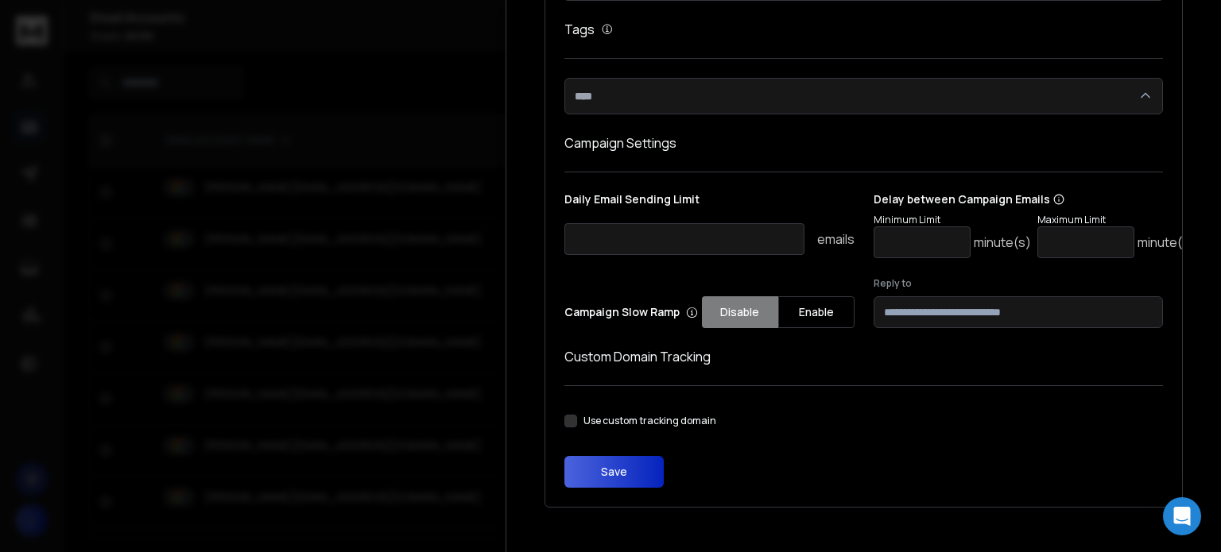
click at [574, 415] on button "Reply to" at bounding box center [570, 421] width 13 height 13
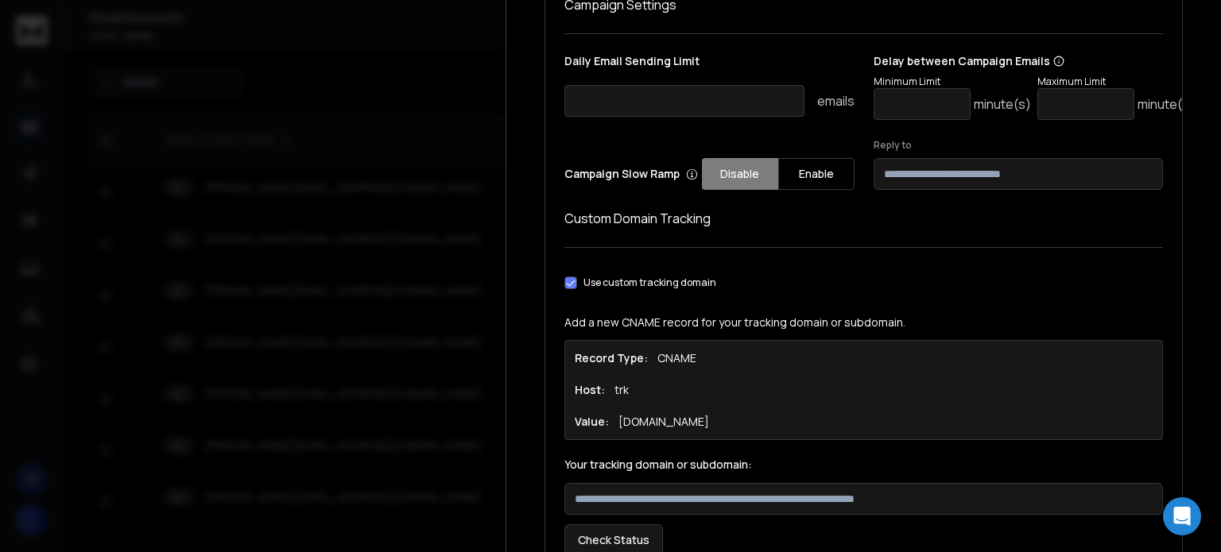
scroll to position [668, 0]
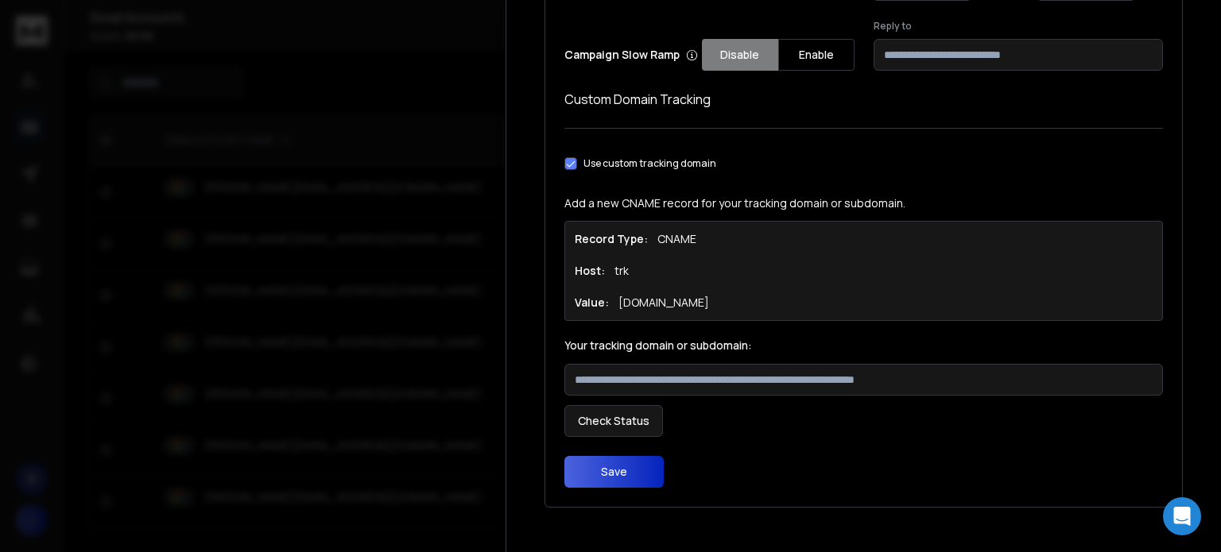
click at [643, 465] on button "Save" at bounding box center [613, 472] width 99 height 32
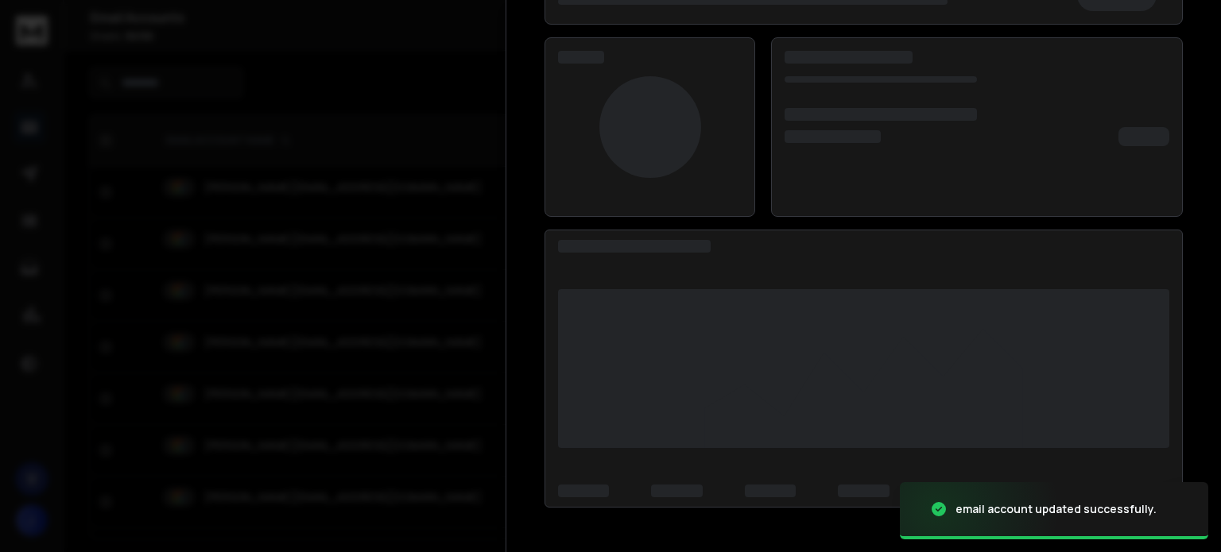
scroll to position [494, 0]
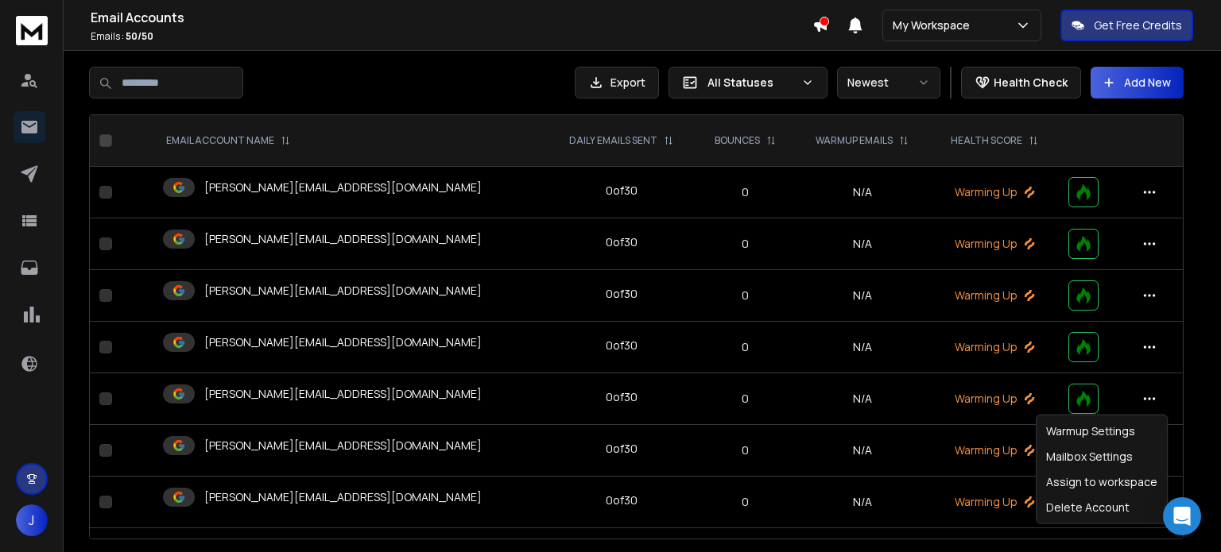
click at [1143, 399] on icon at bounding box center [1149, 398] width 12 height 2
click at [1109, 454] on div "Mailbox Settings" at bounding box center [1102, 456] width 124 height 25
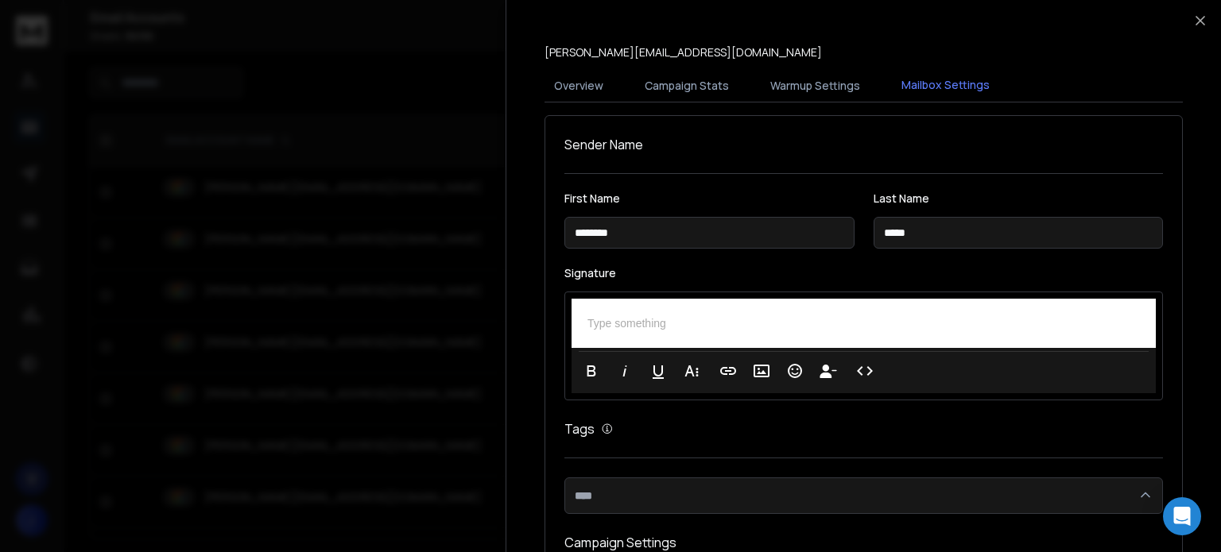
scroll to position [411, 0]
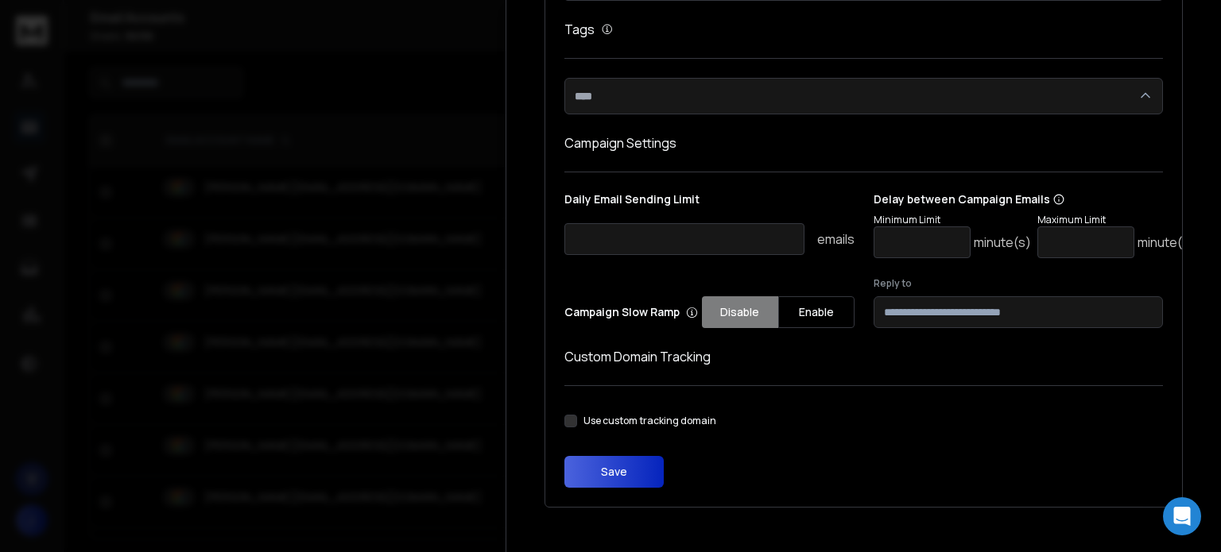
click at [571, 415] on button "Reply to" at bounding box center [570, 421] width 13 height 13
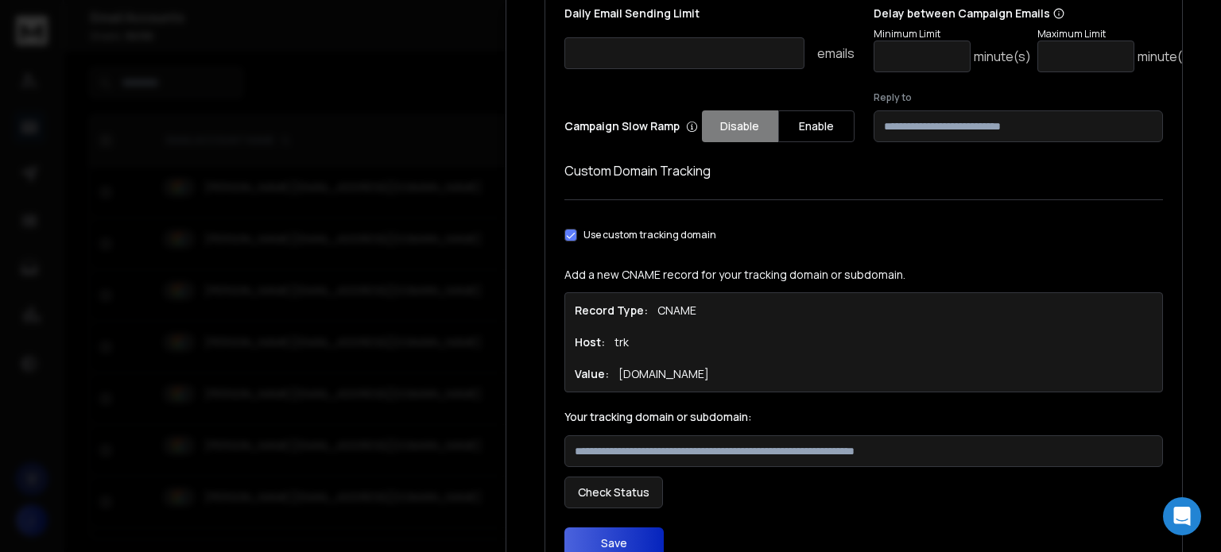
scroll to position [668, 0]
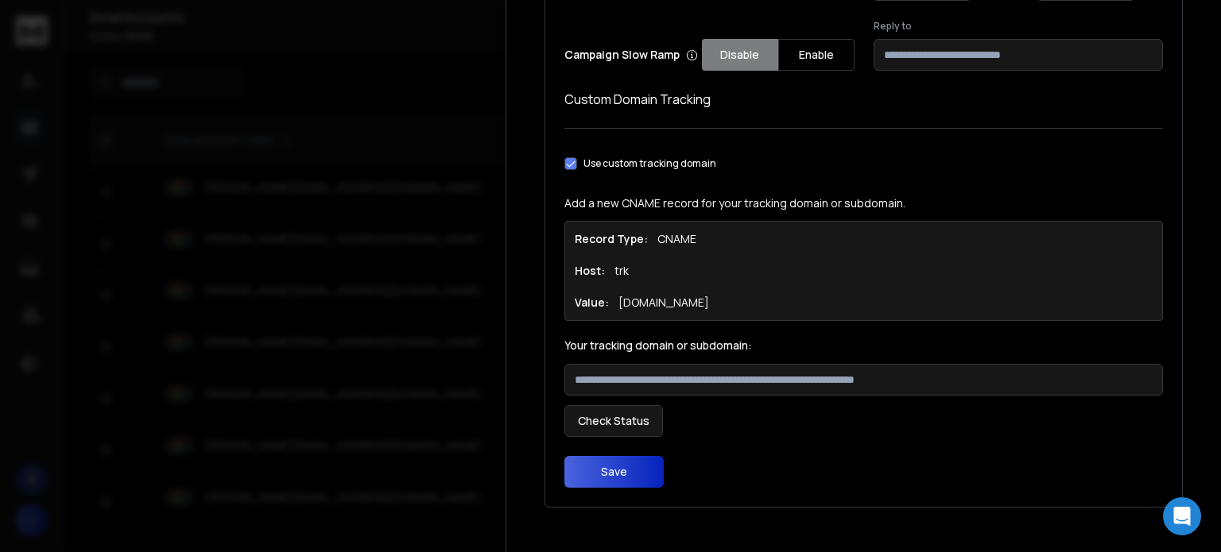
click at [649, 463] on button "Save" at bounding box center [613, 472] width 99 height 32
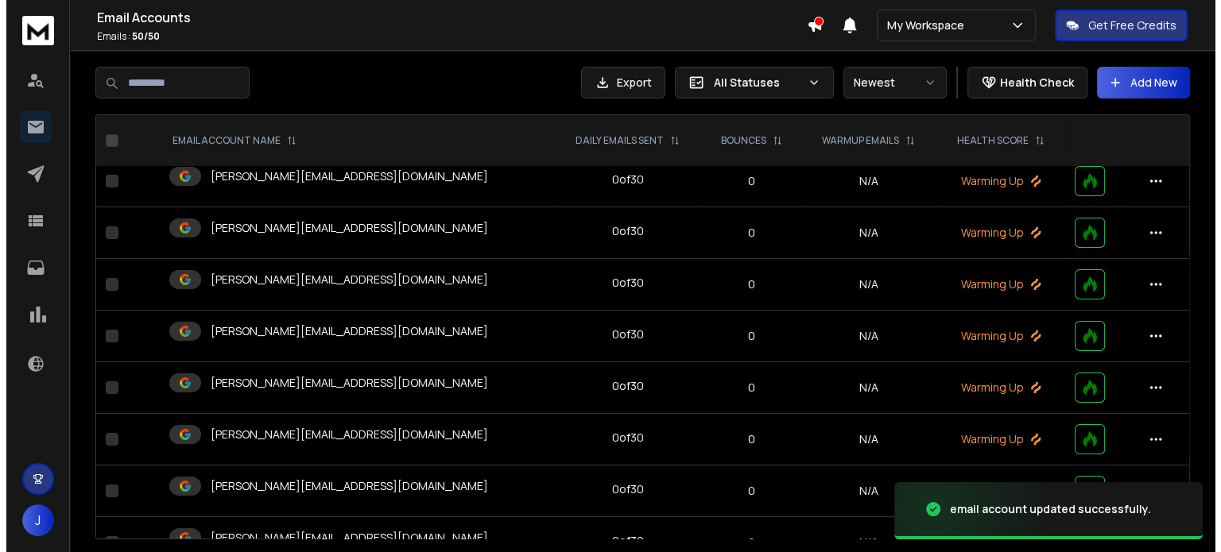
scroll to position [159, 0]
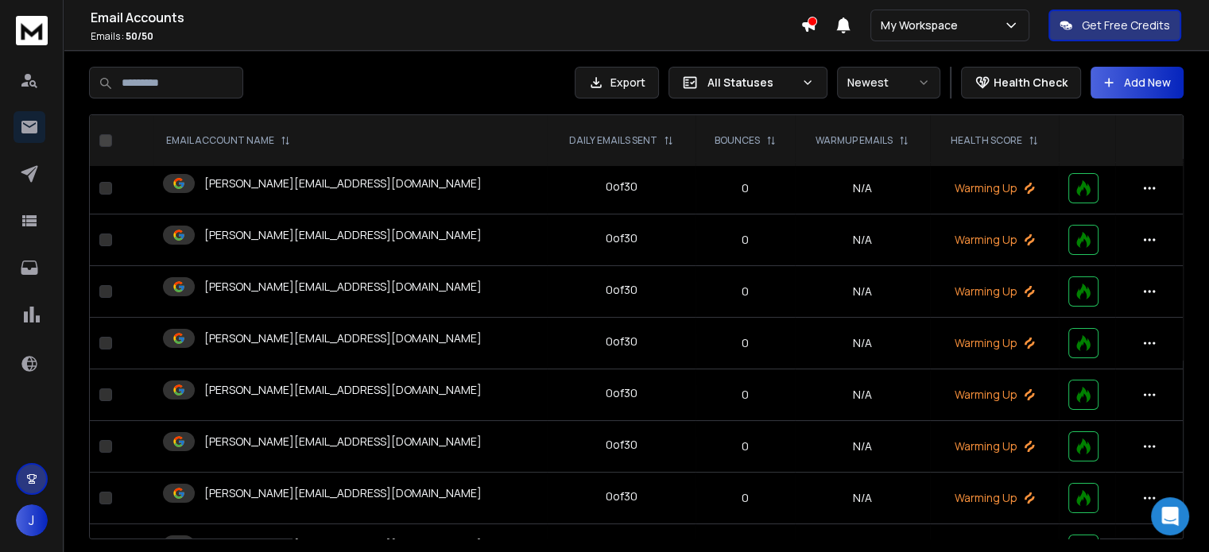
click at [1142, 237] on icon at bounding box center [1149, 240] width 14 height 14
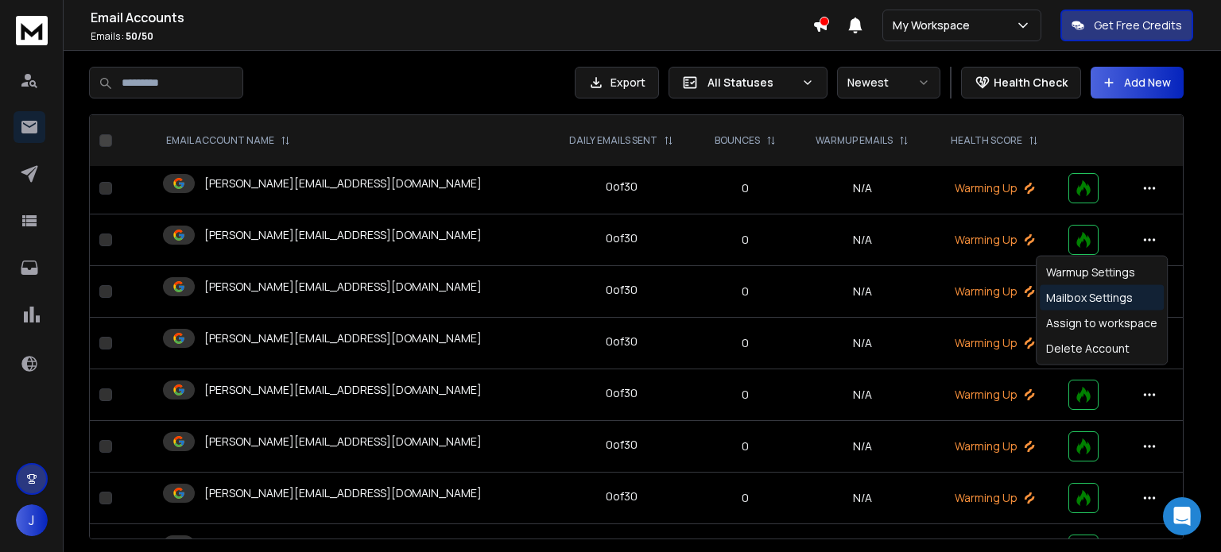
click at [1094, 301] on div "Mailbox Settings" at bounding box center [1102, 297] width 124 height 25
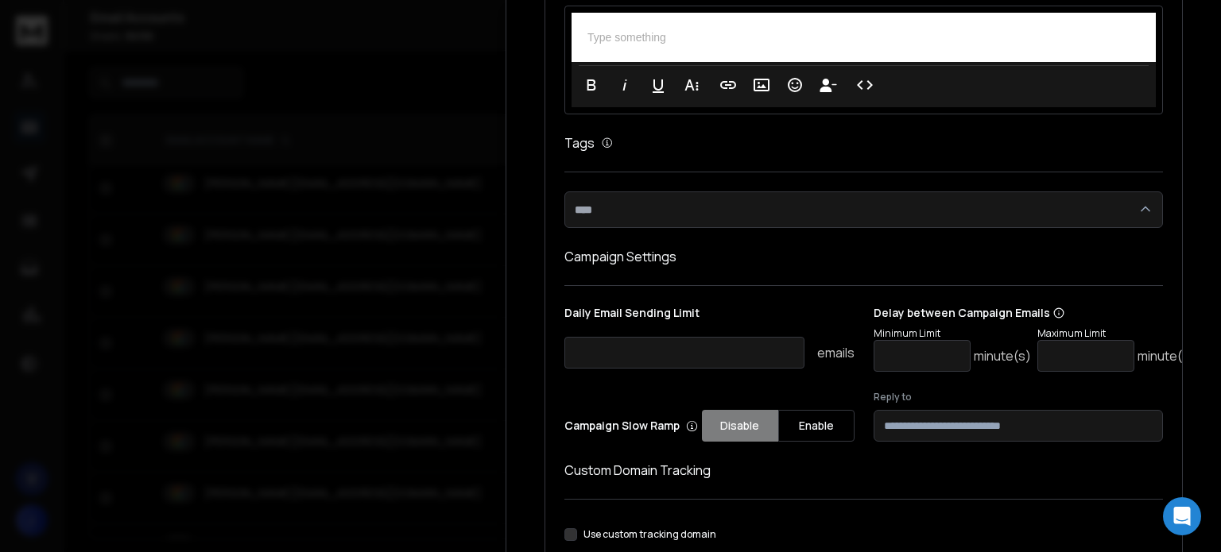
scroll to position [411, 0]
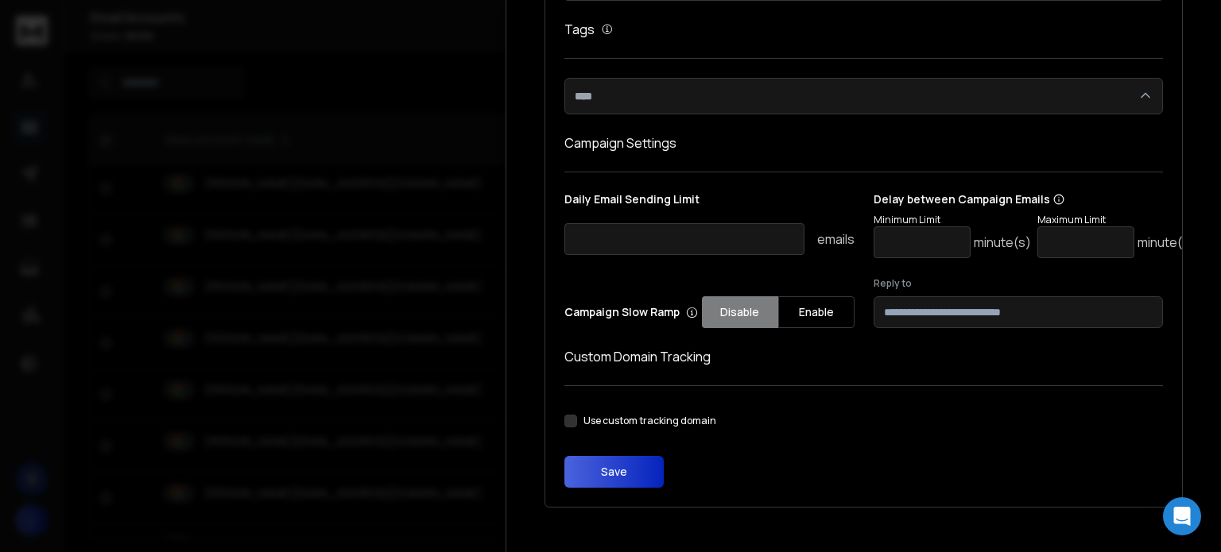
click at [568, 415] on button "Reply to" at bounding box center [570, 421] width 13 height 13
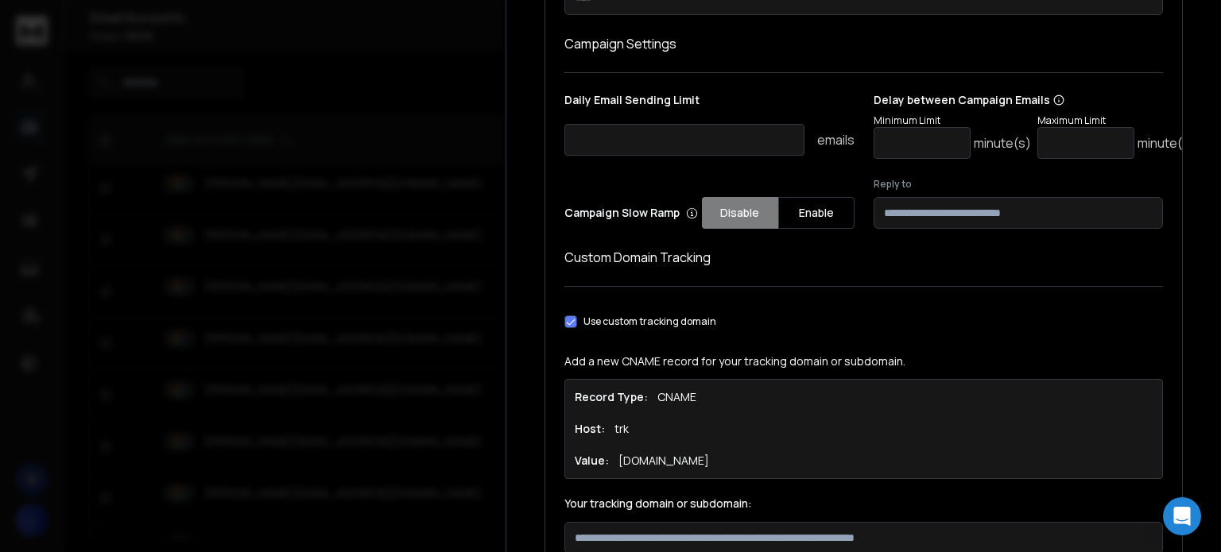
scroll to position [668, 0]
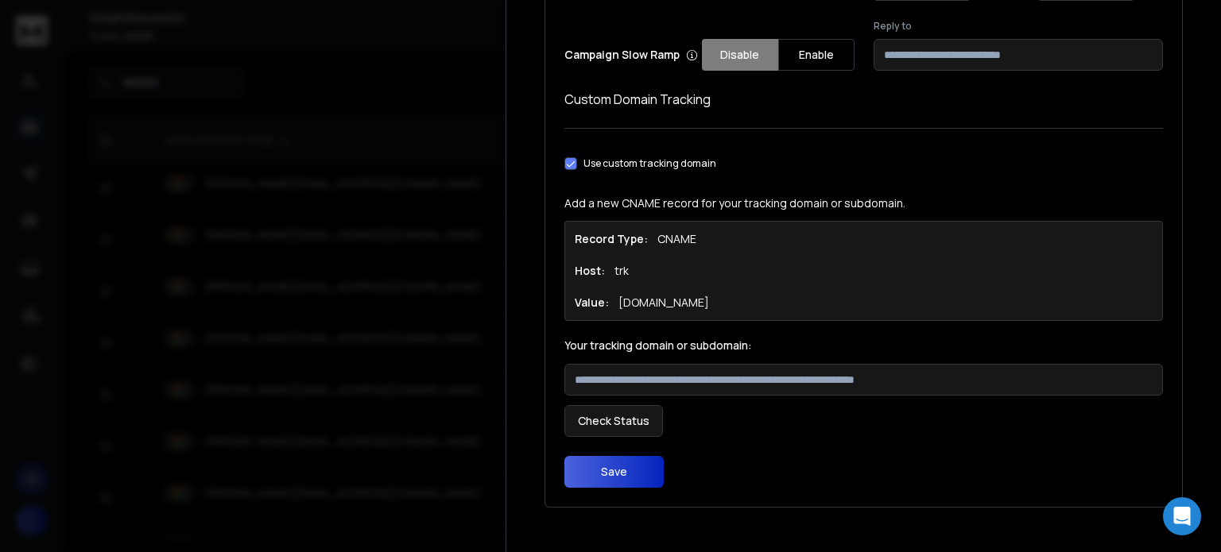
click at [645, 460] on button "Save" at bounding box center [613, 472] width 99 height 32
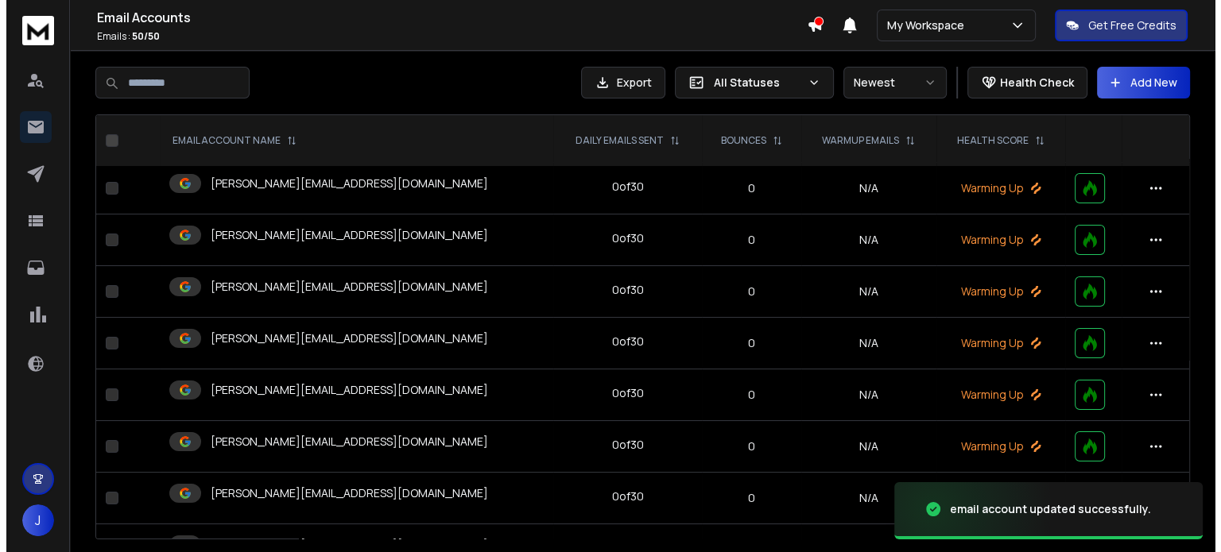
scroll to position [318, 0]
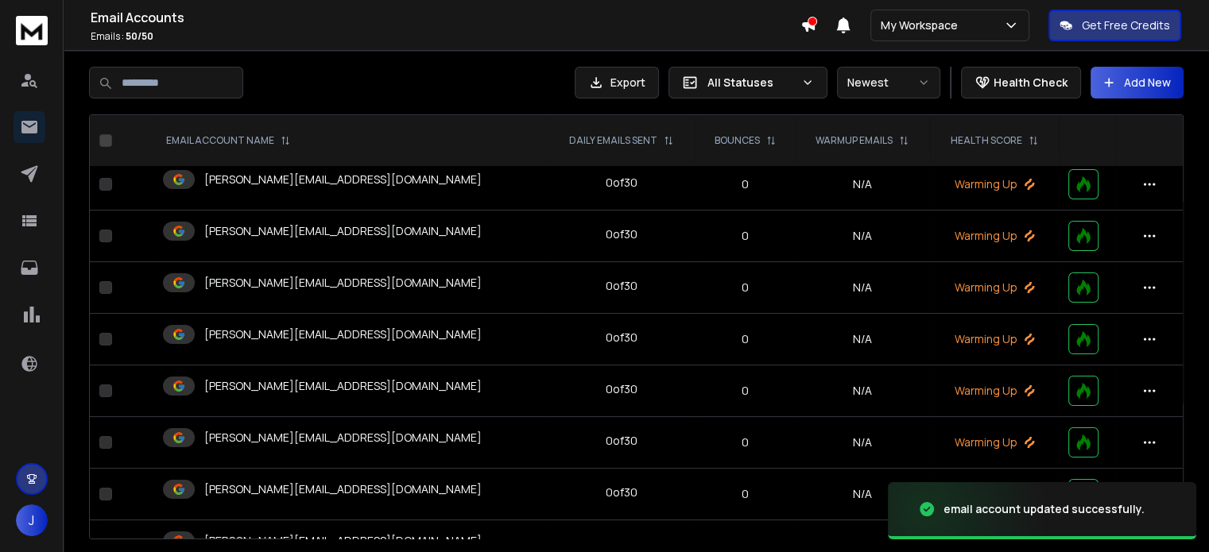
click at [1142, 335] on icon at bounding box center [1149, 339] width 14 height 14
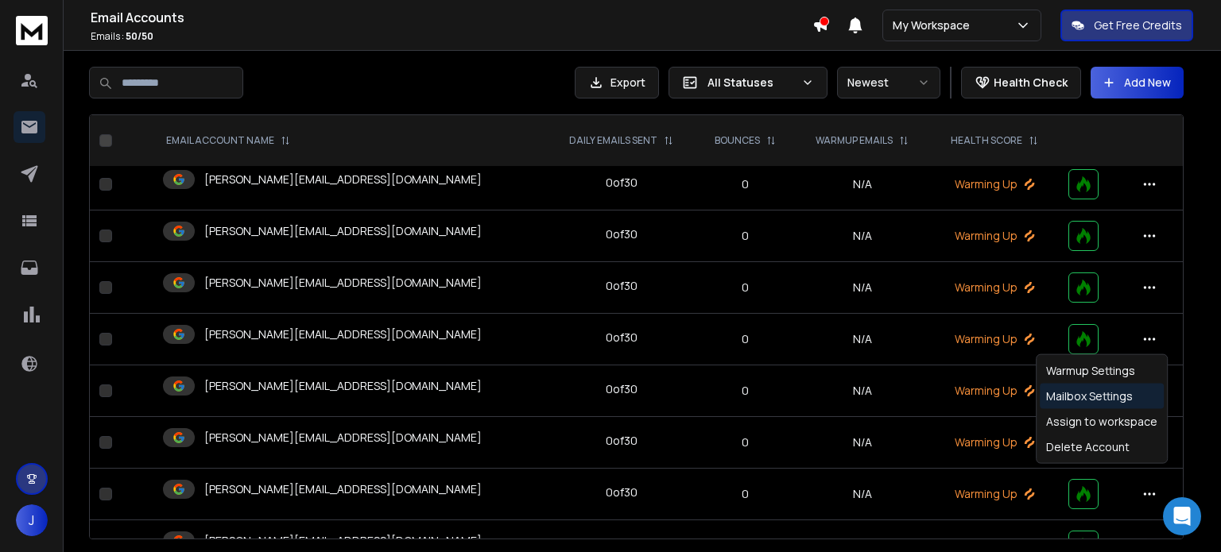
click at [1091, 397] on div "Mailbox Settings" at bounding box center [1102, 396] width 124 height 25
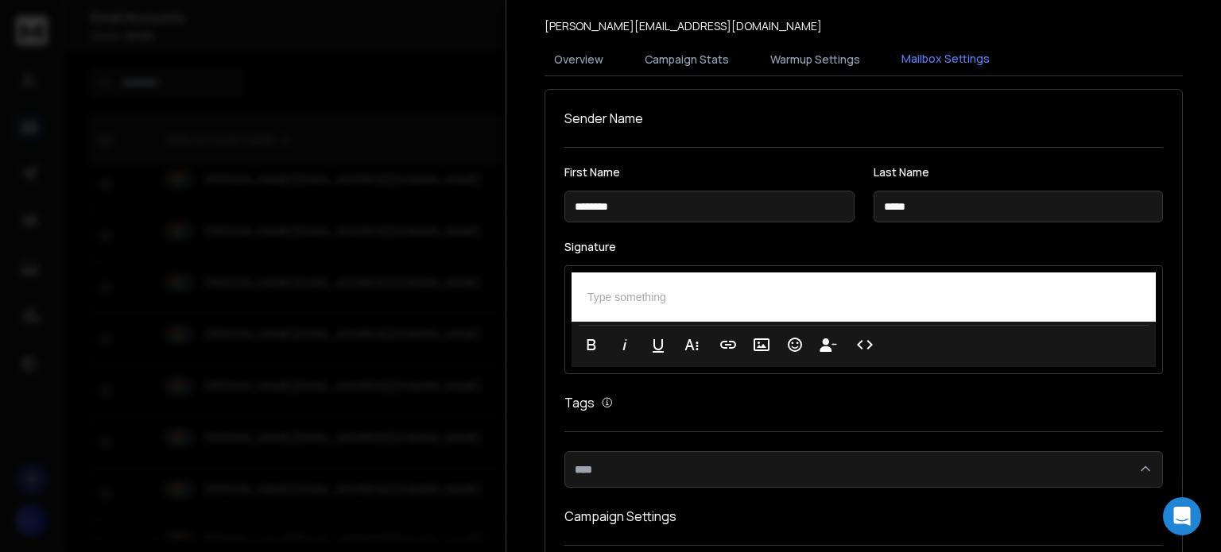
scroll to position [0, 0]
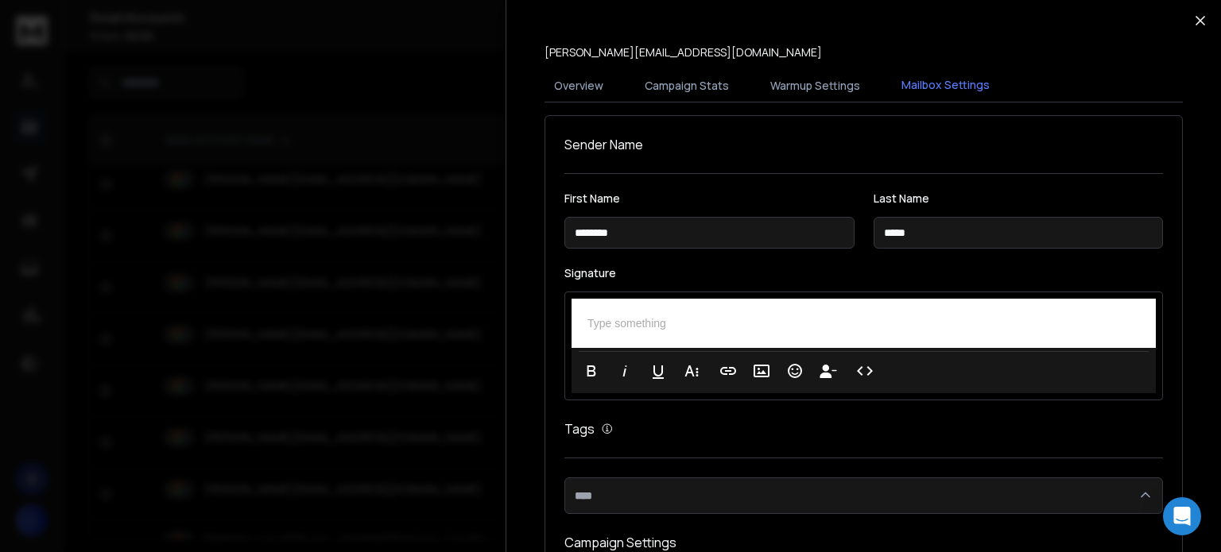
click at [1196, 22] on icon "button" at bounding box center [1200, 21] width 8 height 8
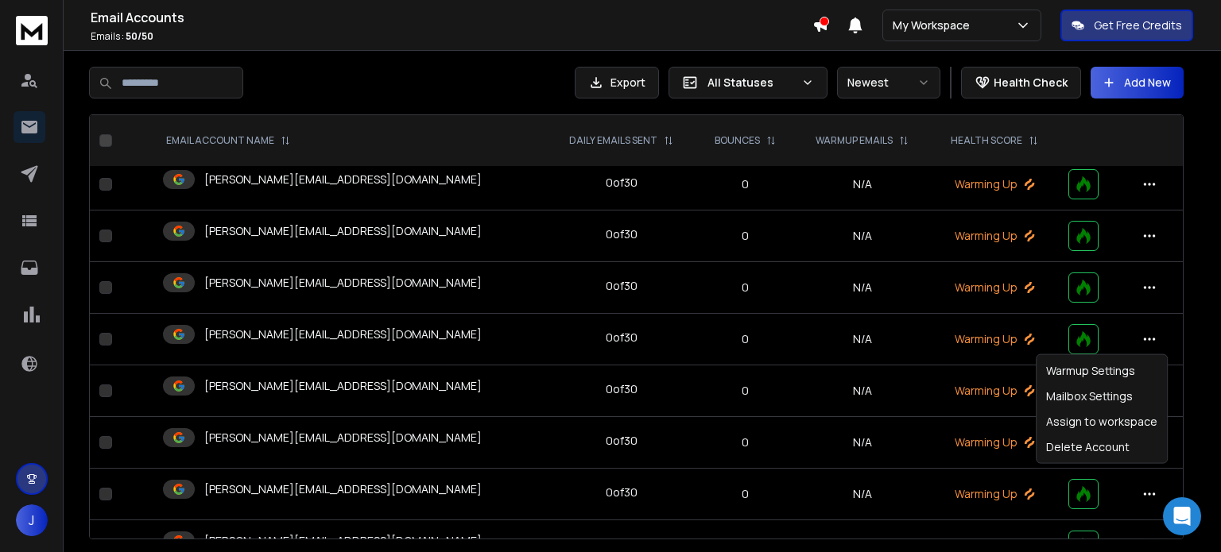
click at [1142, 344] on icon at bounding box center [1149, 339] width 14 height 14
click at [1100, 399] on div "Mailbox Settings" at bounding box center [1102, 396] width 124 height 25
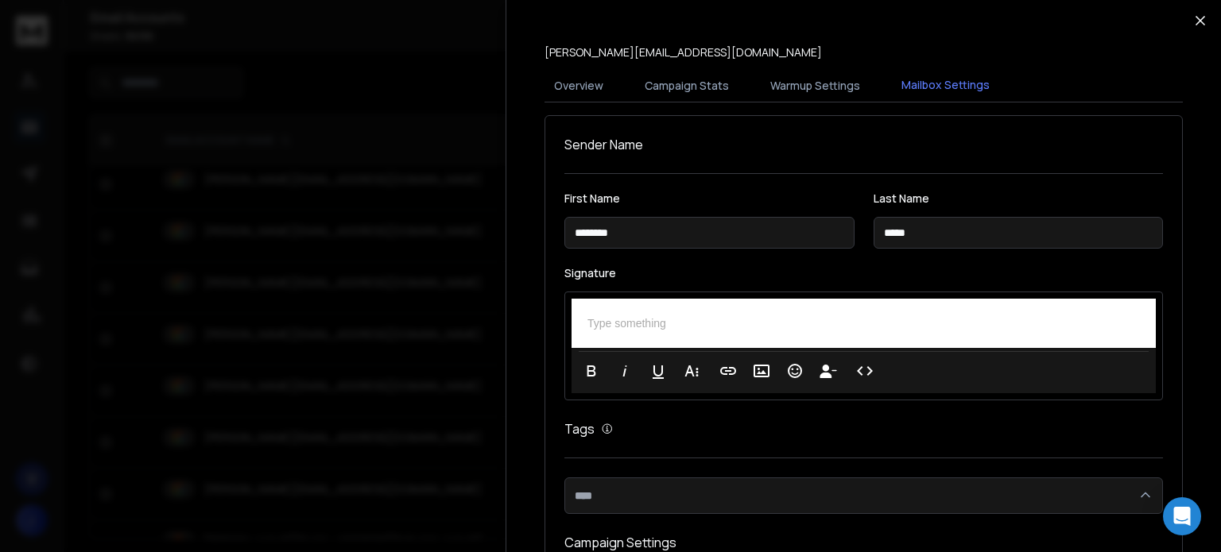
click at [1192, 25] on icon "button" at bounding box center [1200, 21] width 16 height 16
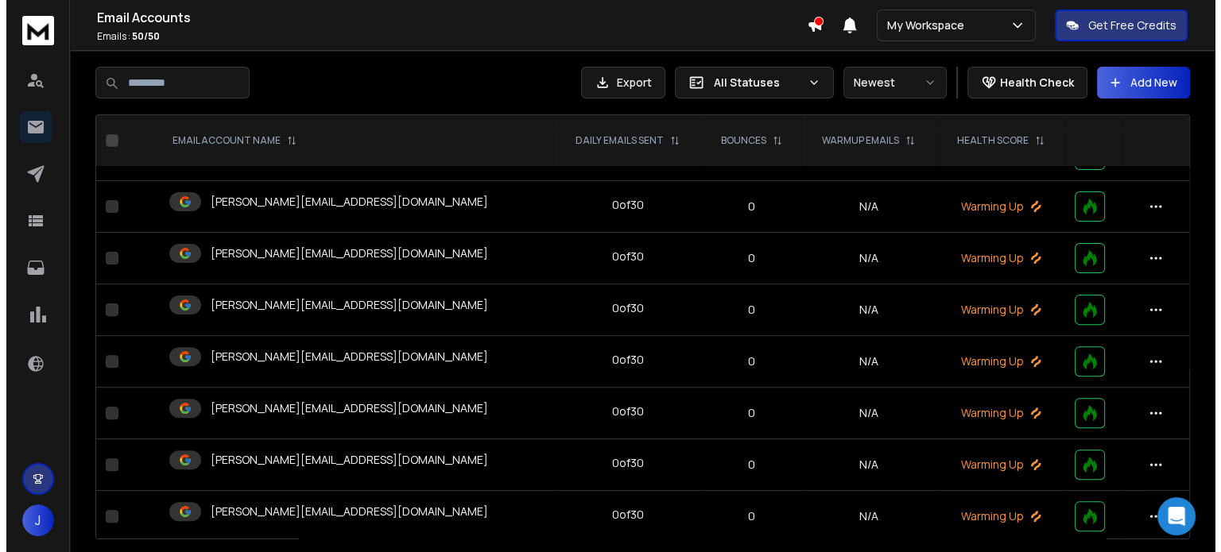
scroll to position [556, 0]
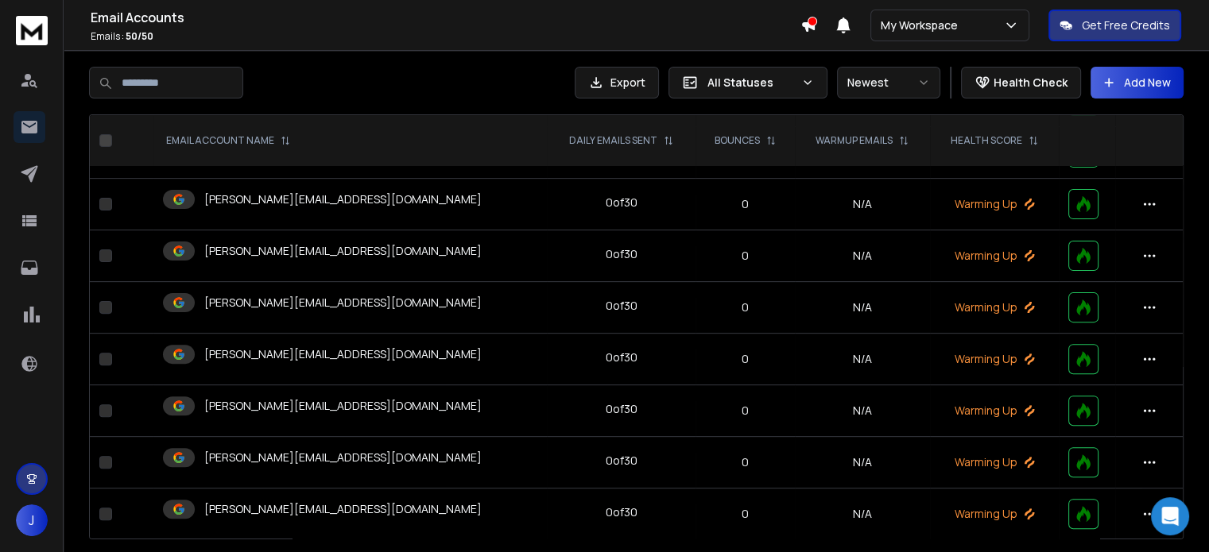
click at [1141, 410] on button at bounding box center [1149, 410] width 48 height 27
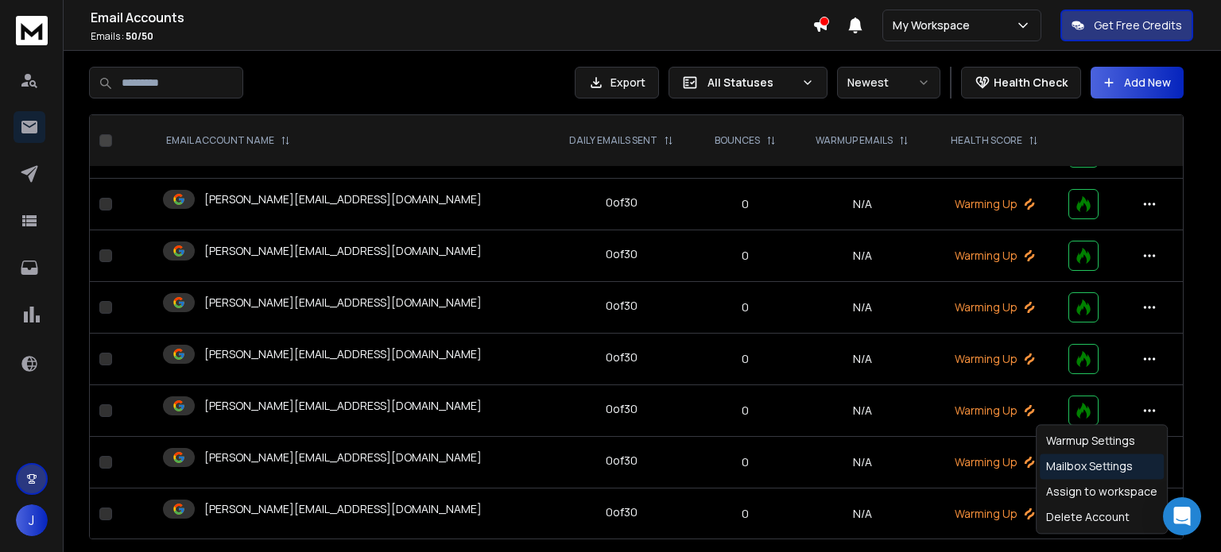
click at [1113, 463] on div "Mailbox Settings" at bounding box center [1102, 466] width 124 height 25
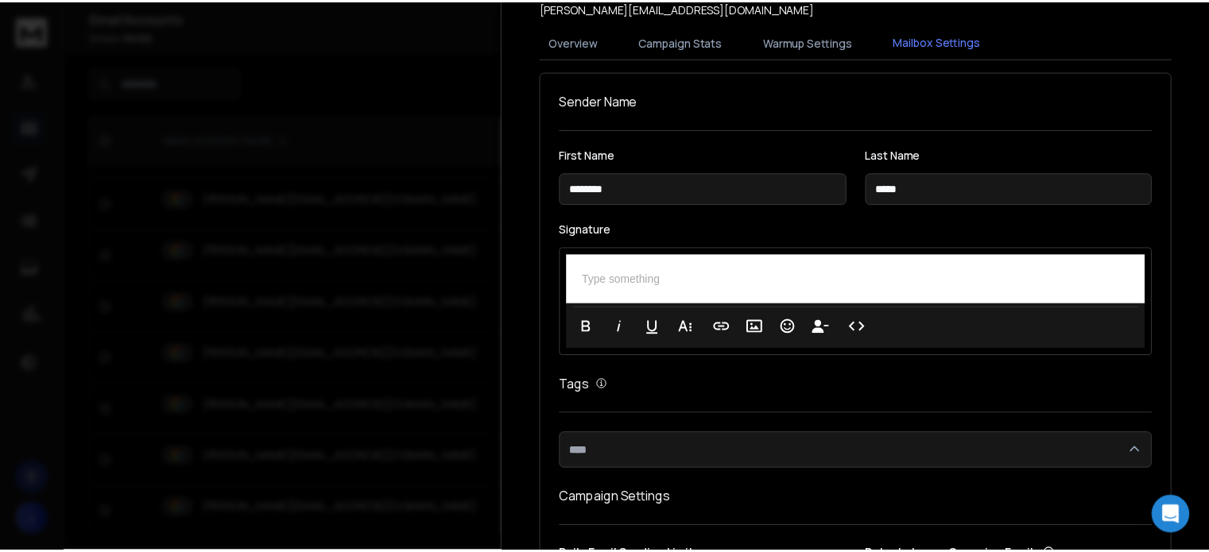
scroll to position [0, 0]
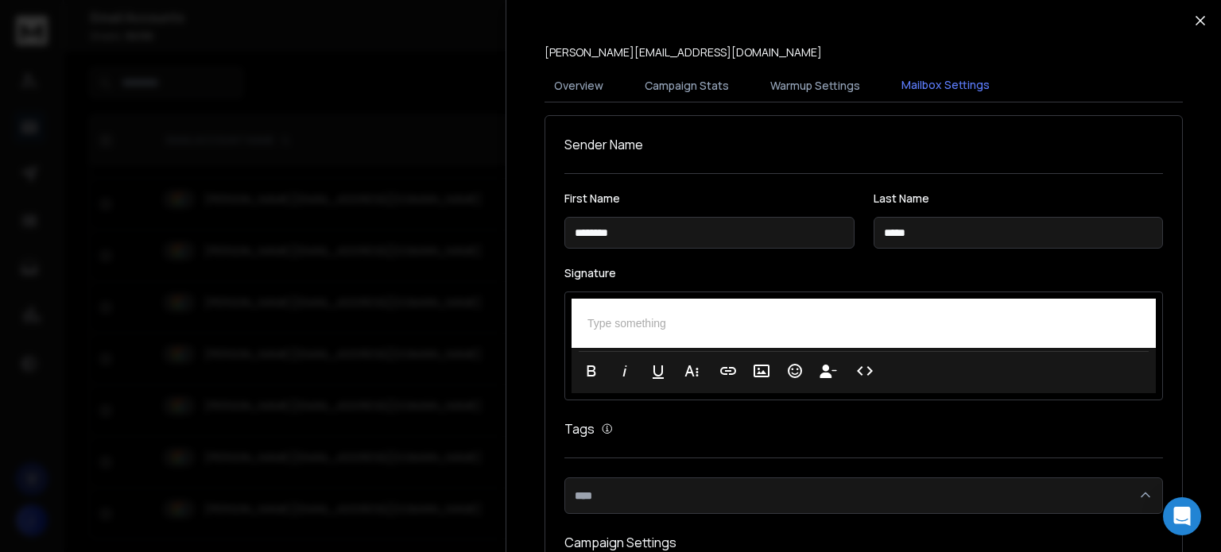
click at [1192, 25] on icon "button" at bounding box center [1200, 21] width 16 height 16
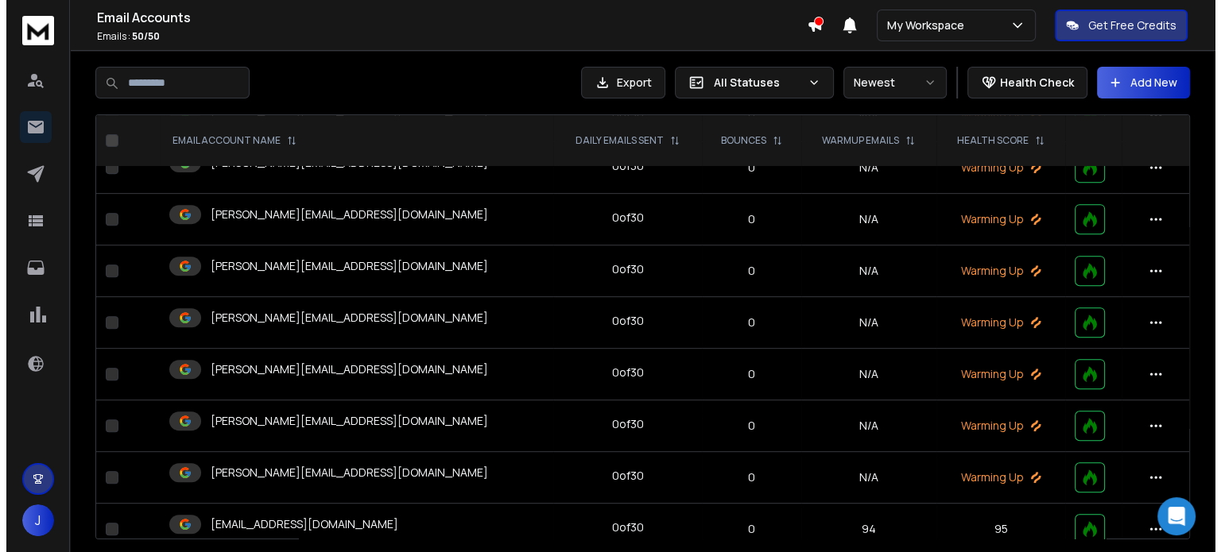
scroll to position [715, 0]
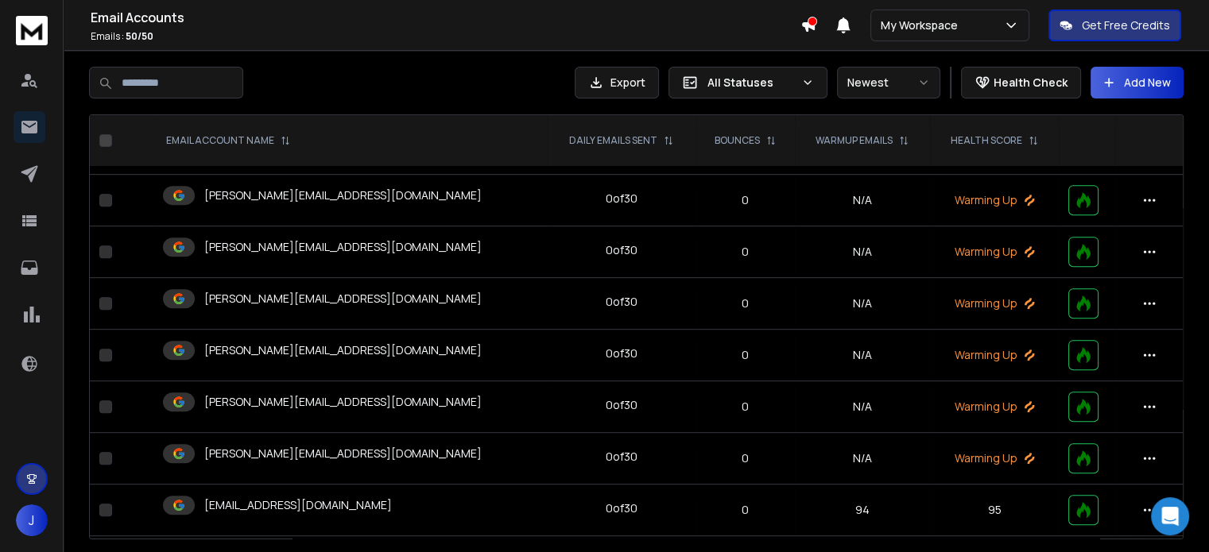
click at [1142, 451] on icon at bounding box center [1149, 458] width 14 height 14
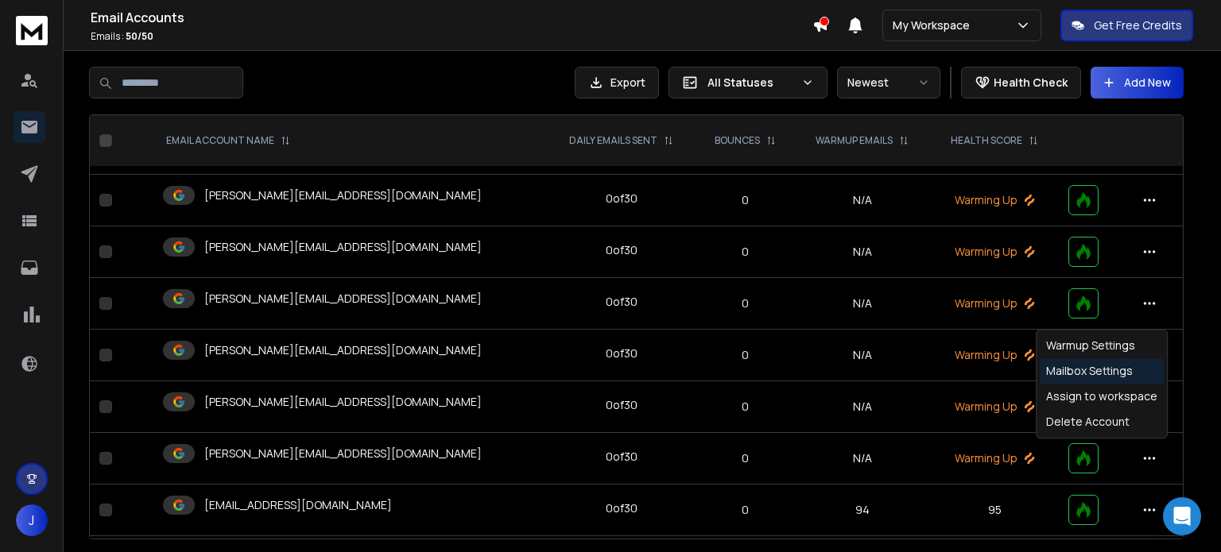
click at [1099, 374] on div "Mailbox Settings" at bounding box center [1102, 370] width 124 height 25
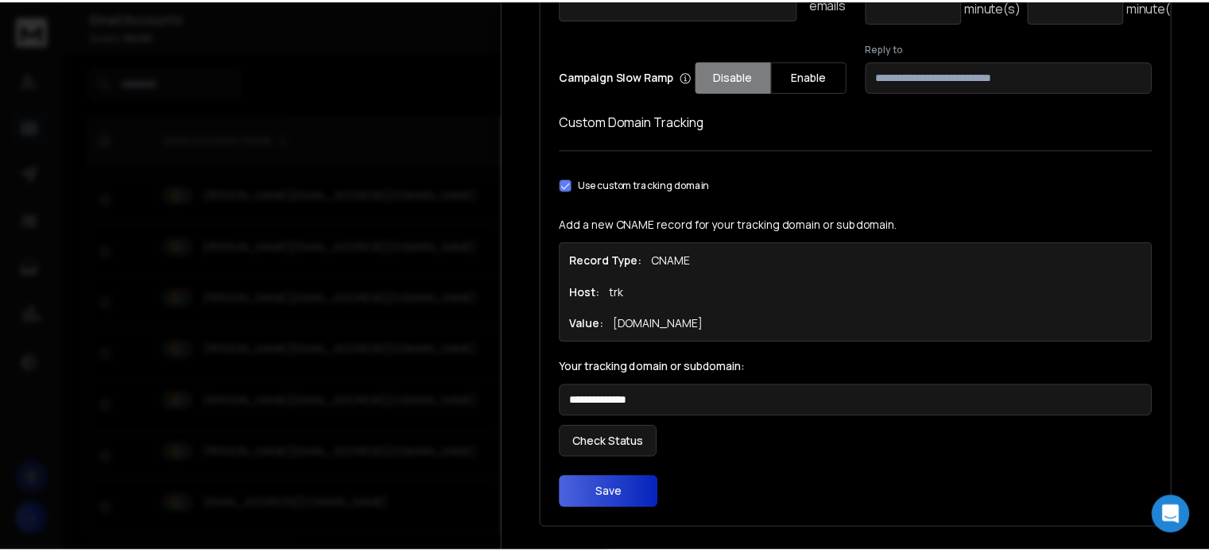
scroll to position [0, 0]
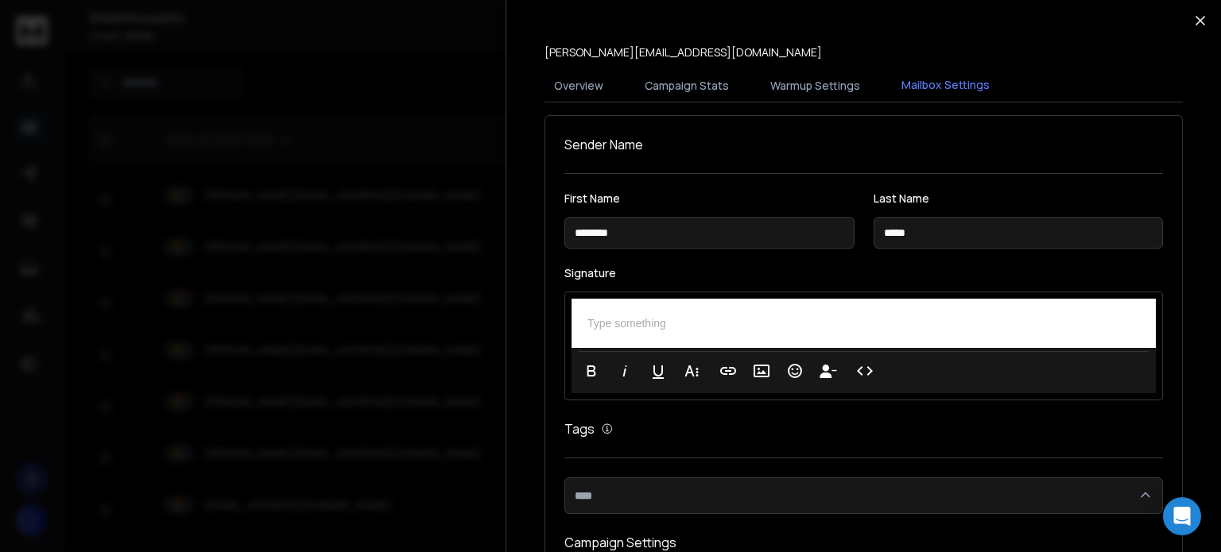
click at [1195, 17] on icon "button" at bounding box center [1200, 21] width 16 height 16
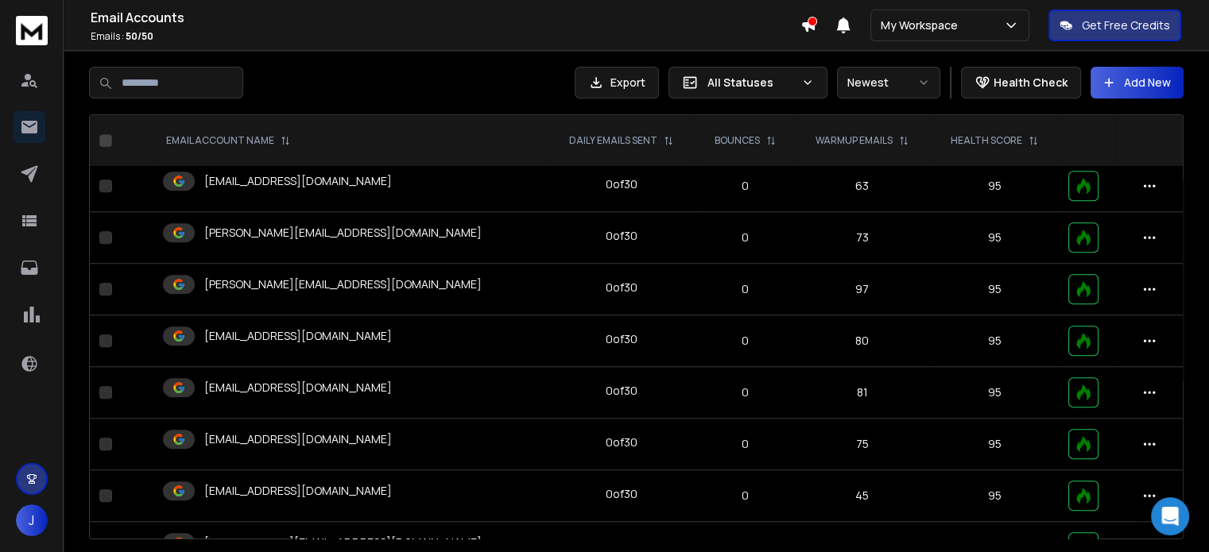
scroll to position [1351, 0]
